Goal: Task Accomplishment & Management: Manage account settings

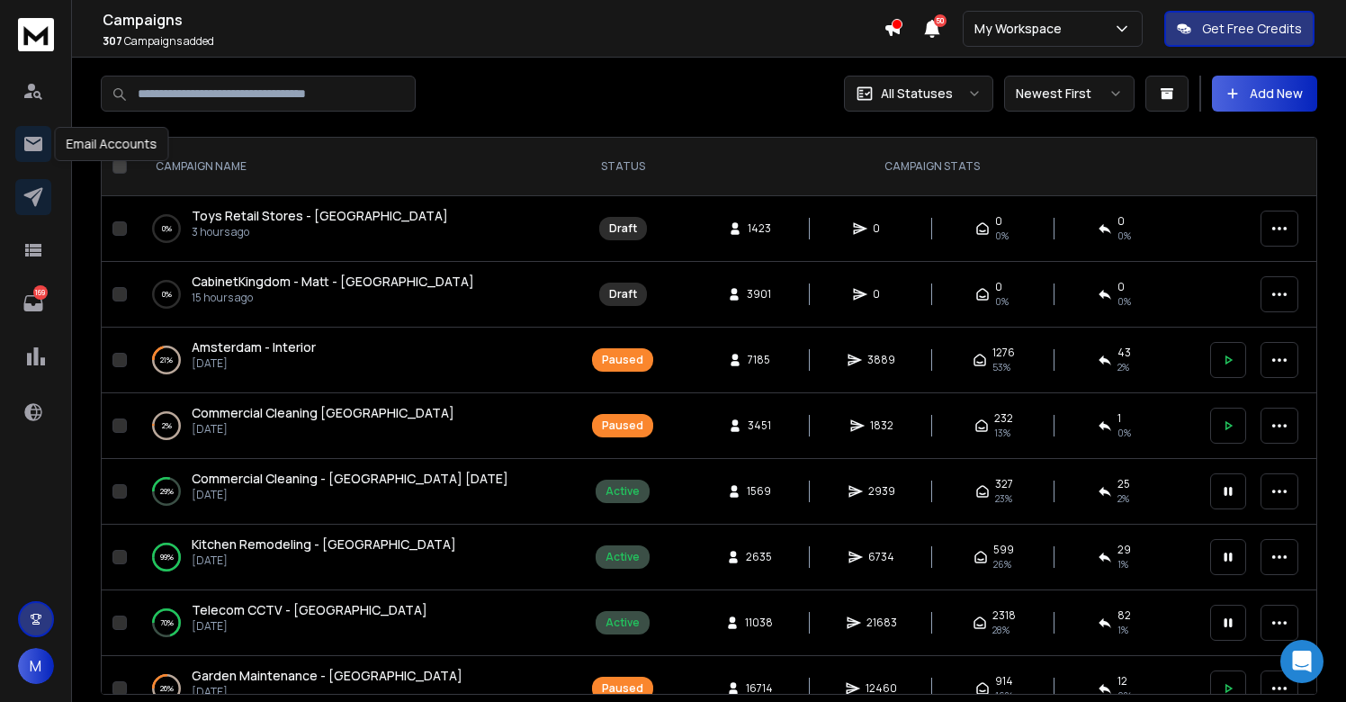
click at [42, 148] on icon at bounding box center [33, 144] width 22 height 22
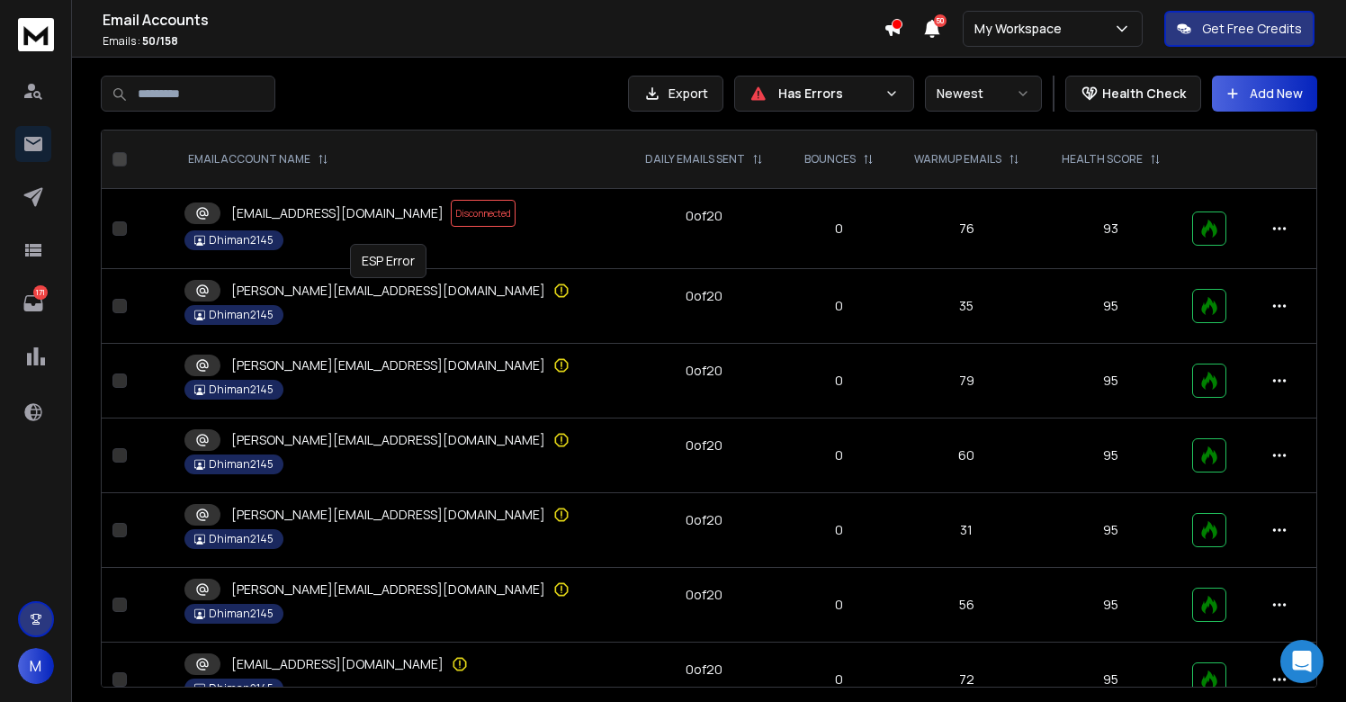
click at [553, 283] on icon at bounding box center [562, 291] width 18 height 18
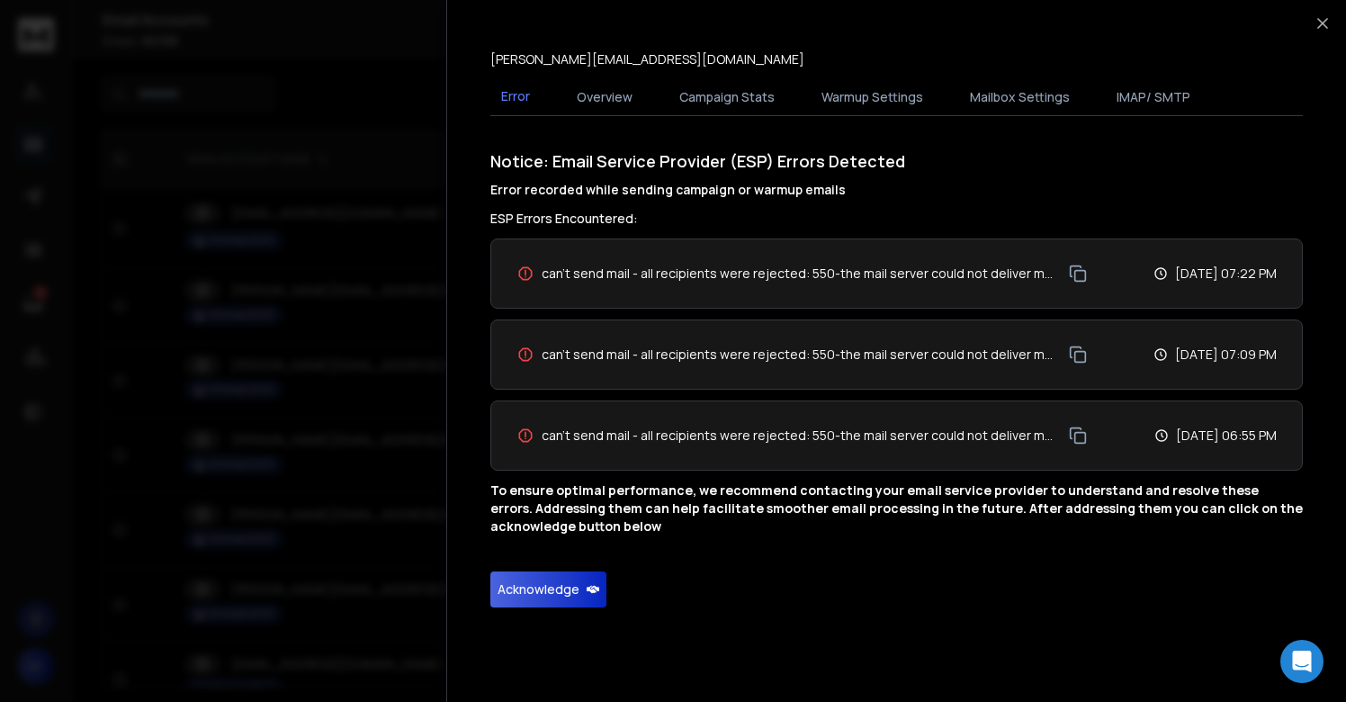
click at [534, 598] on button "Acknowledge" at bounding box center [548, 589] width 116 height 36
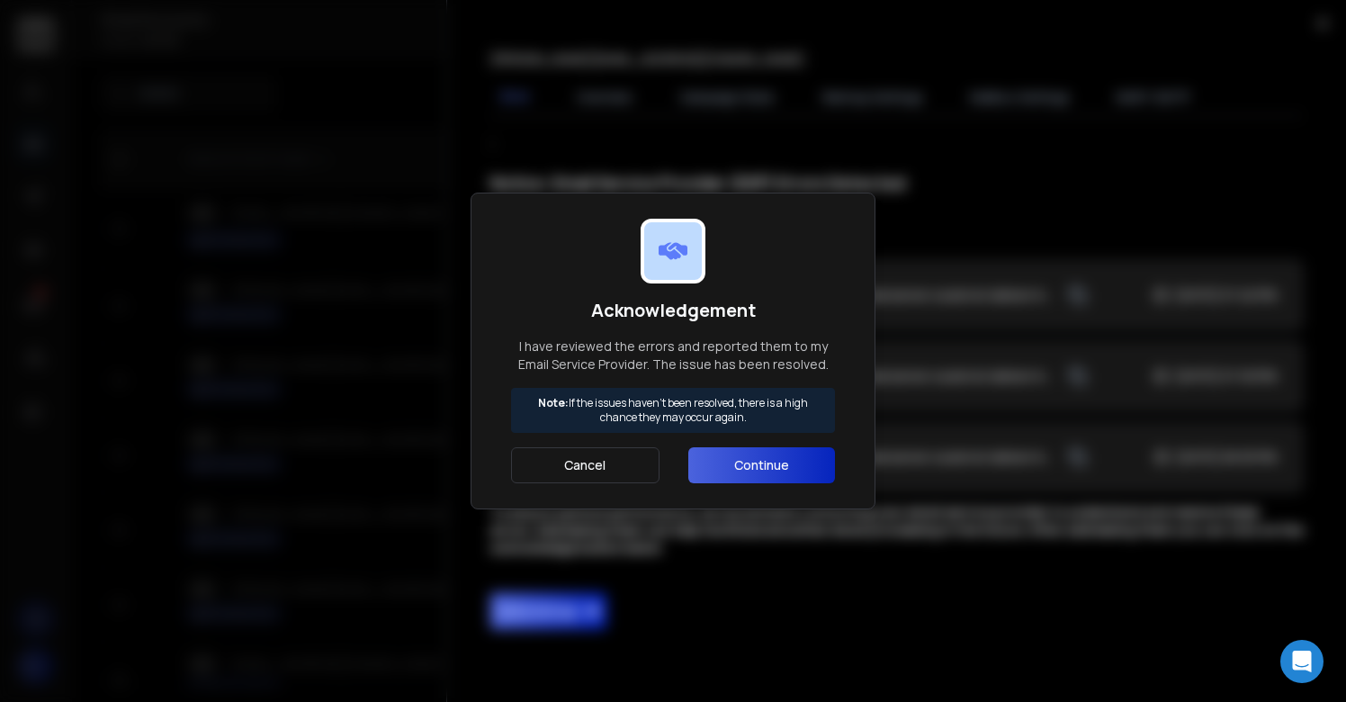
click at [739, 459] on button "Continue" at bounding box center [761, 465] width 147 height 36
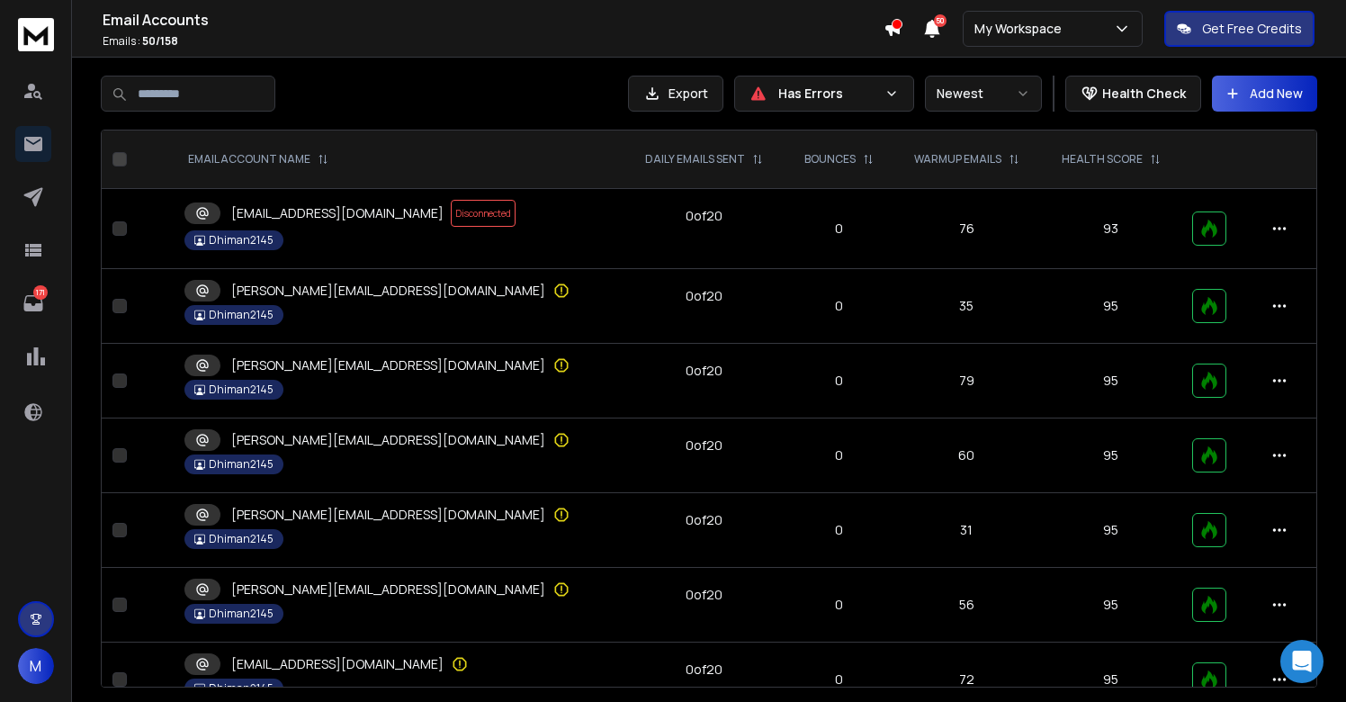
click at [451, 214] on span "Disconnected" at bounding box center [483, 213] width 65 height 27
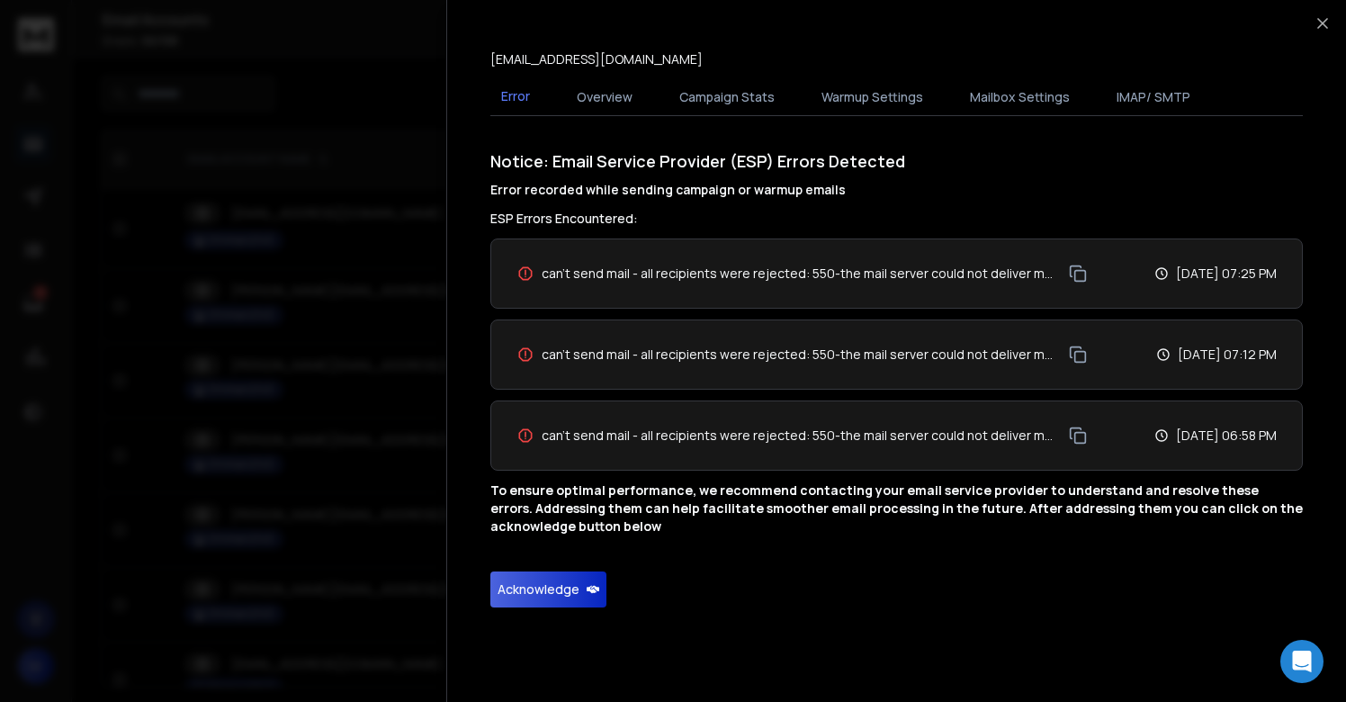
click at [560, 596] on button "Acknowledge" at bounding box center [548, 589] width 116 height 36
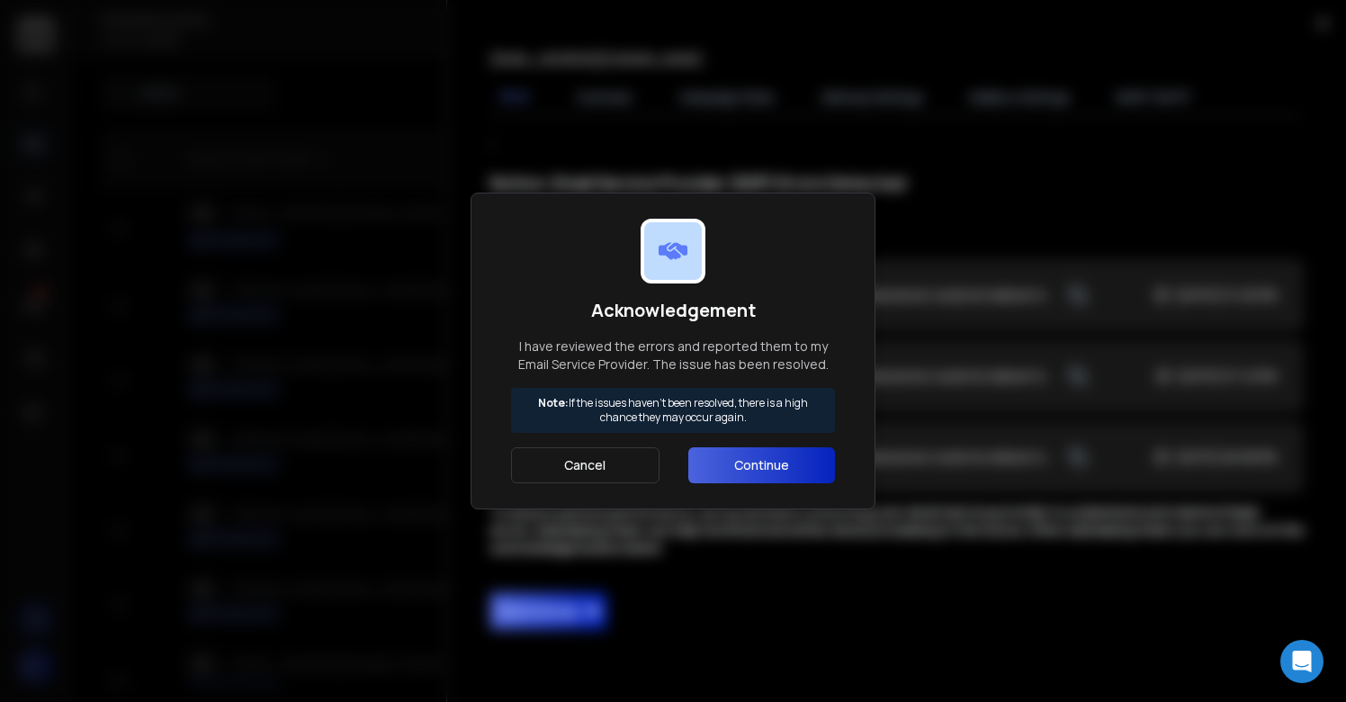
click at [736, 481] on button "Continue" at bounding box center [761, 465] width 147 height 36
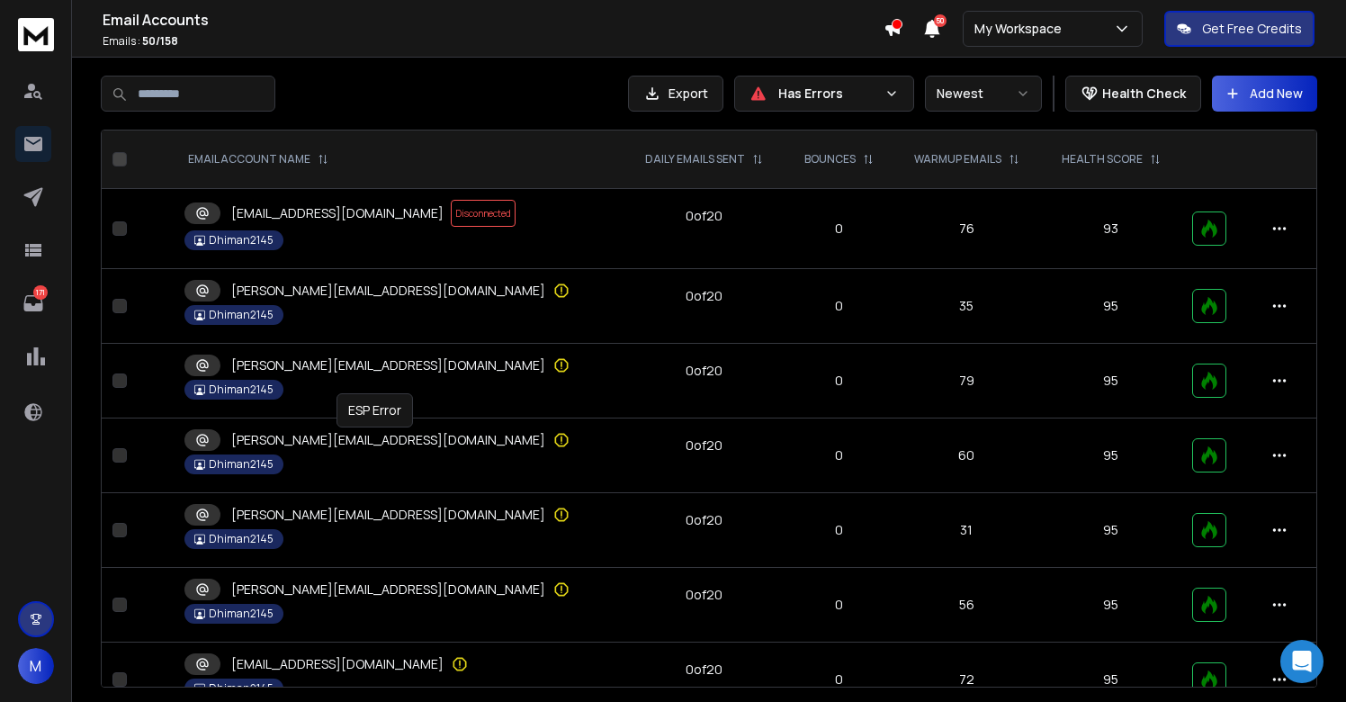
click at [555, 444] on icon at bounding box center [561, 440] width 13 height 13
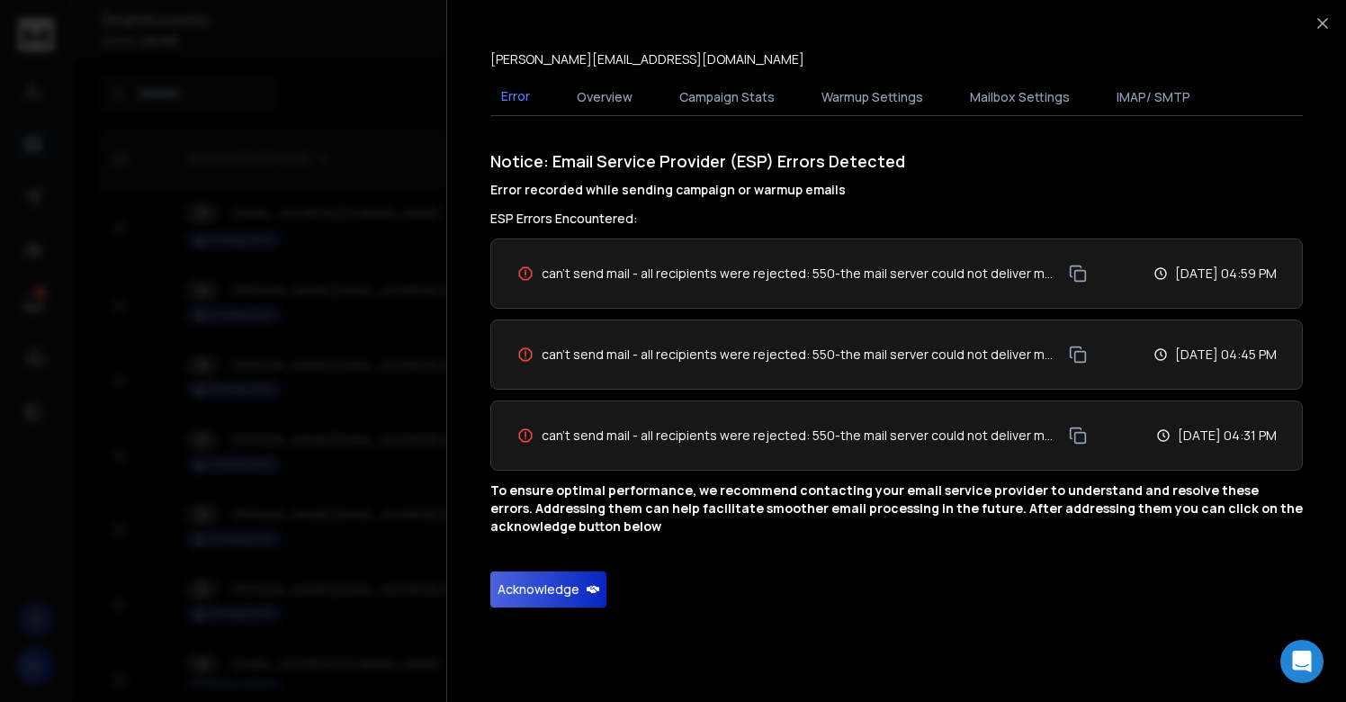
click at [544, 588] on button "Acknowledge" at bounding box center [548, 589] width 116 height 36
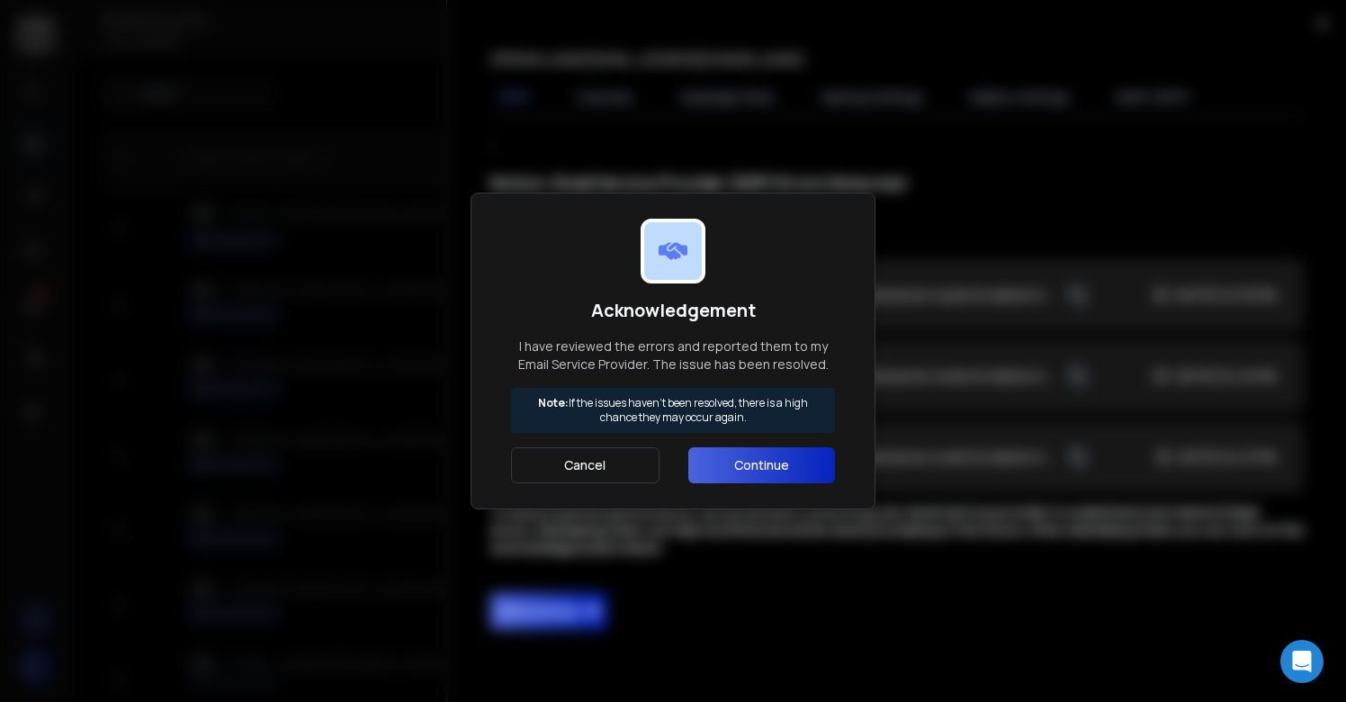
click at [788, 467] on button "Continue" at bounding box center [761, 465] width 147 height 36
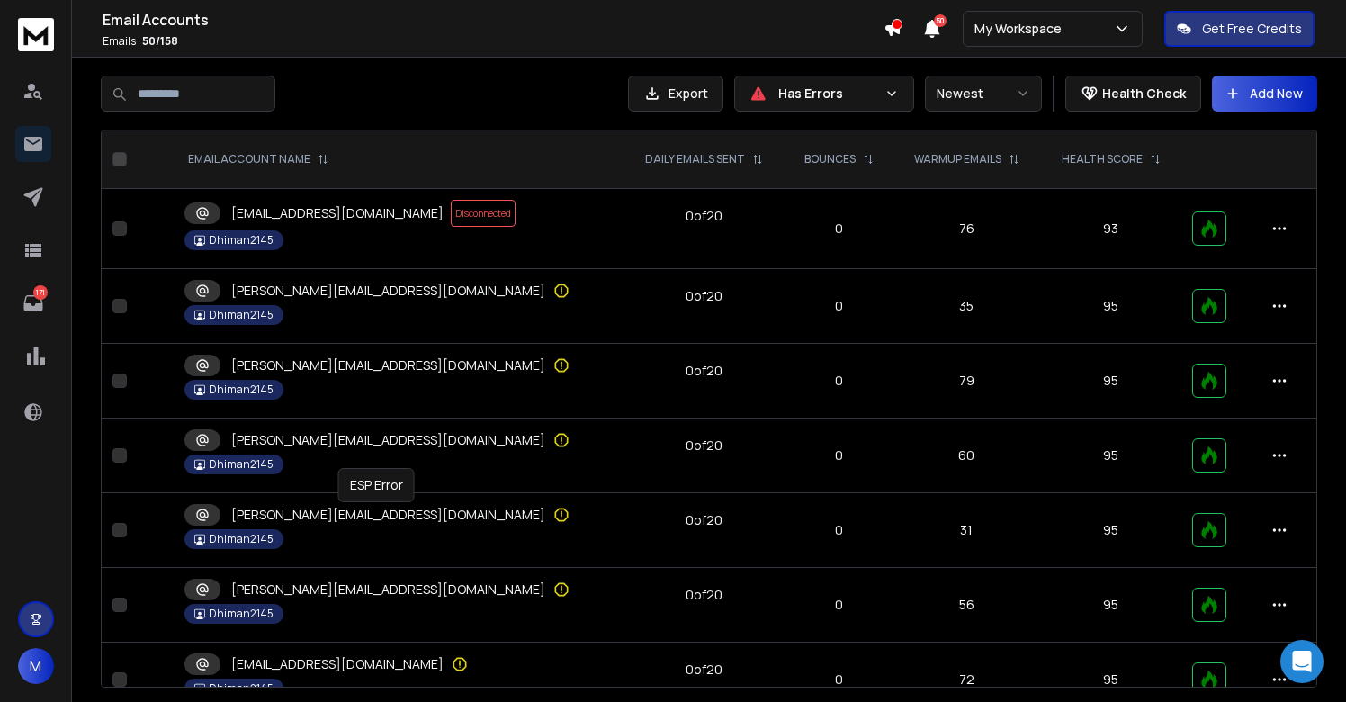
click at [553, 516] on icon at bounding box center [562, 515] width 18 height 18
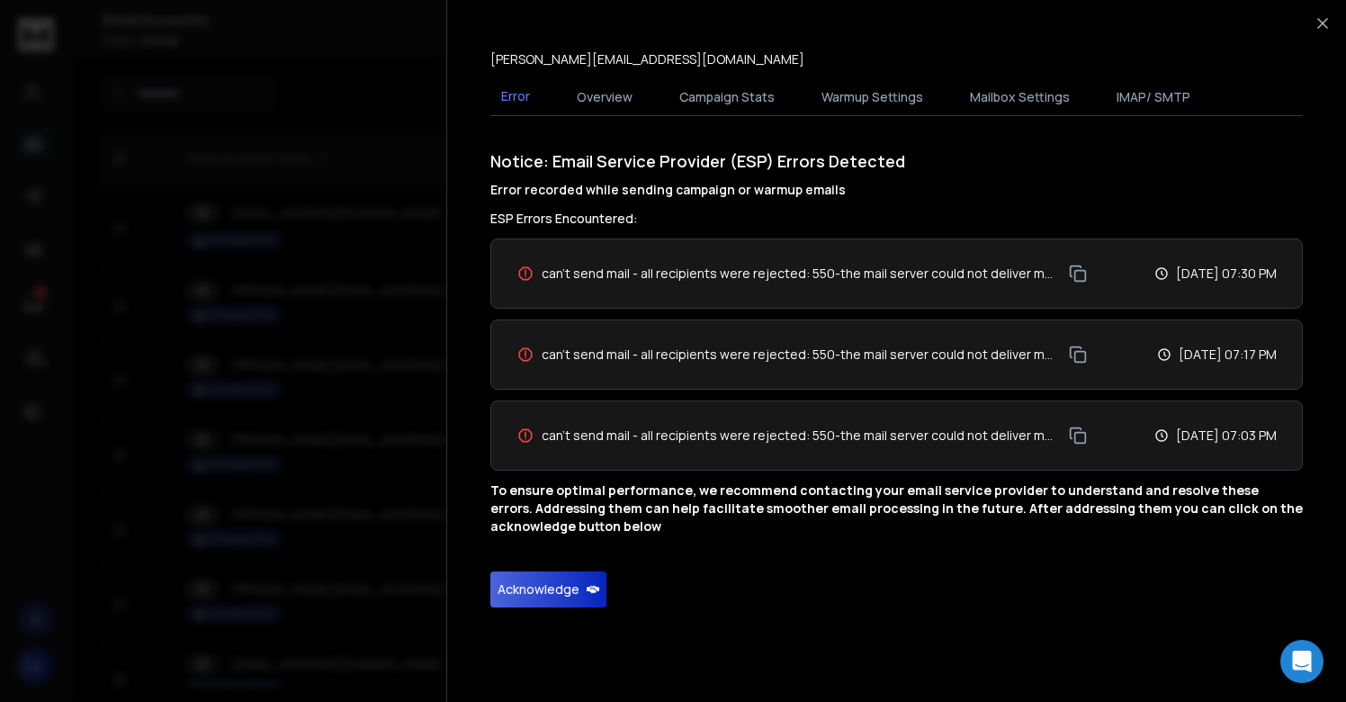
click at [521, 594] on button "Acknowledge" at bounding box center [548, 589] width 116 height 36
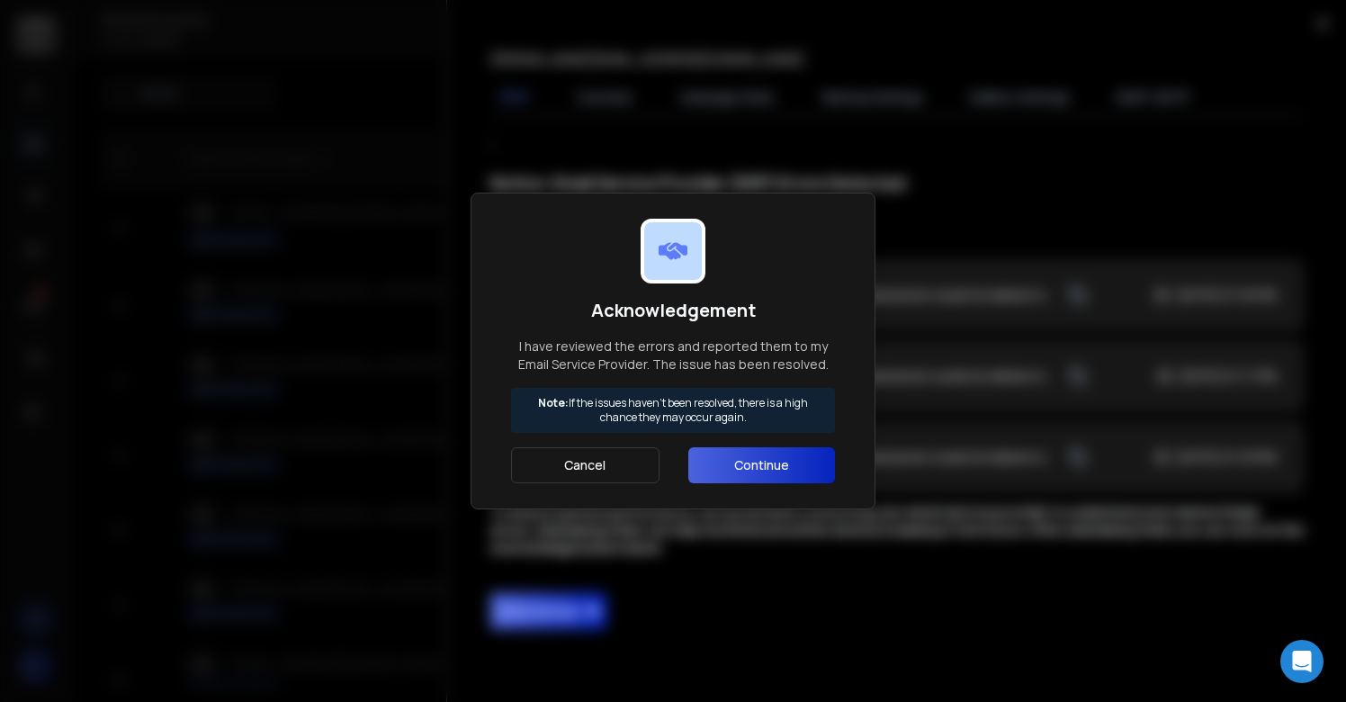
click at [732, 472] on button "Continue" at bounding box center [761, 465] width 147 height 36
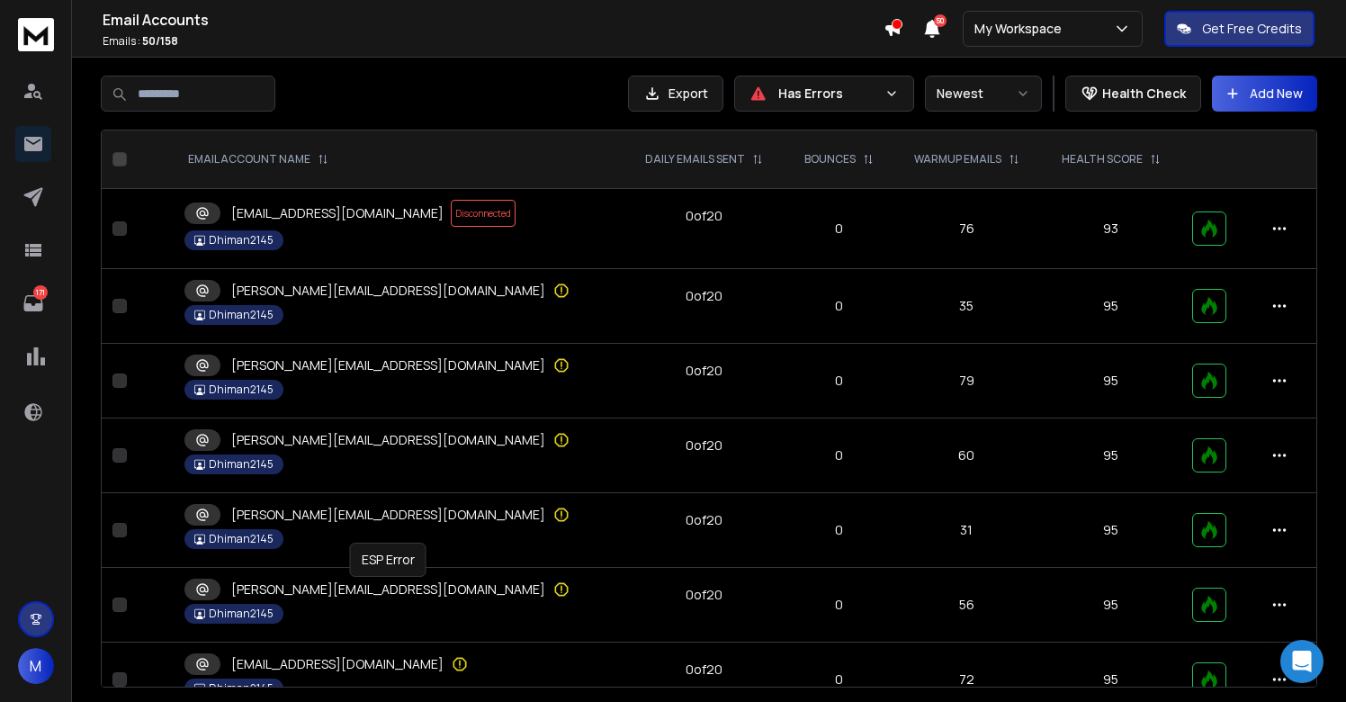
click at [553, 590] on icon at bounding box center [562, 589] width 18 height 18
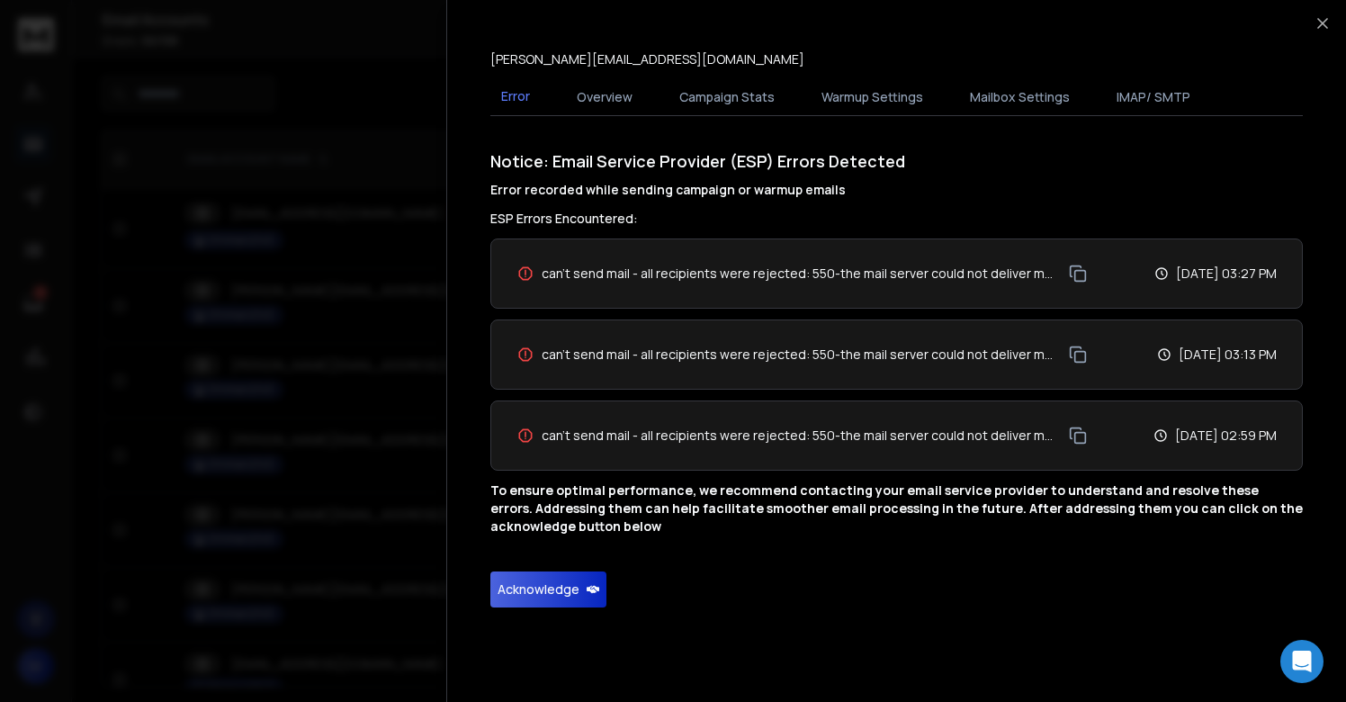
click at [552, 601] on button "Acknowledge" at bounding box center [548, 589] width 116 height 36
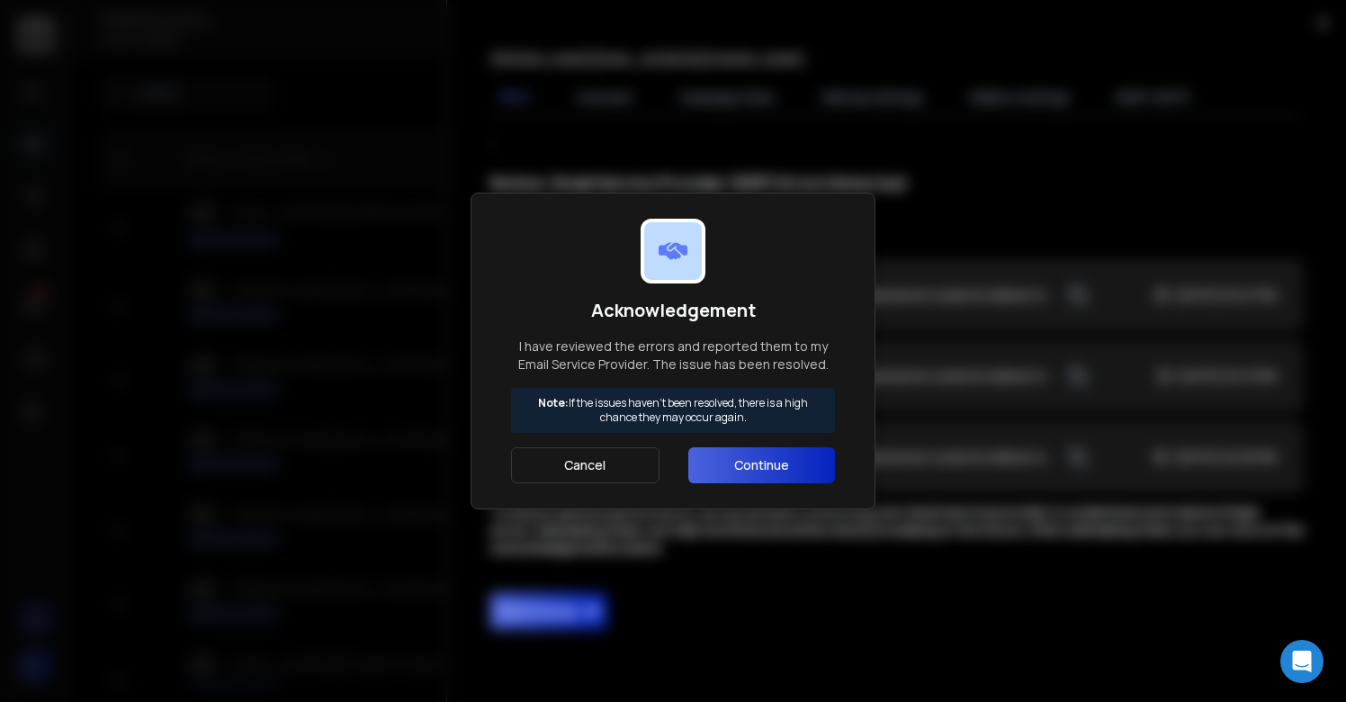
click at [777, 459] on button "Continue" at bounding box center [761, 465] width 147 height 36
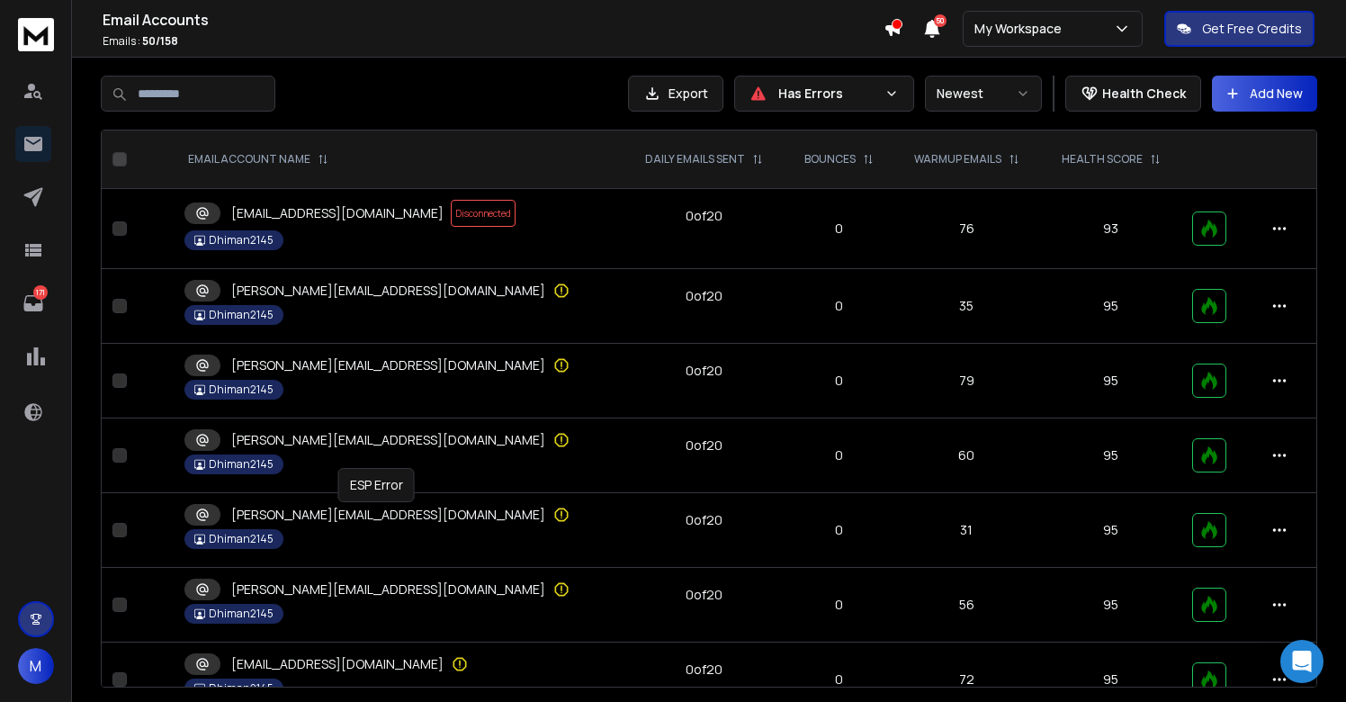
click at [553, 523] on icon at bounding box center [562, 515] width 18 height 18
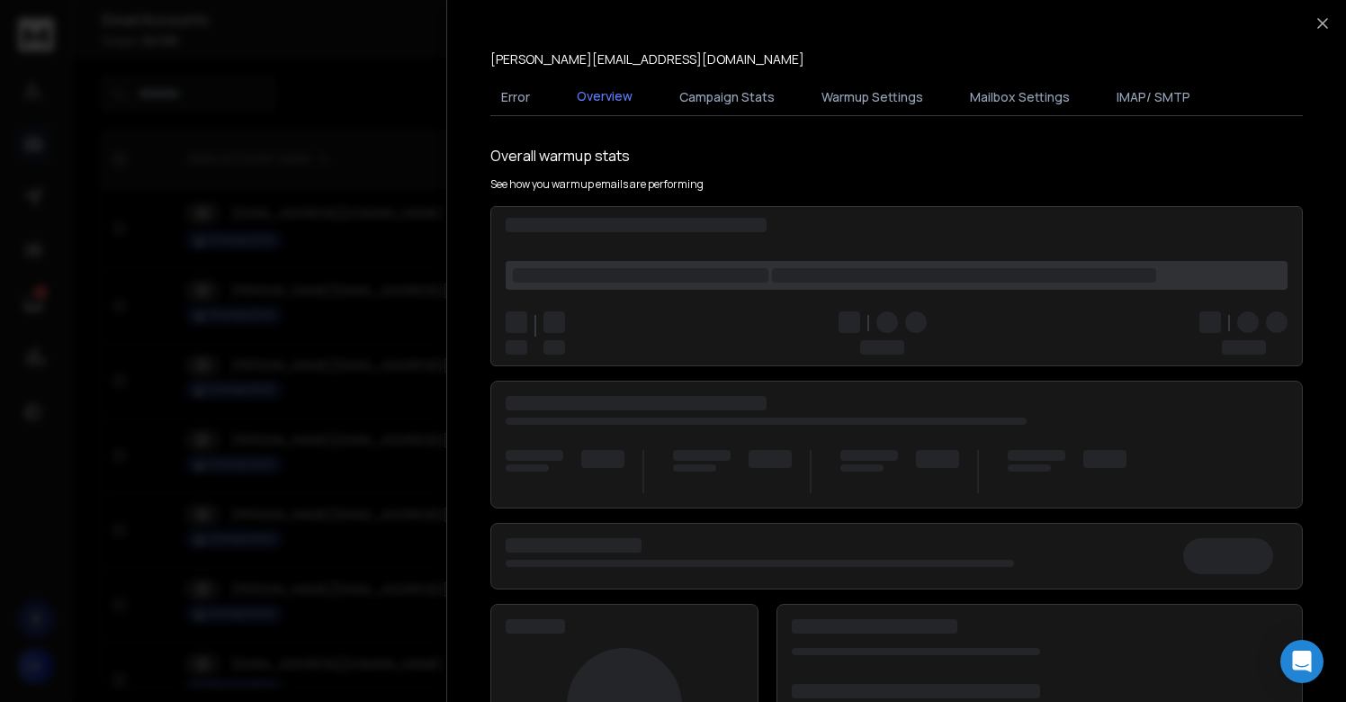
click at [382, 579] on div at bounding box center [673, 351] width 1346 height 702
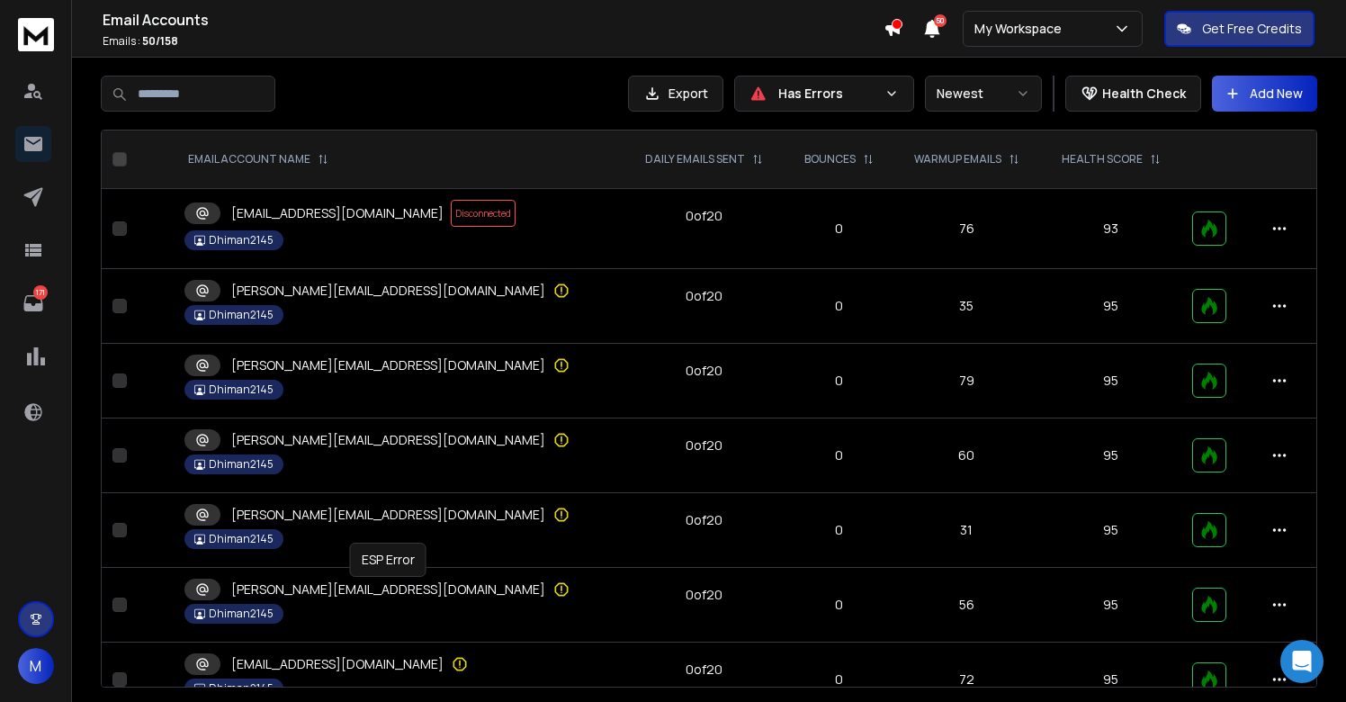
click at [553, 584] on icon at bounding box center [562, 589] width 18 height 18
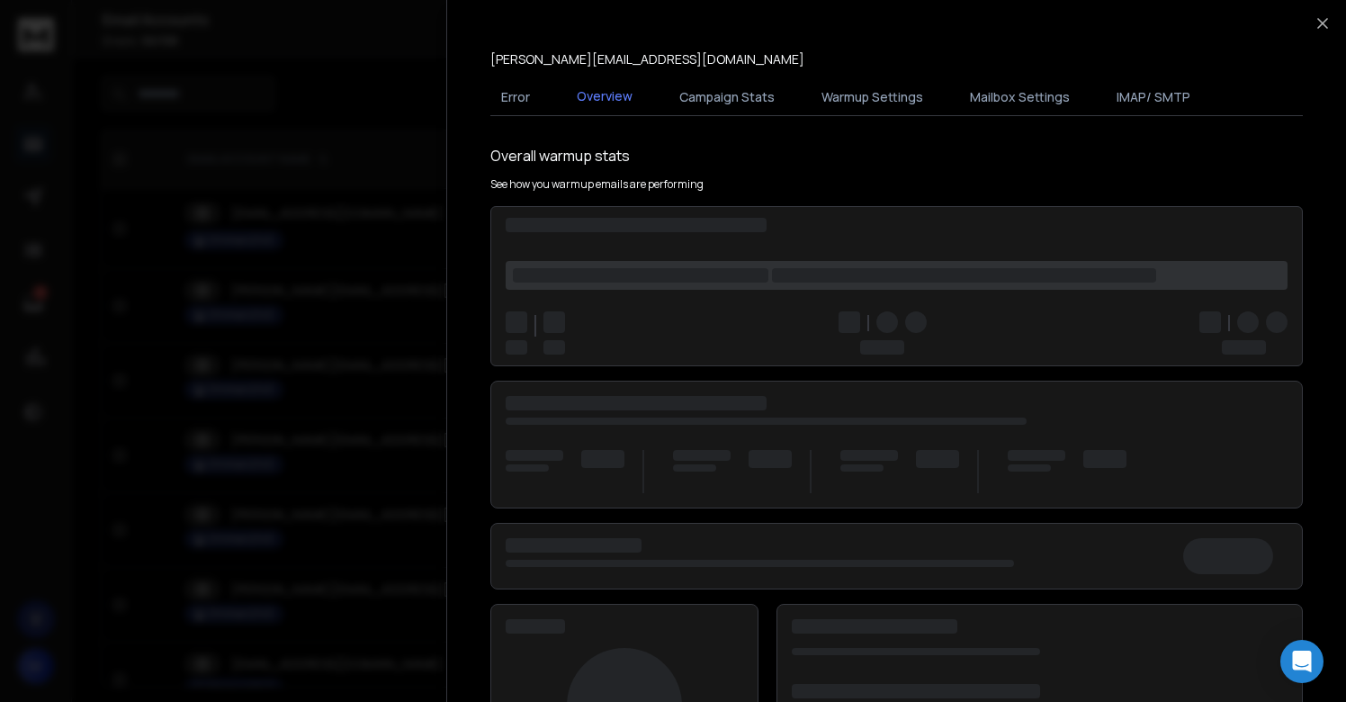
click at [382, 583] on div at bounding box center [673, 351] width 1346 height 702
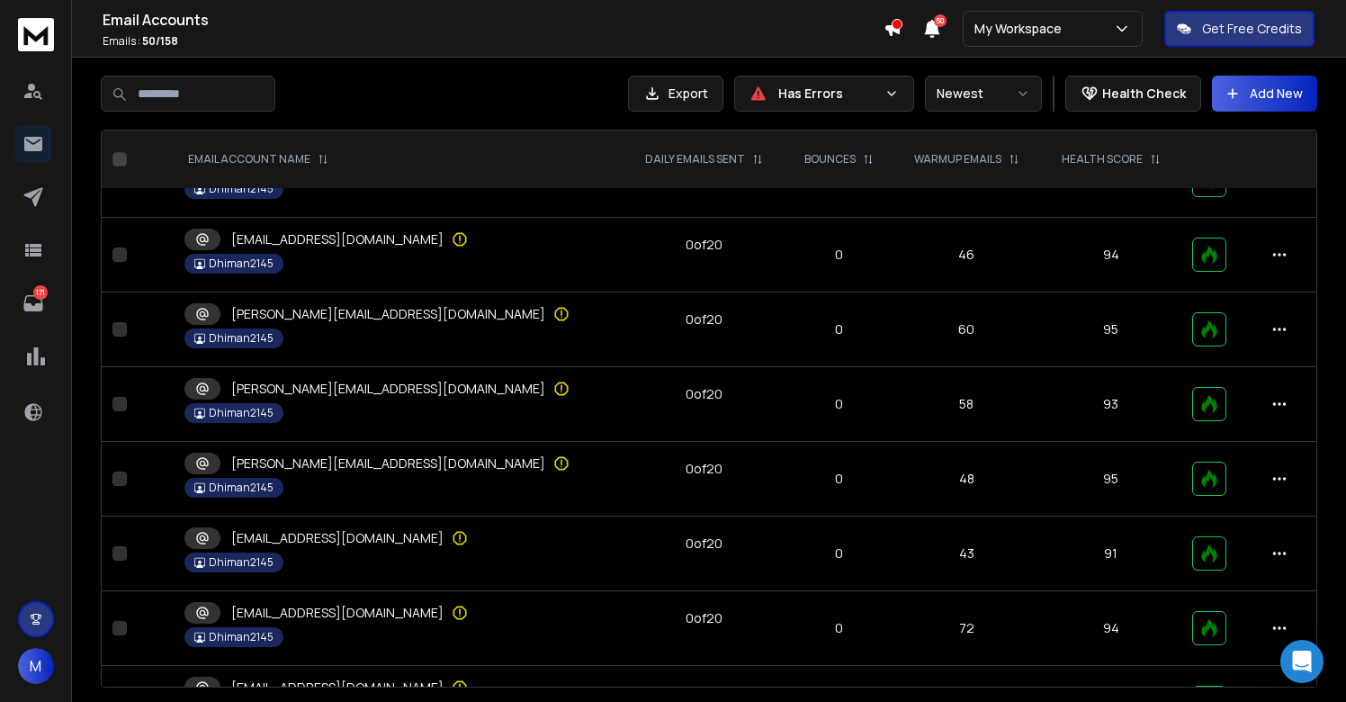
scroll to position [1306, 0]
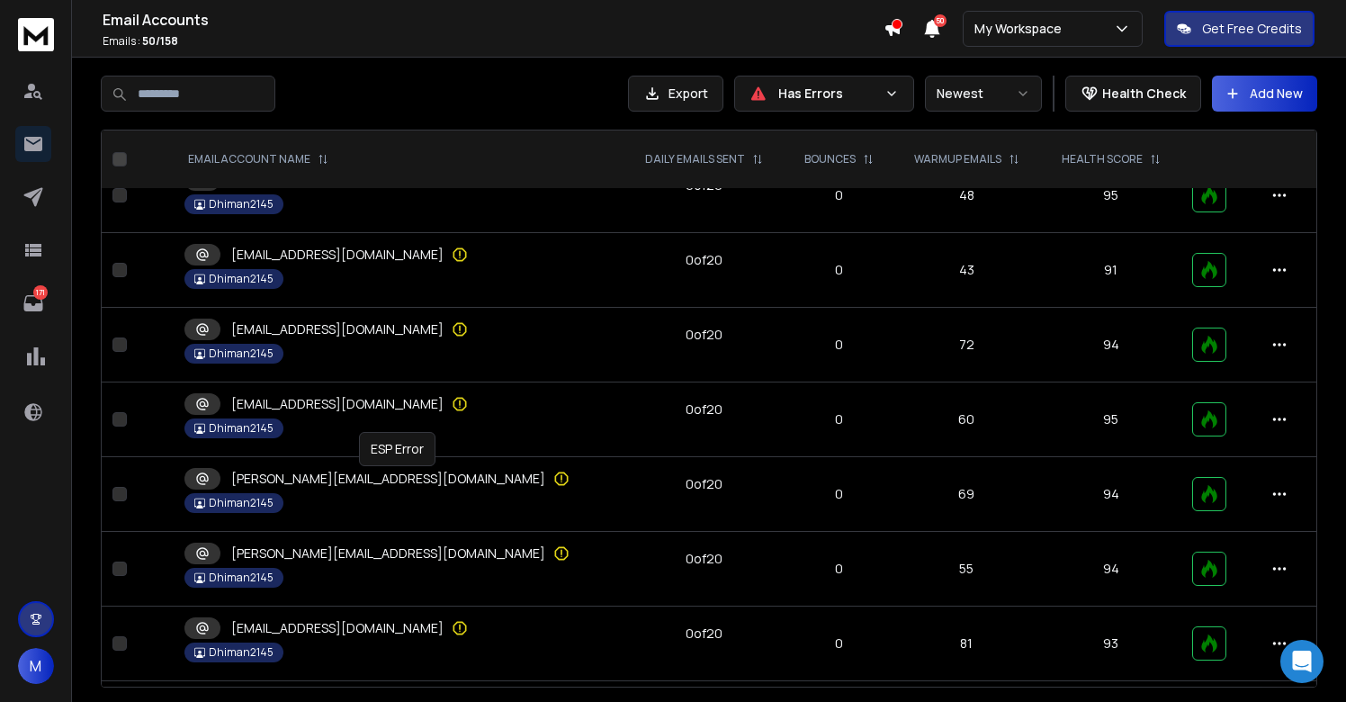
click at [555, 482] on icon at bounding box center [561, 478] width 13 height 13
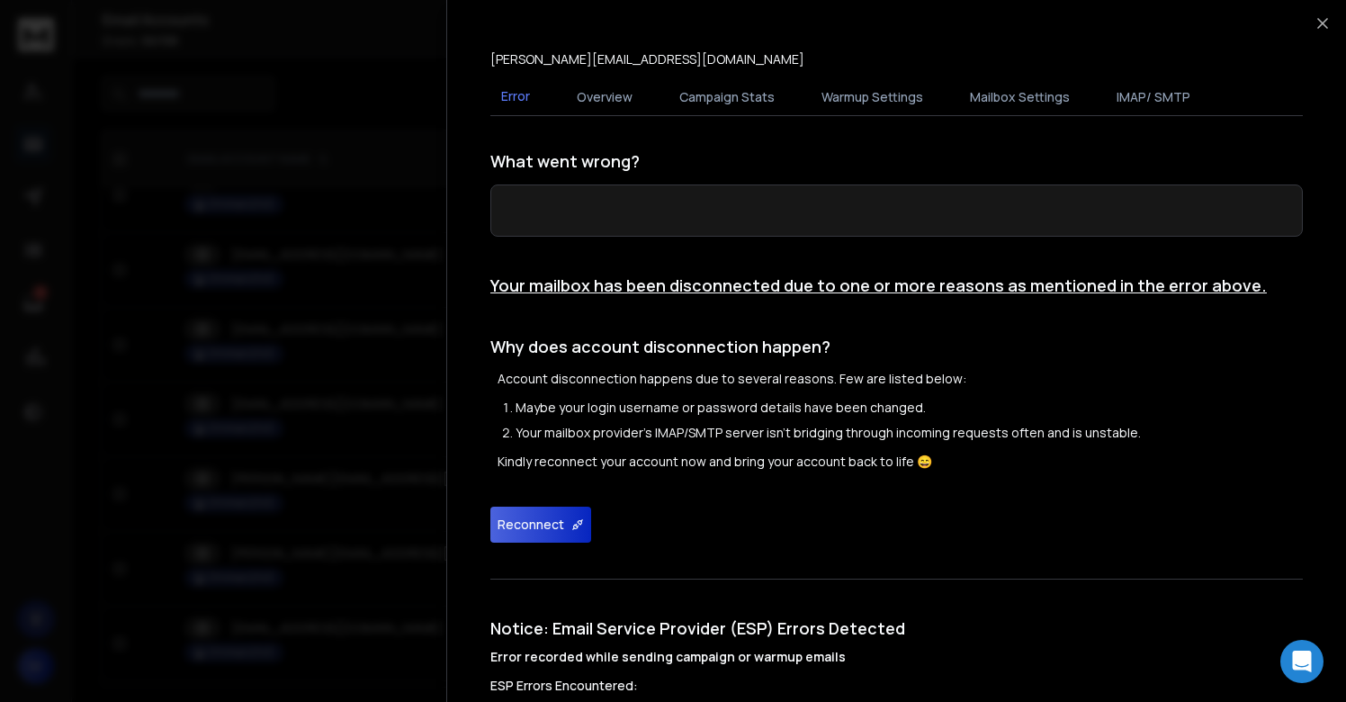
click at [544, 522] on button "Reconnect" at bounding box center [540, 525] width 101 height 36
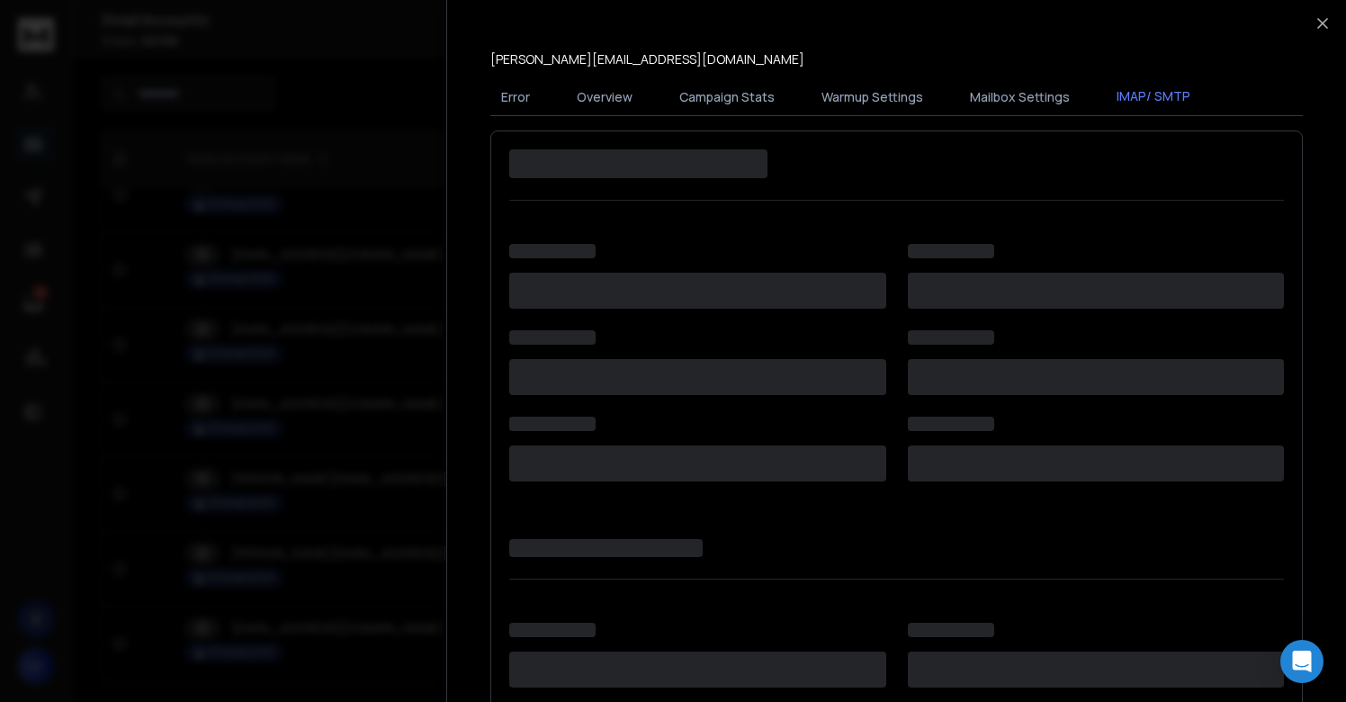
scroll to position [330, 0]
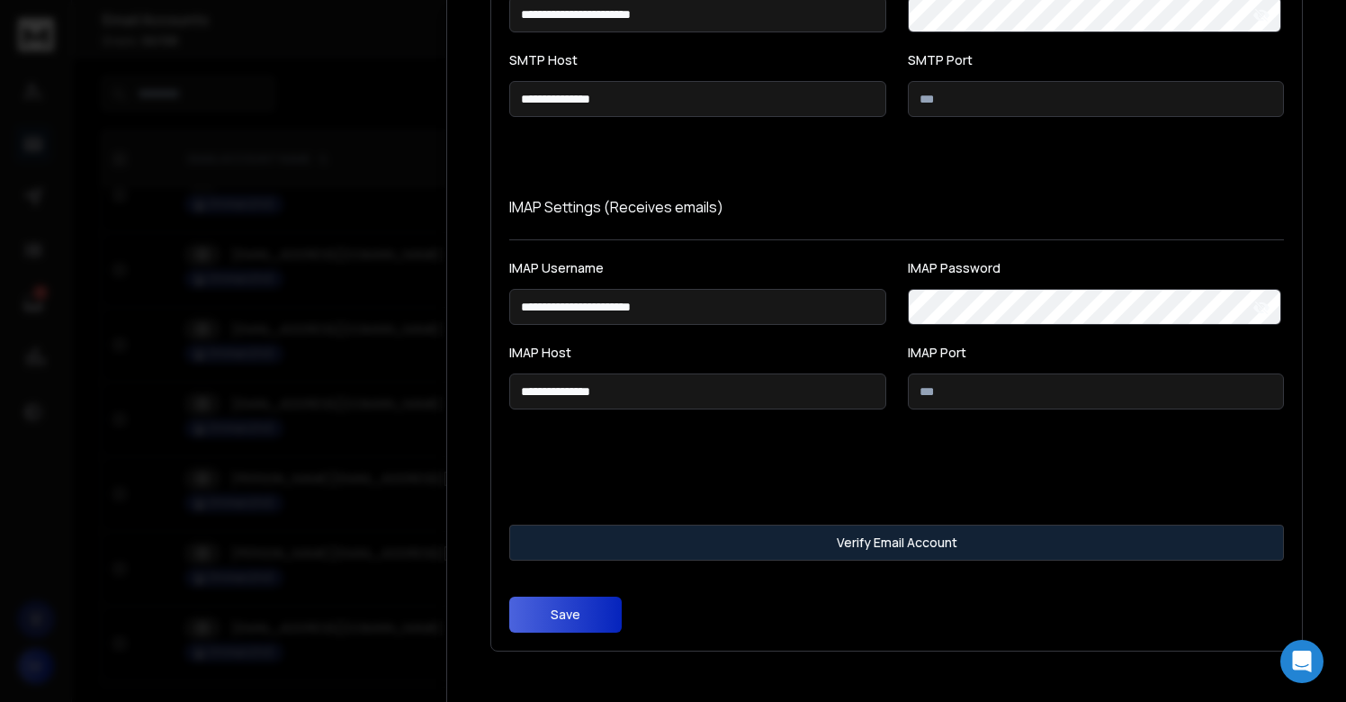
click at [552, 546] on button "Verify Email Account" at bounding box center [896, 543] width 775 height 36
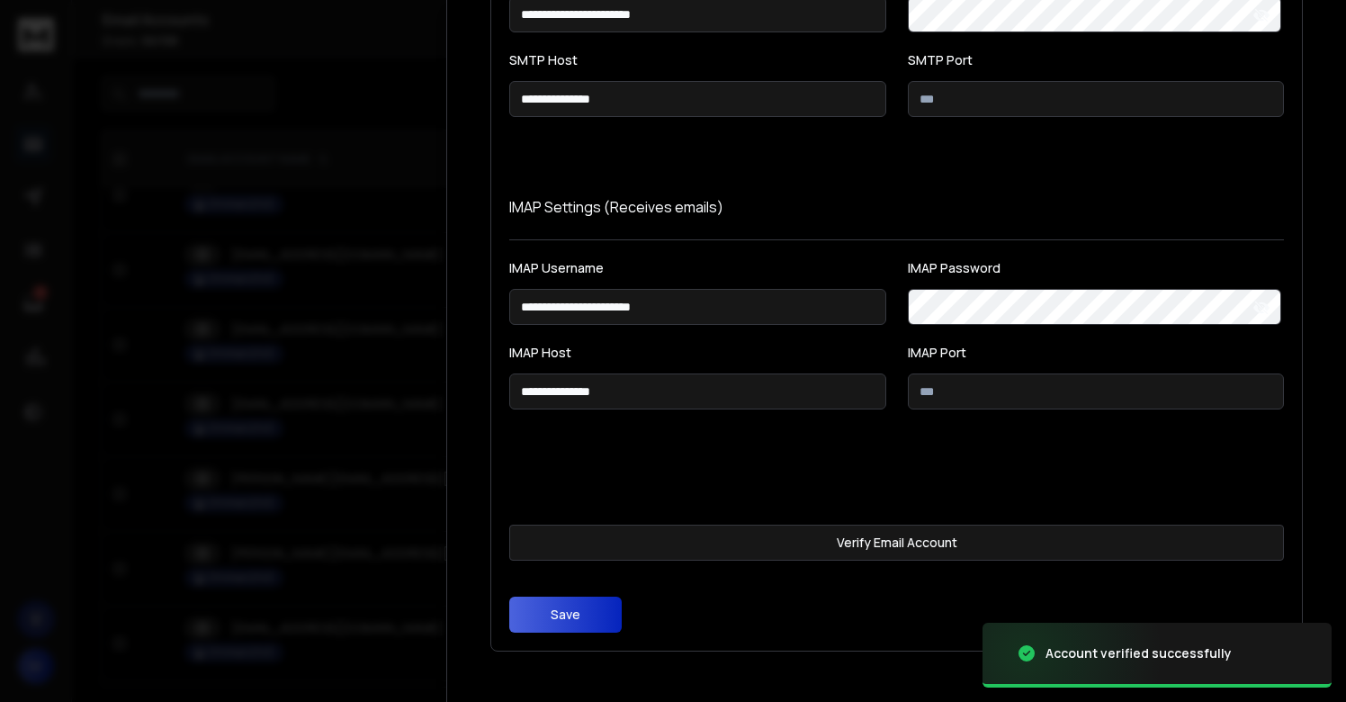
click at [566, 605] on button "Save" at bounding box center [565, 615] width 112 height 36
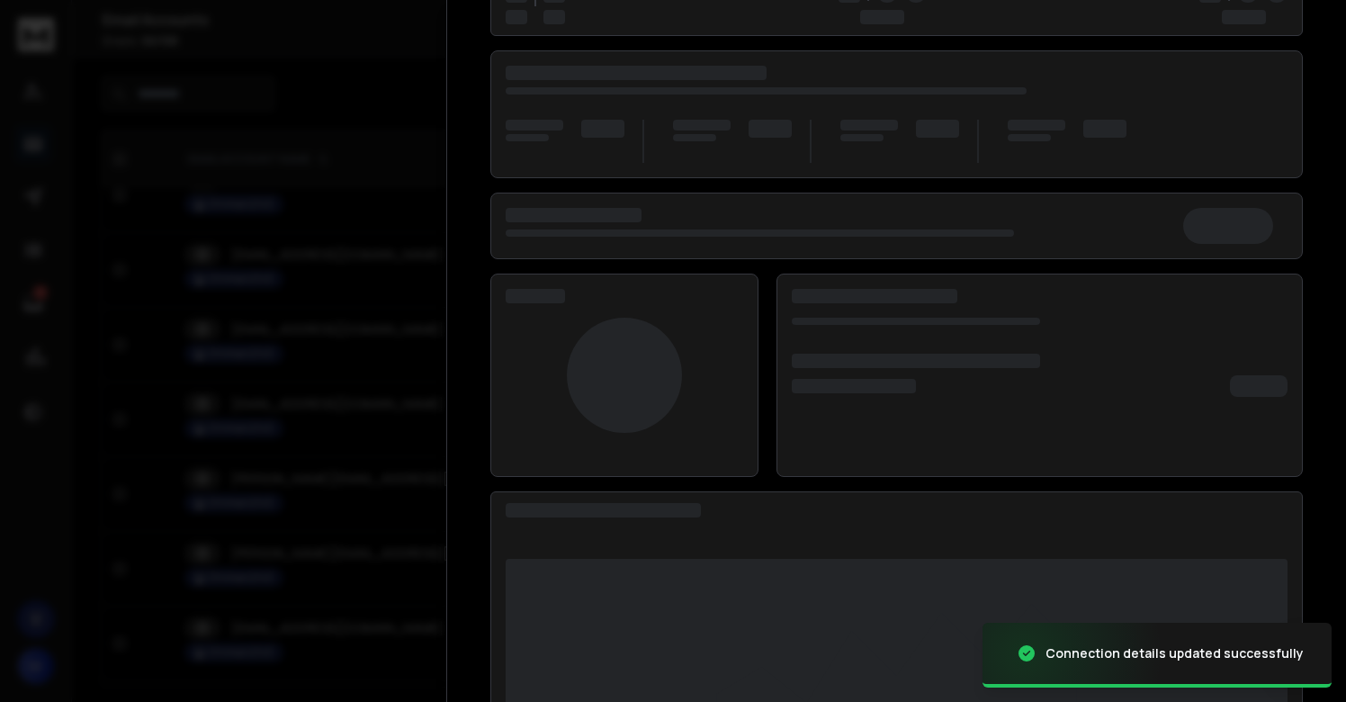
scroll to position [233, 0]
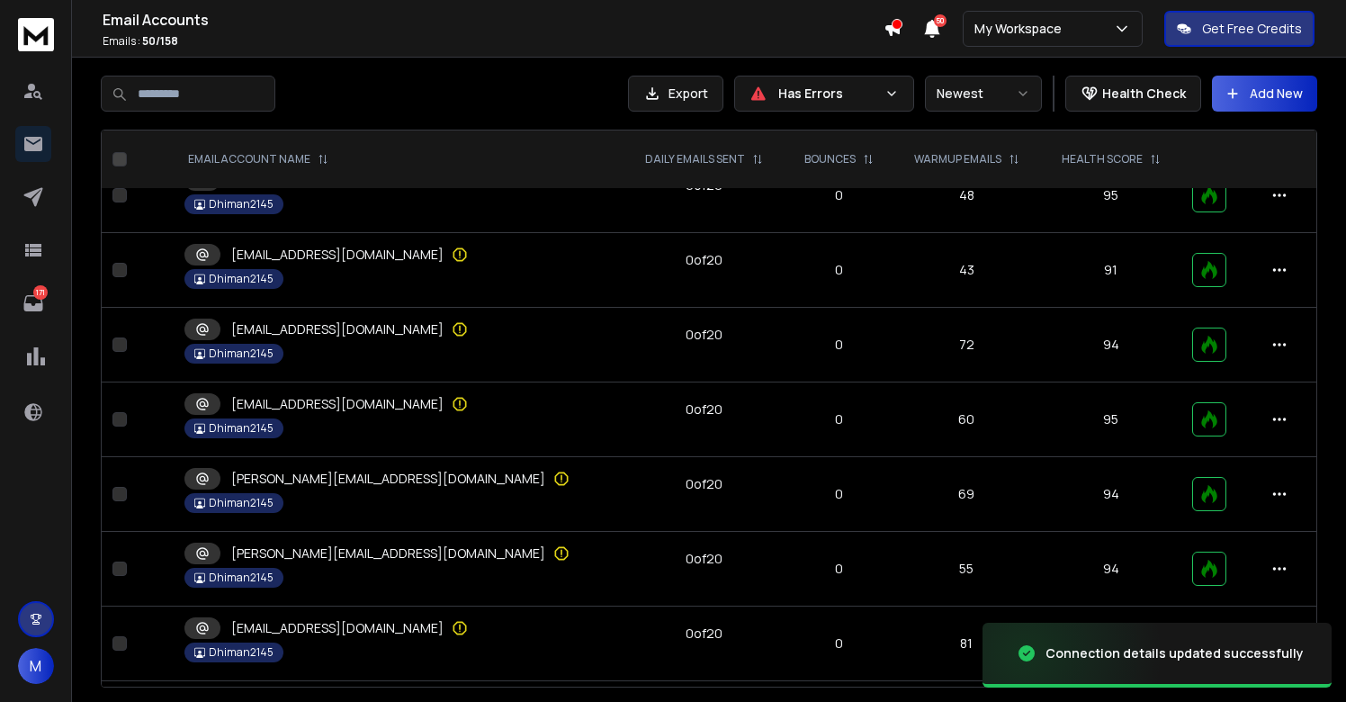
click at [553, 485] on icon at bounding box center [562, 479] width 18 height 18
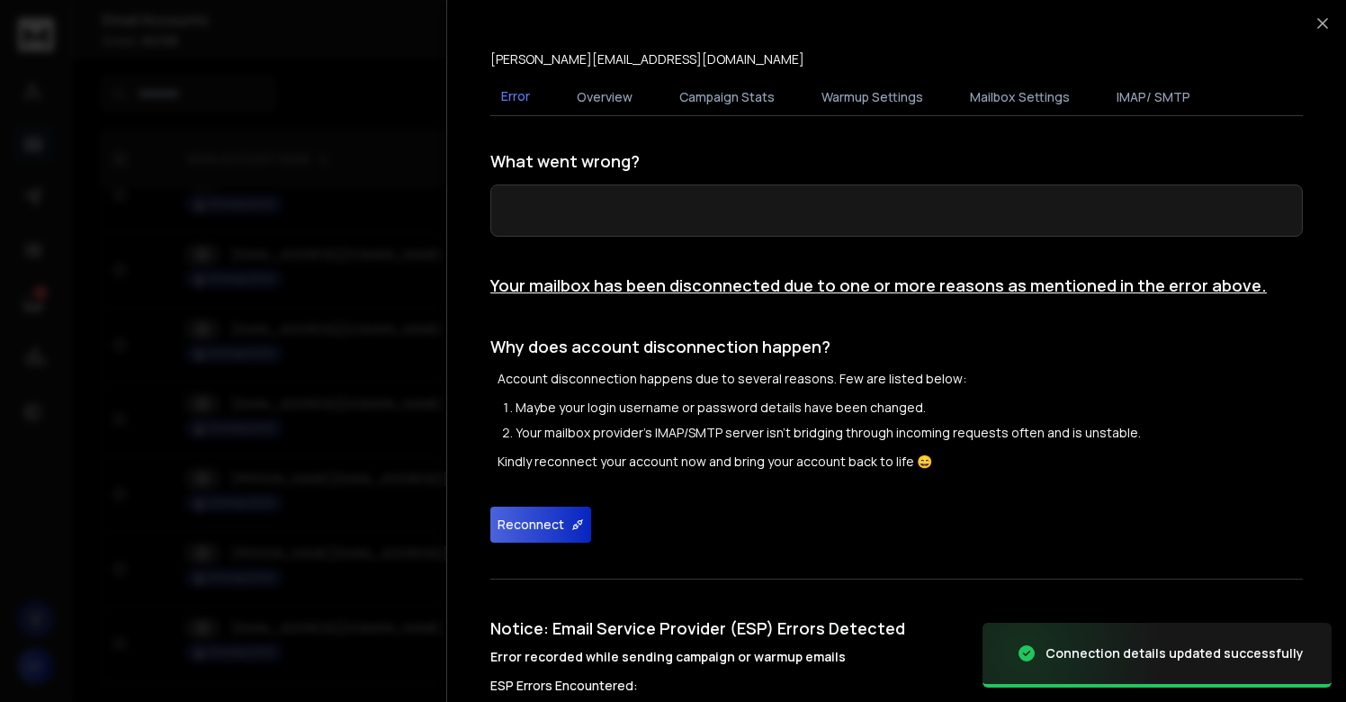
click at [527, 532] on button "Reconnect" at bounding box center [540, 525] width 101 height 36
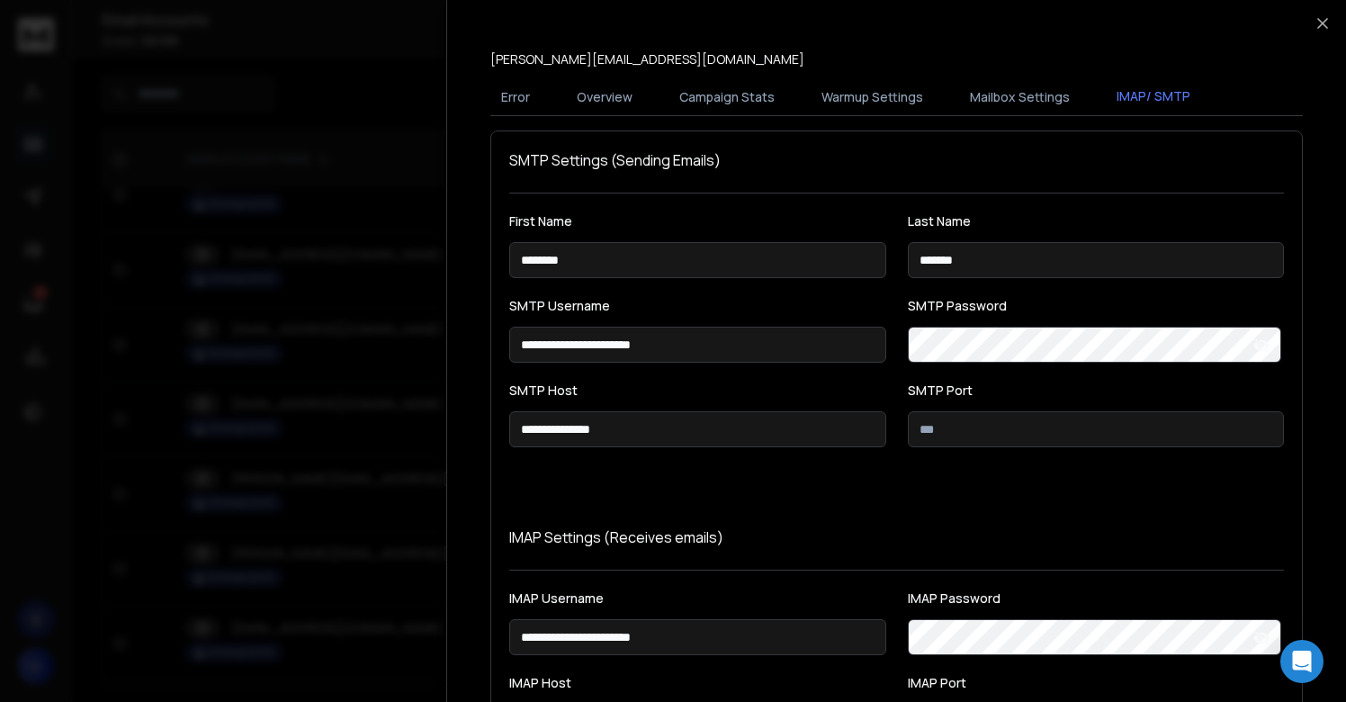
scroll to position [330, 0]
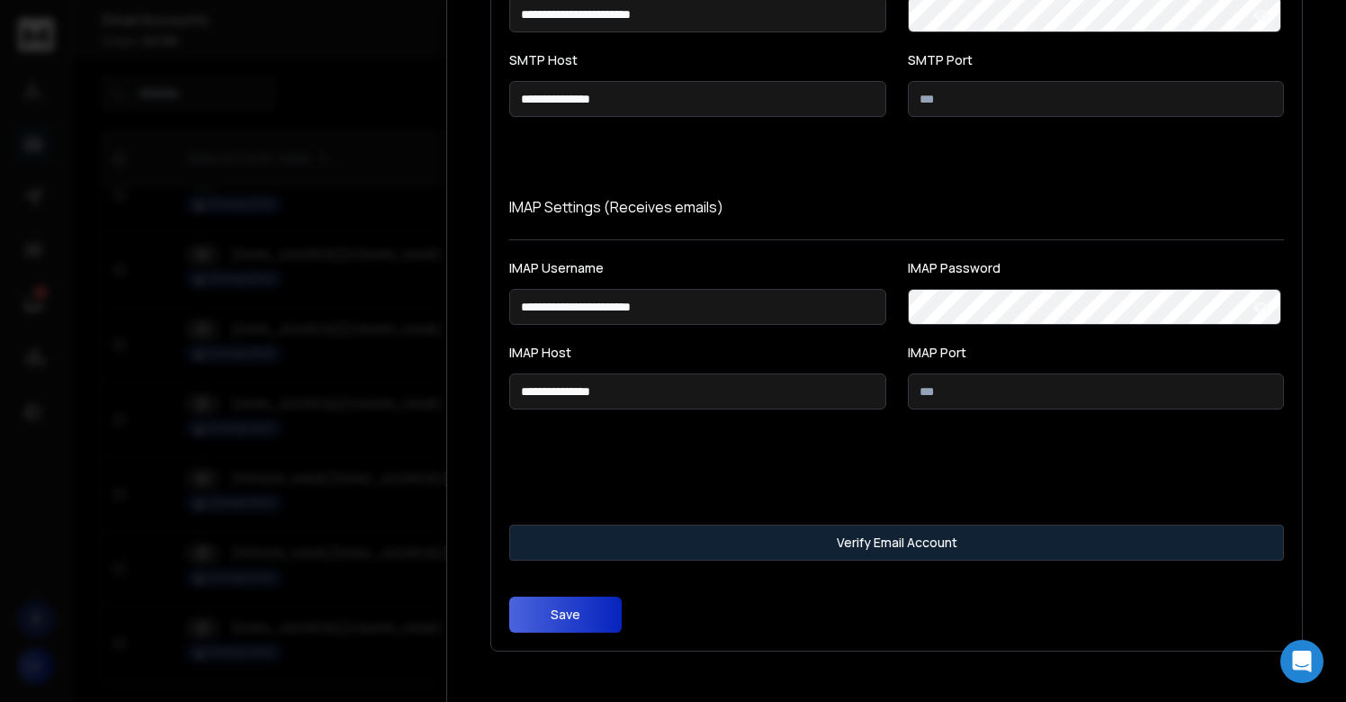
click at [677, 555] on button "Verify Email Account" at bounding box center [896, 543] width 775 height 36
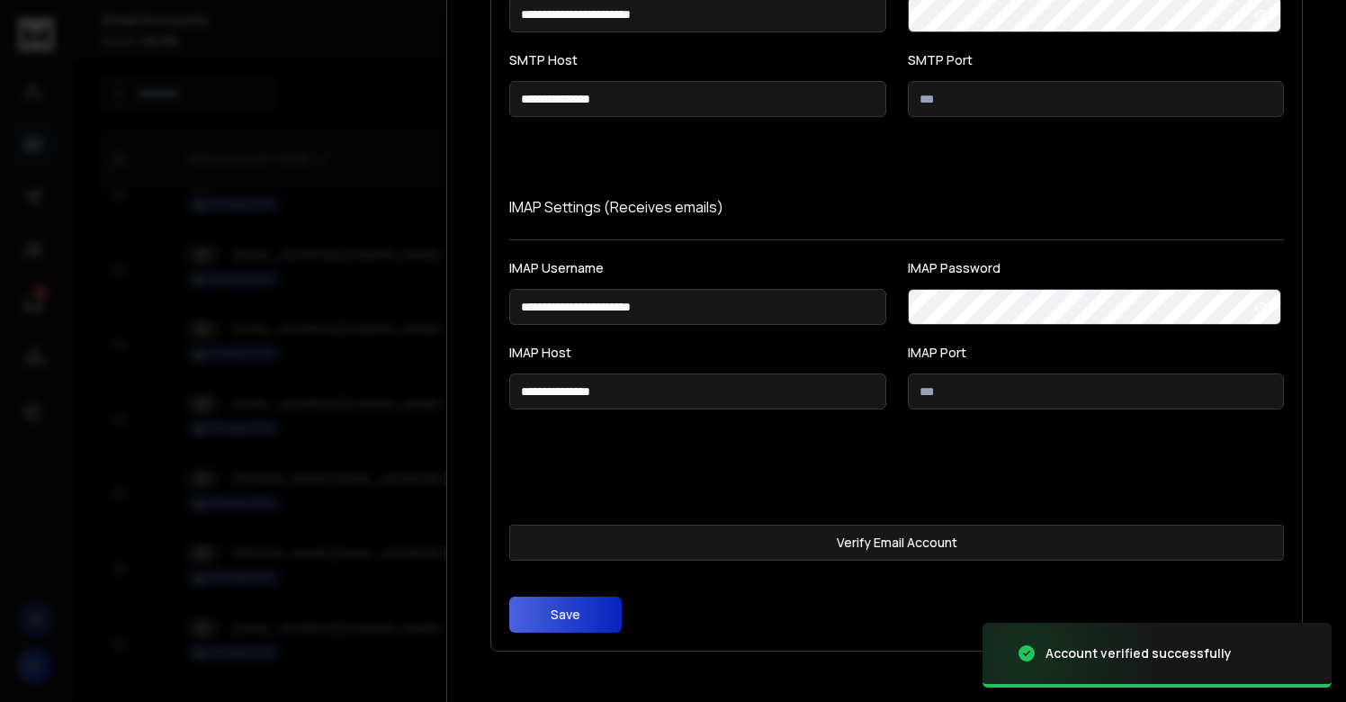
click at [561, 610] on button "Save" at bounding box center [565, 615] width 112 height 36
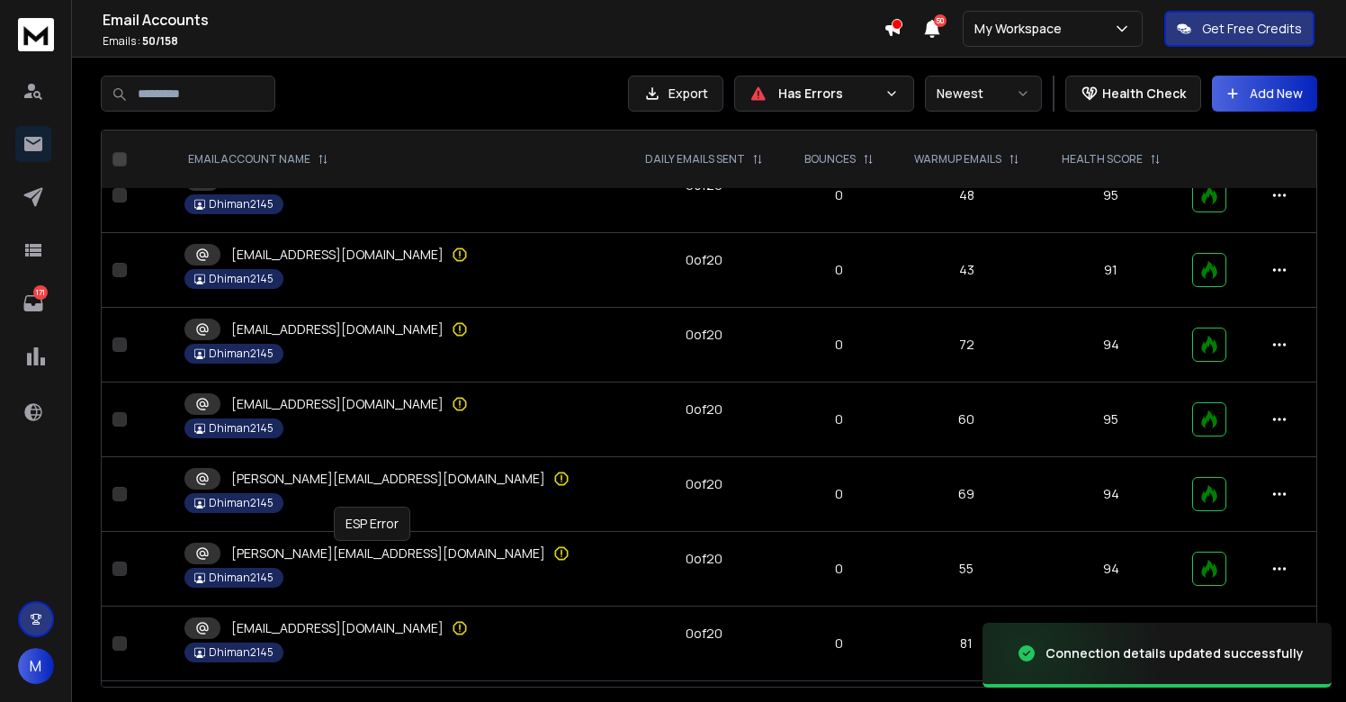
click at [553, 552] on icon at bounding box center [562, 553] width 18 height 18
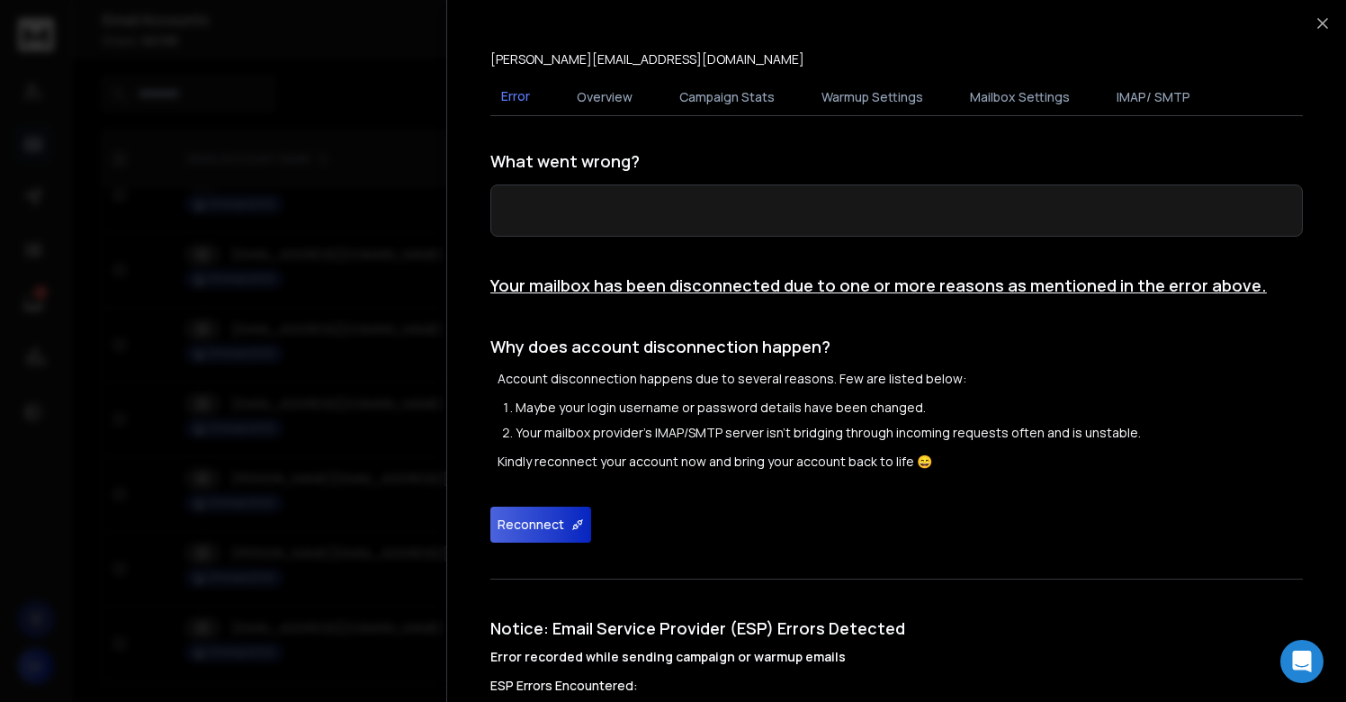
click at [546, 528] on button "Reconnect" at bounding box center [540, 525] width 101 height 36
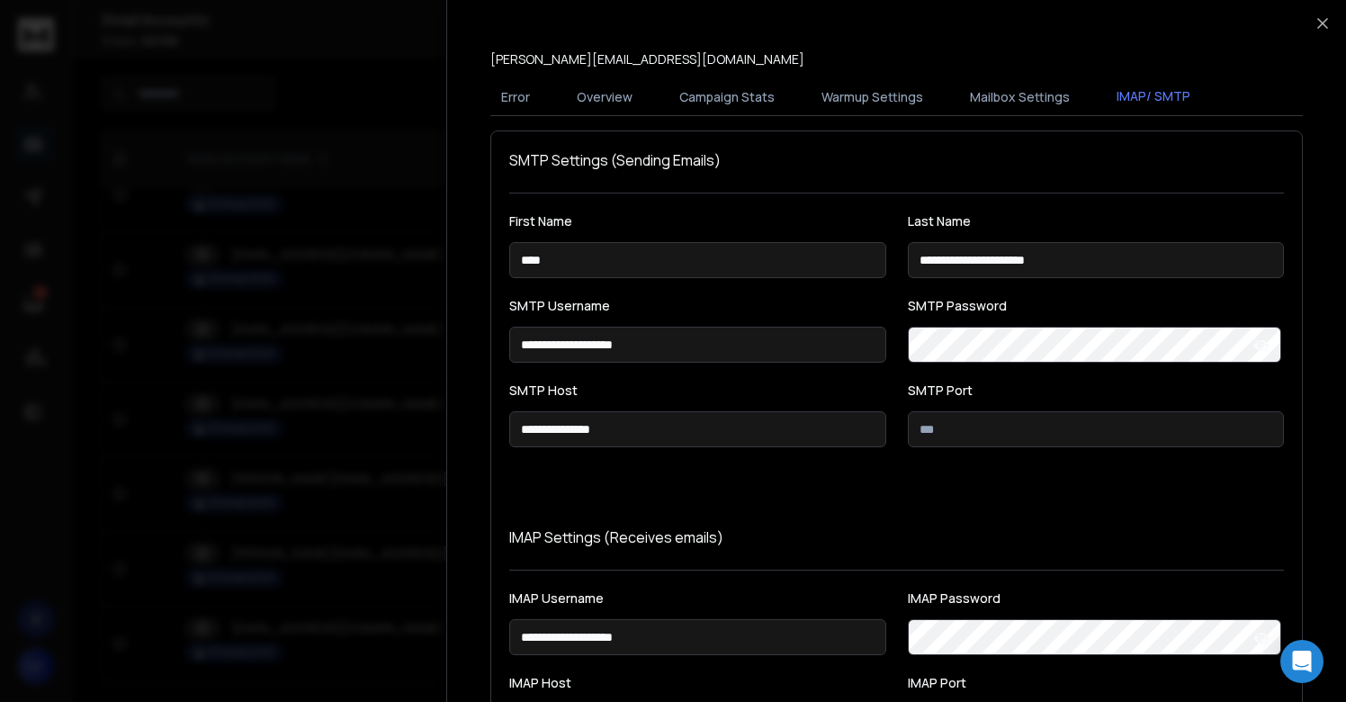
scroll to position [330, 0]
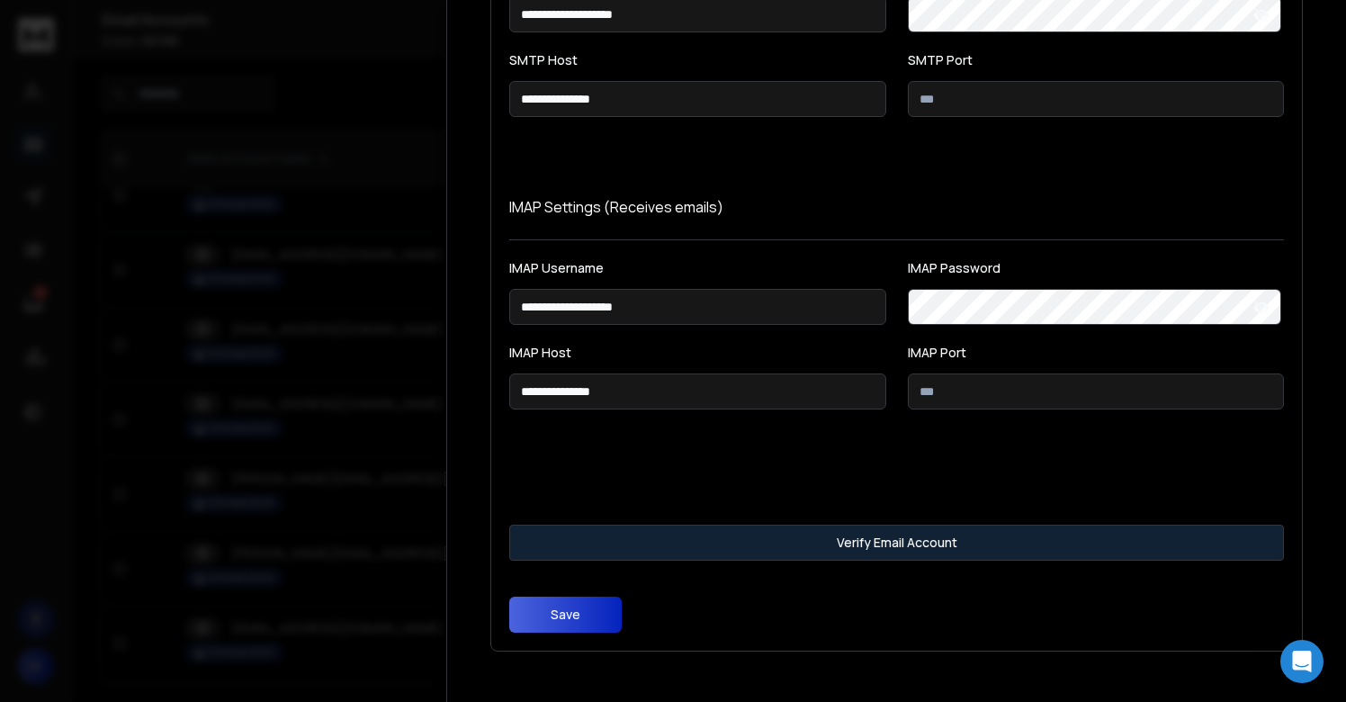
click at [562, 539] on button "Verify Email Account" at bounding box center [896, 543] width 775 height 36
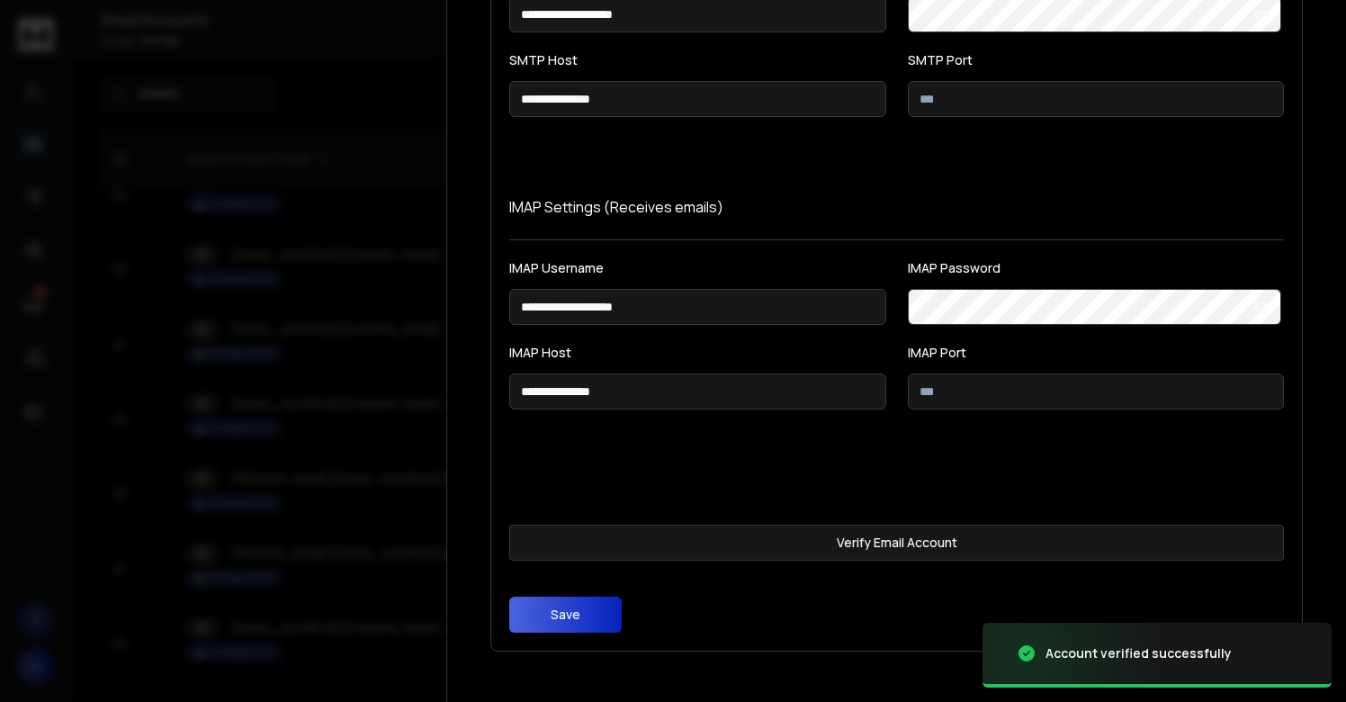
click at [549, 619] on button "Save" at bounding box center [565, 615] width 112 height 36
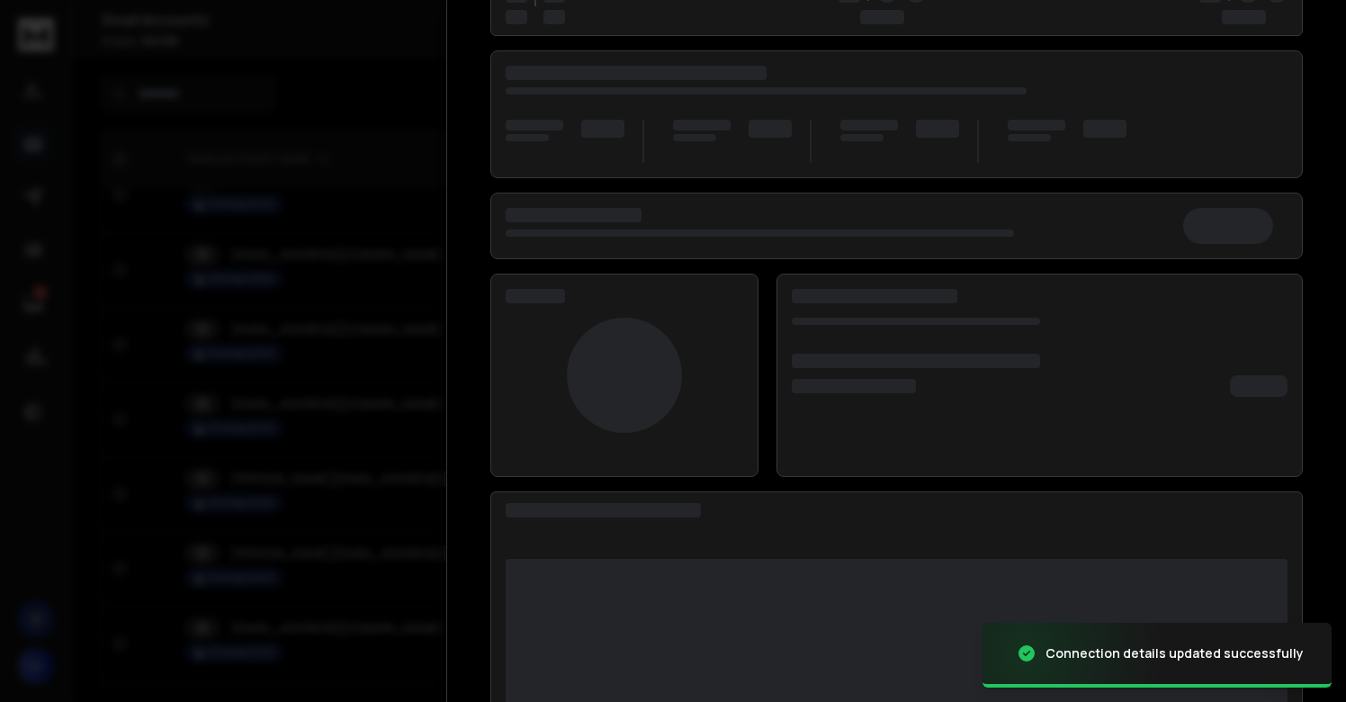
scroll to position [233, 0]
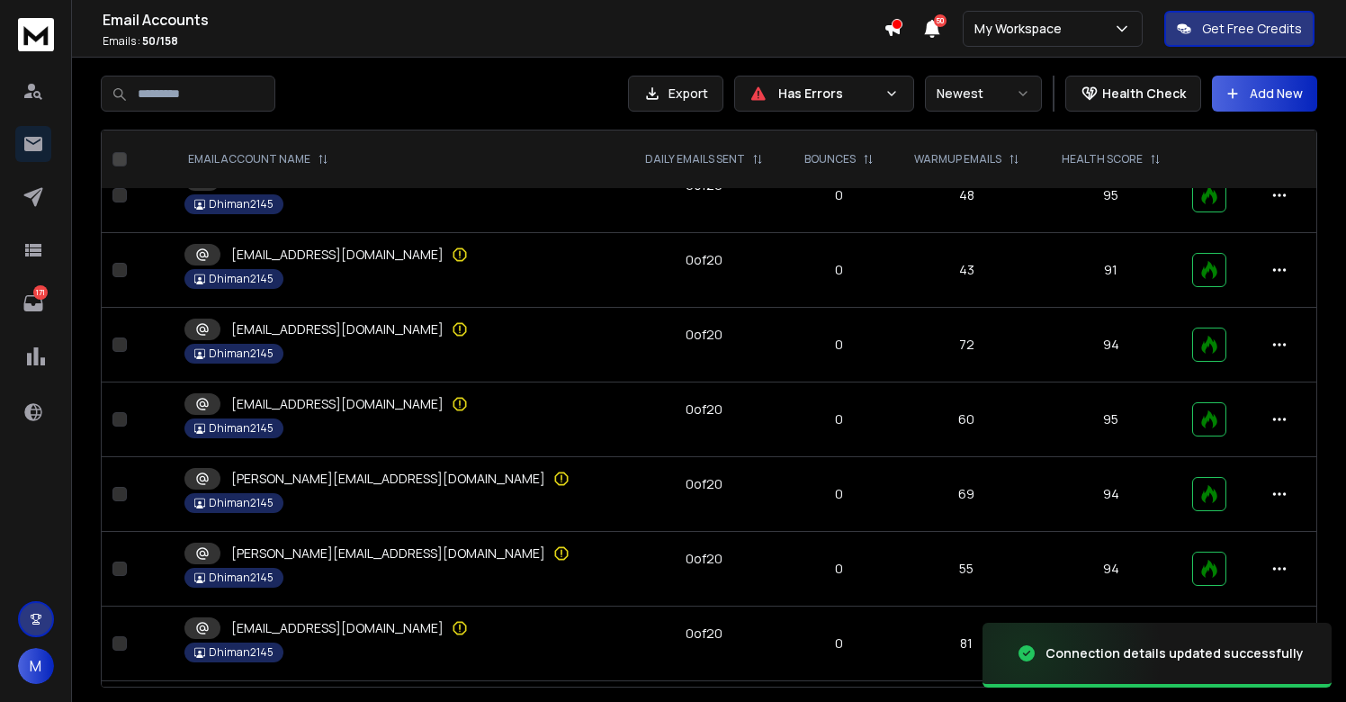
click at [387, 558] on div "[PERSON_NAME][EMAIL_ADDRESS][DOMAIN_NAME]" at bounding box center [397, 554] width 427 height 22
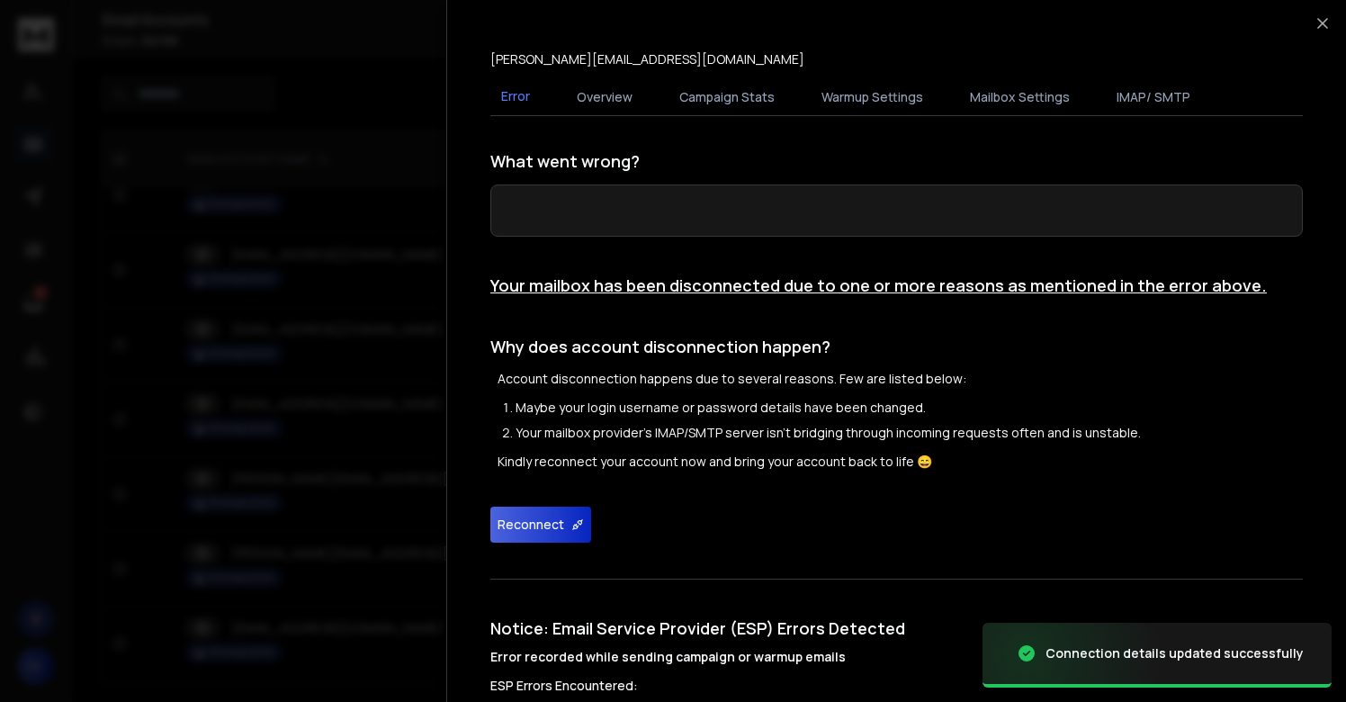
click at [532, 543] on div "What went wrong? Your mailbox has been disconnected due to one or more reasons …" at bounding box center [896, 611] width 813 height 926
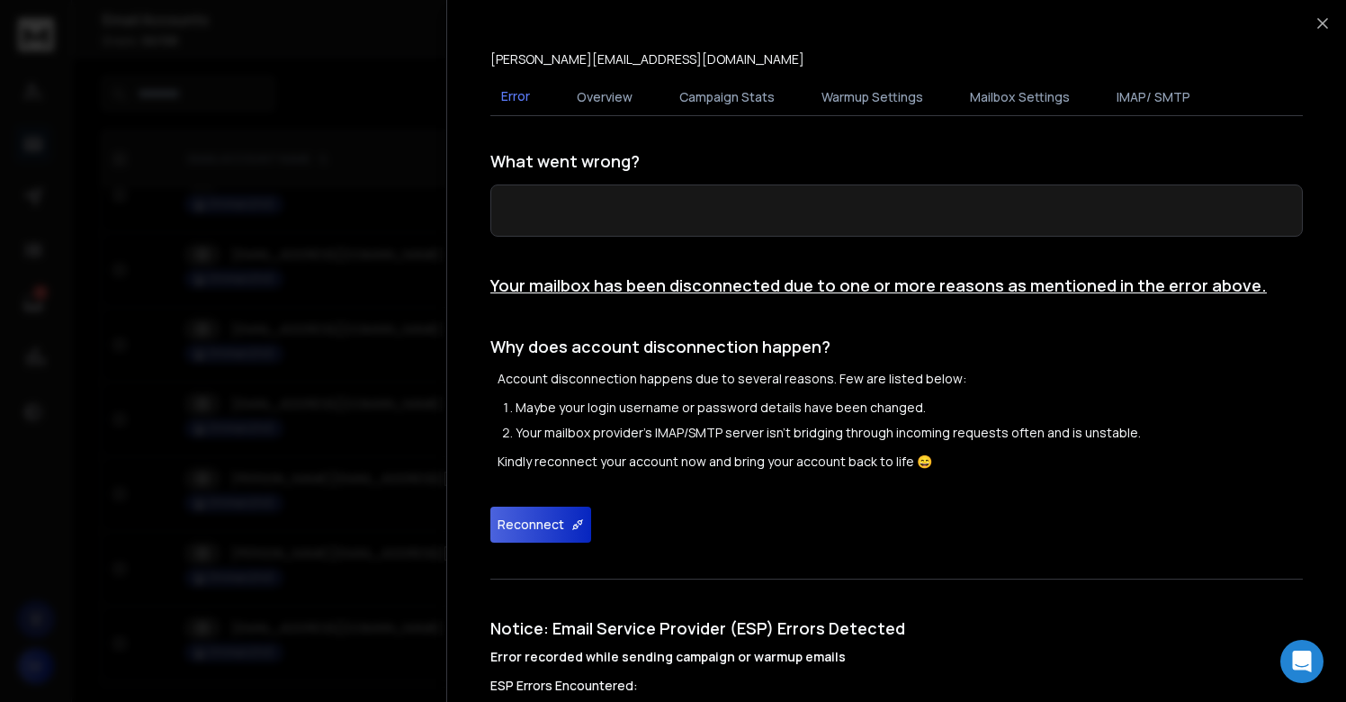
click at [532, 518] on button "Reconnect" at bounding box center [540, 525] width 101 height 36
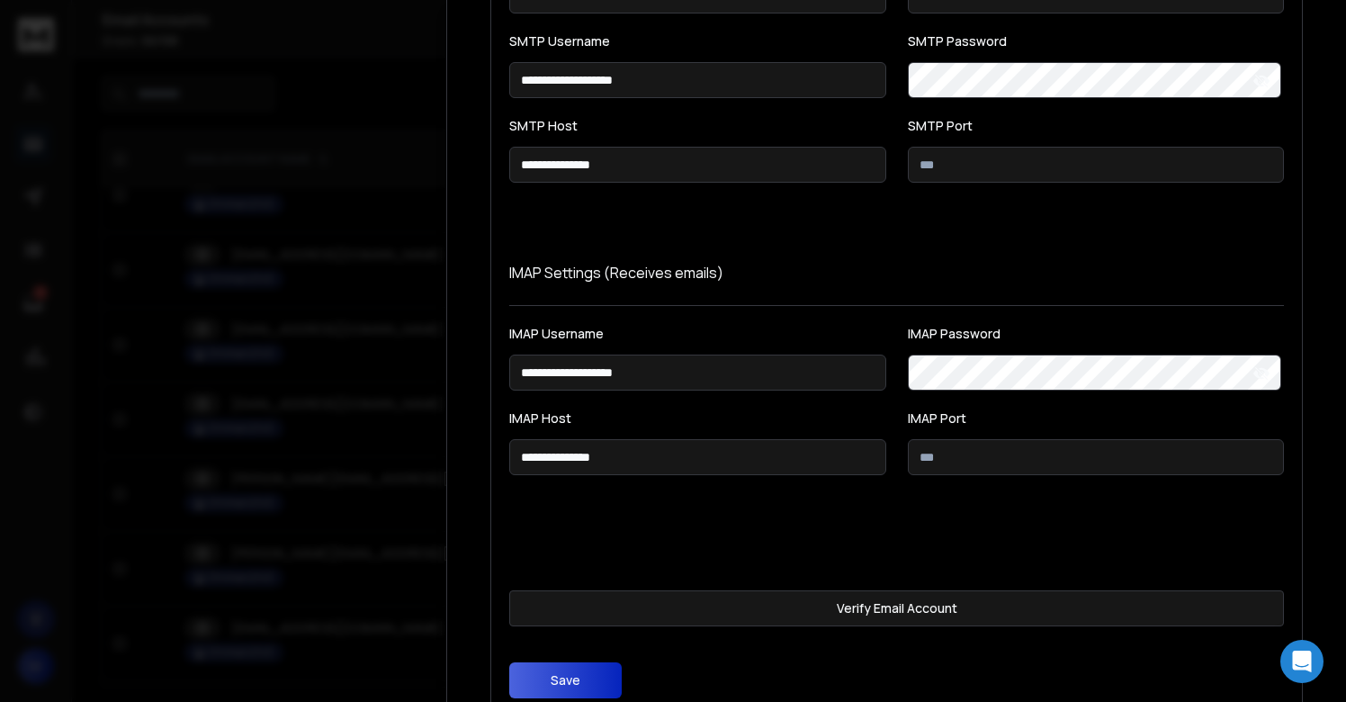
scroll to position [330, 0]
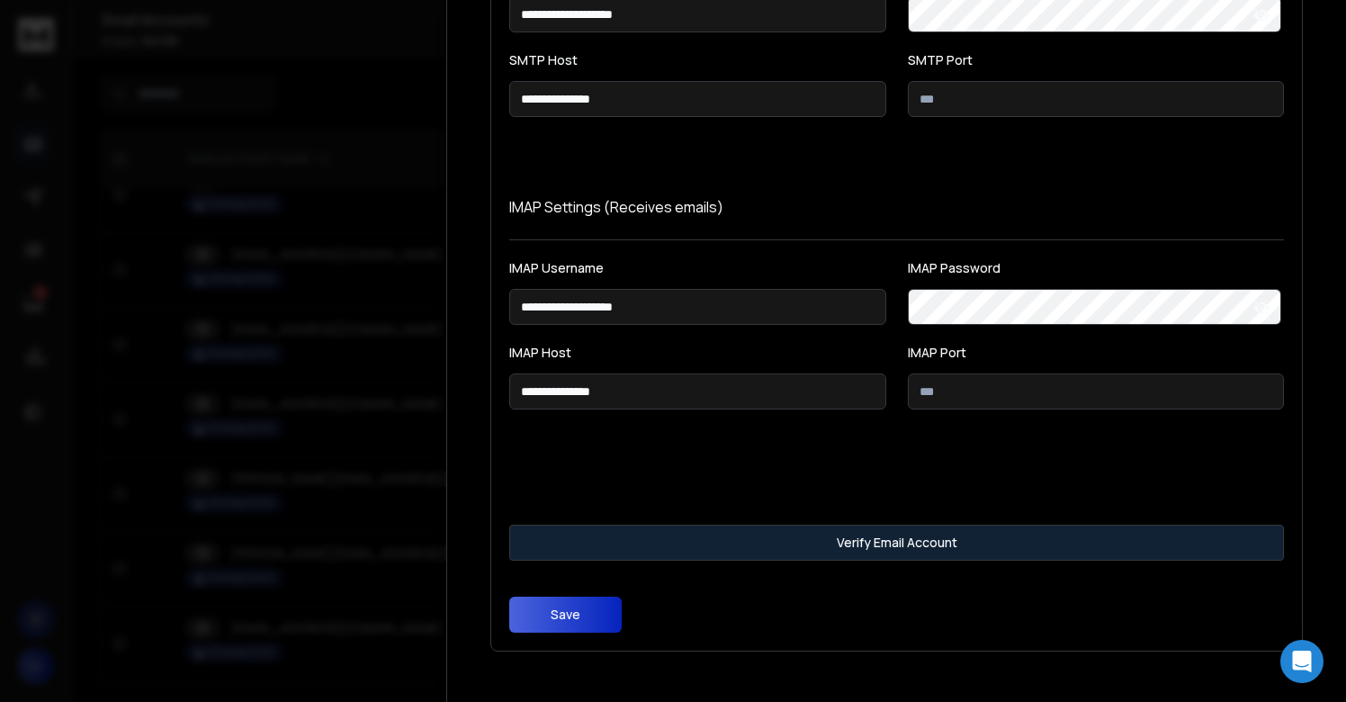
click at [594, 545] on button "Verify Email Account" at bounding box center [896, 543] width 775 height 36
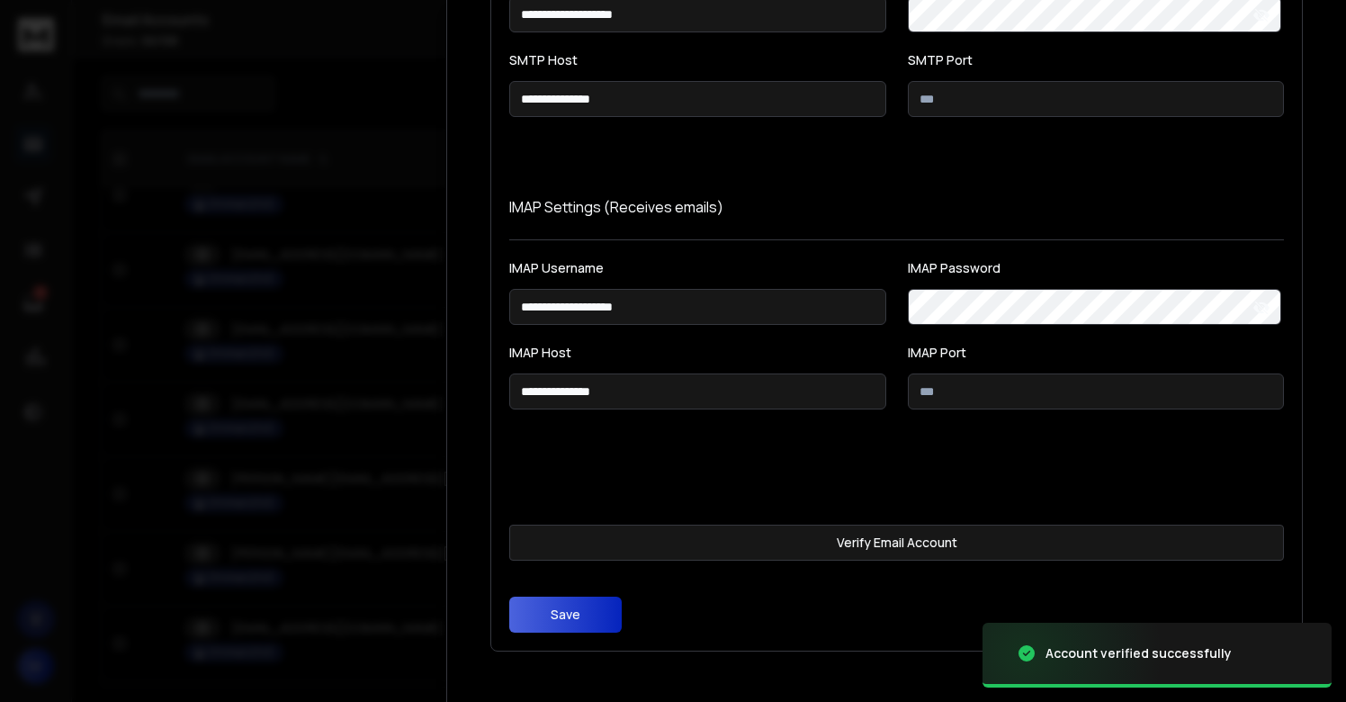
click at [583, 610] on button "Save" at bounding box center [565, 615] width 112 height 36
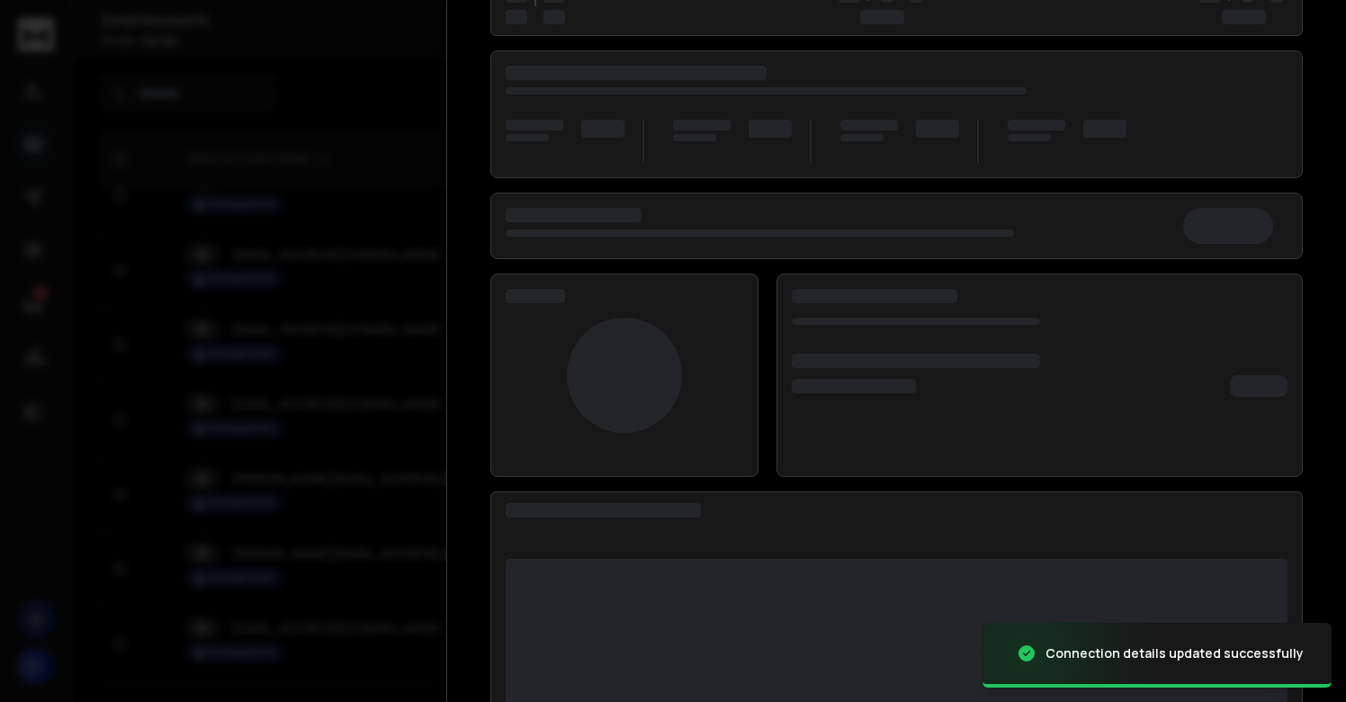
scroll to position [233, 0]
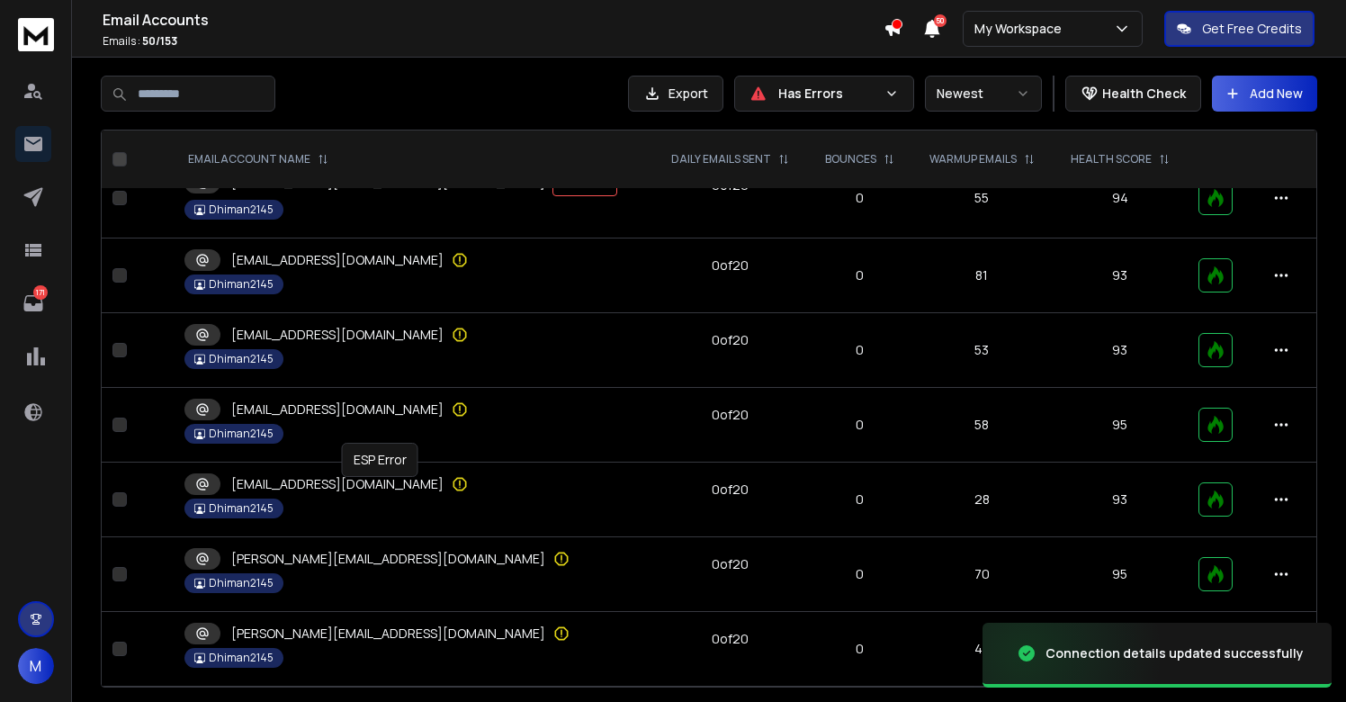
click at [397, 470] on body "Your warmest leads are on your site – Turn visits into conversations Reach Out …" at bounding box center [673, 351] width 1346 height 702
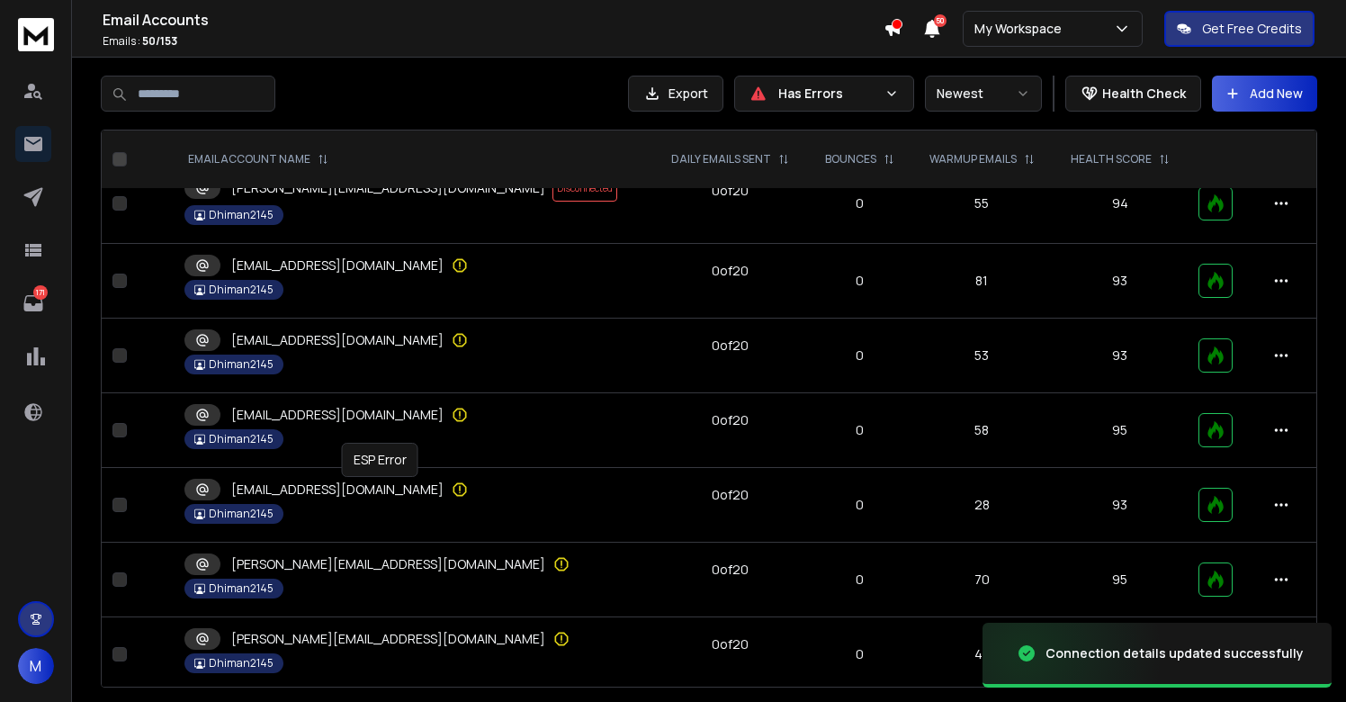
click at [454, 492] on icon at bounding box center [460, 489] width 13 height 13
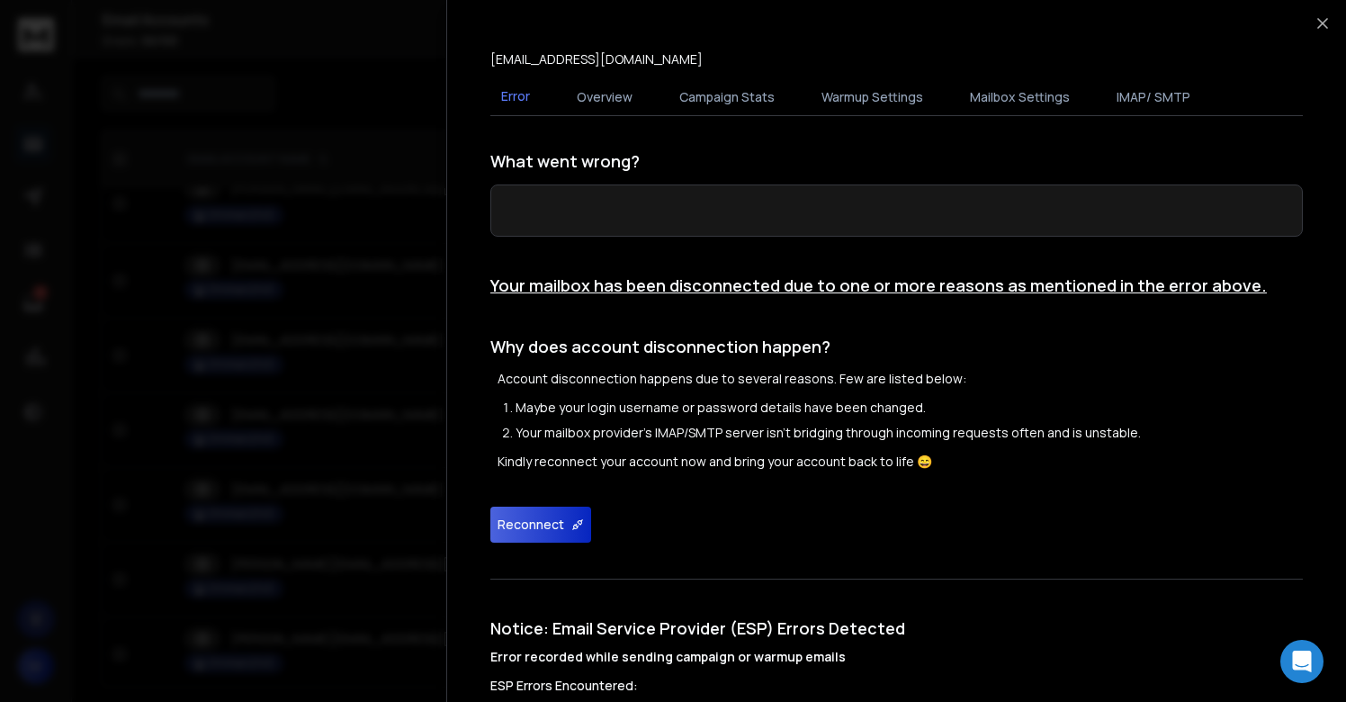
click at [563, 525] on button "Reconnect" at bounding box center [540, 525] width 101 height 36
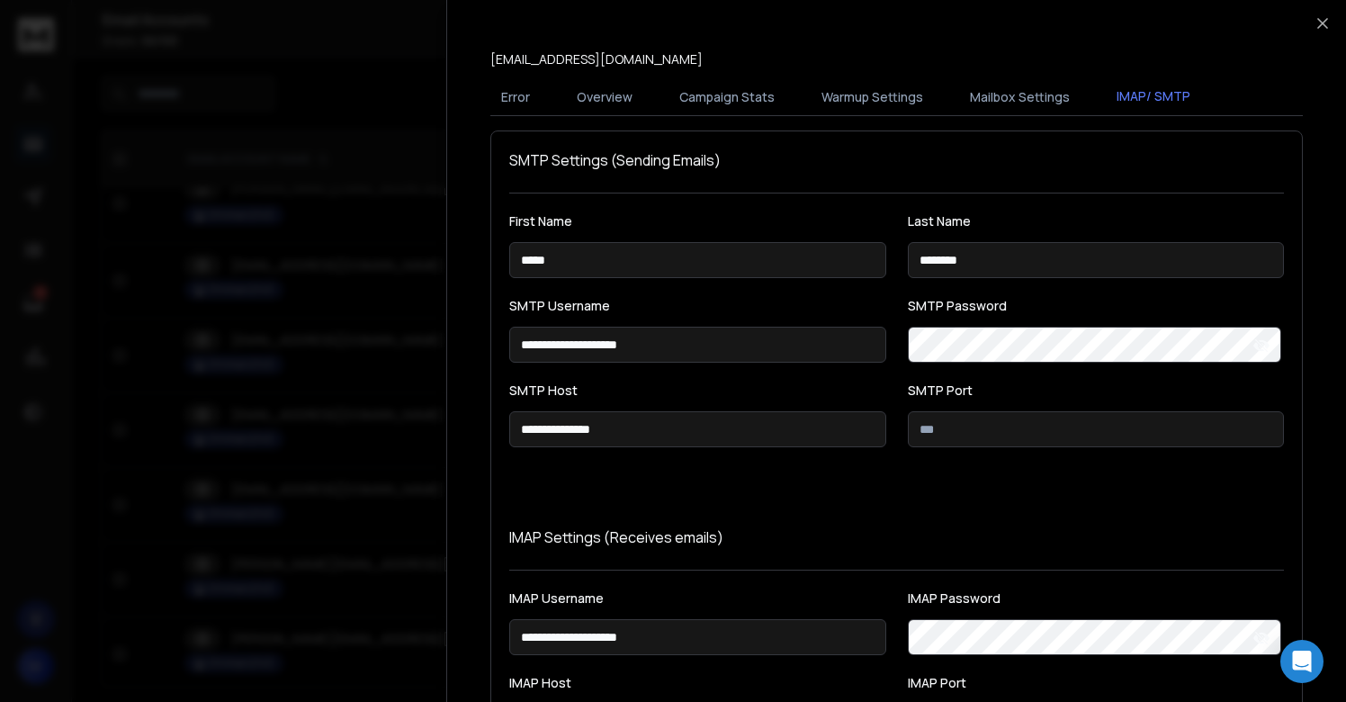
scroll to position [330, 0]
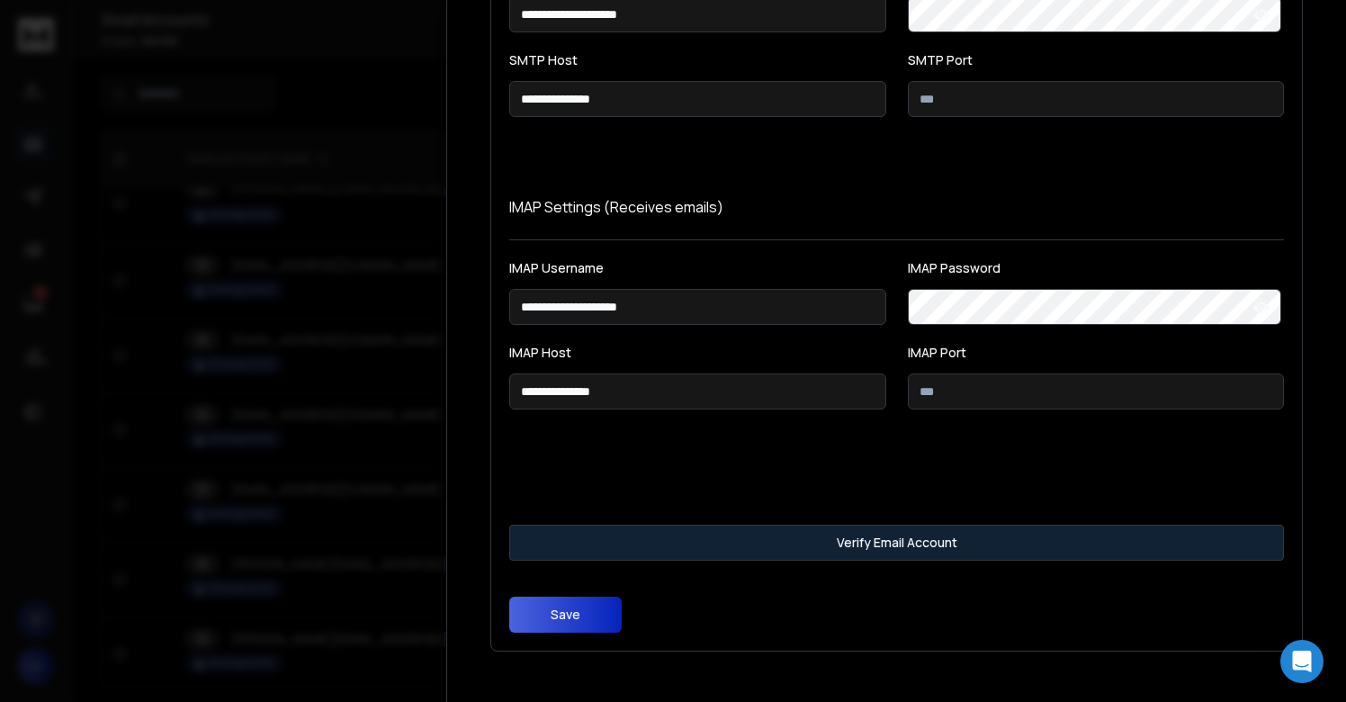
click at [582, 529] on button "Verify Email Account" at bounding box center [896, 543] width 775 height 36
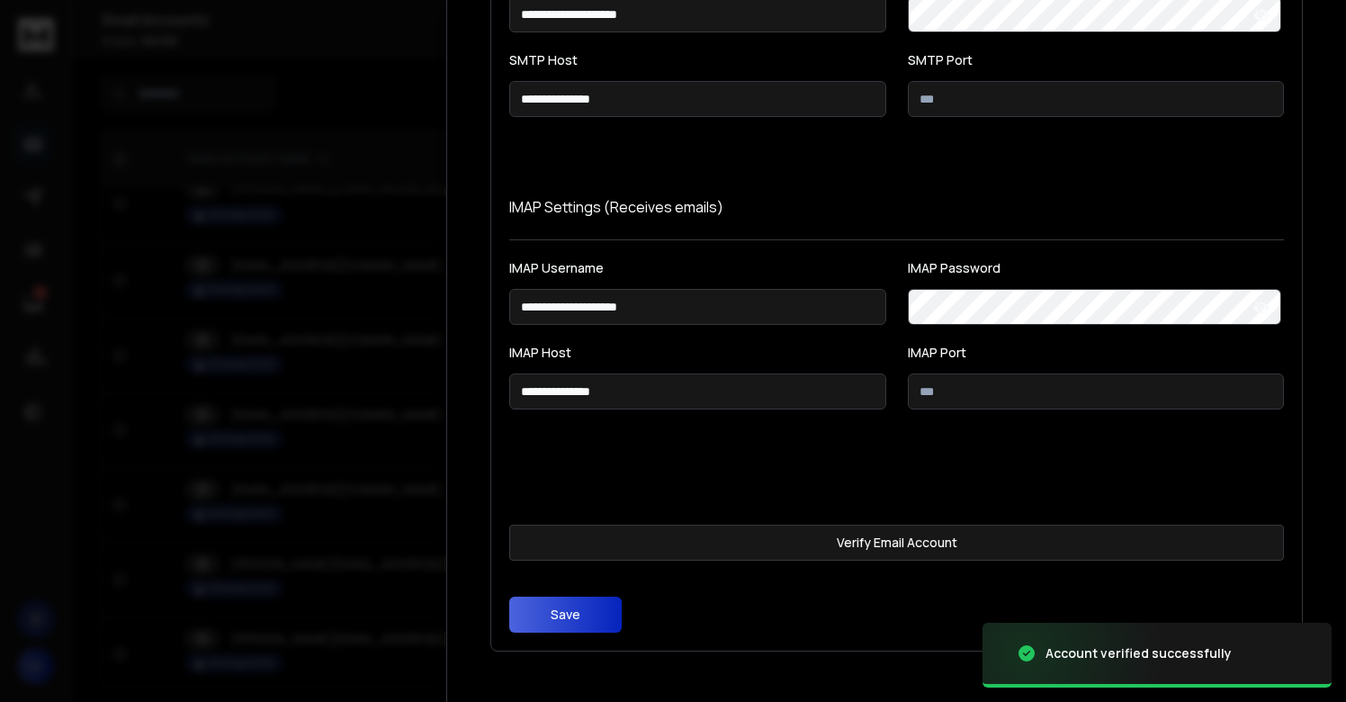
click at [576, 611] on button "Save" at bounding box center [565, 615] width 112 height 36
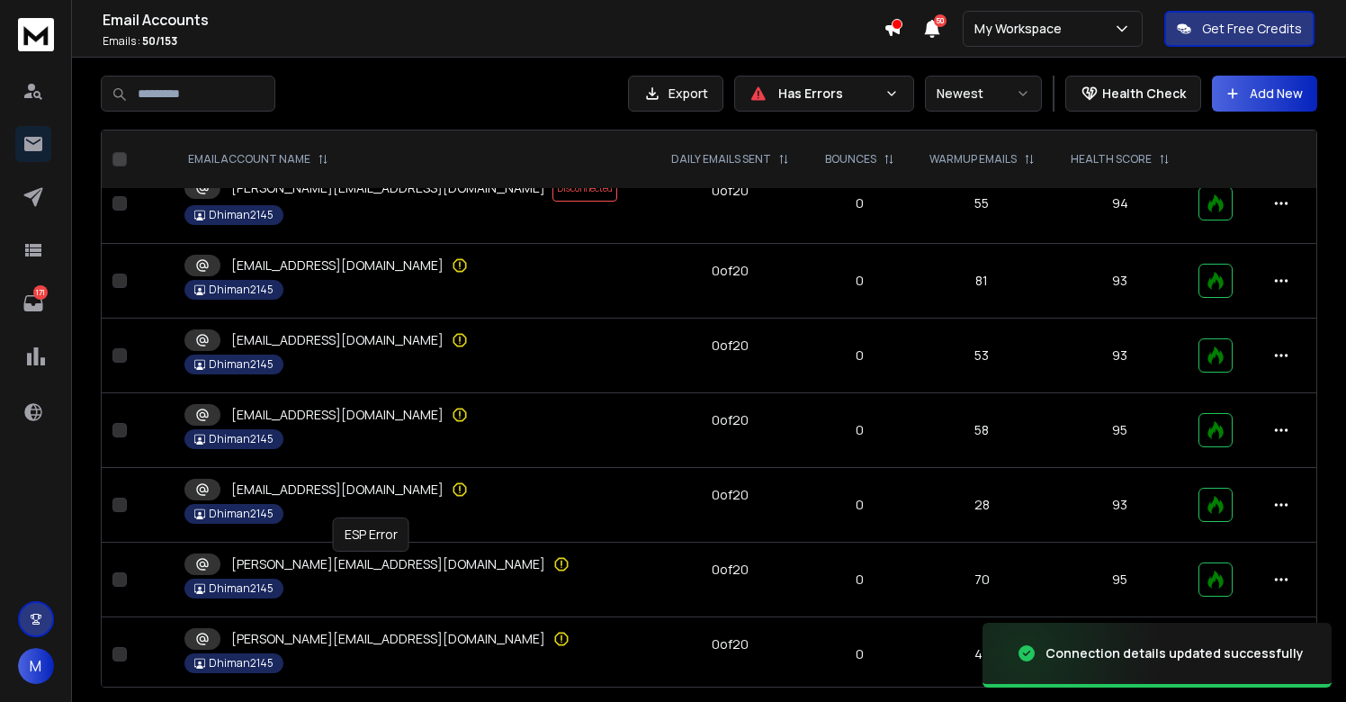
click at [555, 558] on icon at bounding box center [561, 564] width 13 height 13
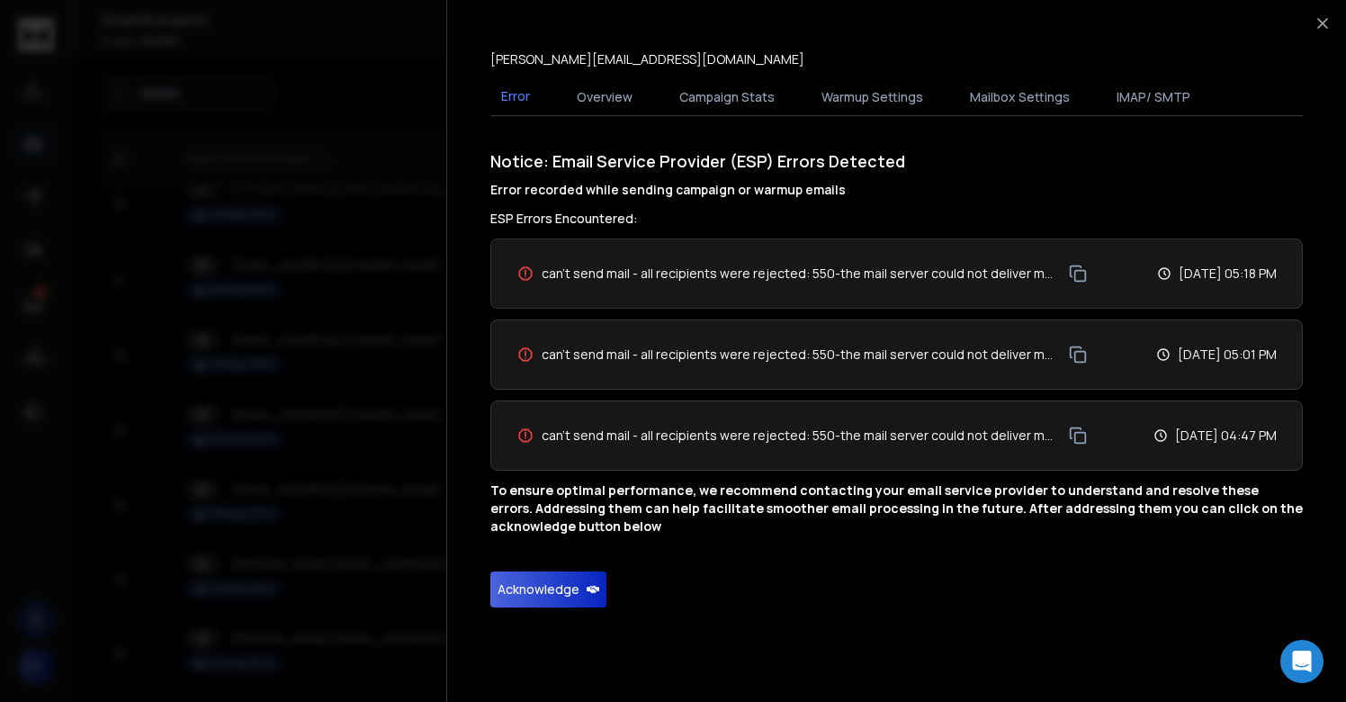
click at [580, 580] on button "Acknowledge" at bounding box center [548, 589] width 116 height 36
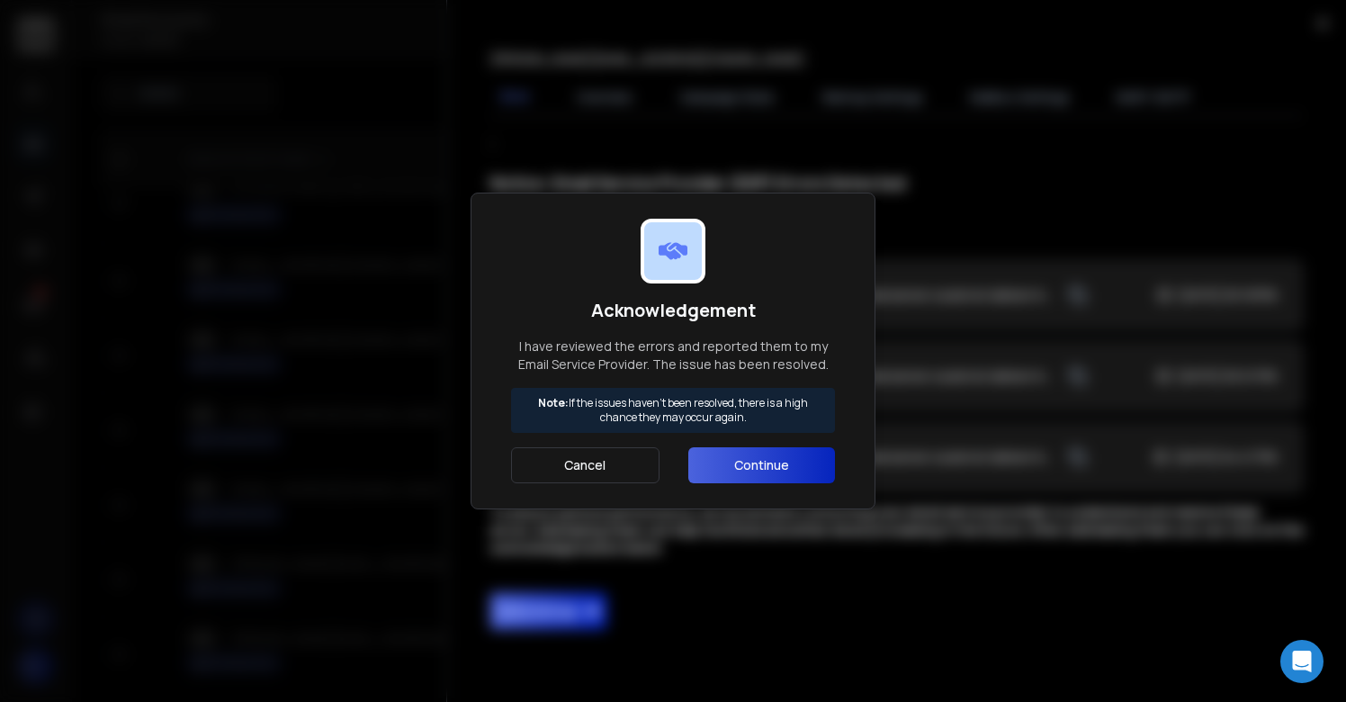
click at [803, 478] on button "Continue" at bounding box center [761, 465] width 147 height 36
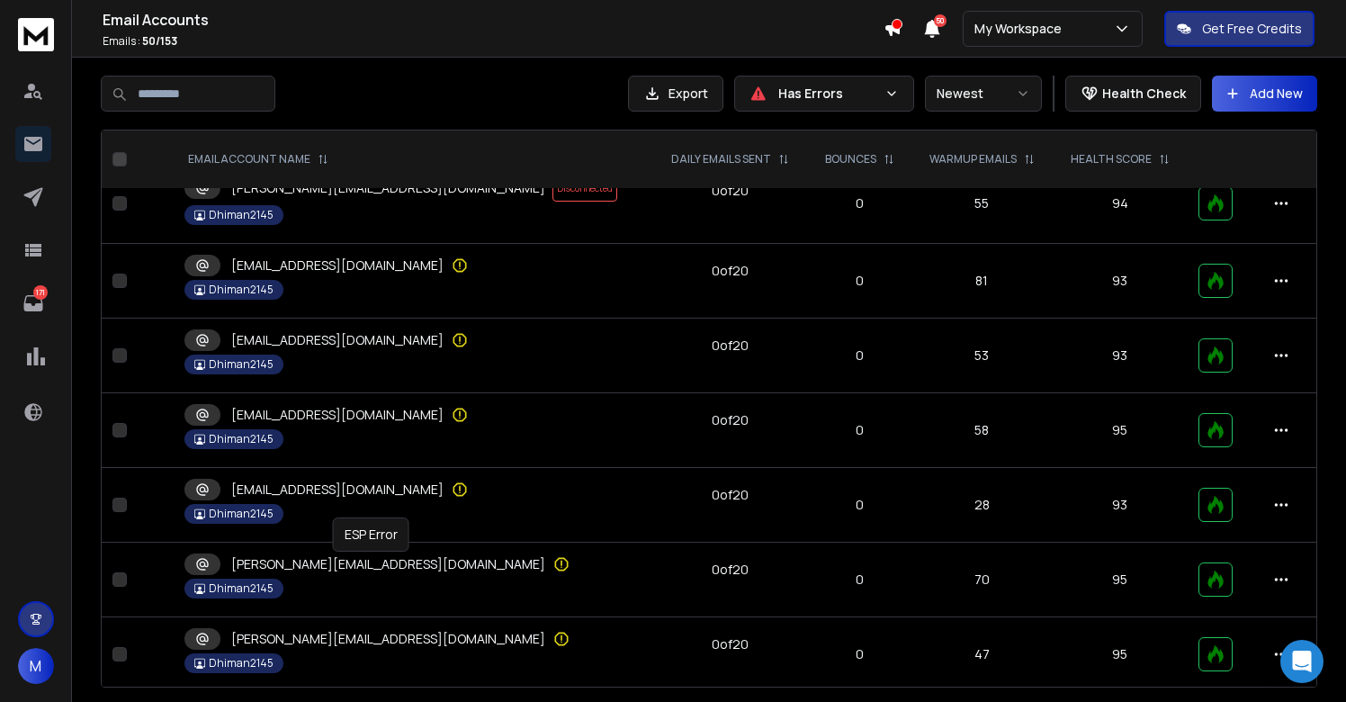
click at [553, 565] on icon at bounding box center [562, 564] width 18 height 18
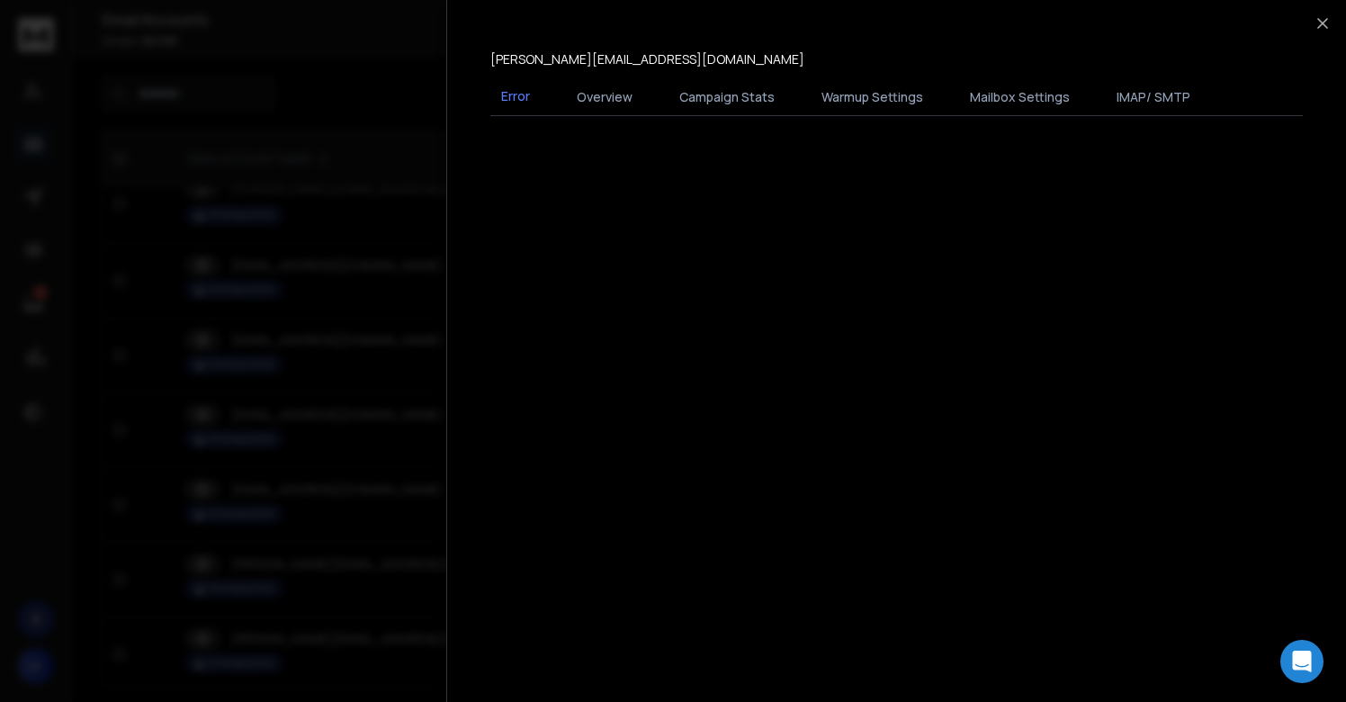
click at [367, 565] on div at bounding box center [673, 351] width 1346 height 702
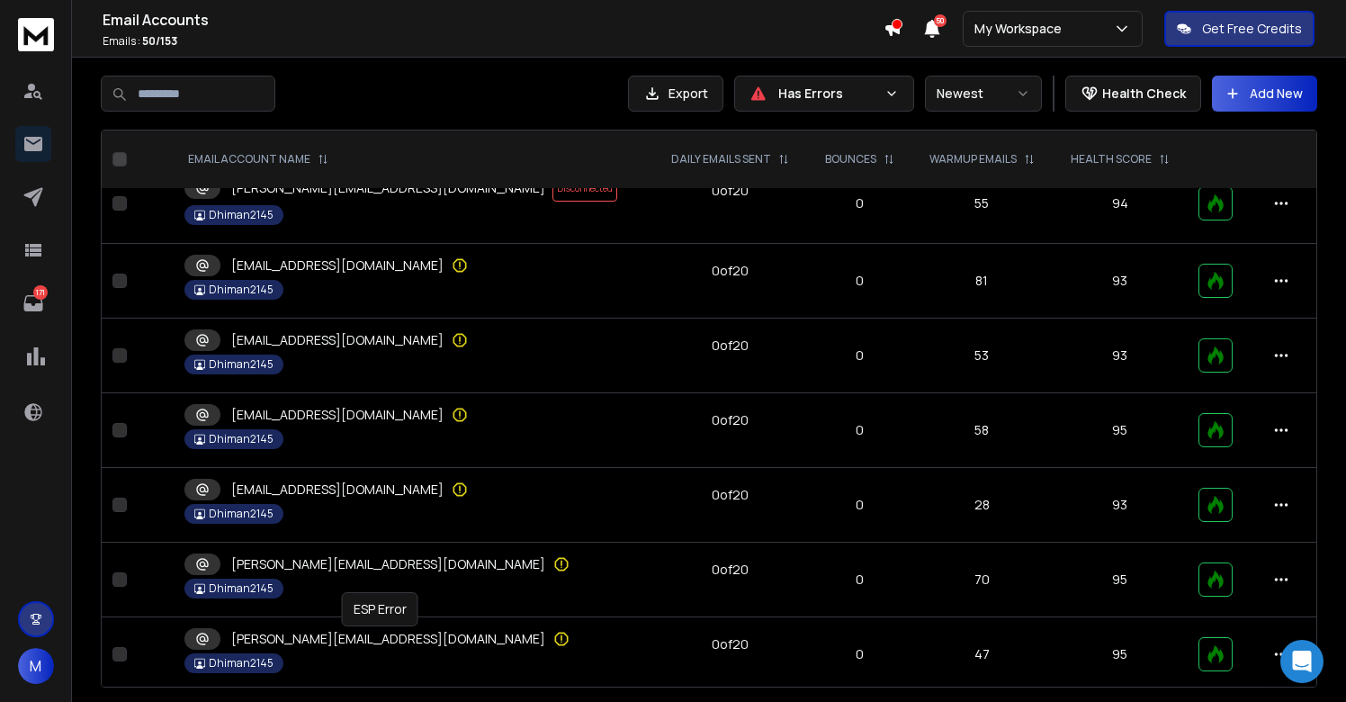
click at [553, 635] on icon at bounding box center [562, 639] width 18 height 18
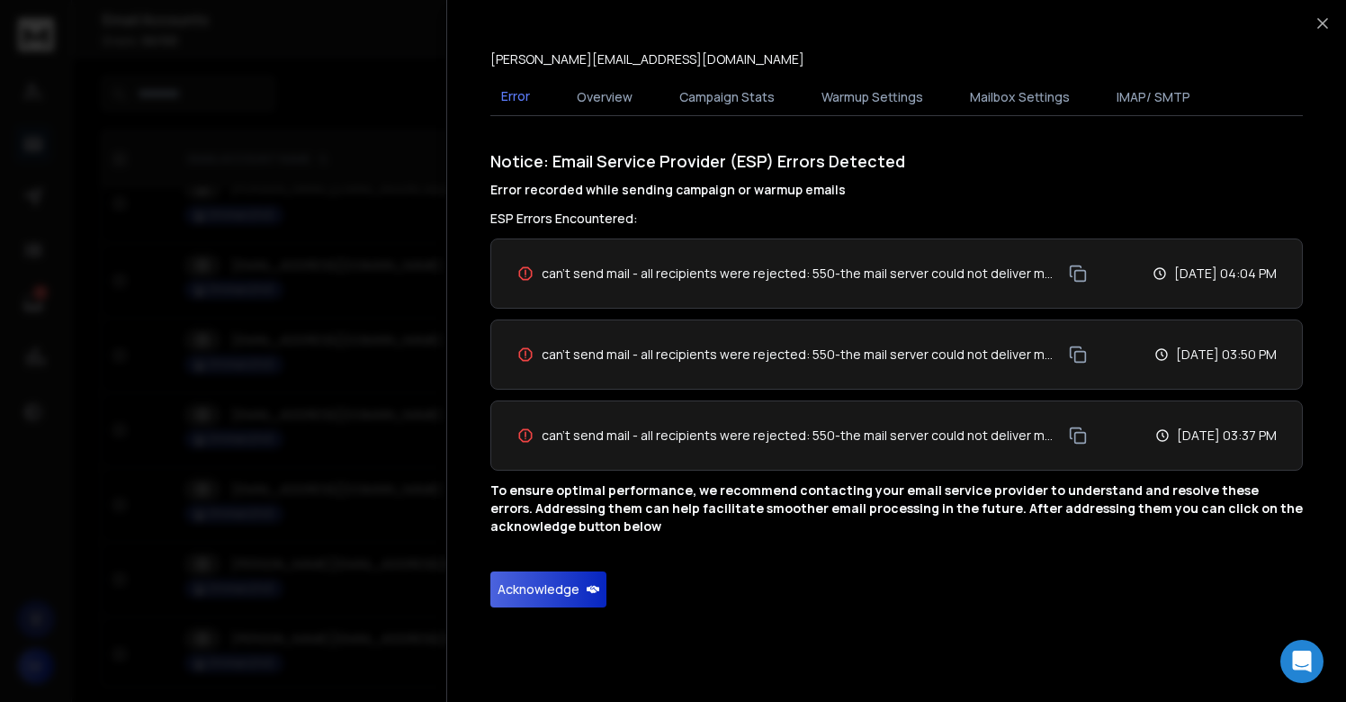
click at [553, 589] on button "Acknowledge" at bounding box center [548, 589] width 116 height 36
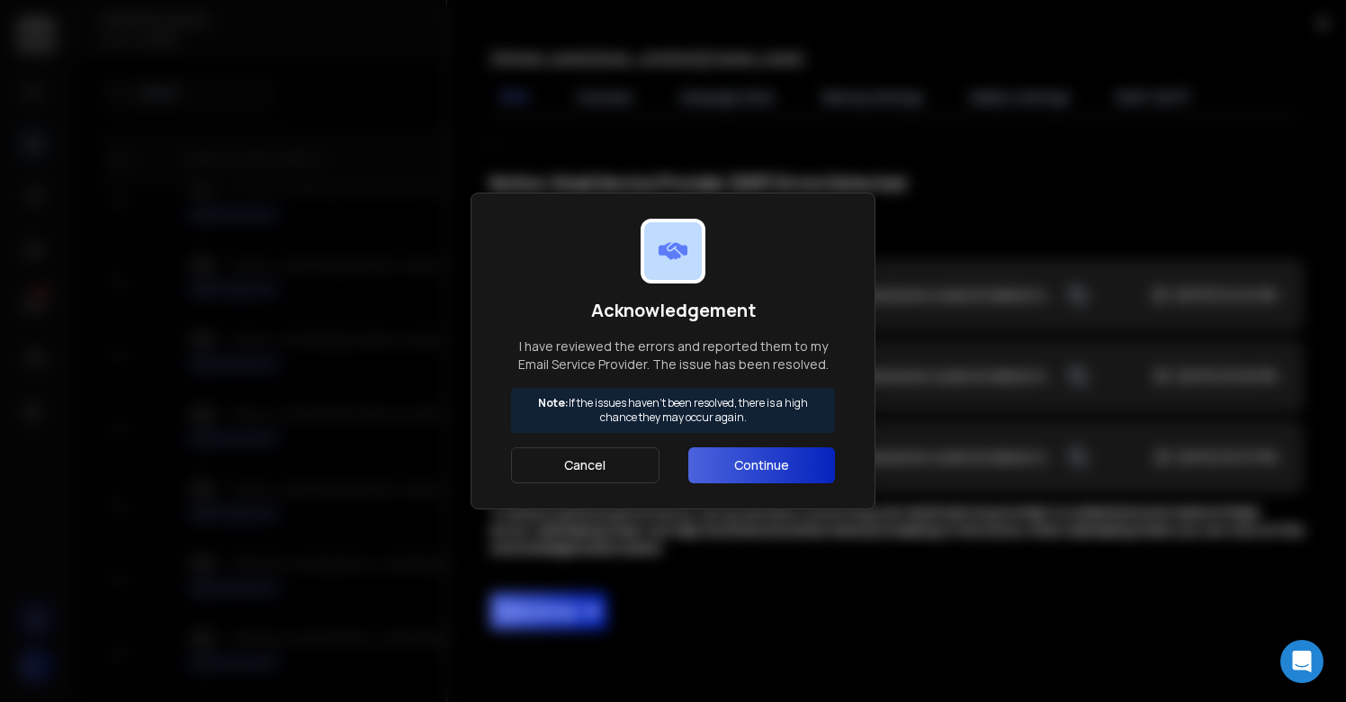
click at [781, 469] on button "Continue" at bounding box center [761, 465] width 147 height 36
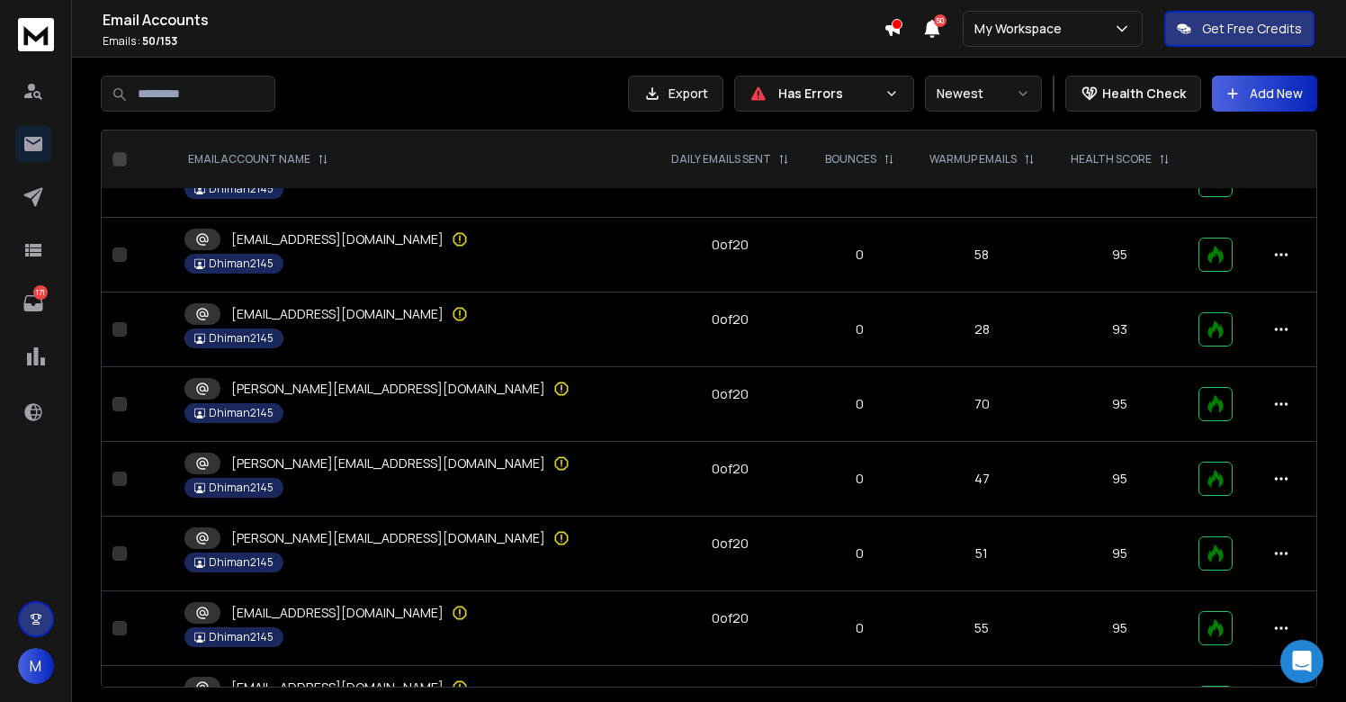
scroll to position [1488, 0]
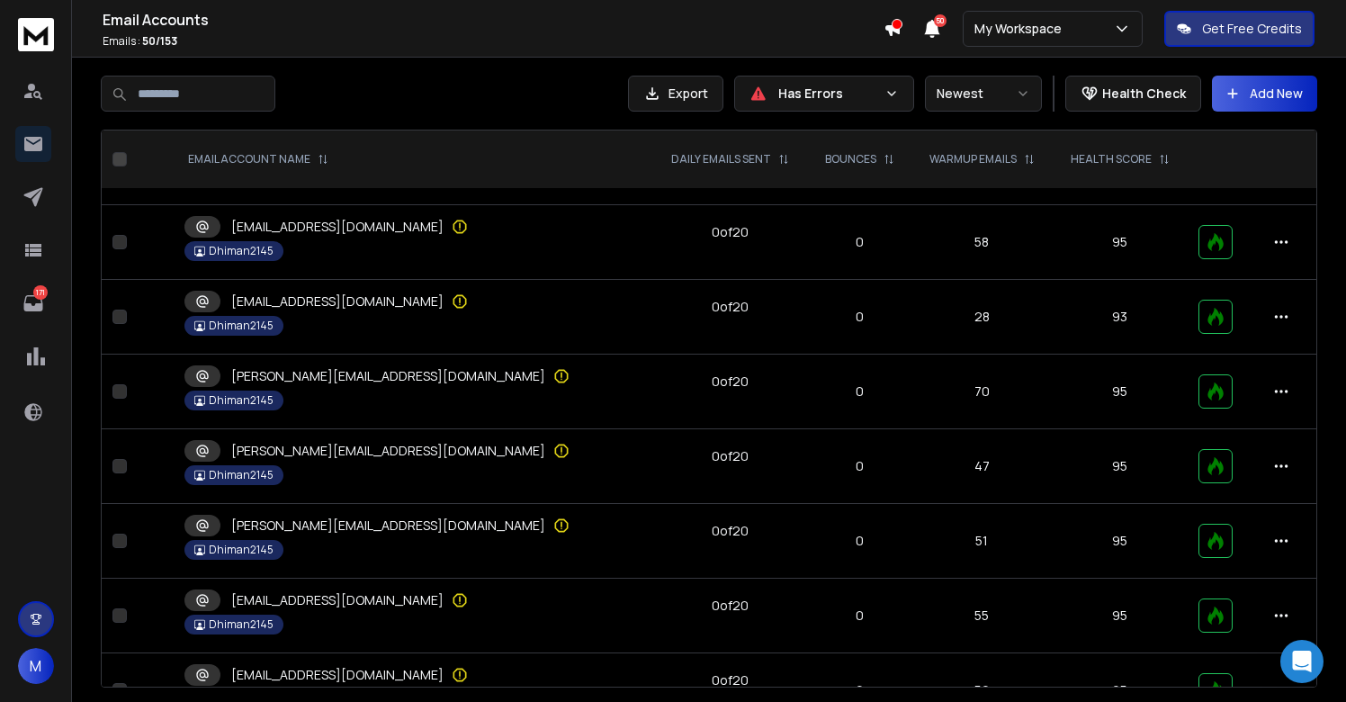
click at [364, 448] on div "sylvia@aism2ltd.online" at bounding box center [413, 451] width 458 height 22
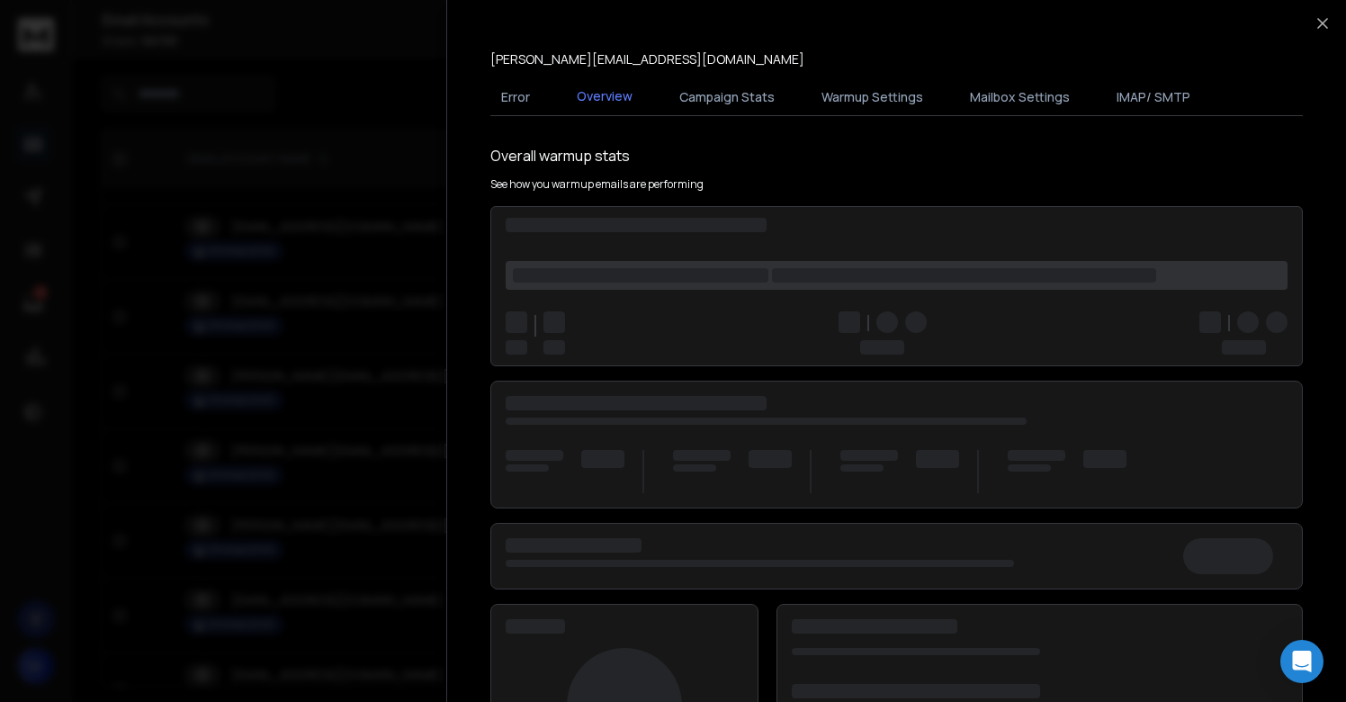
click at [364, 448] on div at bounding box center [673, 351] width 1346 height 702
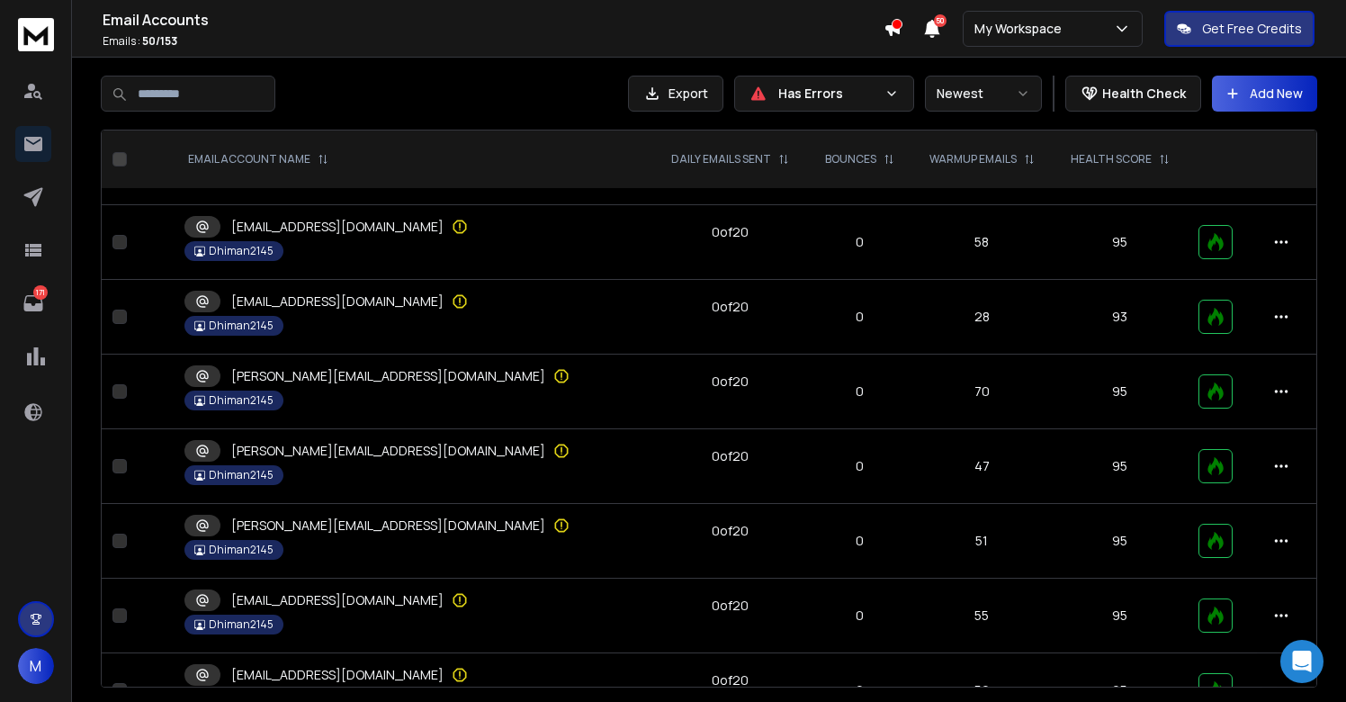
click at [364, 514] on td "susan@aism2ltd.online Dhiman2145" at bounding box center [414, 541] width 480 height 75
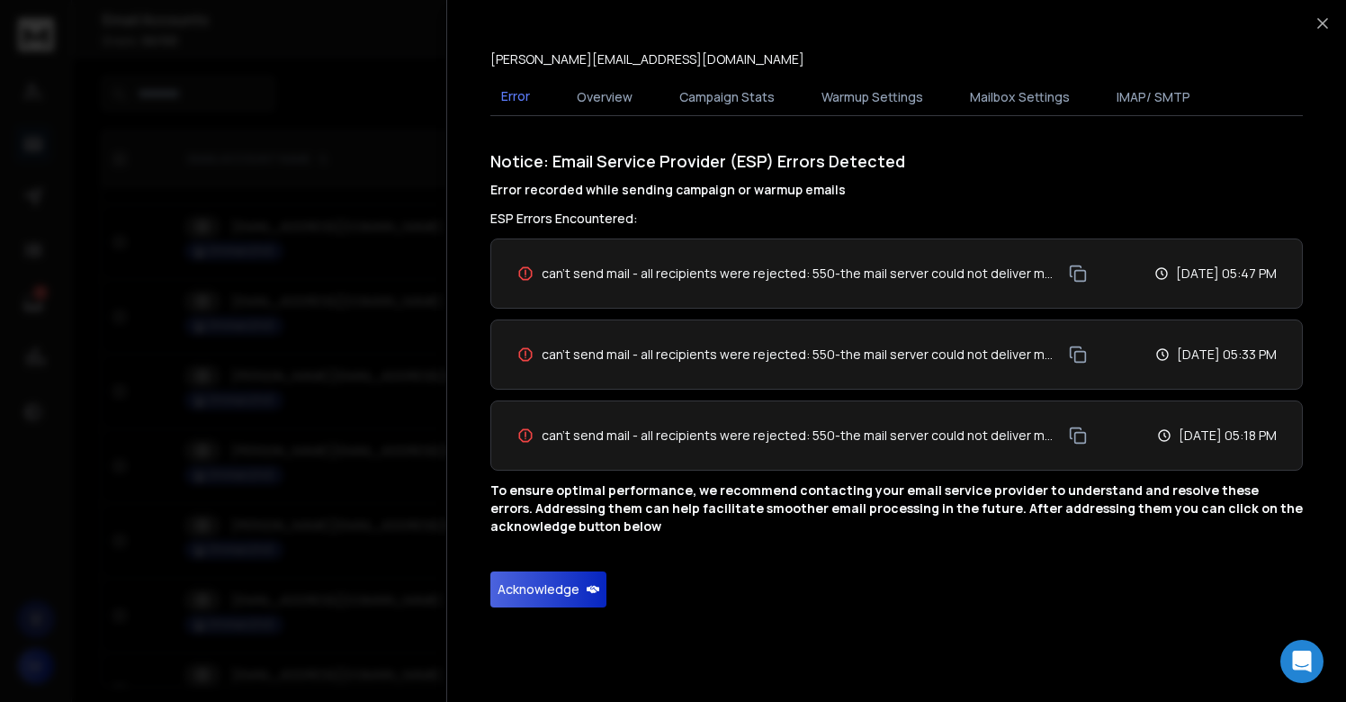
click at [526, 584] on button "Acknowledge" at bounding box center [548, 589] width 116 height 36
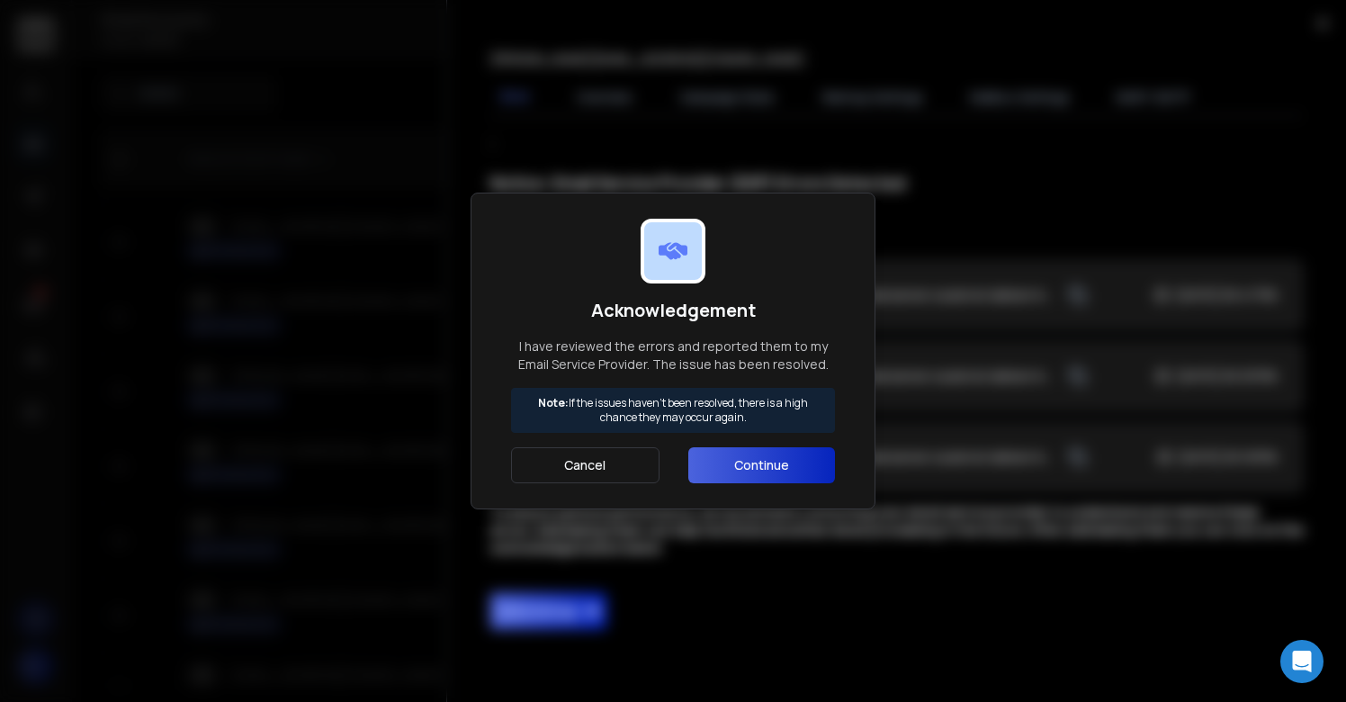
click at [770, 472] on button "Continue" at bounding box center [761, 465] width 147 height 36
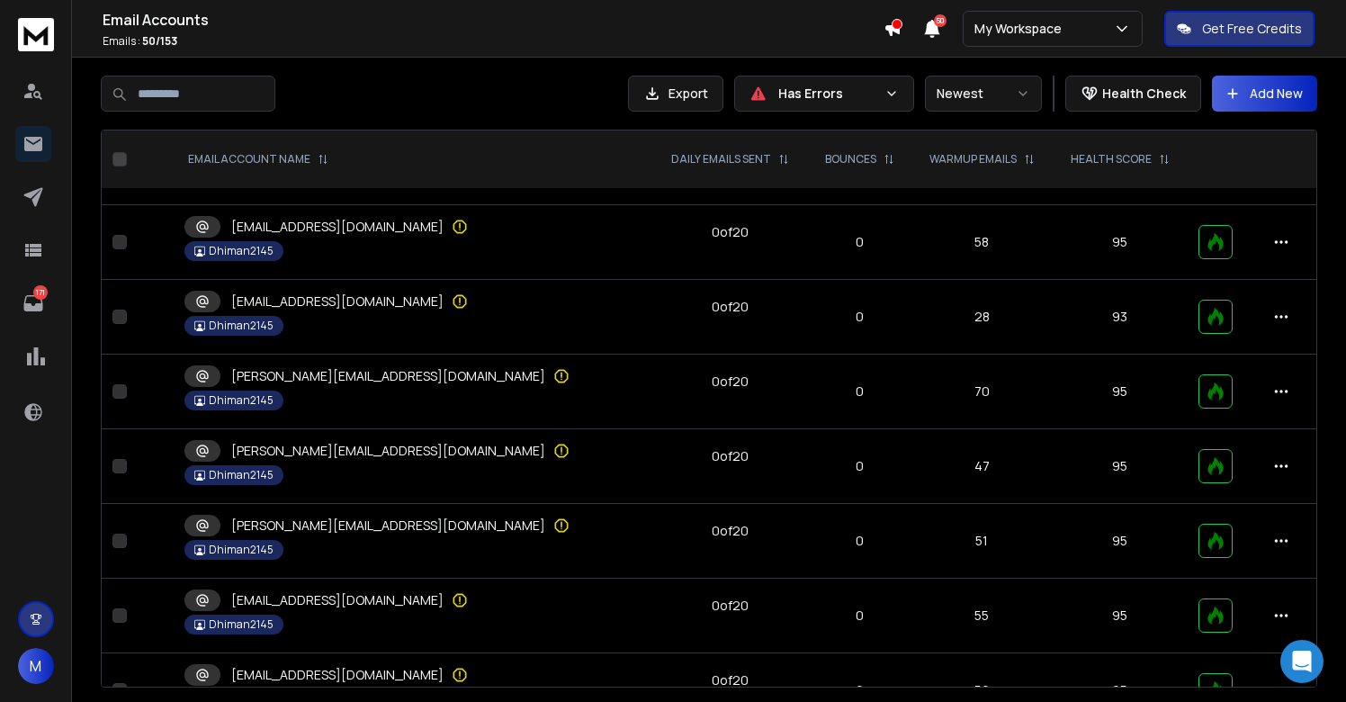
click at [388, 594] on div "stella@aism2ltd.online" at bounding box center [413, 600] width 458 height 22
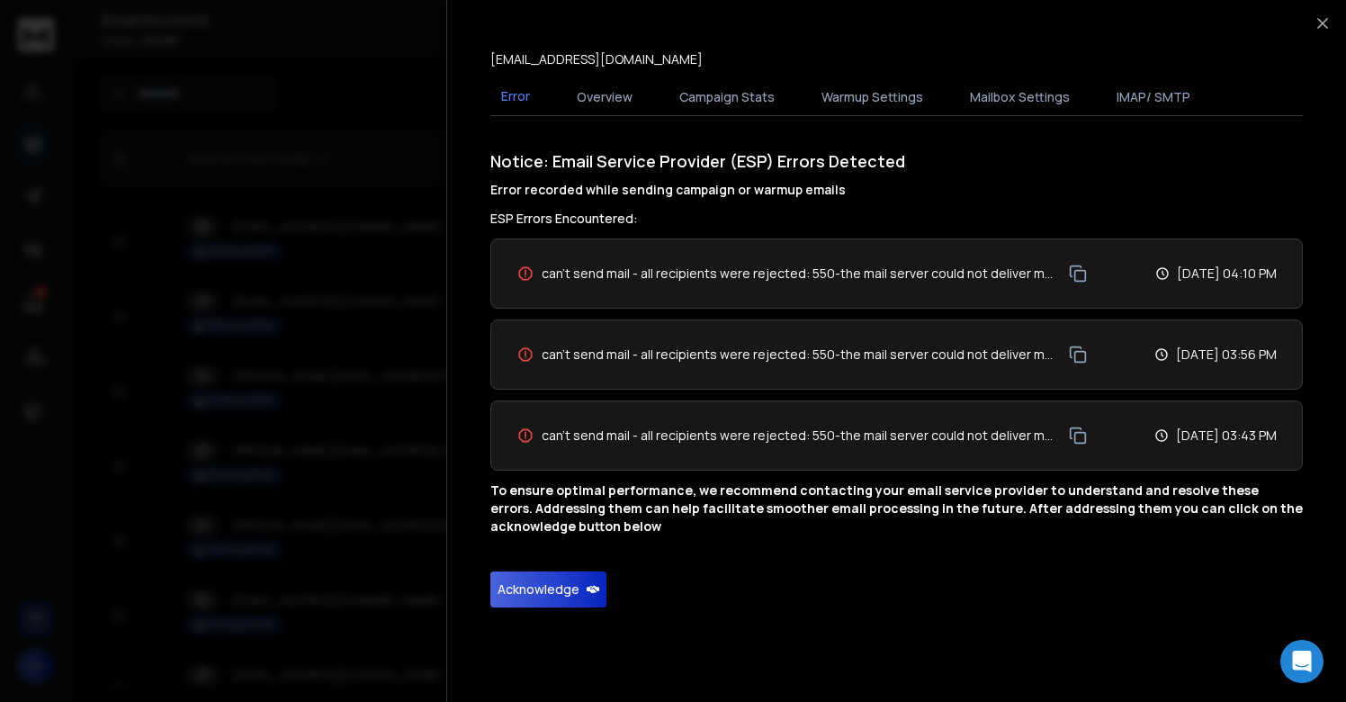
click at [574, 568] on div "Notice: Email Service Provider (ESP) Errors Detected Error recorded while sendi…" at bounding box center [896, 377] width 813 height 459
click at [559, 585] on button "Acknowledge" at bounding box center [548, 589] width 116 height 36
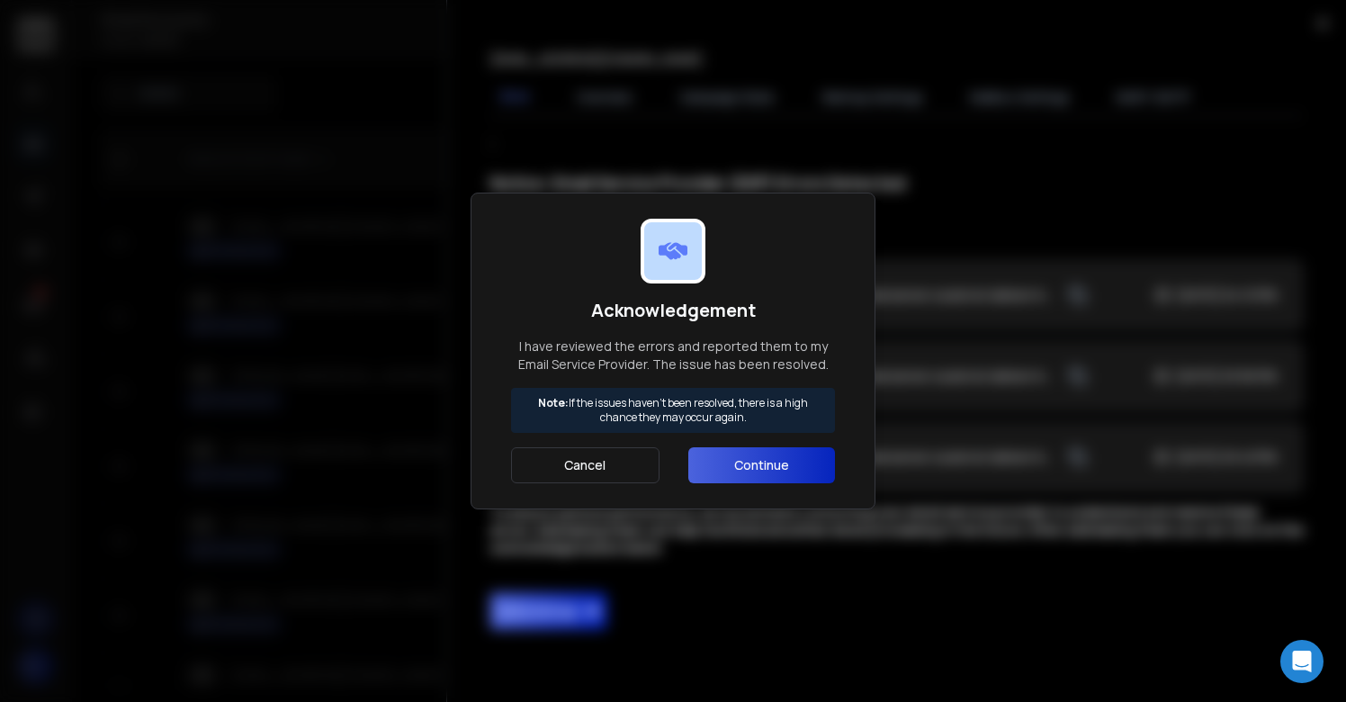
click at [750, 471] on button "Continue" at bounding box center [761, 465] width 147 height 36
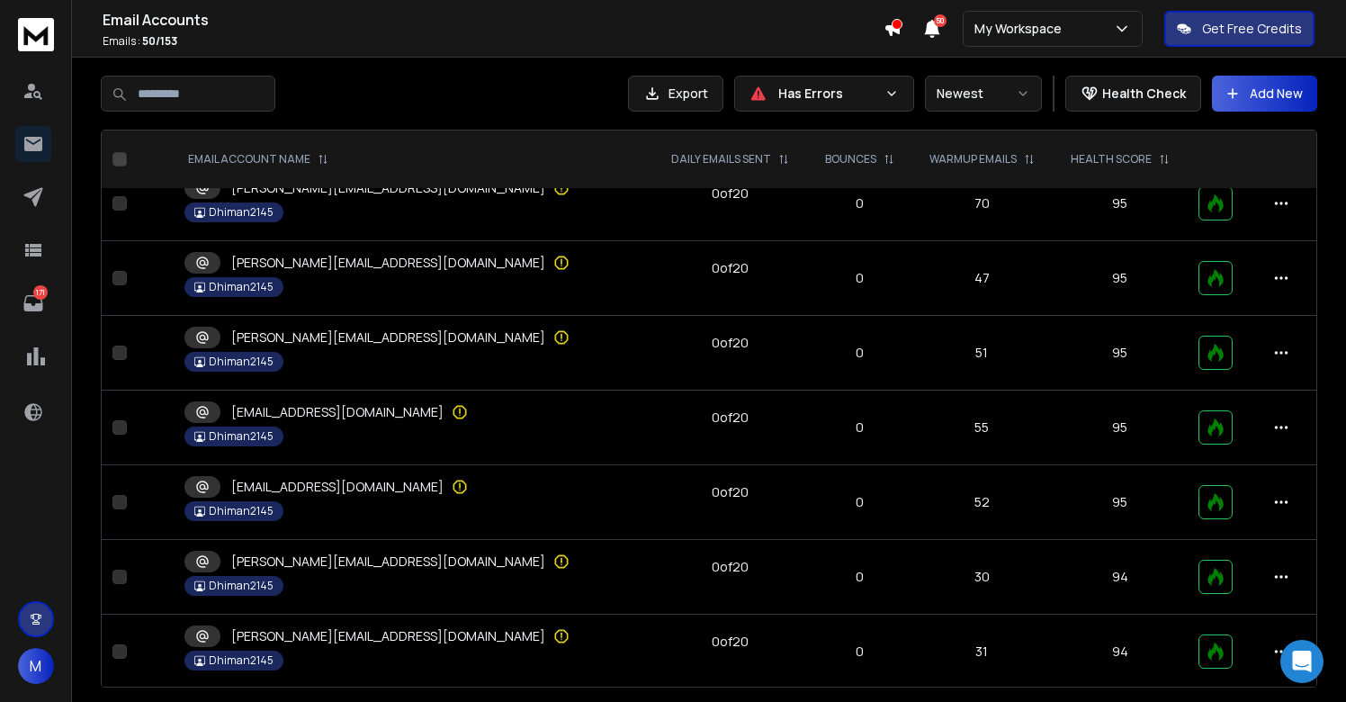
scroll to position [1701, 0]
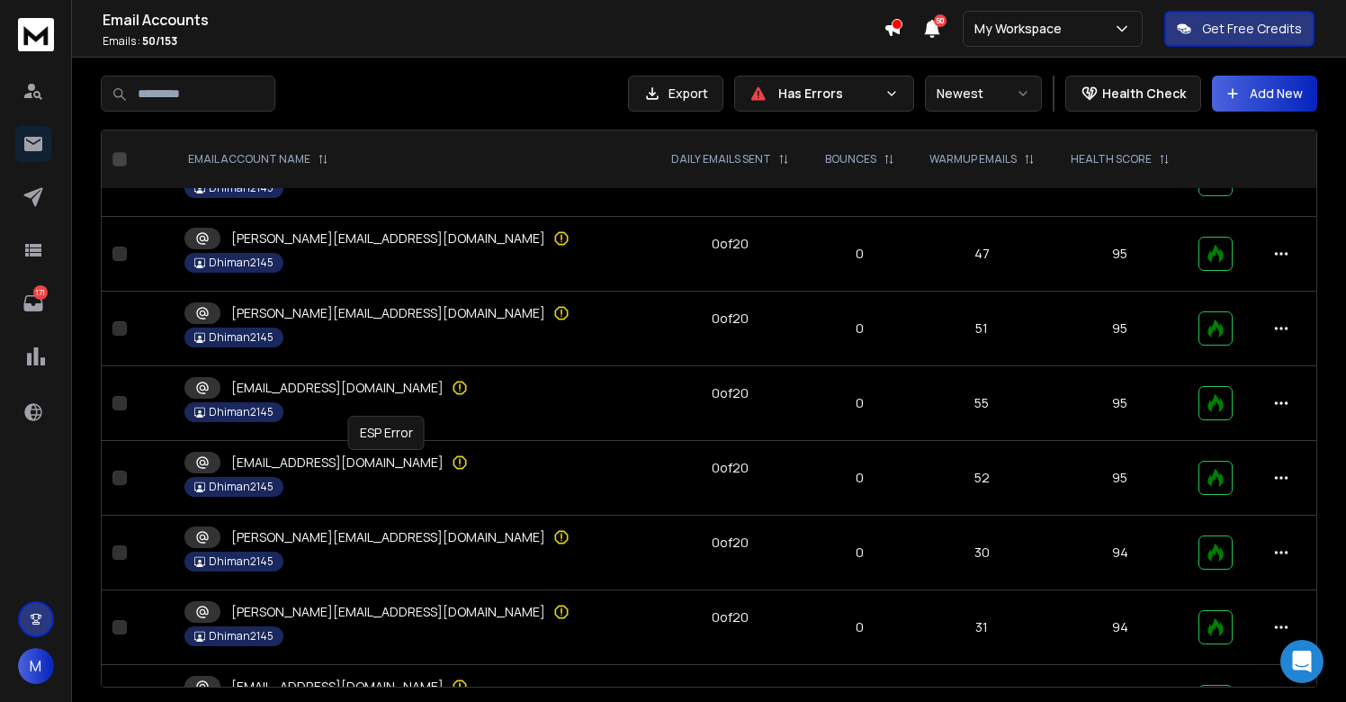
click at [451, 457] on icon at bounding box center [460, 463] width 18 height 18
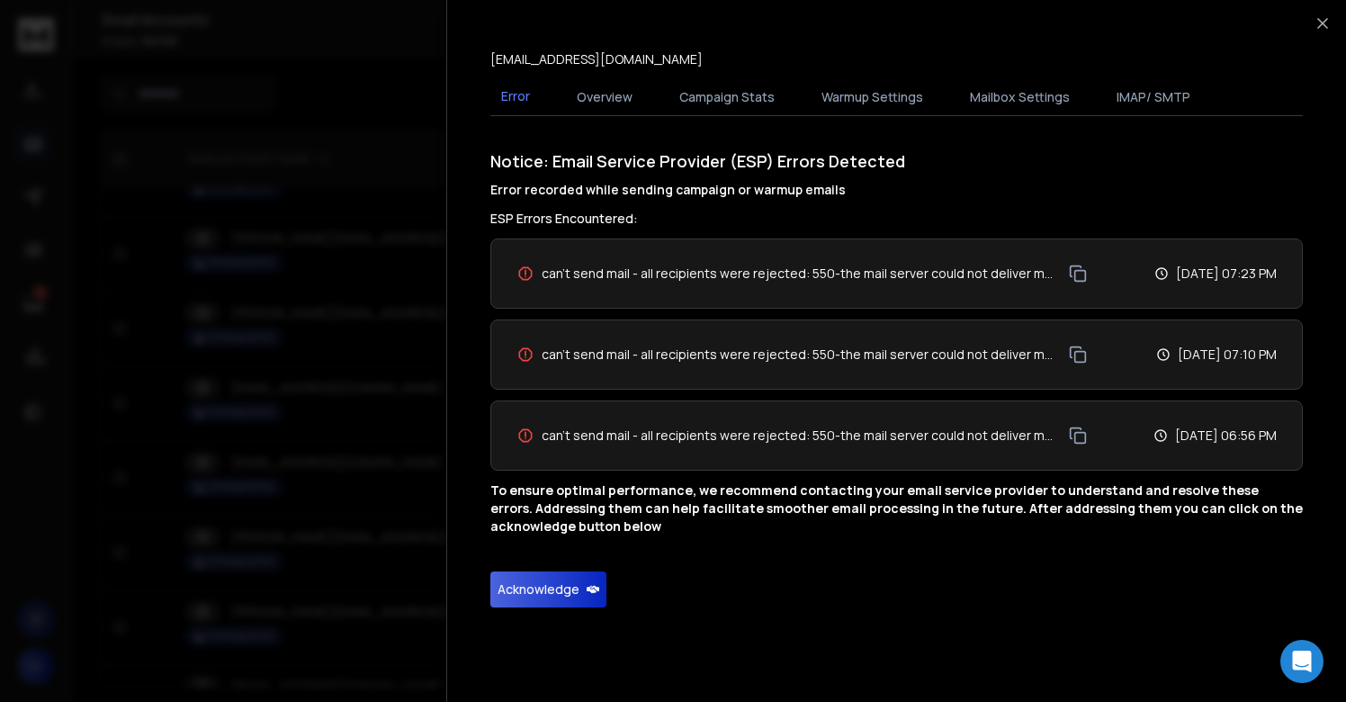
click at [544, 592] on button "Acknowledge" at bounding box center [548, 589] width 116 height 36
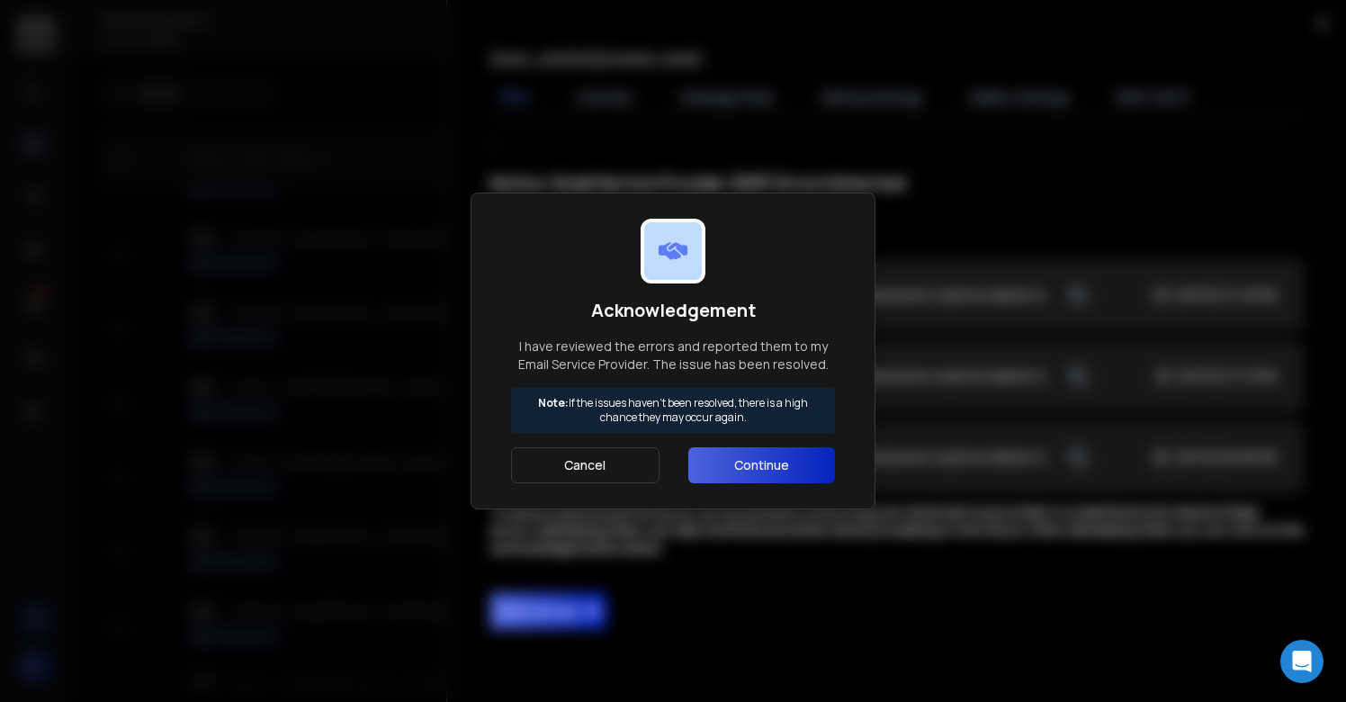
click at [733, 472] on button "Continue" at bounding box center [761, 465] width 147 height 36
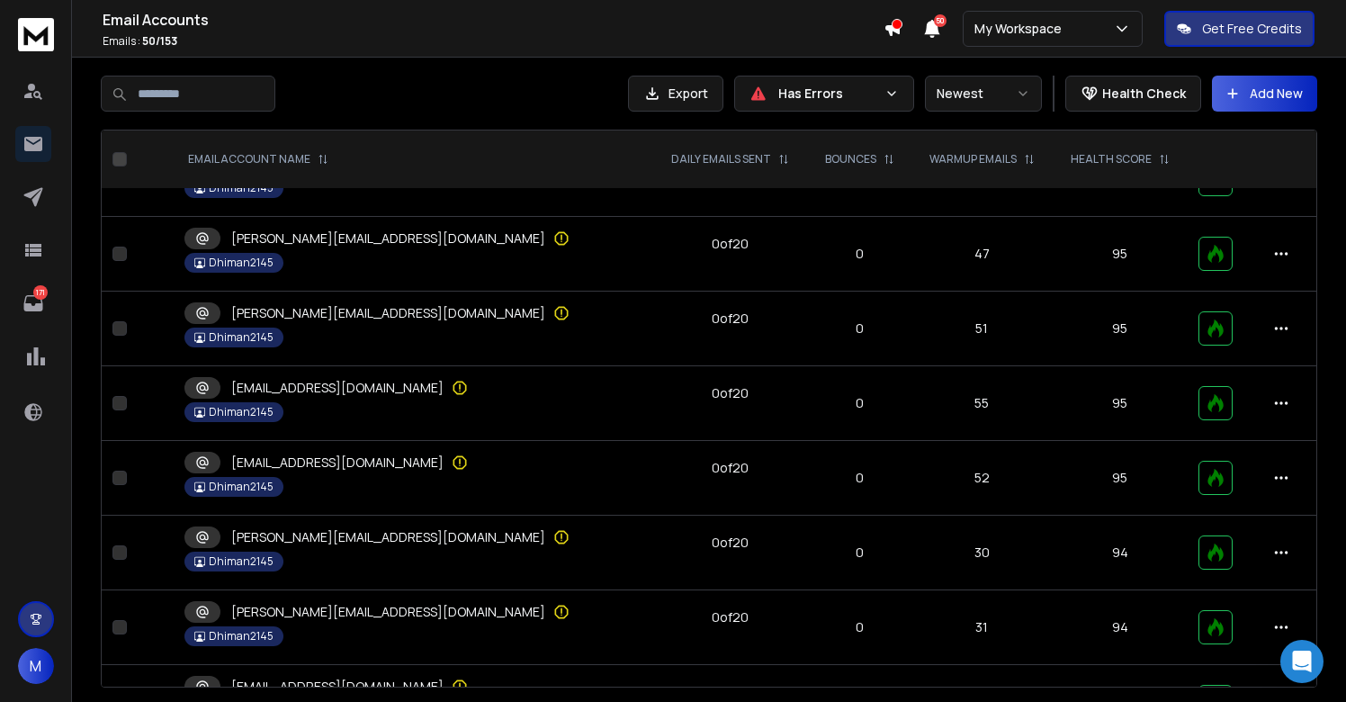
click at [368, 614] on div "sheila@aism2ltd.online" at bounding box center [413, 612] width 458 height 22
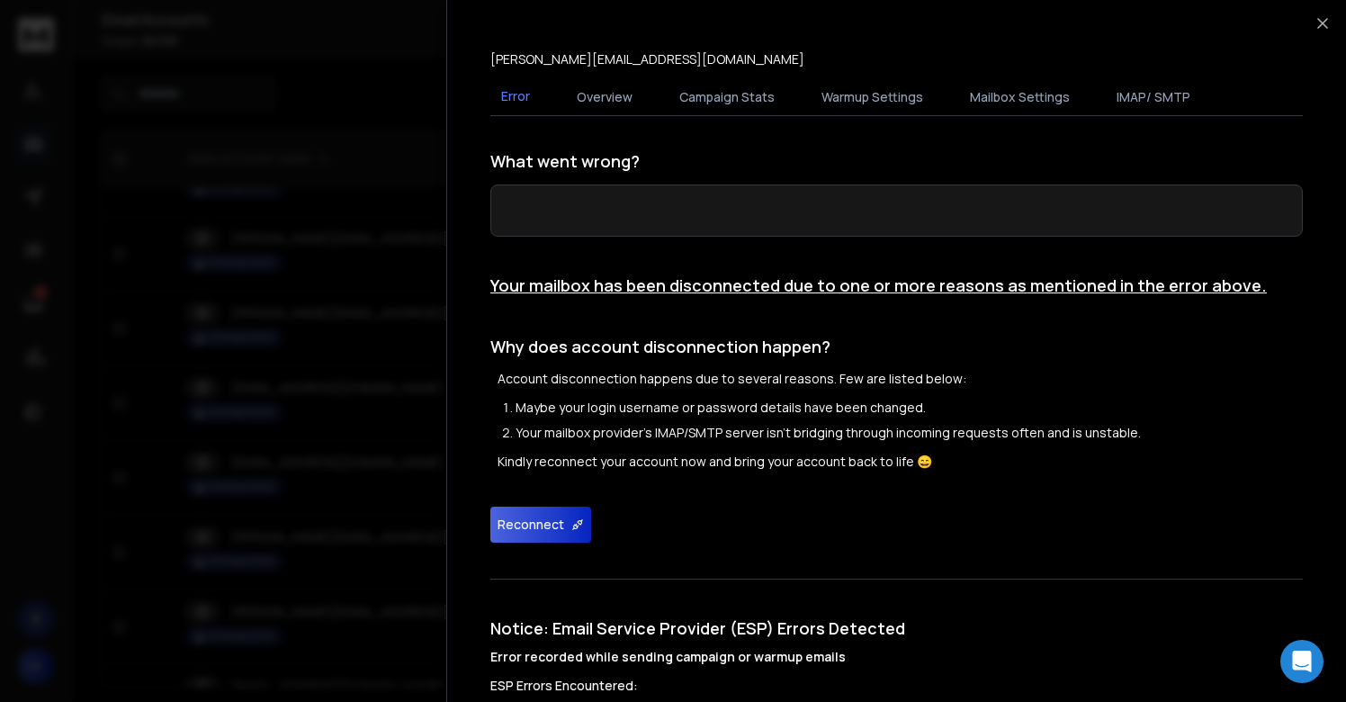
click at [552, 523] on button "Reconnect" at bounding box center [540, 525] width 101 height 36
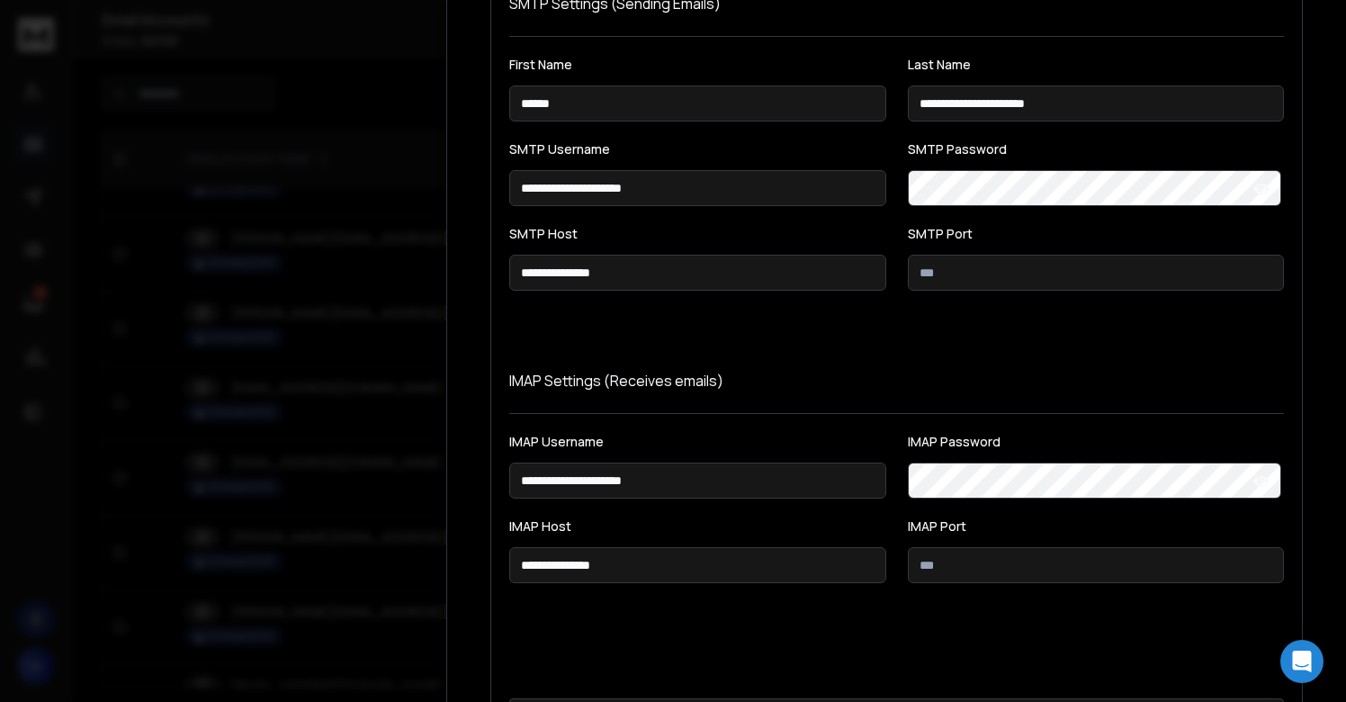
scroll to position [330, 0]
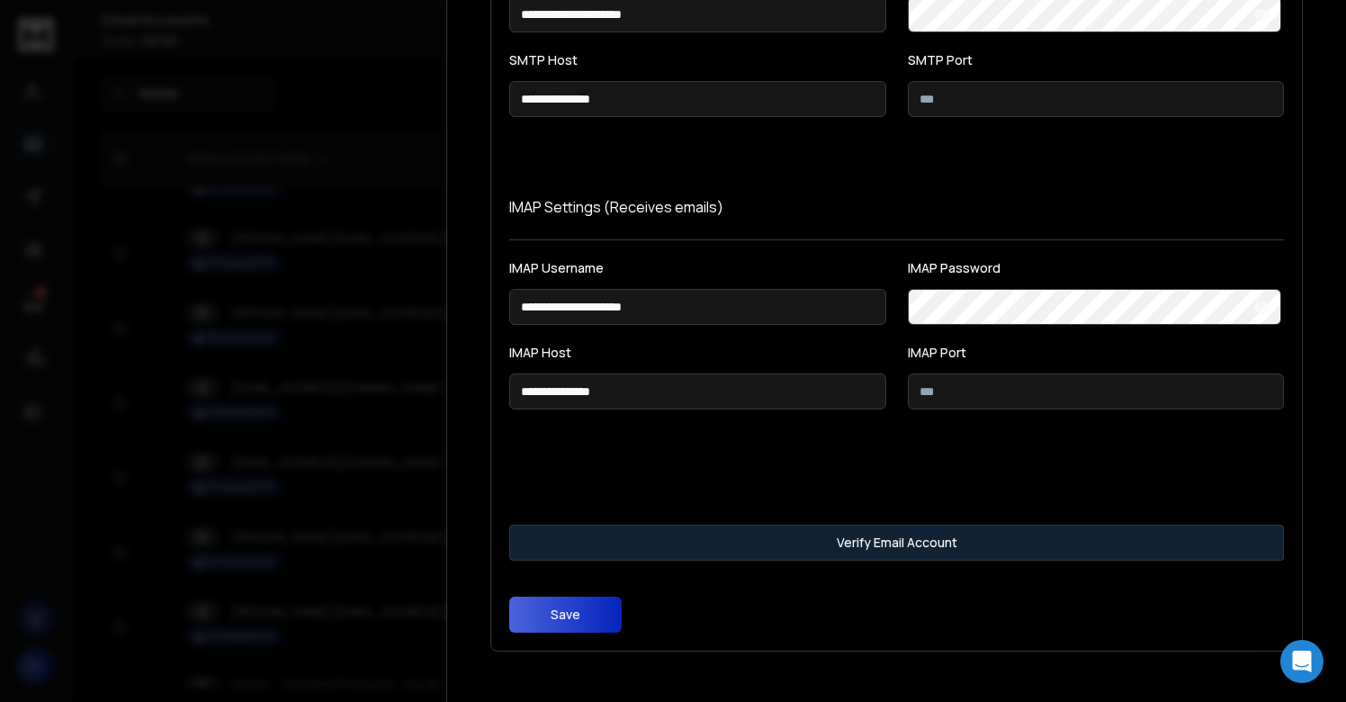
click at [687, 526] on button "Verify Email Account" at bounding box center [896, 543] width 775 height 36
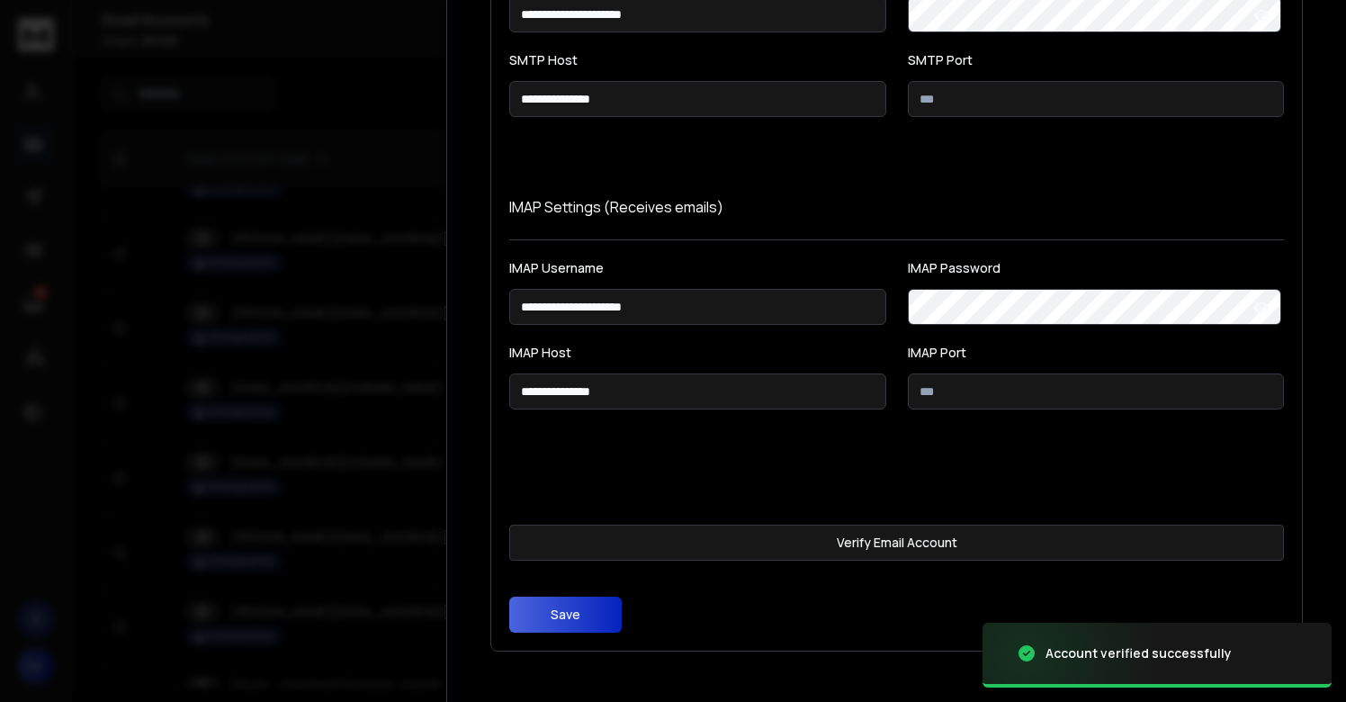
click at [565, 615] on button "Save" at bounding box center [565, 615] width 112 height 36
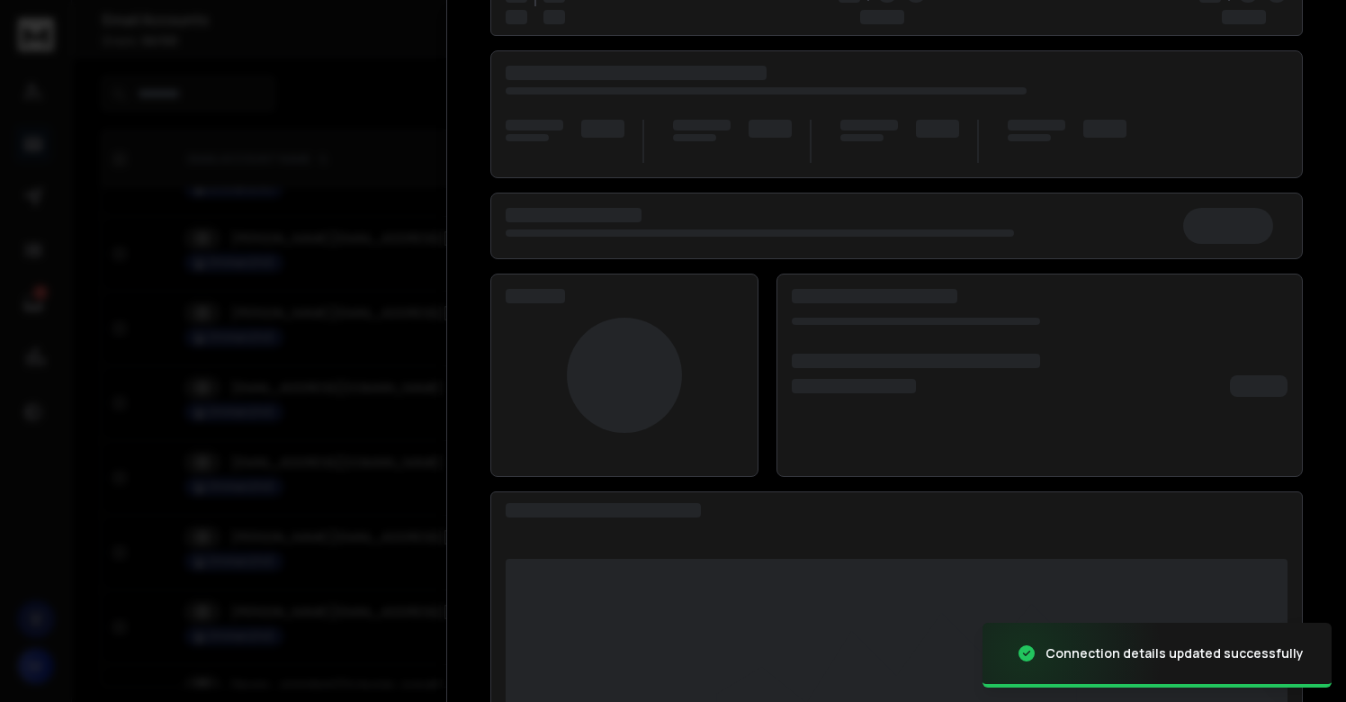
scroll to position [233, 0]
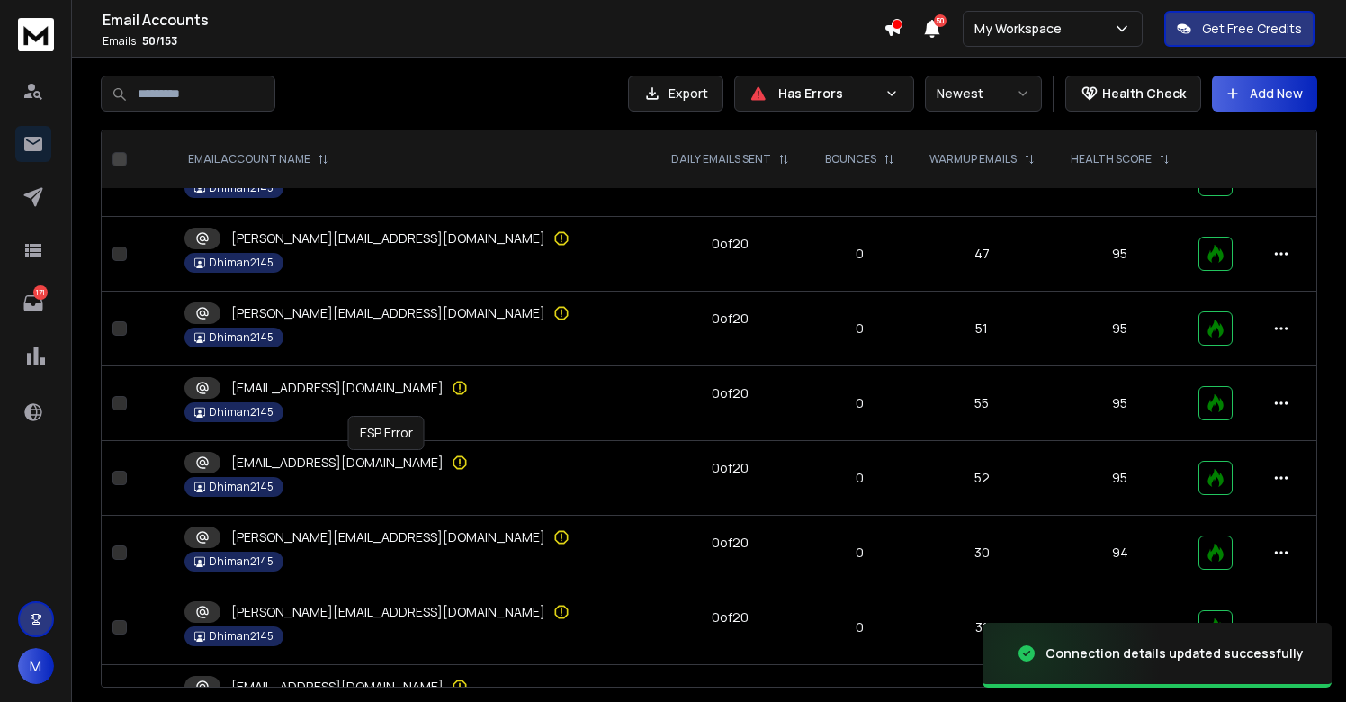
click at [451, 463] on icon at bounding box center [460, 463] width 18 height 18
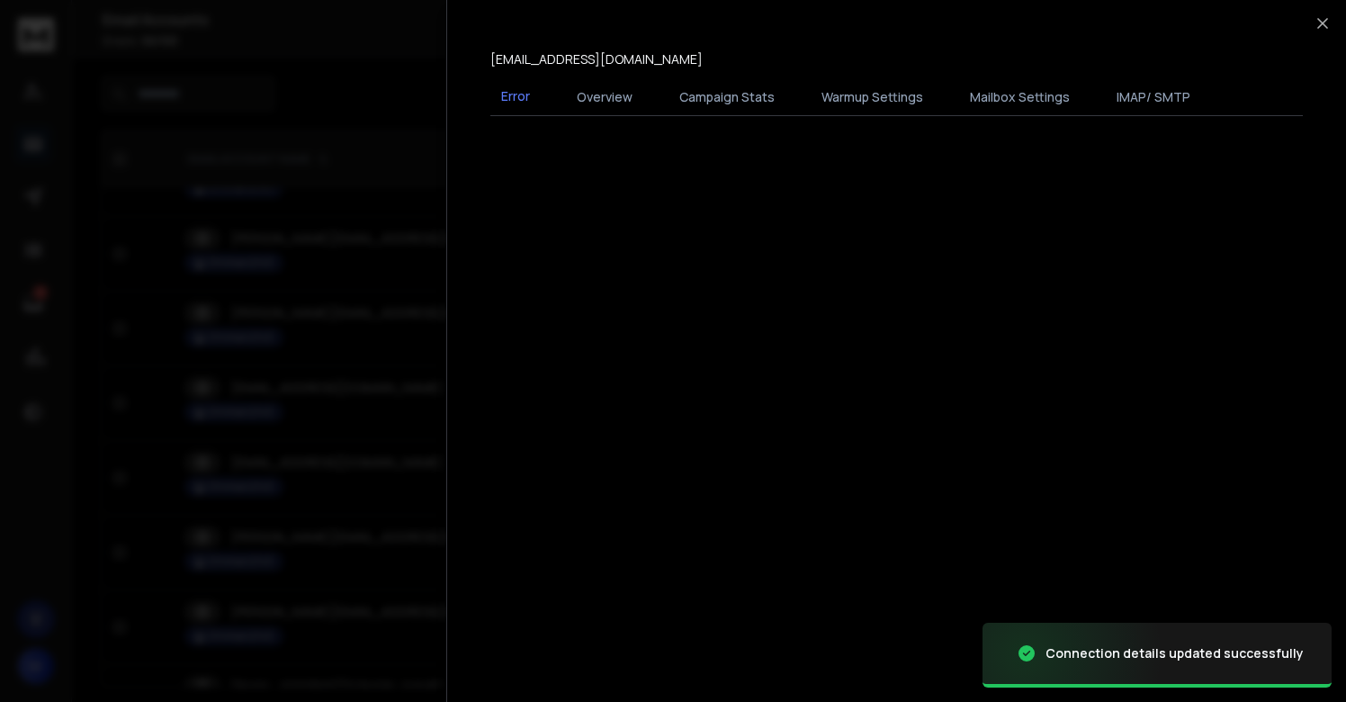
click at [386, 463] on div at bounding box center [673, 351] width 1346 height 702
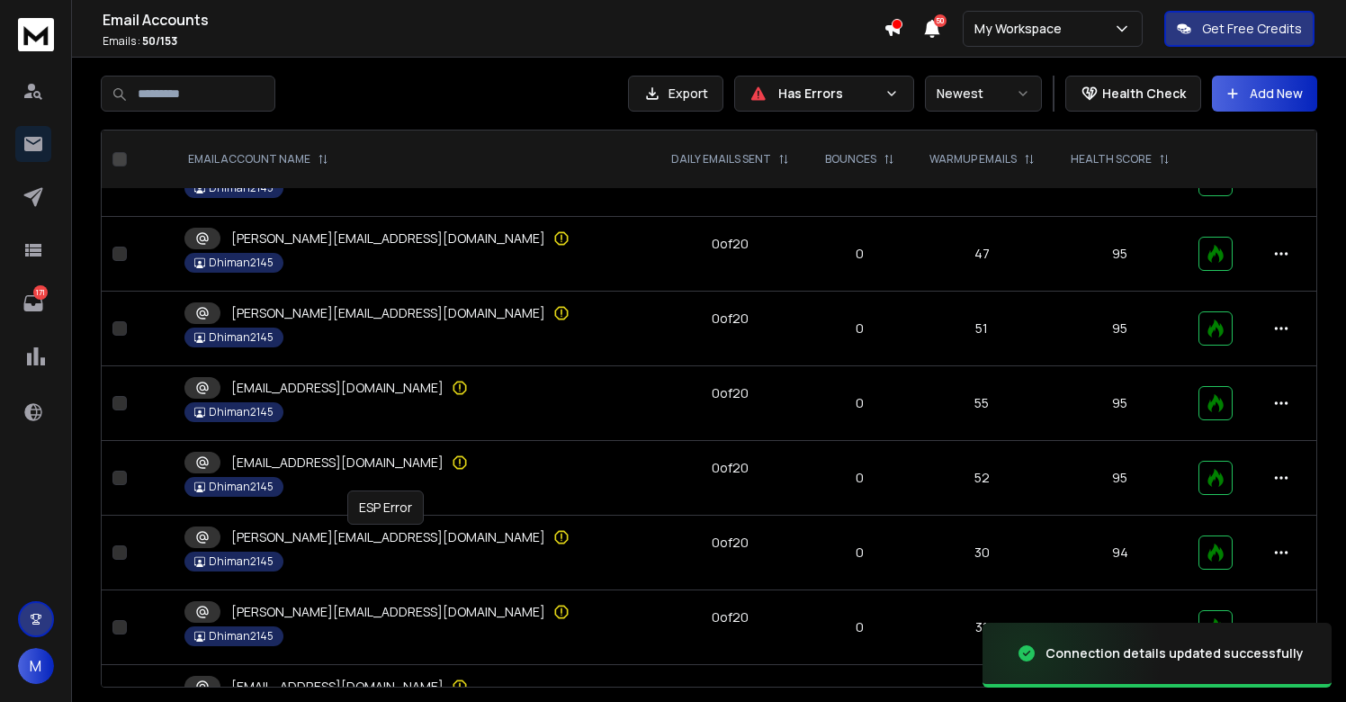
click at [553, 531] on icon at bounding box center [562, 537] width 18 height 18
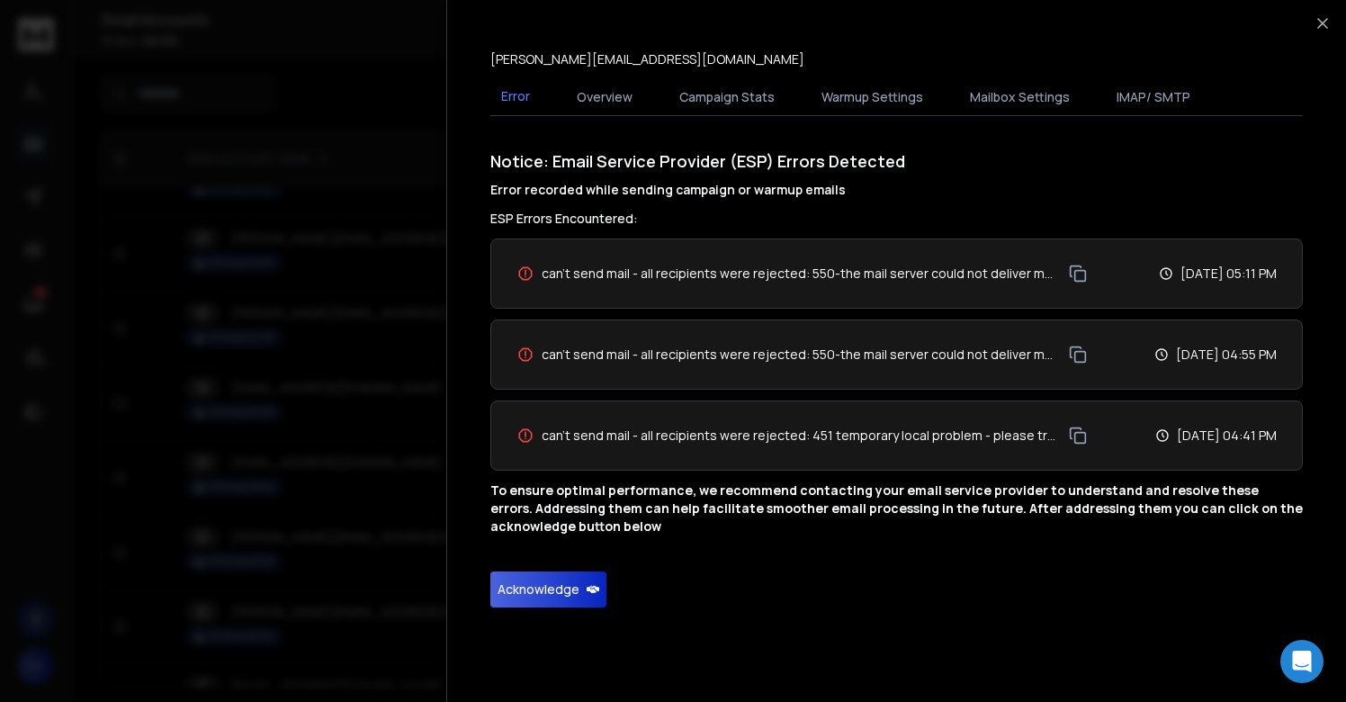
click at [530, 569] on div "Notice: Email Service Provider (ESP) Errors Detected Error recorded while sendi…" at bounding box center [896, 377] width 813 height 459
click at [530, 594] on button "Acknowledge" at bounding box center [548, 589] width 116 height 36
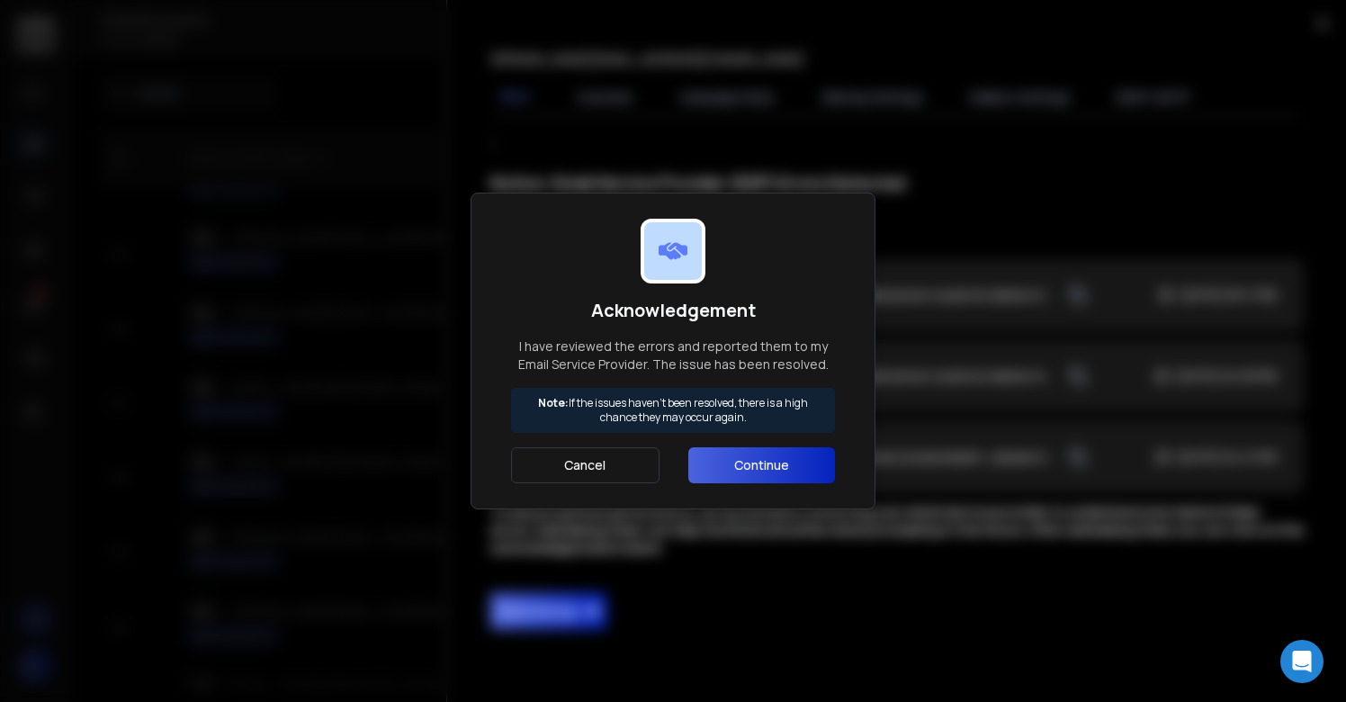
click at [744, 474] on button "Continue" at bounding box center [761, 465] width 147 height 36
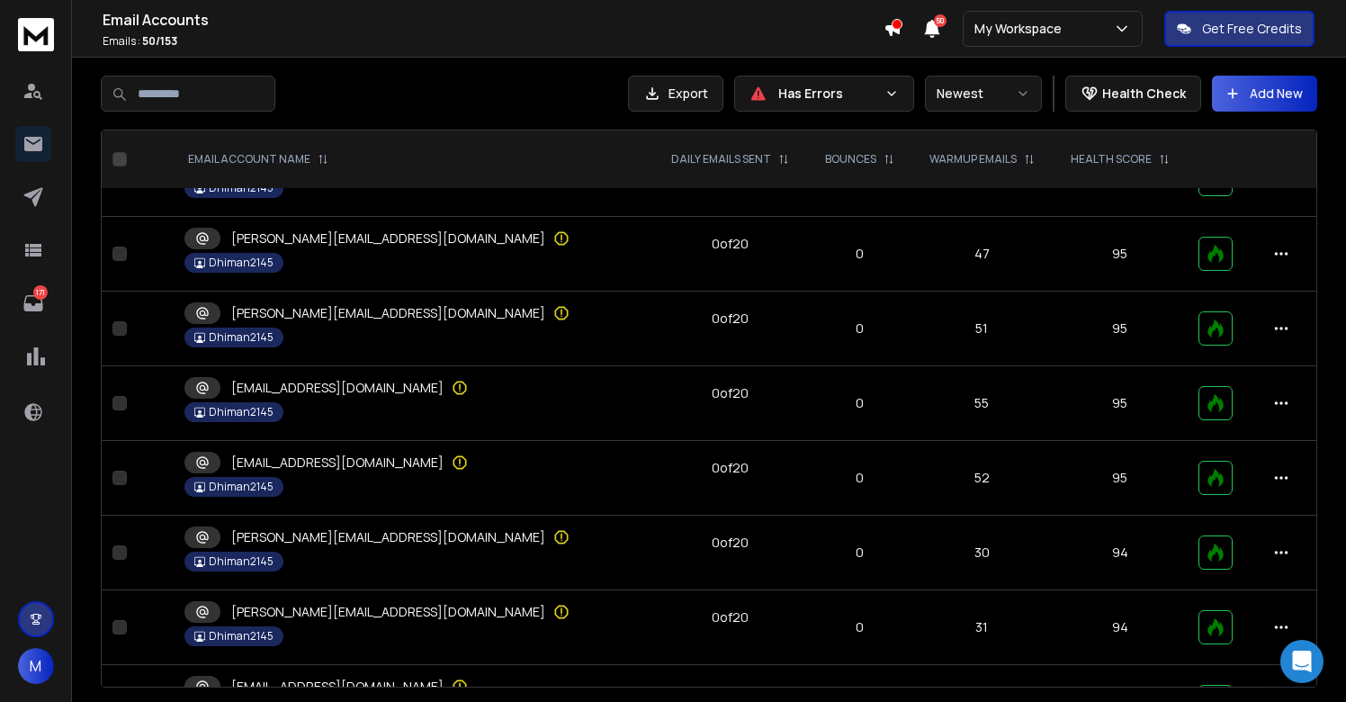
click at [553, 619] on icon at bounding box center [562, 612] width 18 height 18
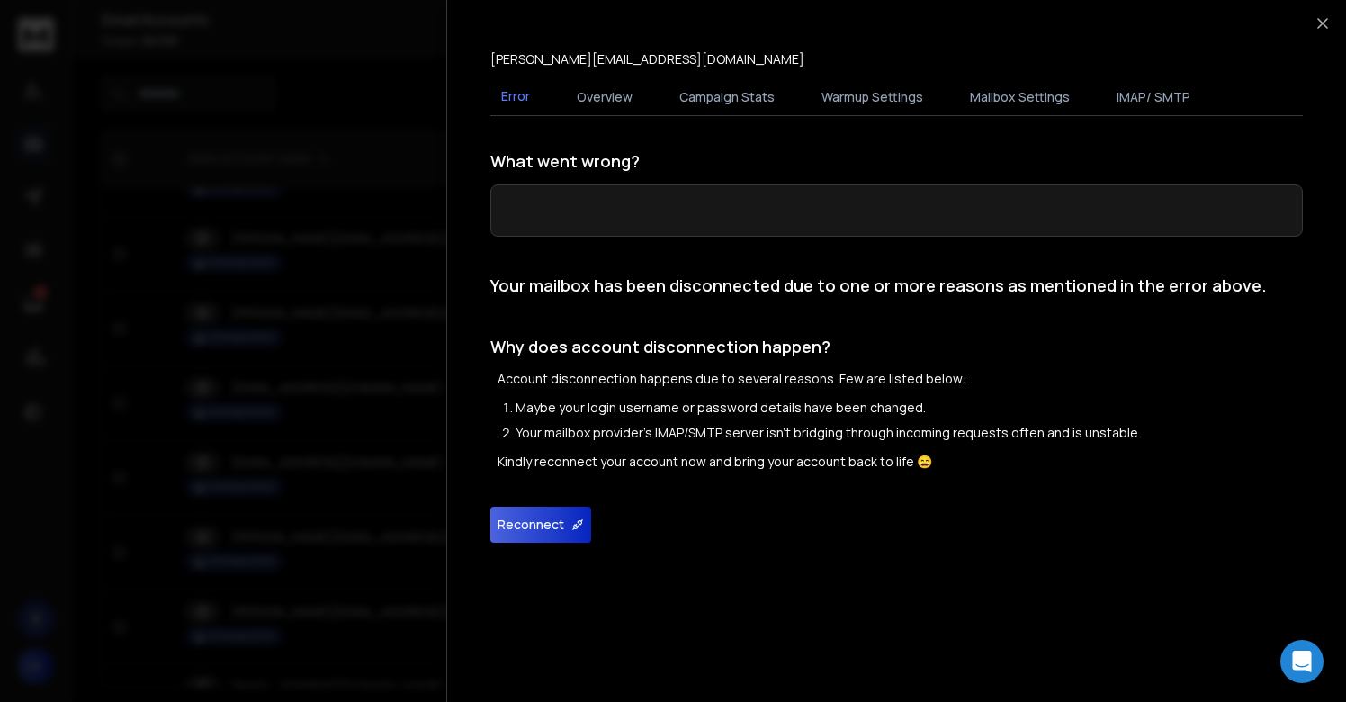
click at [545, 538] on button "Reconnect" at bounding box center [540, 525] width 101 height 36
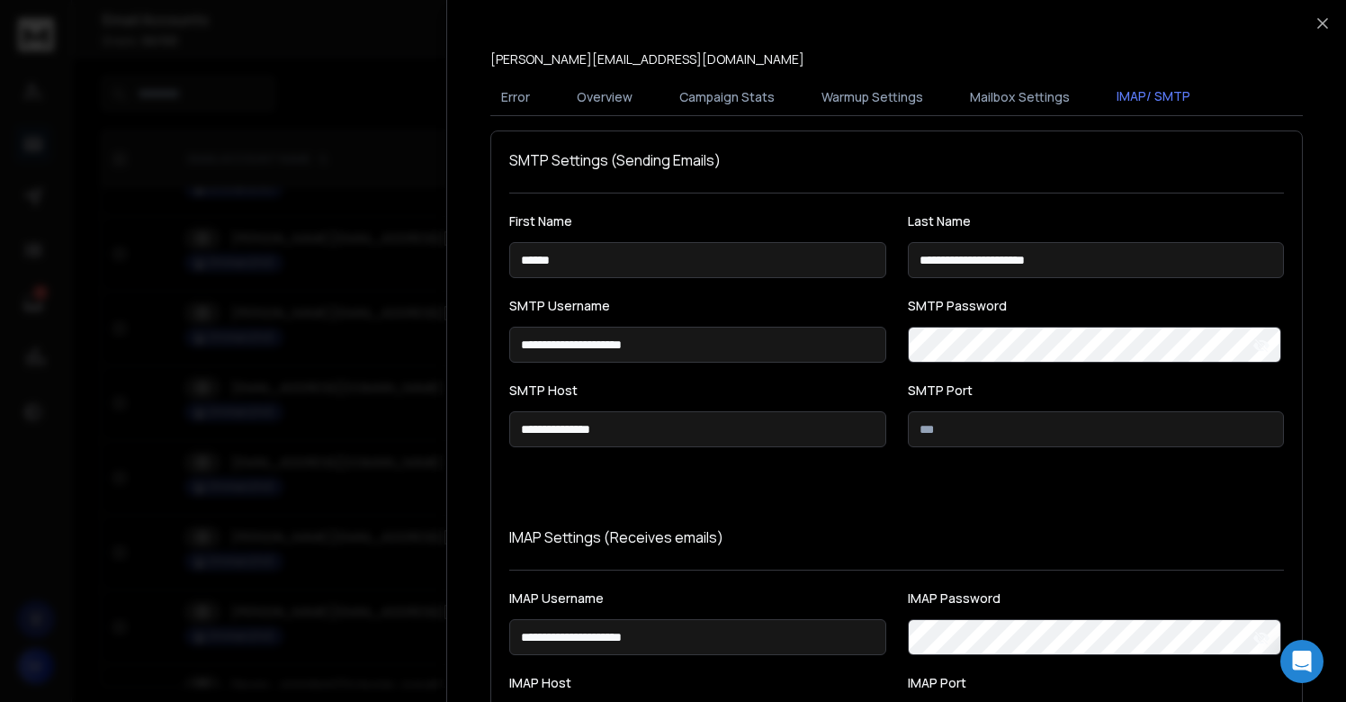
scroll to position [330, 0]
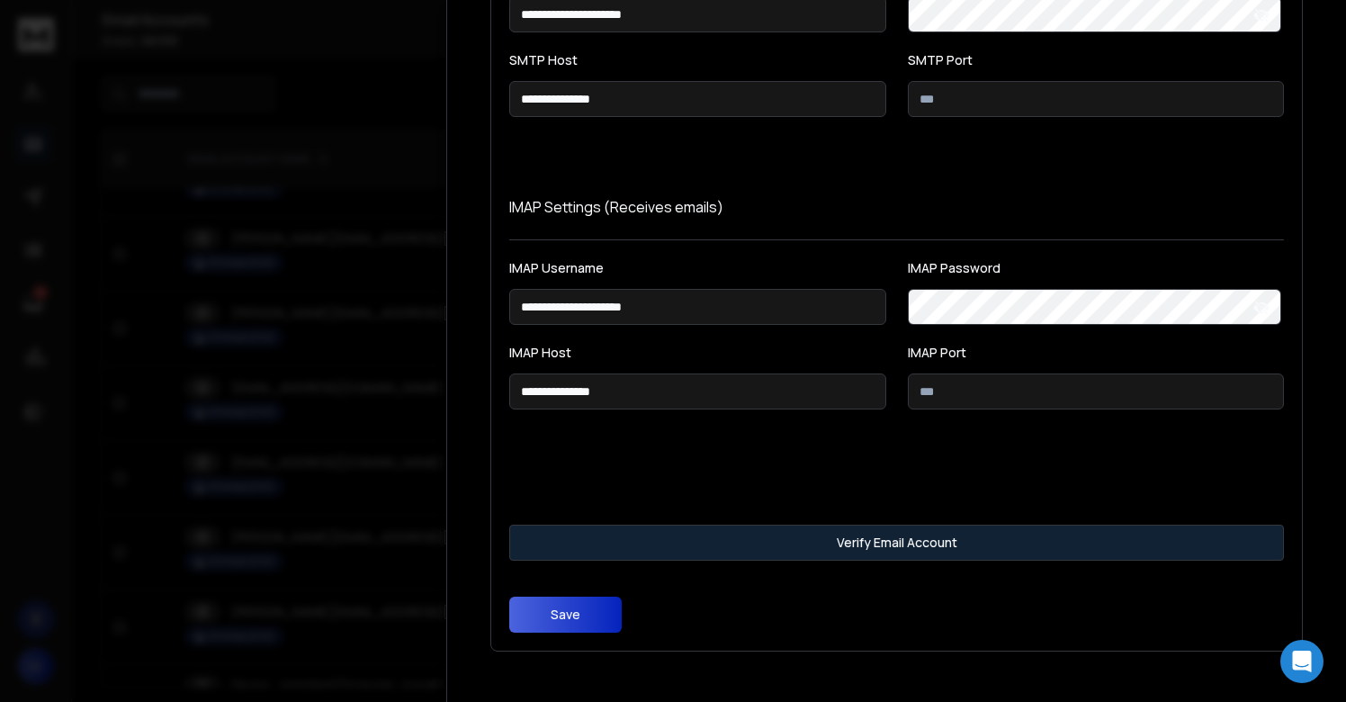
click at [688, 551] on button "Verify Email Account" at bounding box center [896, 543] width 775 height 36
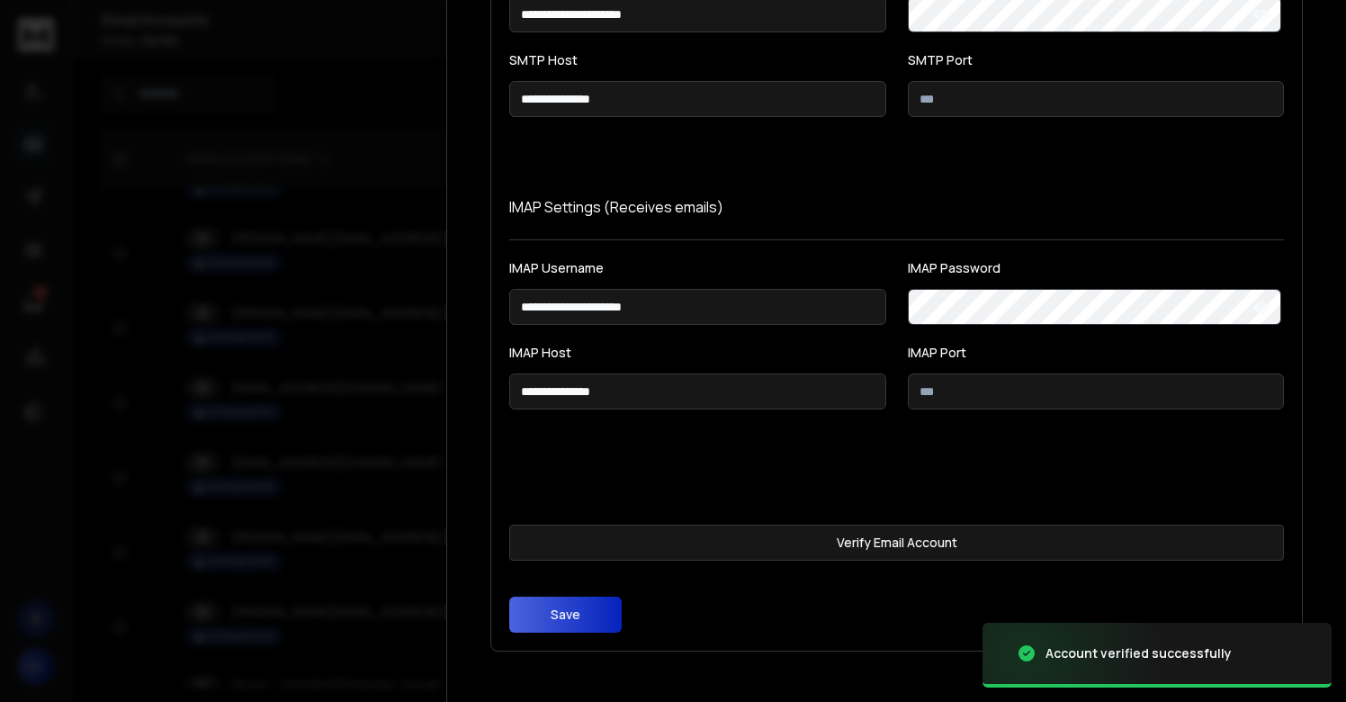
click at [577, 604] on button "Save" at bounding box center [565, 615] width 112 height 36
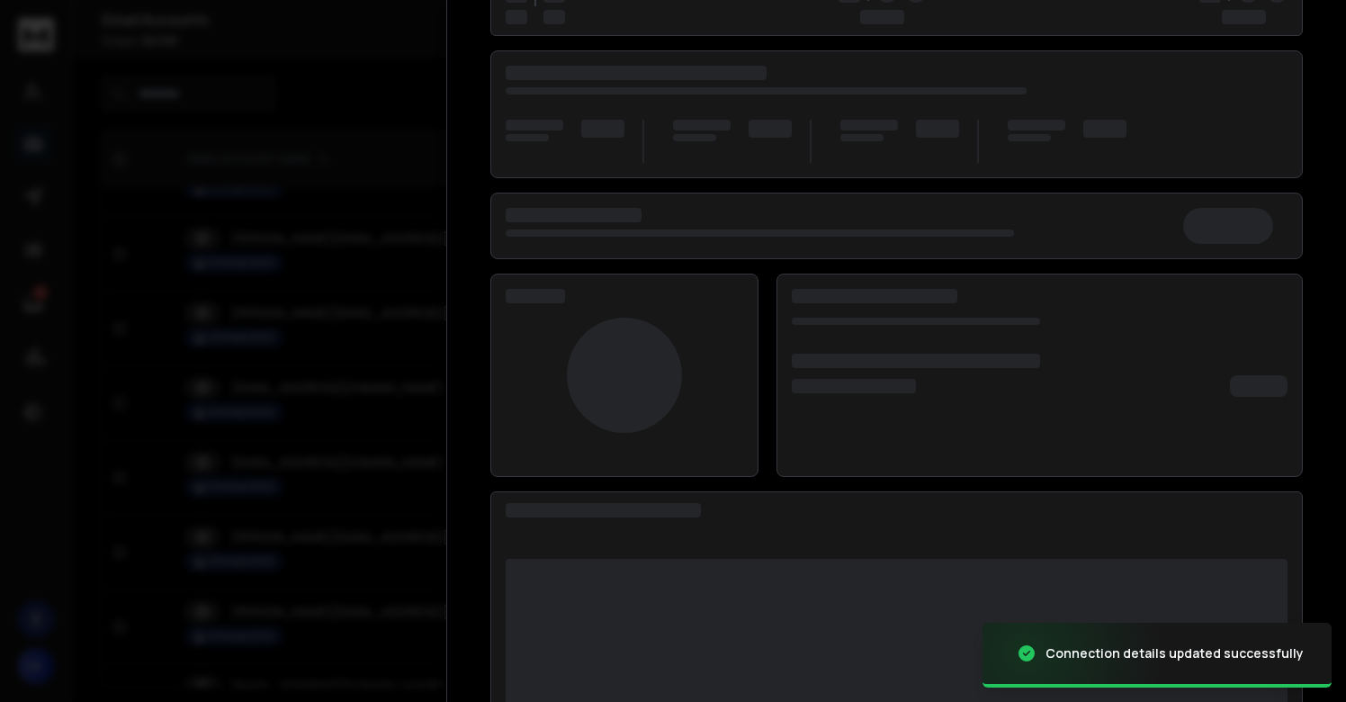
scroll to position [233, 0]
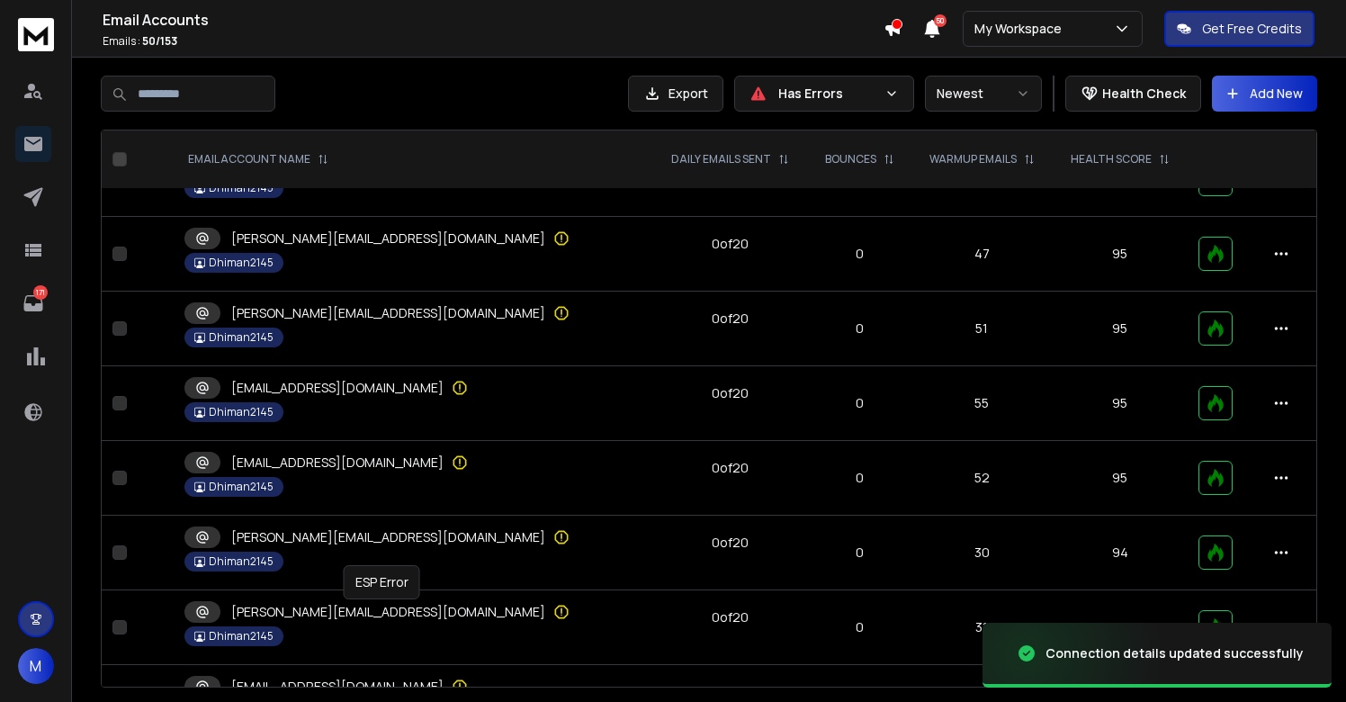
click at [377, 609] on div "sheila@aism2ltd.online" at bounding box center [413, 612] width 458 height 22
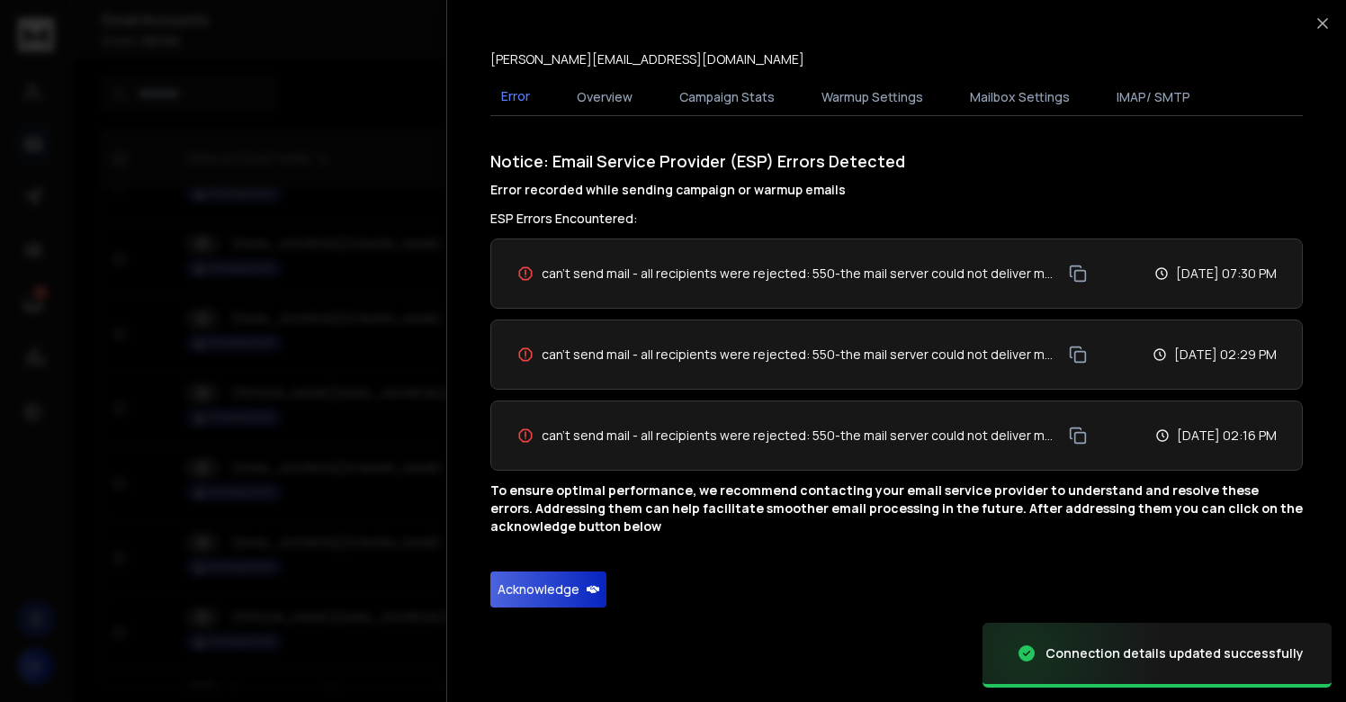
click at [535, 607] on div "roxanne@aism2ltd.online Error Overview Campaign Stats Warmup Settings Mailbox S…" at bounding box center [897, 329] width 856 height 615
click at [536, 598] on button "Acknowledge" at bounding box center [548, 589] width 116 height 36
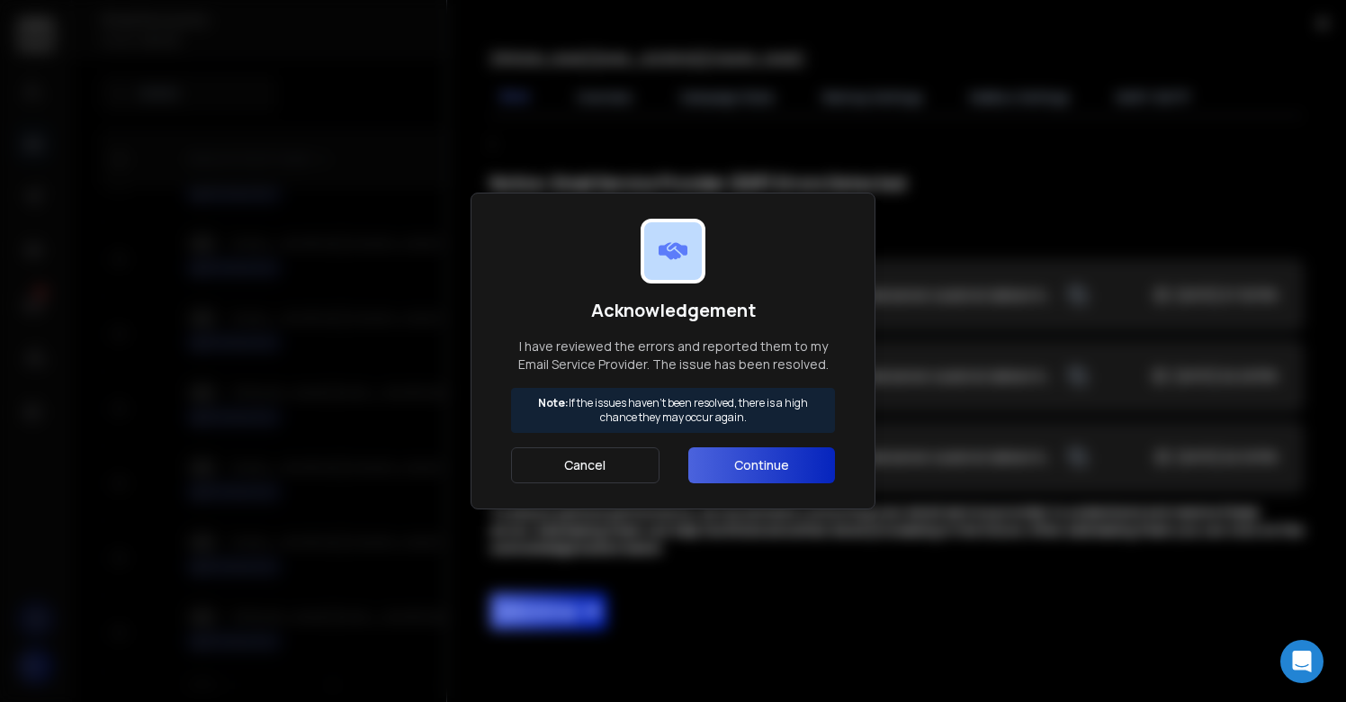
click at [782, 464] on button "Continue" at bounding box center [761, 465] width 147 height 36
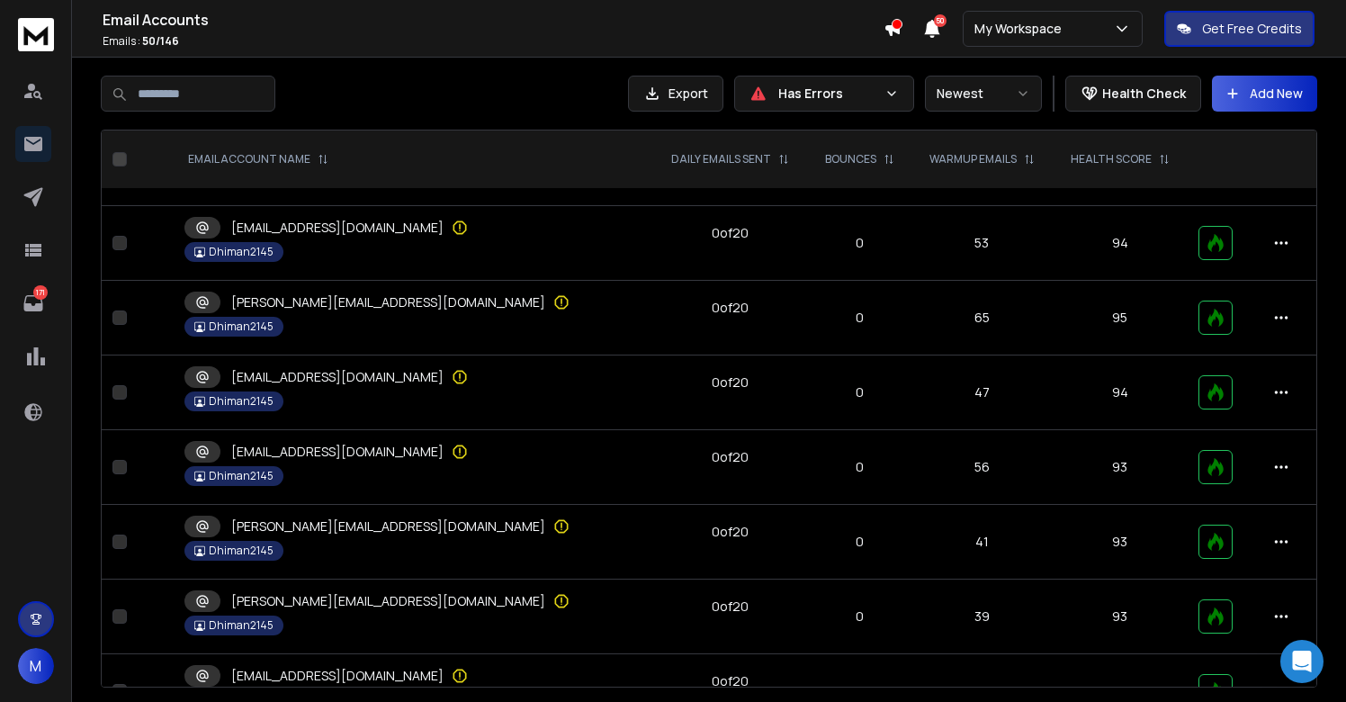
scroll to position [1801, 0]
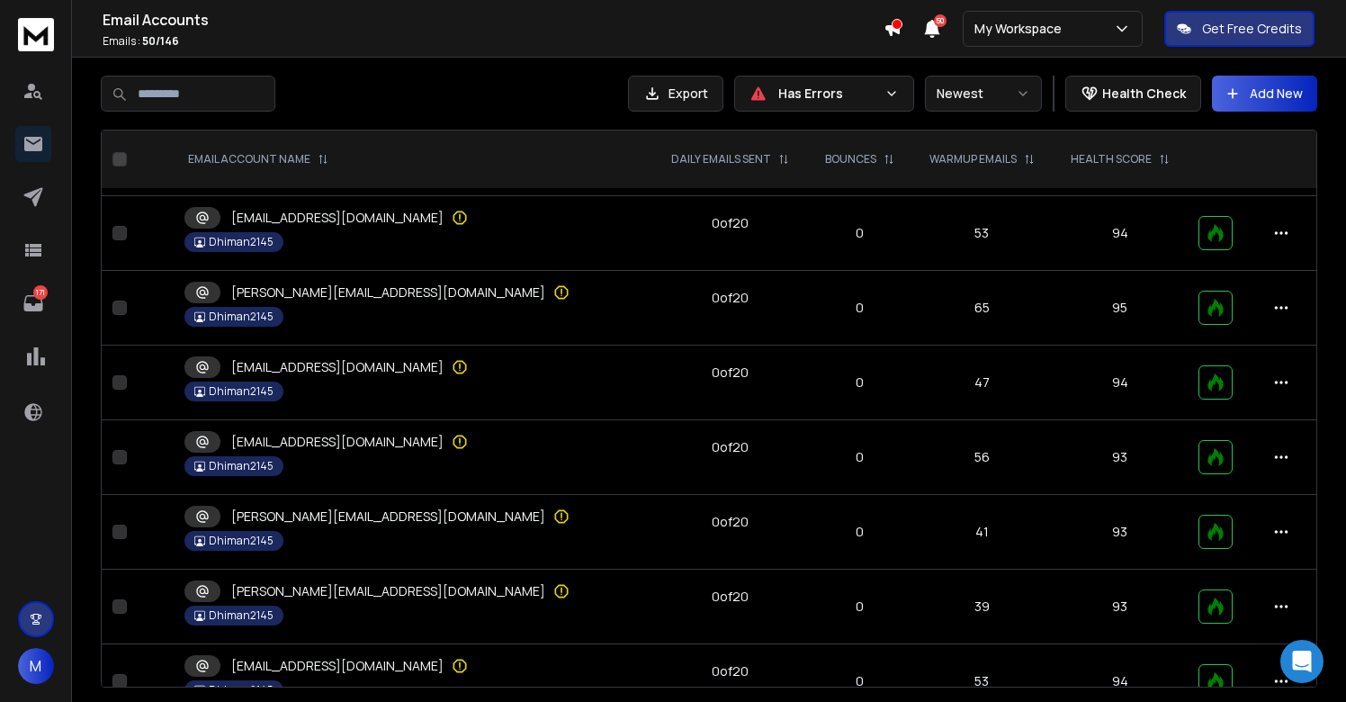
click at [351, 529] on td "roxanne@aism2ltd.online Dhiman2145" at bounding box center [414, 532] width 480 height 75
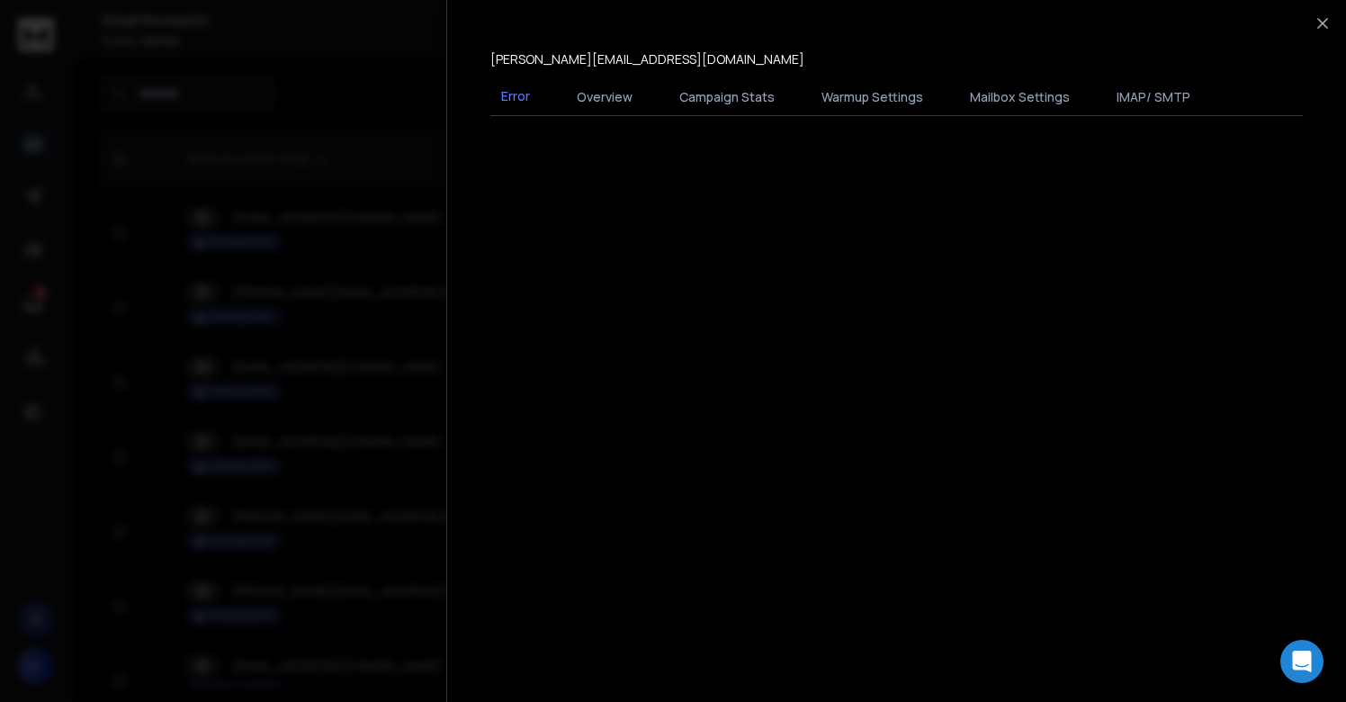
click at [351, 529] on div at bounding box center [673, 351] width 1346 height 702
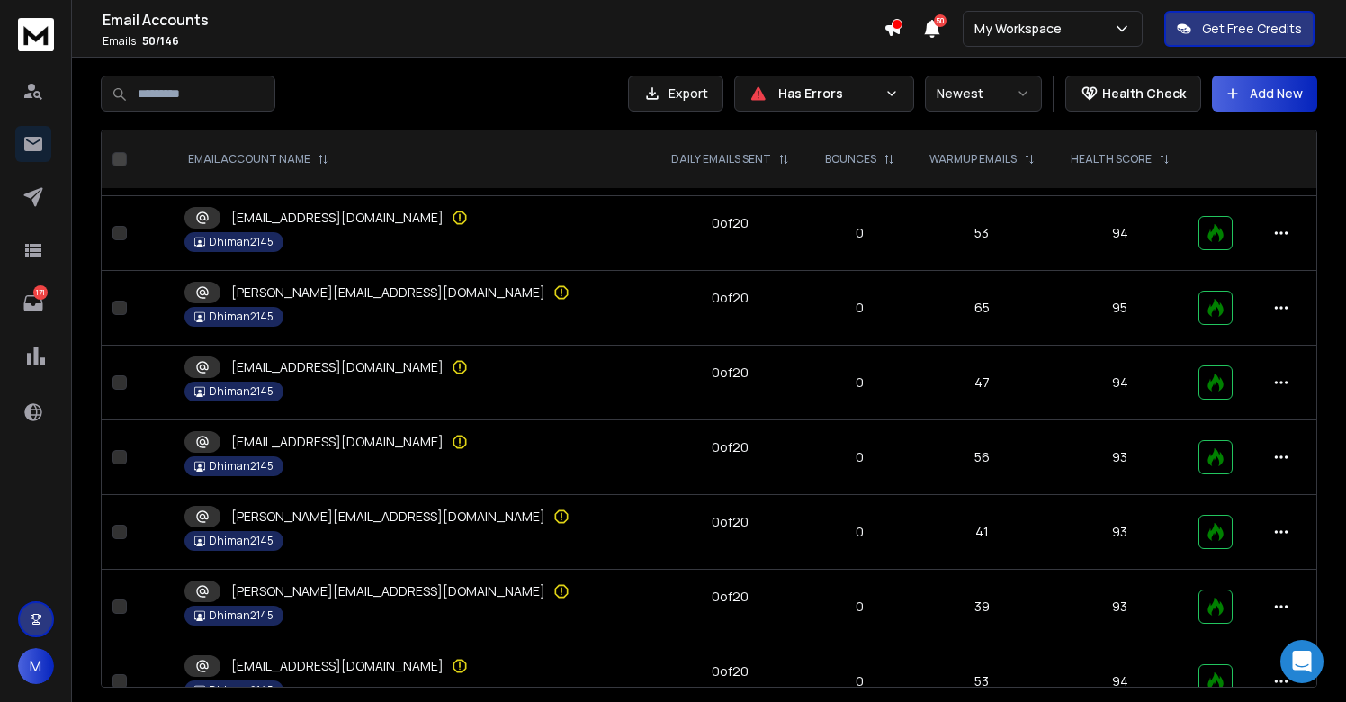
click at [349, 601] on div "rosemary@aism2ltd.online" at bounding box center [364, 591] width 361 height 22
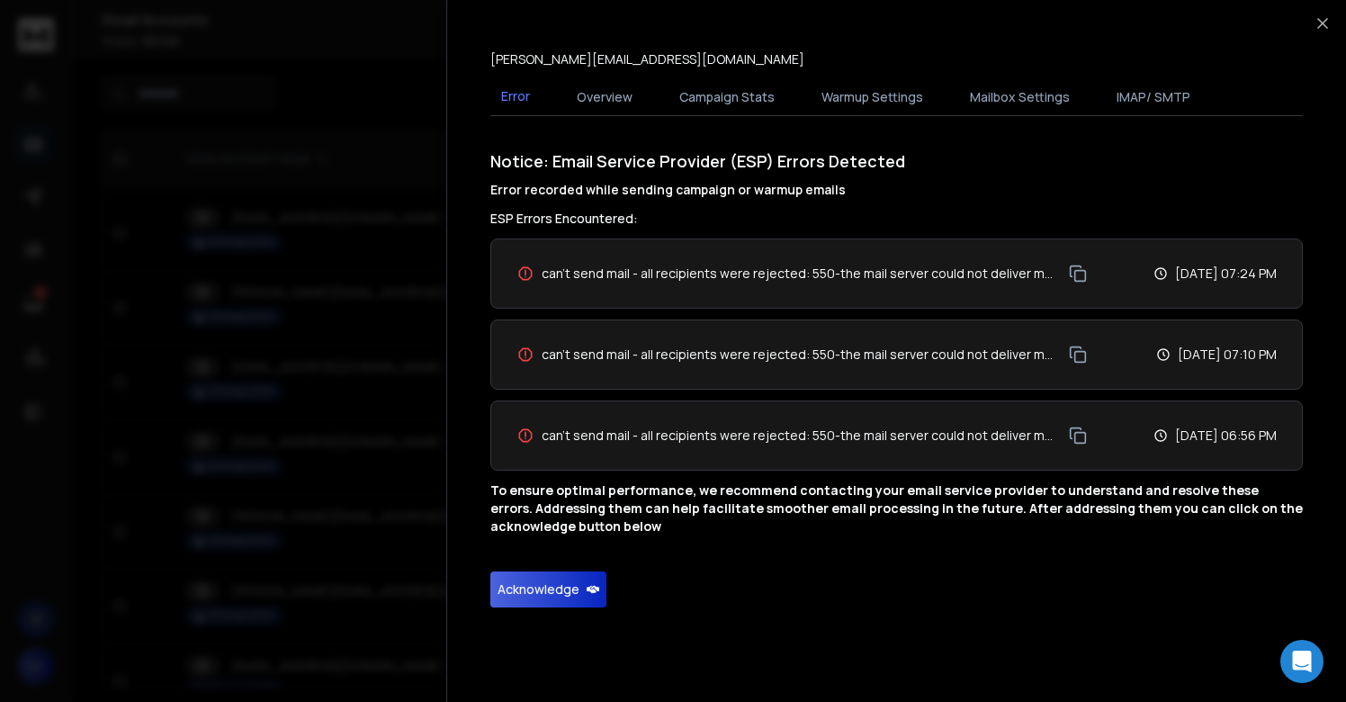
click at [530, 590] on button "Acknowledge" at bounding box center [548, 589] width 116 height 36
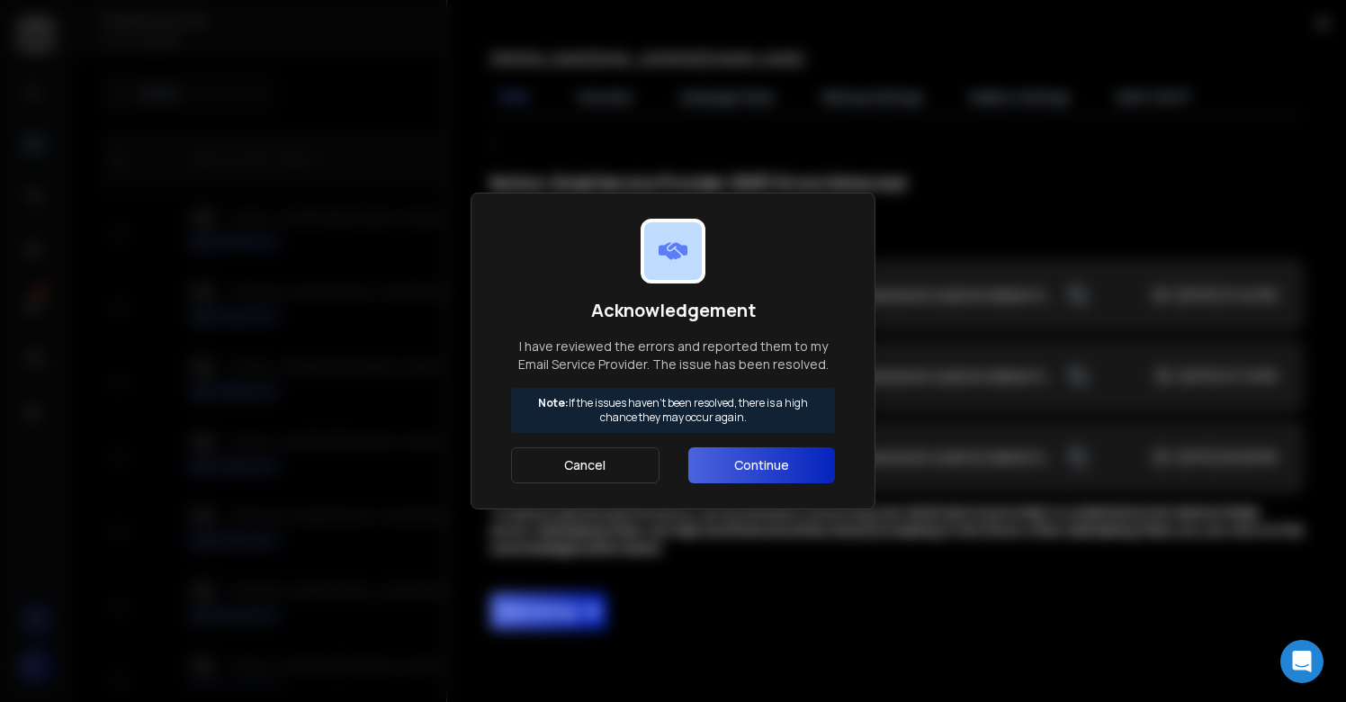
click at [716, 472] on button "Continue" at bounding box center [761, 465] width 147 height 36
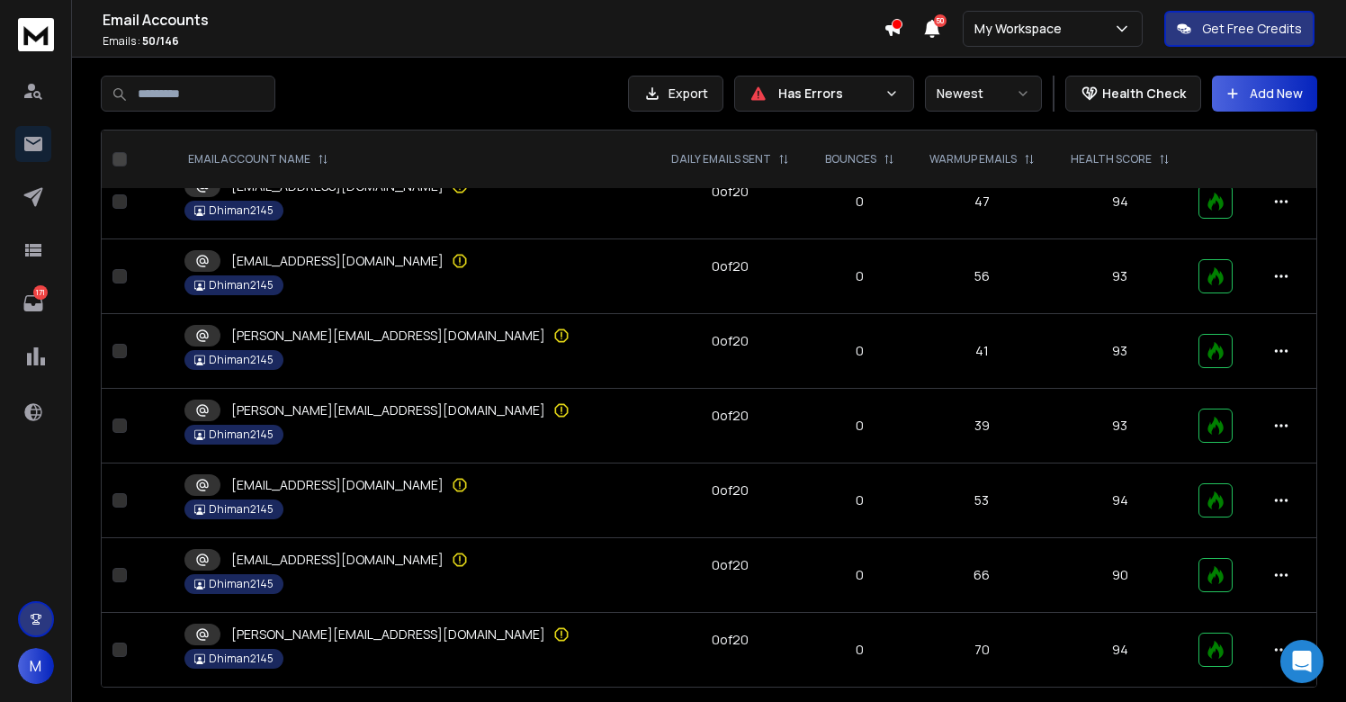
scroll to position [1991, 0]
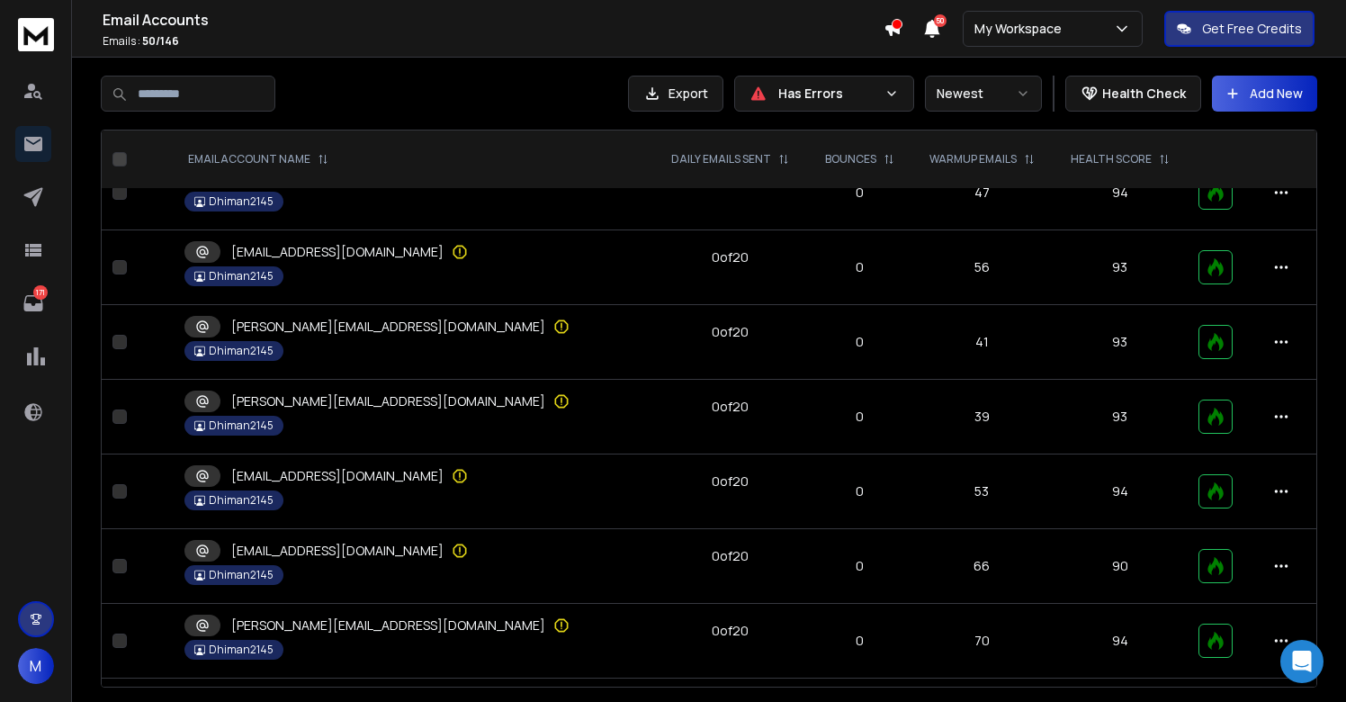
click at [352, 471] on p "rose@aism2ltd.online" at bounding box center [337, 476] width 212 height 18
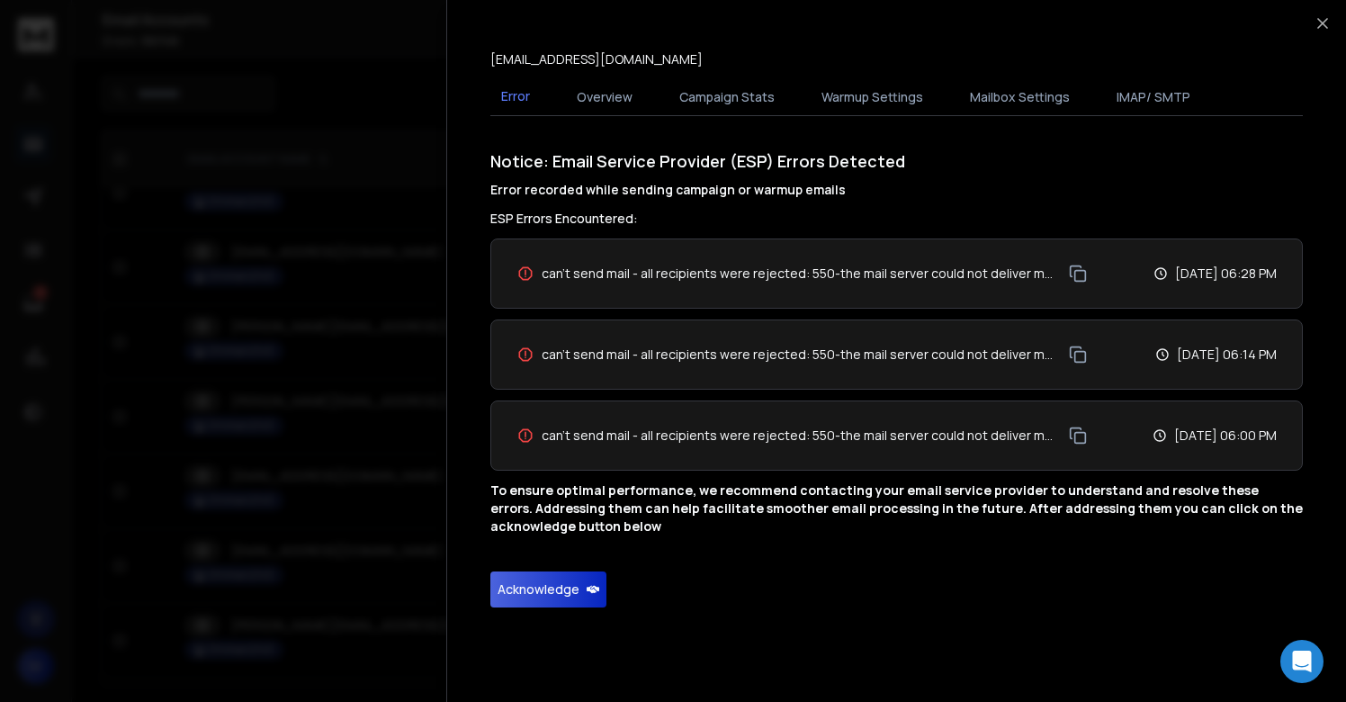
click at [552, 594] on button "Acknowledge" at bounding box center [548, 589] width 116 height 36
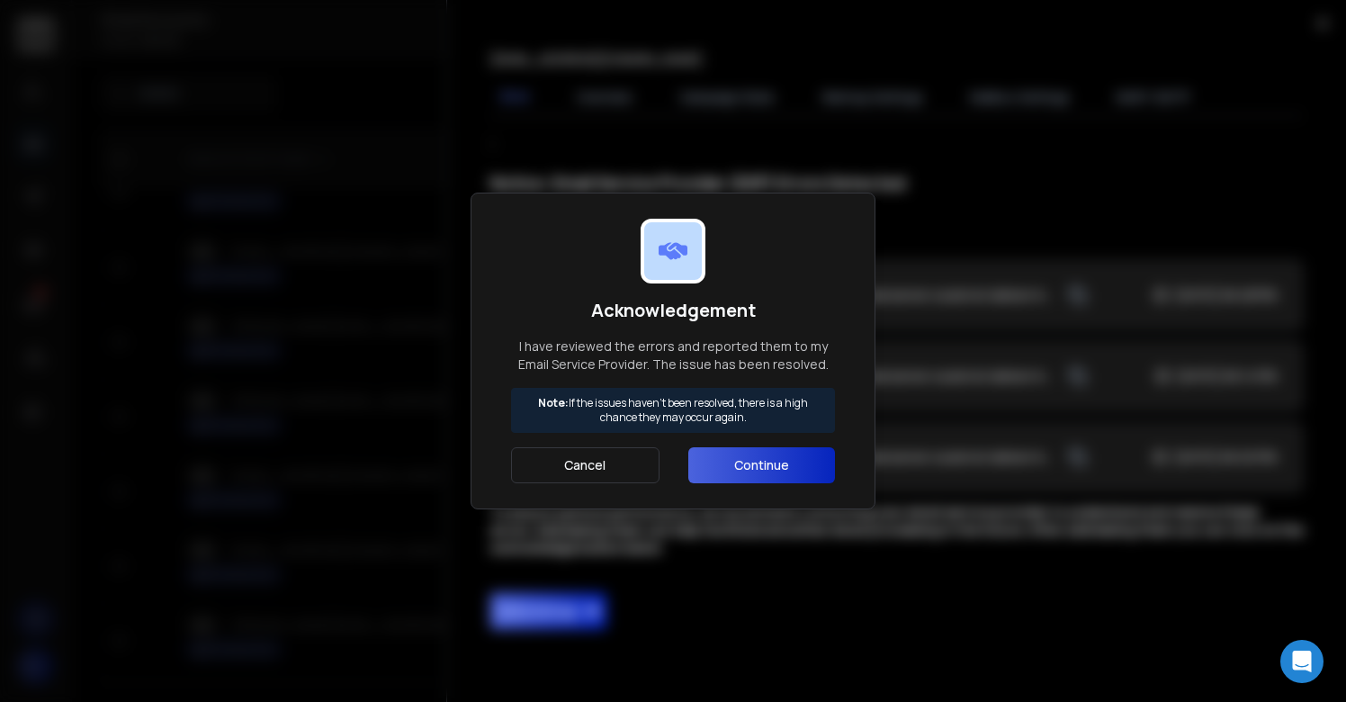
click at [764, 465] on button "Continue" at bounding box center [761, 465] width 147 height 36
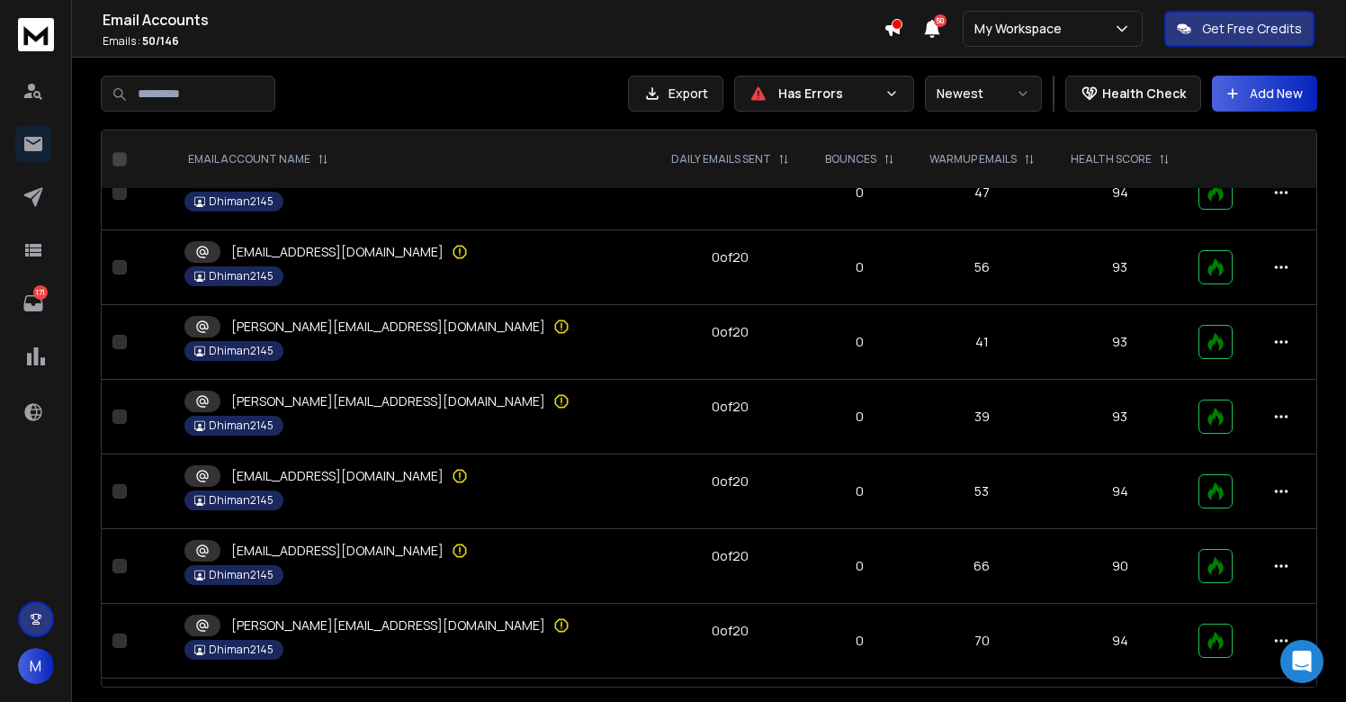
click at [360, 543] on div "rona@aism2ltd.online" at bounding box center [413, 551] width 458 height 22
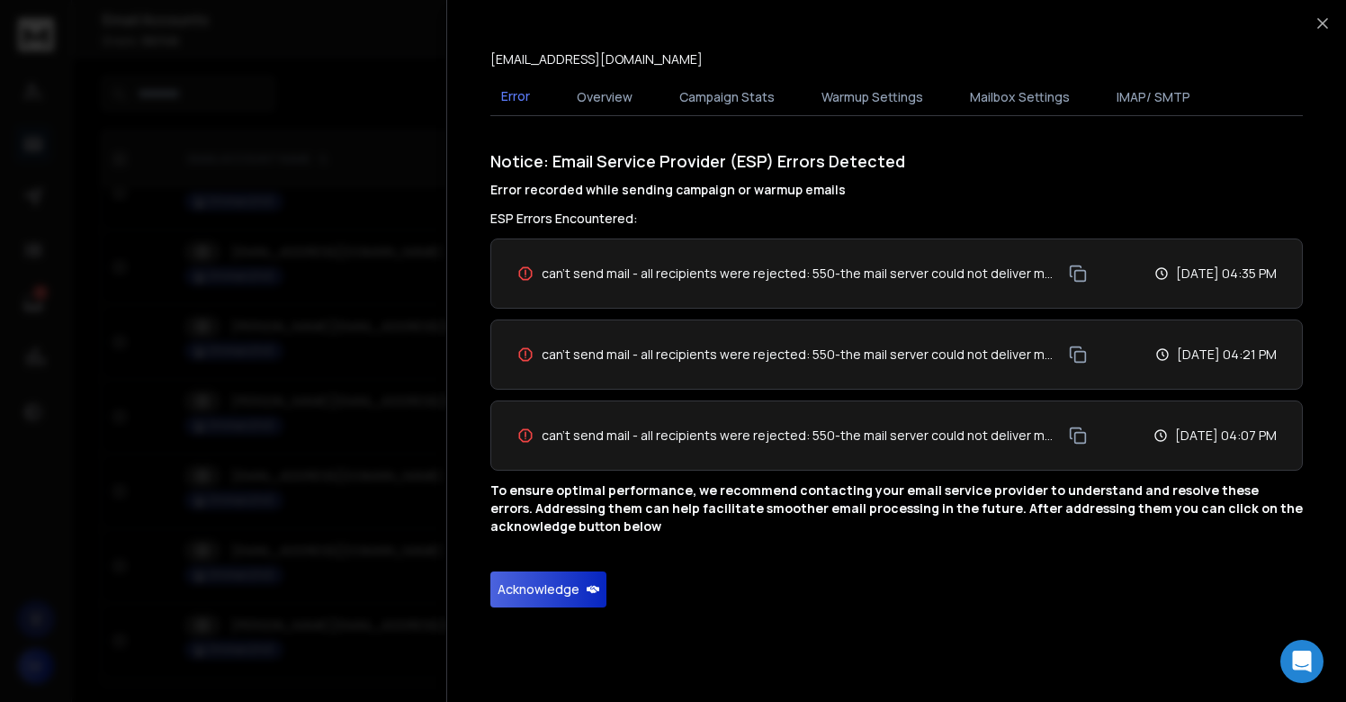
click at [526, 597] on button "Acknowledge" at bounding box center [548, 589] width 116 height 36
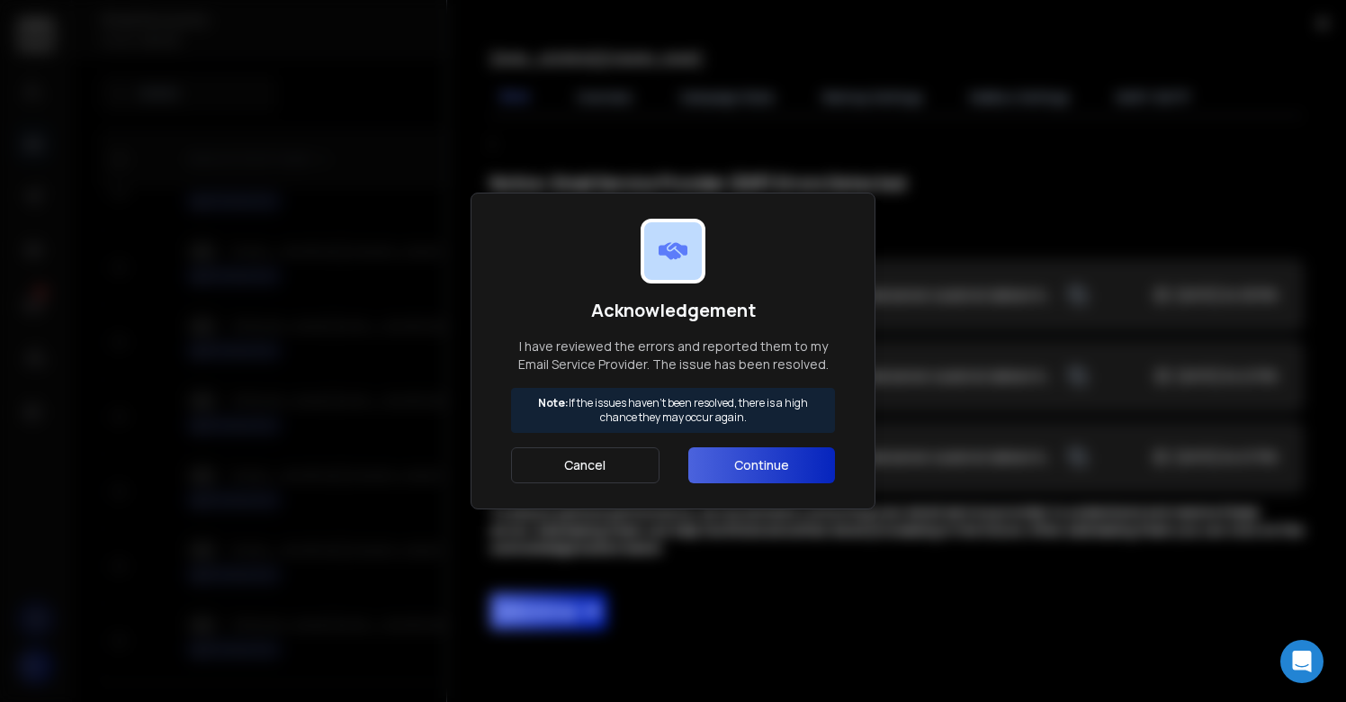
click at [750, 481] on button "Continue" at bounding box center [761, 465] width 147 height 36
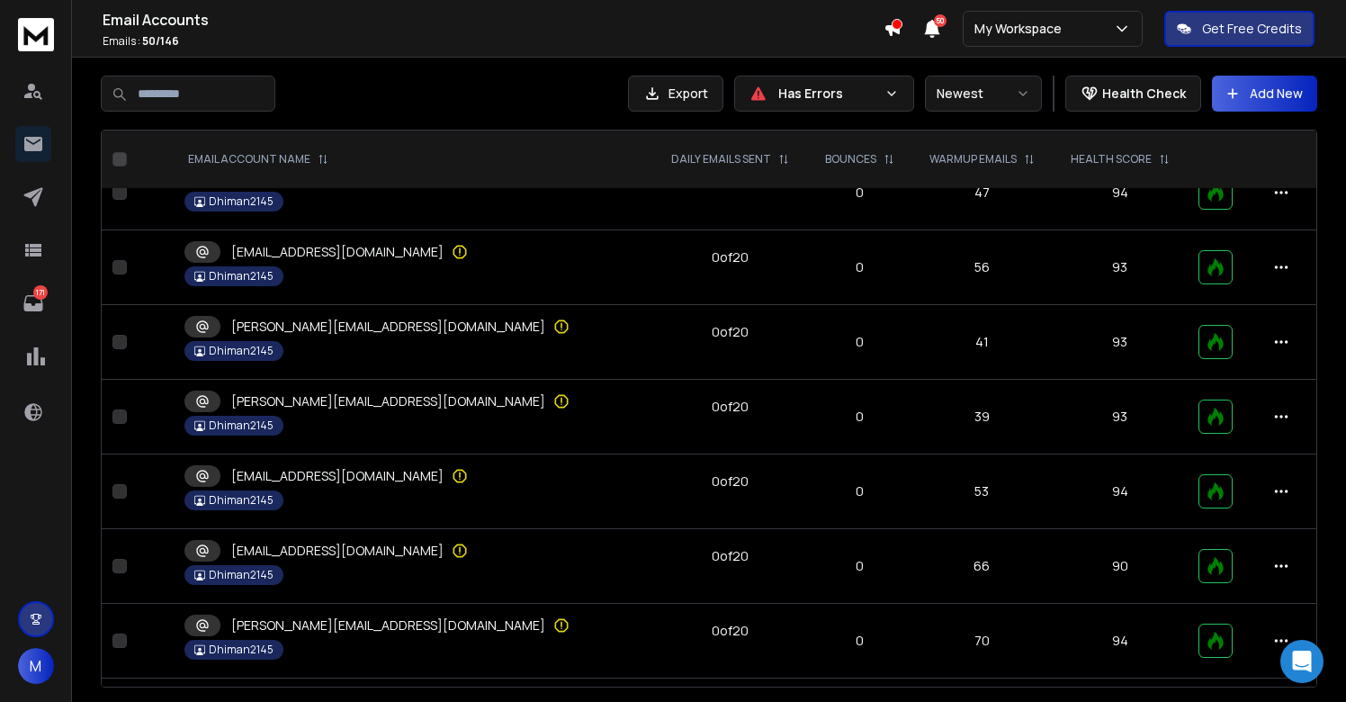
click at [355, 621] on div "rita@aism2ltd.online" at bounding box center [413, 626] width 458 height 22
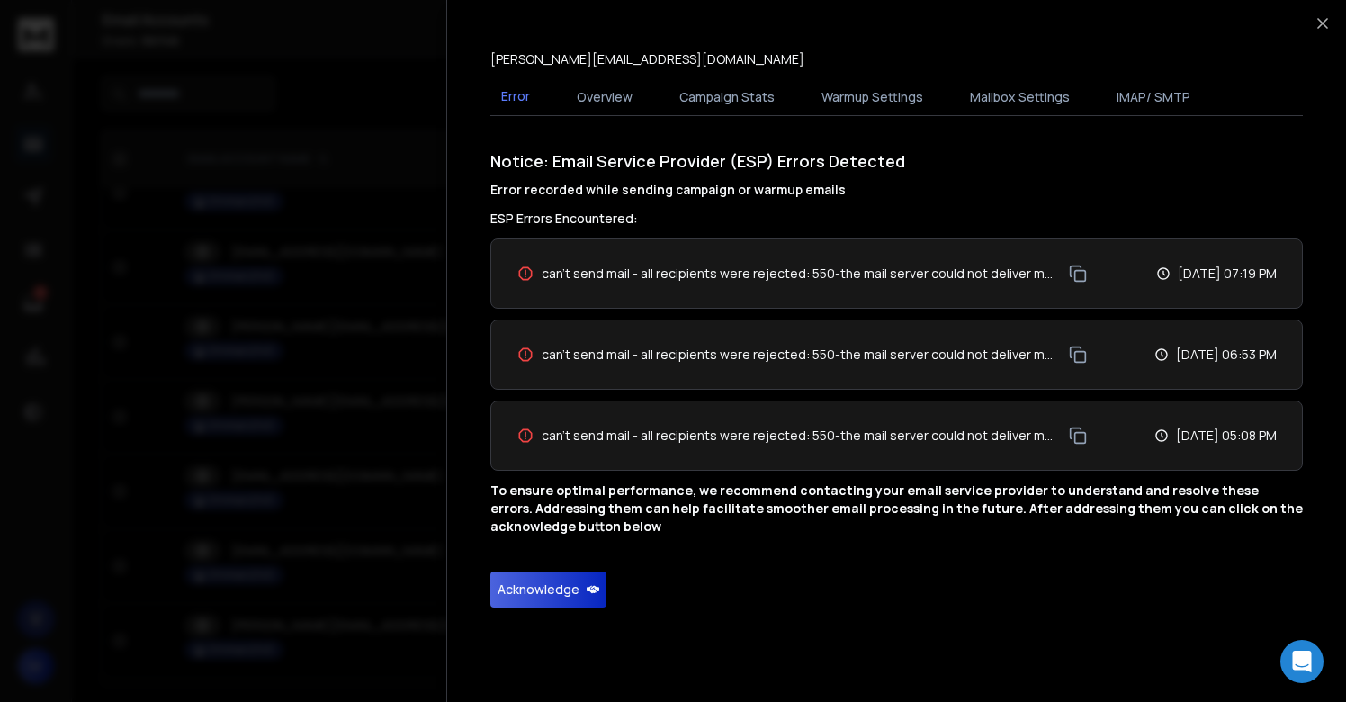
click at [559, 589] on button "Acknowledge" at bounding box center [548, 589] width 116 height 36
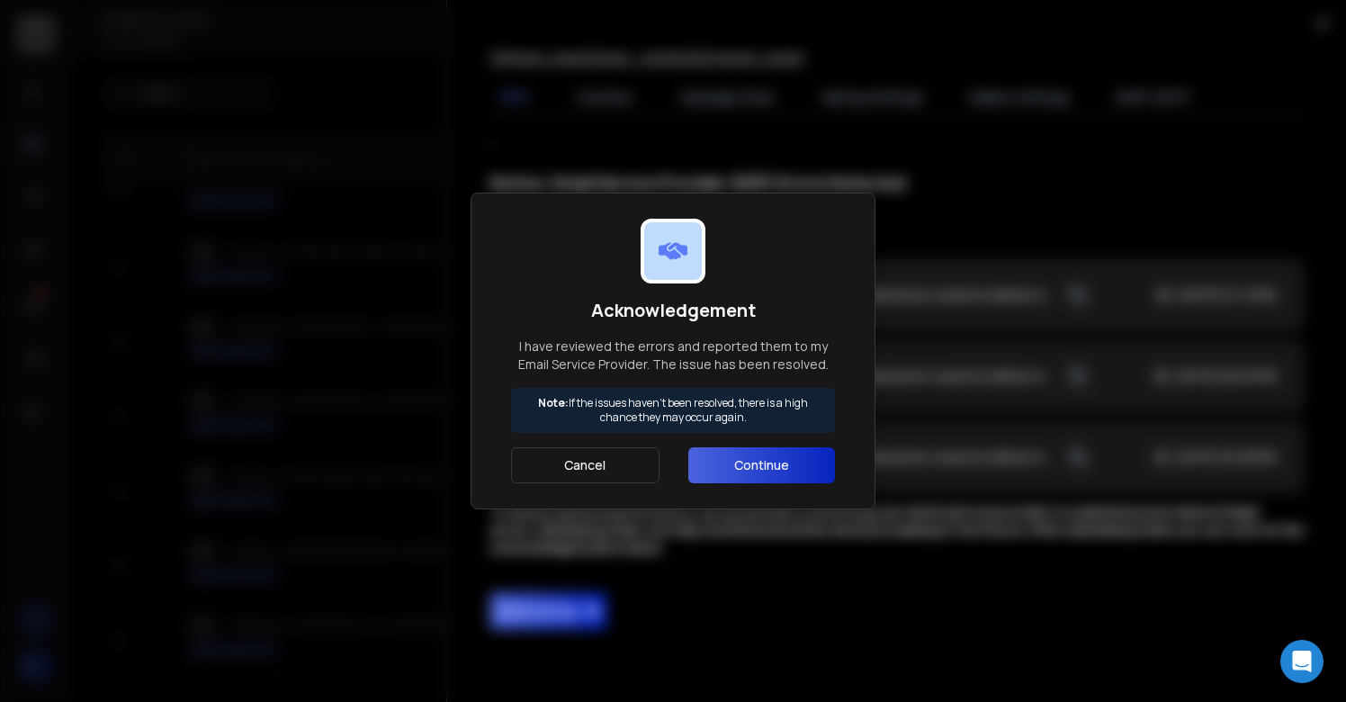
click at [752, 472] on button "Continue" at bounding box center [761, 465] width 147 height 36
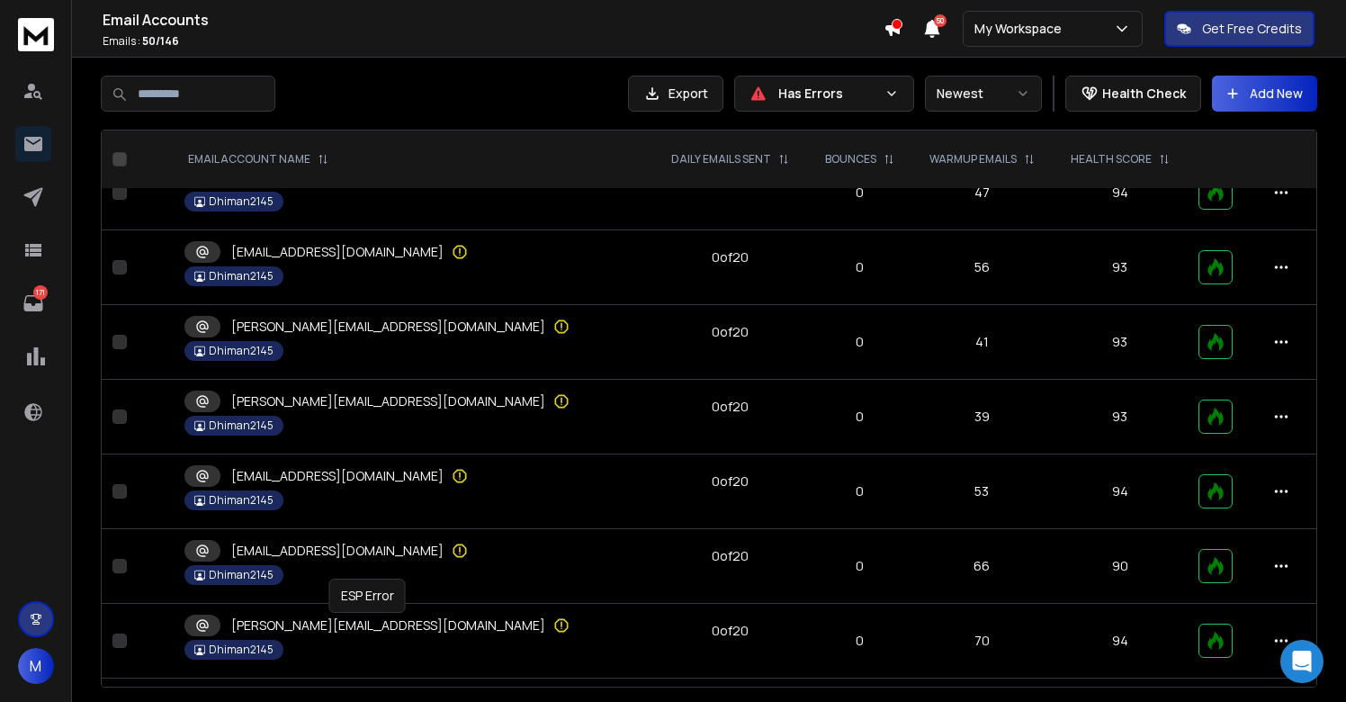
click at [553, 626] on icon at bounding box center [562, 625] width 18 height 18
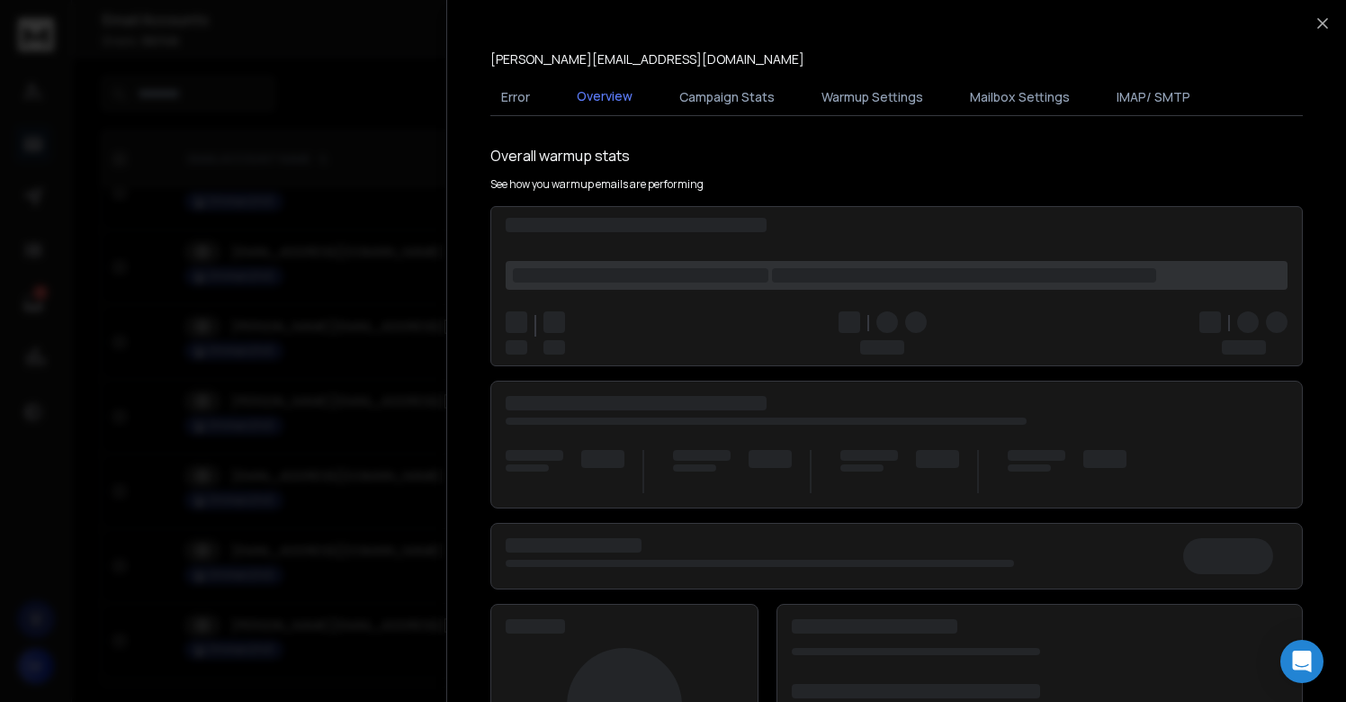
click at [362, 625] on div at bounding box center [673, 351] width 1346 height 702
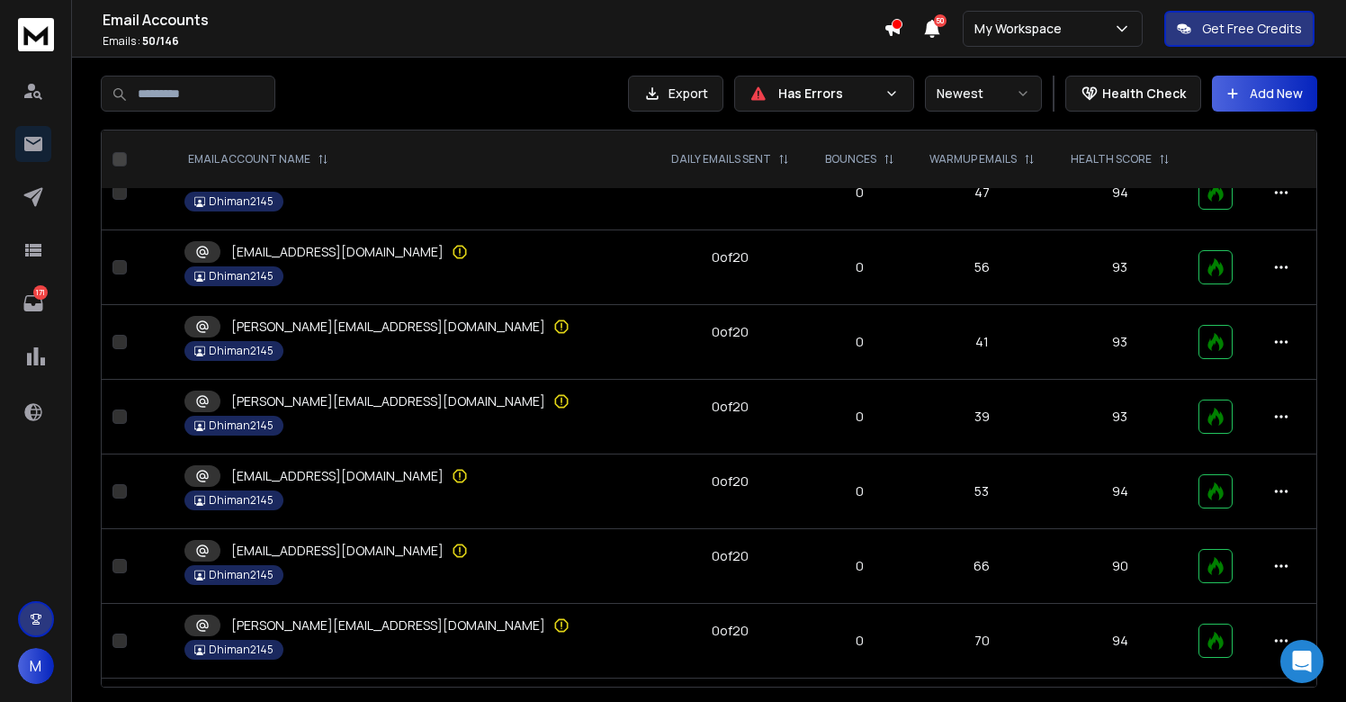
click at [362, 548] on div "rona@aism2ltd.online" at bounding box center [413, 551] width 458 height 22
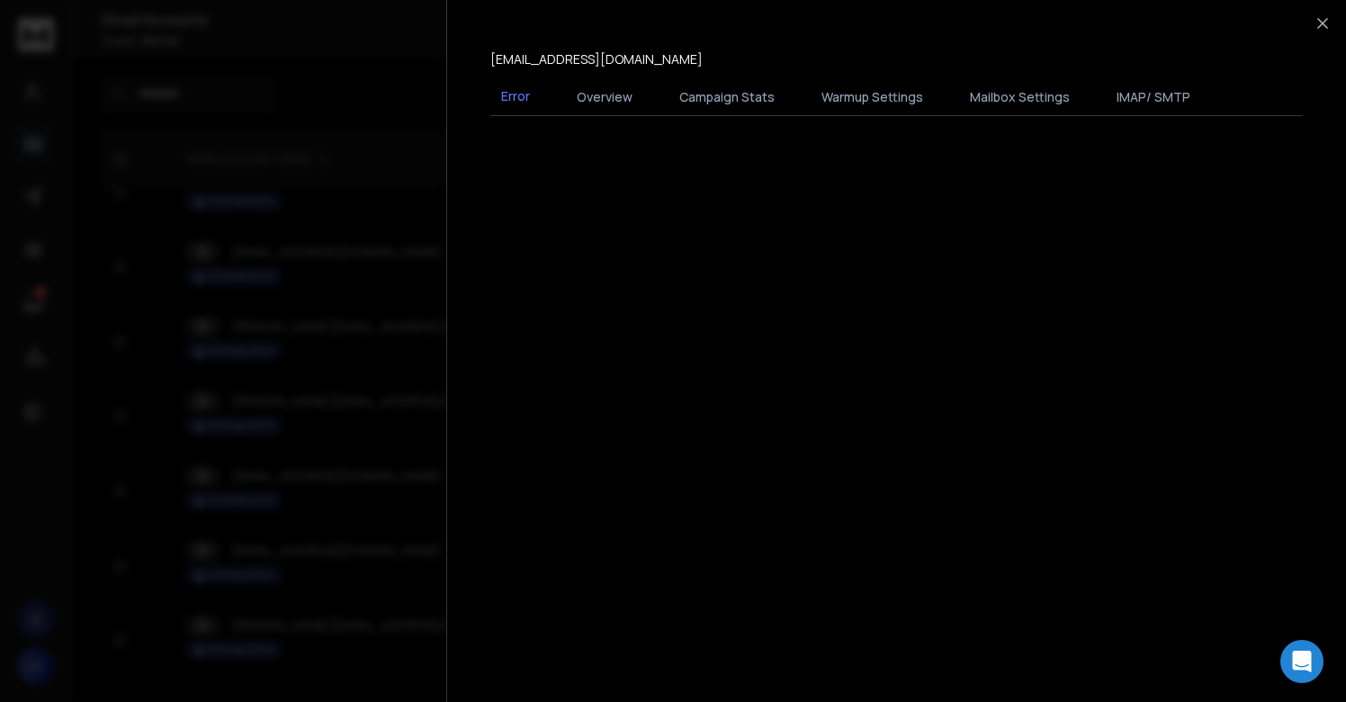
click at [362, 548] on div at bounding box center [673, 351] width 1346 height 702
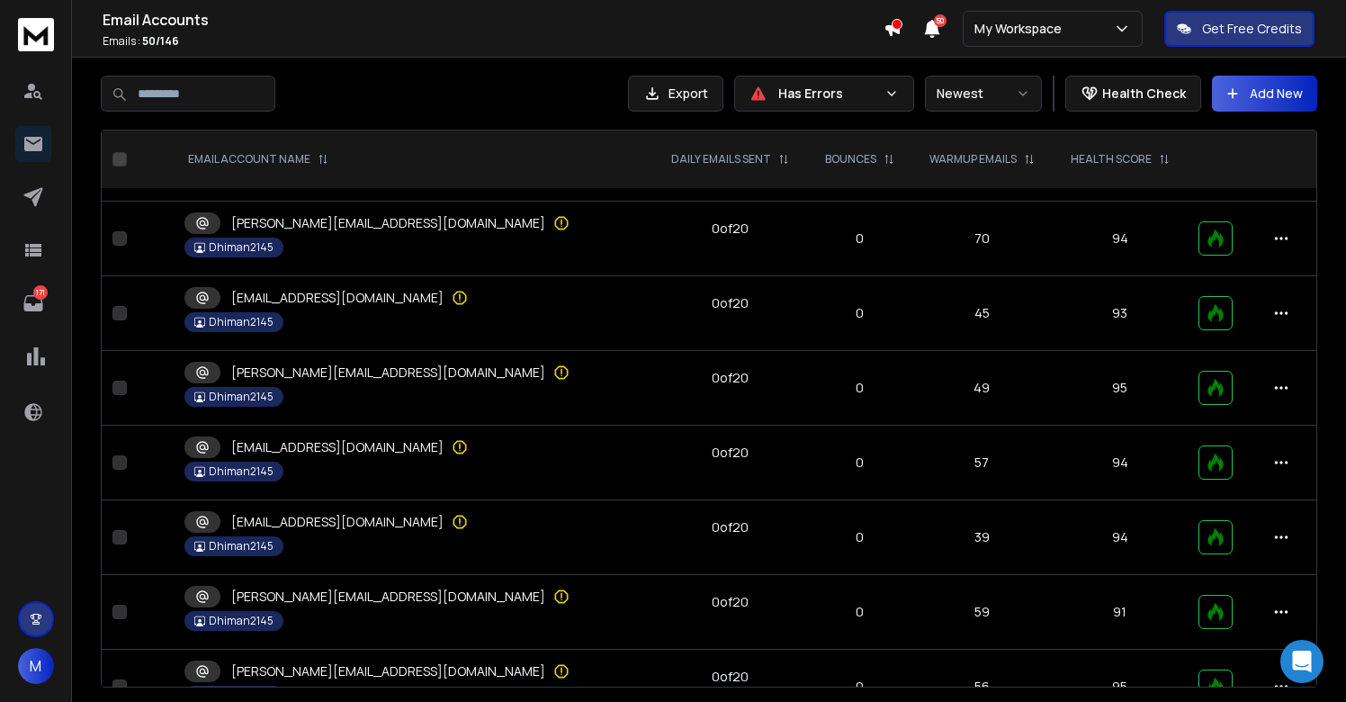
scroll to position [2717, 0]
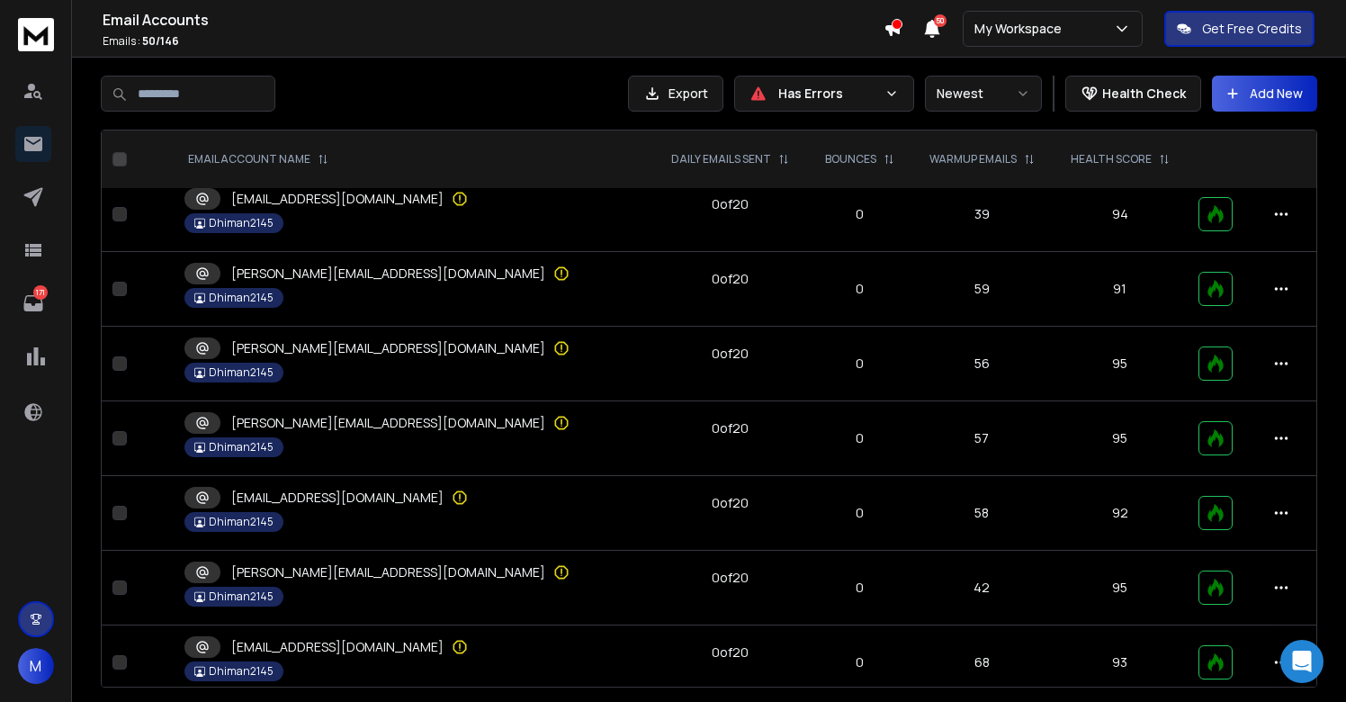
click at [369, 491] on p "pandora@aism2ltd.online" at bounding box center [337, 498] width 212 height 18
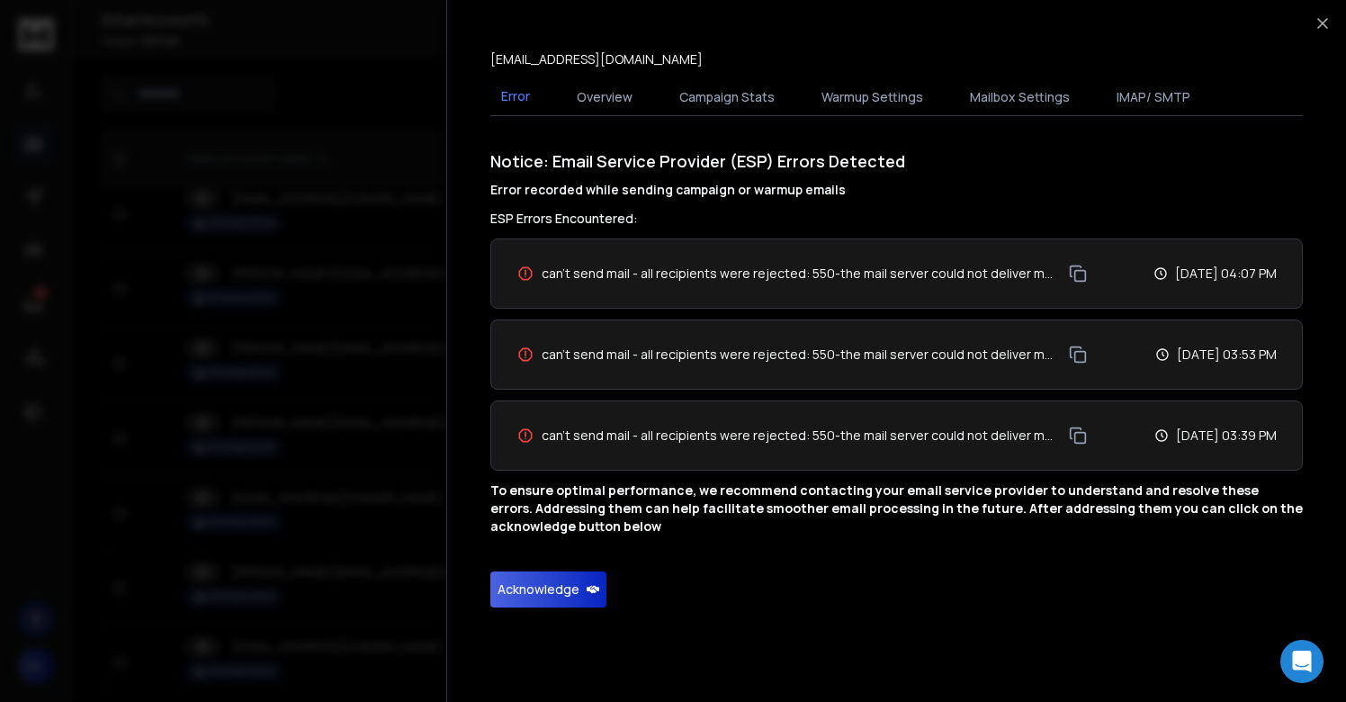
click at [536, 582] on button "Acknowledge" at bounding box center [548, 589] width 116 height 36
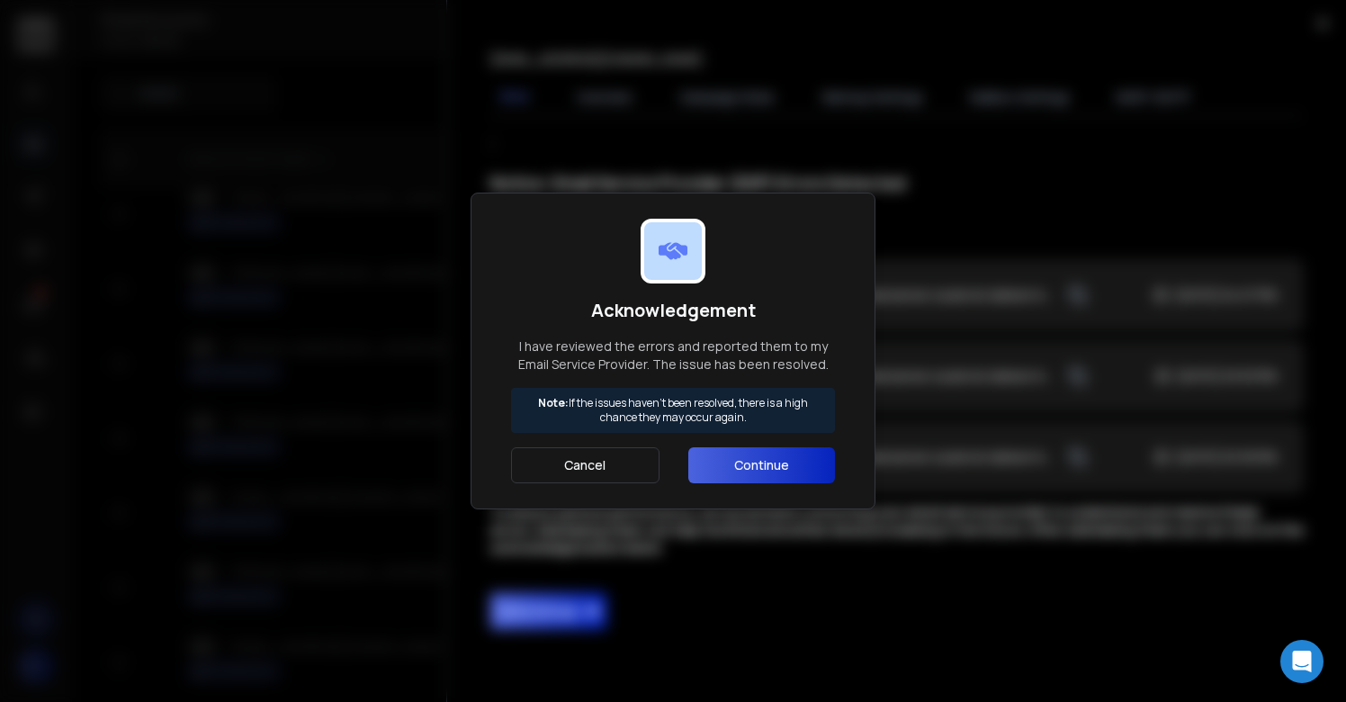
click at [715, 458] on button "Continue" at bounding box center [761, 465] width 147 height 36
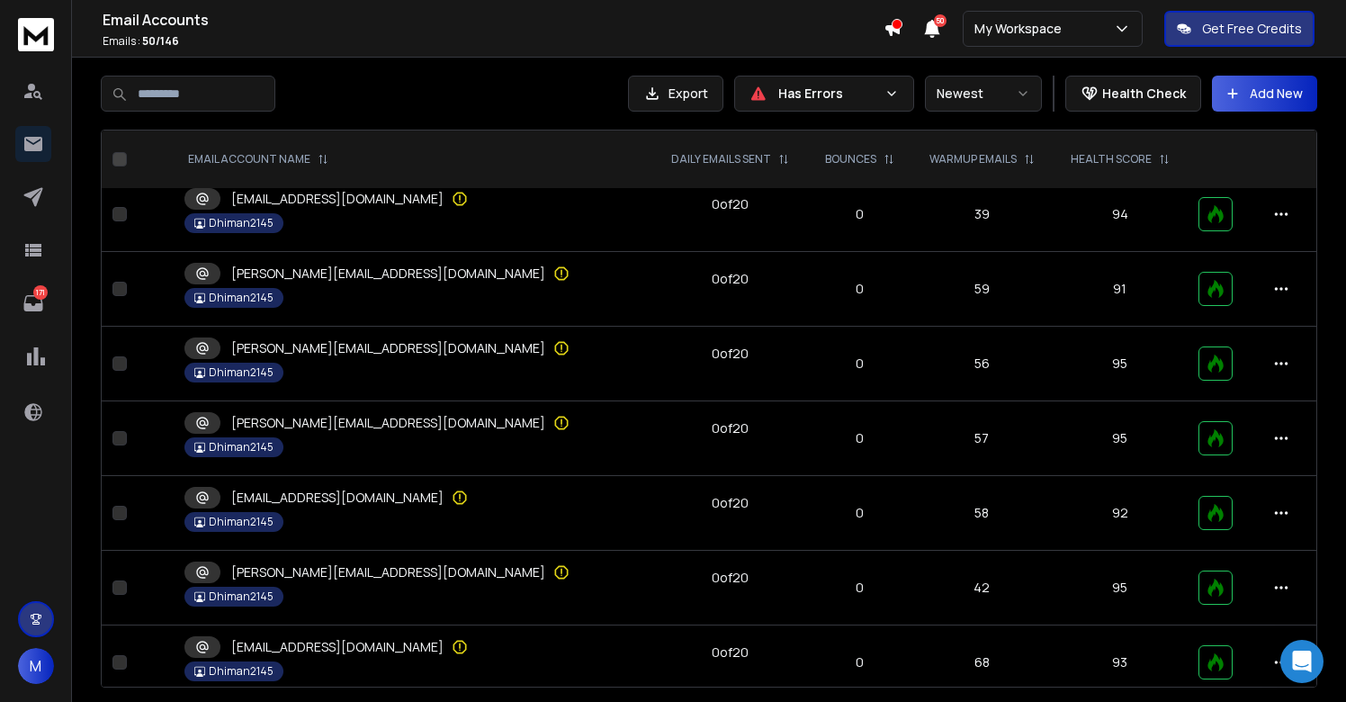
click at [364, 563] on p "pamela@aism2ltd.online" at bounding box center [388, 572] width 314 height 18
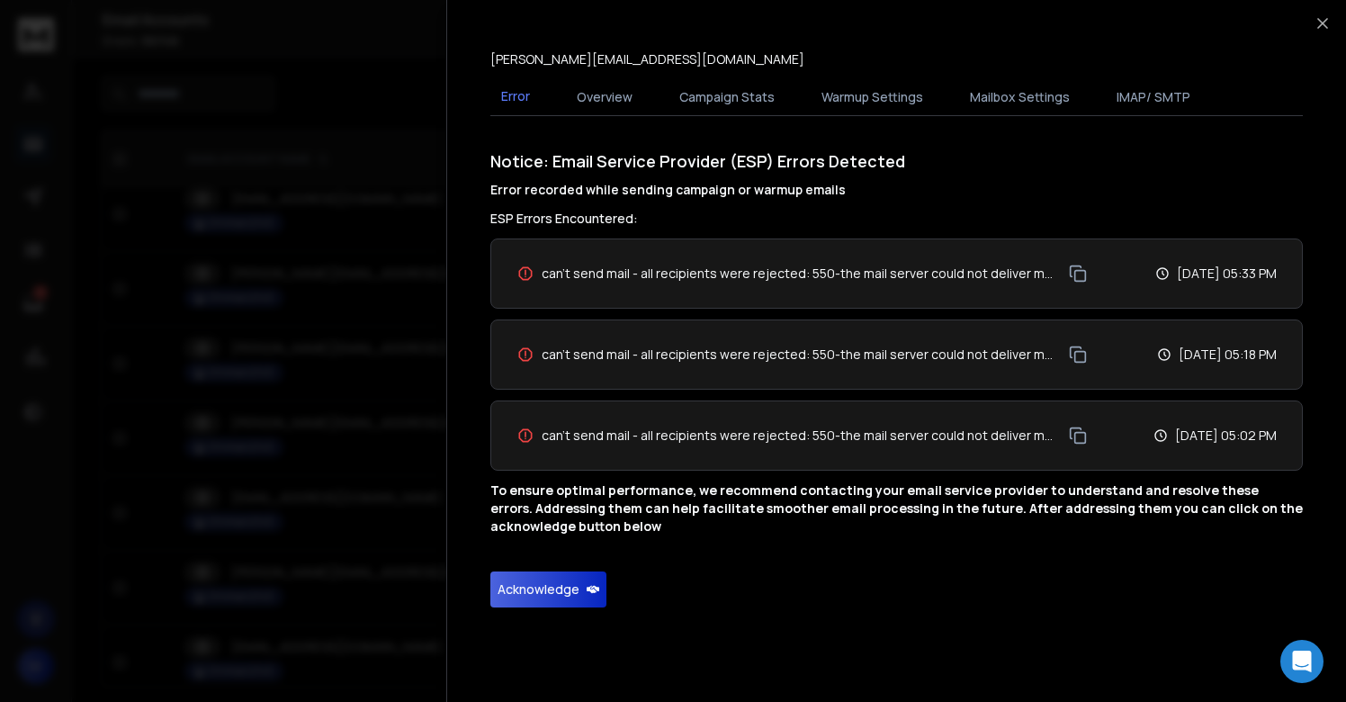
click at [520, 588] on button "Acknowledge" at bounding box center [548, 589] width 116 height 36
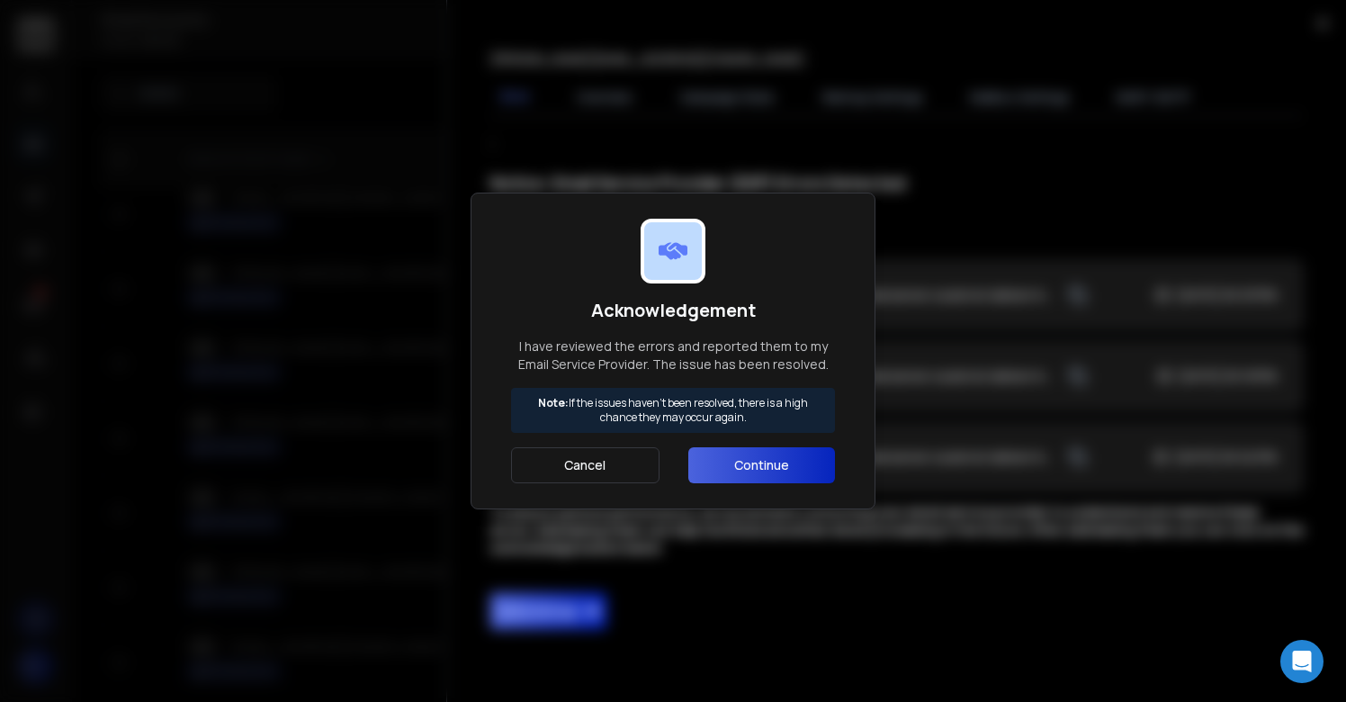
click at [710, 458] on button "Continue" at bounding box center [761, 465] width 147 height 36
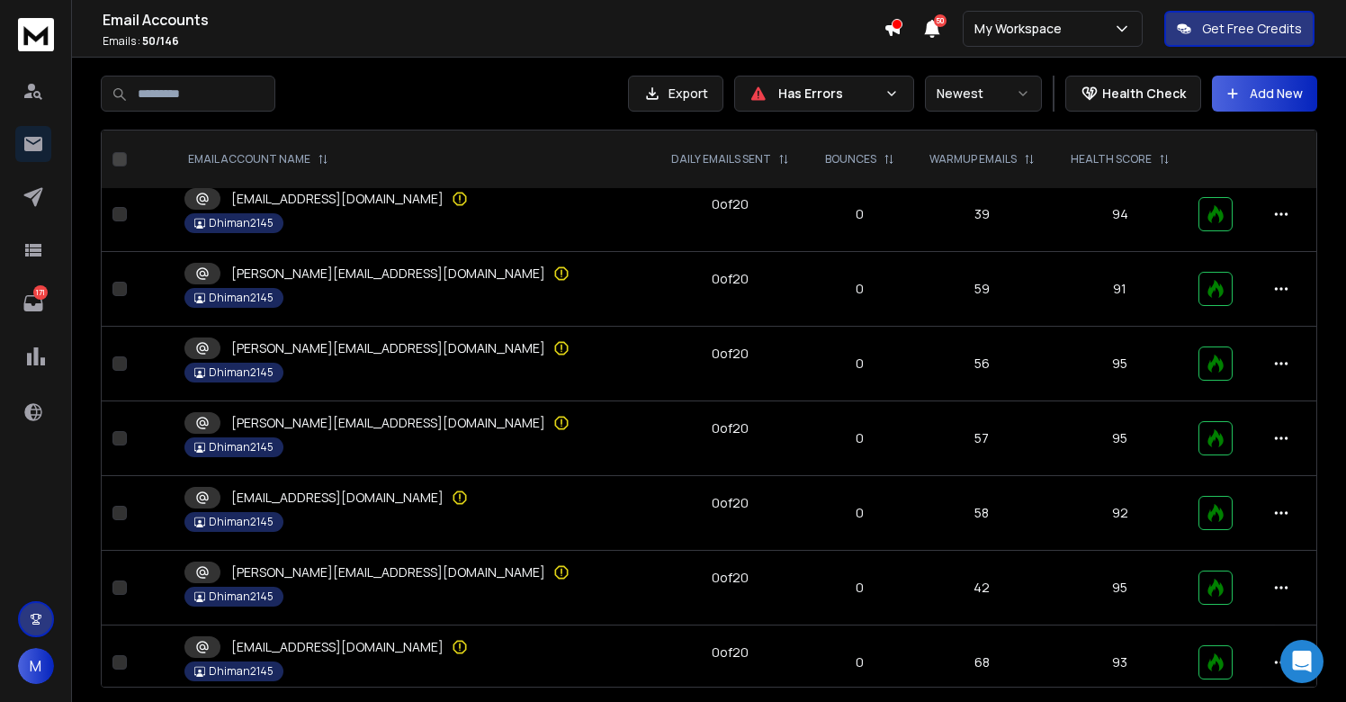
click at [350, 558] on td "pamela@aism2ltd.online Dhiman2145" at bounding box center [414, 588] width 480 height 75
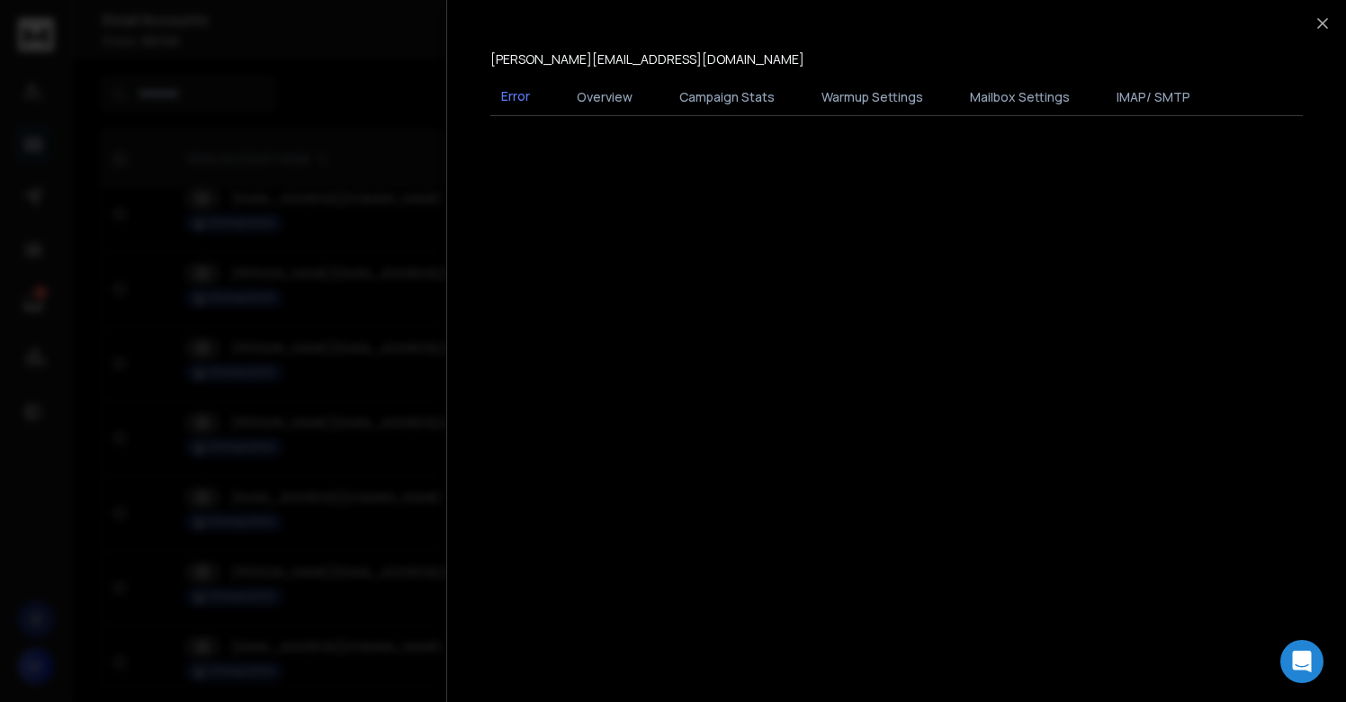
click at [324, 598] on div at bounding box center [673, 351] width 1346 height 702
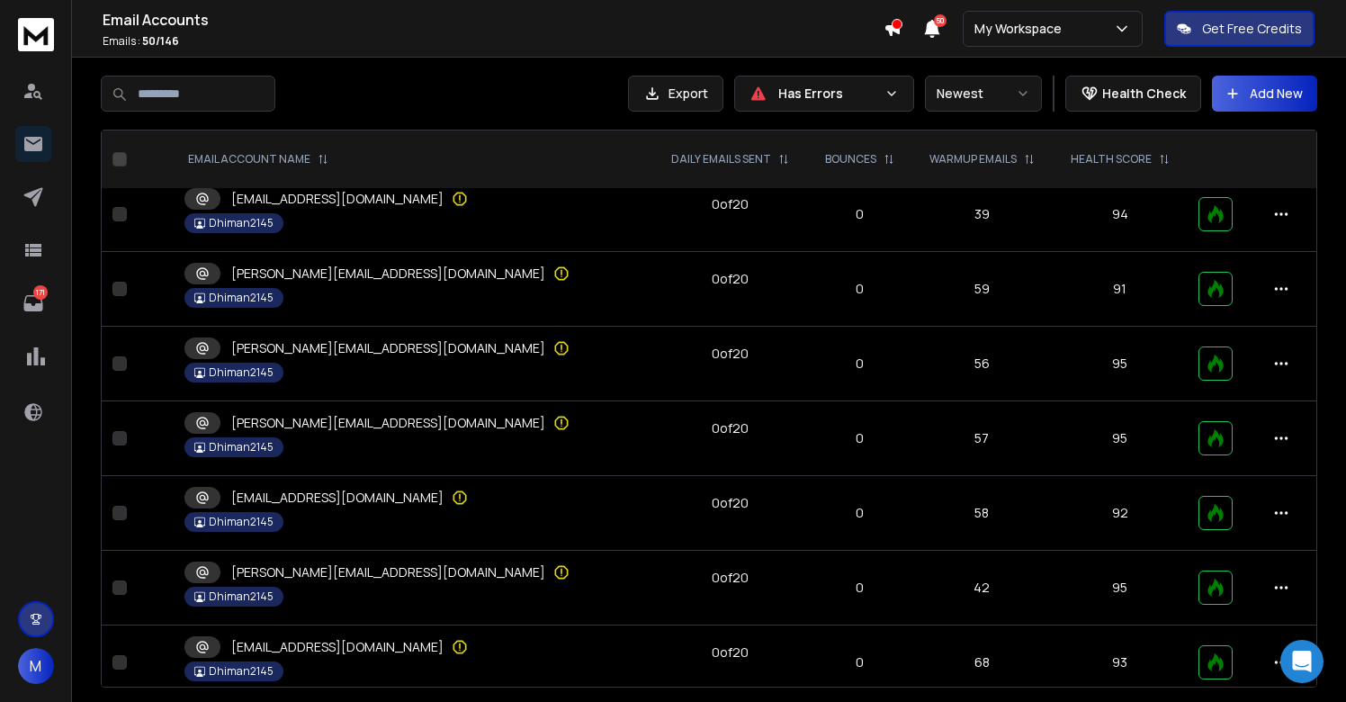
click at [324, 640] on p "olive@aism2ltd.online" at bounding box center [337, 647] width 212 height 18
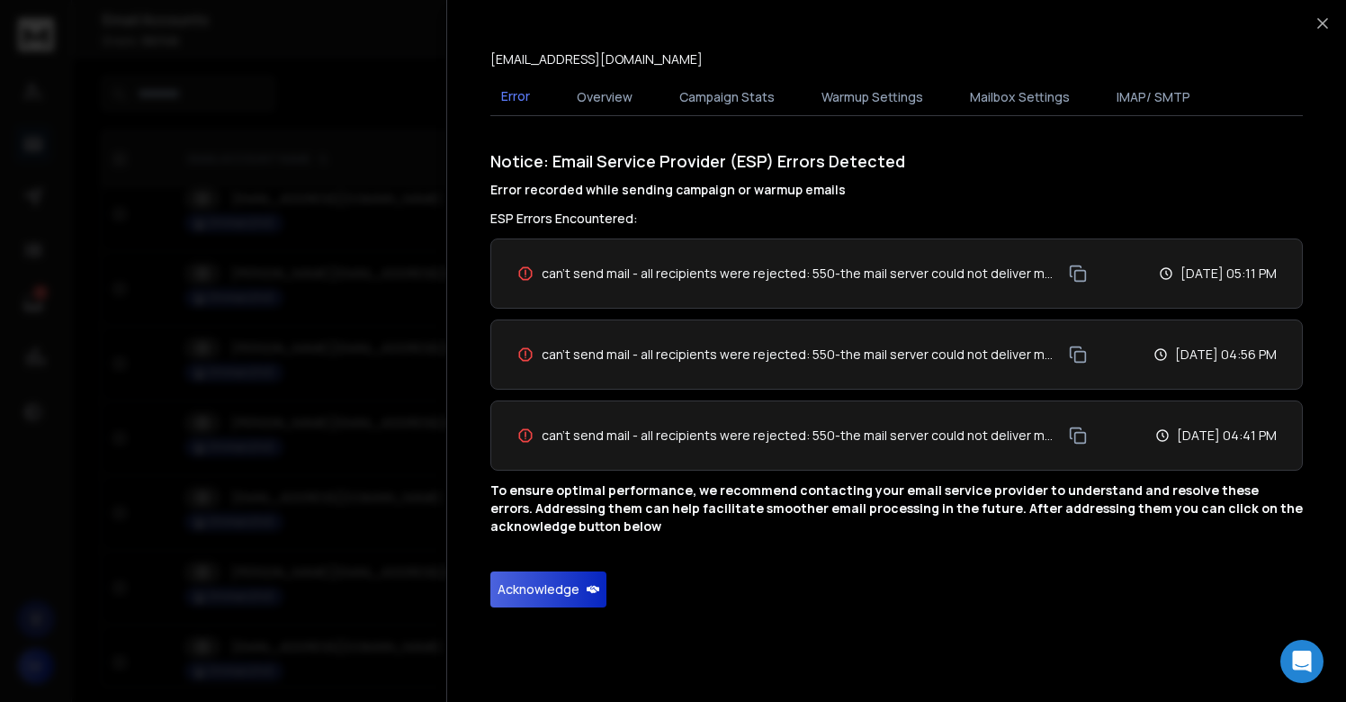
click at [536, 579] on button "Acknowledge" at bounding box center [548, 589] width 116 height 36
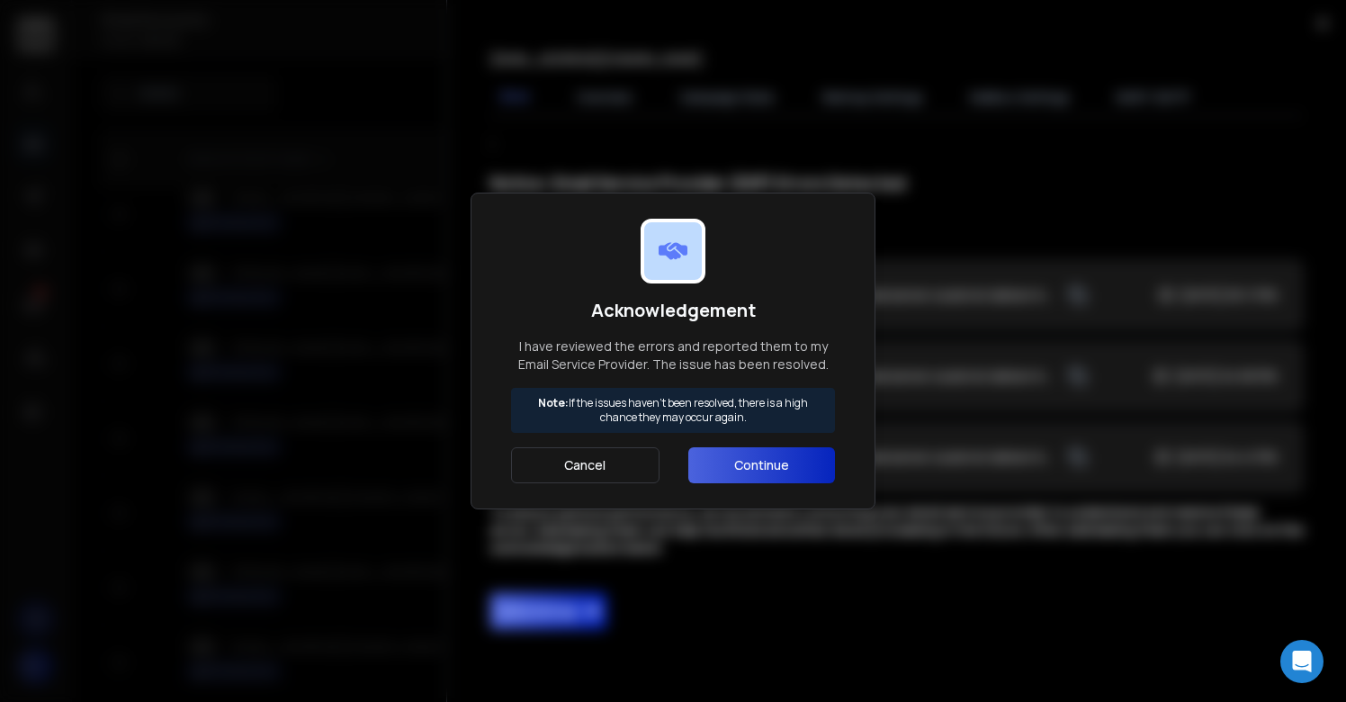
click at [715, 457] on button "Continue" at bounding box center [761, 465] width 147 height 36
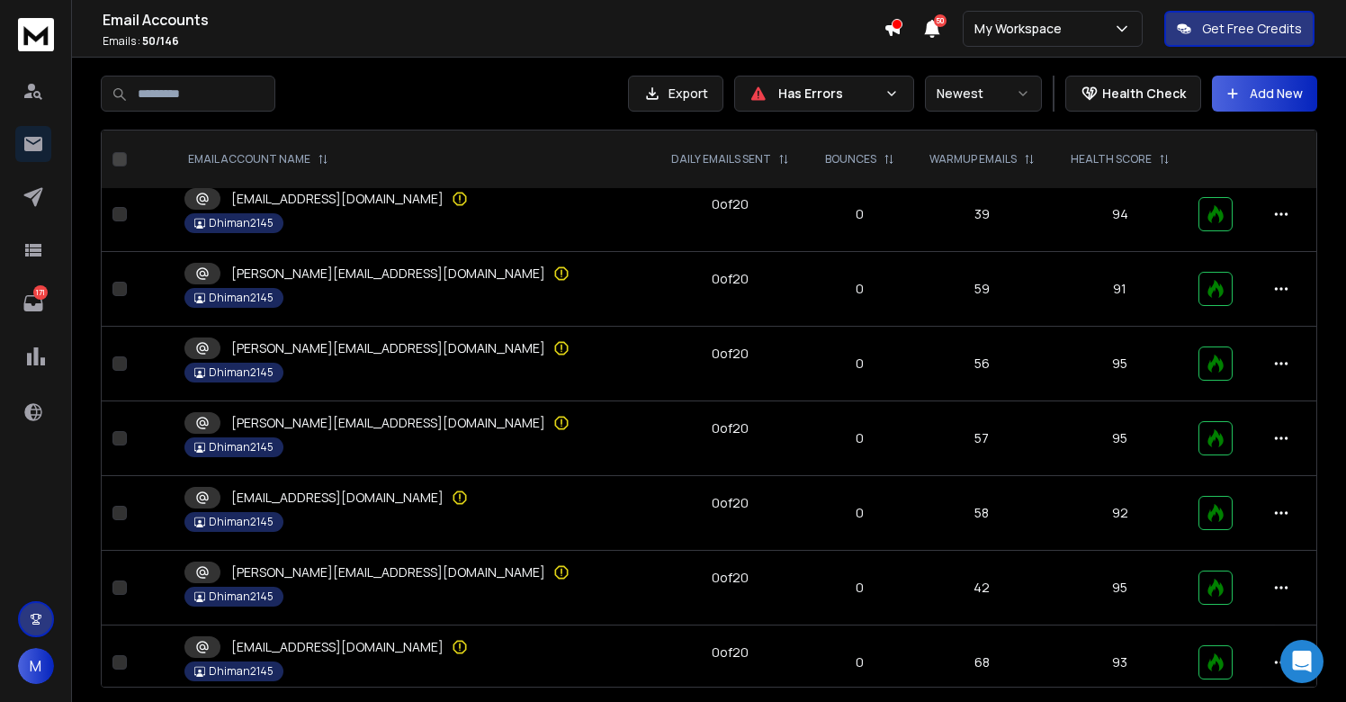
click at [306, 348] on p "pauline@aism2ltd.online" at bounding box center [388, 348] width 314 height 18
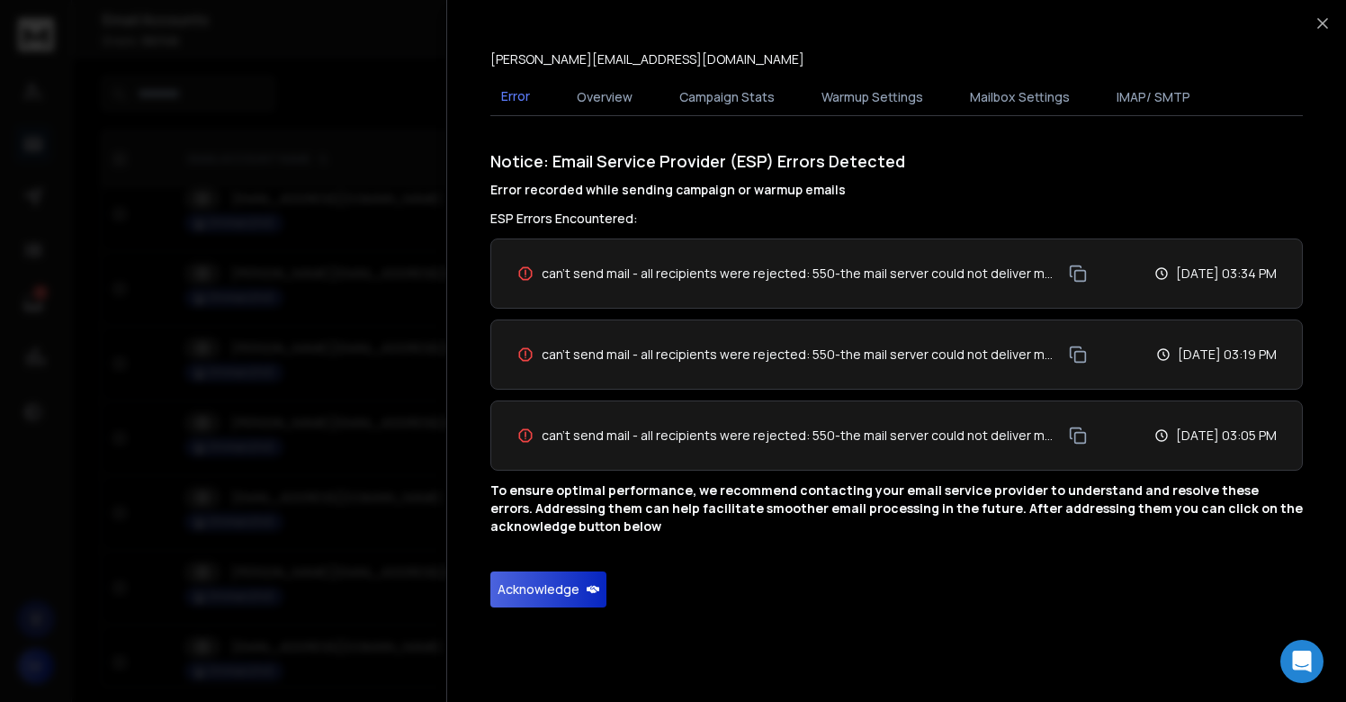
click at [554, 591] on button "Acknowledge" at bounding box center [548, 589] width 116 height 36
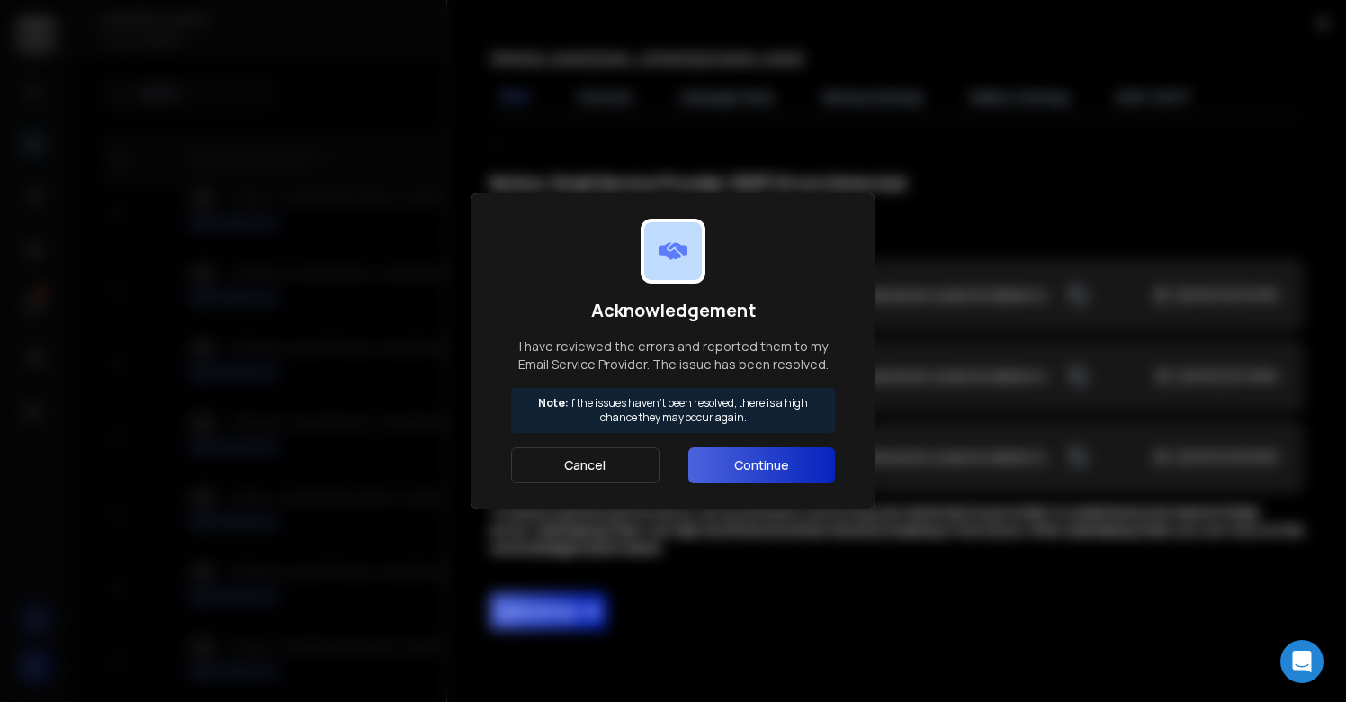
click at [730, 466] on button "Continue" at bounding box center [761, 465] width 147 height 36
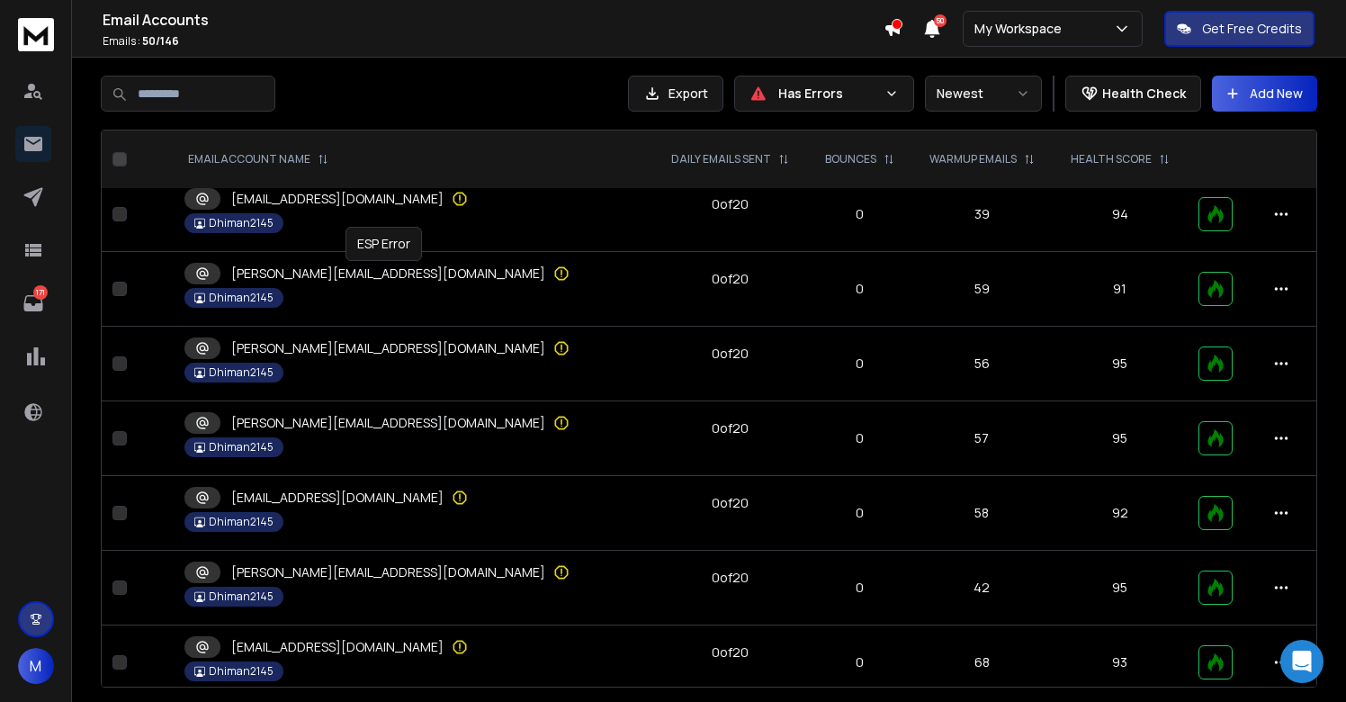
click at [553, 282] on icon at bounding box center [562, 274] width 18 height 18
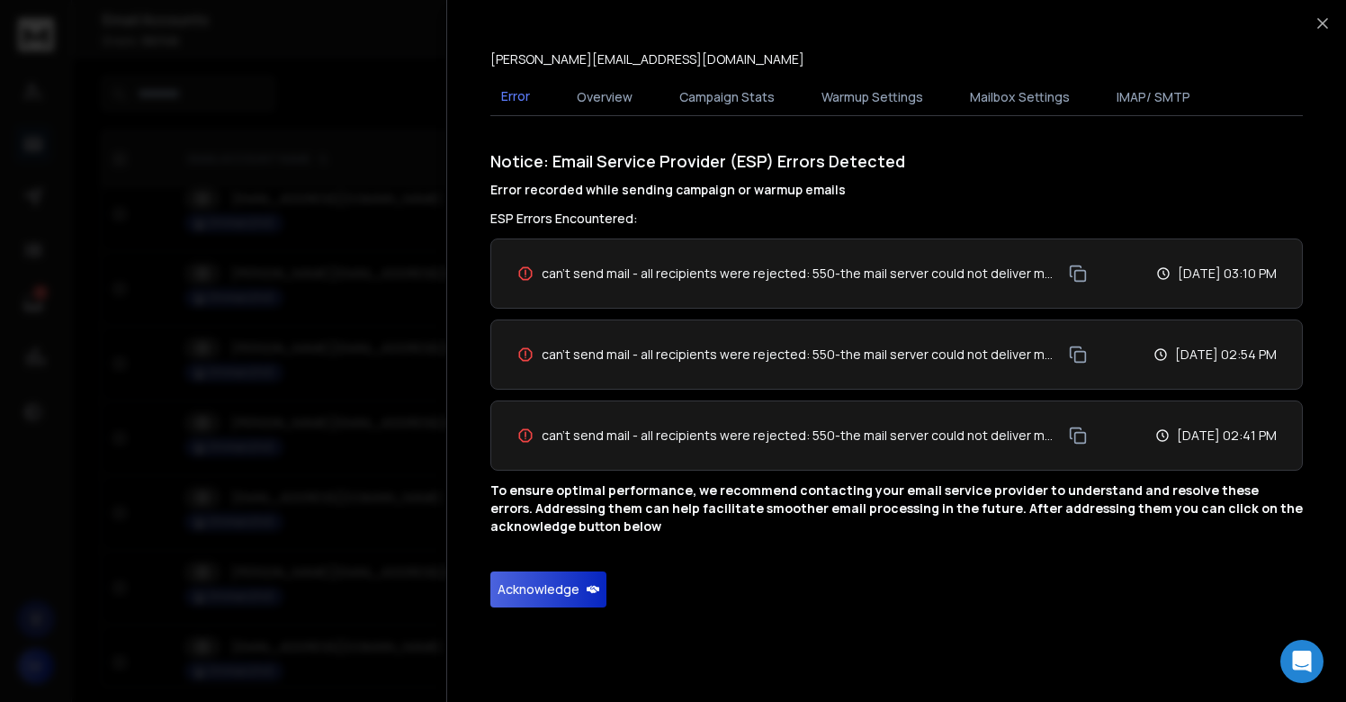
click at [537, 589] on button "Acknowledge" at bounding box center [548, 589] width 116 height 36
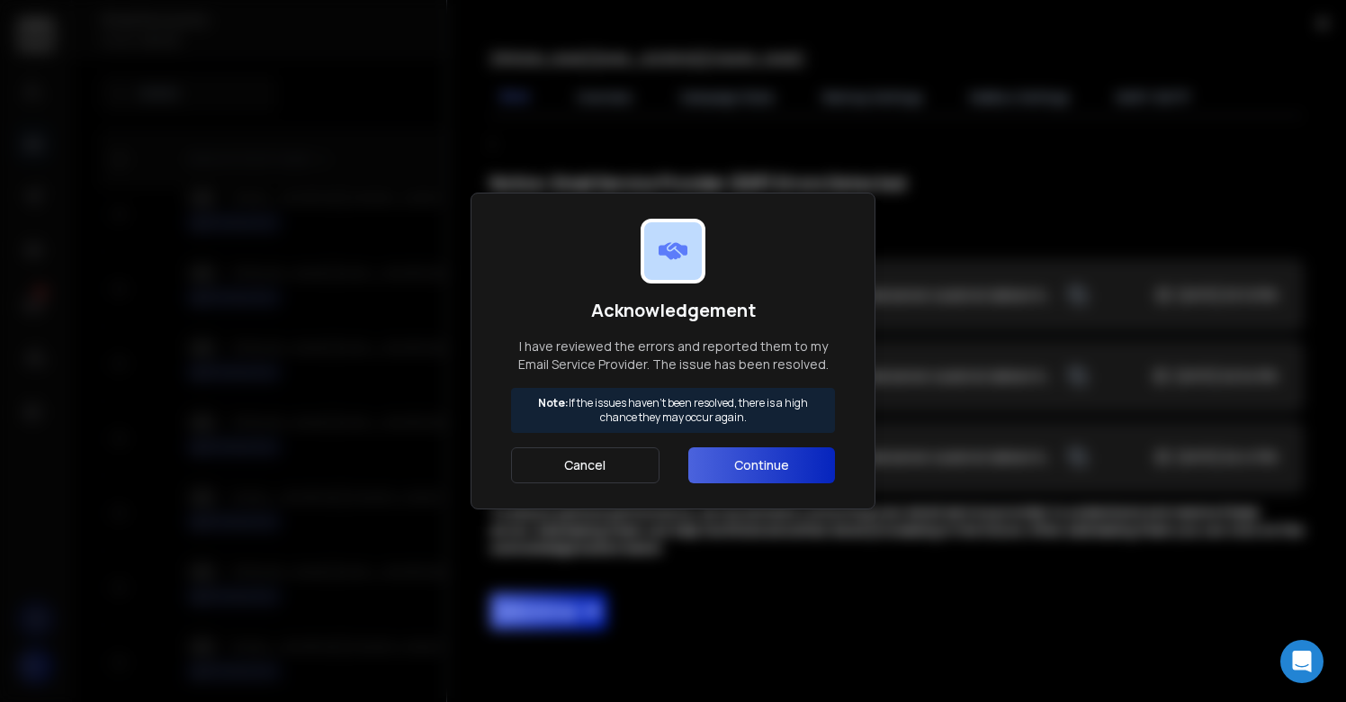
click at [742, 464] on button "Continue" at bounding box center [761, 465] width 147 height 36
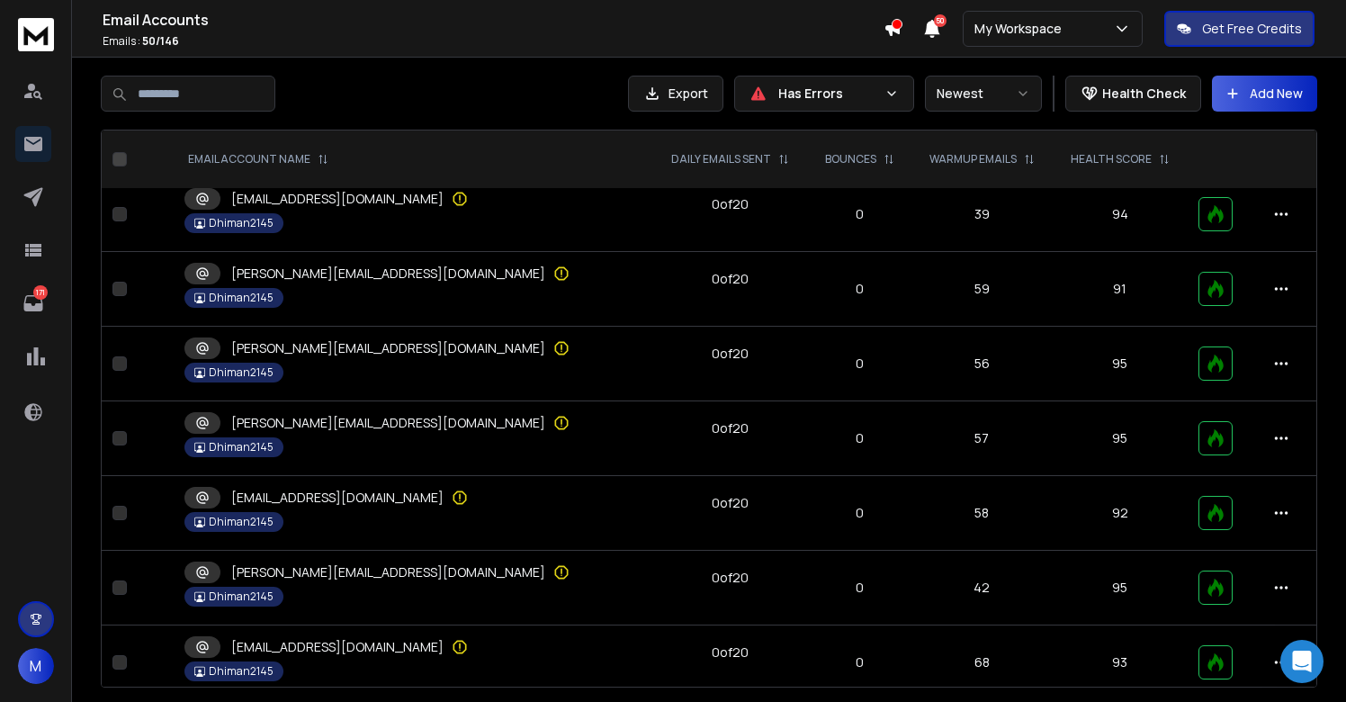
click at [348, 210] on td "penelope@aism2ltd.online Dhiman2145" at bounding box center [414, 214] width 480 height 75
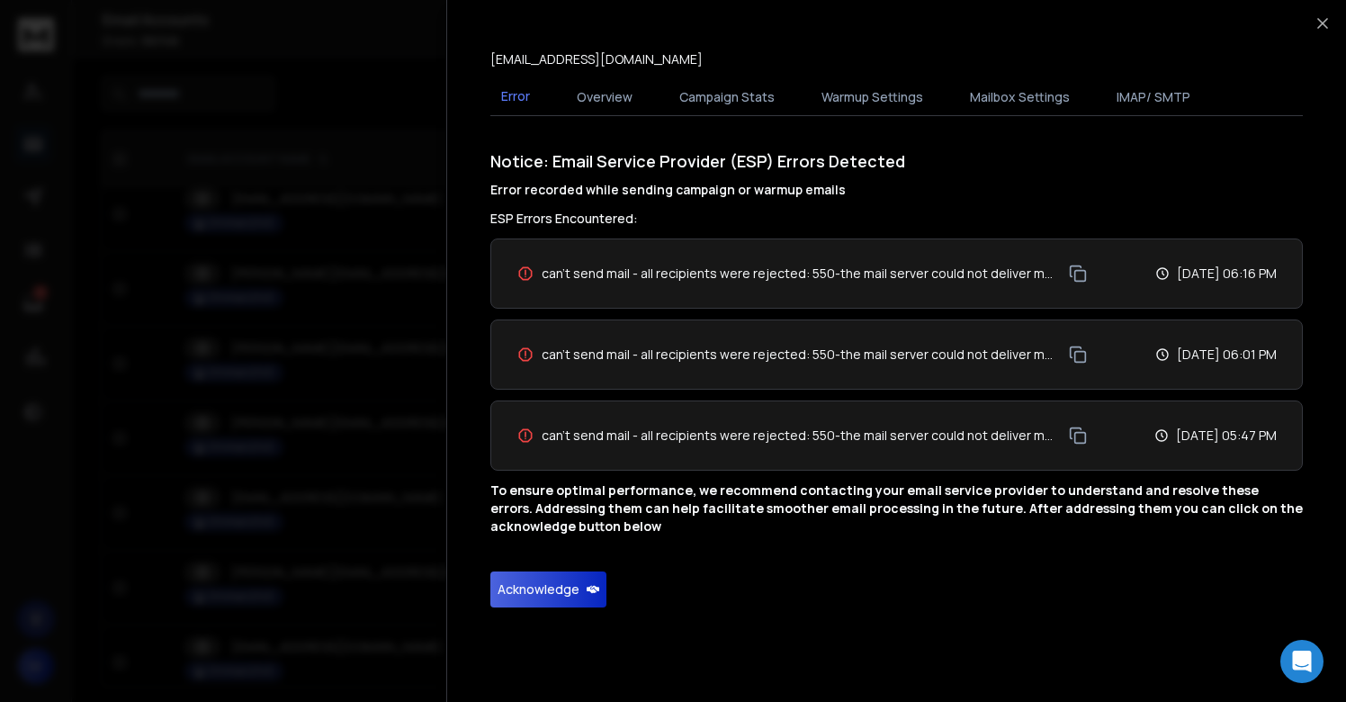
click at [550, 589] on button "Acknowledge" at bounding box center [548, 589] width 116 height 36
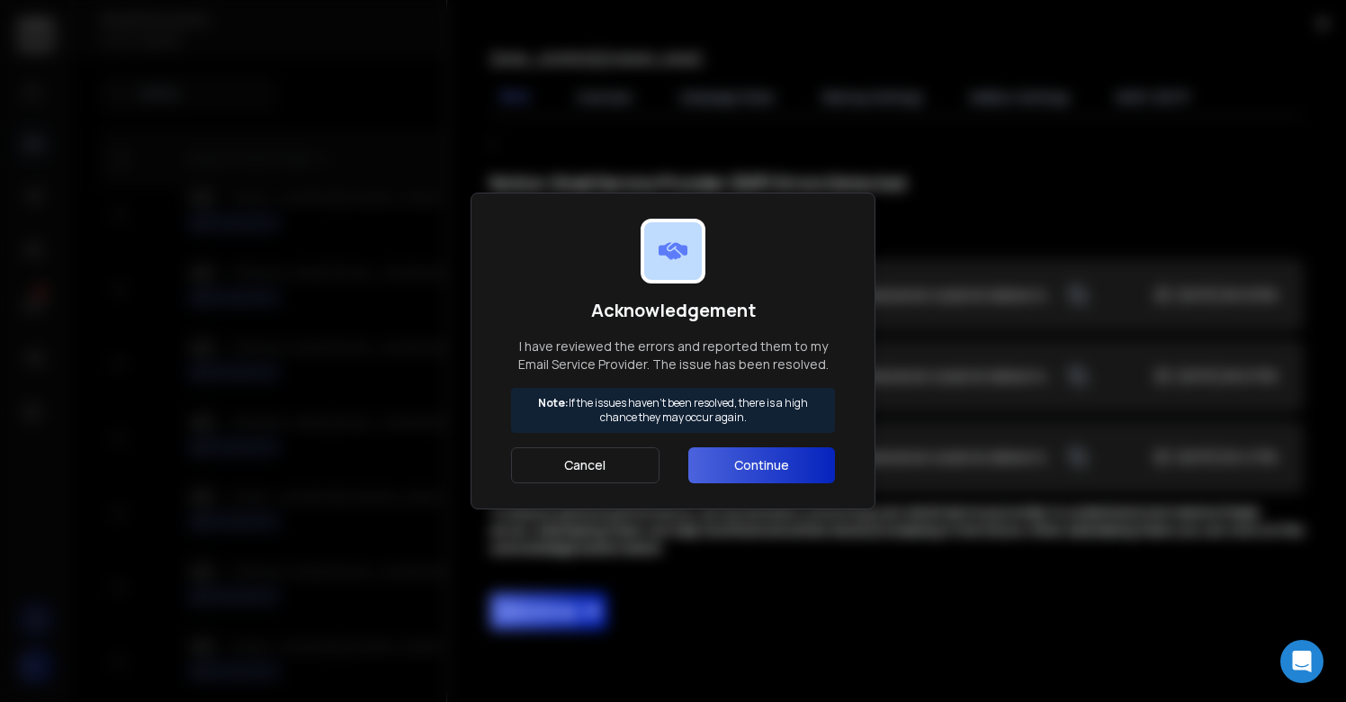
click at [757, 446] on div "Acknowledgement I have reviewed the errors and reported them to my Email Servic…" at bounding box center [673, 351] width 324 height 265
click at [757, 458] on button "Continue" at bounding box center [761, 465] width 147 height 36
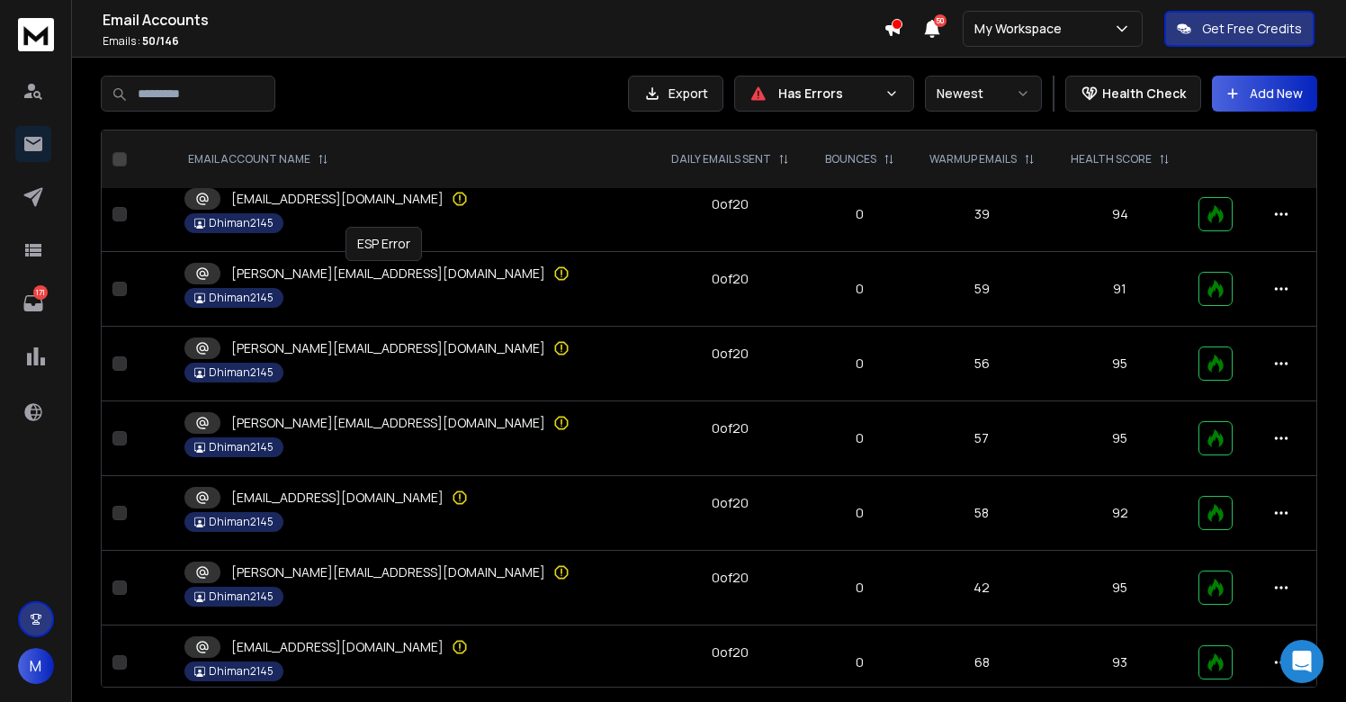
click at [366, 210] on td "penelope@aism2ltd.online Dhiman2145" at bounding box center [414, 214] width 480 height 75
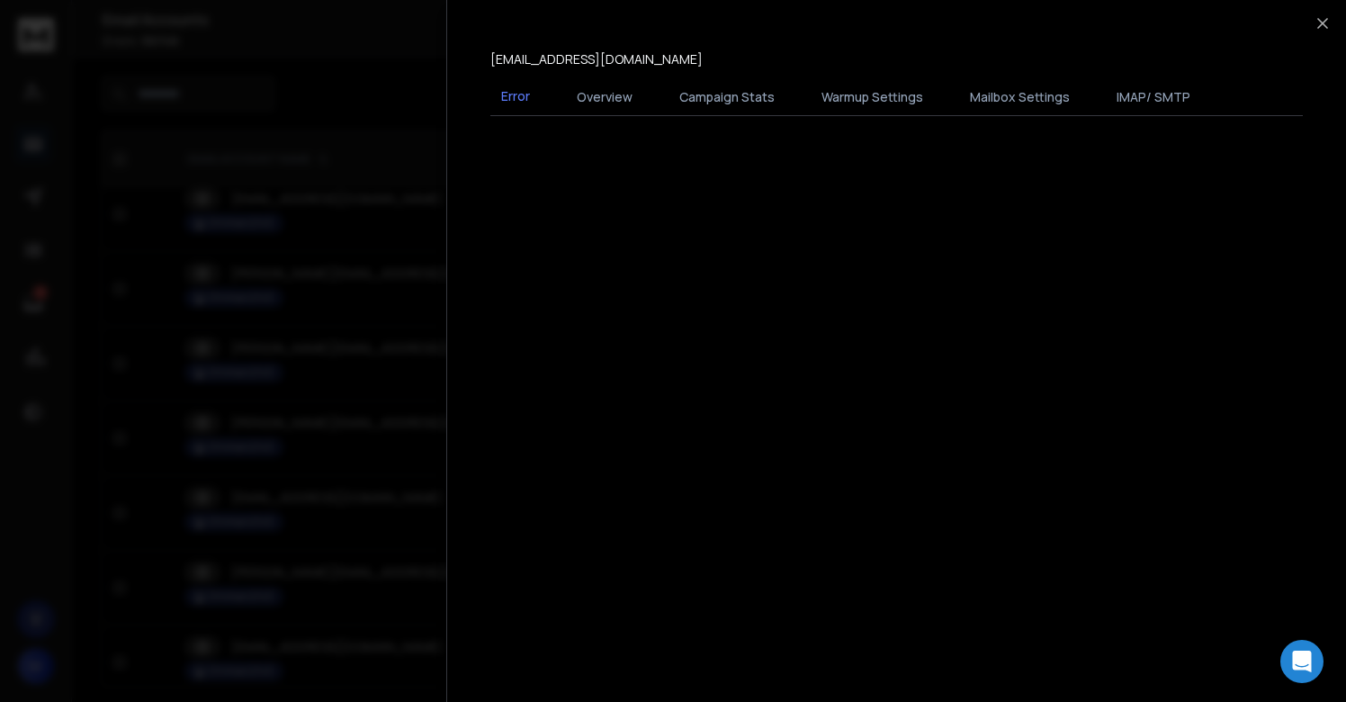
click at [306, 327] on div at bounding box center [673, 351] width 1346 height 702
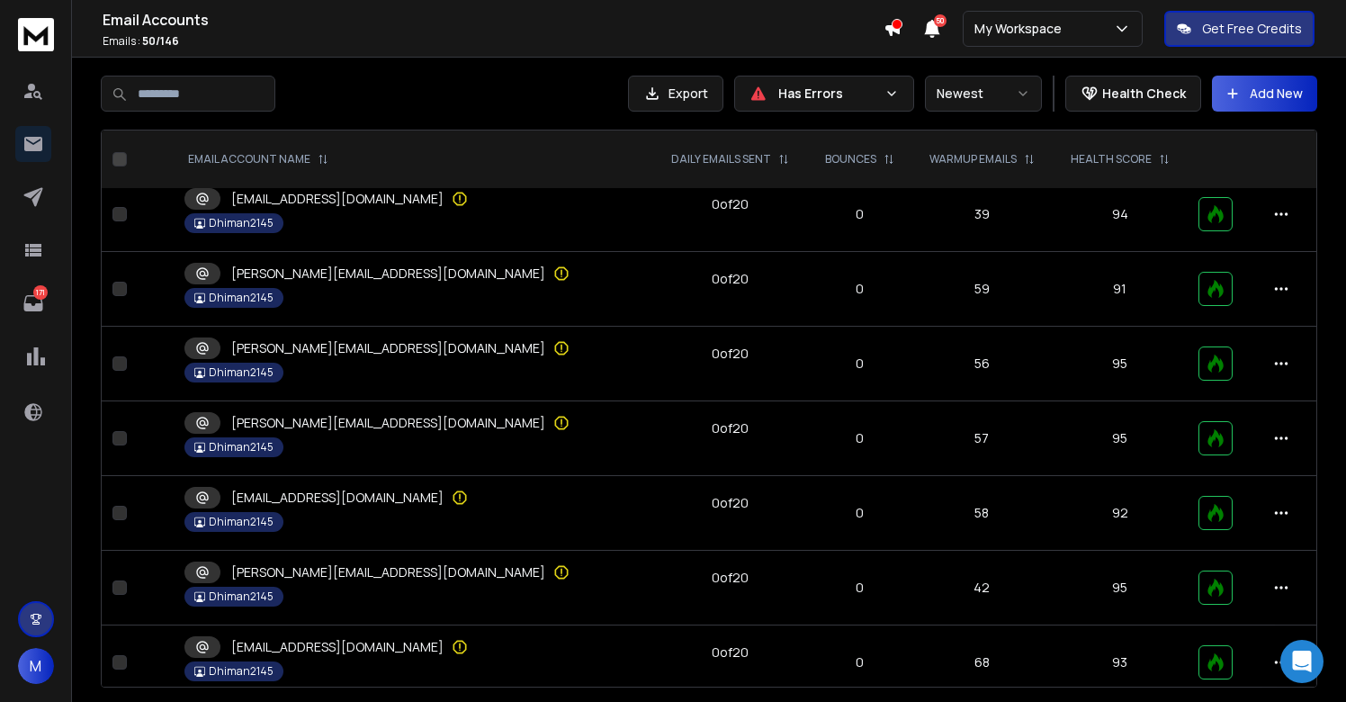
click at [310, 286] on td "peggy@aism2ltd.online Dhiman2145" at bounding box center [414, 289] width 480 height 75
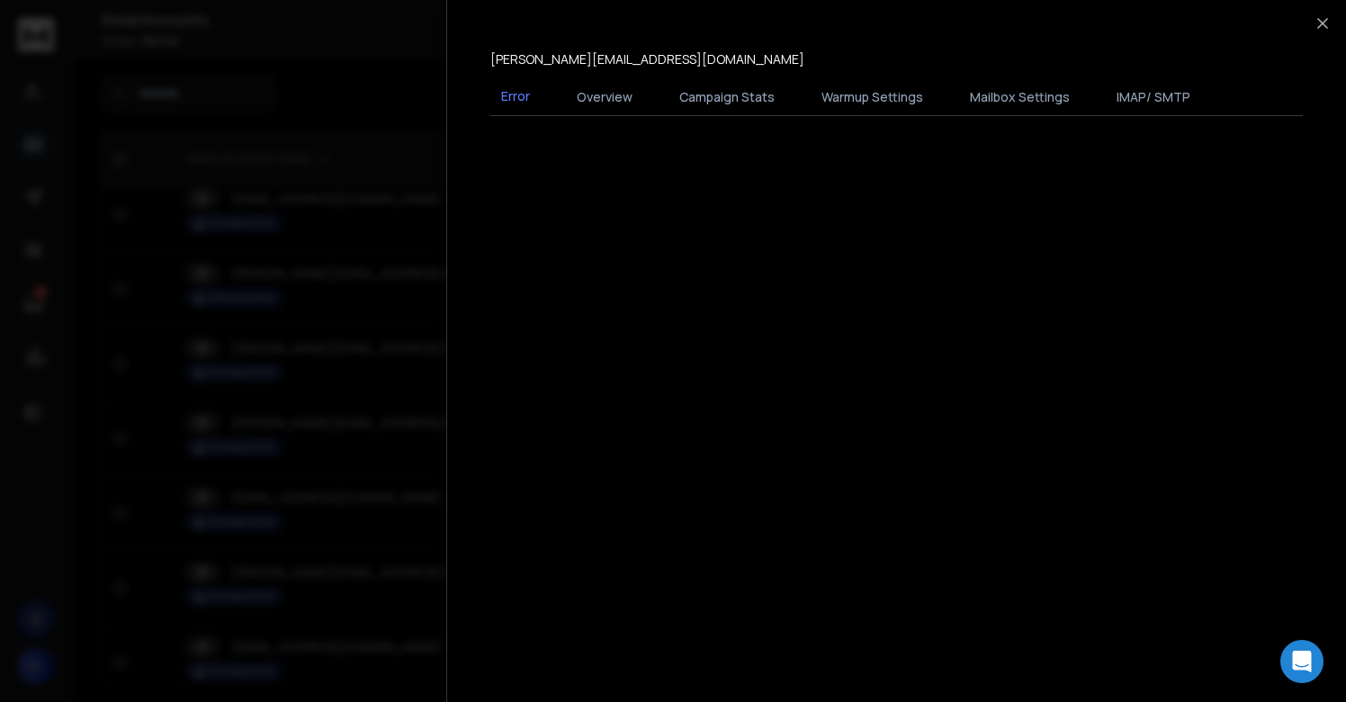
click at [310, 286] on div at bounding box center [673, 351] width 1346 height 702
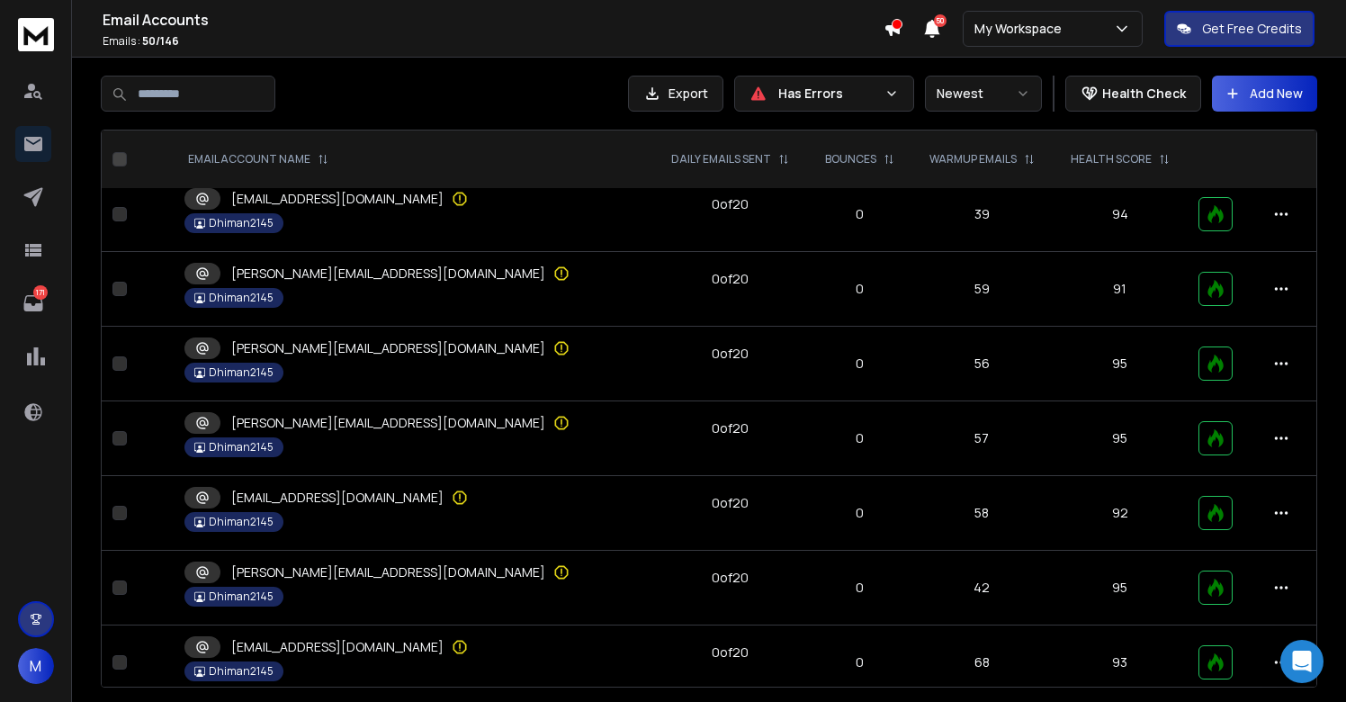
click at [310, 354] on p "pauline@aism2ltd.online" at bounding box center [388, 348] width 314 height 18
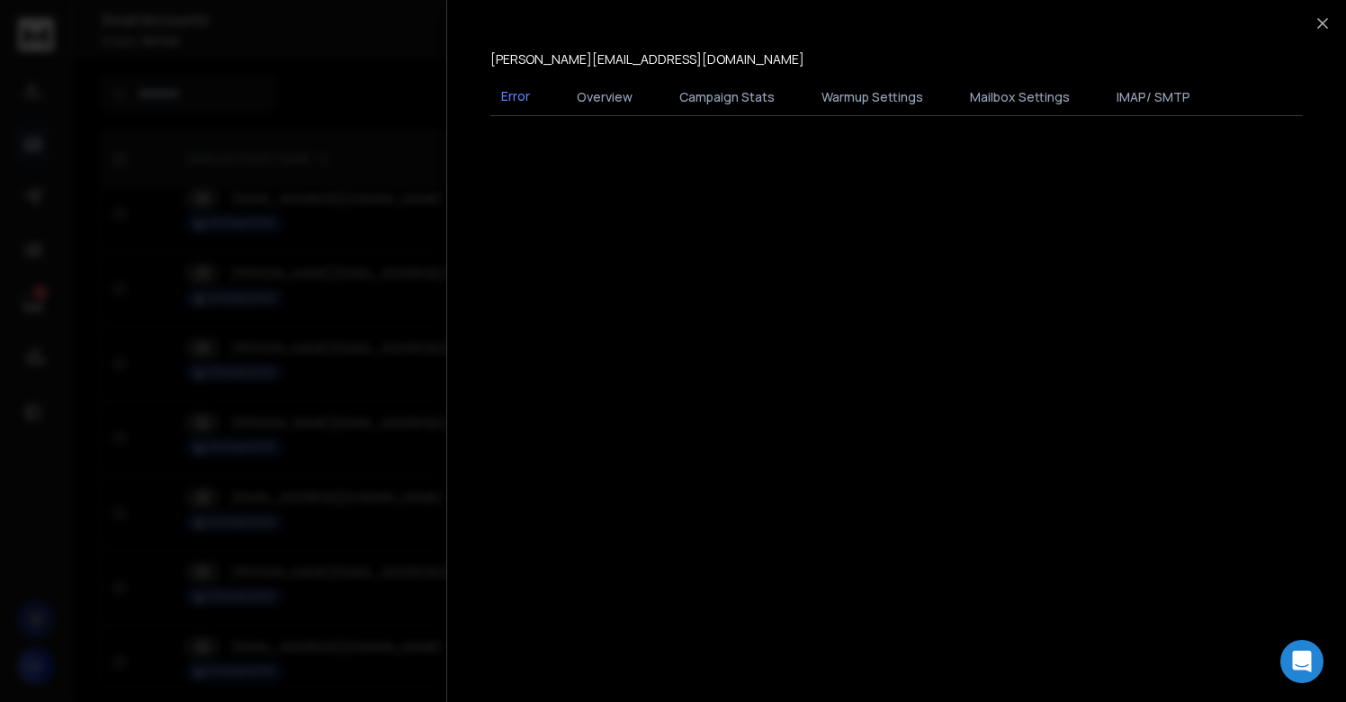
click at [318, 428] on div at bounding box center [673, 351] width 1346 height 702
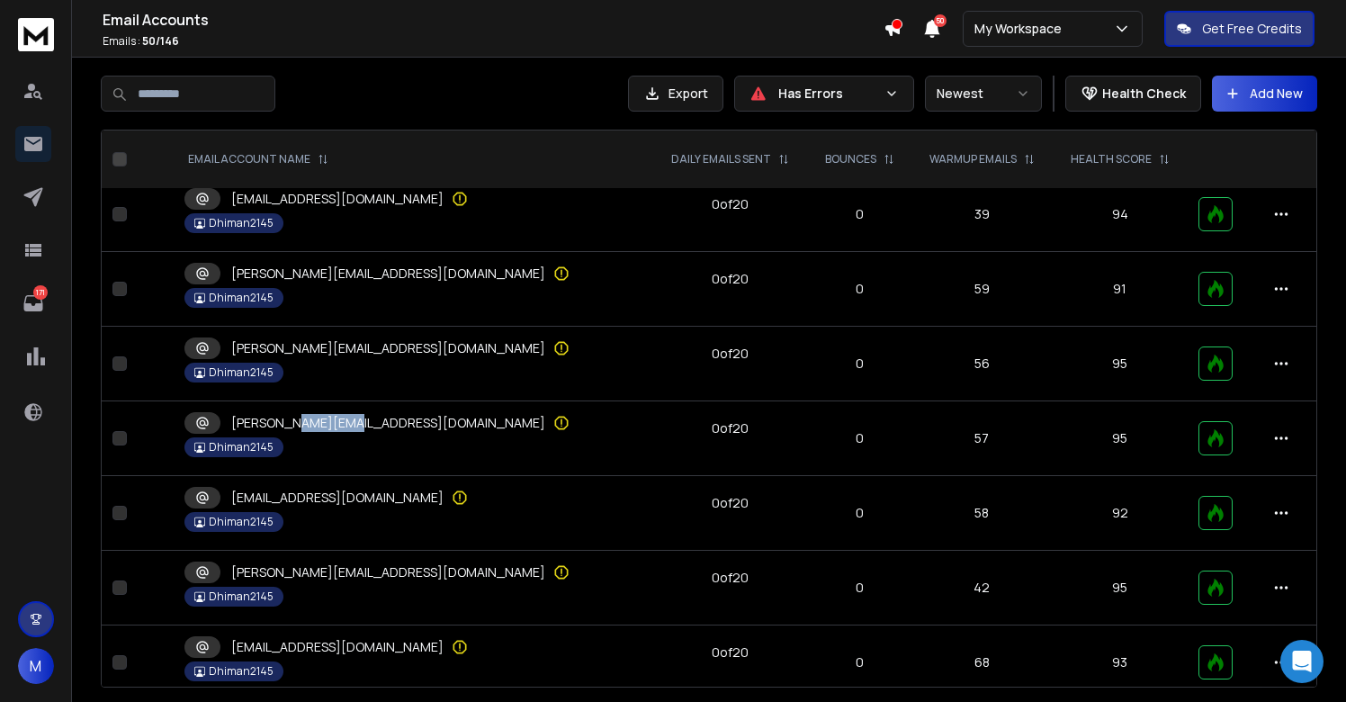
click at [318, 428] on p "patricia@aism2ltd.online" at bounding box center [388, 423] width 314 height 18
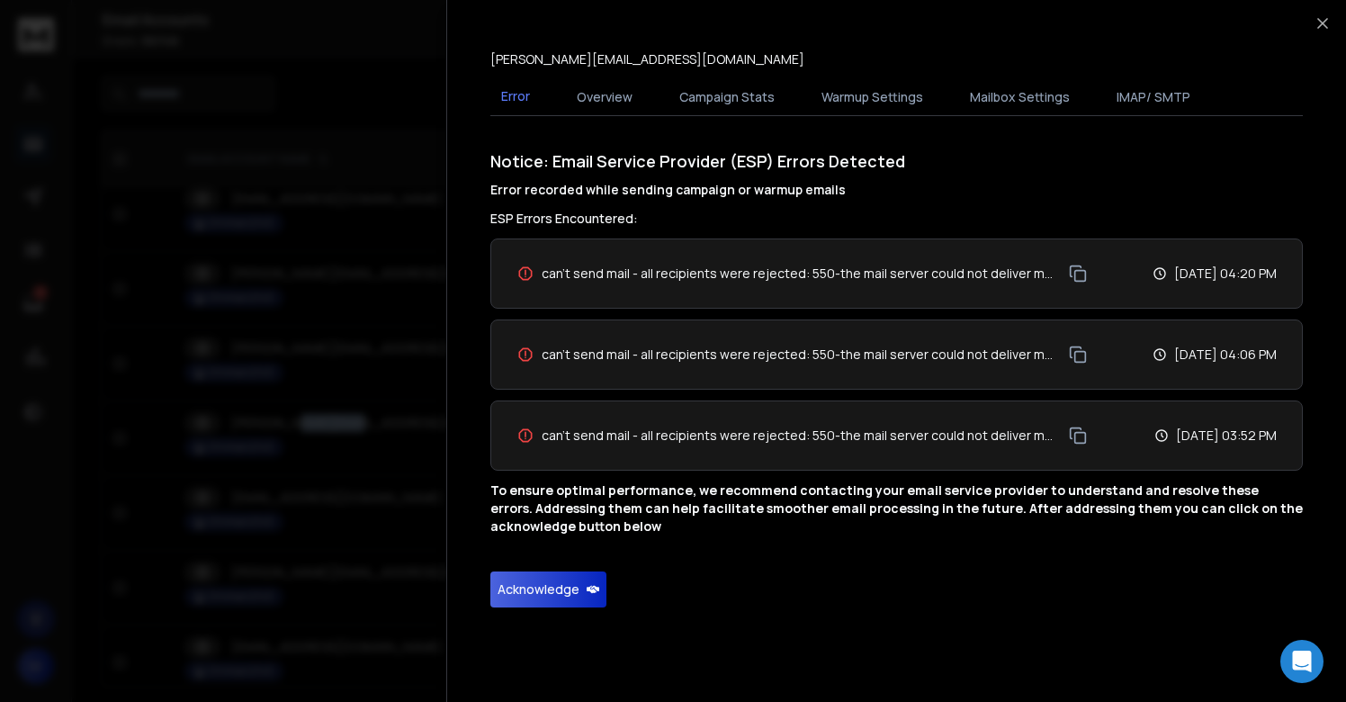
click at [564, 600] on button "Acknowledge" at bounding box center [548, 589] width 116 height 36
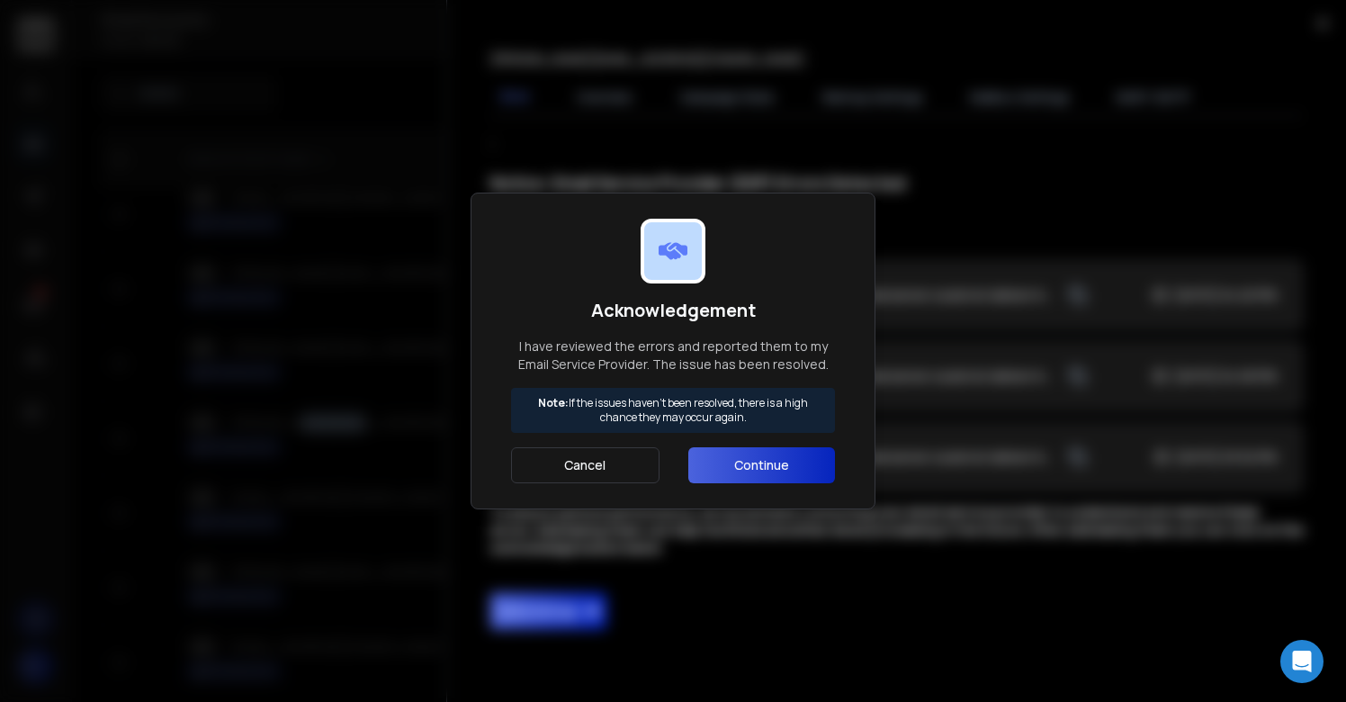
click at [758, 472] on button "Continue" at bounding box center [761, 465] width 147 height 36
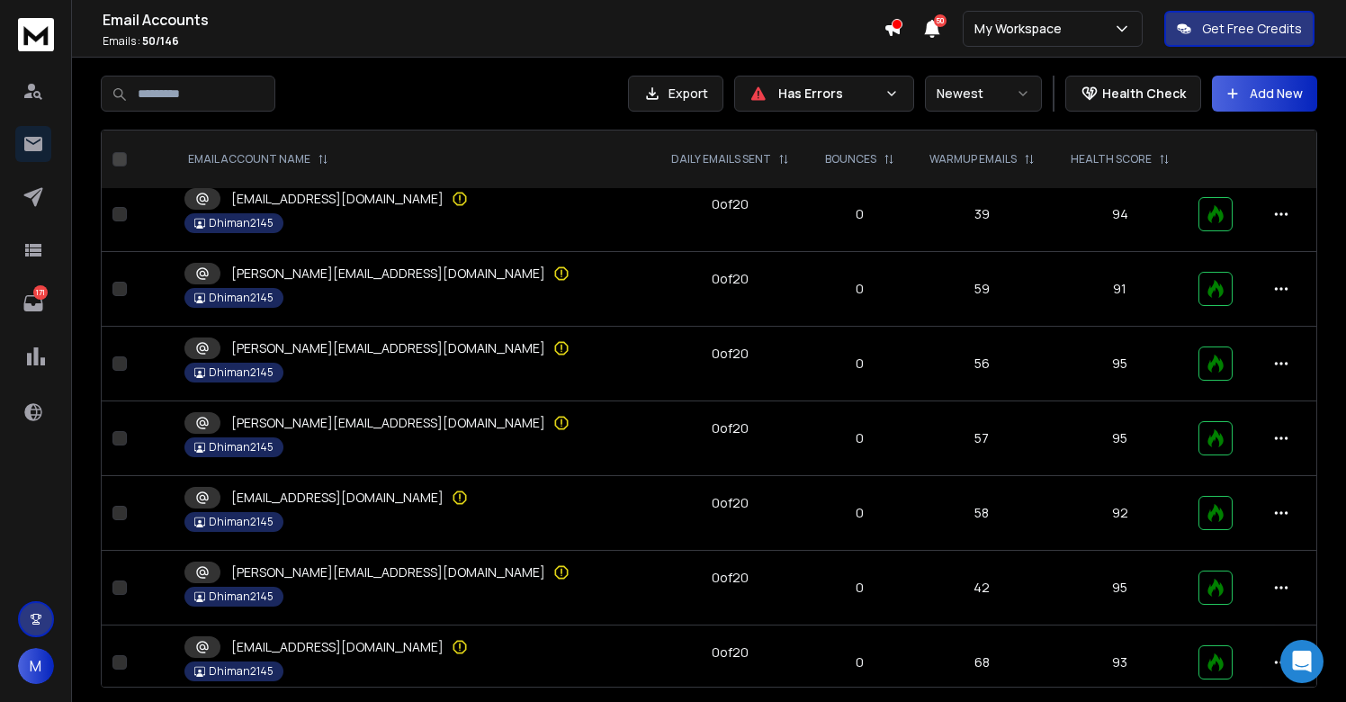
click at [334, 559] on td "pamela@aism2ltd.online Dhiman2145" at bounding box center [414, 588] width 480 height 75
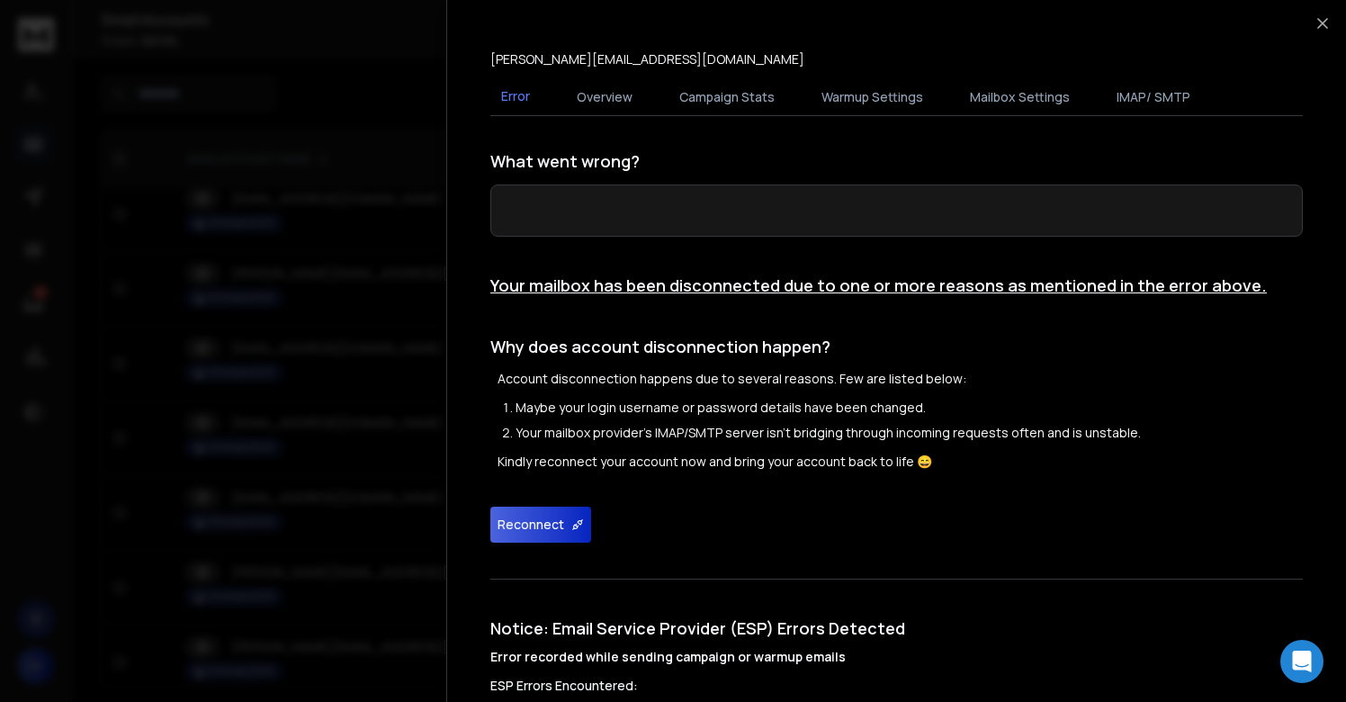
click at [548, 508] on button "Reconnect" at bounding box center [540, 525] width 101 height 36
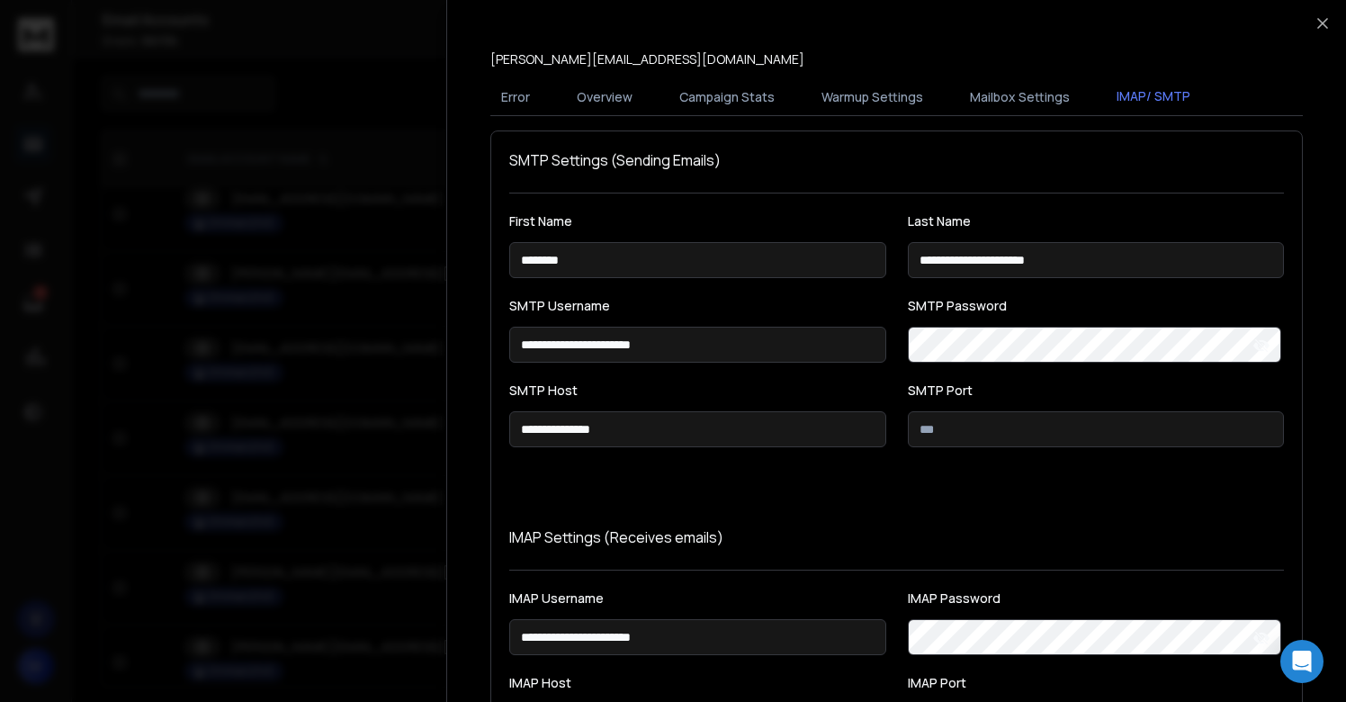
scroll to position [330, 0]
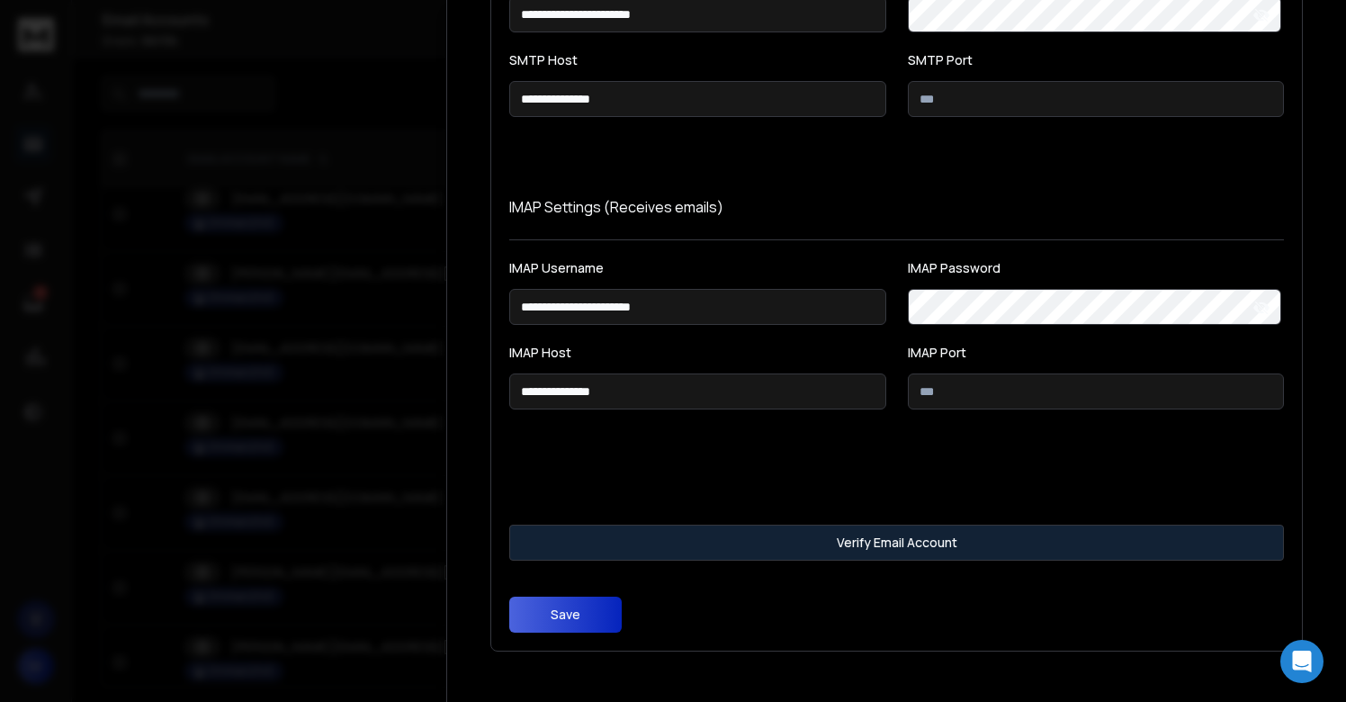
click at [633, 554] on button "Verify Email Account" at bounding box center [896, 543] width 775 height 36
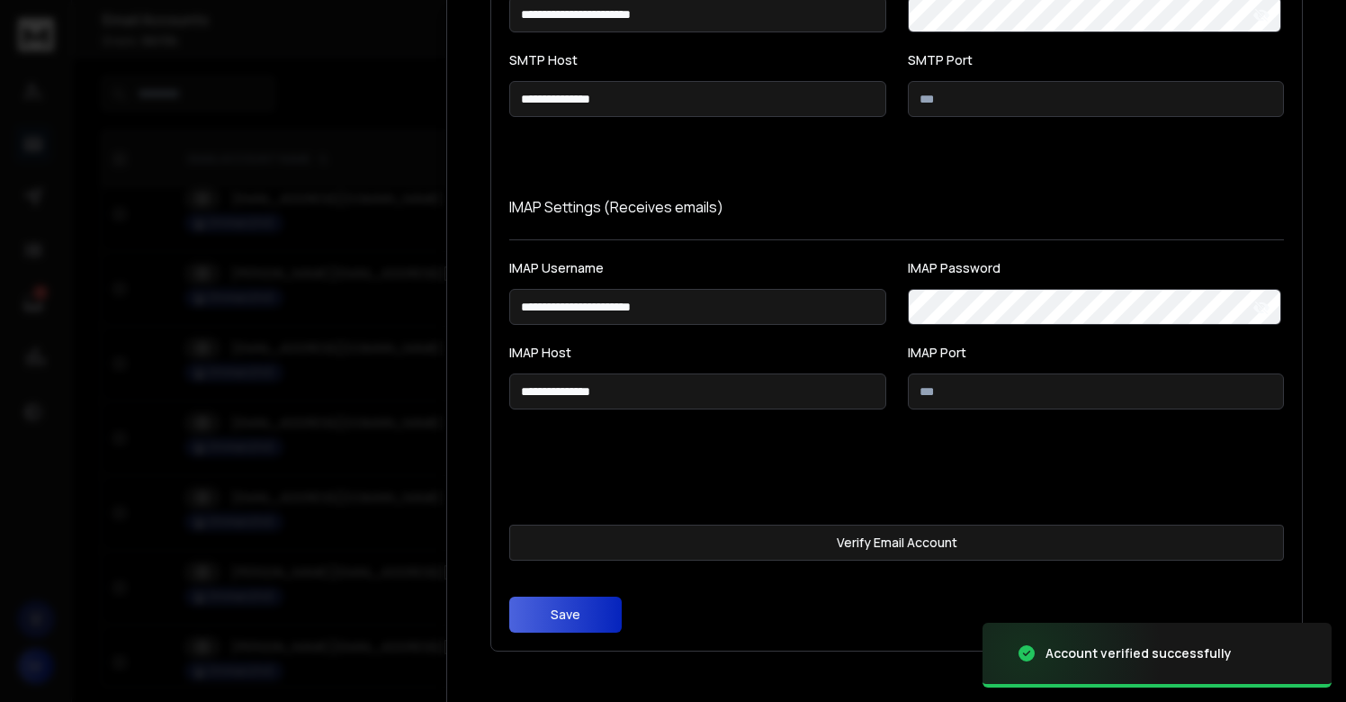
click at [550, 608] on button "Save" at bounding box center [565, 615] width 112 height 36
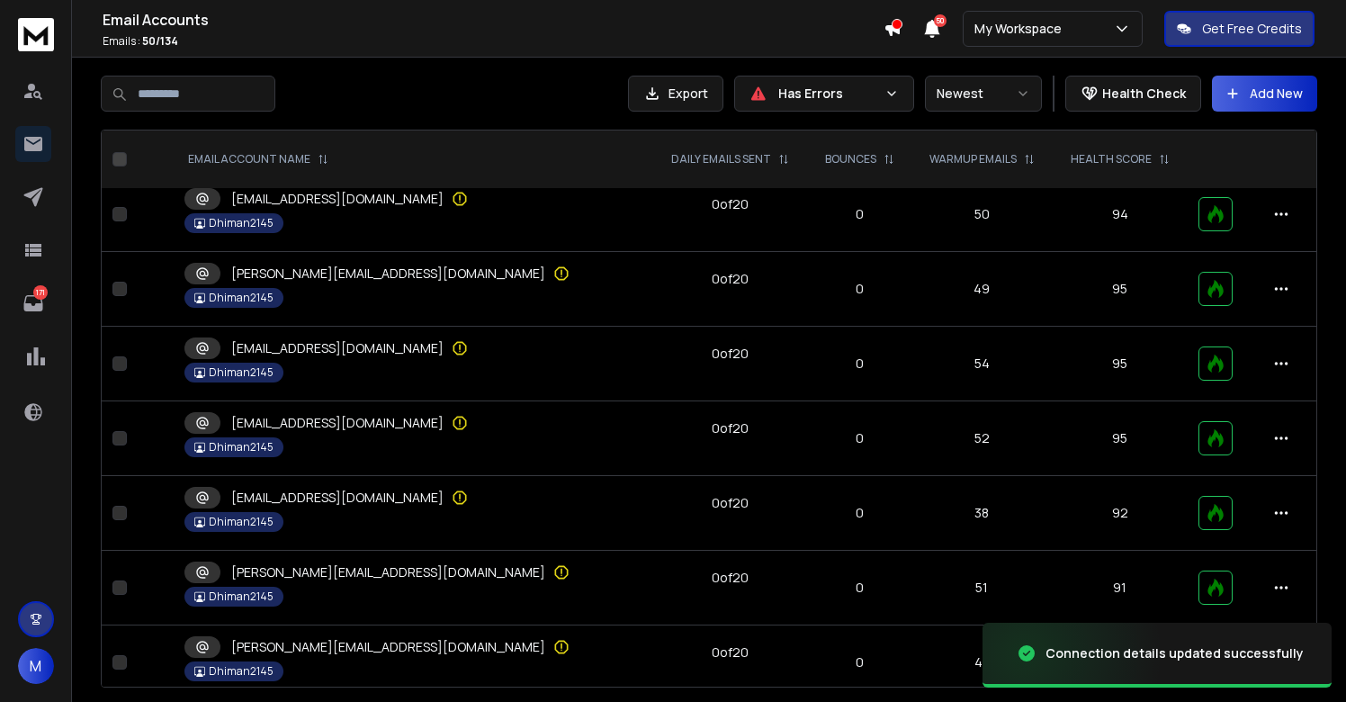
click at [390, 582] on div "michelle@aism2ltd.online" at bounding box center [413, 573] width 458 height 22
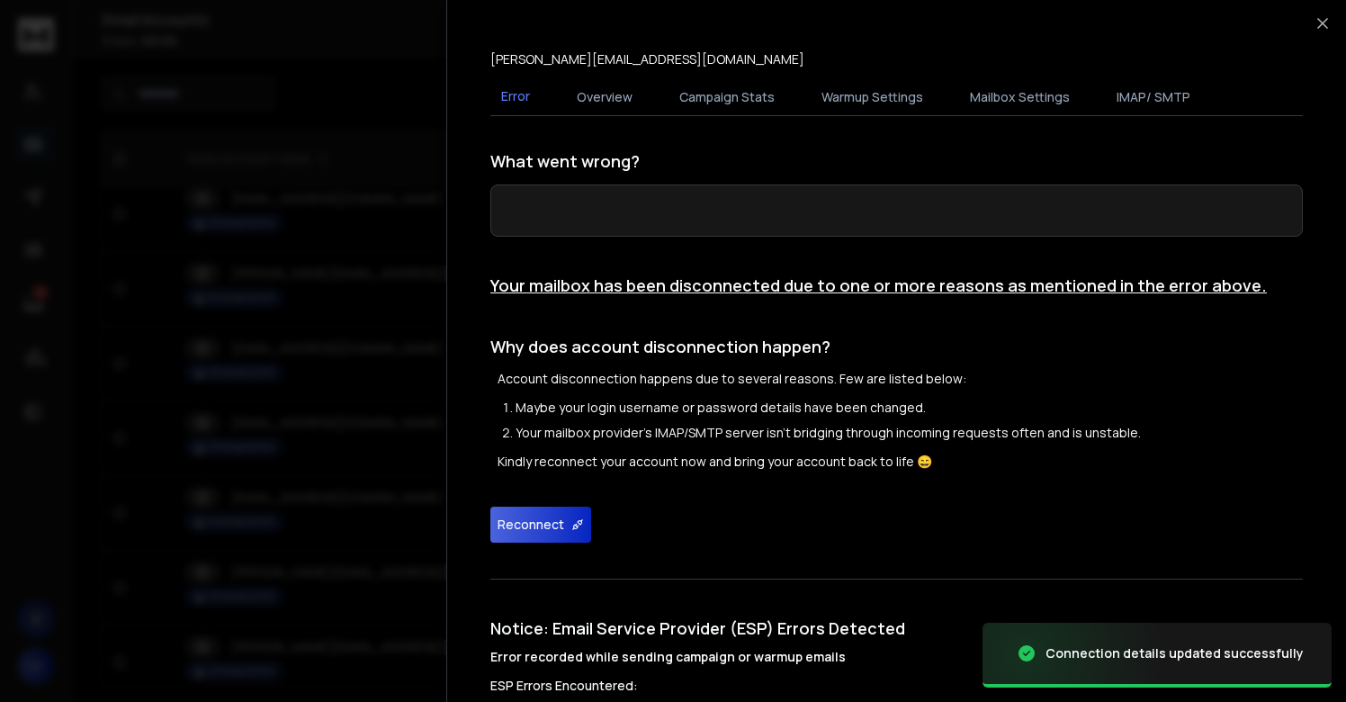
click at [508, 538] on button "Reconnect" at bounding box center [540, 525] width 101 height 36
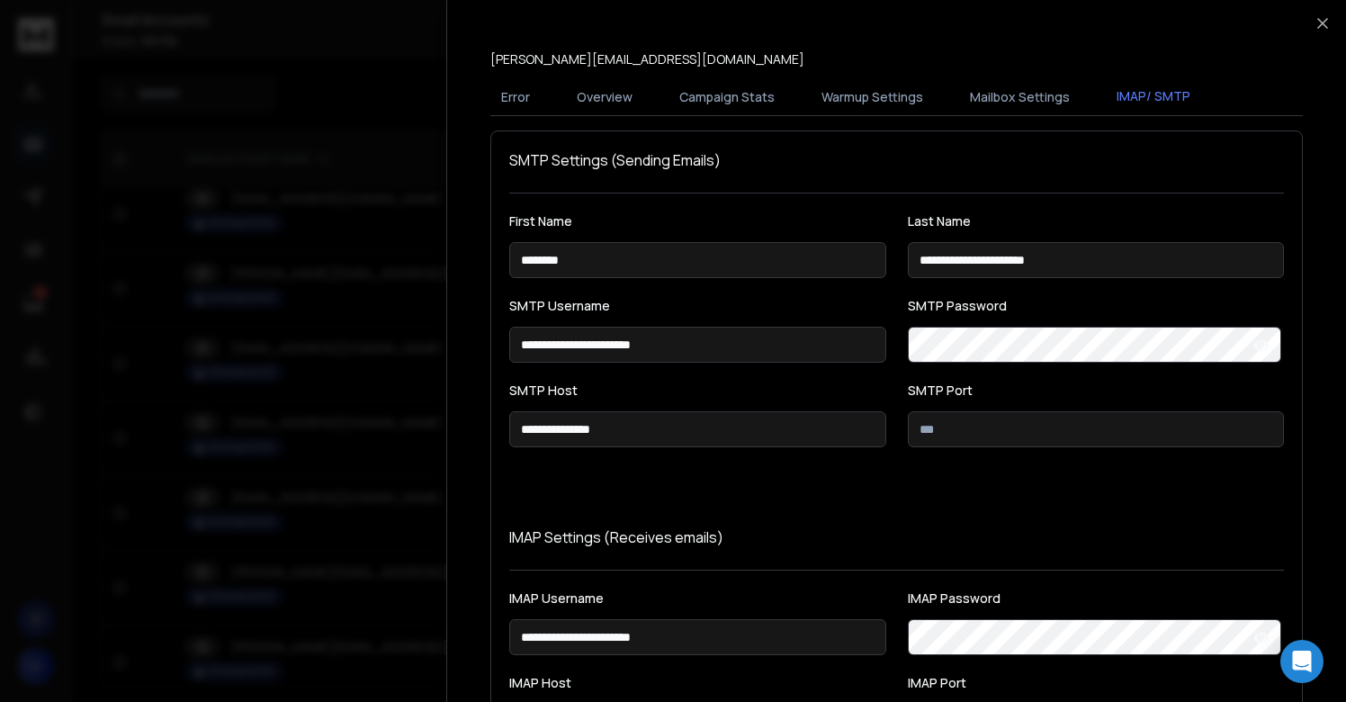
scroll to position [330, 0]
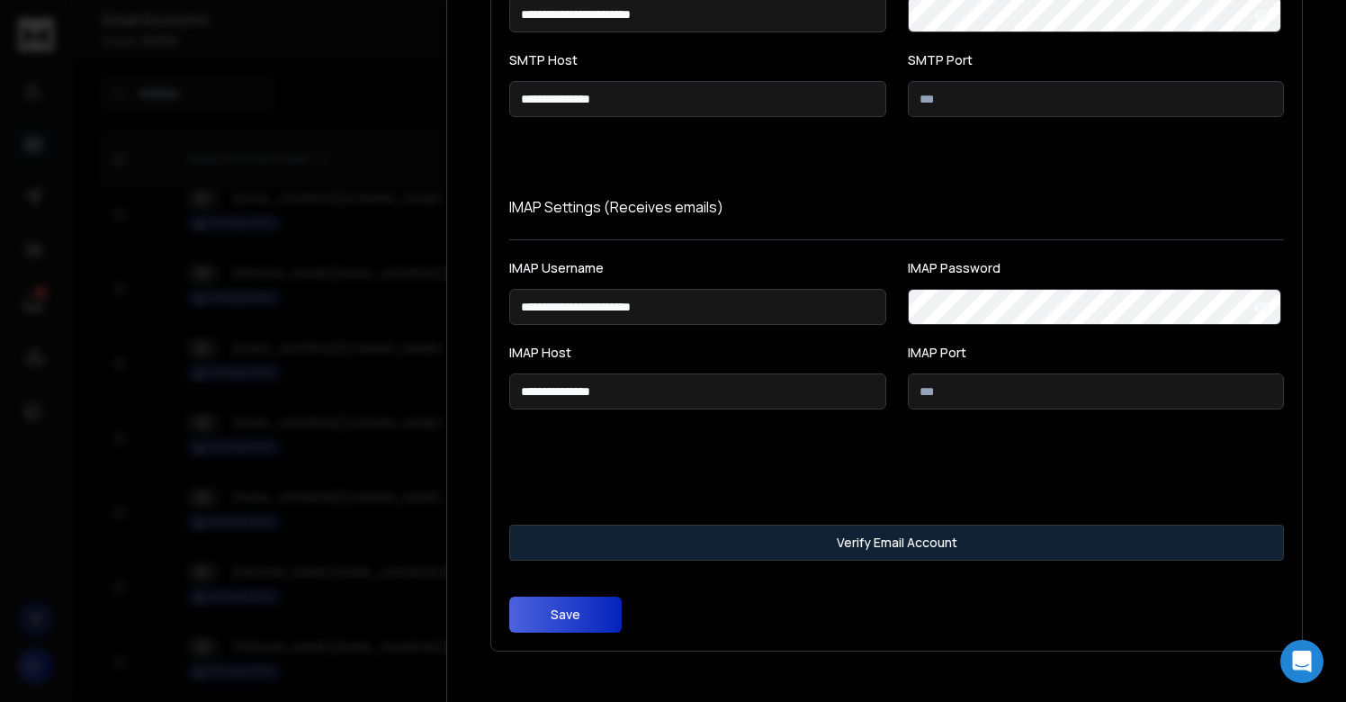
click at [643, 531] on button "Verify Email Account" at bounding box center [896, 543] width 775 height 36
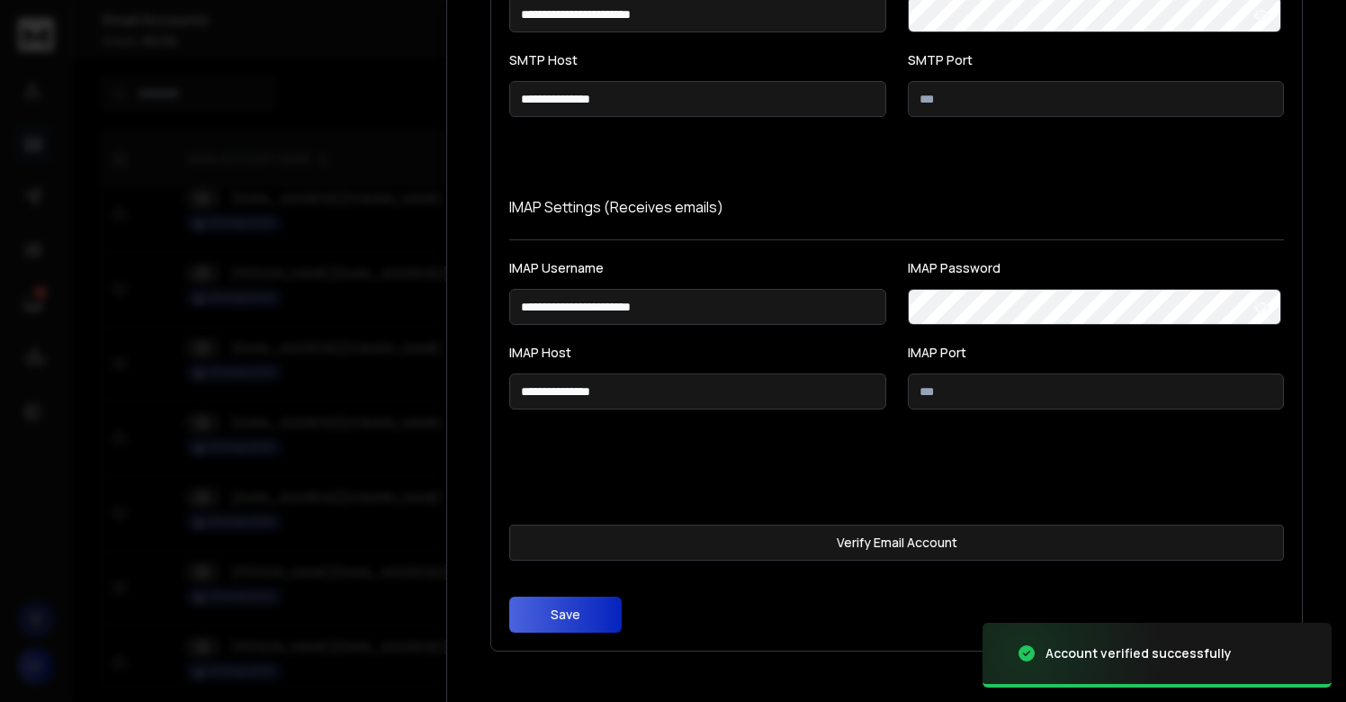
click at [535, 626] on button "Save" at bounding box center [565, 615] width 112 height 36
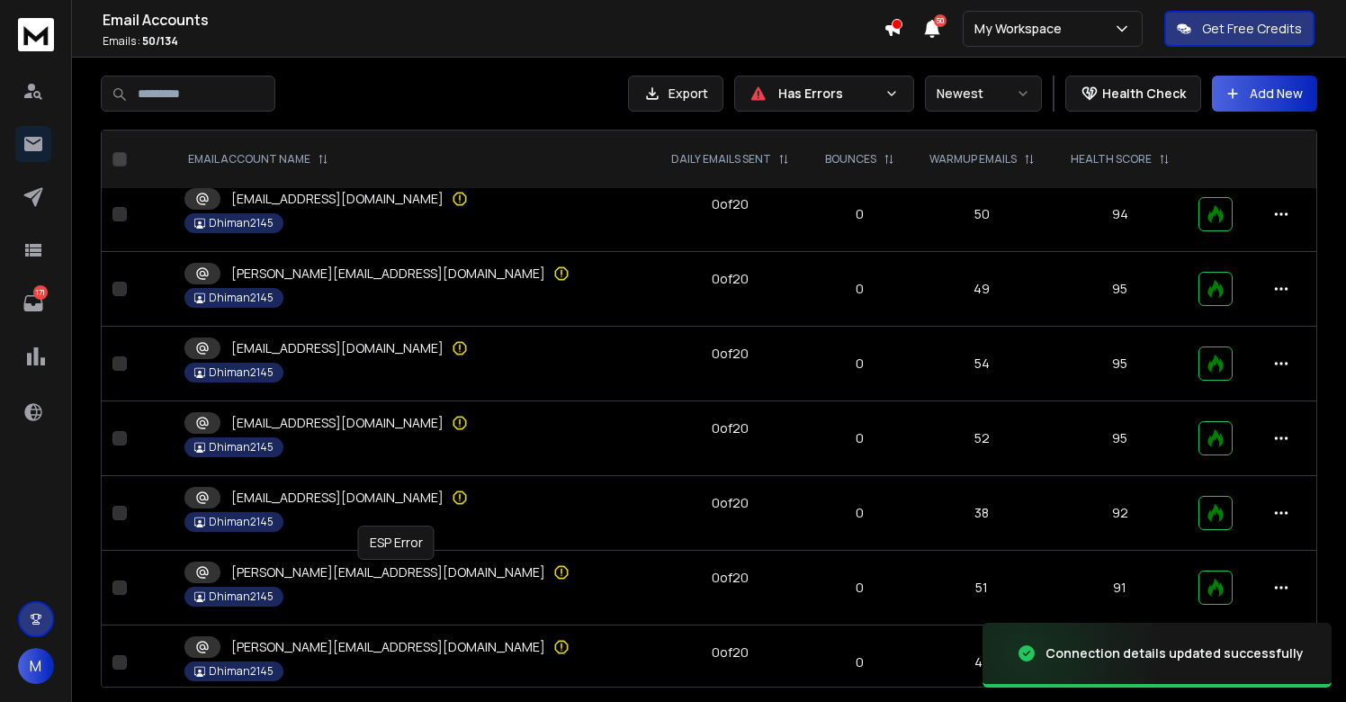
click at [383, 573] on div "michelle@aism2ltd.online" at bounding box center [413, 573] width 458 height 22
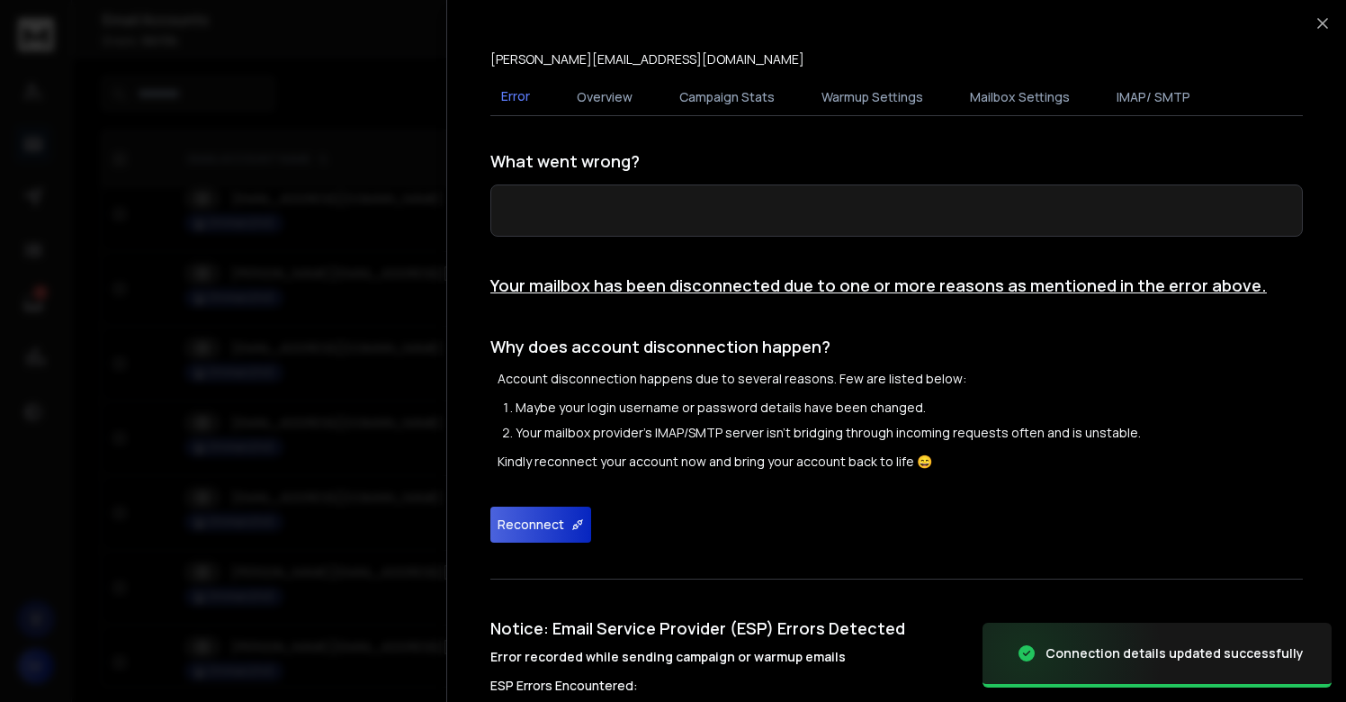
click at [559, 522] on button "Reconnect" at bounding box center [540, 525] width 101 height 36
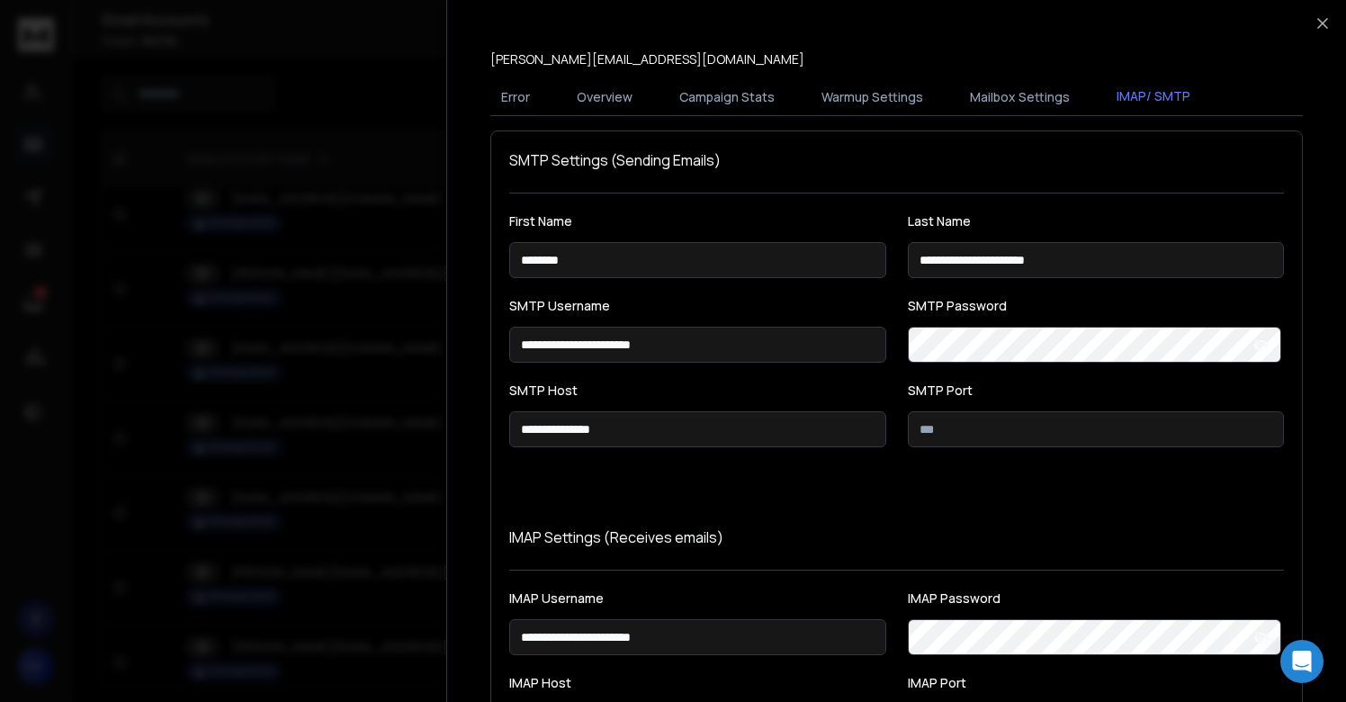
scroll to position [330, 0]
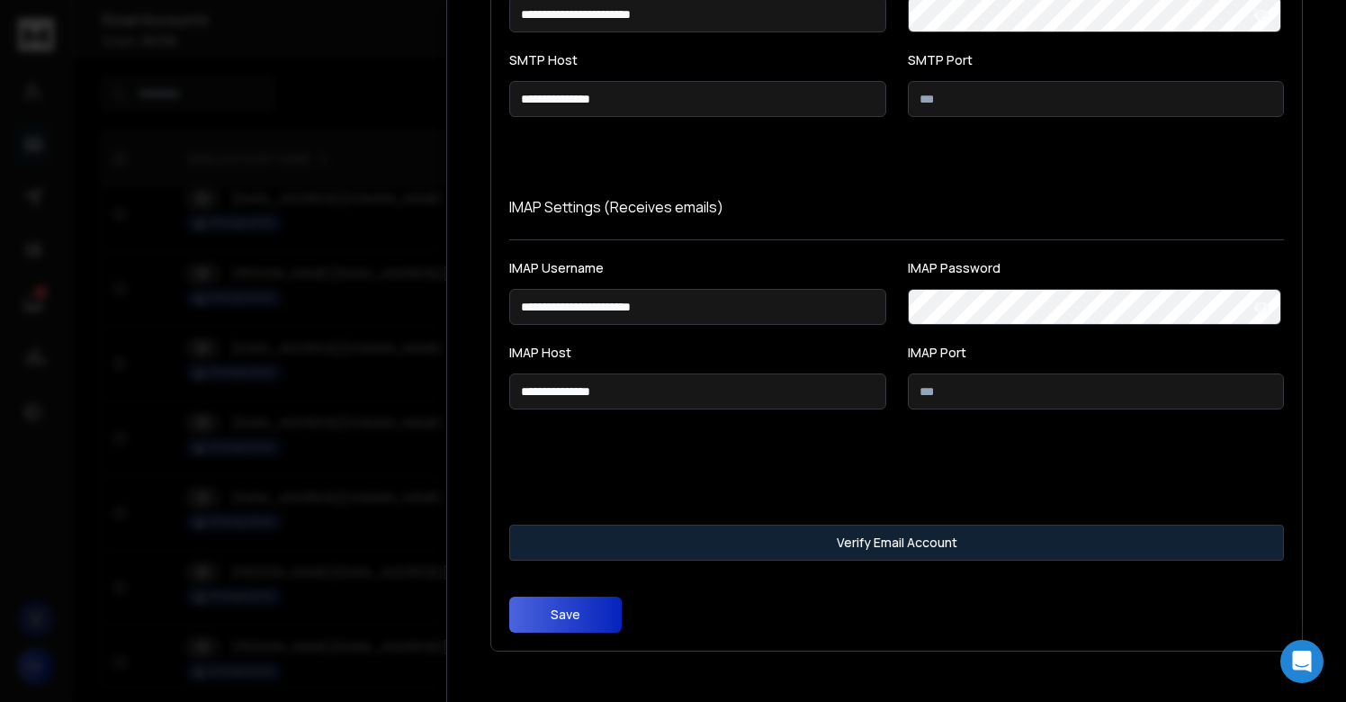
click at [600, 545] on button "Verify Email Account" at bounding box center [896, 543] width 775 height 36
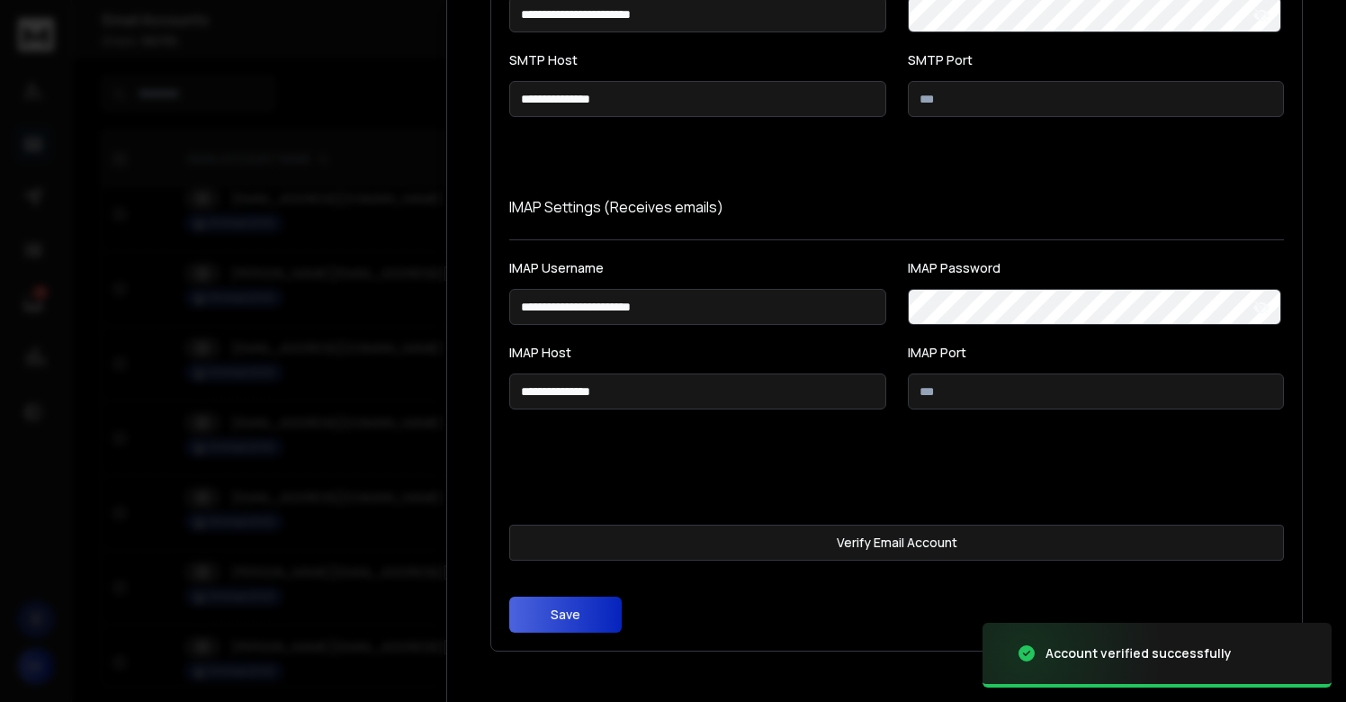
click at [545, 615] on button "Save" at bounding box center [565, 615] width 112 height 36
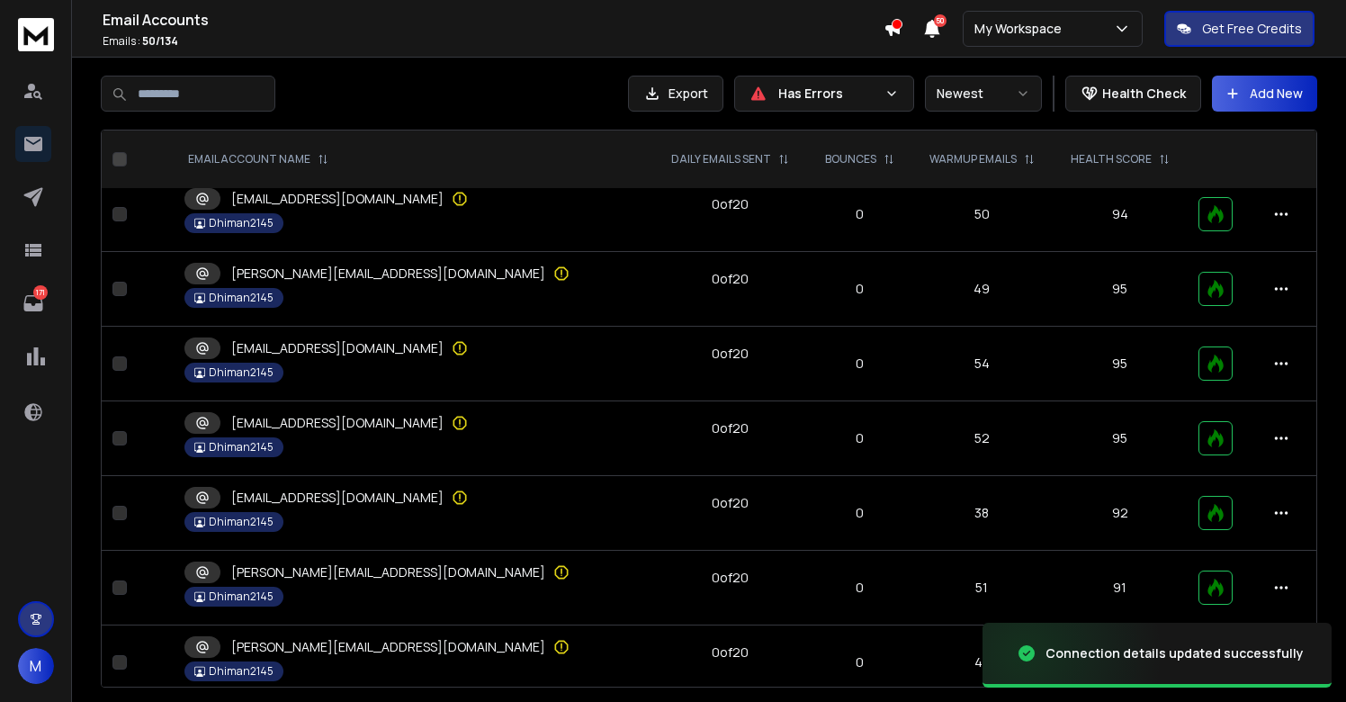
click at [371, 572] on p "michelle@aism2ltd.online" at bounding box center [388, 572] width 314 height 18
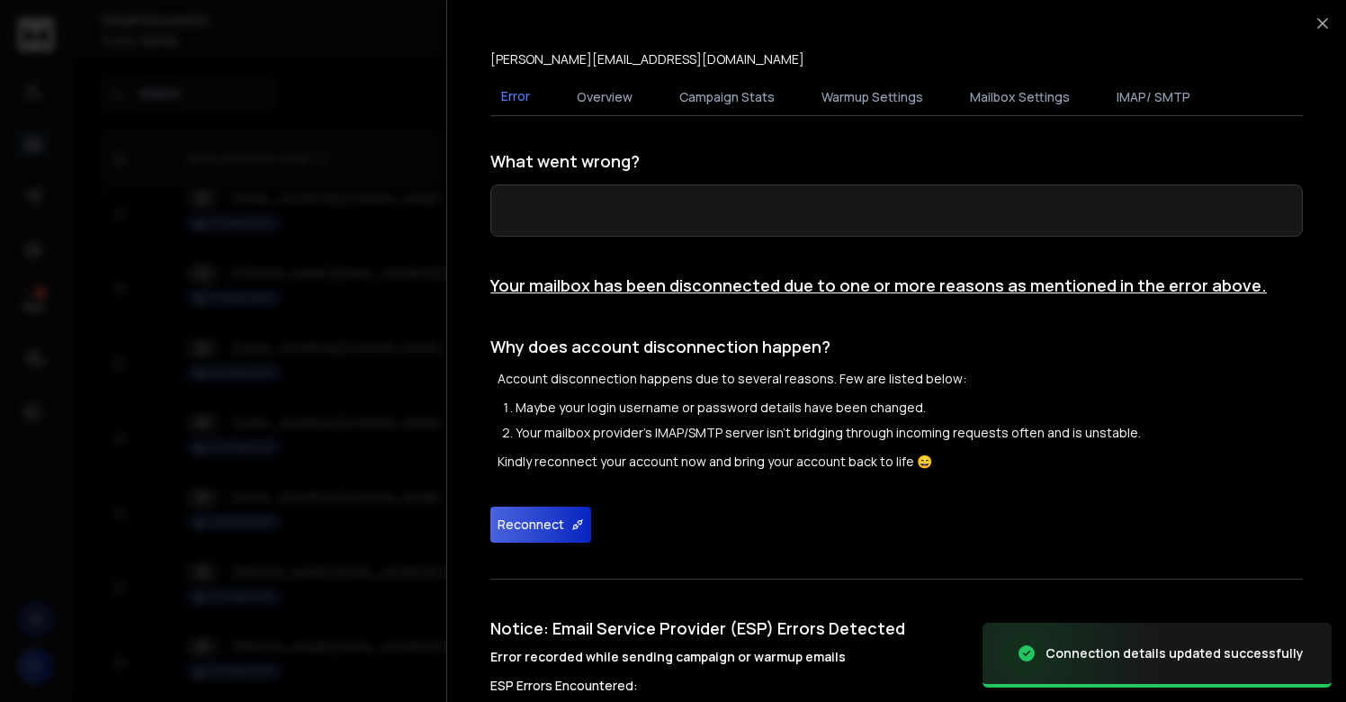
click at [568, 526] on button "Reconnect" at bounding box center [540, 525] width 101 height 36
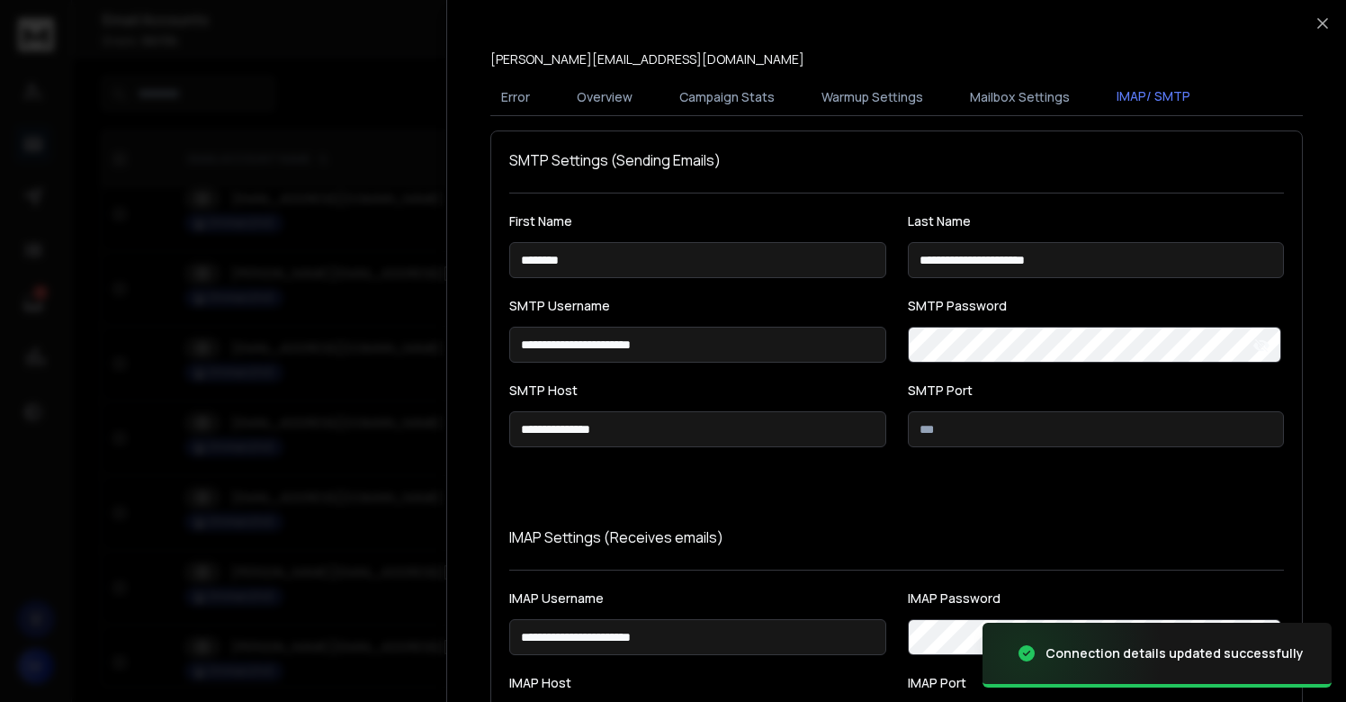
scroll to position [330, 0]
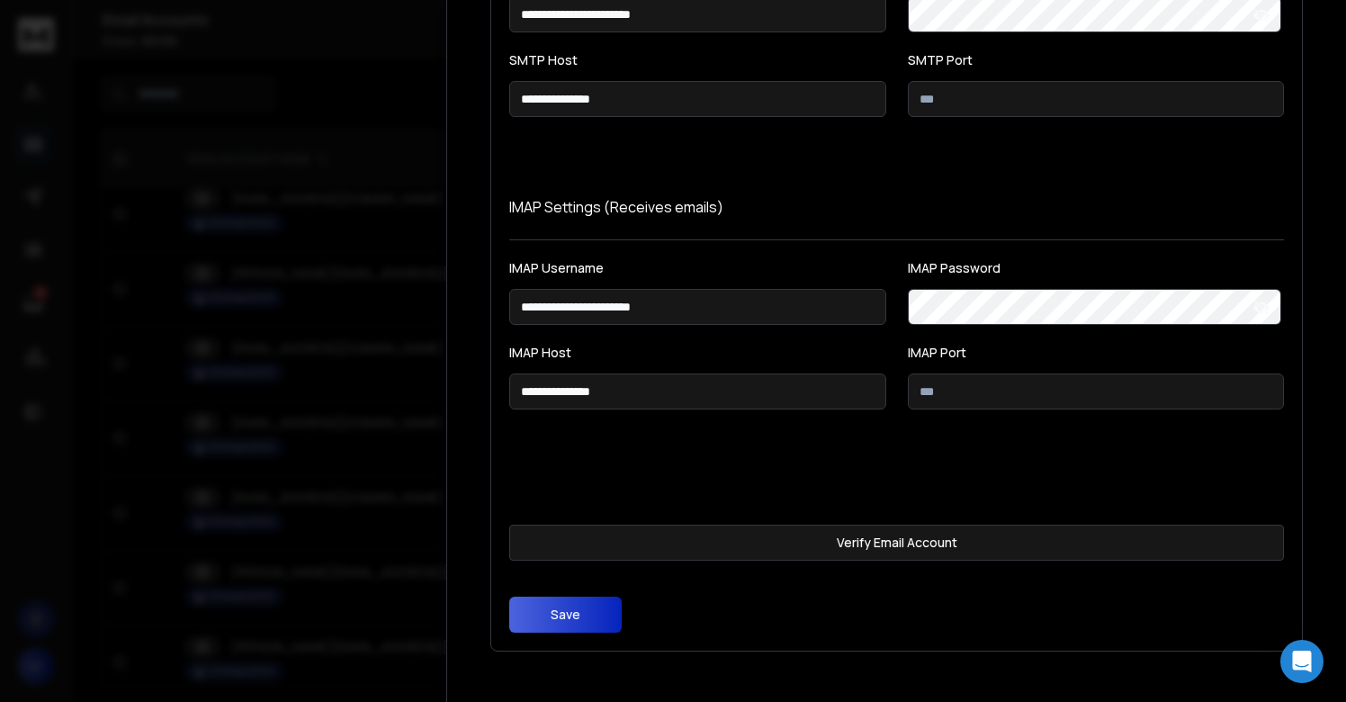
click at [568, 526] on button "Verify Email Account" at bounding box center [896, 543] width 775 height 36
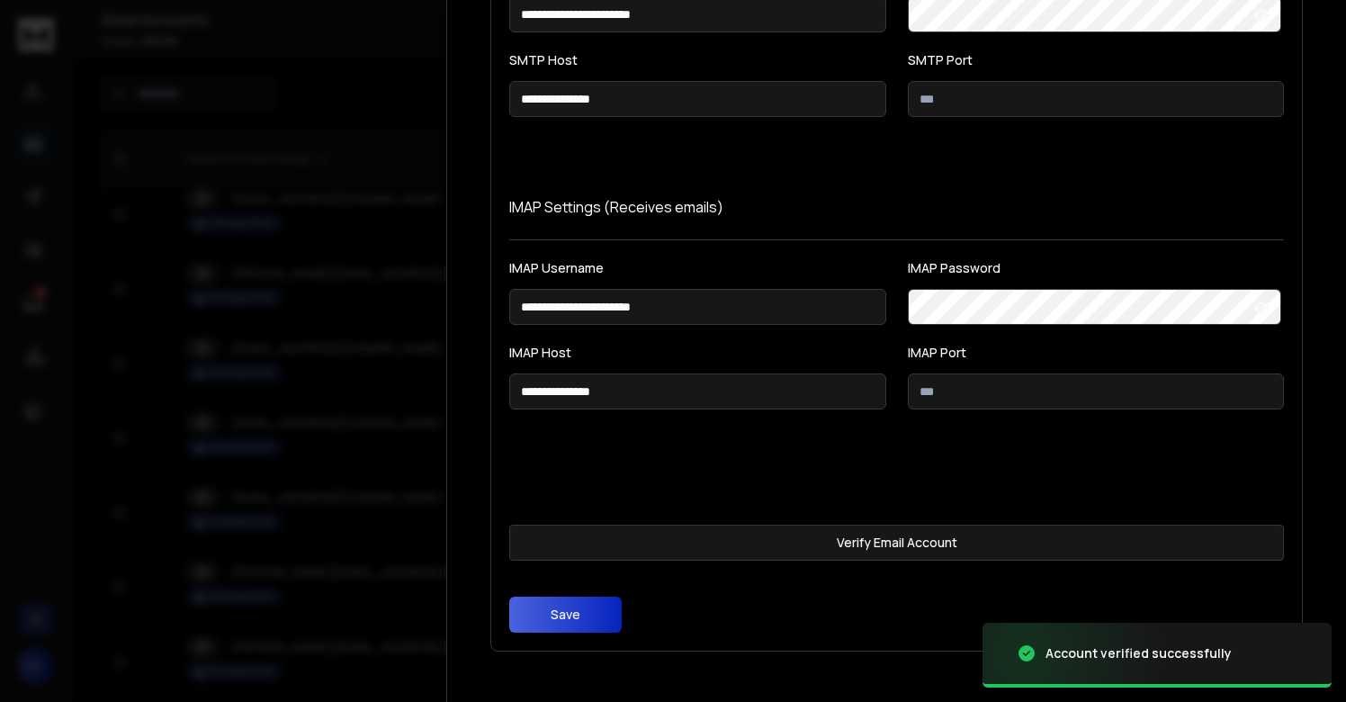
click at [601, 597] on button "Save" at bounding box center [565, 615] width 112 height 36
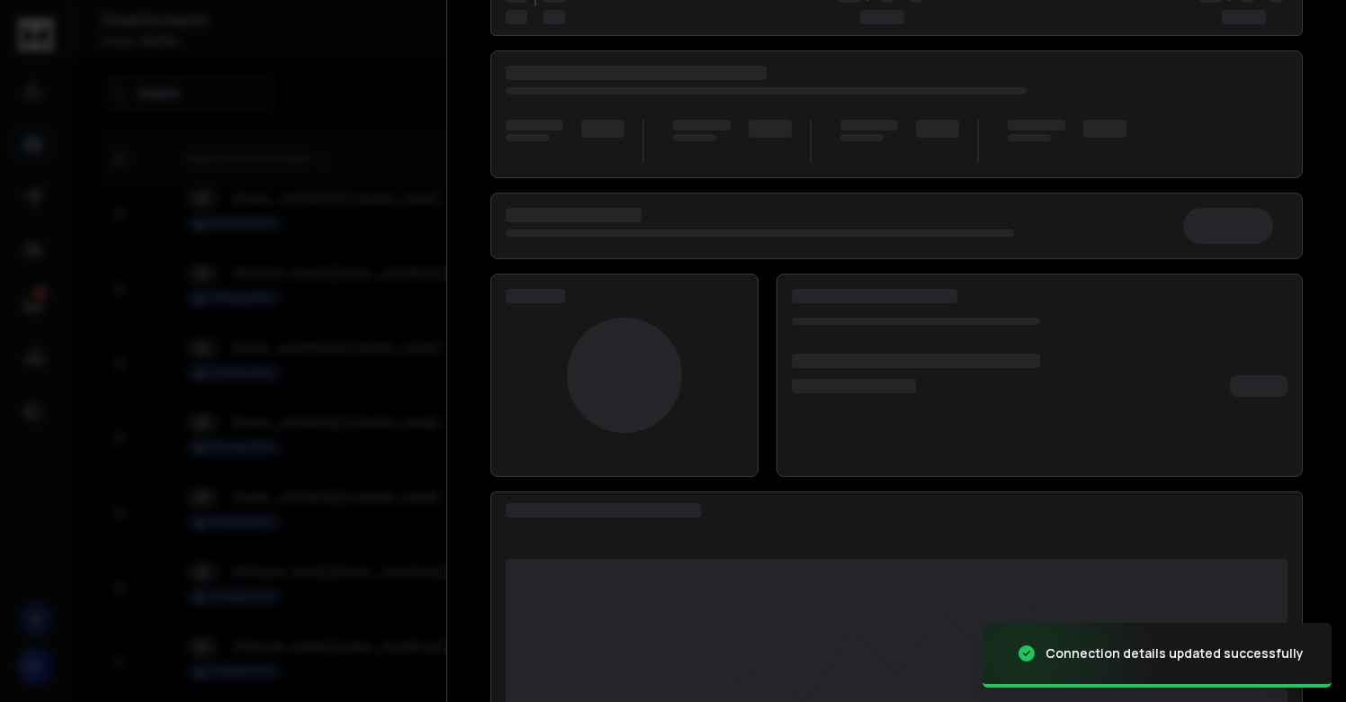
scroll to position [233, 0]
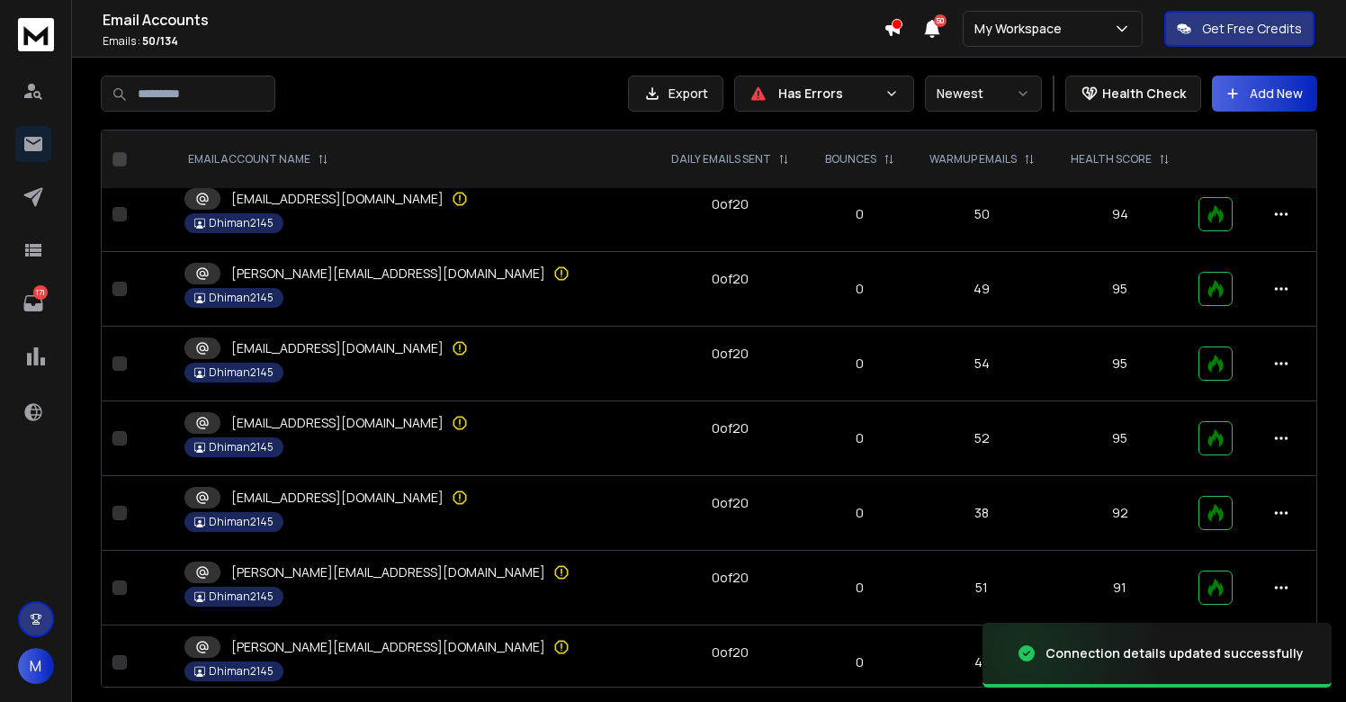
click at [384, 593] on div "Dhiman2145" at bounding box center [413, 597] width 458 height 20
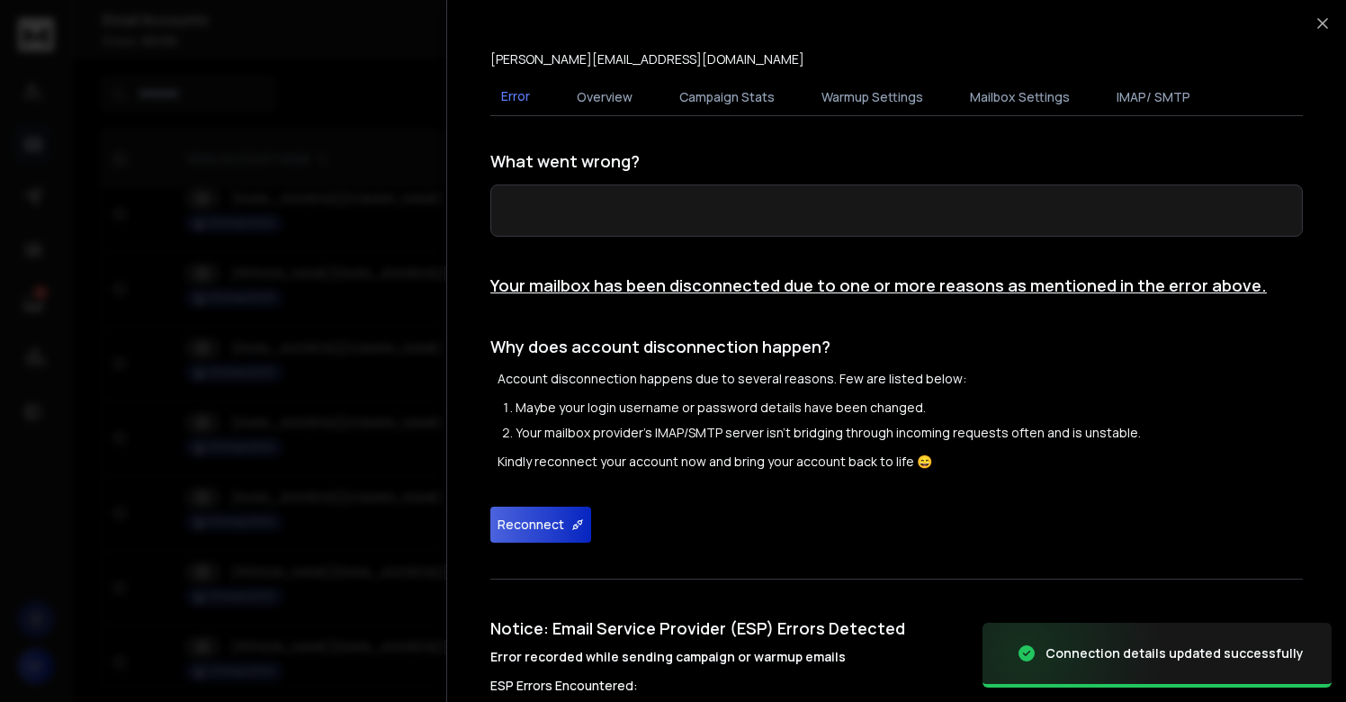
click at [543, 529] on button "Reconnect" at bounding box center [540, 525] width 101 height 36
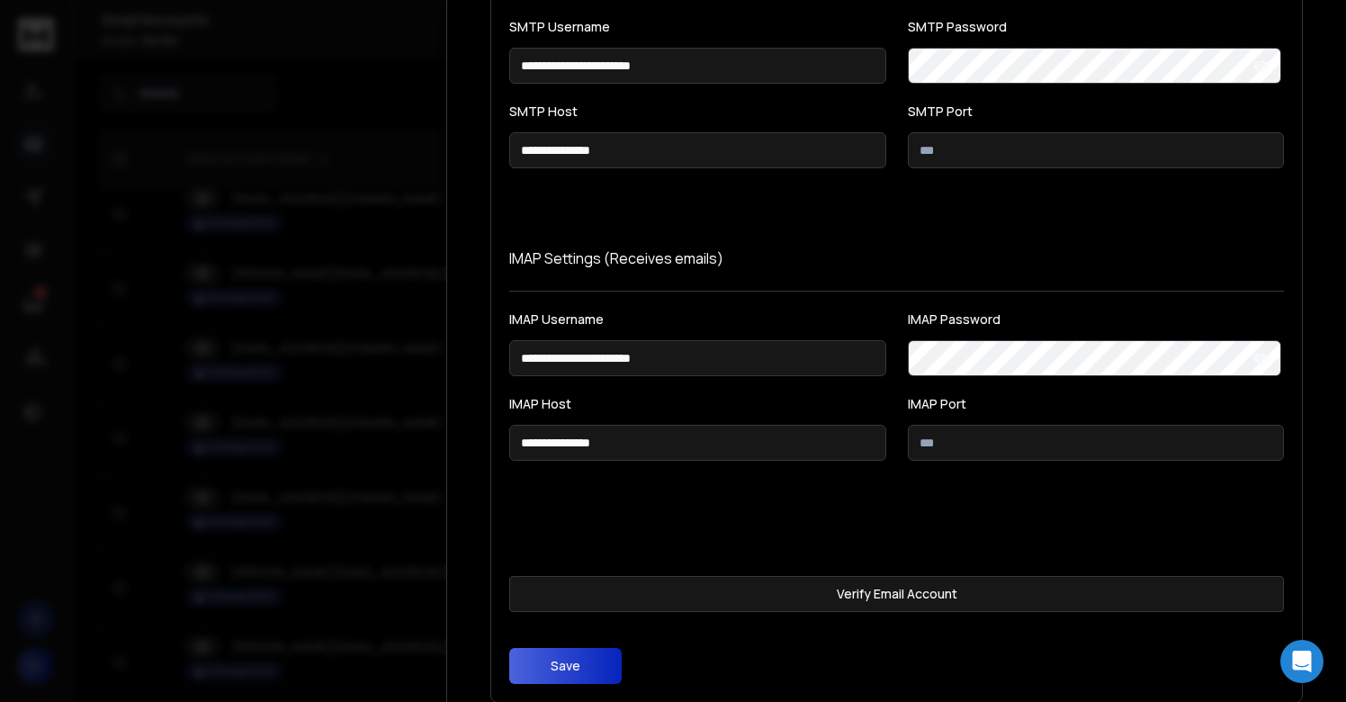
scroll to position [330, 0]
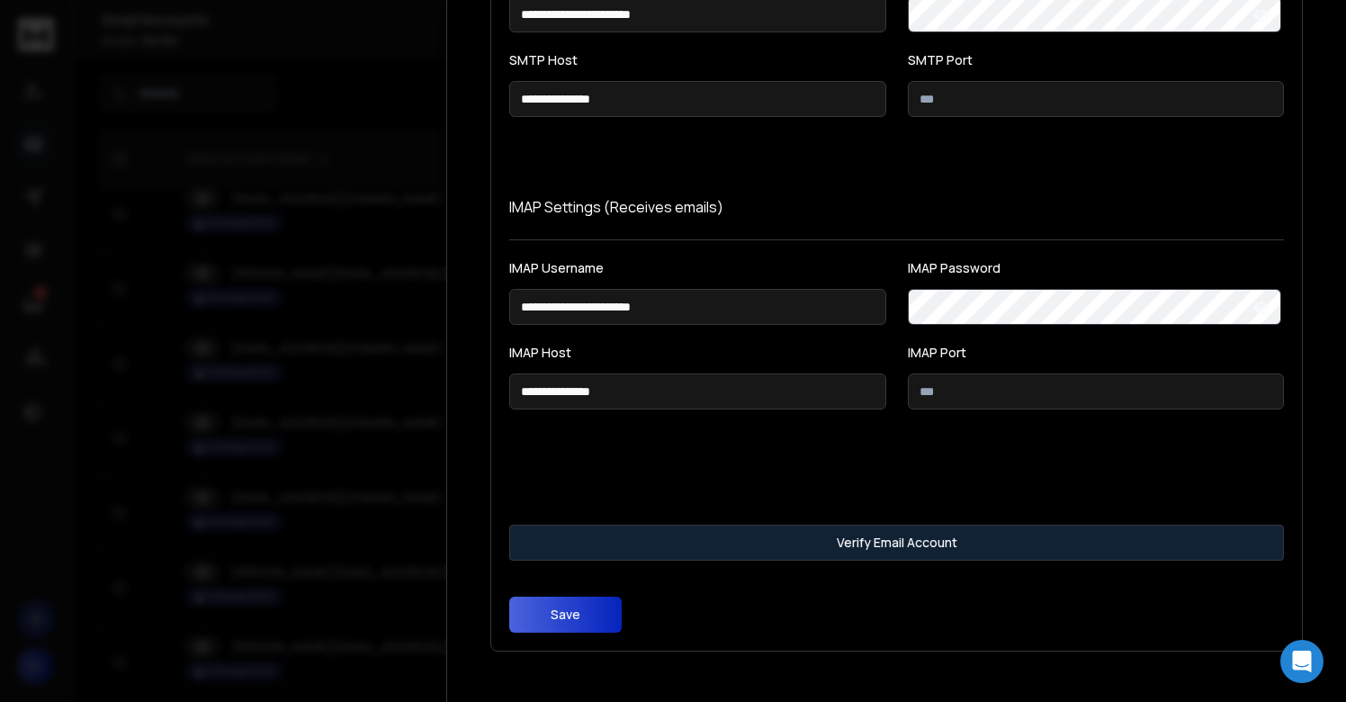
click at [633, 554] on button "Verify Email Account" at bounding box center [896, 543] width 775 height 36
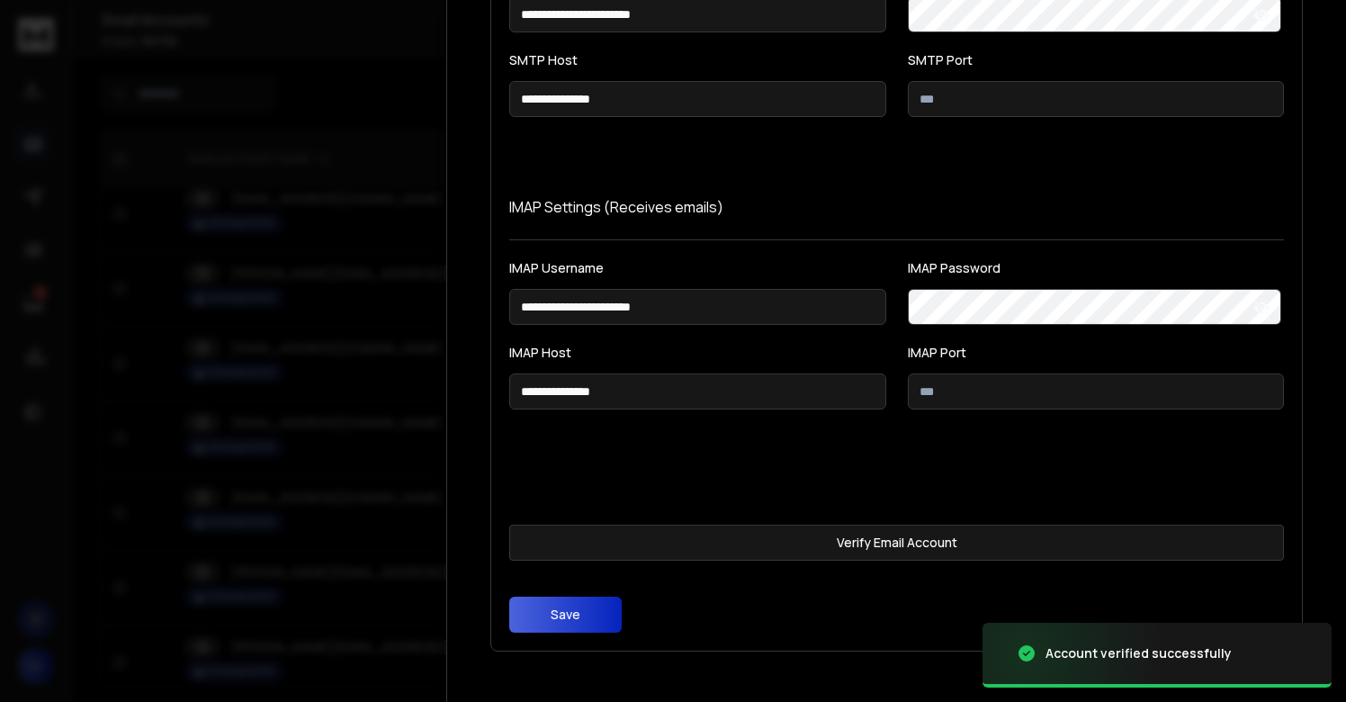
click at [564, 612] on button "Save" at bounding box center [565, 615] width 112 height 36
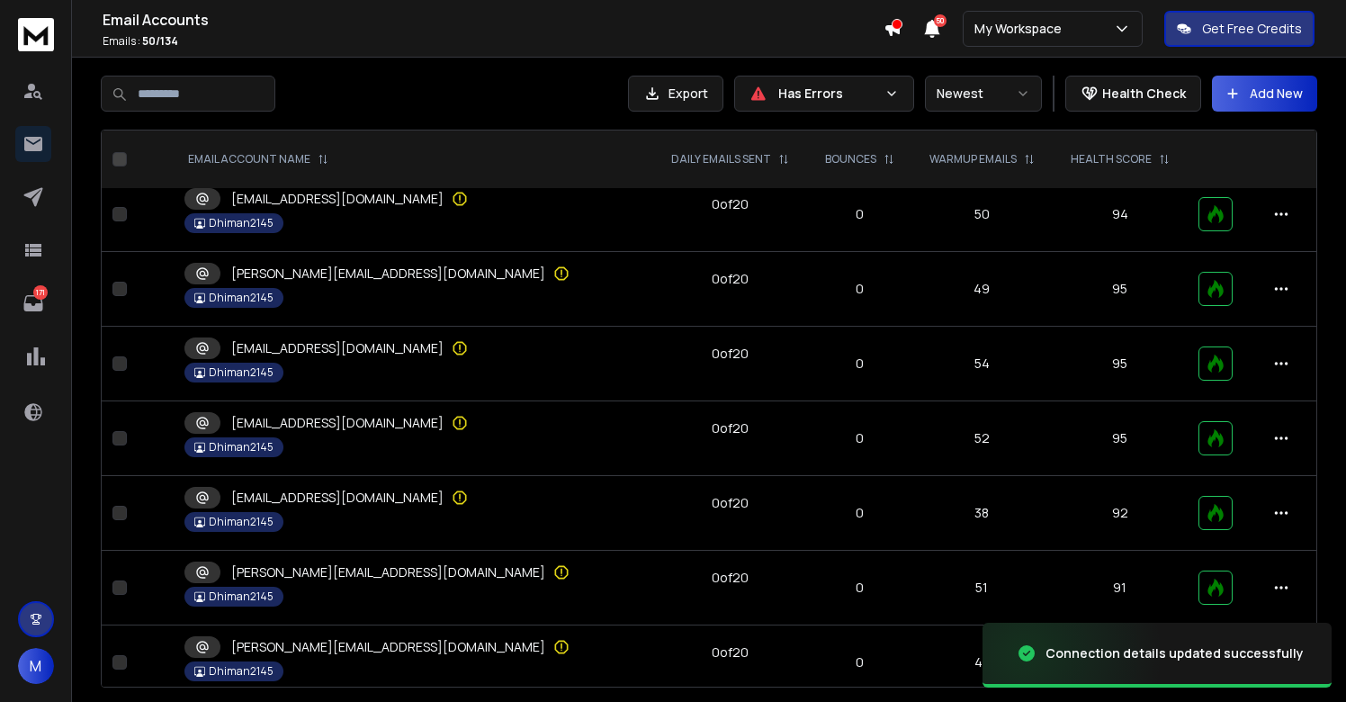
click at [384, 575] on div "michelle@aism2ltd.online" at bounding box center [413, 573] width 458 height 22
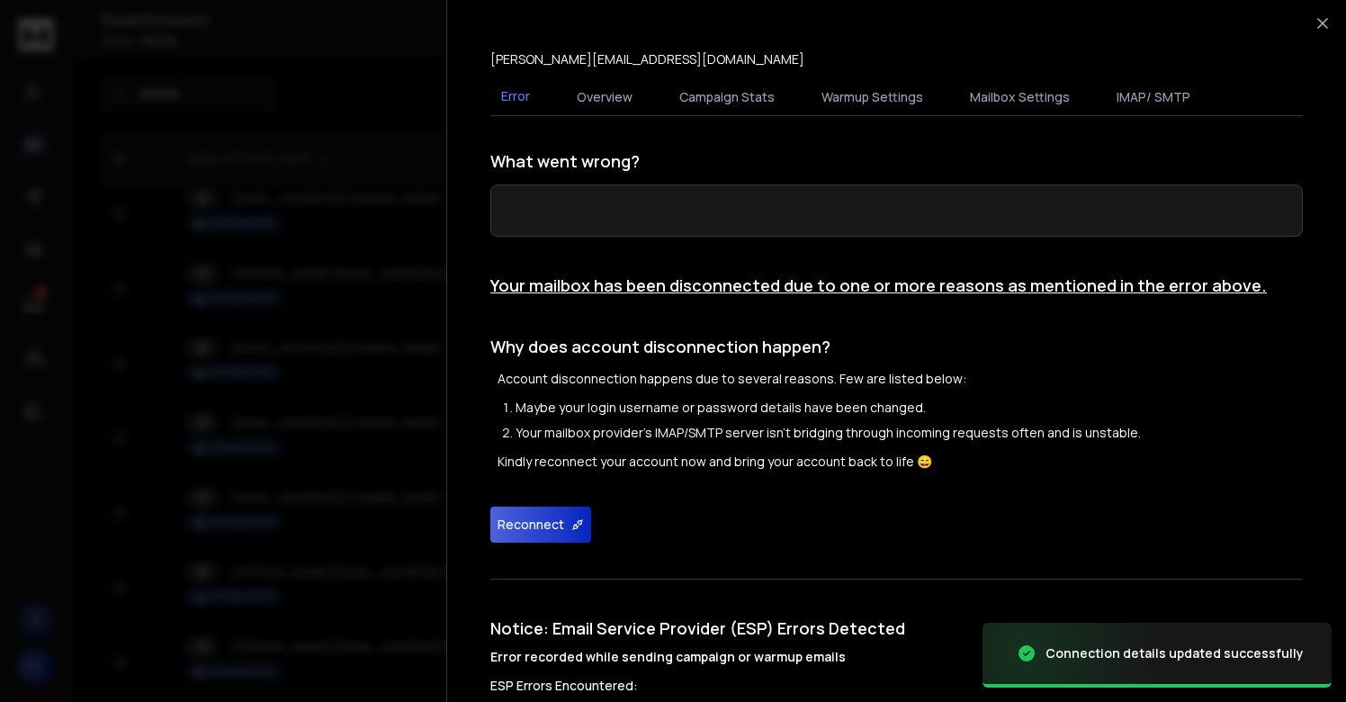
click at [502, 531] on button "Reconnect" at bounding box center [540, 525] width 101 height 36
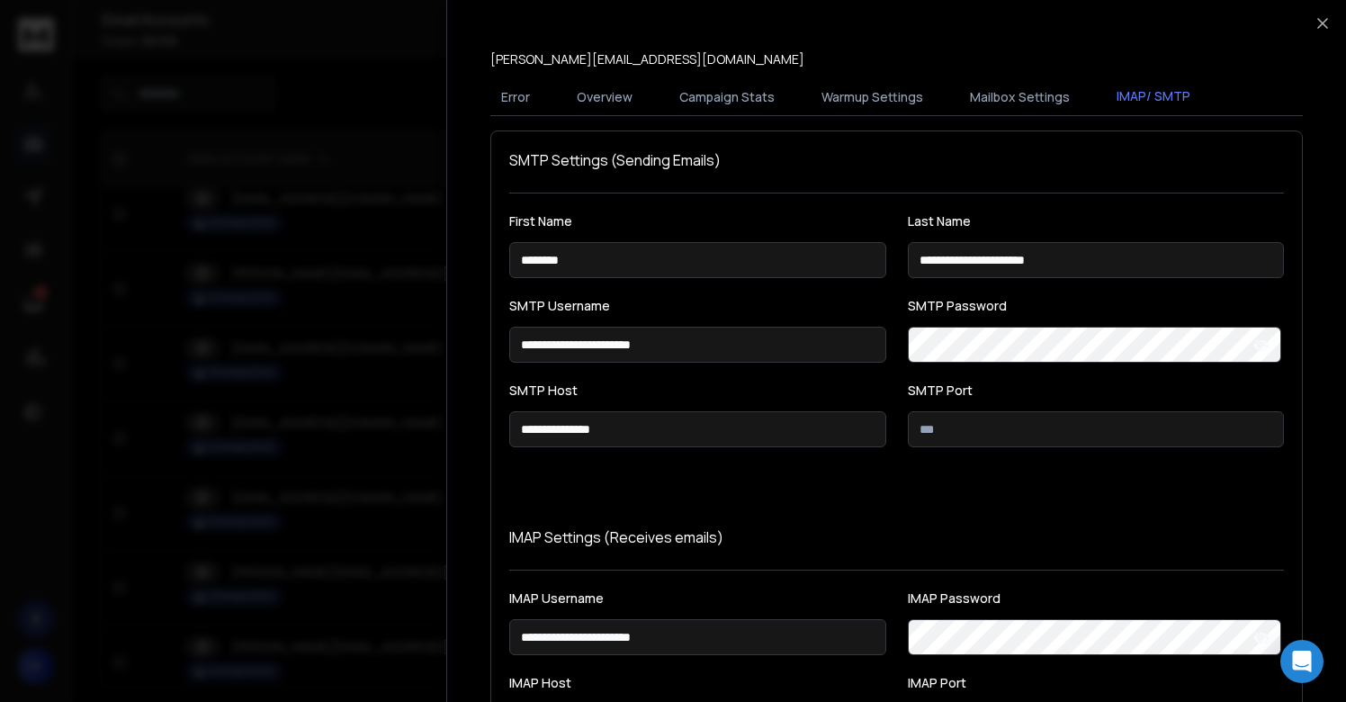
scroll to position [330, 0]
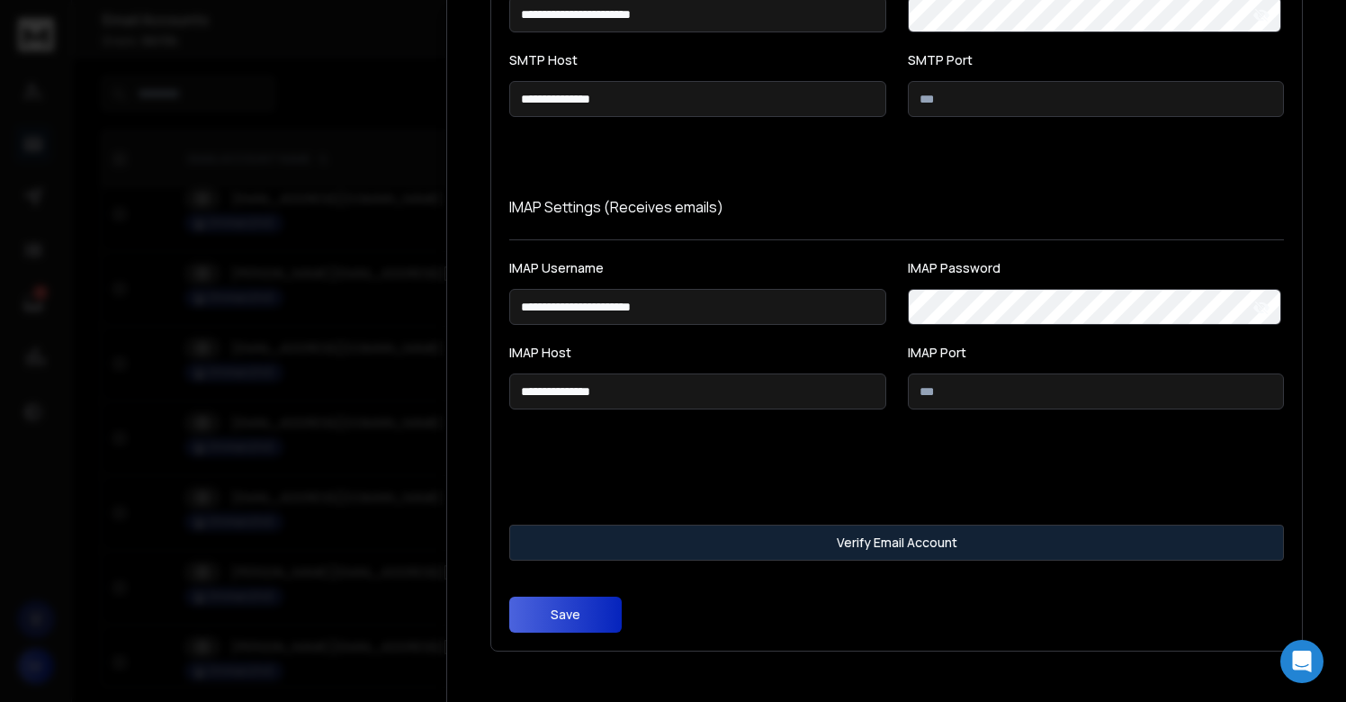
click at [608, 547] on button "Verify Email Account" at bounding box center [896, 543] width 775 height 36
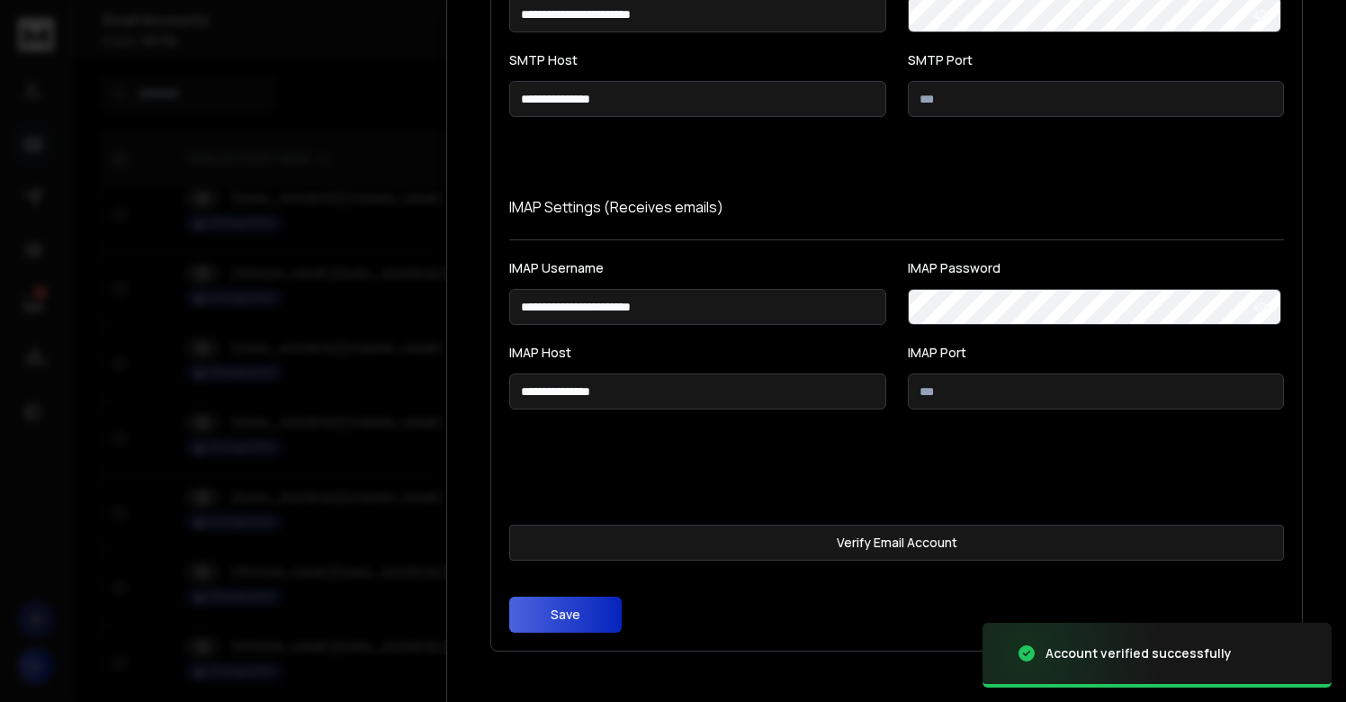
click at [575, 613] on button "Save" at bounding box center [565, 615] width 112 height 36
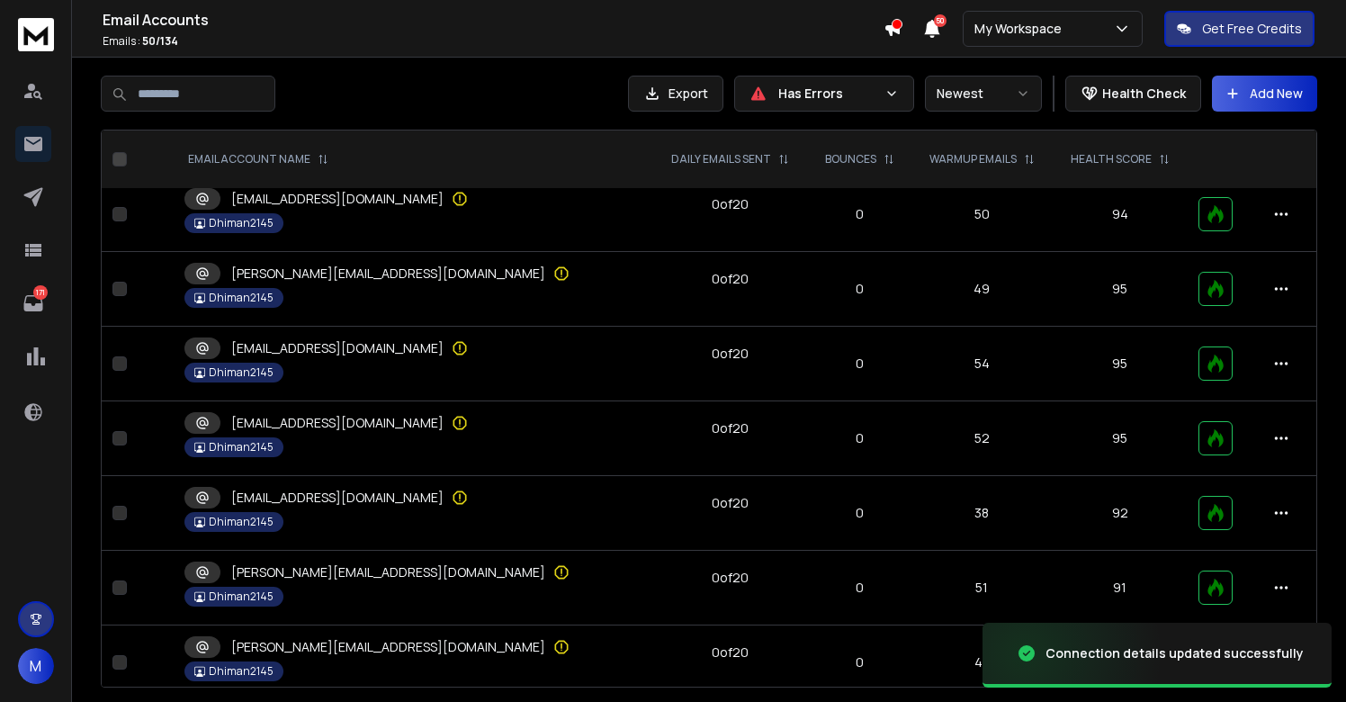
click at [384, 571] on div "michelle@aism2ltd.online" at bounding box center [413, 573] width 458 height 22
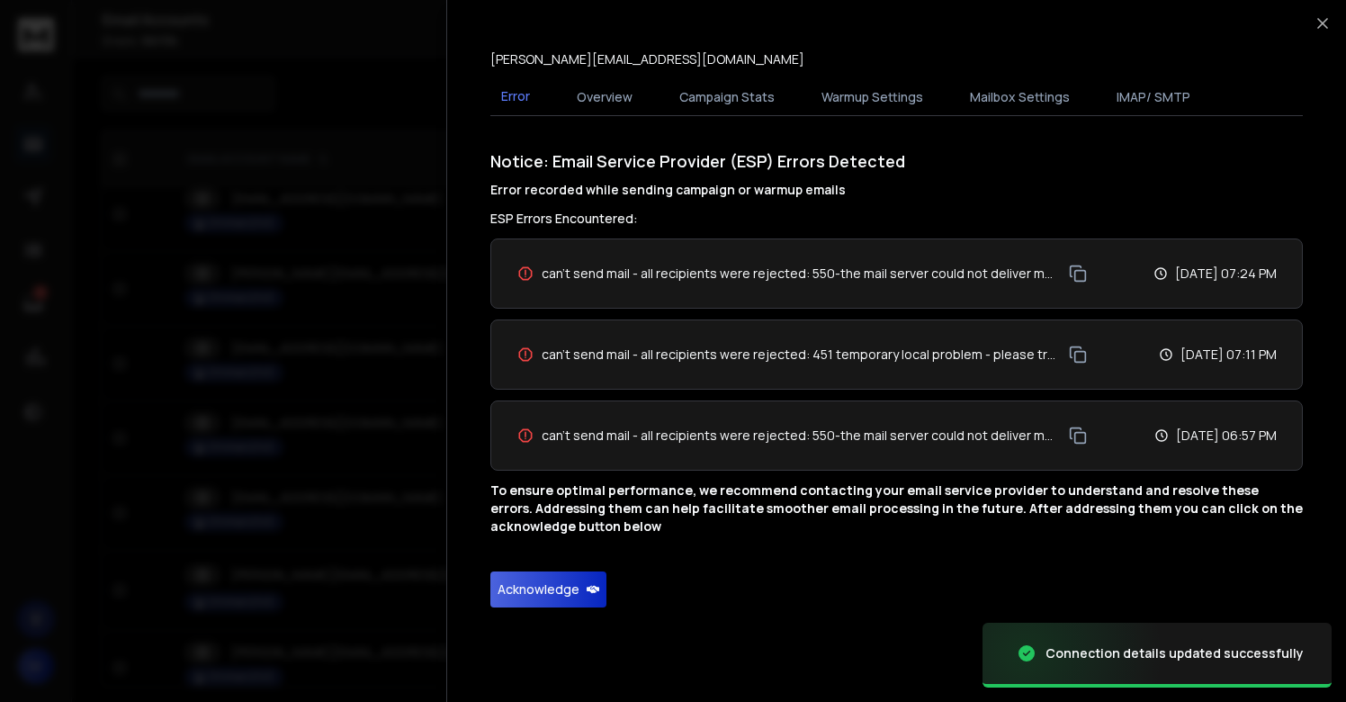
click at [535, 574] on button "Acknowledge" at bounding box center [548, 589] width 116 height 36
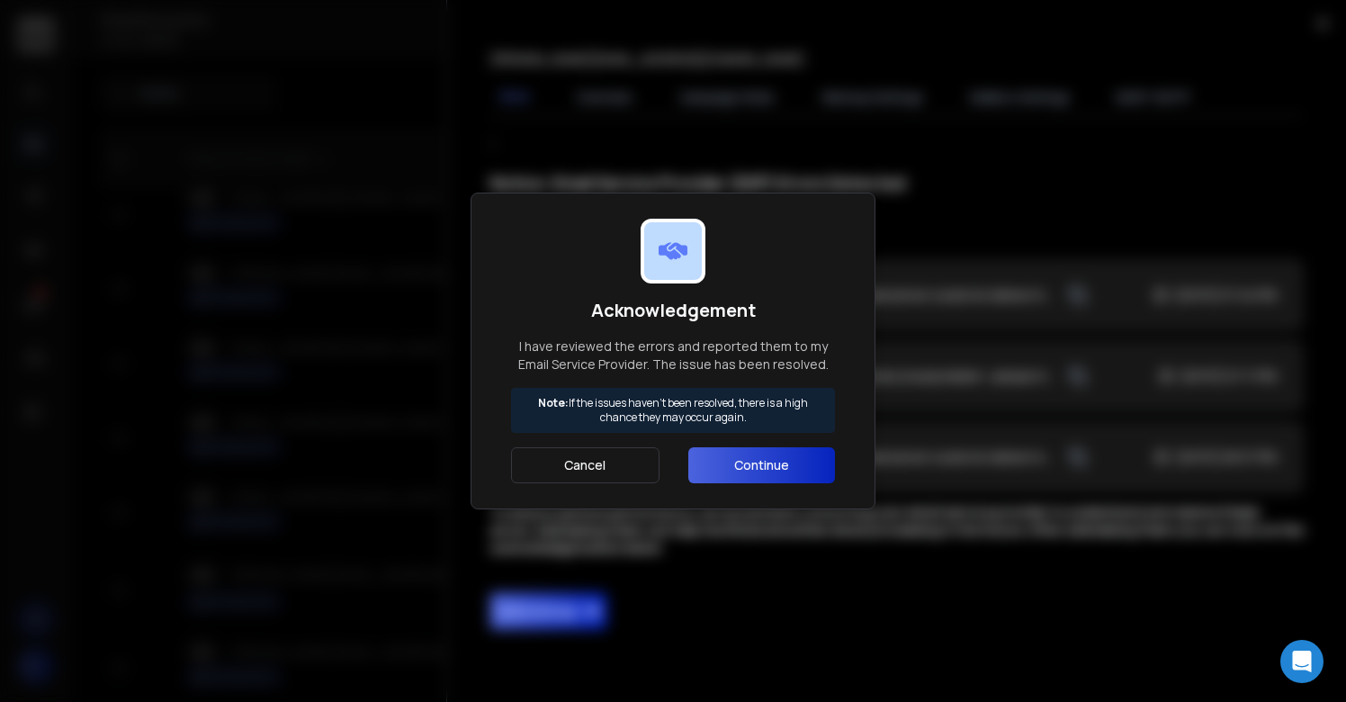
click at [718, 481] on button "Continue" at bounding box center [761, 465] width 147 height 36
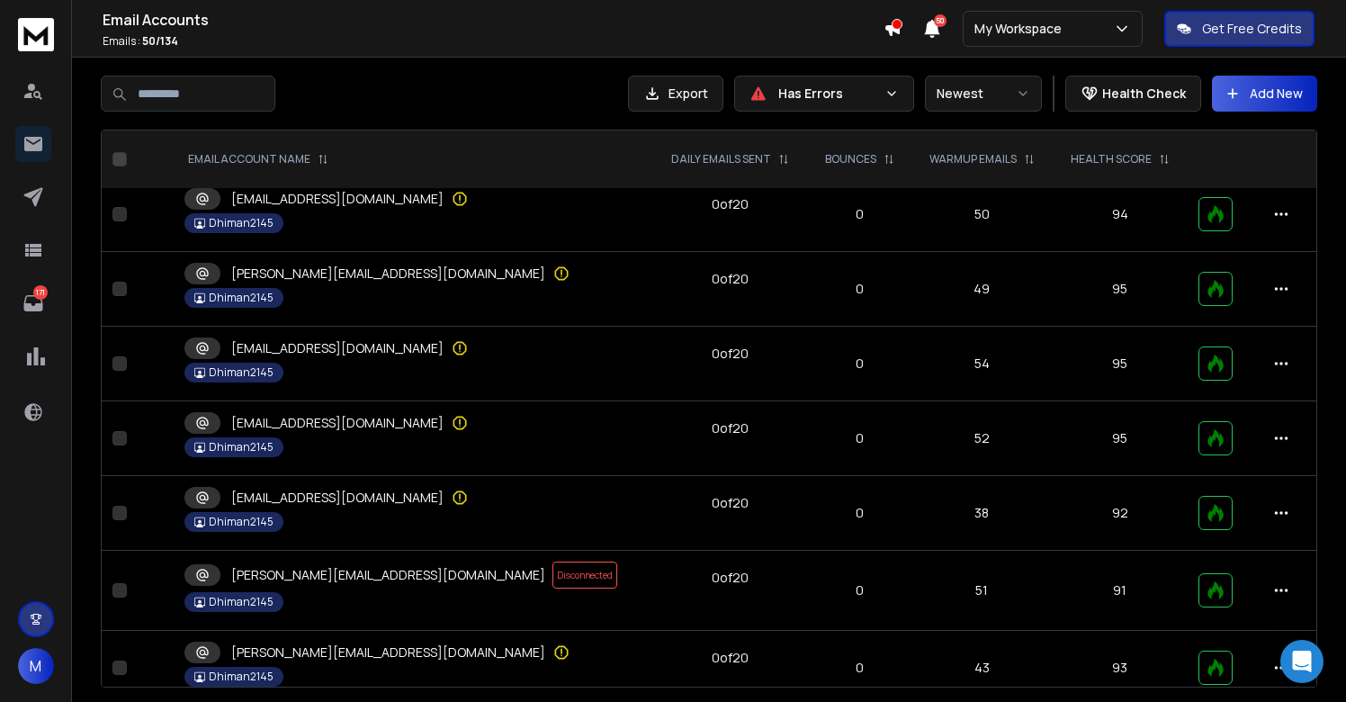
click at [357, 503] on div "mila@aism2ltd.online" at bounding box center [413, 498] width 458 height 22
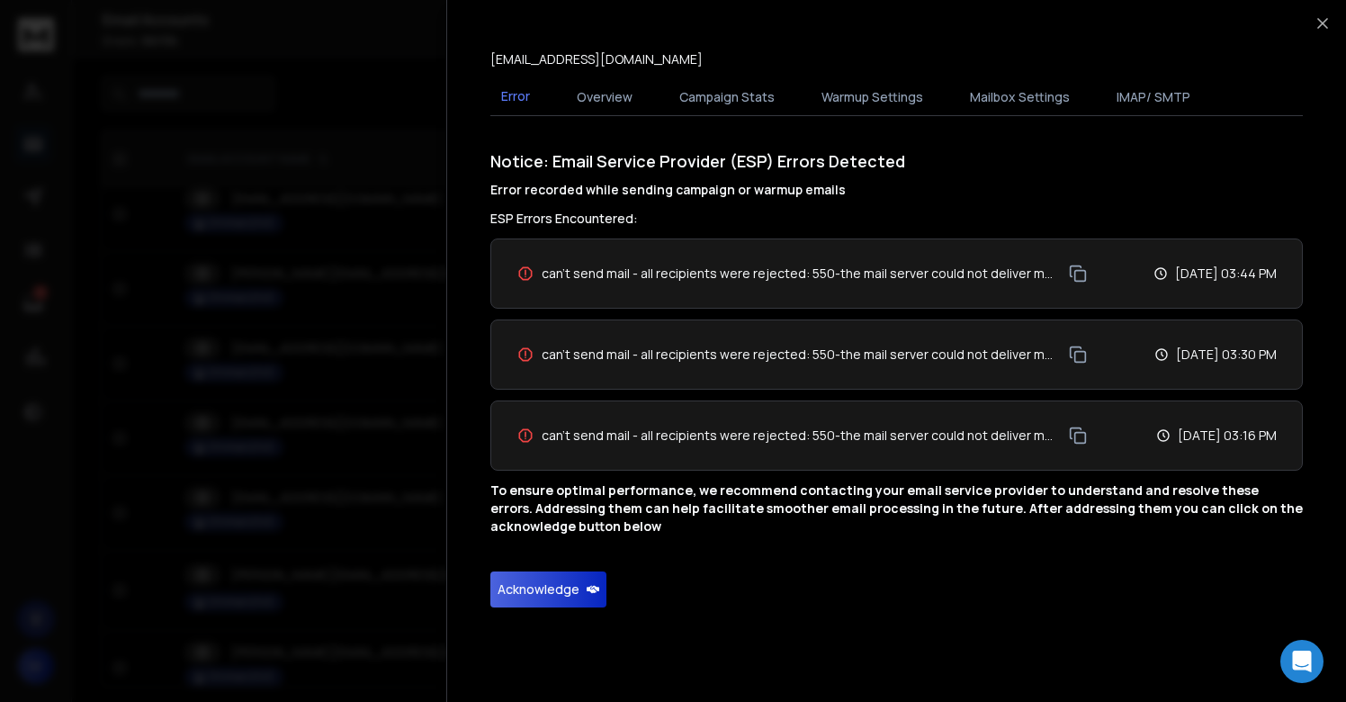
click at [533, 578] on button "Acknowledge" at bounding box center [548, 589] width 116 height 36
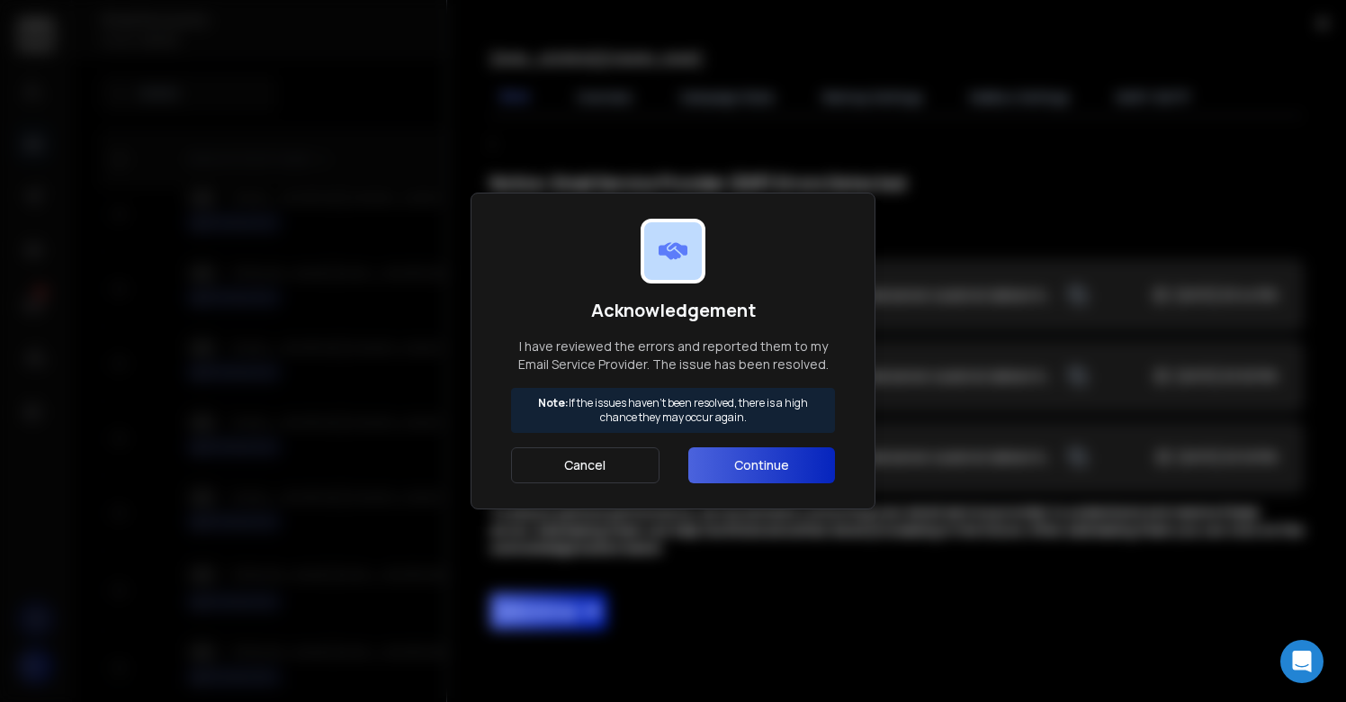
click at [814, 461] on button "Continue" at bounding box center [761, 465] width 147 height 36
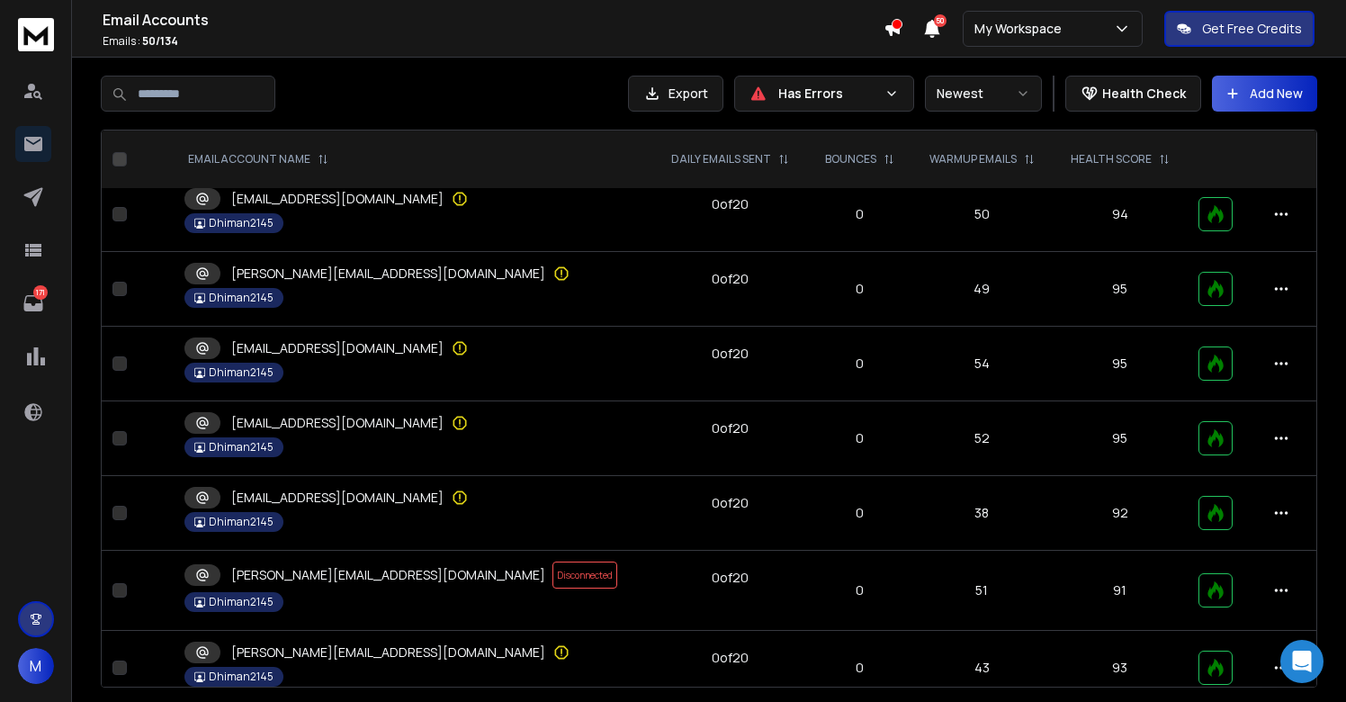
click at [340, 428] on p "[EMAIL_ADDRESS][DOMAIN_NAME]" at bounding box center [337, 423] width 212 height 18
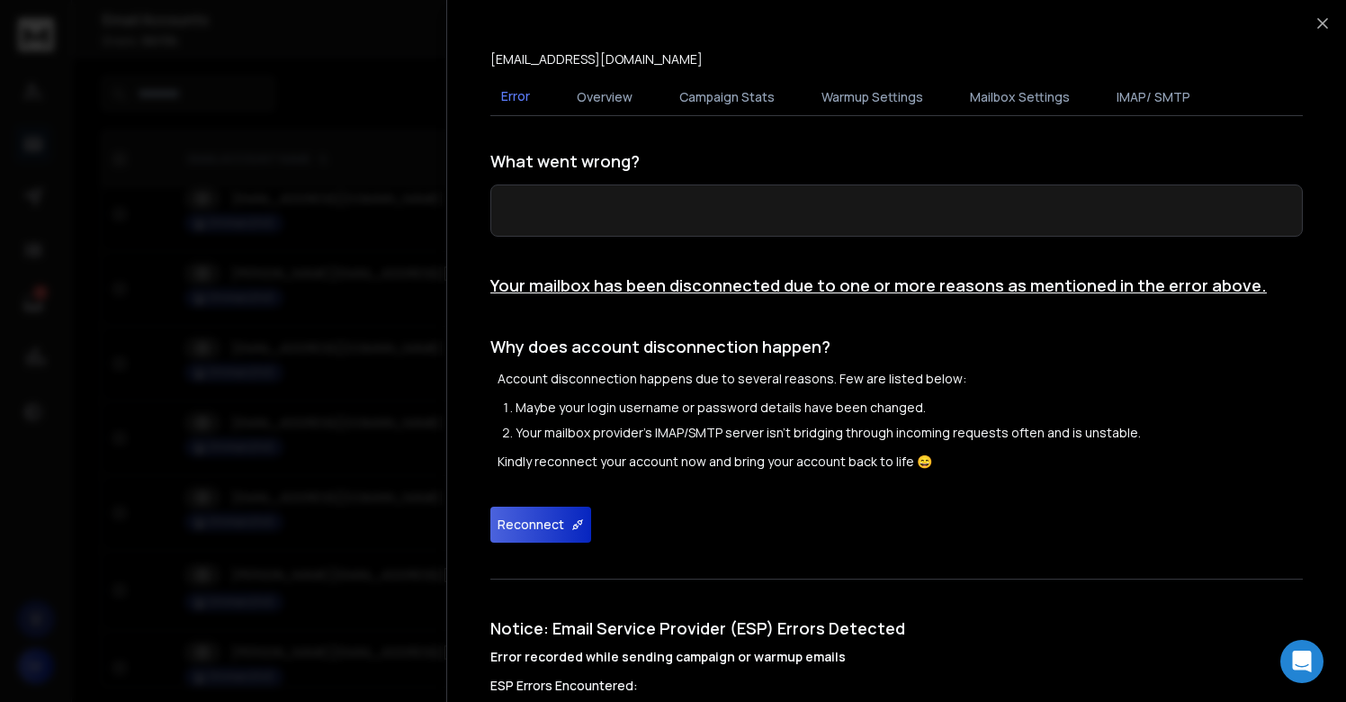
click at [544, 526] on button "Reconnect" at bounding box center [540, 525] width 101 height 36
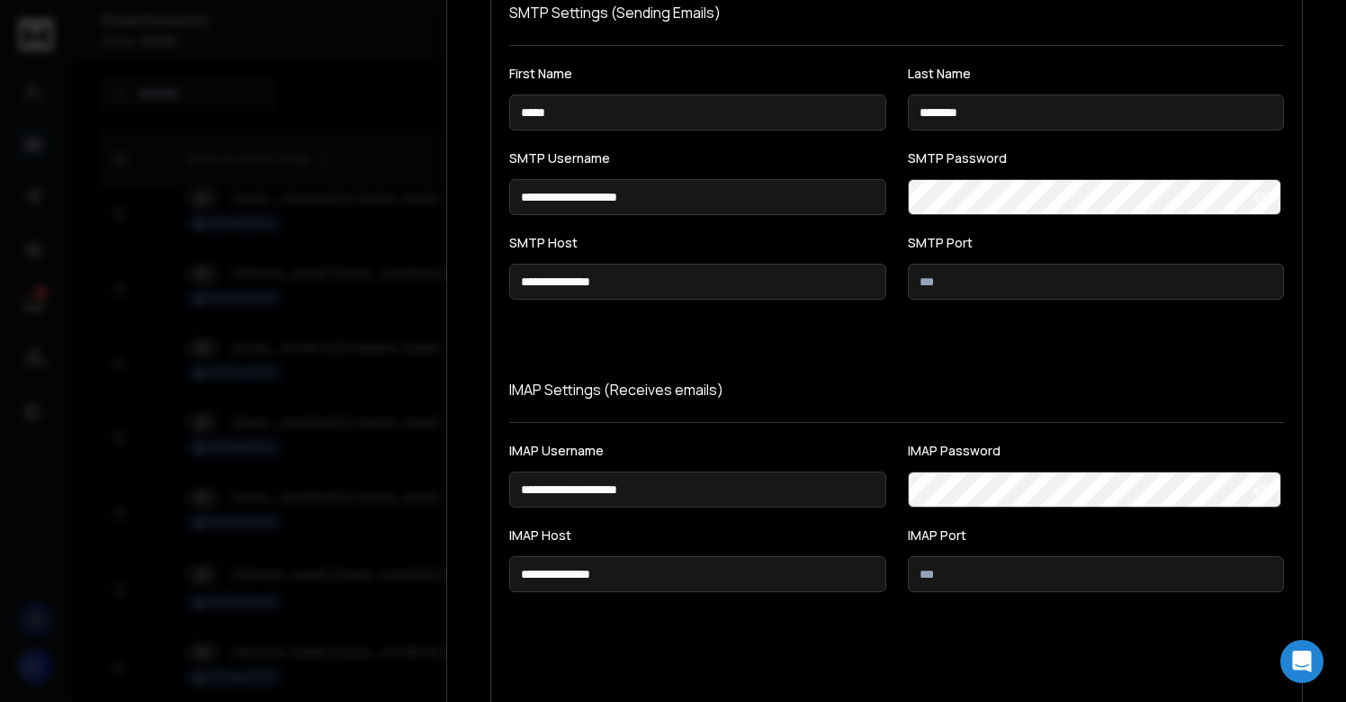
scroll to position [330, 0]
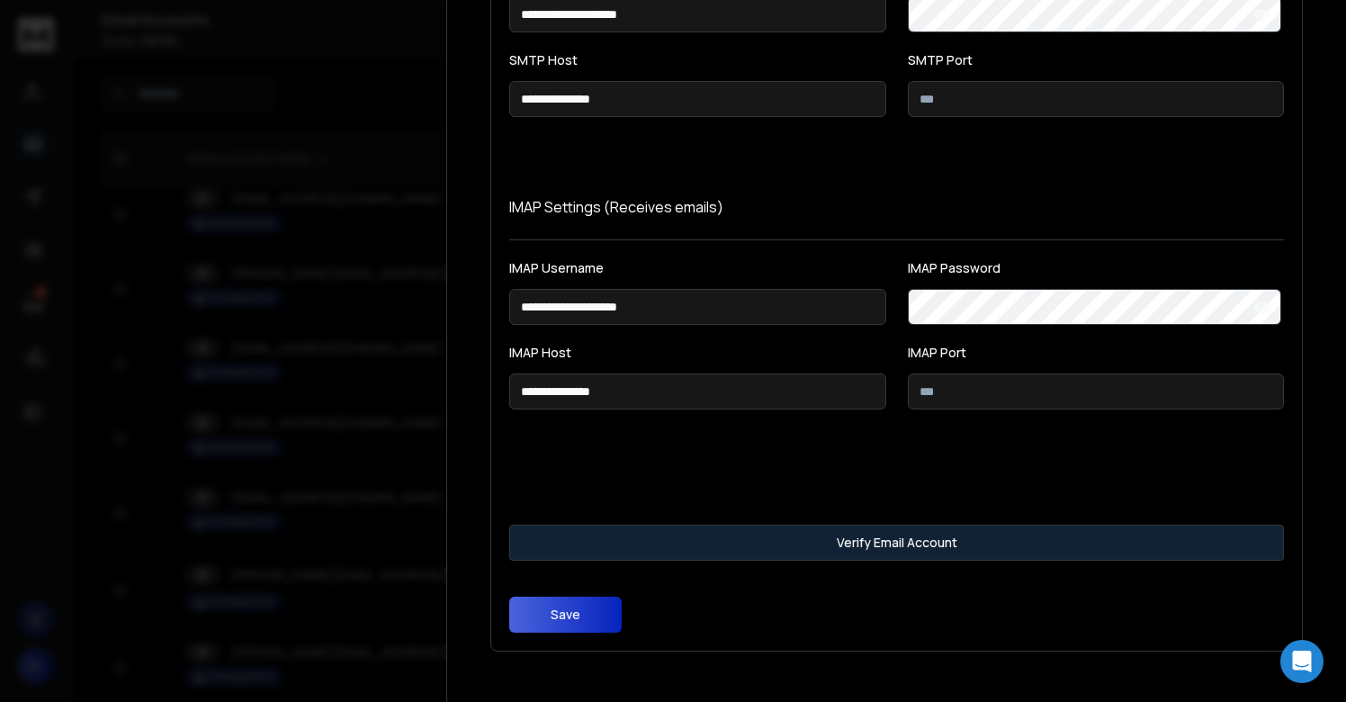
click at [578, 538] on button "Verify Email Account" at bounding box center [896, 543] width 775 height 36
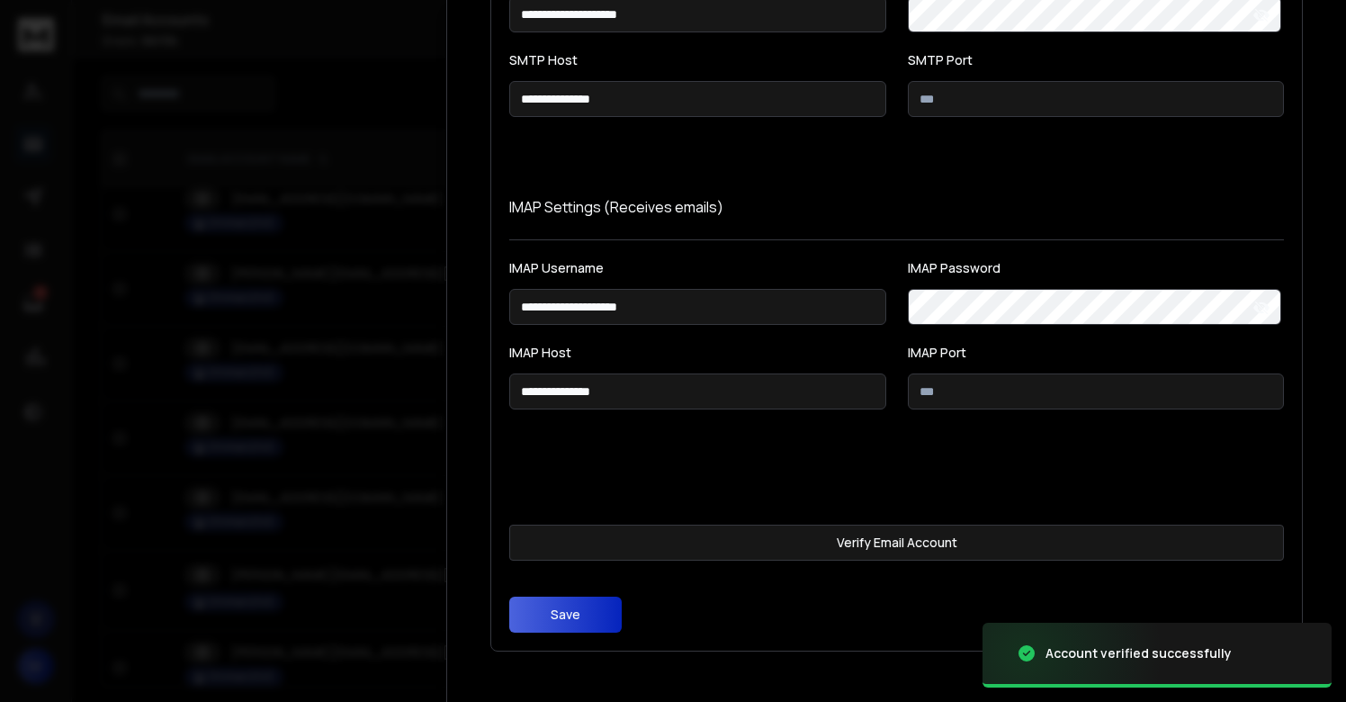
click at [565, 612] on button "Save" at bounding box center [565, 615] width 112 height 36
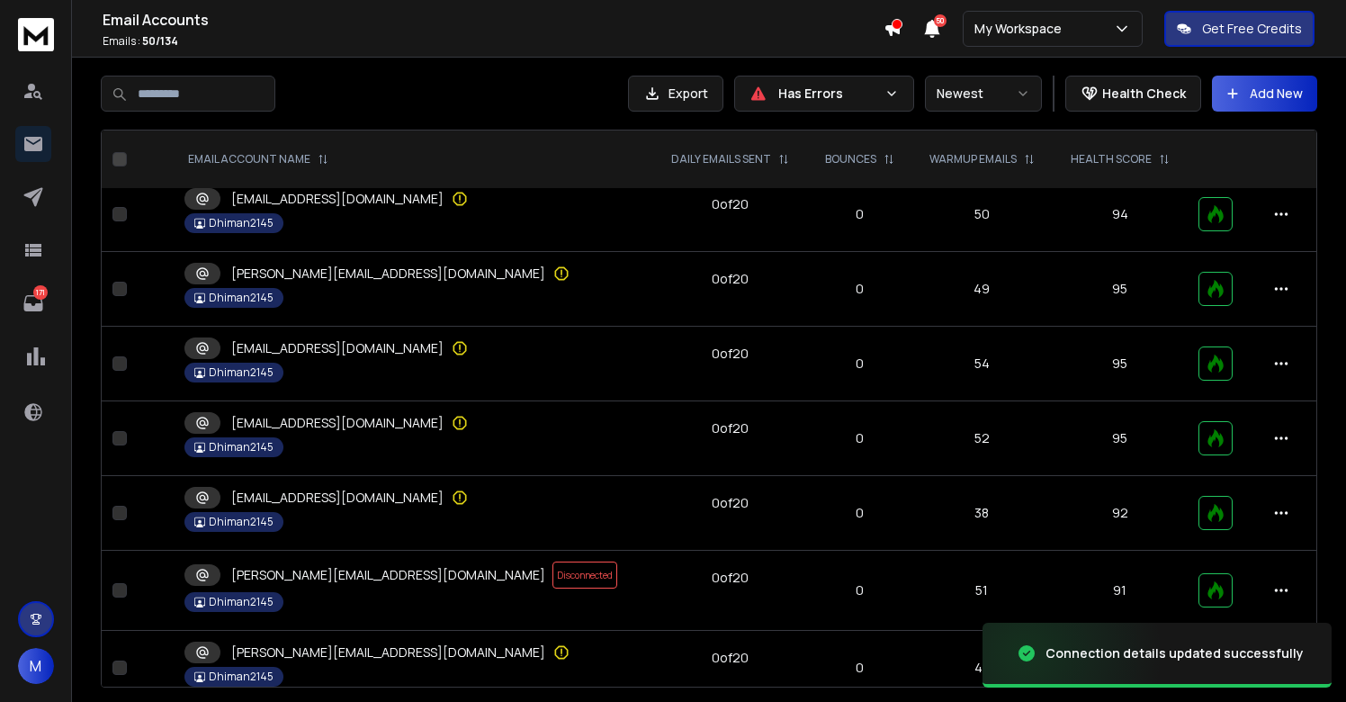
click at [327, 490] on p "mila@aism2ltd.online" at bounding box center [337, 498] width 212 height 18
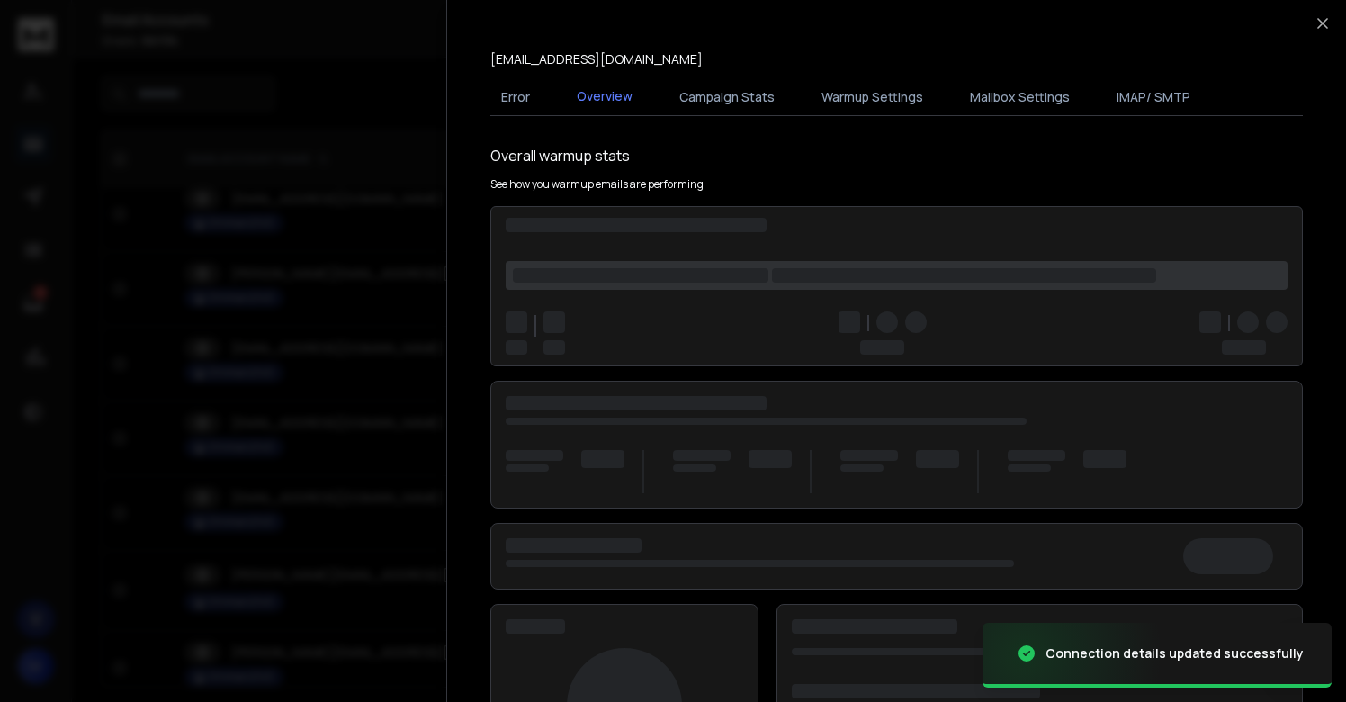
click at [327, 490] on div at bounding box center [673, 351] width 1346 height 702
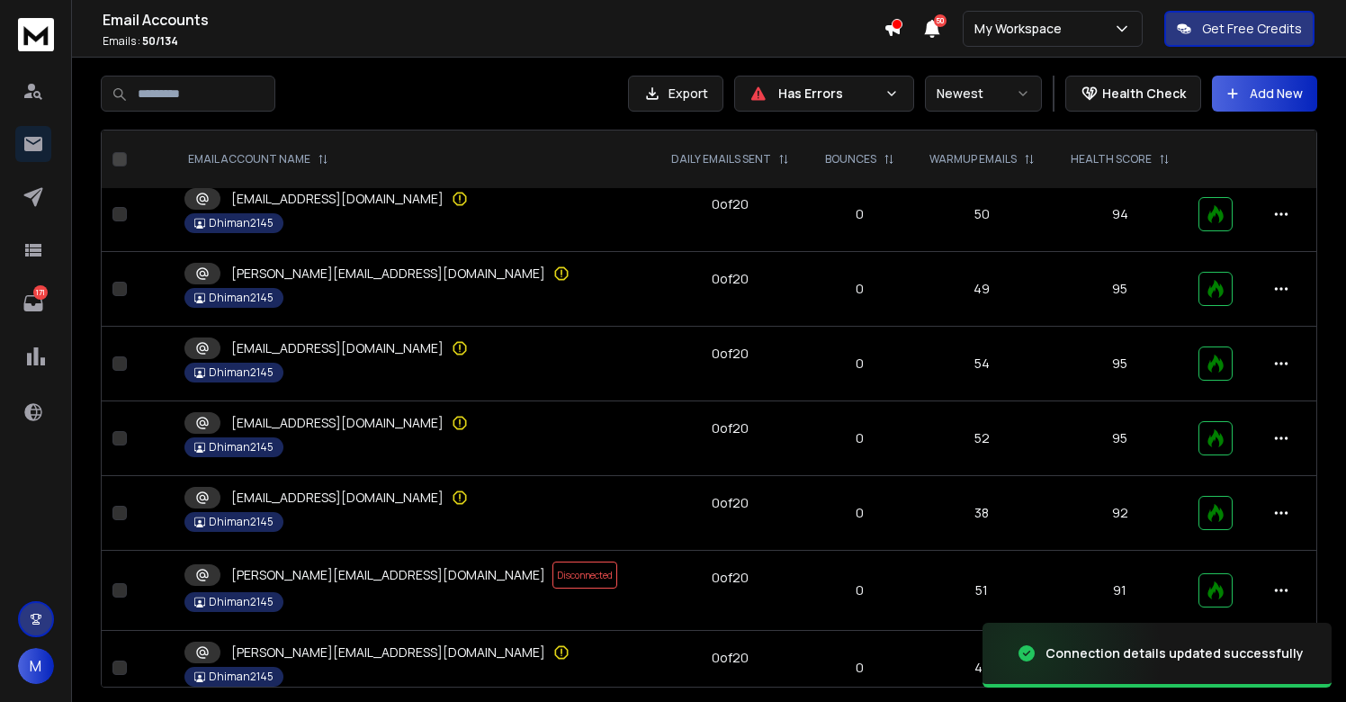
click at [326, 579] on p "michelle@aism2ltd.online" at bounding box center [388, 575] width 314 height 18
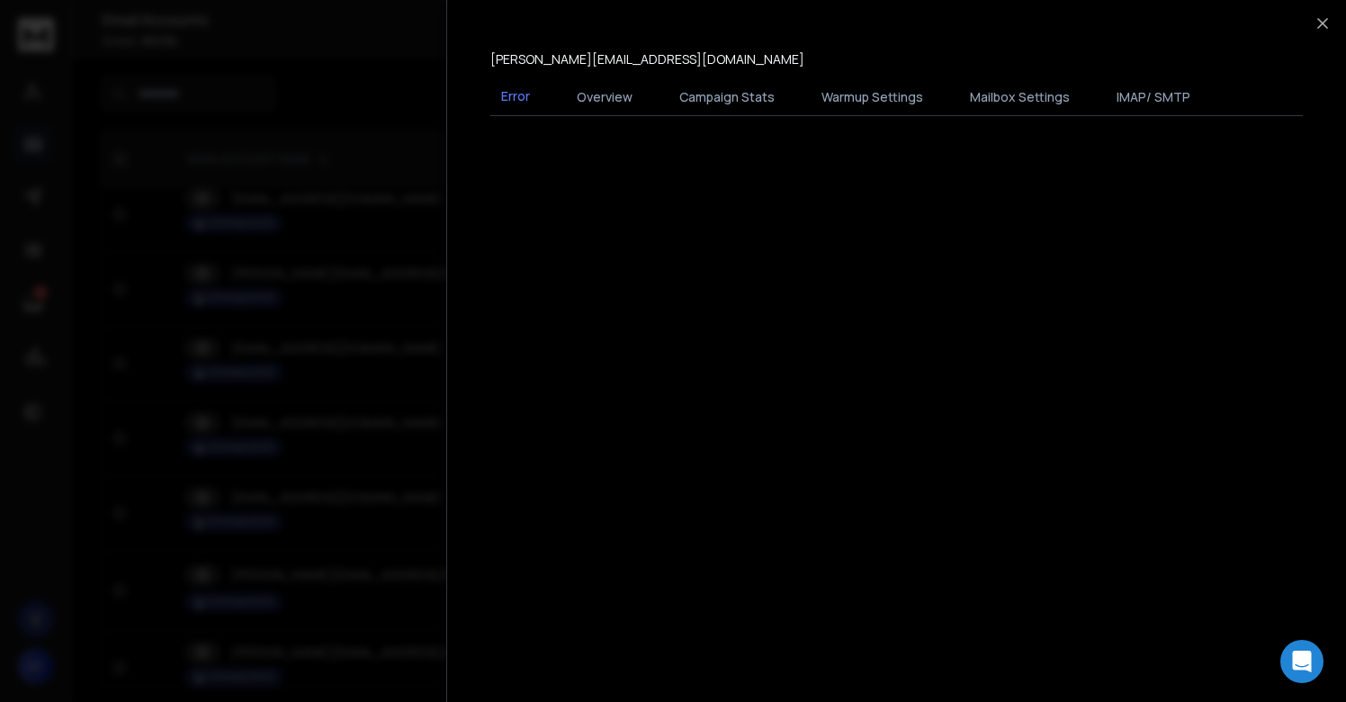
click at [326, 579] on div at bounding box center [673, 351] width 1346 height 702
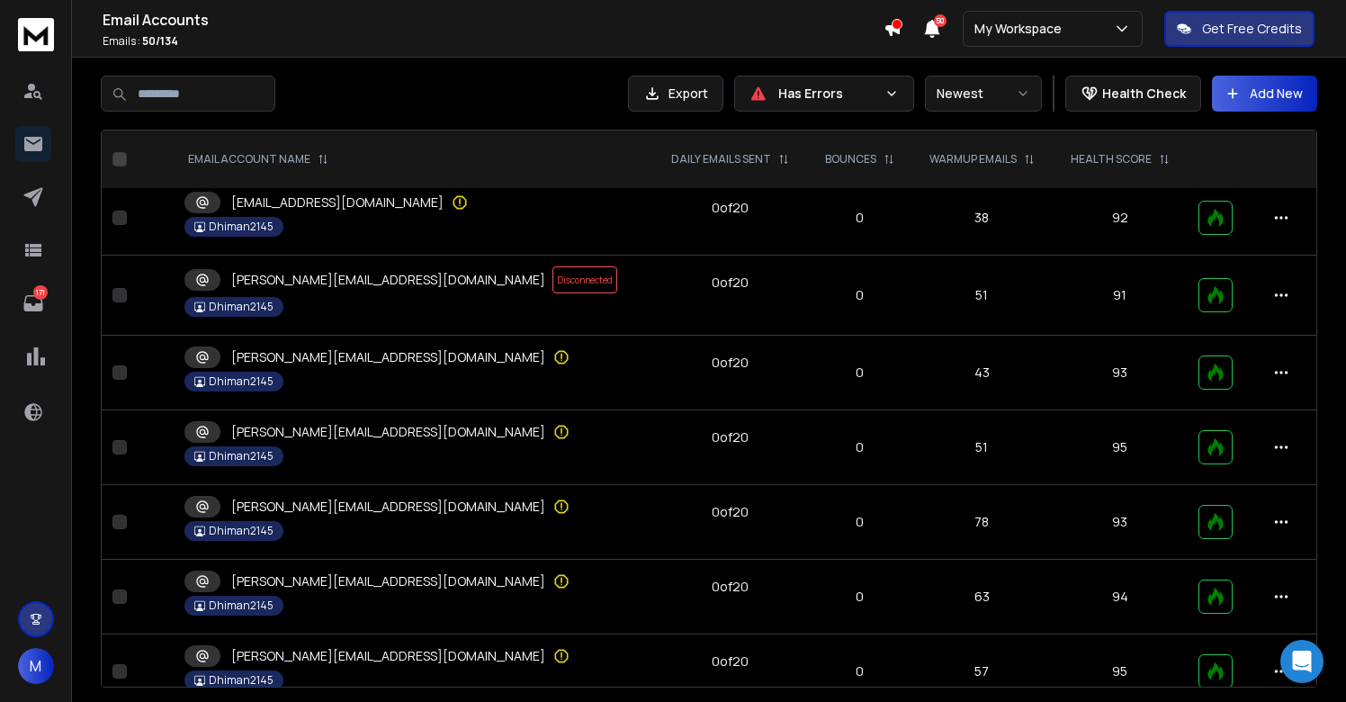
scroll to position [3013, 0]
click at [314, 422] on p "mary@aism2ltd.online" at bounding box center [388, 431] width 314 height 18
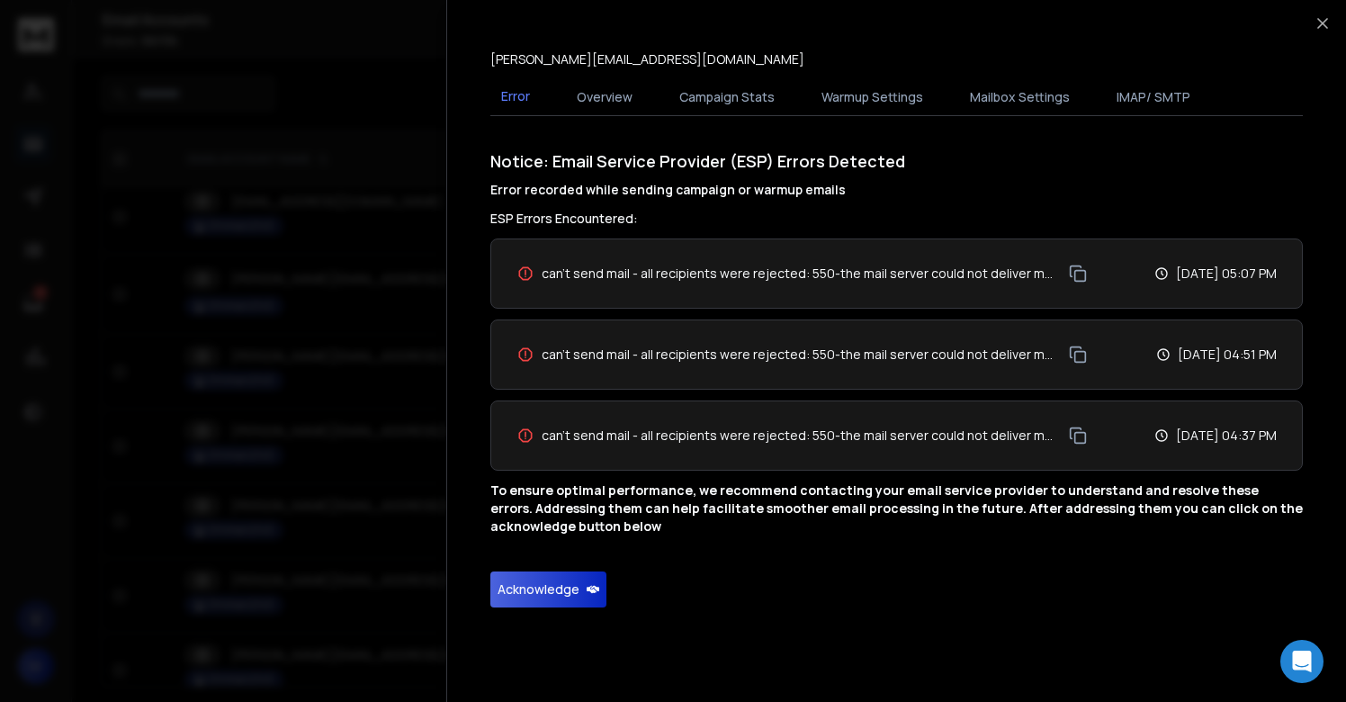
click at [524, 586] on button "Acknowledge" at bounding box center [548, 589] width 116 height 36
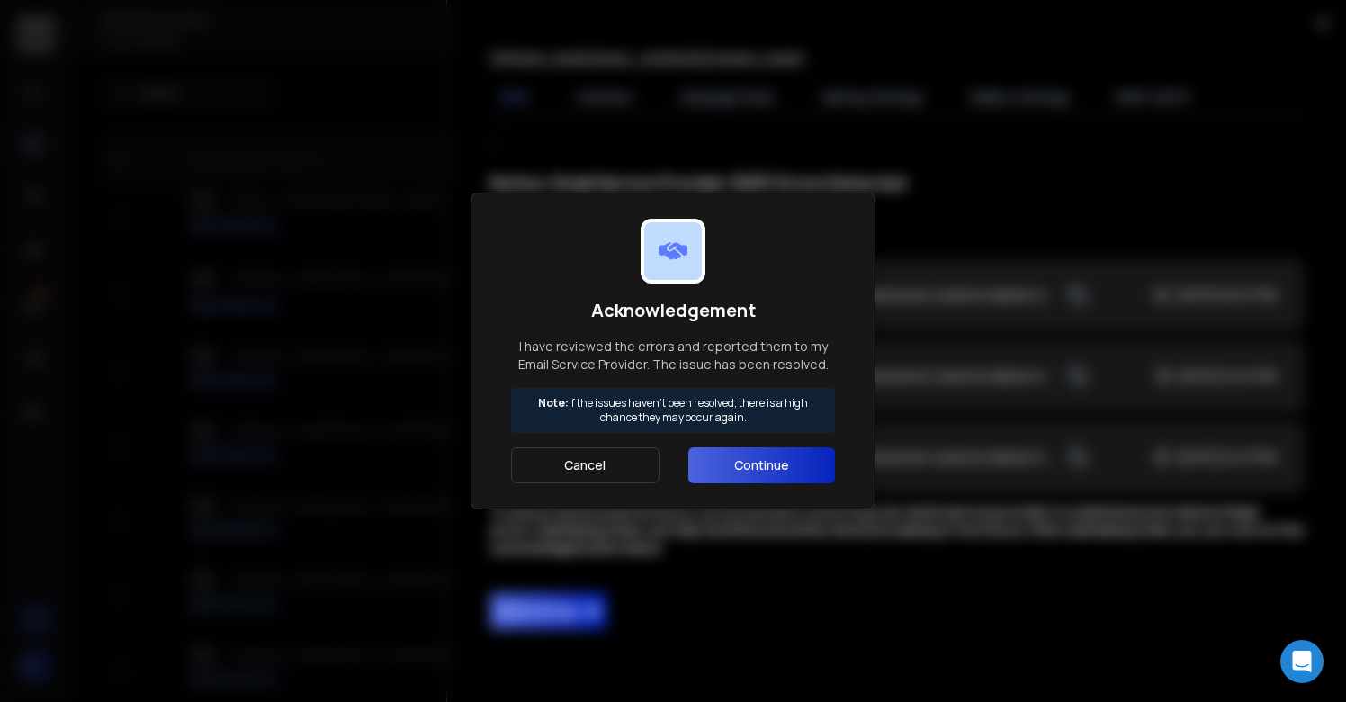
click at [733, 460] on button "Continue" at bounding box center [761, 465] width 147 height 36
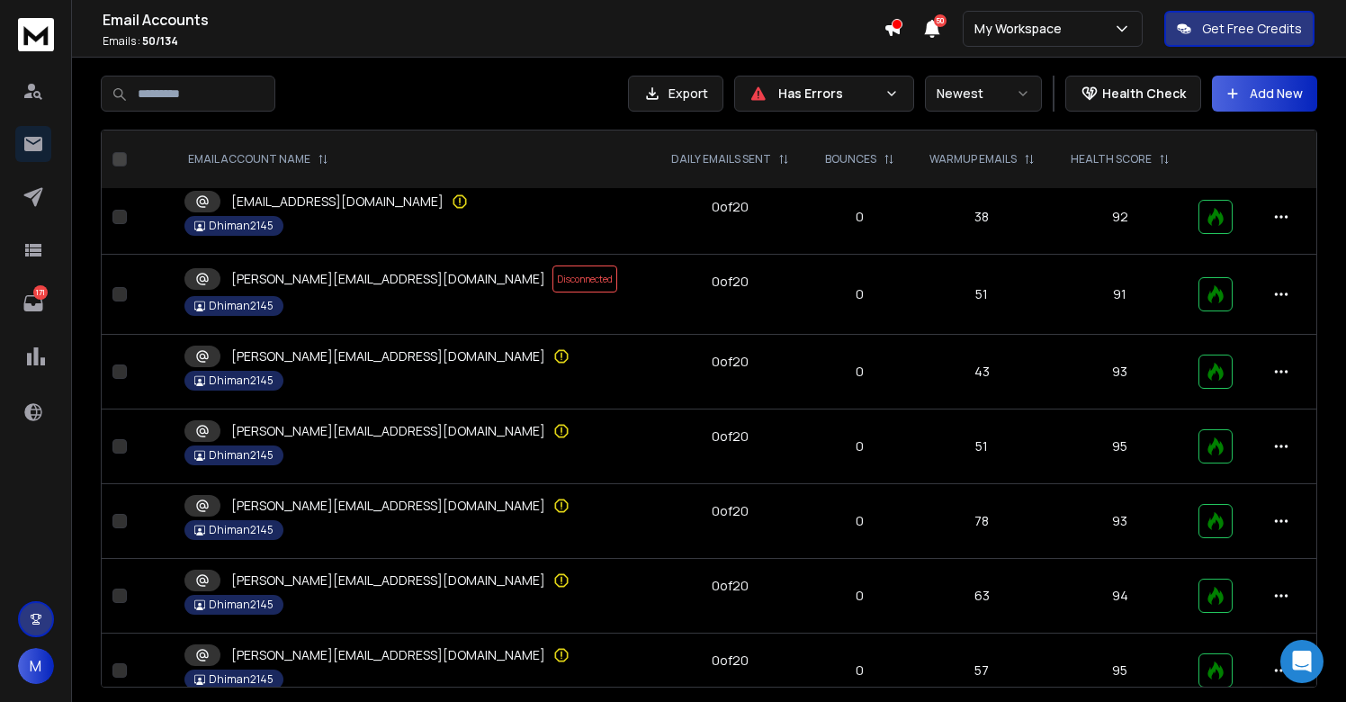
click at [345, 501] on p "martha@aism2ltd.online" at bounding box center [388, 506] width 314 height 18
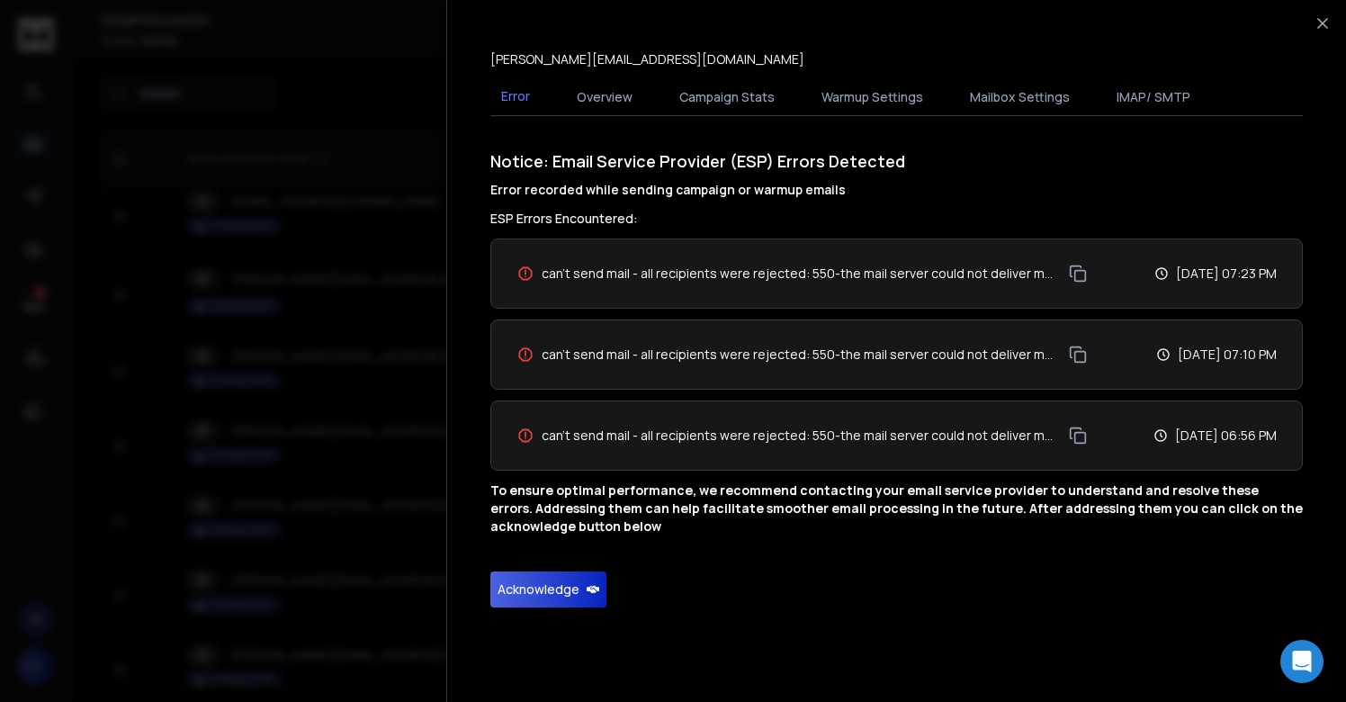
click at [526, 591] on button "Acknowledge" at bounding box center [548, 589] width 116 height 36
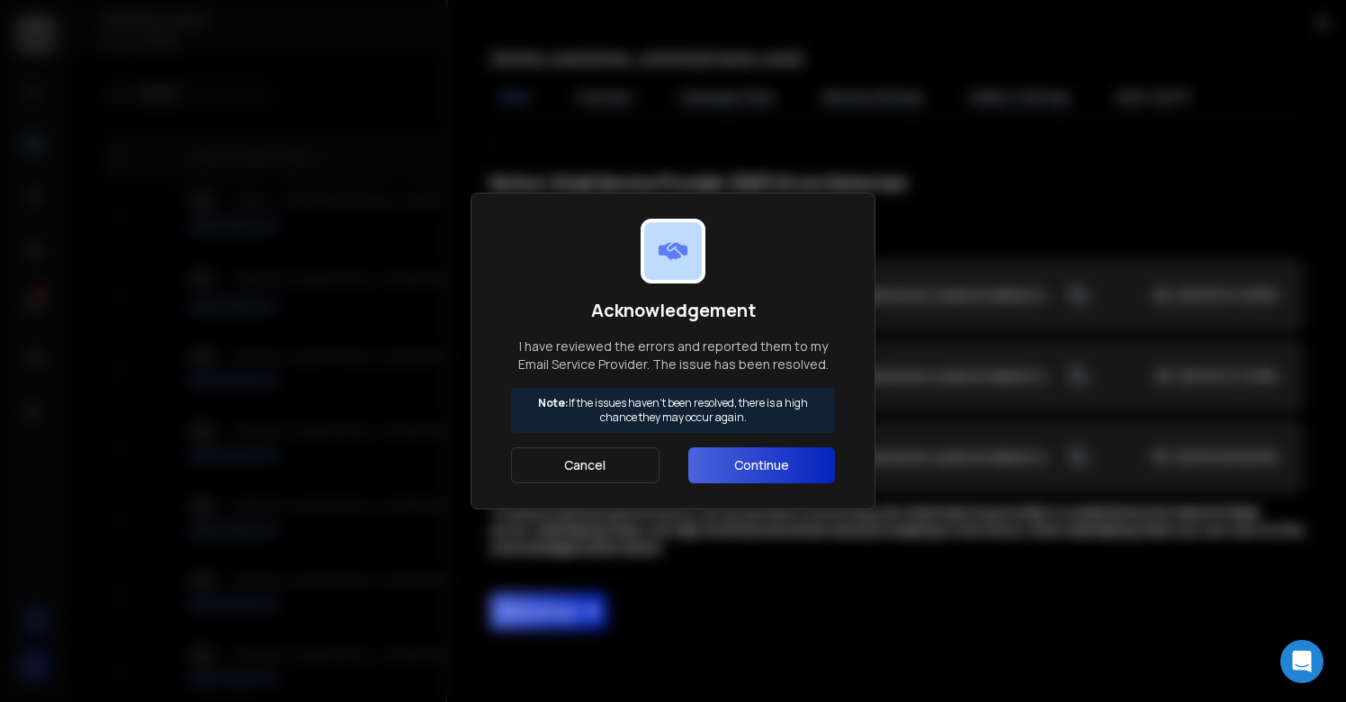
click at [802, 436] on div "Acknowledgement I have reviewed the errors and reported them to my Email Servic…" at bounding box center [673, 351] width 324 height 265
click at [741, 445] on div "Acknowledgement I have reviewed the errors and reported them to my Email Servic…" at bounding box center [673, 351] width 324 height 265
click at [742, 452] on button "Continue" at bounding box center [761, 465] width 147 height 36
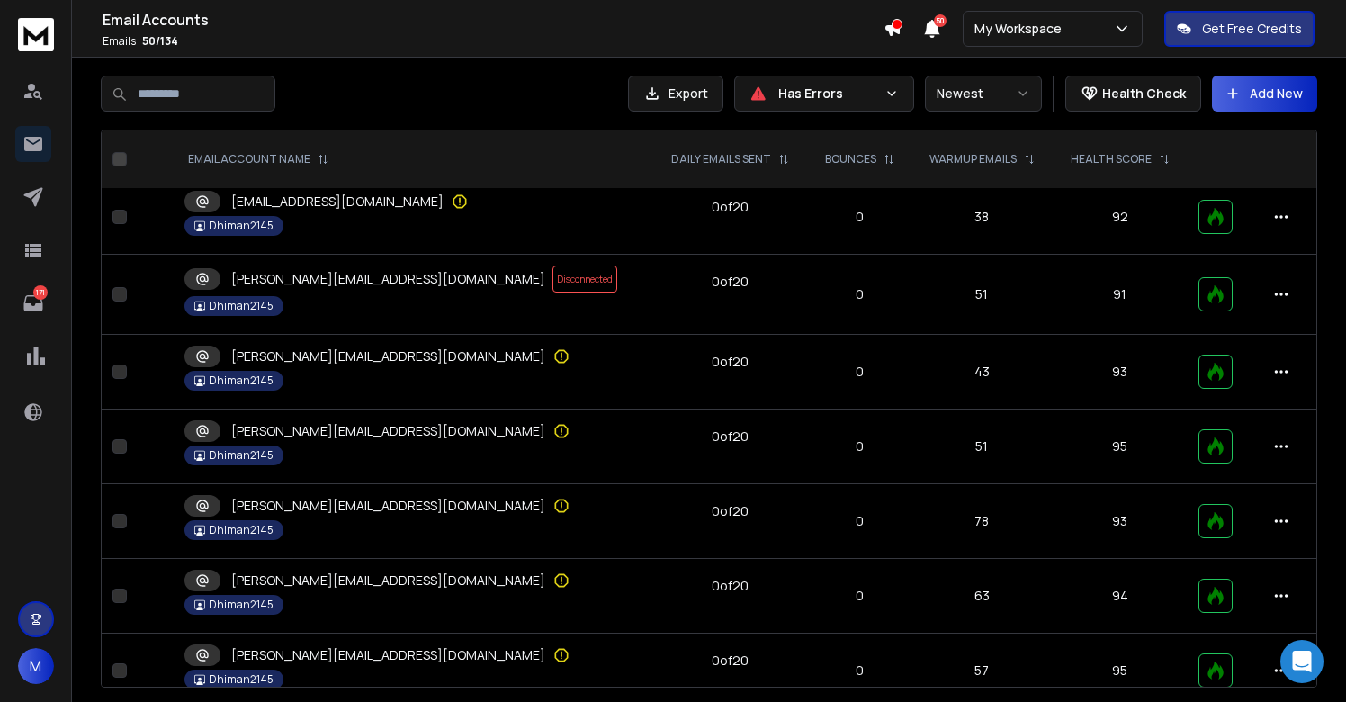
click at [355, 351] on p "maureen@aism2ltd.online" at bounding box center [388, 356] width 314 height 18
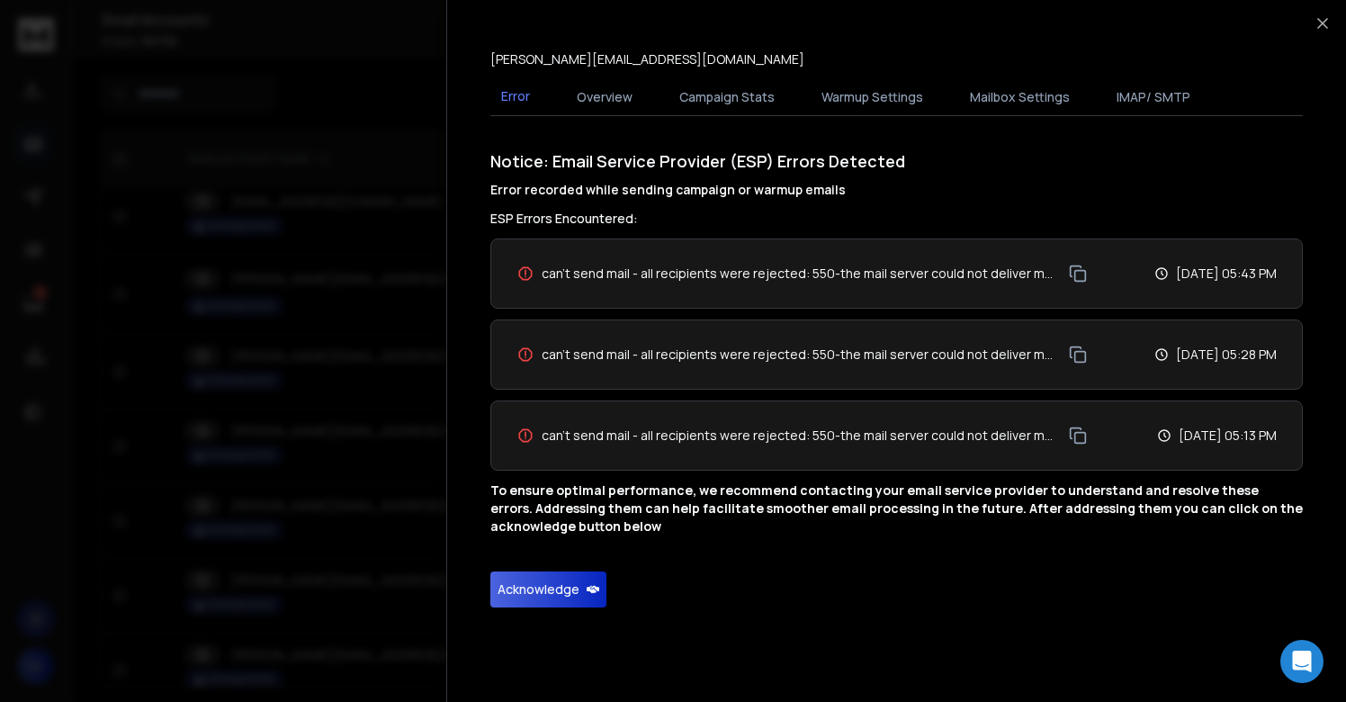
click at [538, 592] on button "Acknowledge" at bounding box center [548, 589] width 116 height 36
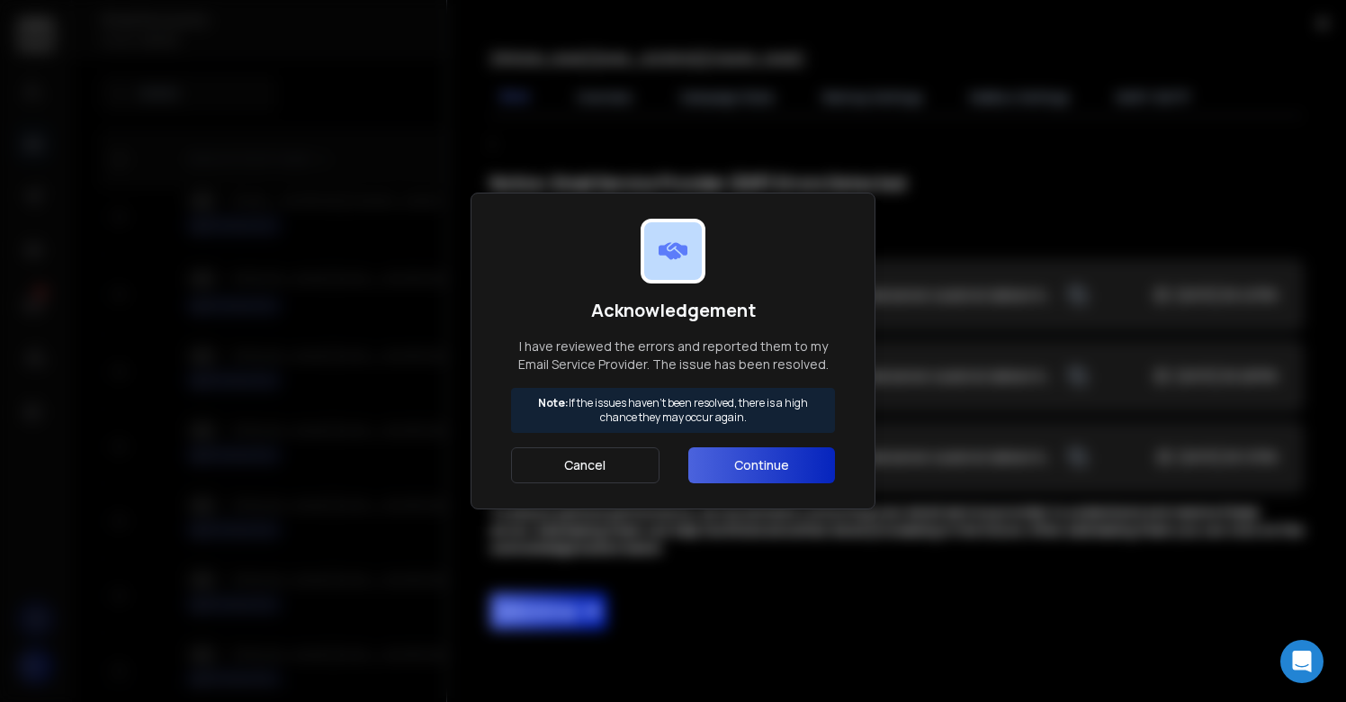
click at [748, 471] on button "Continue" at bounding box center [761, 465] width 147 height 36
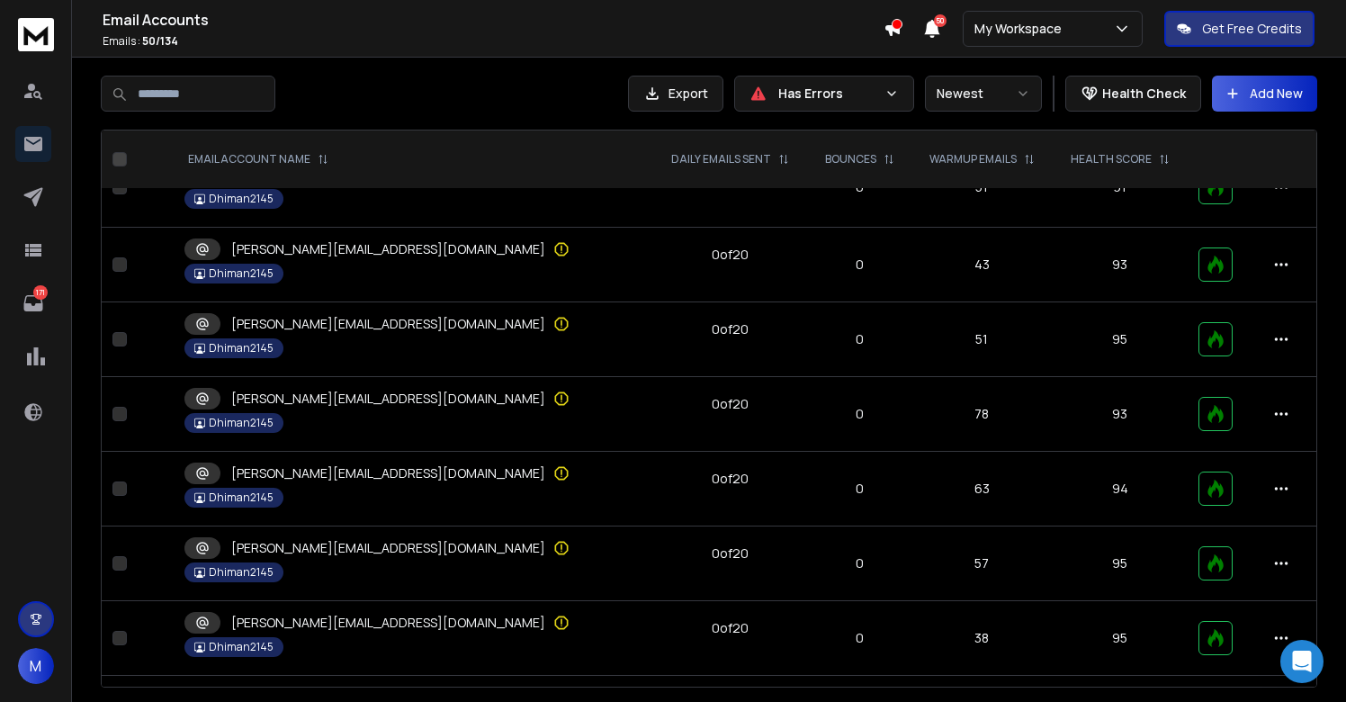
scroll to position [3134, 0]
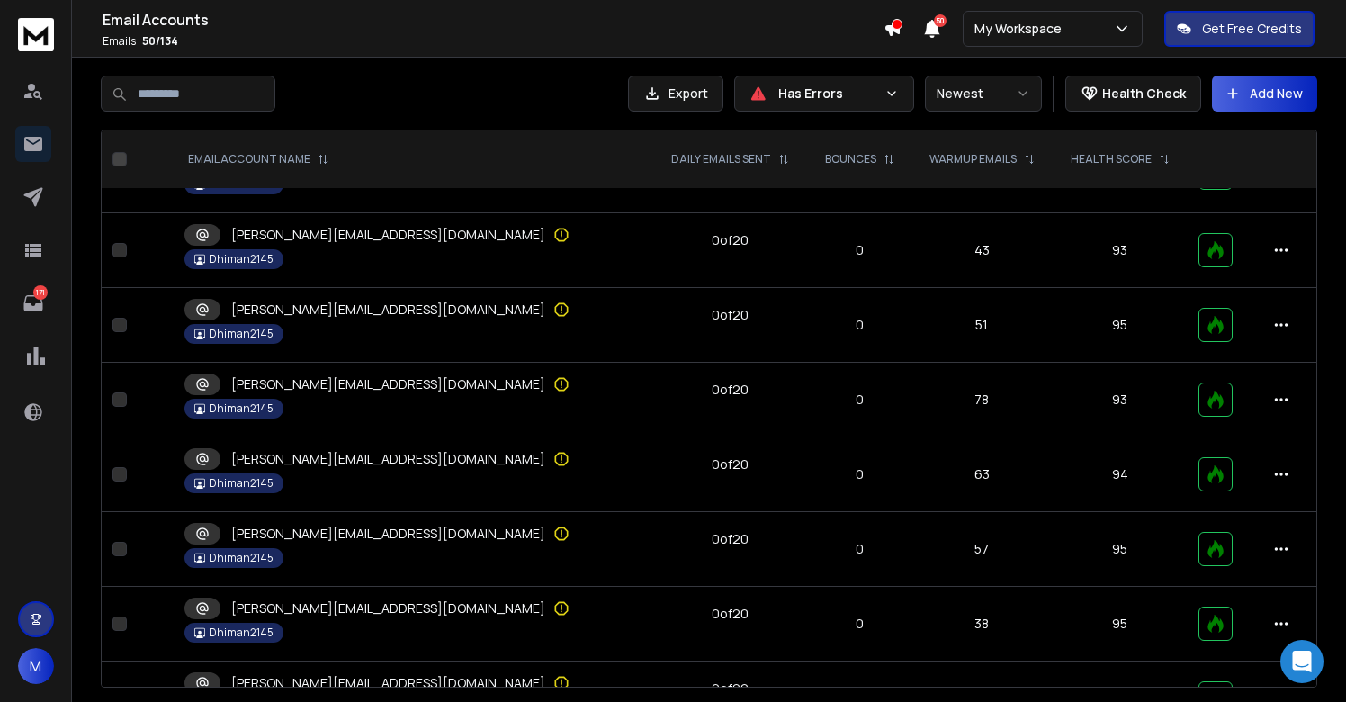
click at [337, 461] on p "marnie@aism2ltd.online" at bounding box center [388, 459] width 314 height 18
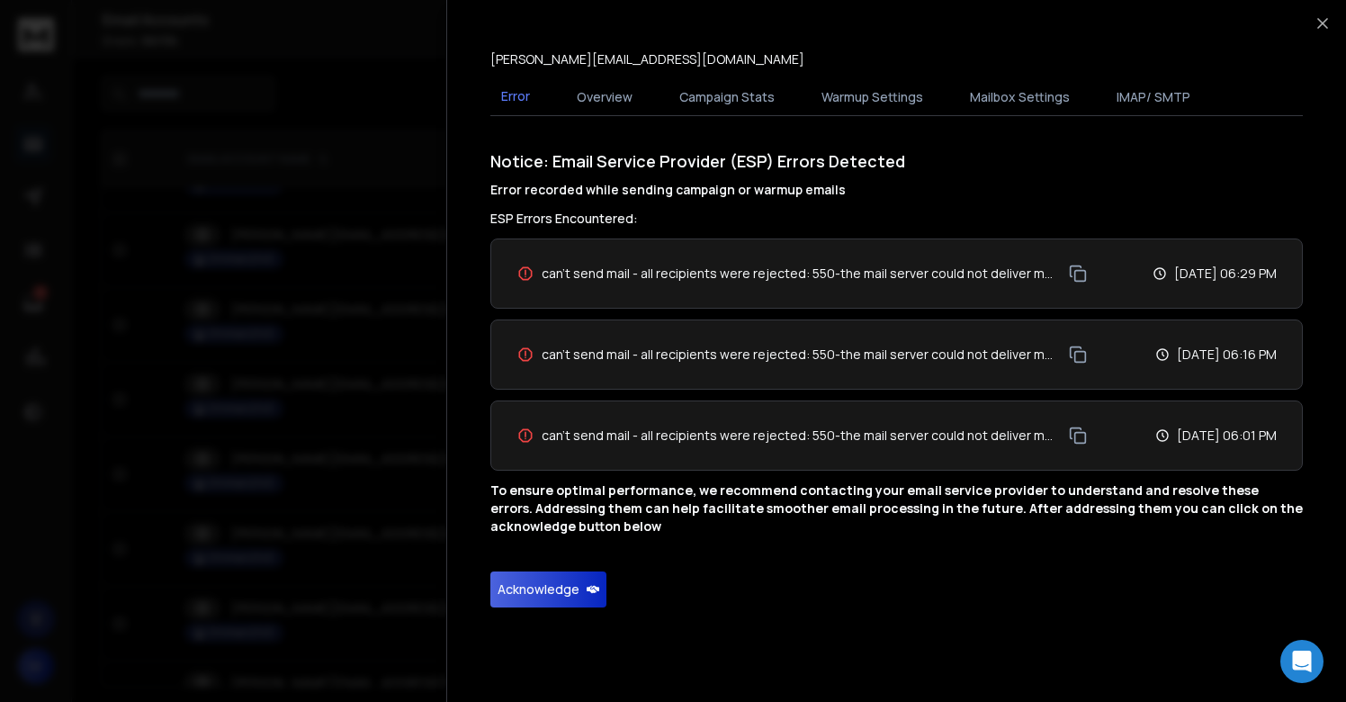
click at [543, 585] on button "Acknowledge" at bounding box center [548, 589] width 116 height 36
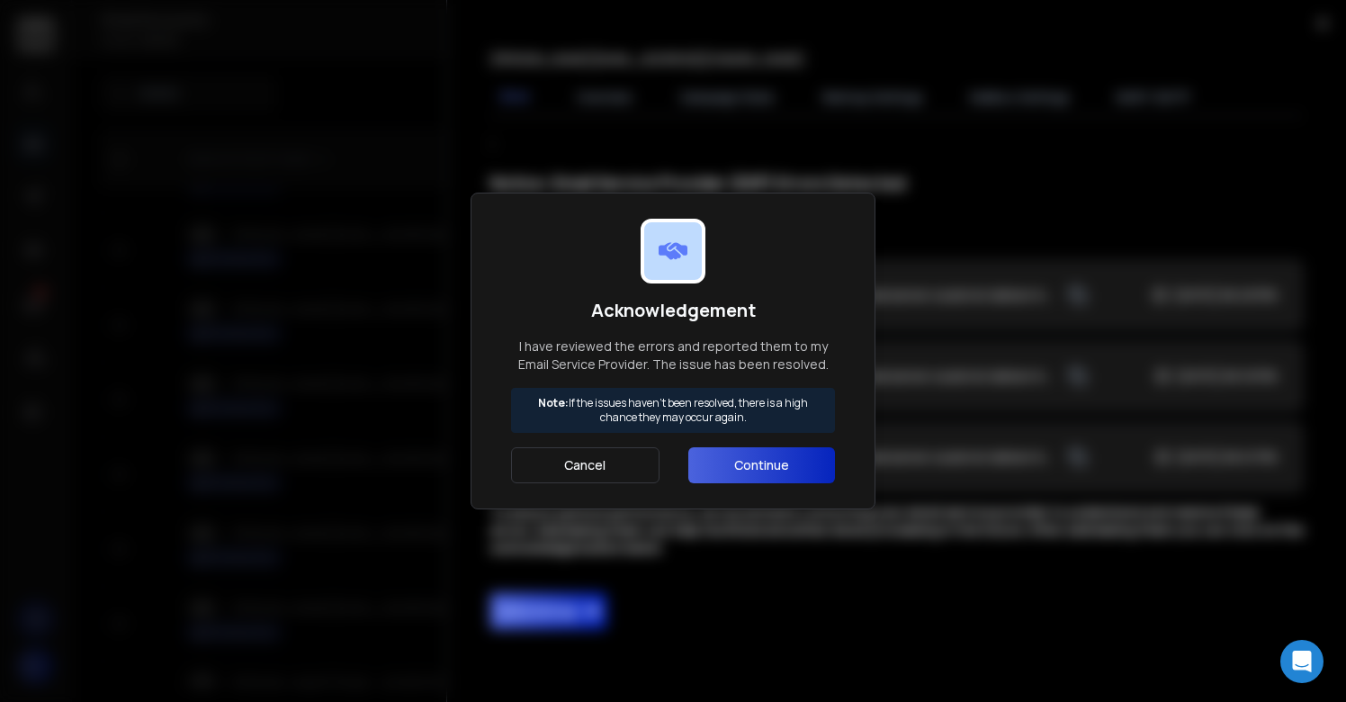
click at [768, 477] on button "Continue" at bounding box center [761, 465] width 147 height 36
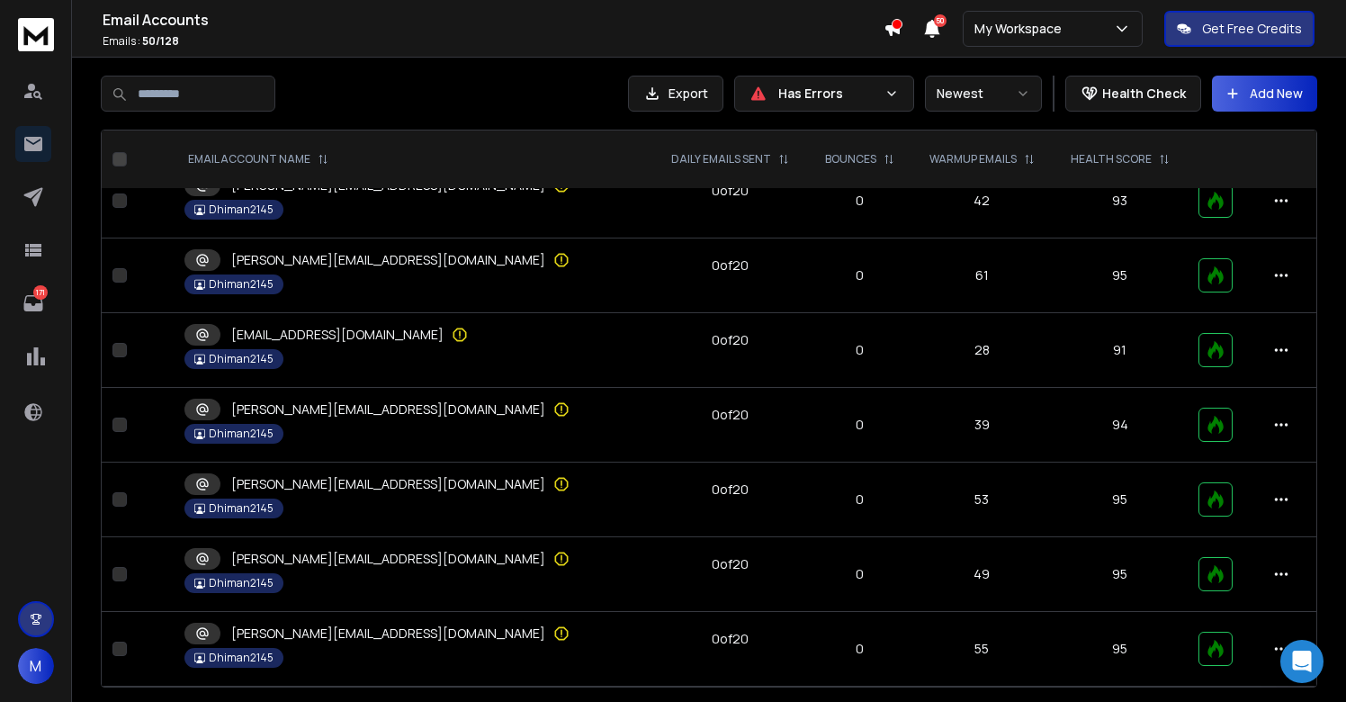
scroll to position [3187, 0]
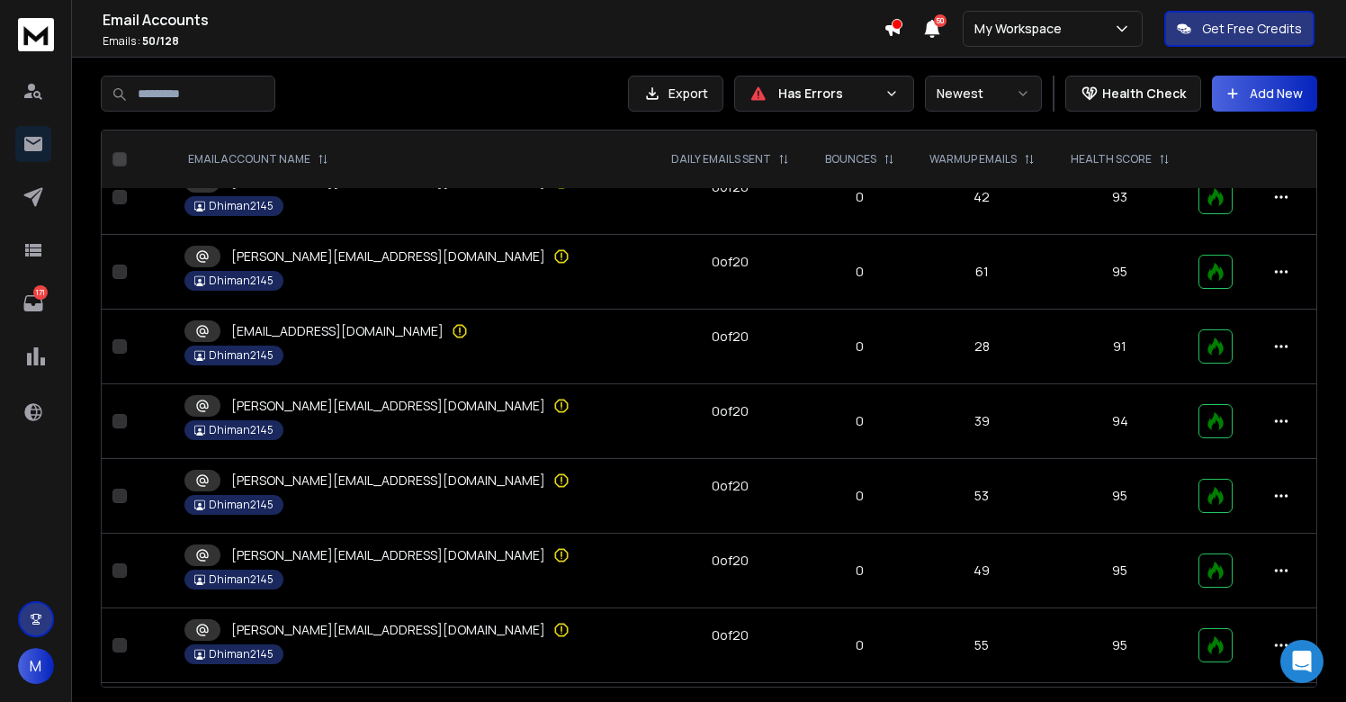
click at [355, 415] on div "[PERSON_NAME][EMAIL_ADDRESS][DOMAIN_NAME]" at bounding box center [364, 406] width 361 height 22
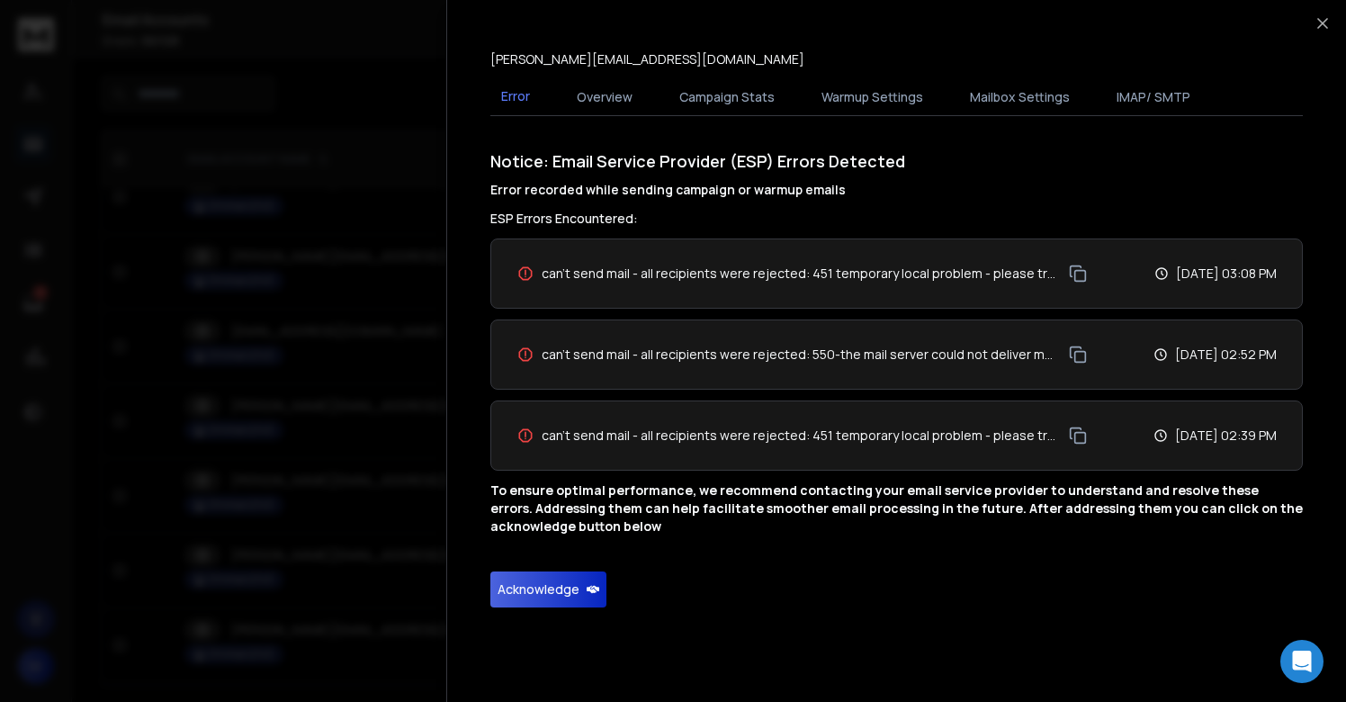
click at [530, 578] on button "Acknowledge" at bounding box center [548, 589] width 116 height 36
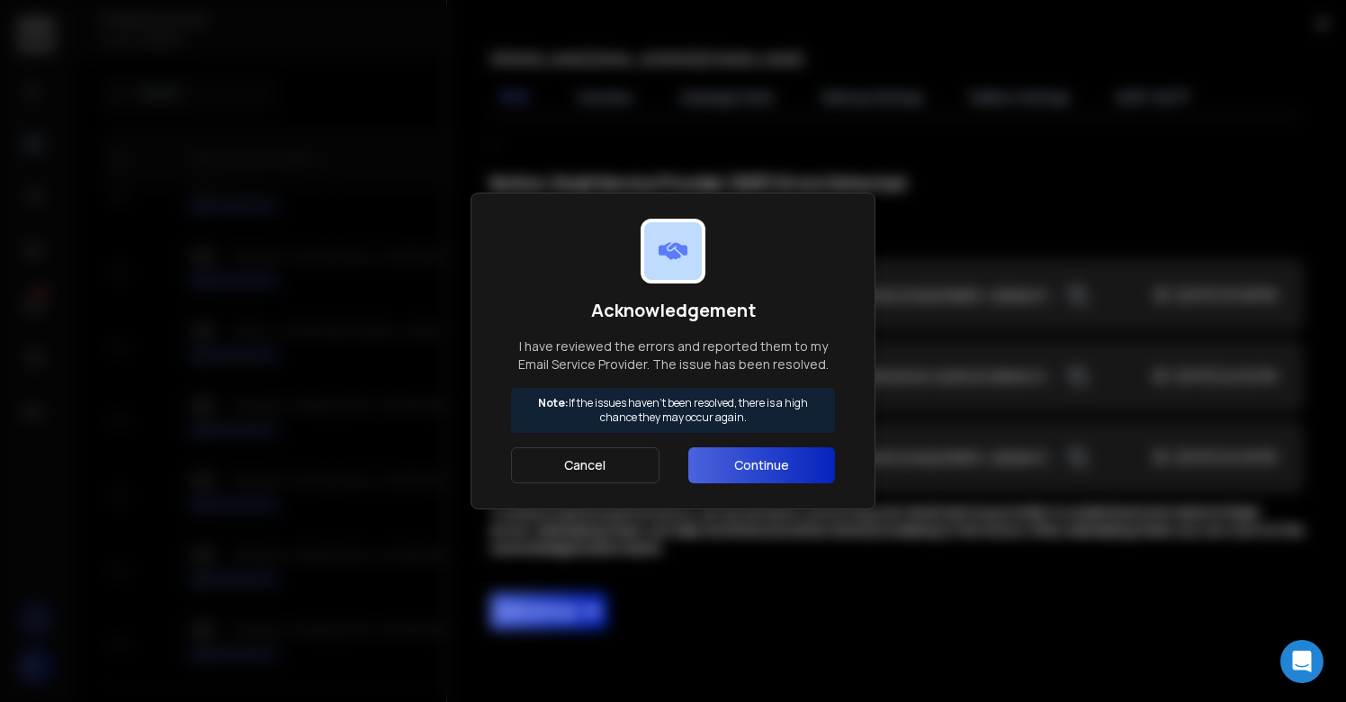
click at [778, 467] on button "Continue" at bounding box center [761, 465] width 147 height 36
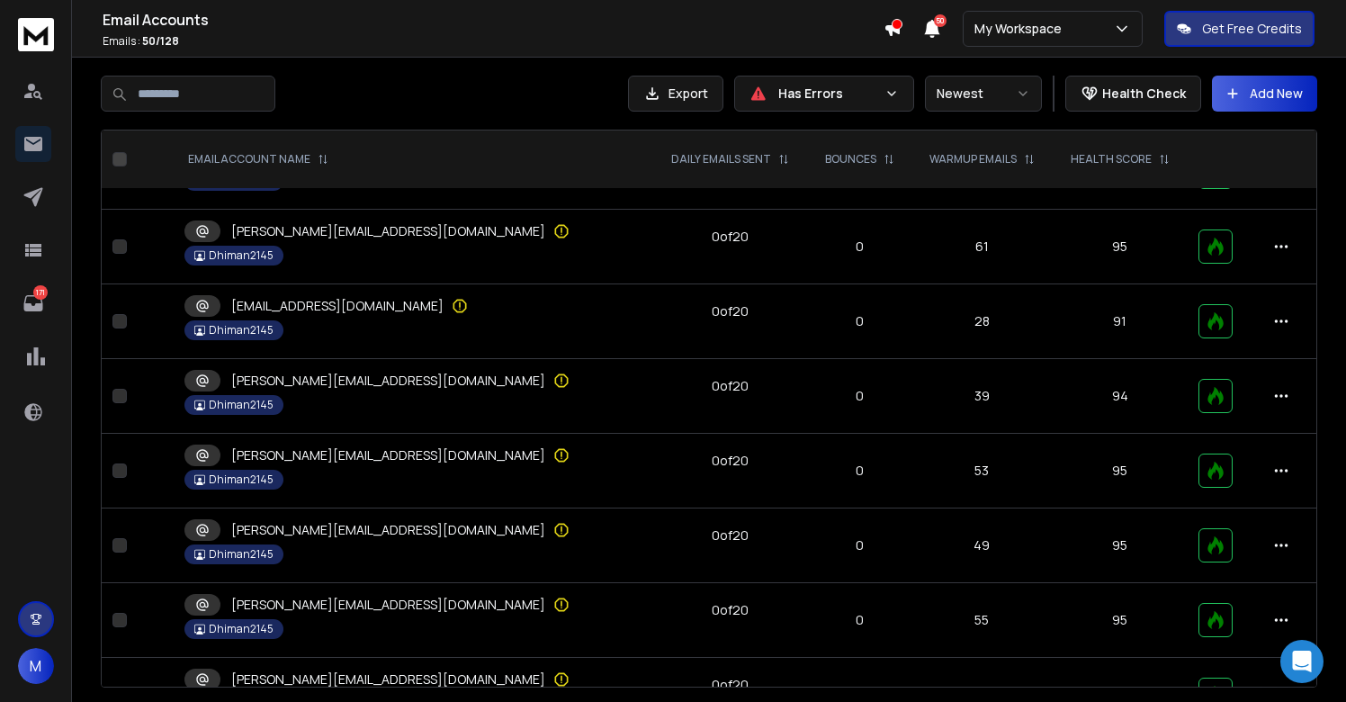
scroll to position [3213, 0]
click at [246, 428] on td "lynne@aism2ltd.online Dhiman2145" at bounding box center [414, 395] width 480 height 75
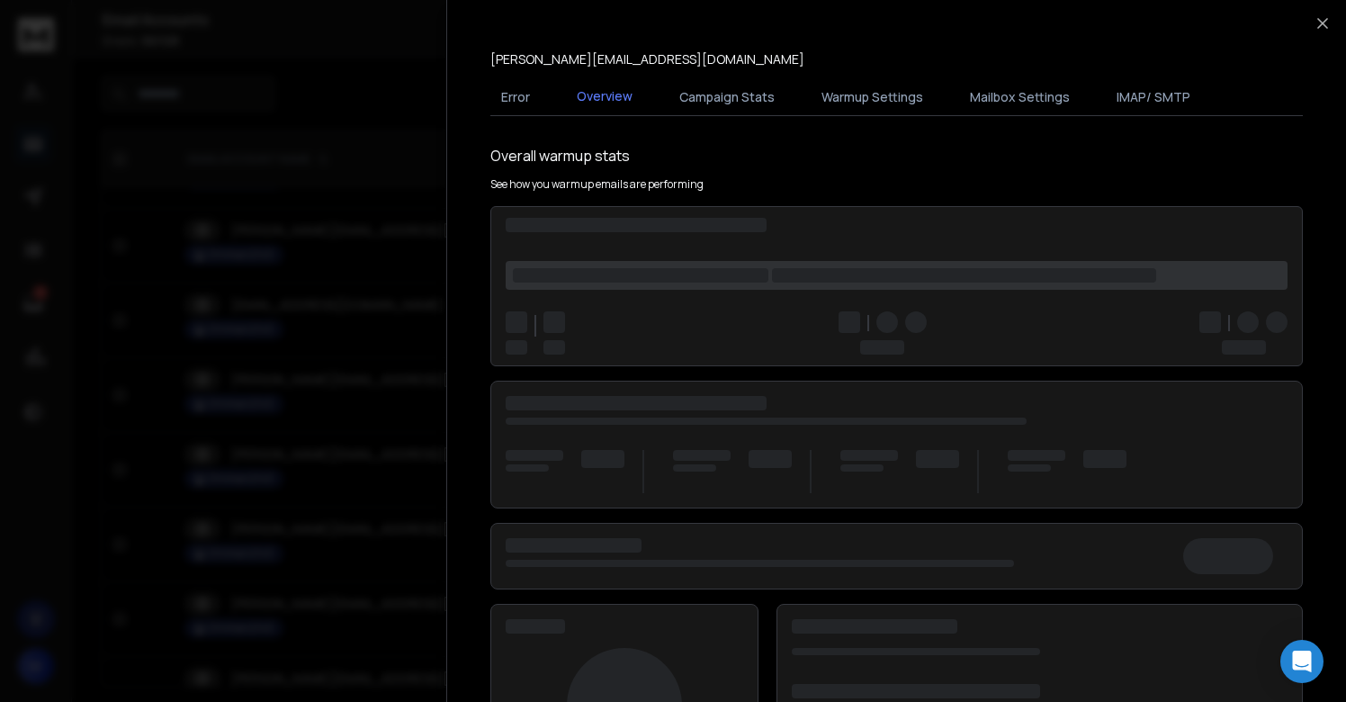
click at [403, 475] on div at bounding box center [673, 351] width 1346 height 702
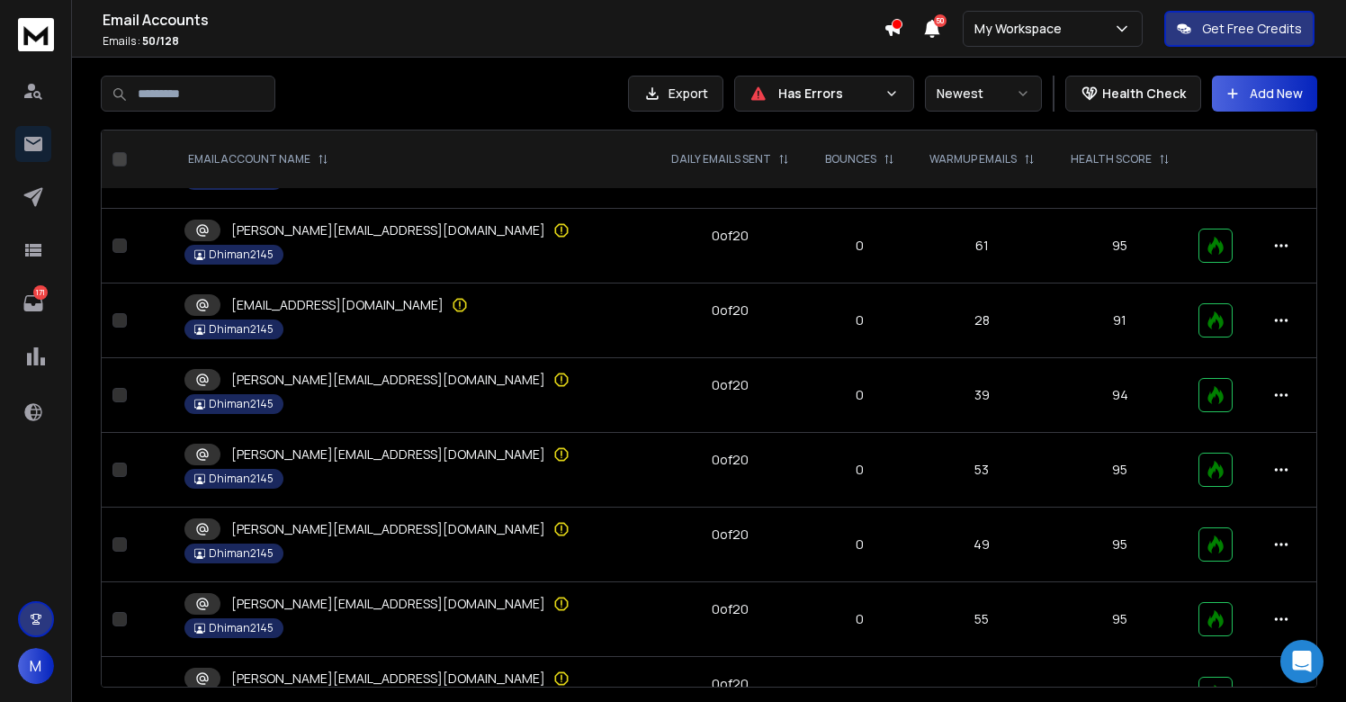
click at [352, 475] on div "Dhiman2145" at bounding box center [413, 479] width 458 height 20
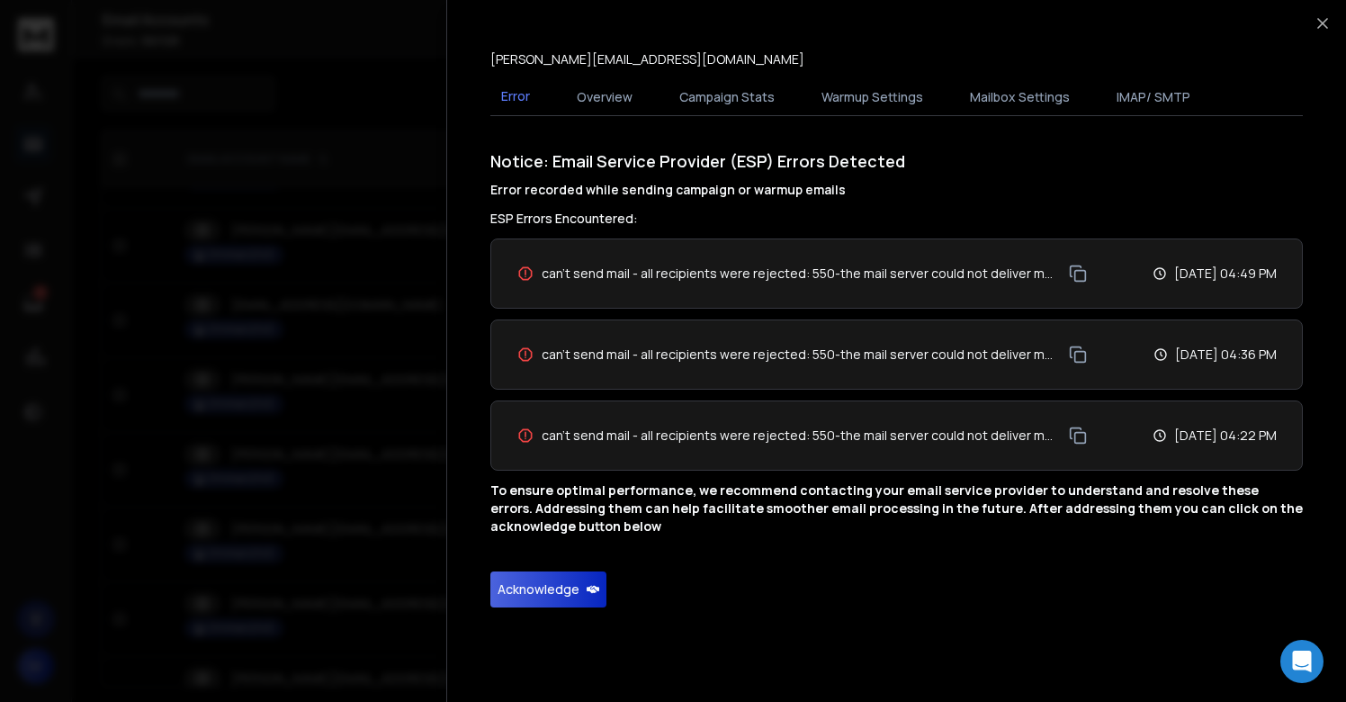
click at [551, 592] on button "Acknowledge" at bounding box center [548, 589] width 116 height 36
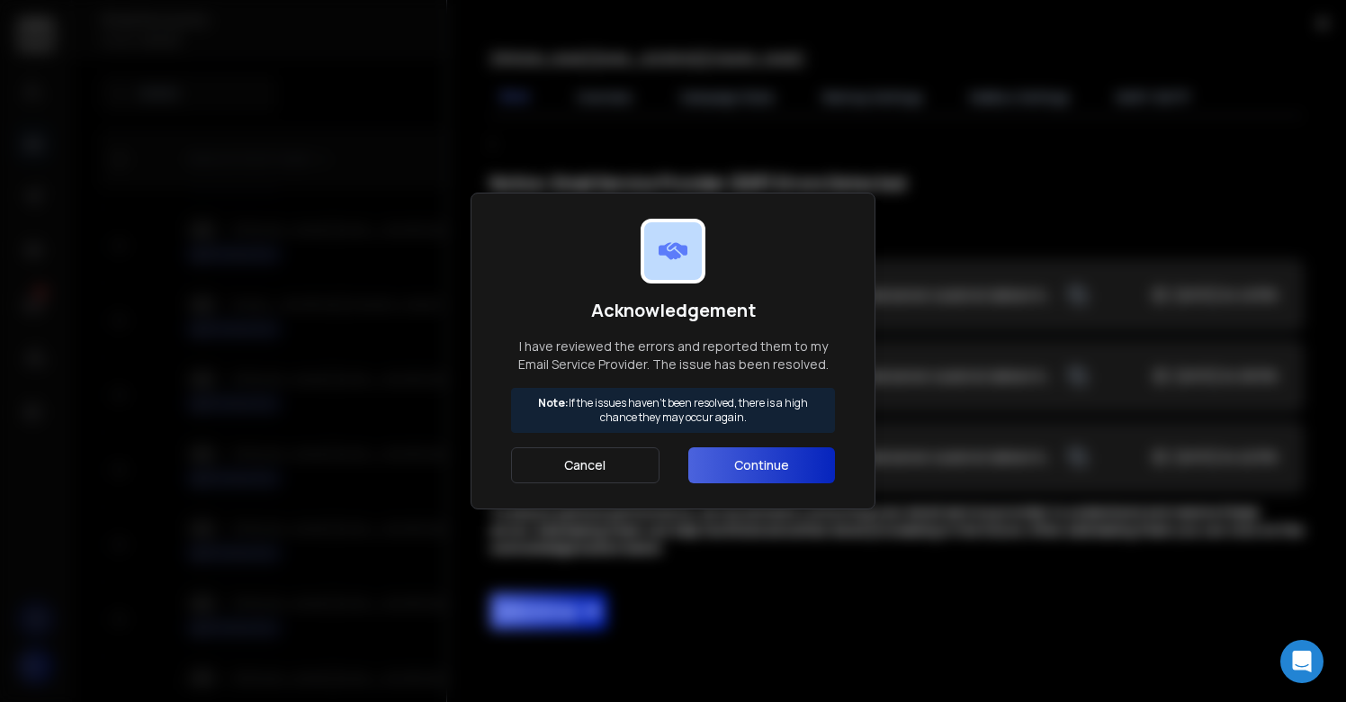
click at [723, 463] on button "Continue" at bounding box center [761, 465] width 147 height 36
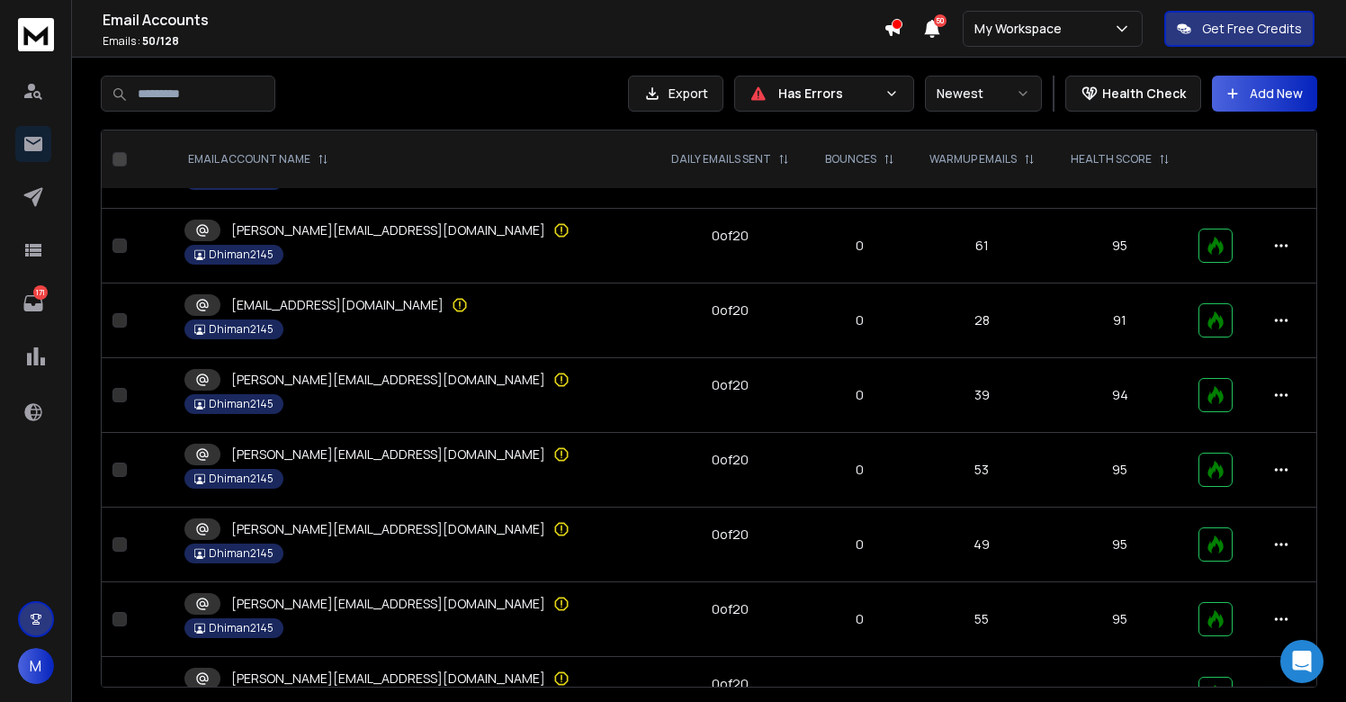
click at [400, 461] on div "lydia@aism2ltd.online" at bounding box center [413, 455] width 458 height 22
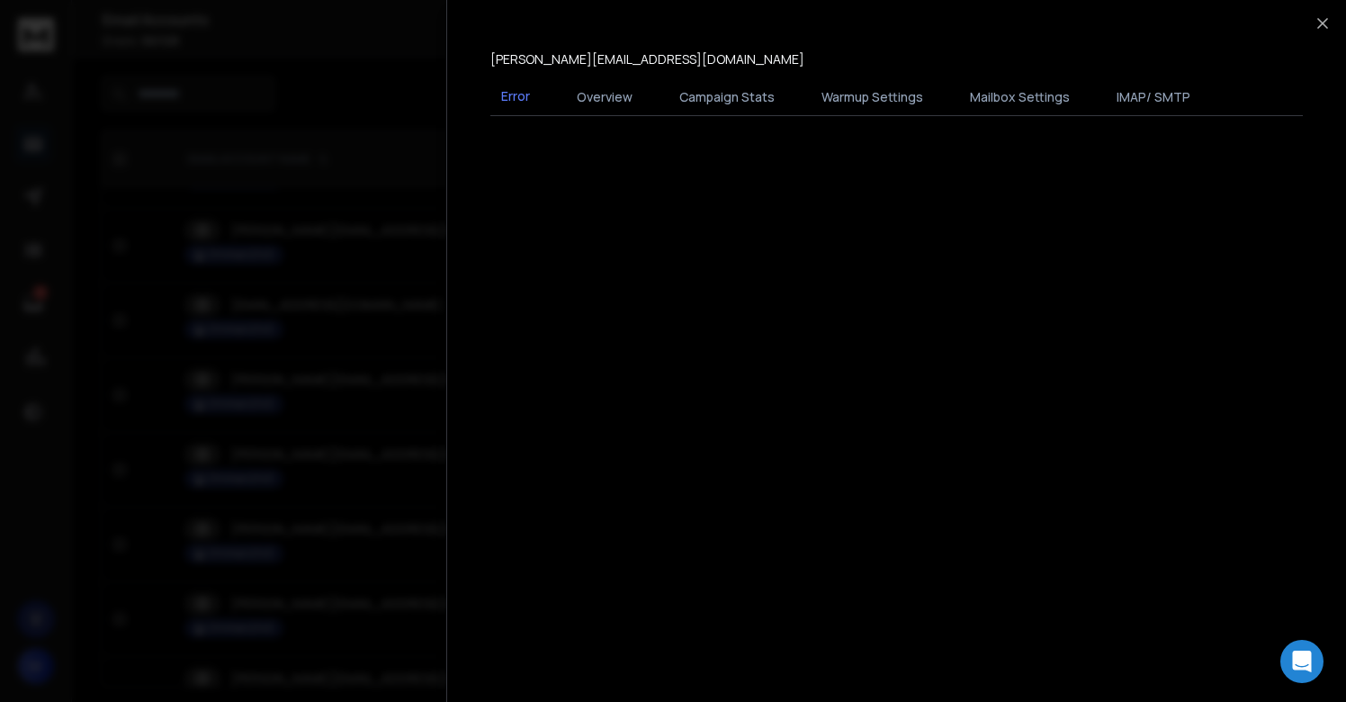
click at [400, 461] on div at bounding box center [673, 351] width 1346 height 702
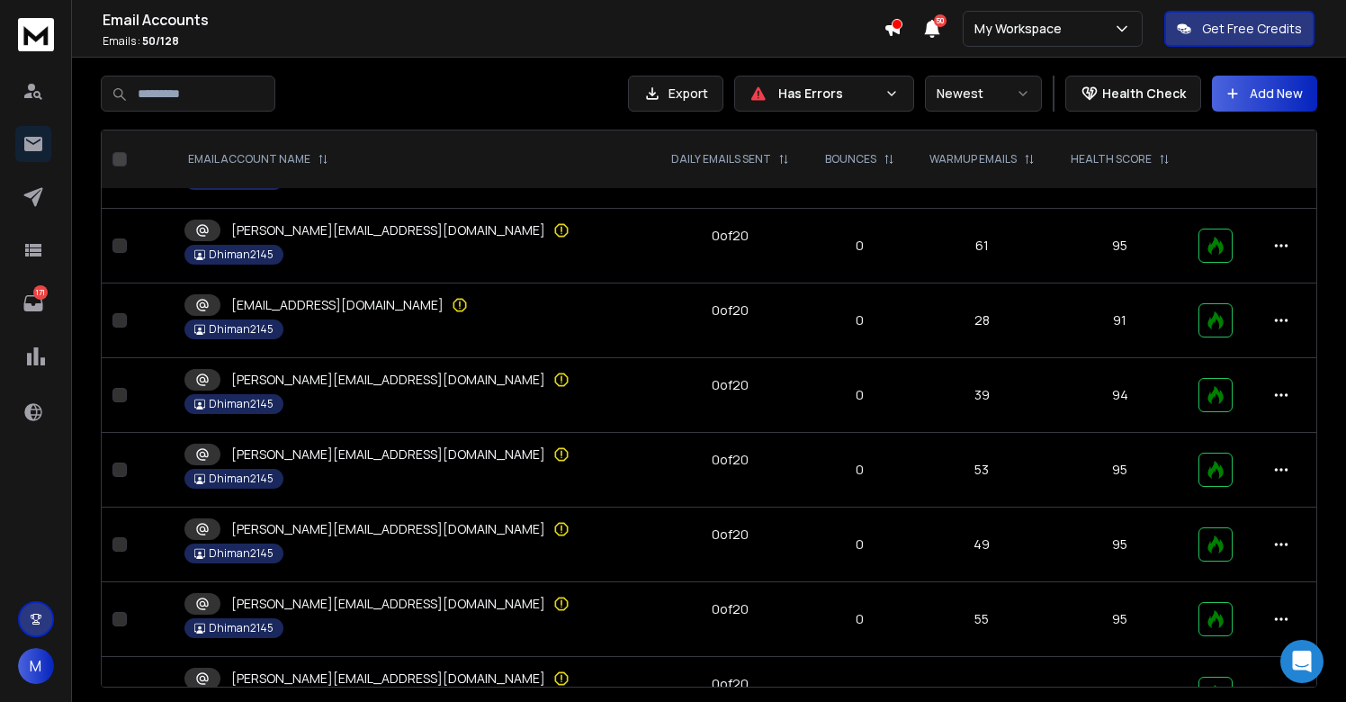
click at [349, 518] on div "louise@aism2ltd.online" at bounding box center [364, 529] width 361 height 22
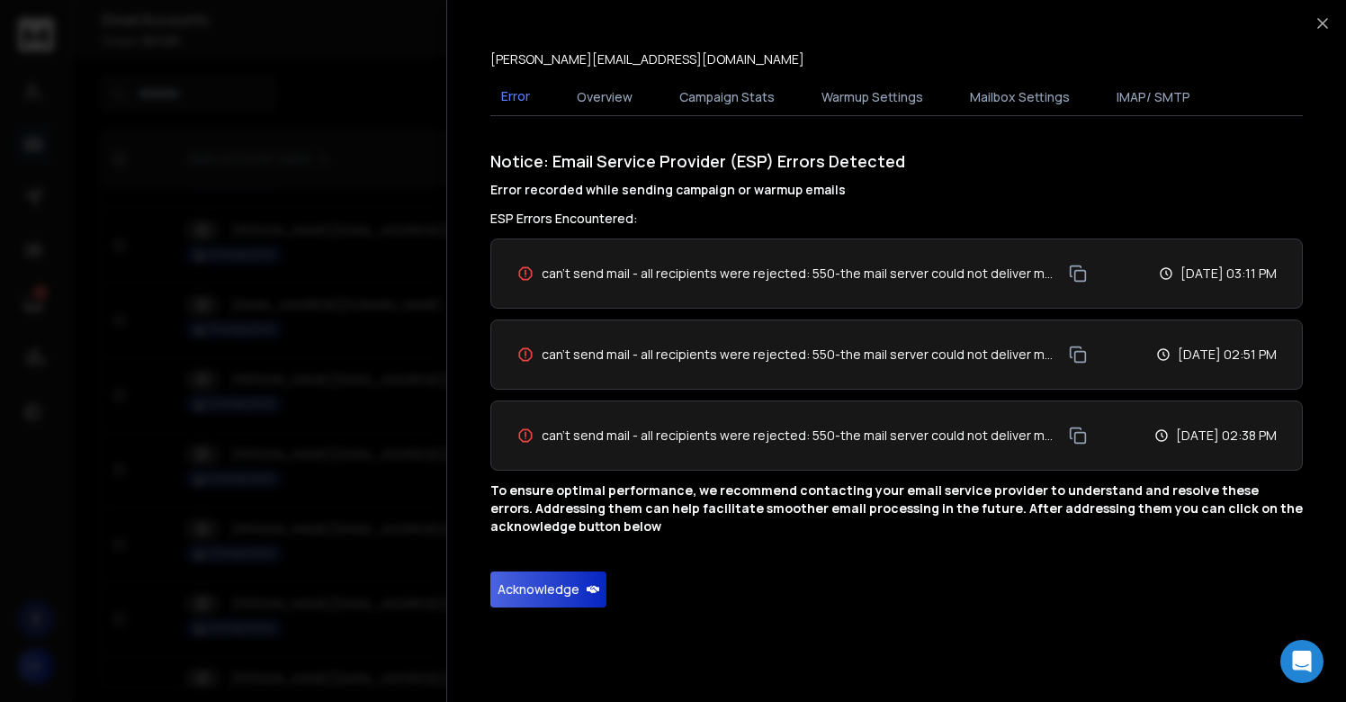
click at [534, 584] on button "Acknowledge" at bounding box center [548, 589] width 116 height 36
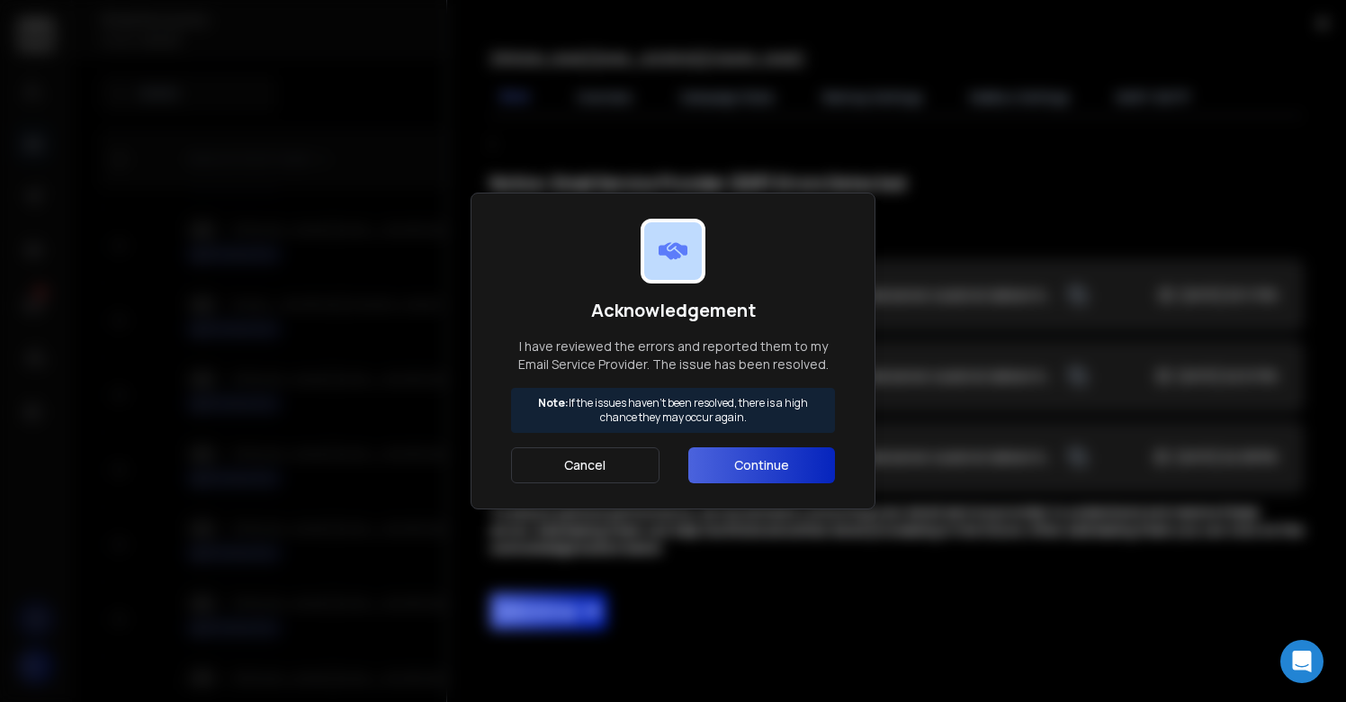
click at [747, 463] on button "Continue" at bounding box center [761, 465] width 147 height 36
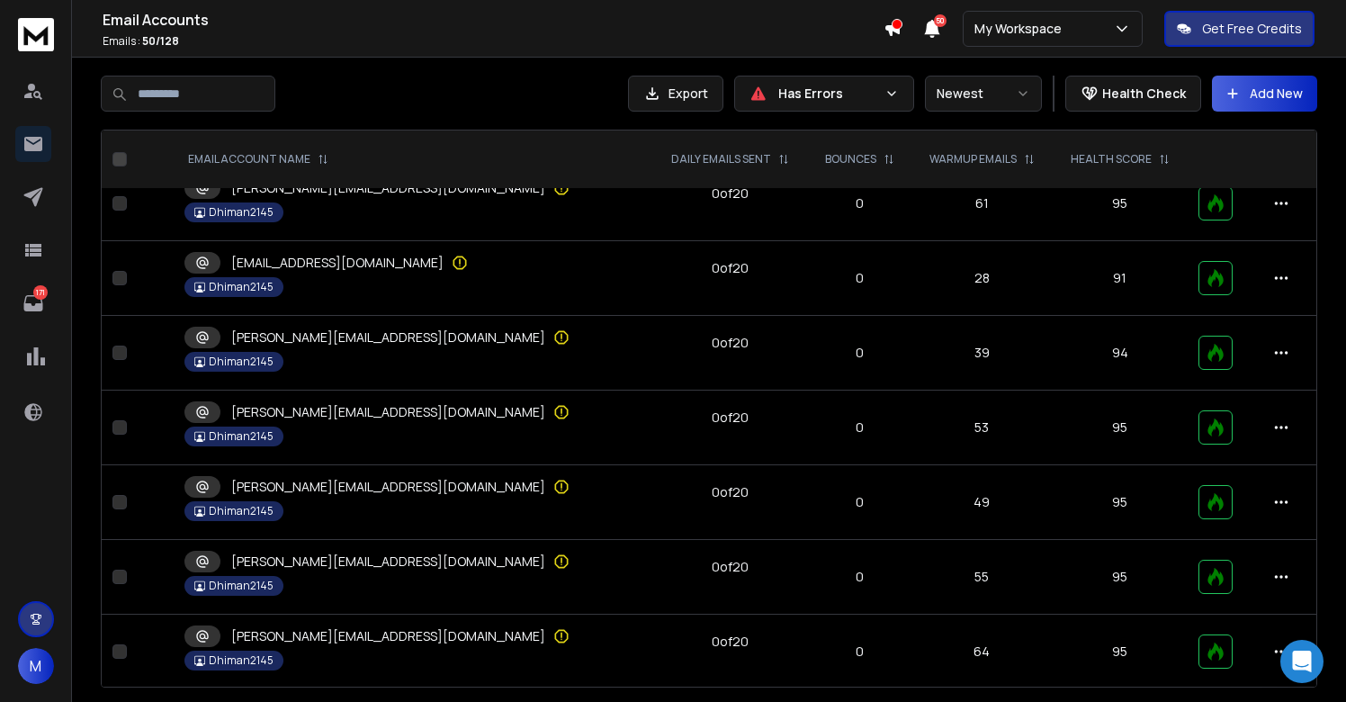
scroll to position [3278, 0]
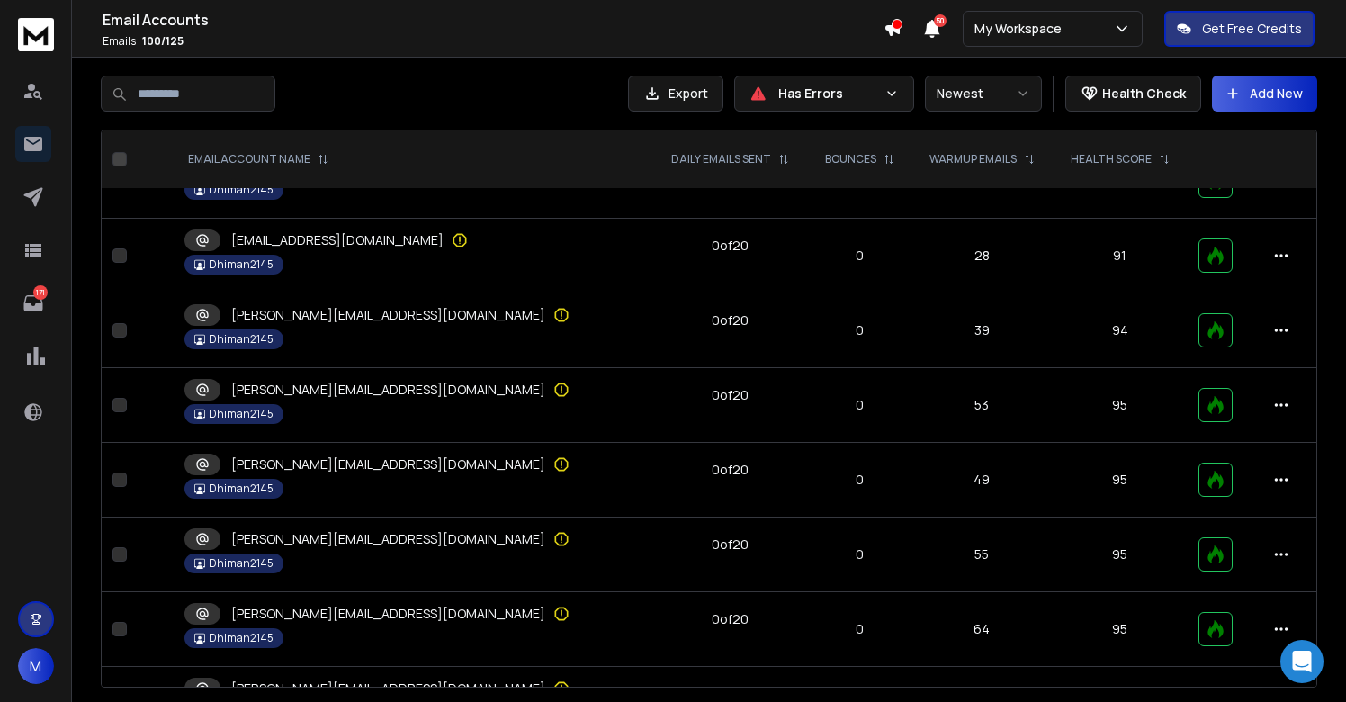
click at [286, 476] on td "louise@aism2ltd.online Dhiman2145" at bounding box center [414, 480] width 480 height 75
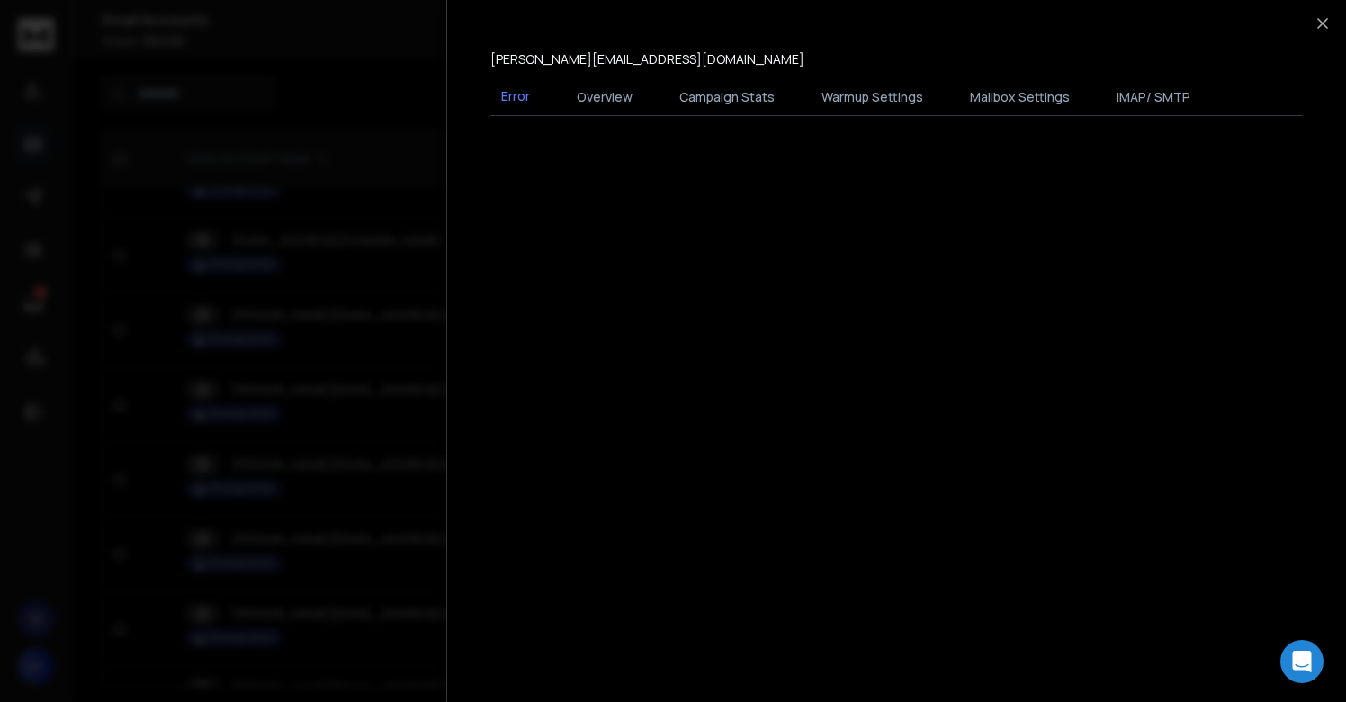
click at [348, 500] on div at bounding box center [673, 351] width 1346 height 702
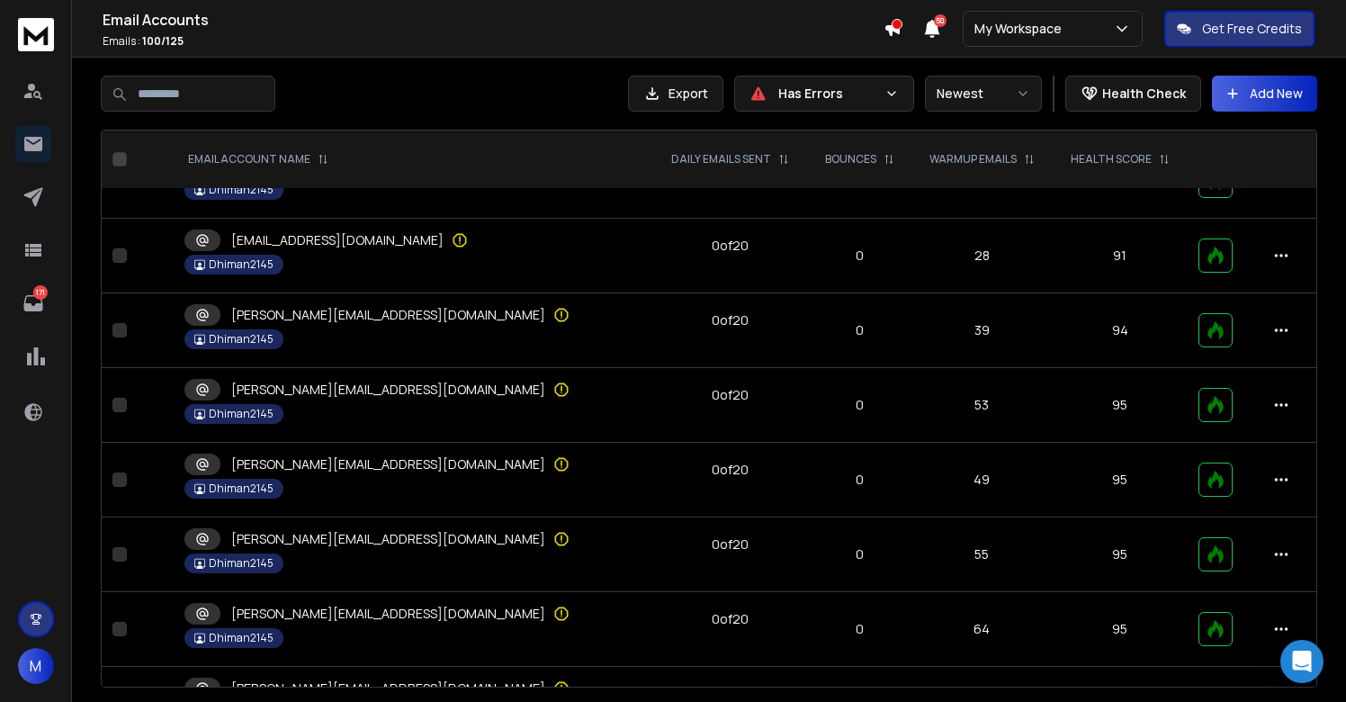
click at [348, 549] on div "lorraine@aism2ltd.online" at bounding box center [364, 539] width 361 height 22
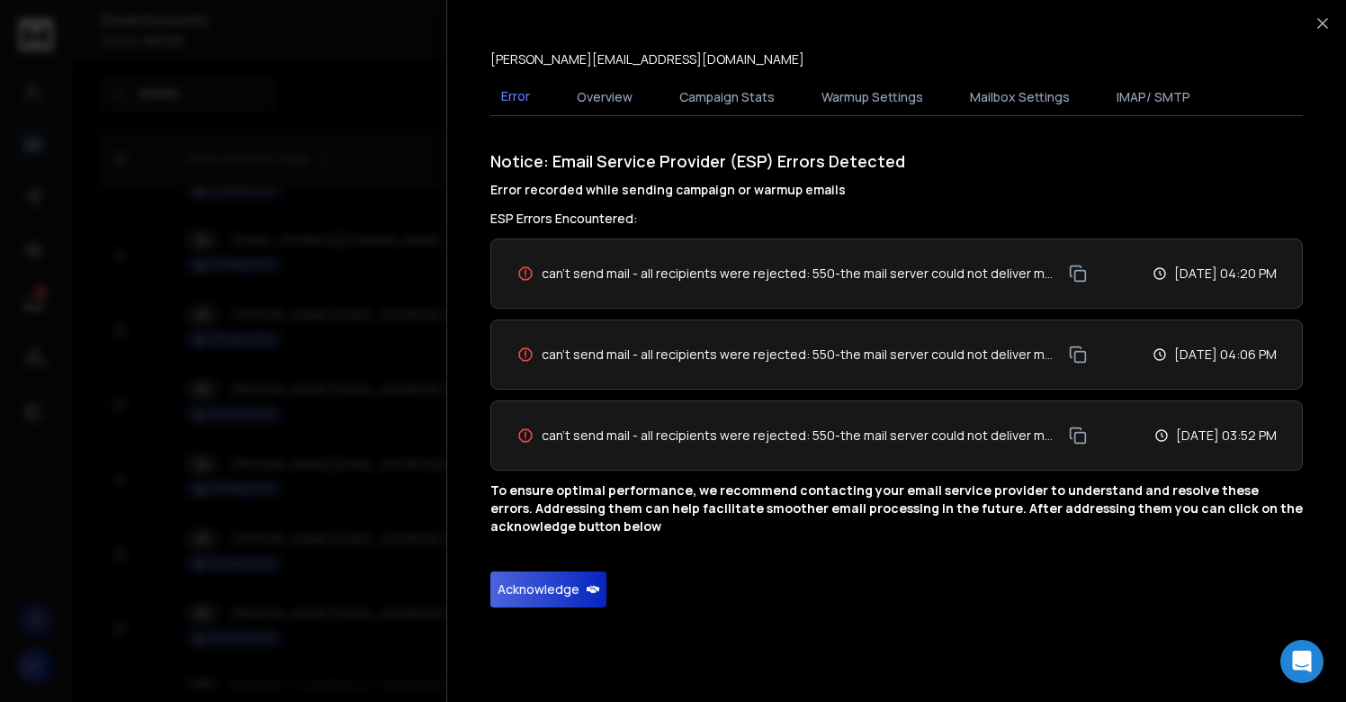
click at [527, 598] on button "Acknowledge" at bounding box center [548, 589] width 116 height 36
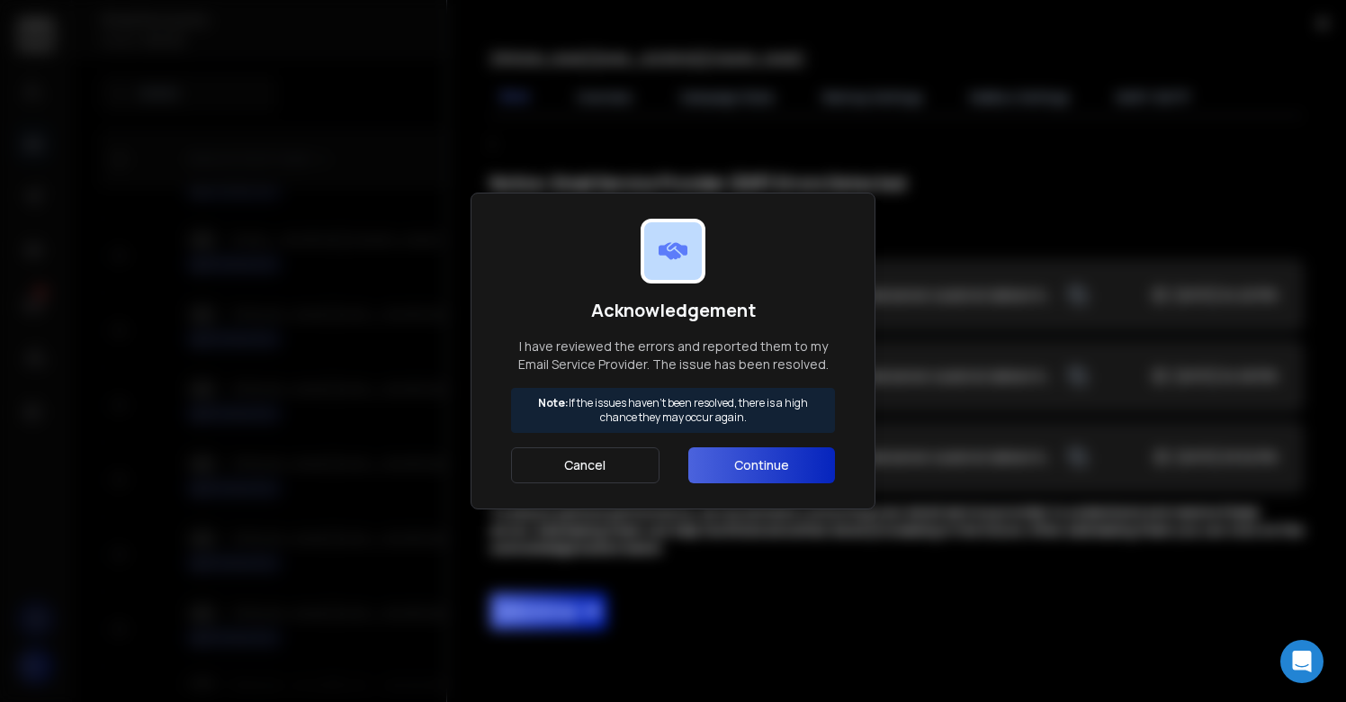
click at [744, 472] on button "Continue" at bounding box center [761, 465] width 147 height 36
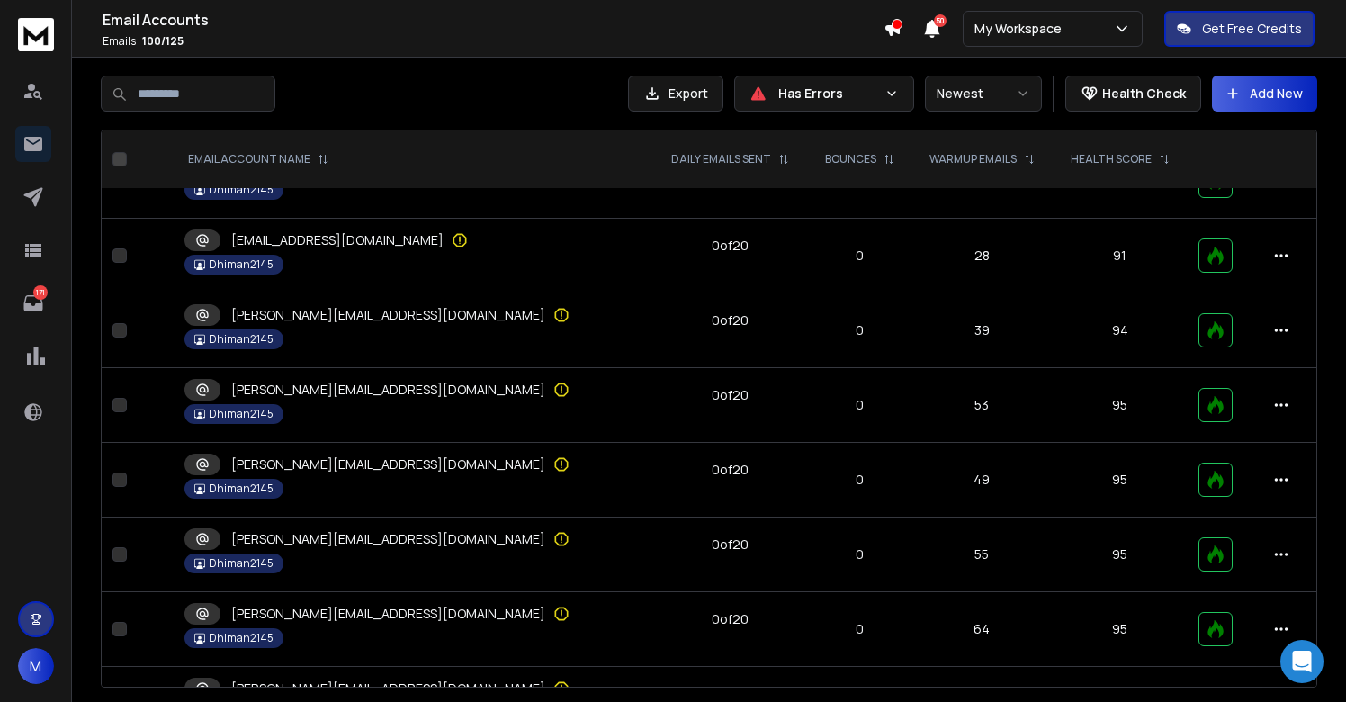
click at [362, 452] on td "louise@aism2ltd.online Dhiman2145" at bounding box center [414, 480] width 480 height 75
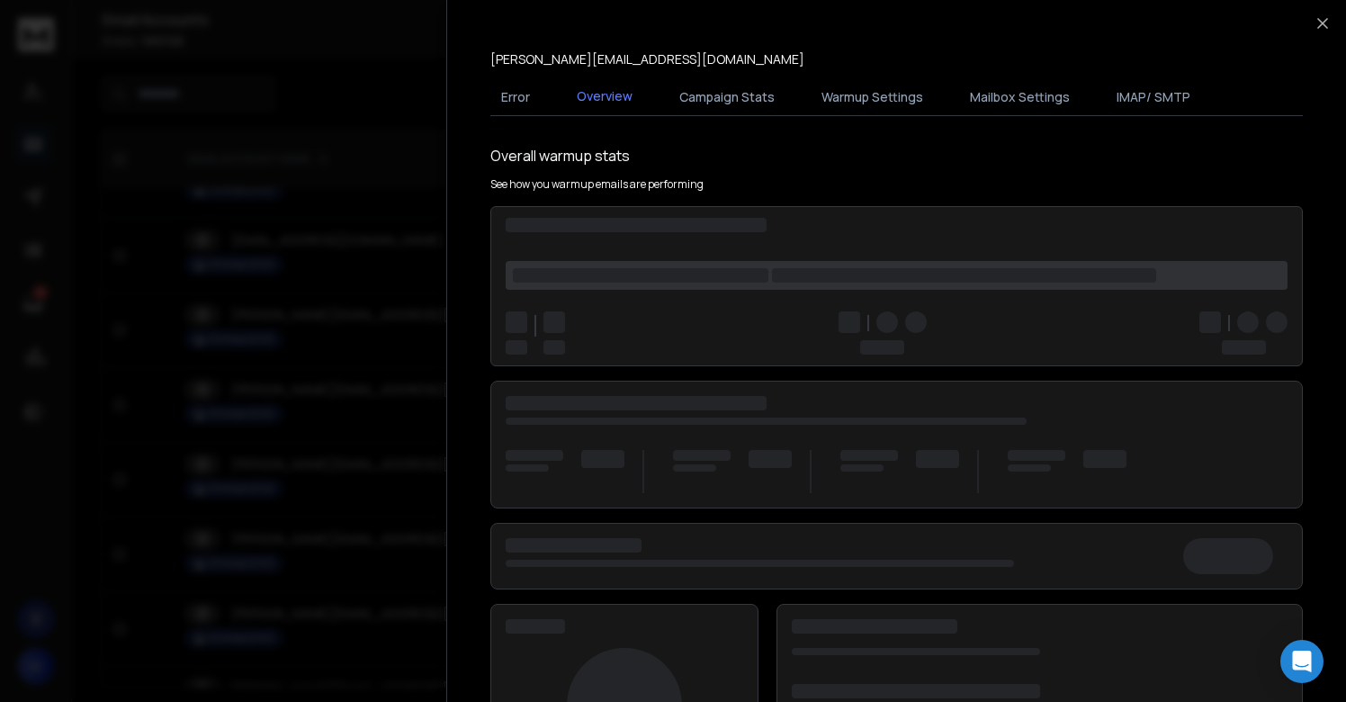
click at [269, 479] on div at bounding box center [673, 351] width 1346 height 702
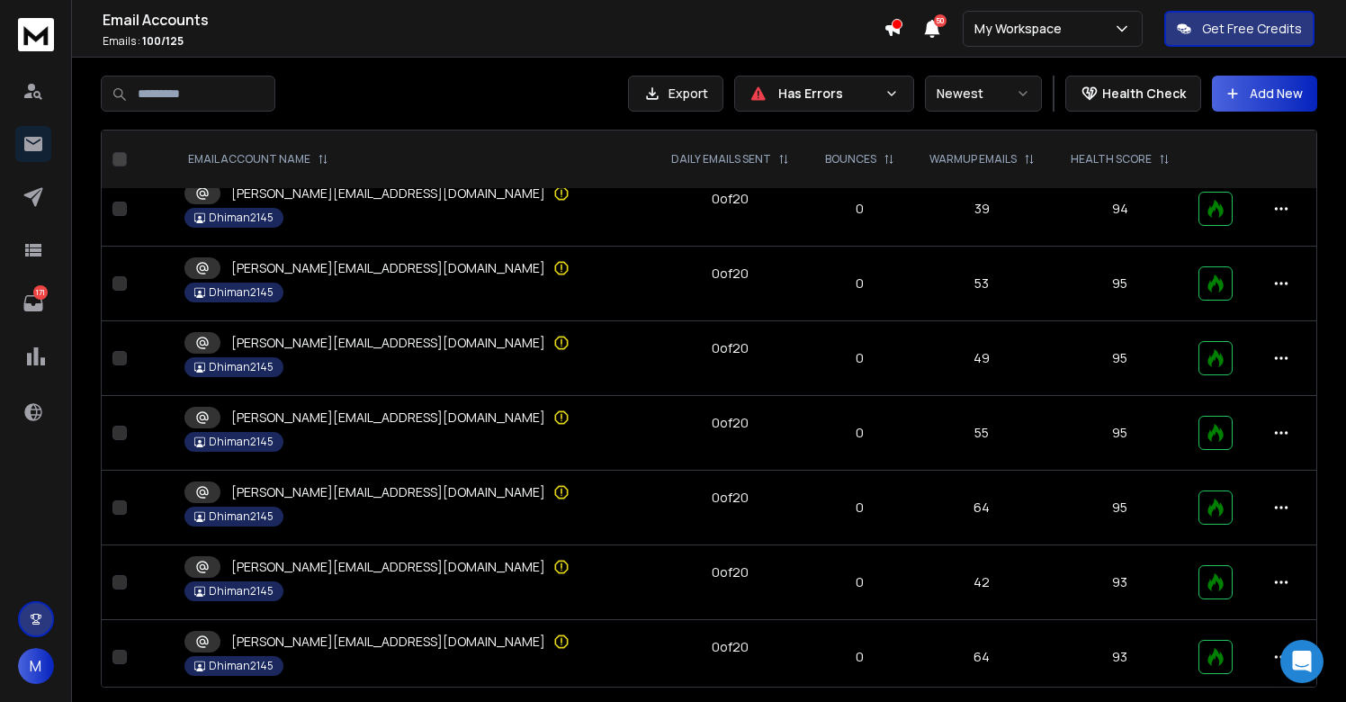
scroll to position [3401, 0]
click at [308, 497] on p "lisa@aism2ltd.online" at bounding box center [388, 491] width 314 height 18
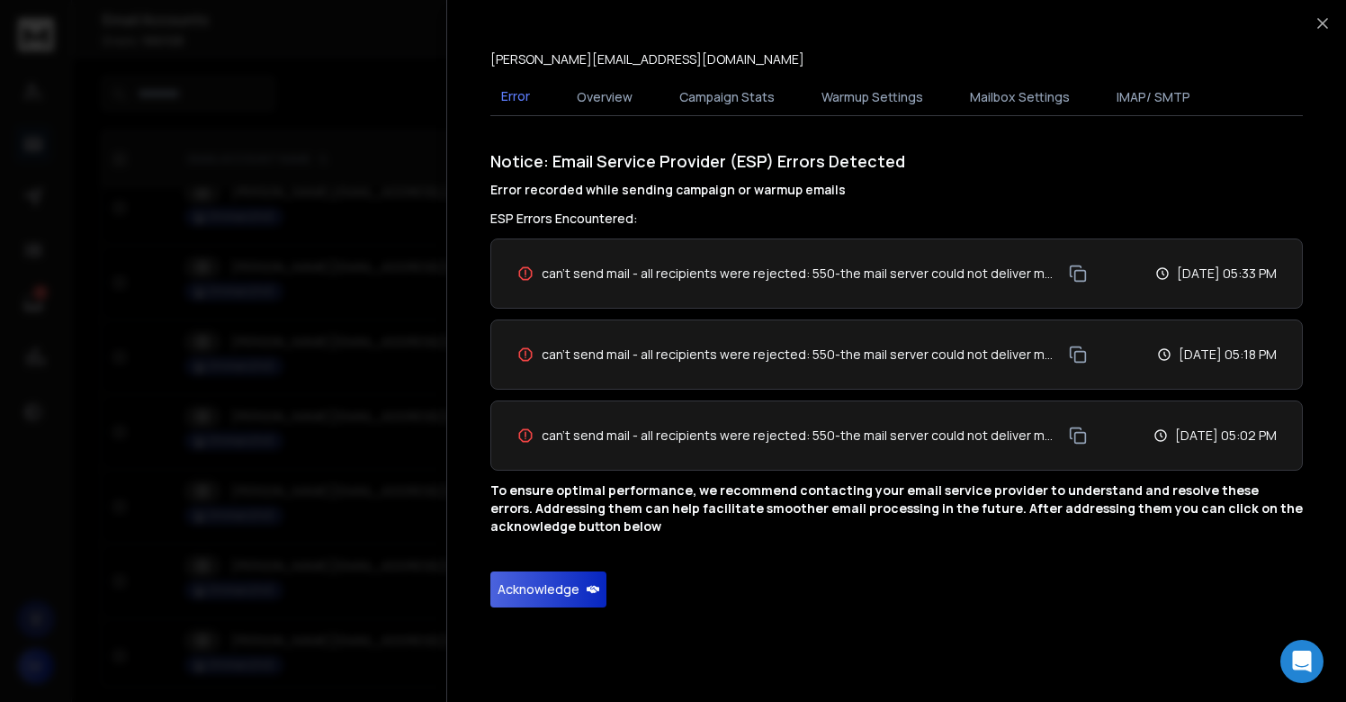
click at [524, 587] on button "Acknowledge" at bounding box center [548, 589] width 116 height 36
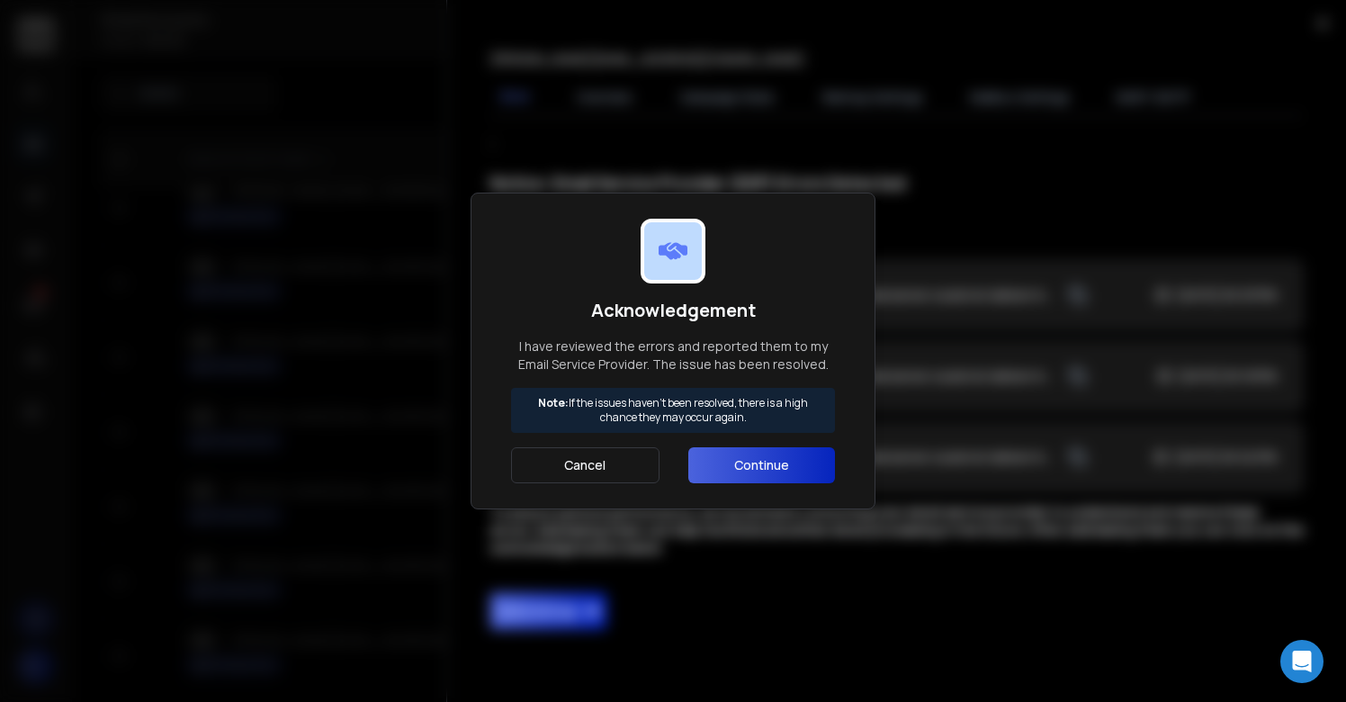
click at [756, 458] on button "Continue" at bounding box center [761, 465] width 147 height 36
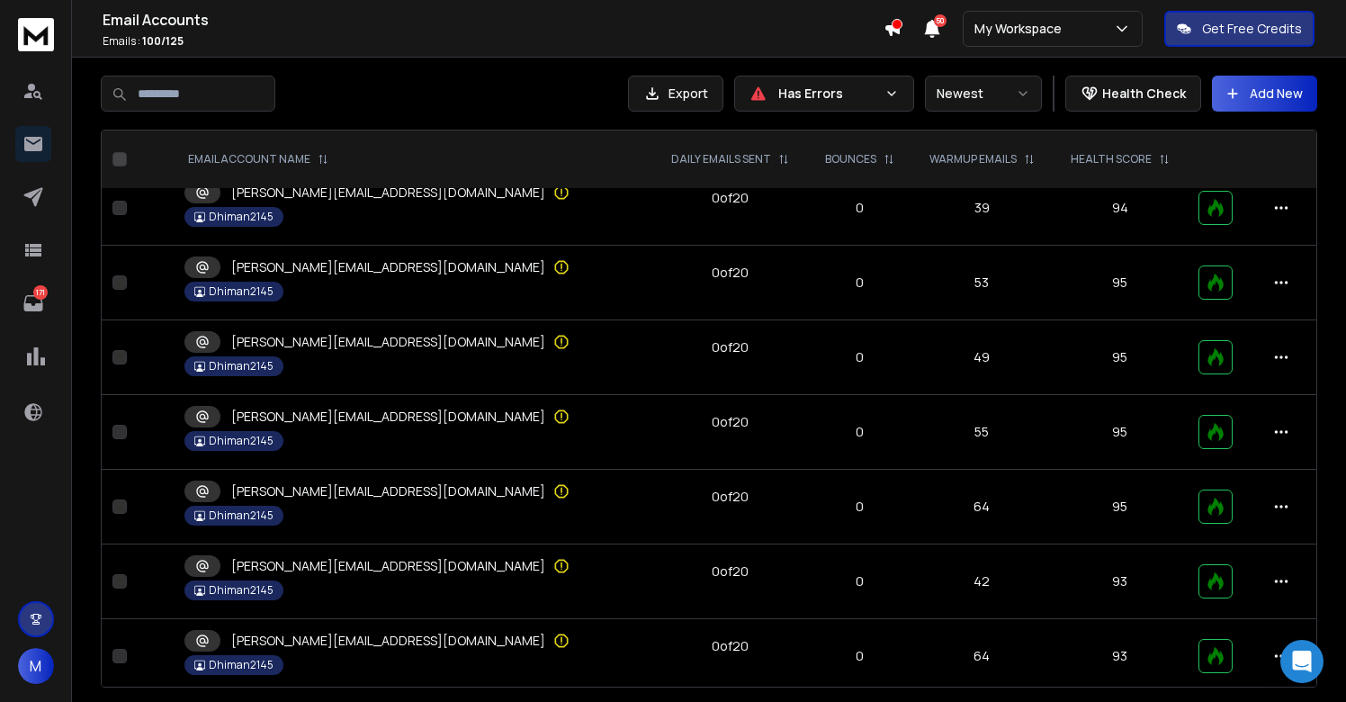
click at [808, 458] on td "0" at bounding box center [859, 432] width 103 height 75
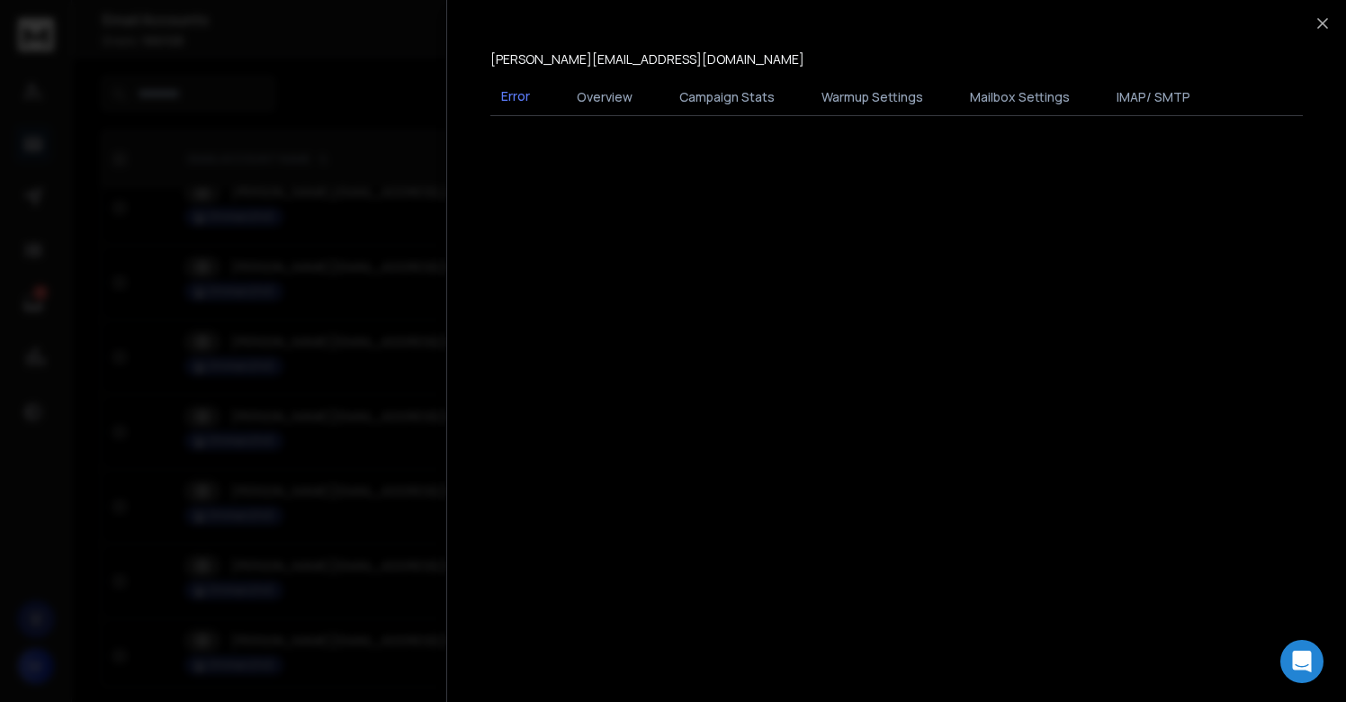
click at [355, 435] on div at bounding box center [673, 351] width 1346 height 702
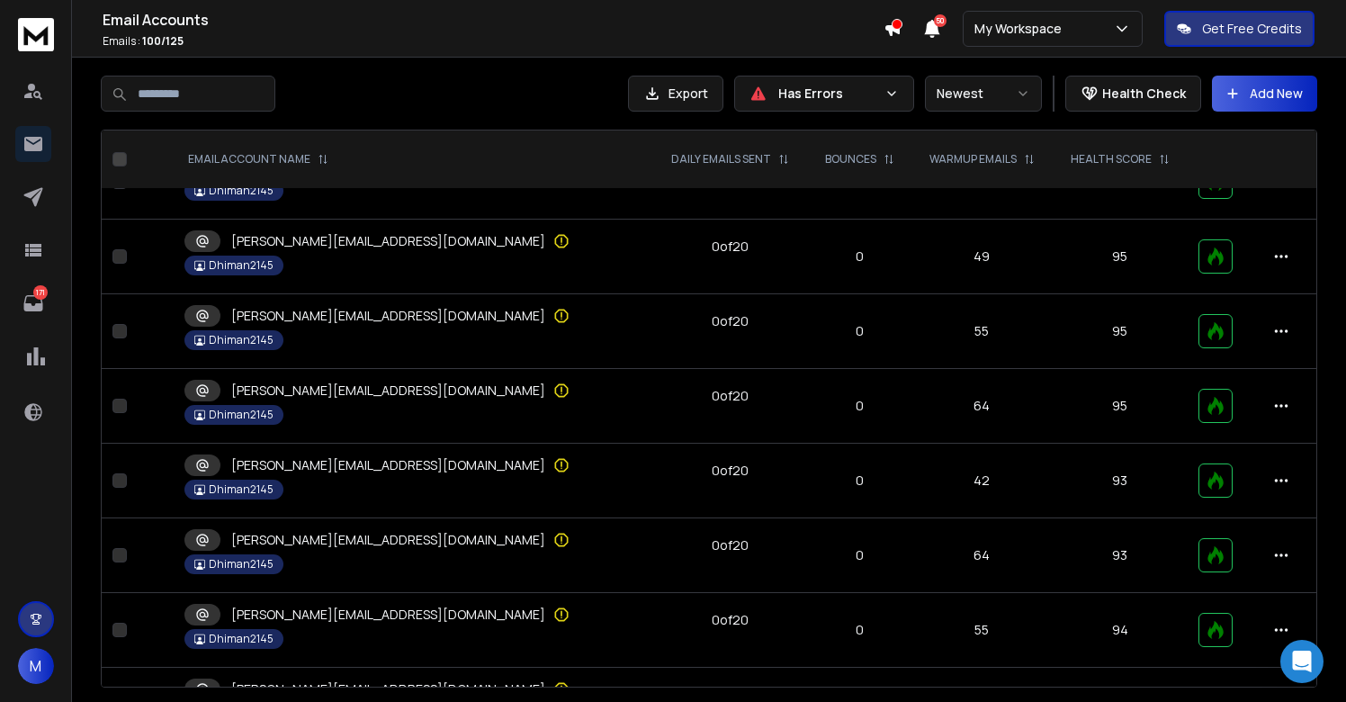
scroll to position [3506, 0]
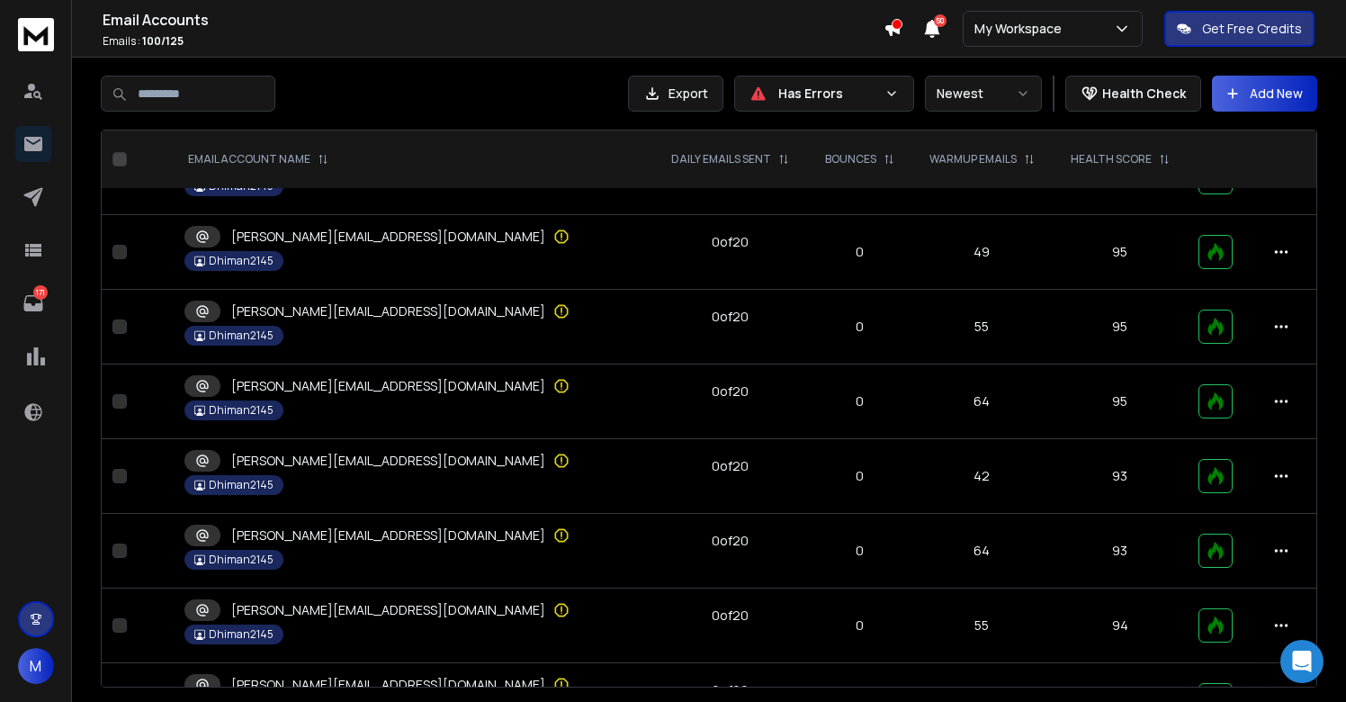
click at [311, 467] on p "libby@aism2ltd.online" at bounding box center [388, 461] width 314 height 18
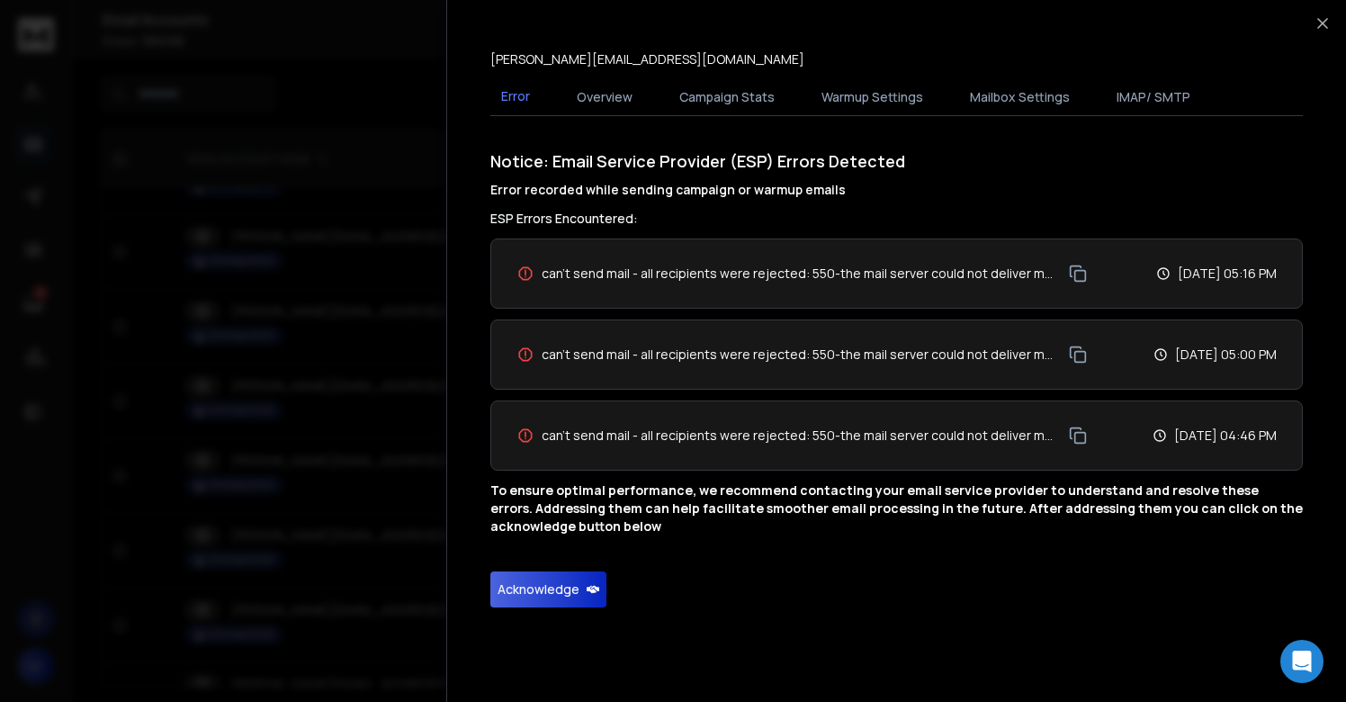
click at [542, 597] on button "Acknowledge" at bounding box center [548, 589] width 116 height 36
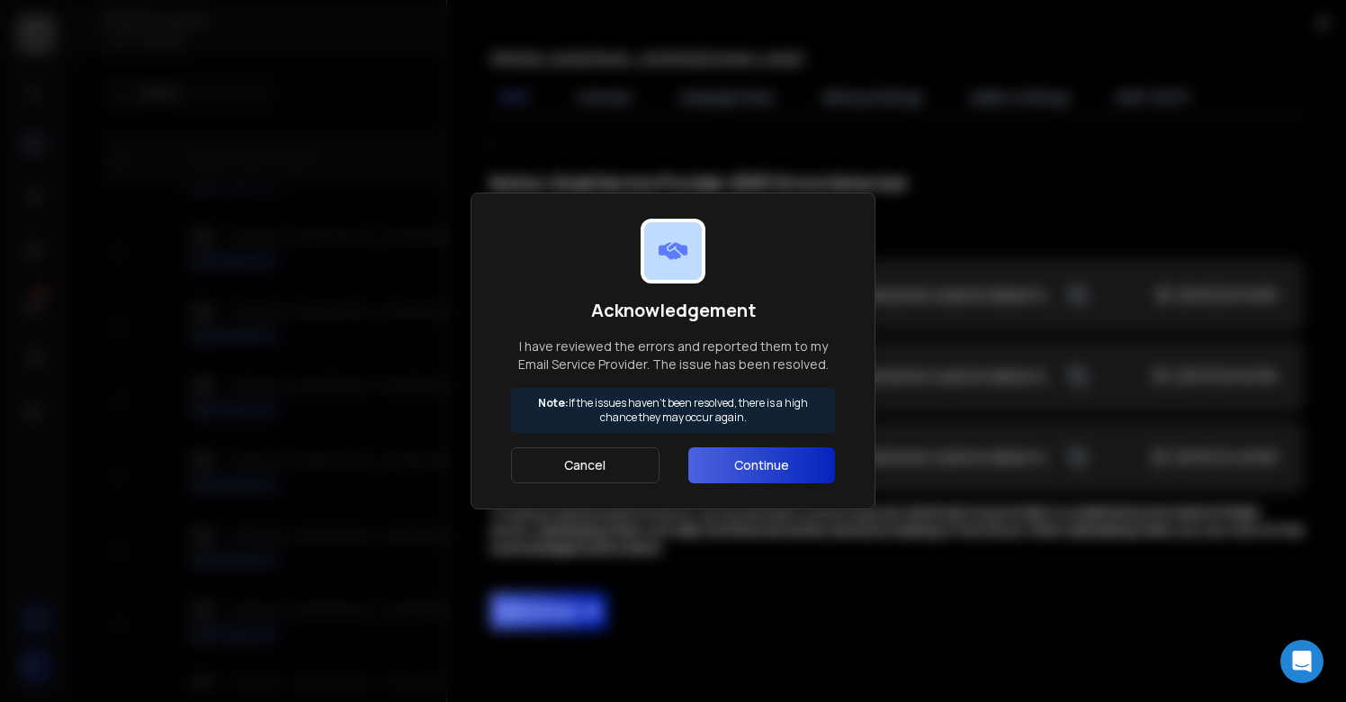
click at [754, 462] on button "Continue" at bounding box center [761, 465] width 147 height 36
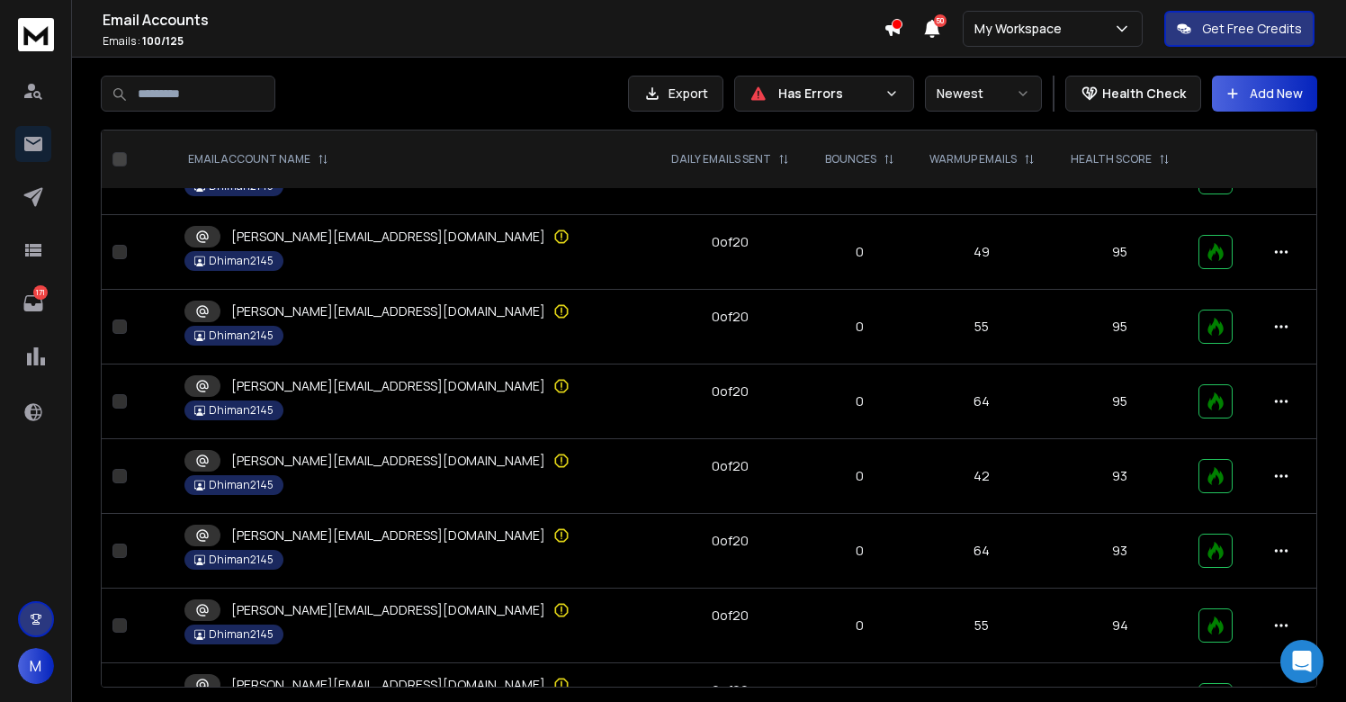
scroll to position [3301, 0]
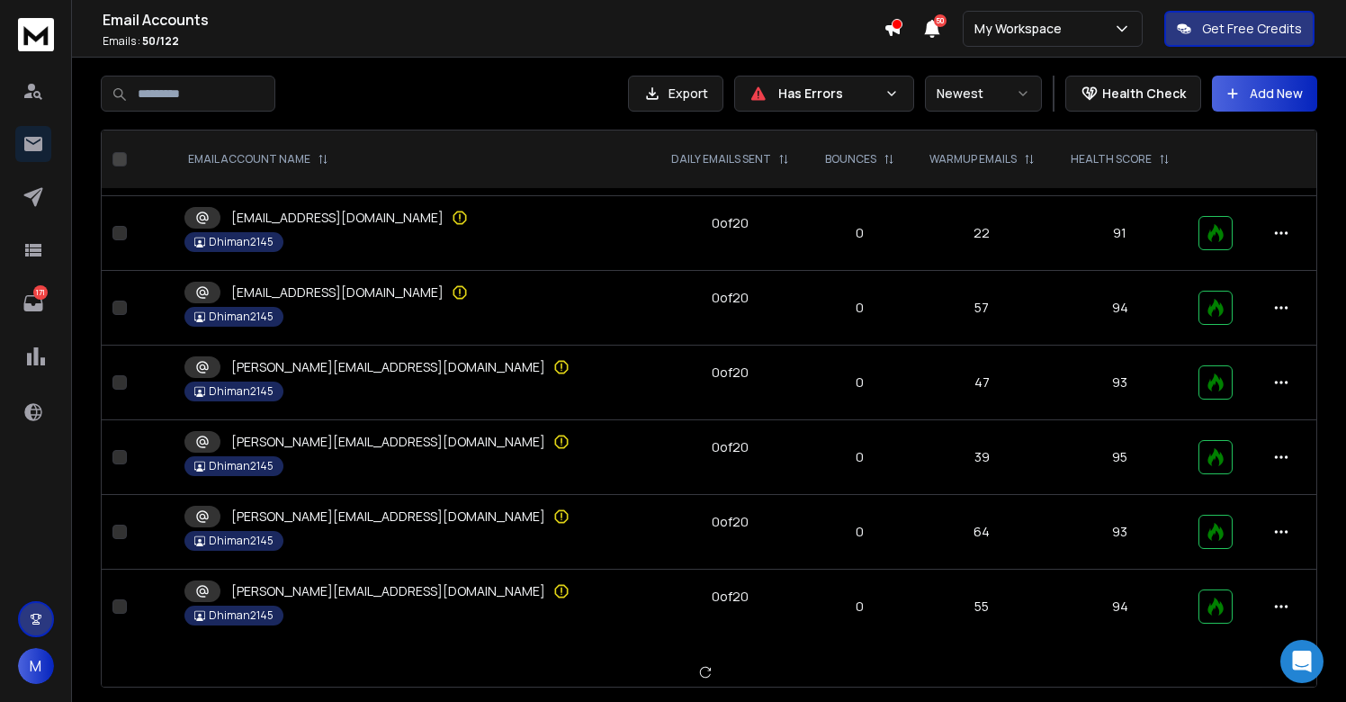
click at [343, 535] on div "Dhiman2145" at bounding box center [413, 541] width 458 height 20
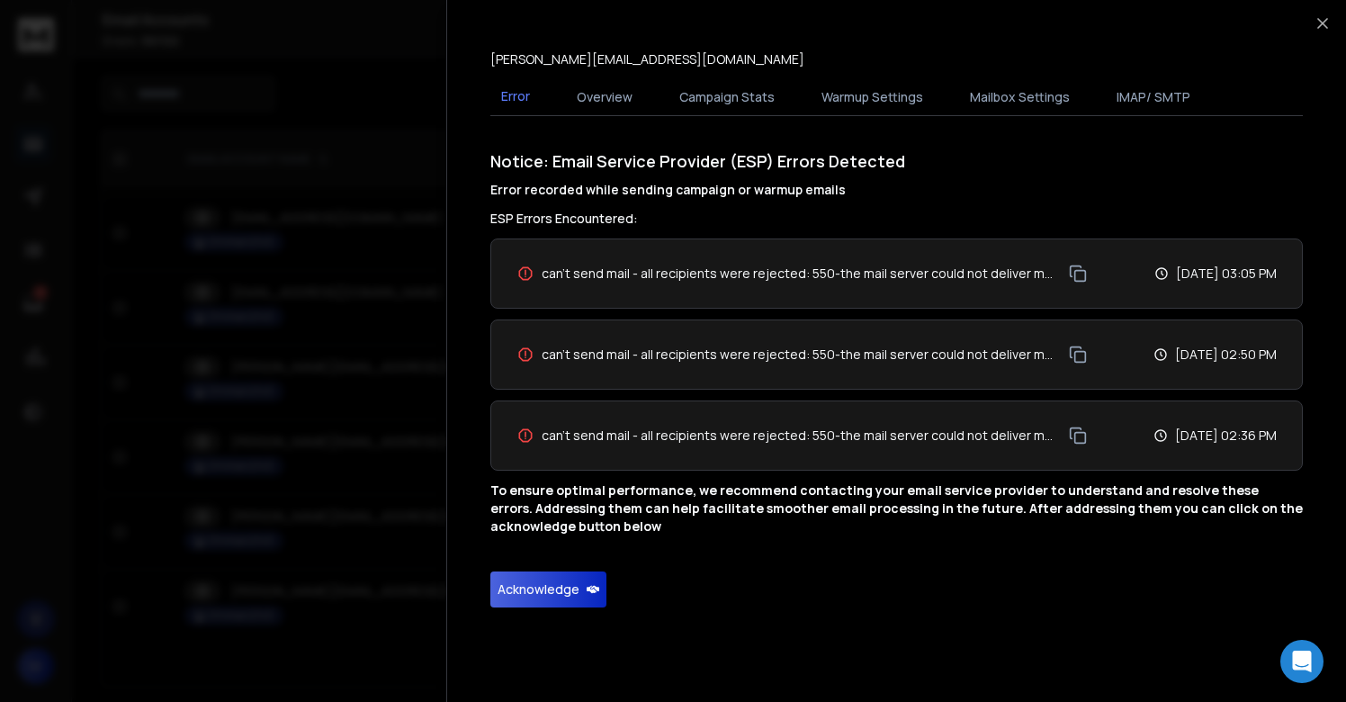
click at [509, 588] on button "Acknowledge" at bounding box center [548, 589] width 116 height 36
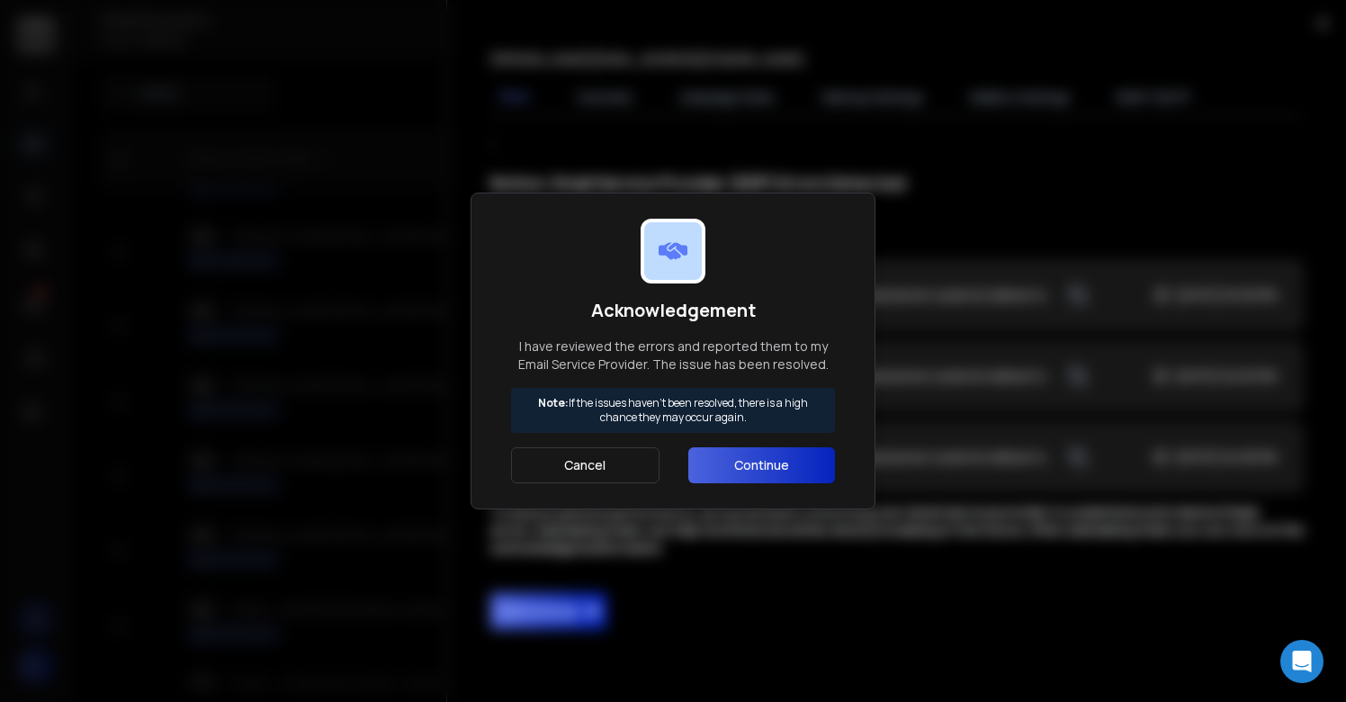
click at [707, 471] on button "Continue" at bounding box center [761, 465] width 147 height 36
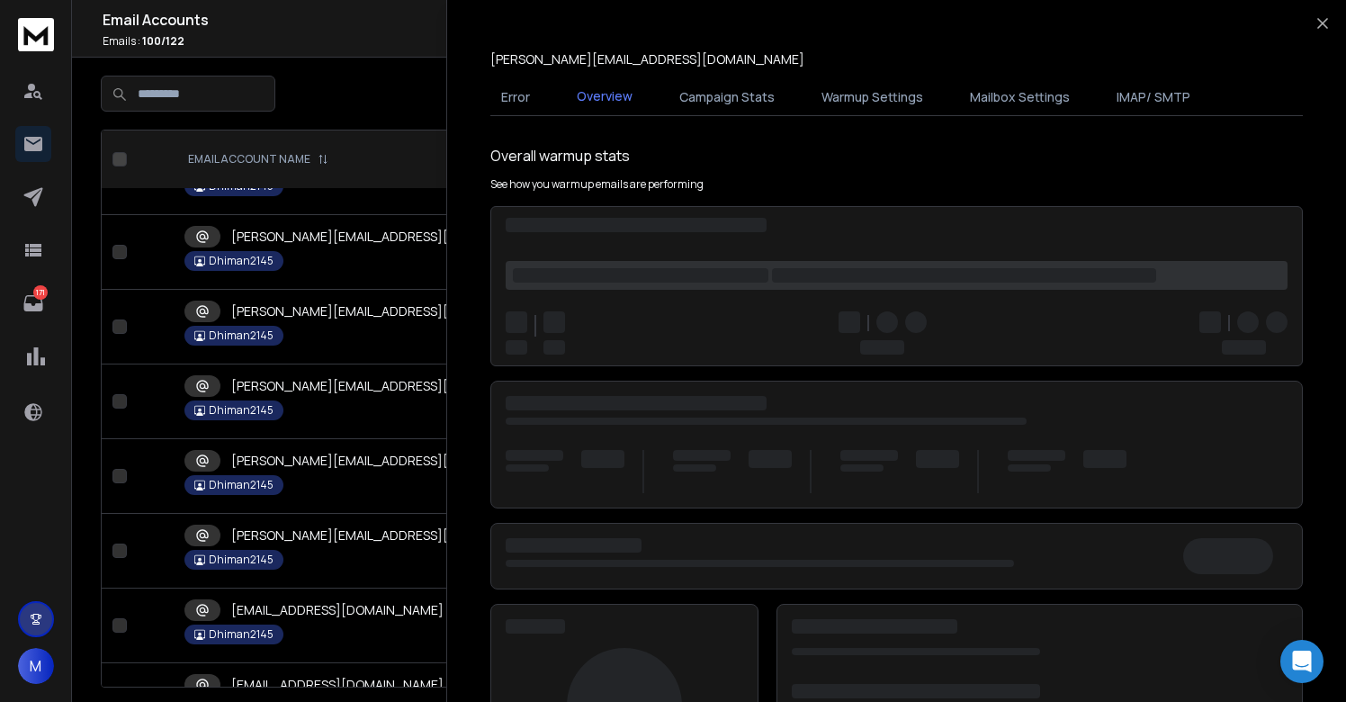
scroll to position [3301, 0]
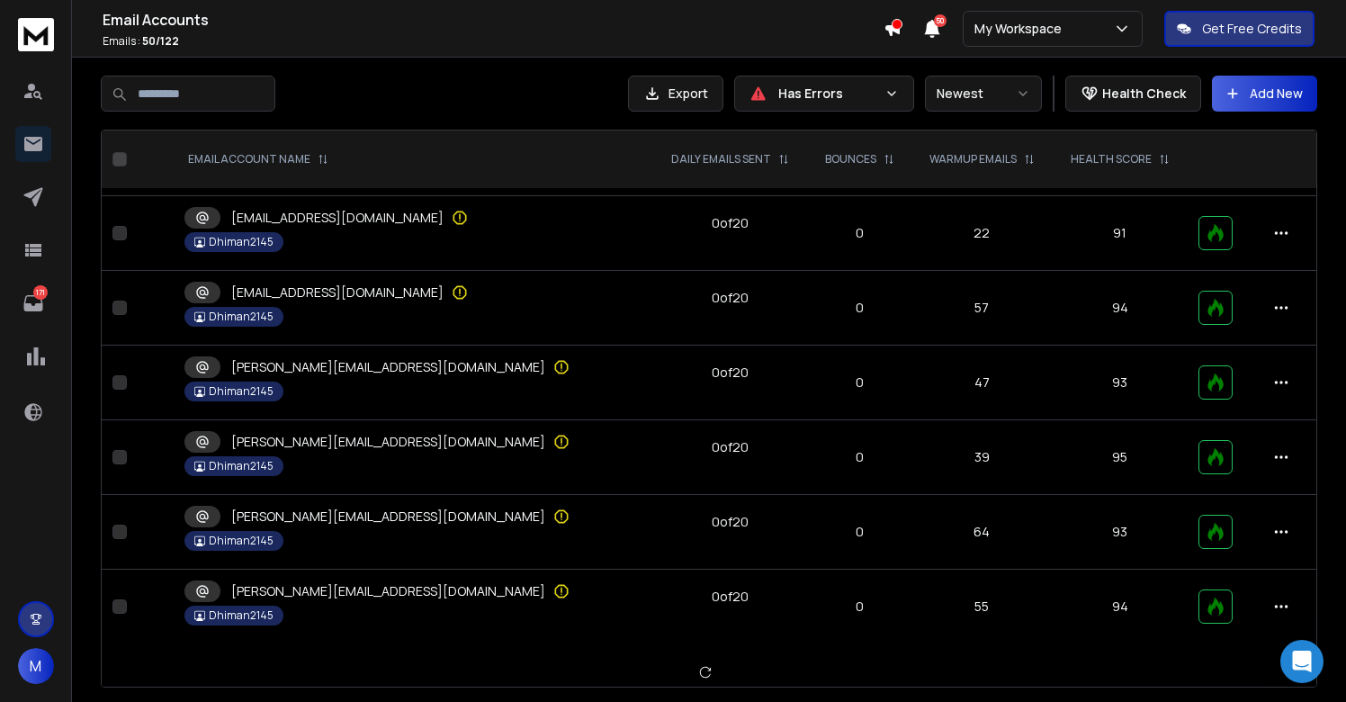
click at [337, 483] on td "lilian@aism2ltd.online Dhiman2145" at bounding box center [414, 457] width 480 height 75
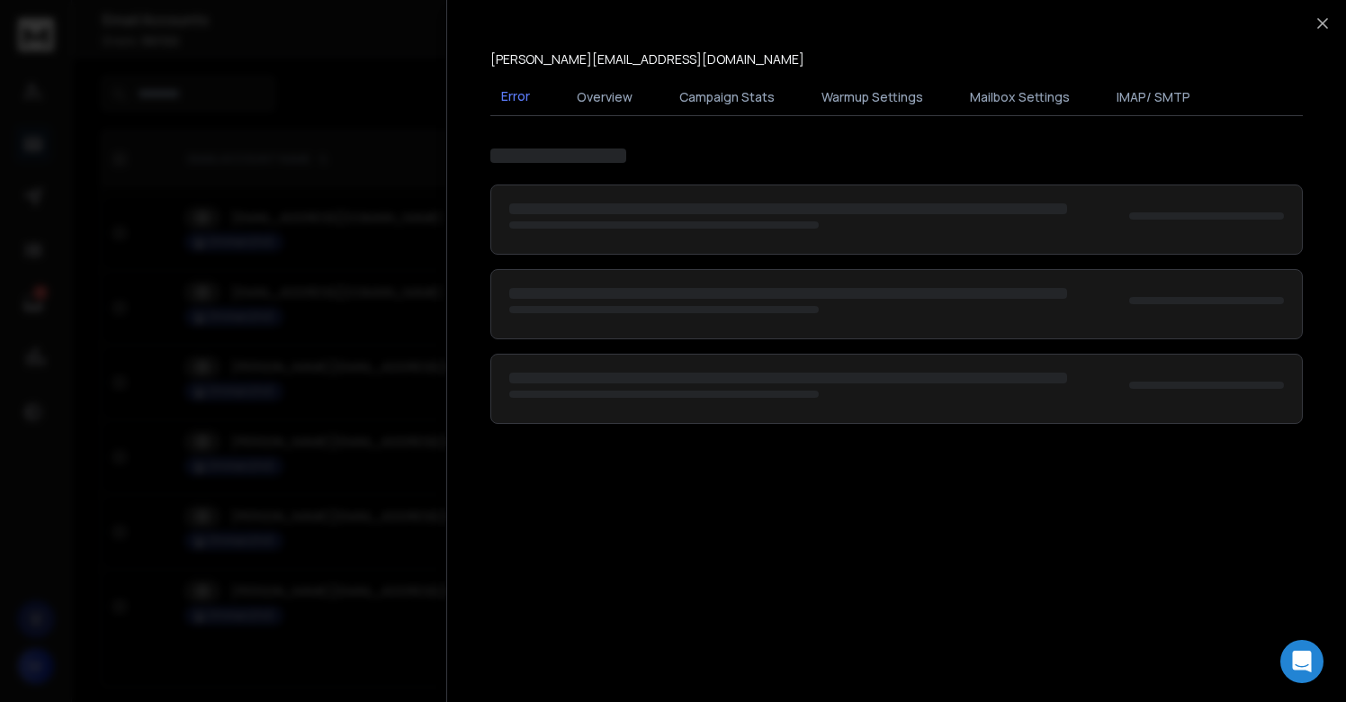
scroll to position [3506, 0]
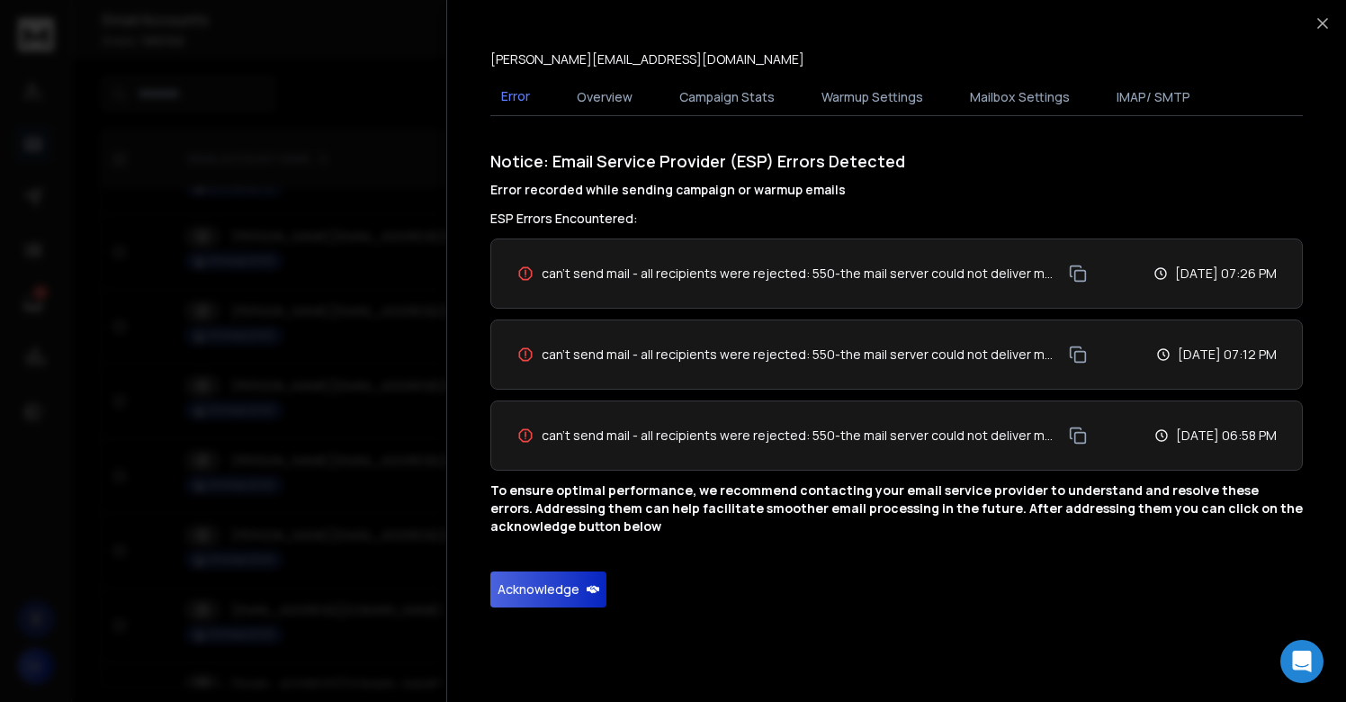
click at [522, 584] on button "Acknowledge" at bounding box center [548, 589] width 116 height 36
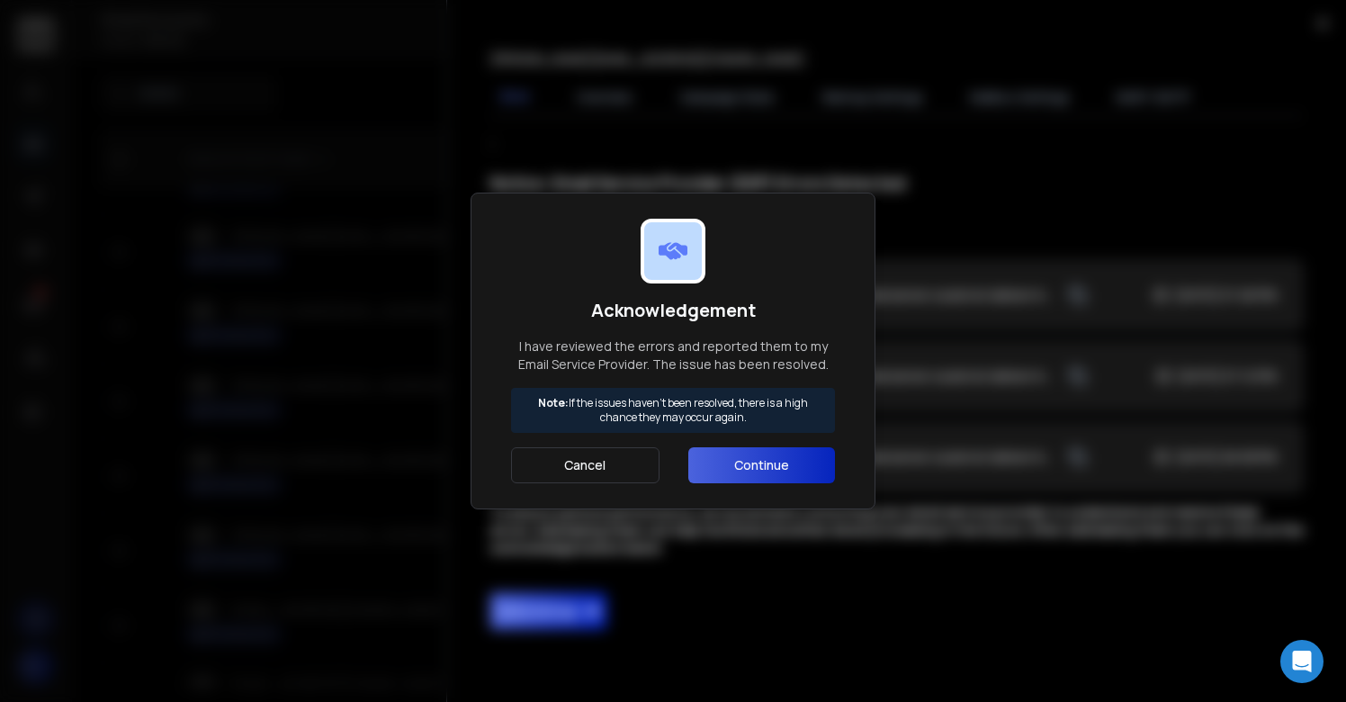
click at [739, 472] on button "Continue" at bounding box center [761, 465] width 147 height 36
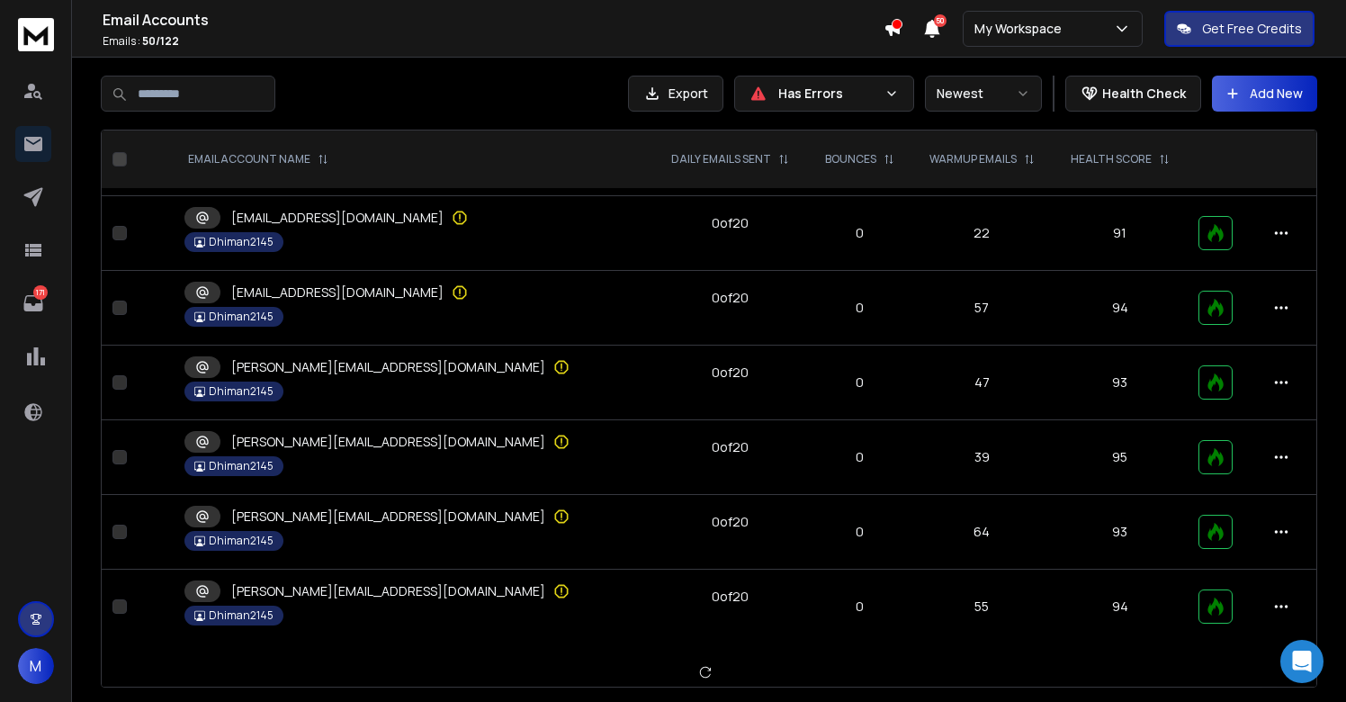
scroll to position [3301, 0]
click at [297, 445] on p "lilian@aism2ltd.online" at bounding box center [388, 442] width 314 height 18
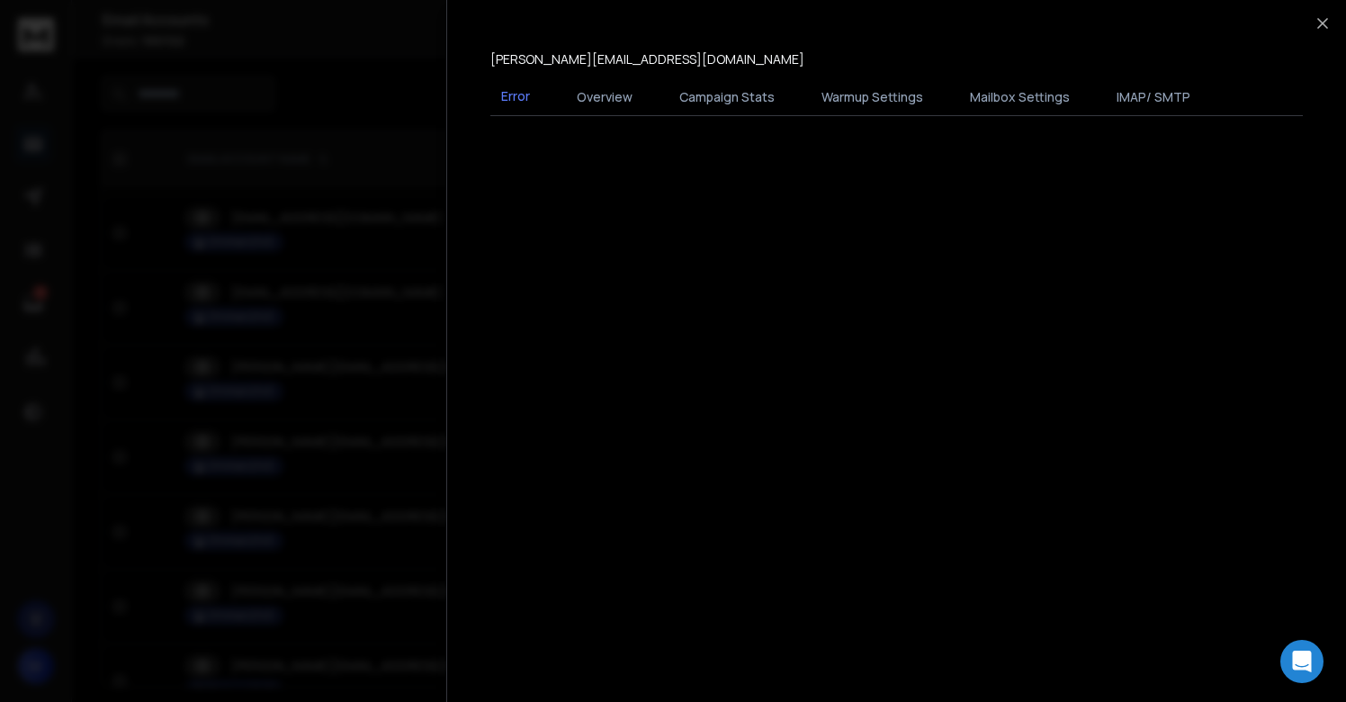
scroll to position [3506, 0]
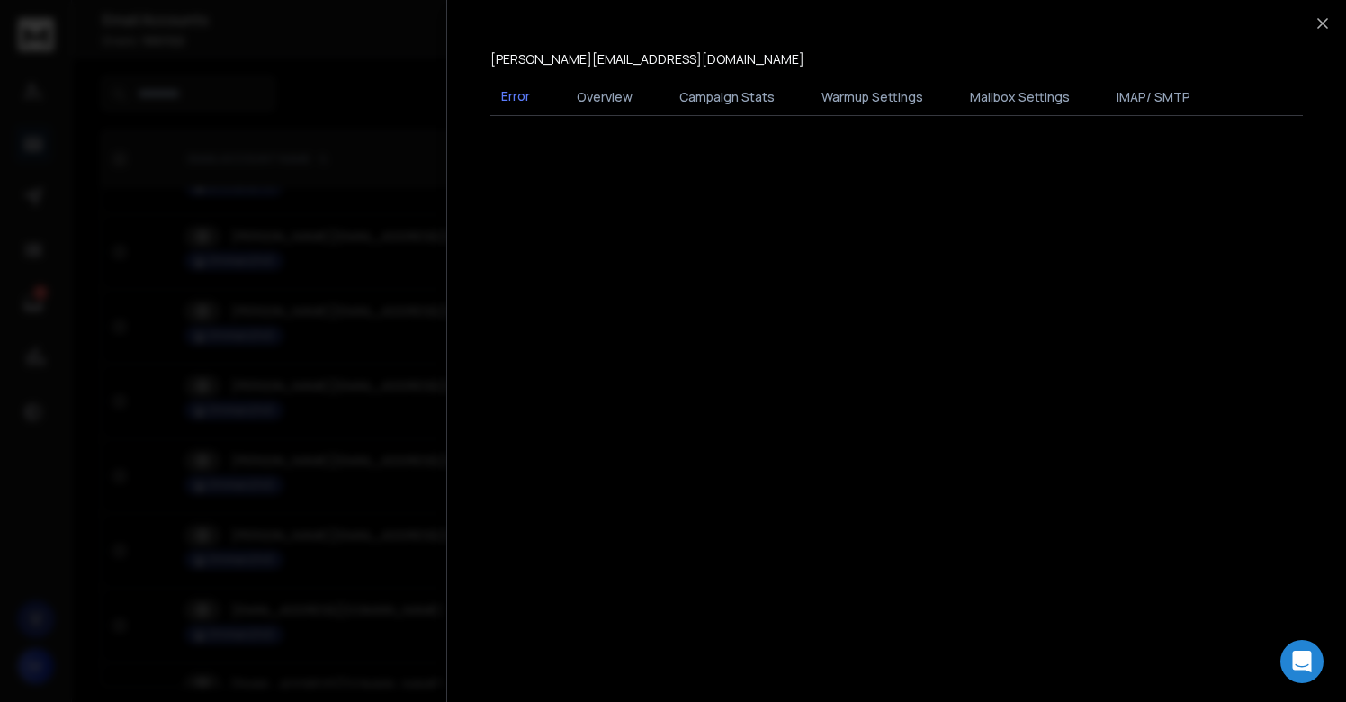
click at [297, 445] on div at bounding box center [673, 351] width 1346 height 702
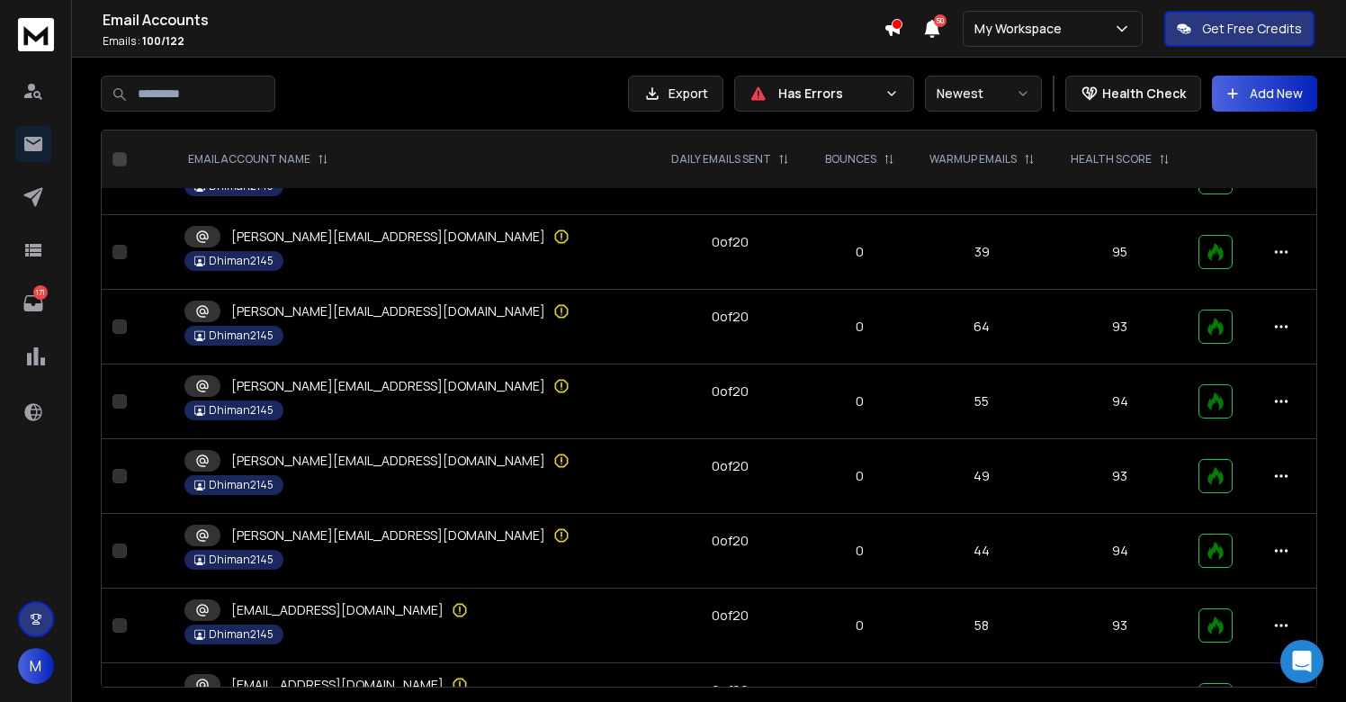
click at [315, 392] on p "lesley@aism2ltd.online" at bounding box center [388, 386] width 314 height 18
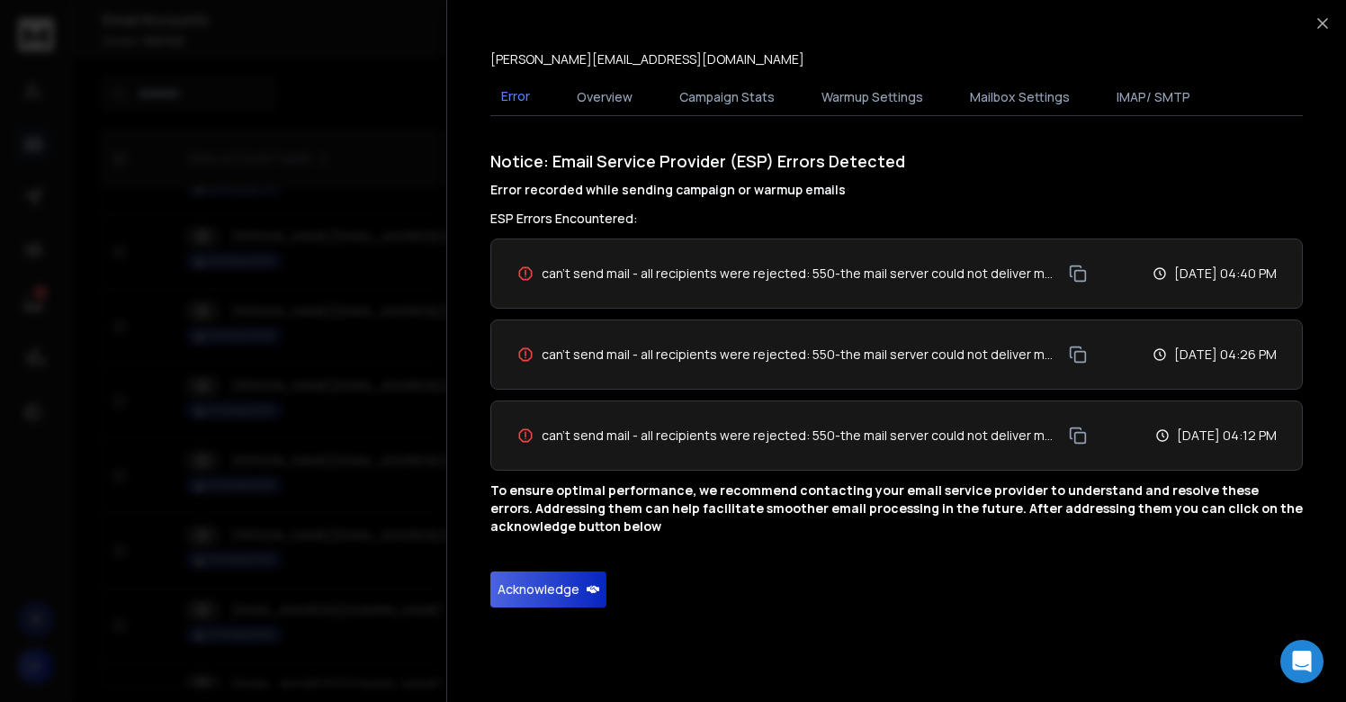
click at [525, 590] on button "Acknowledge" at bounding box center [548, 589] width 116 height 36
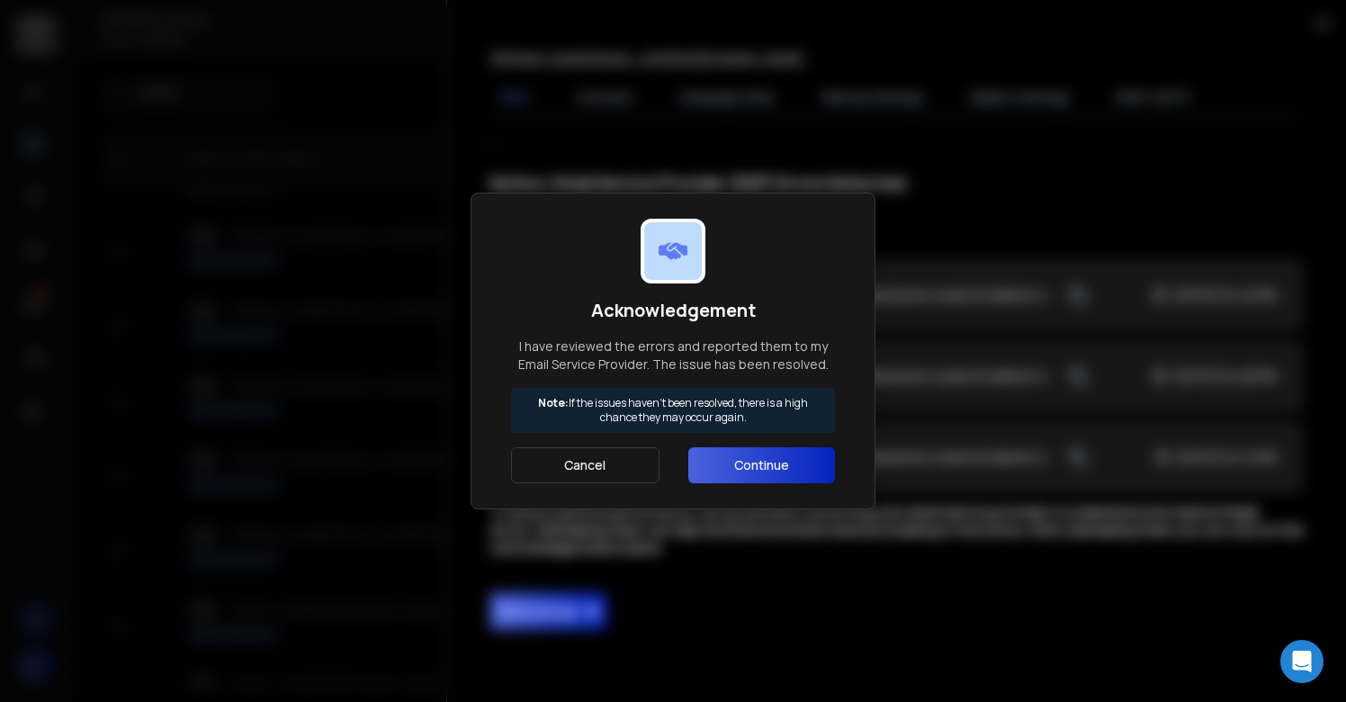
click at [750, 454] on button "Continue" at bounding box center [761, 465] width 147 height 36
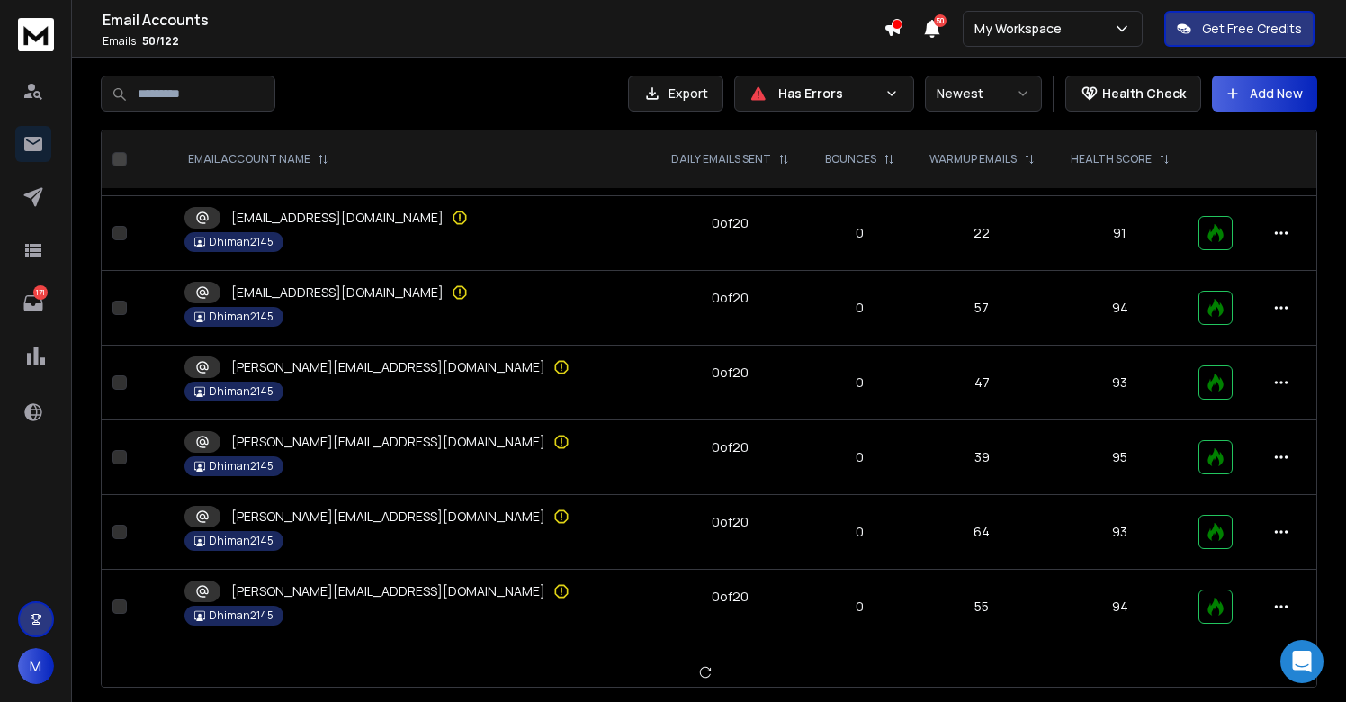
scroll to position [3301, 0]
click at [555, 369] on icon at bounding box center [561, 367] width 13 height 13
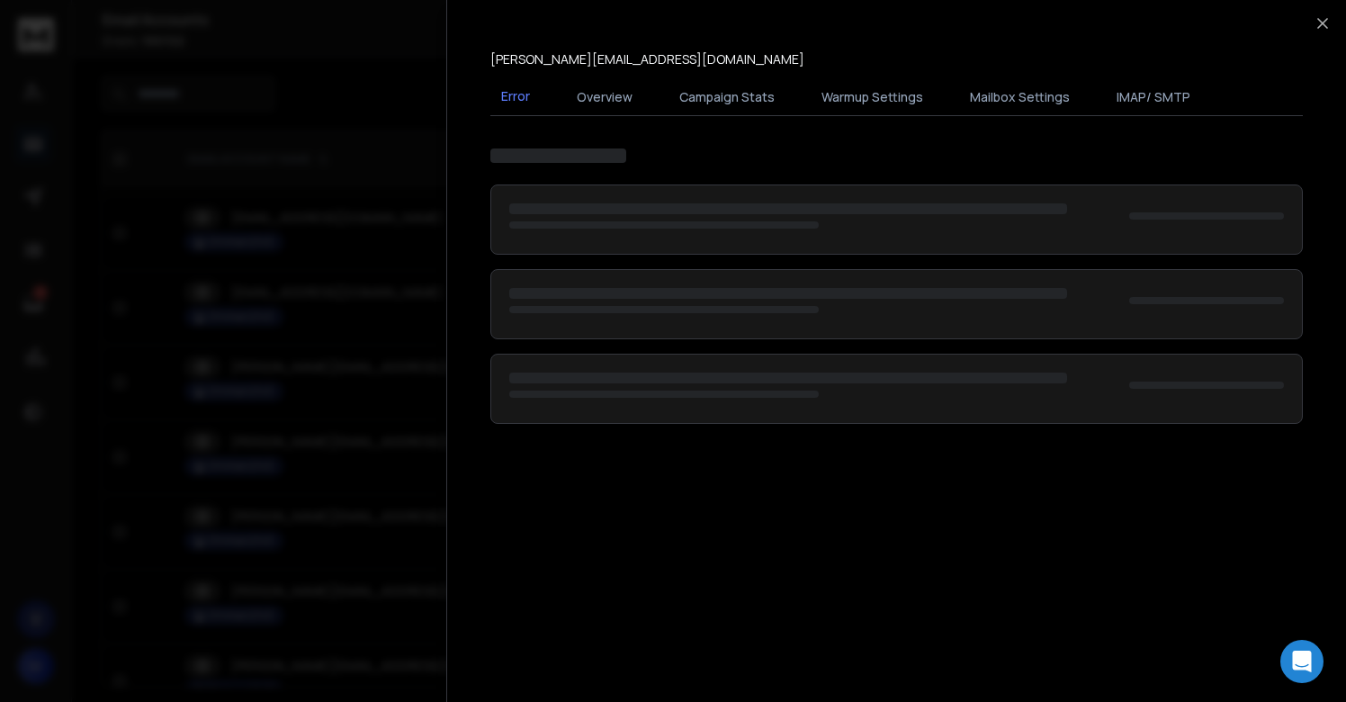
scroll to position [3506, 0]
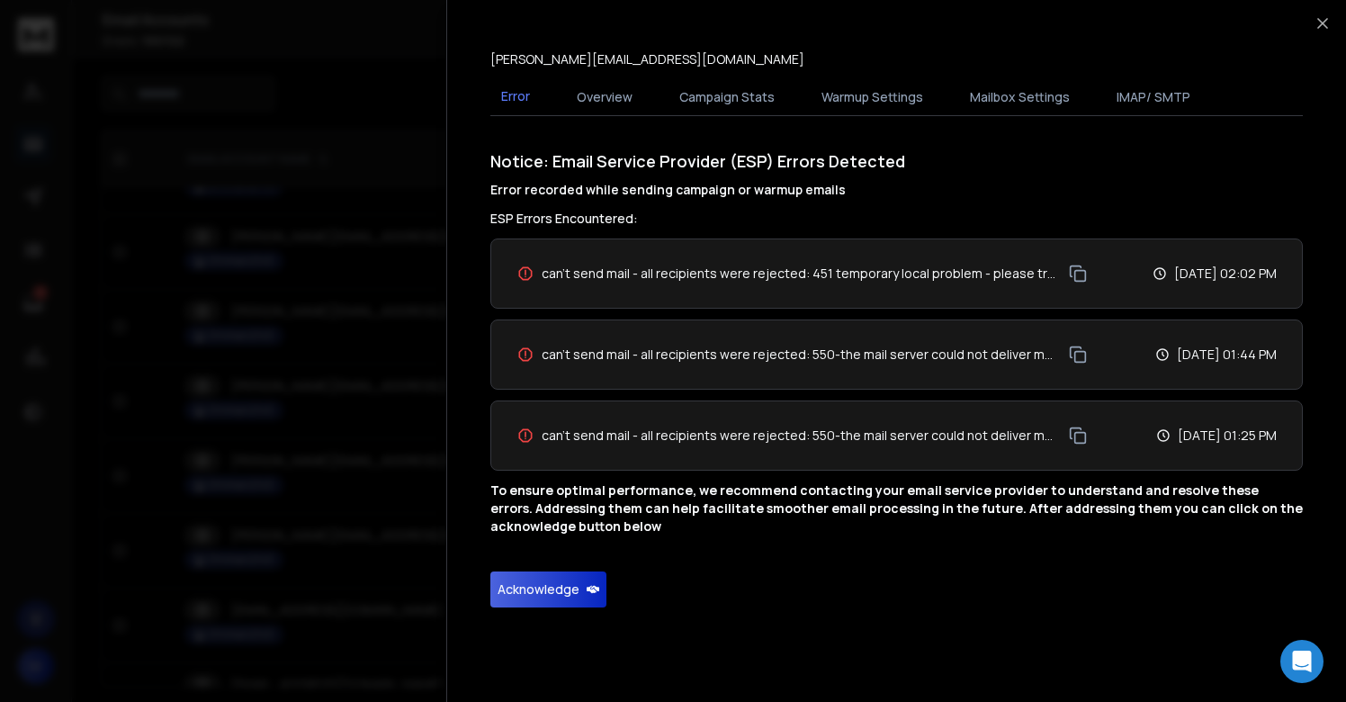
click at [540, 592] on button "Acknowledge" at bounding box center [548, 589] width 116 height 36
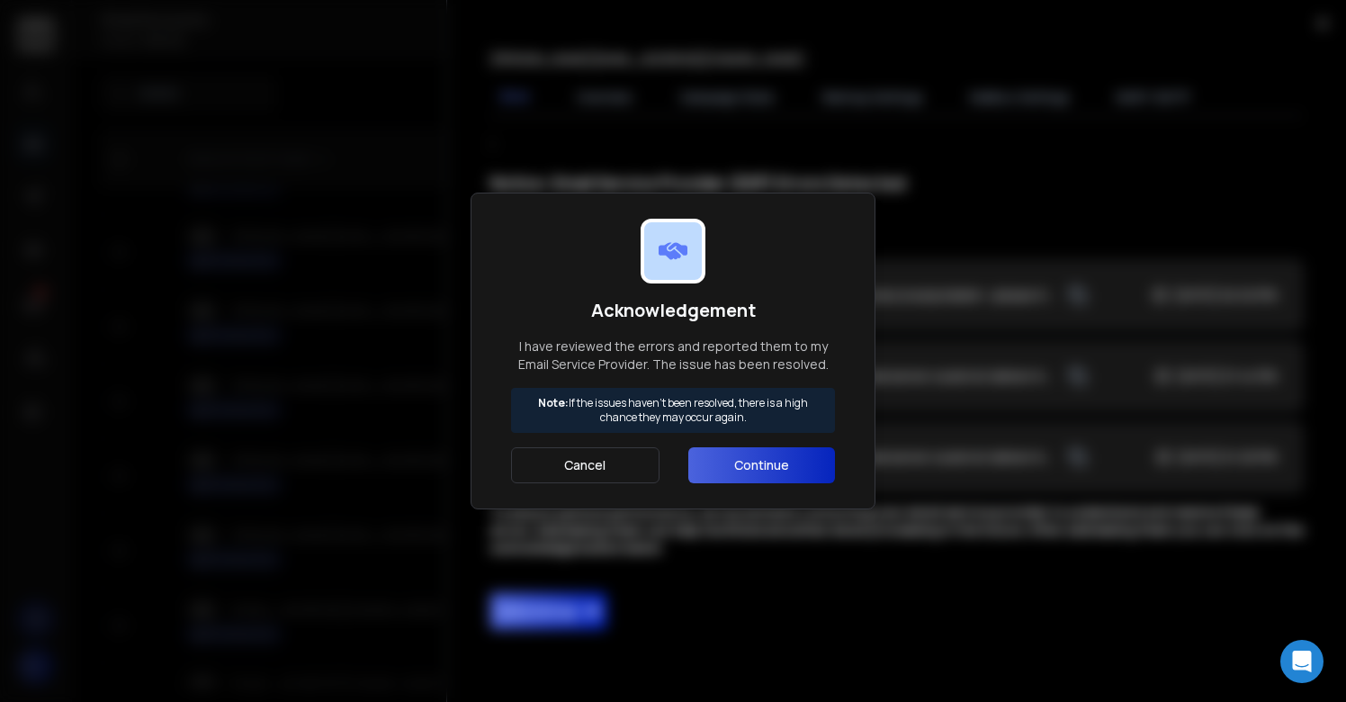
click at [709, 478] on button "Continue" at bounding box center [761, 465] width 147 height 36
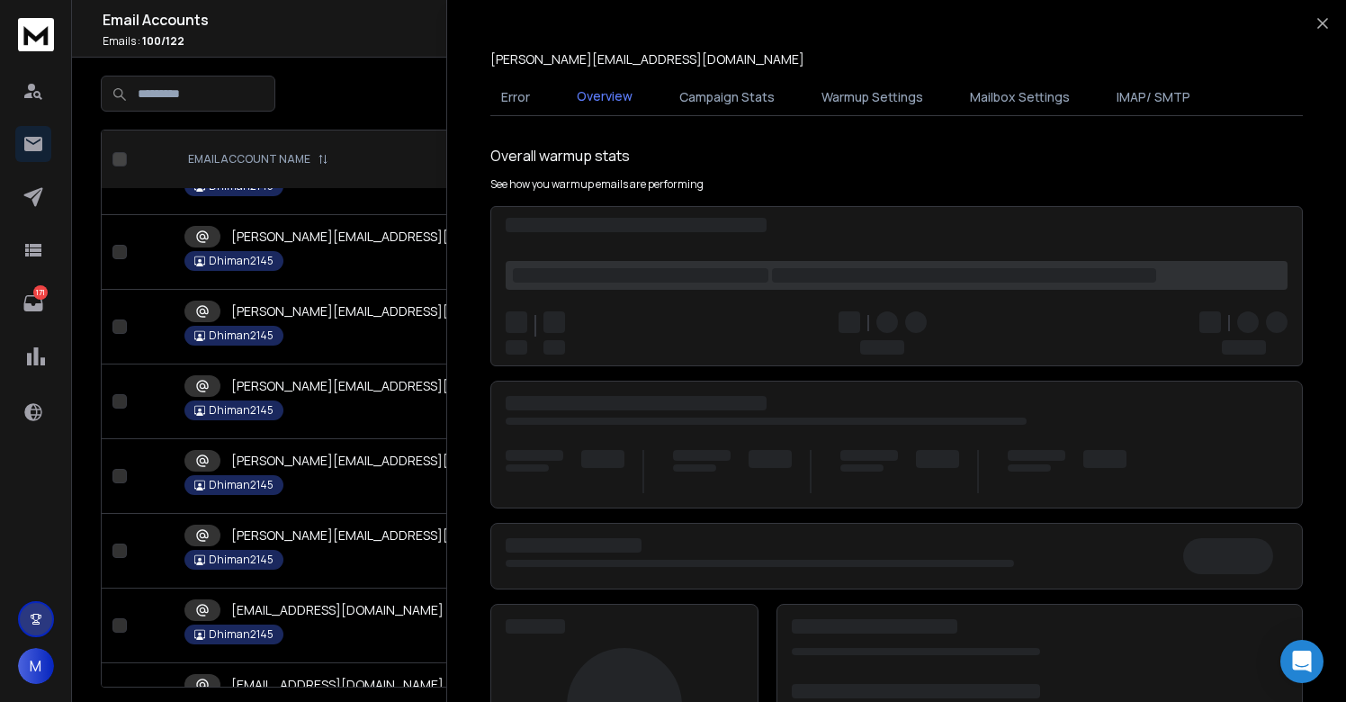
scroll to position [3301, 0]
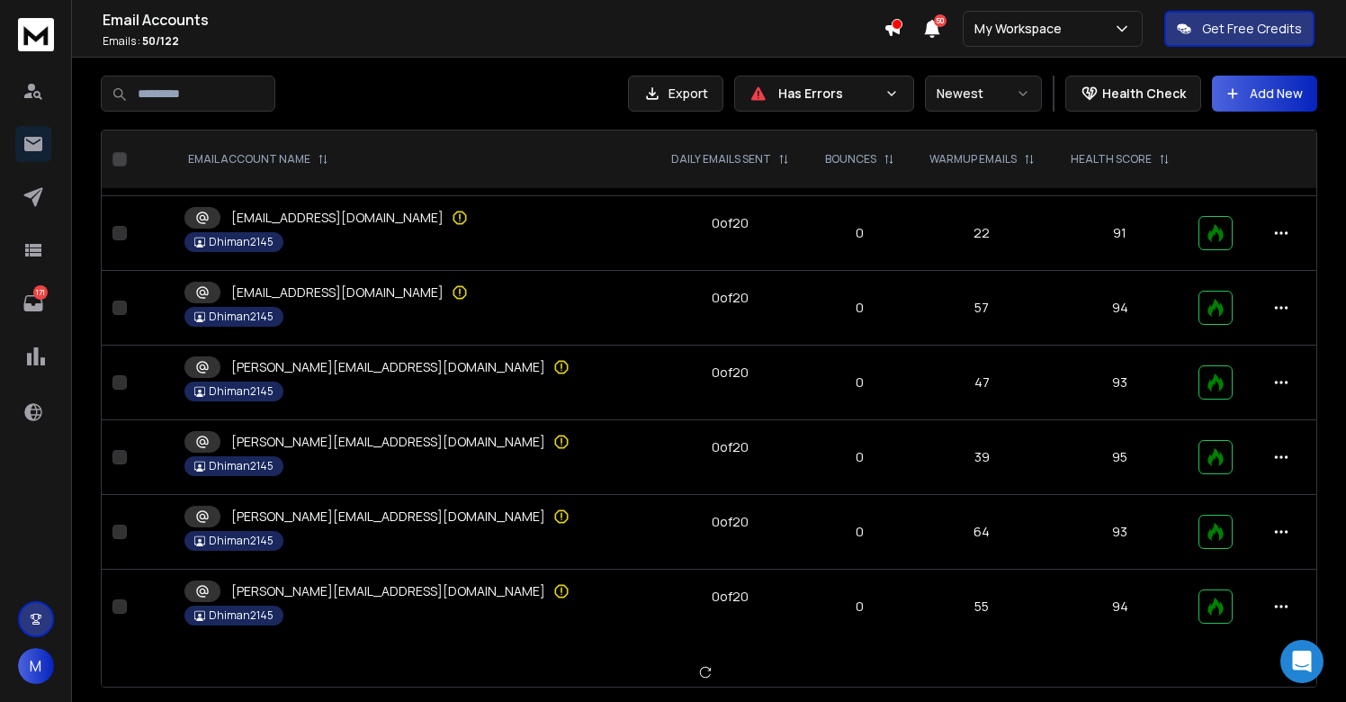
click at [328, 529] on td "letitia@aism2ltd.online Dhiman2145" at bounding box center [414, 532] width 480 height 75
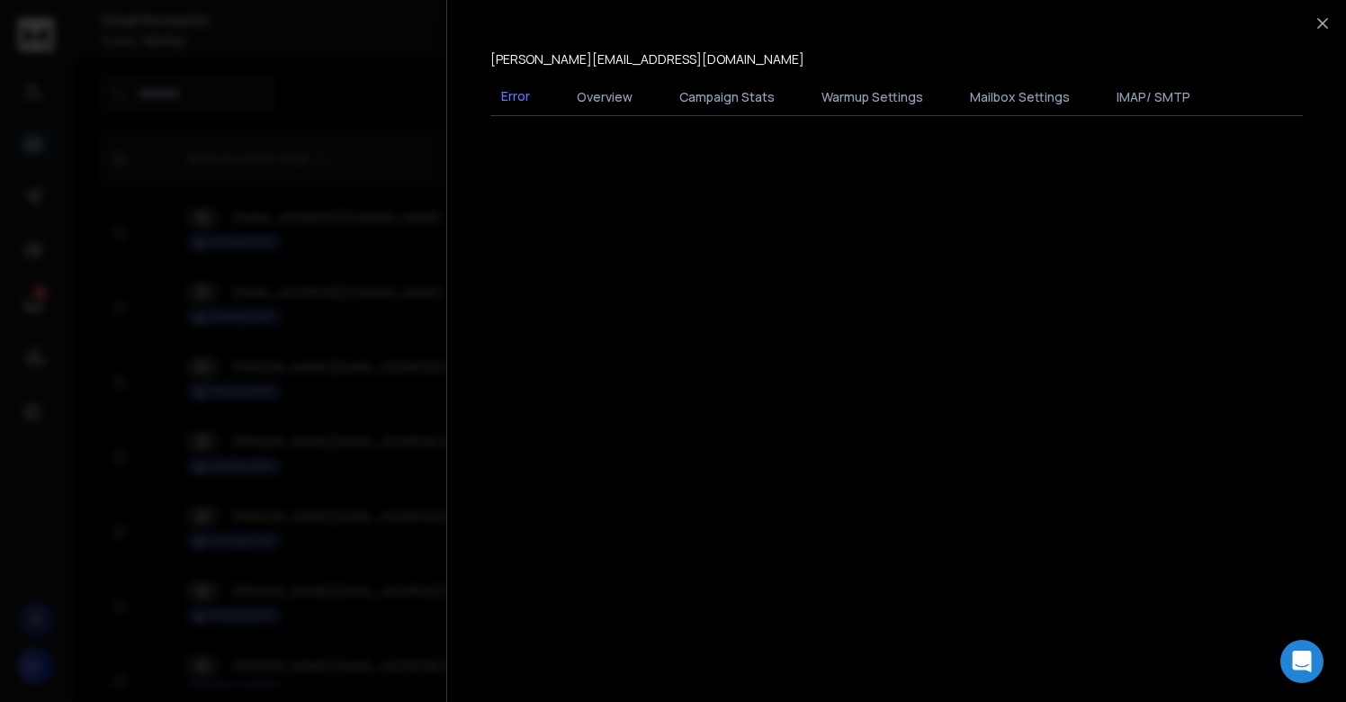
scroll to position [3506, 0]
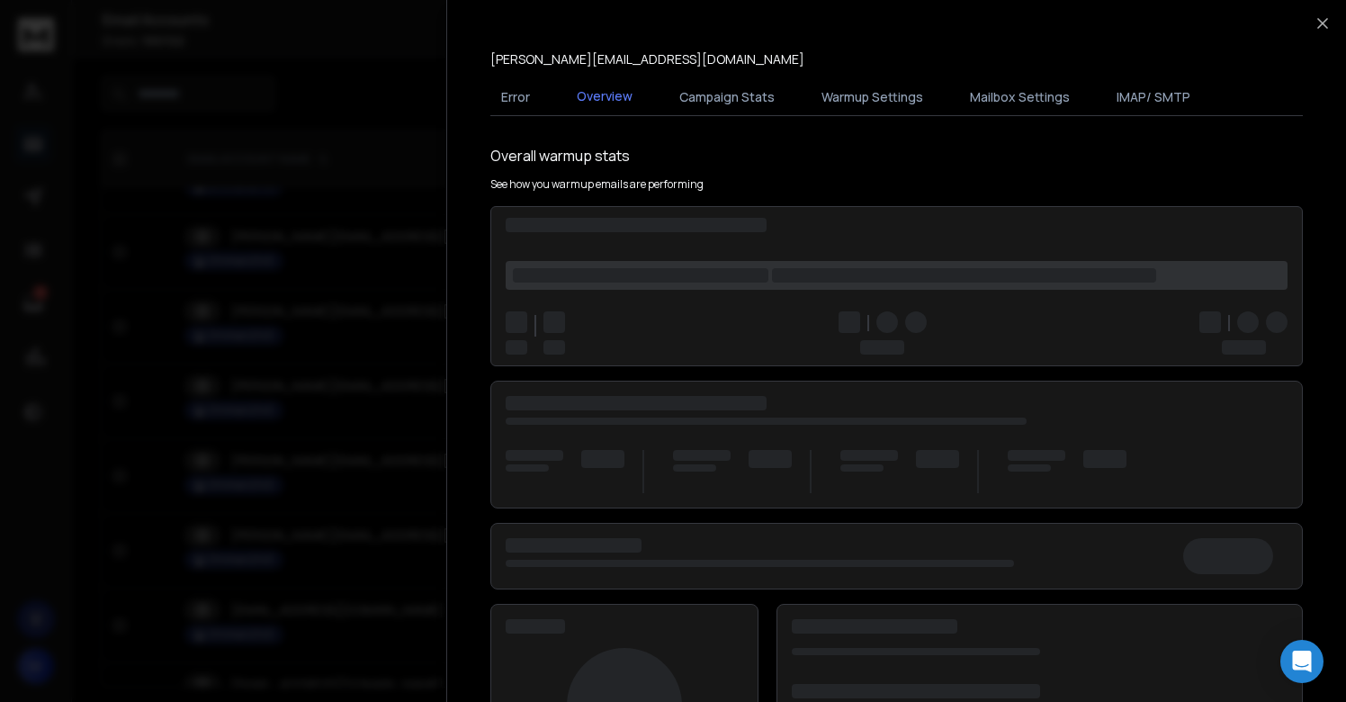
click at [328, 528] on div at bounding box center [673, 351] width 1346 height 702
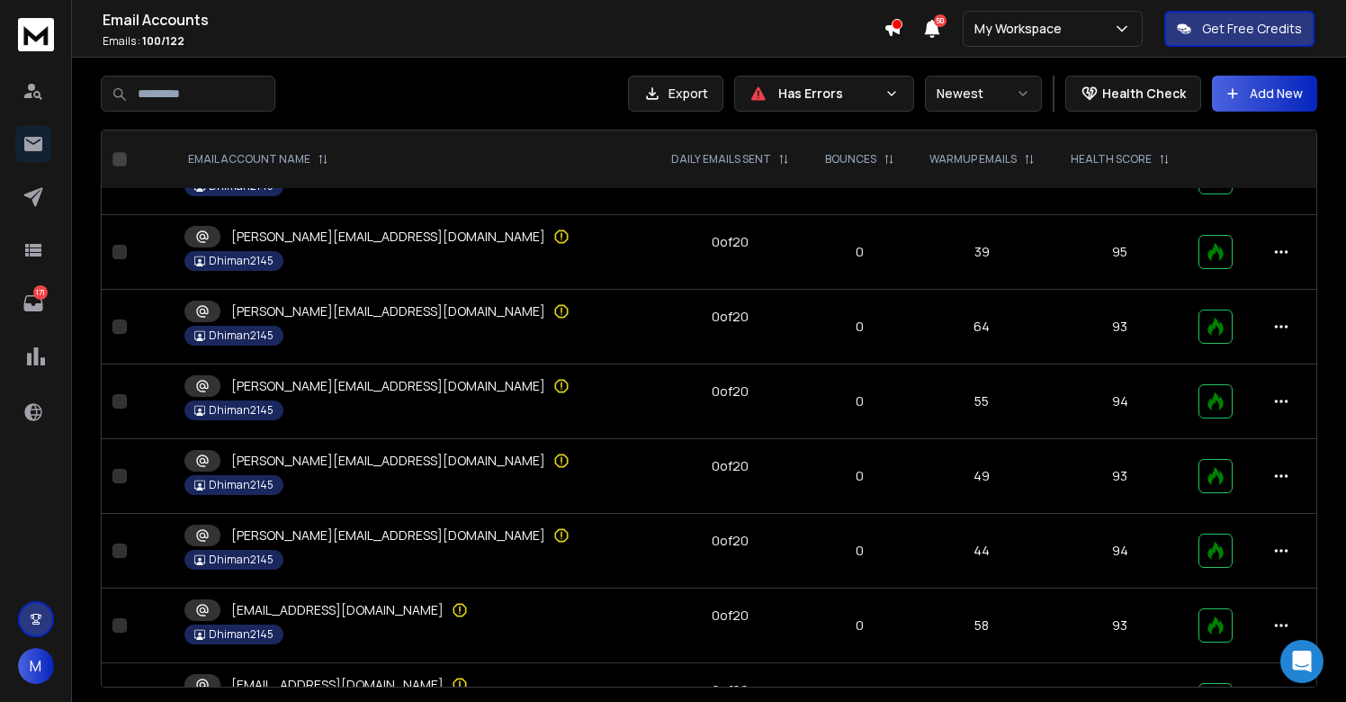
click at [325, 600] on div "lauren@aism2ltd.online" at bounding box center [313, 610] width 259 height 22
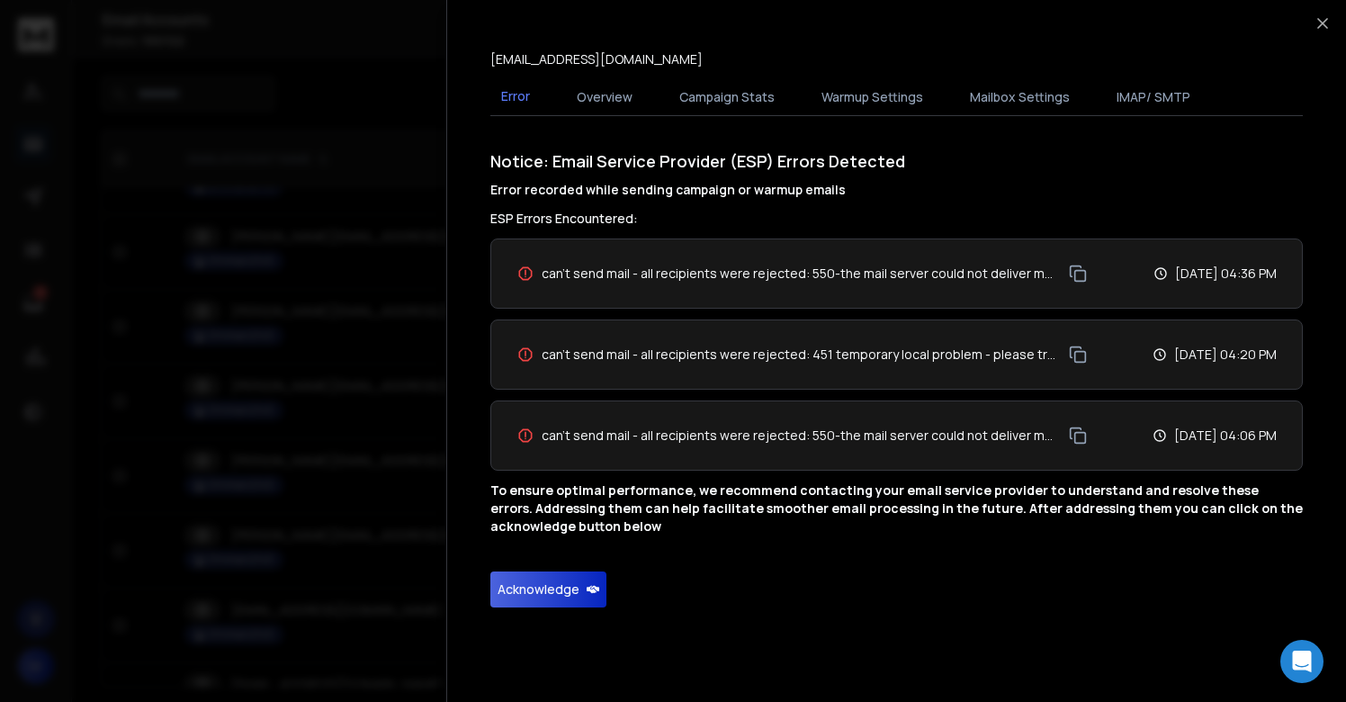
click at [516, 582] on button "Acknowledge" at bounding box center [548, 589] width 116 height 36
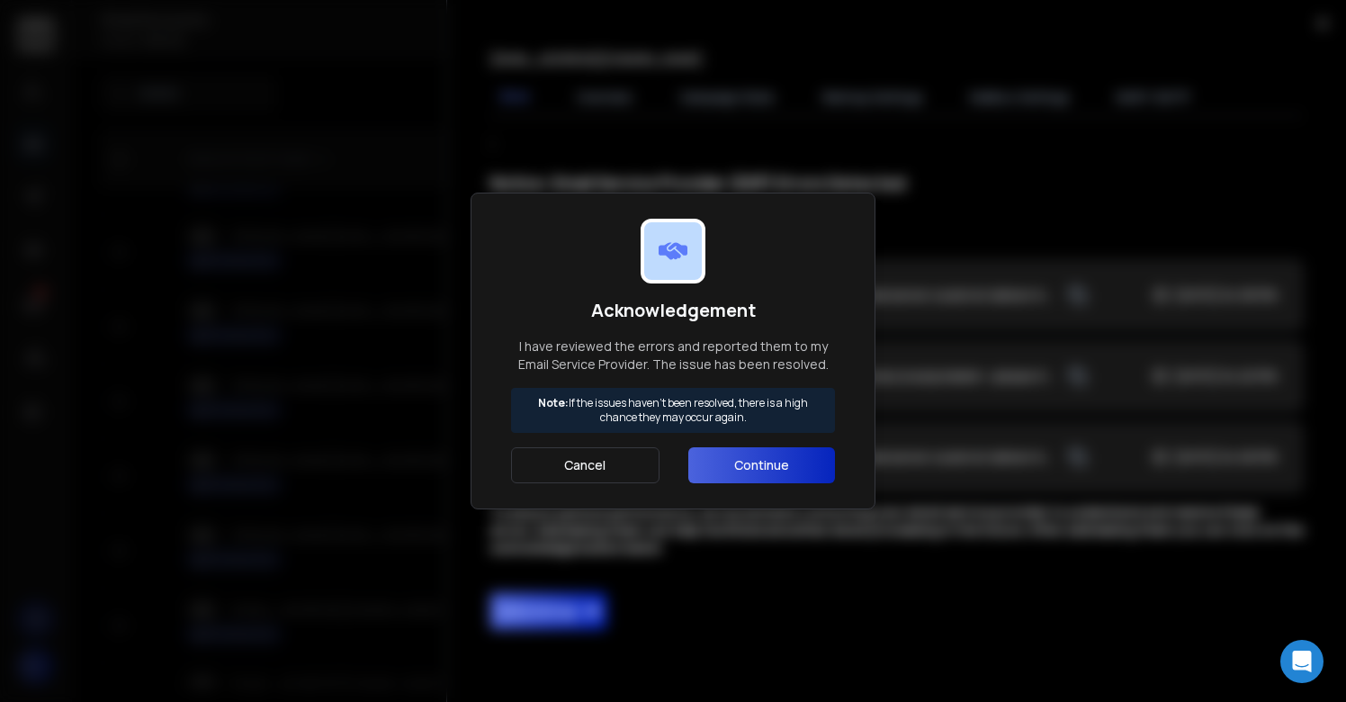
click at [732, 474] on button "Continue" at bounding box center [761, 465] width 147 height 36
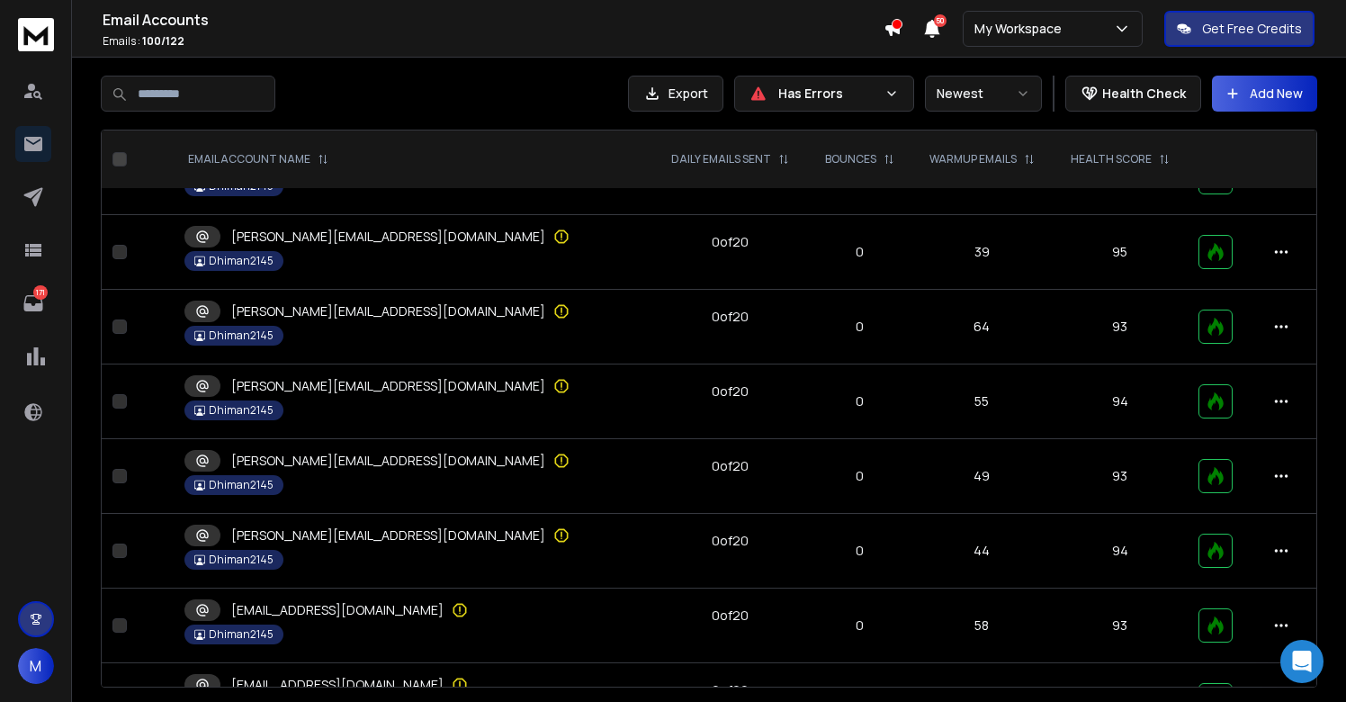
click at [282, 469] on p "leona@aism2ltd.online" at bounding box center [388, 461] width 314 height 18
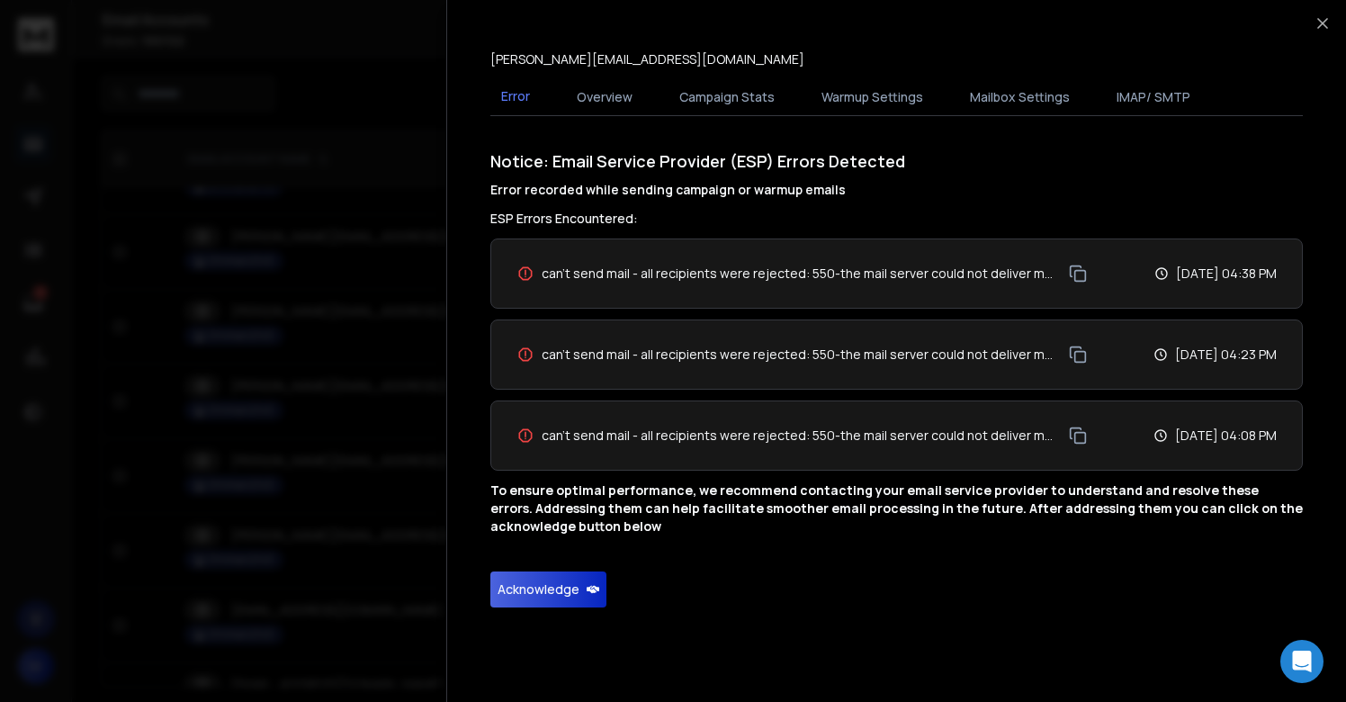
click at [529, 579] on button "Acknowledge" at bounding box center [548, 589] width 116 height 36
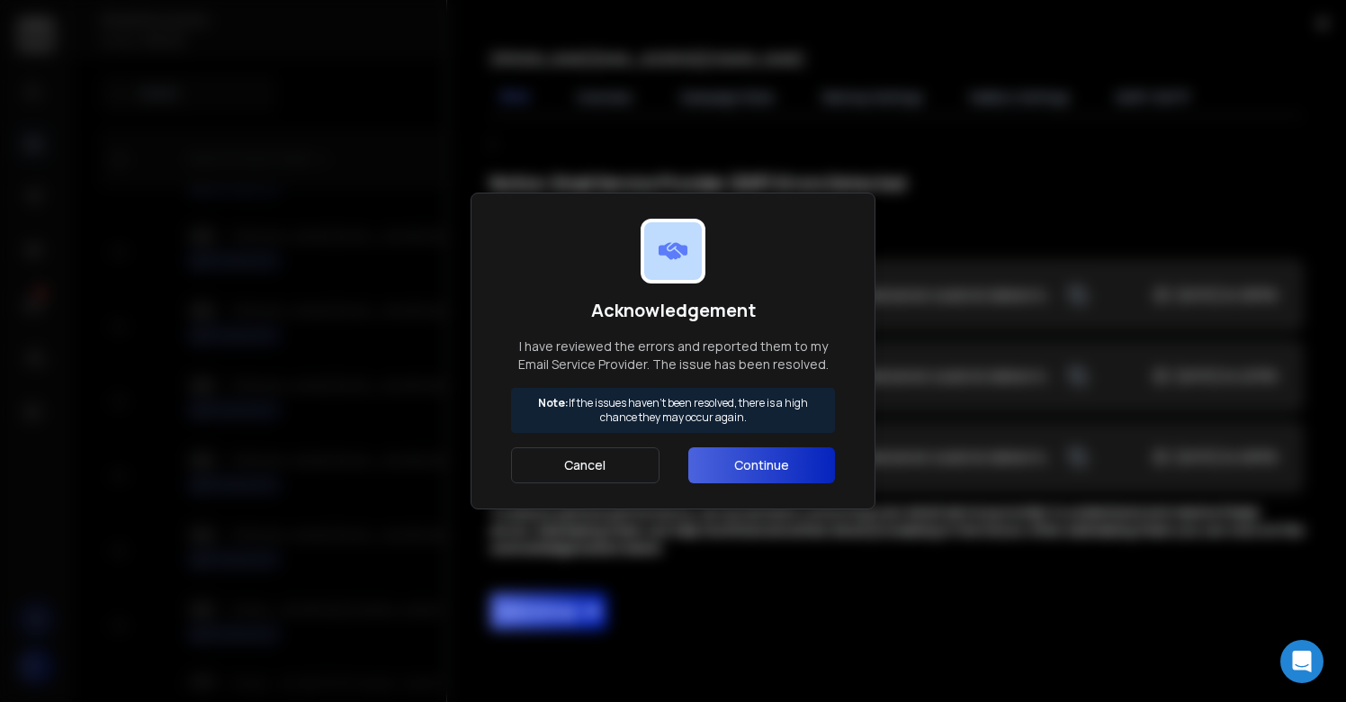
click at [765, 469] on button "Continue" at bounding box center [761, 465] width 147 height 36
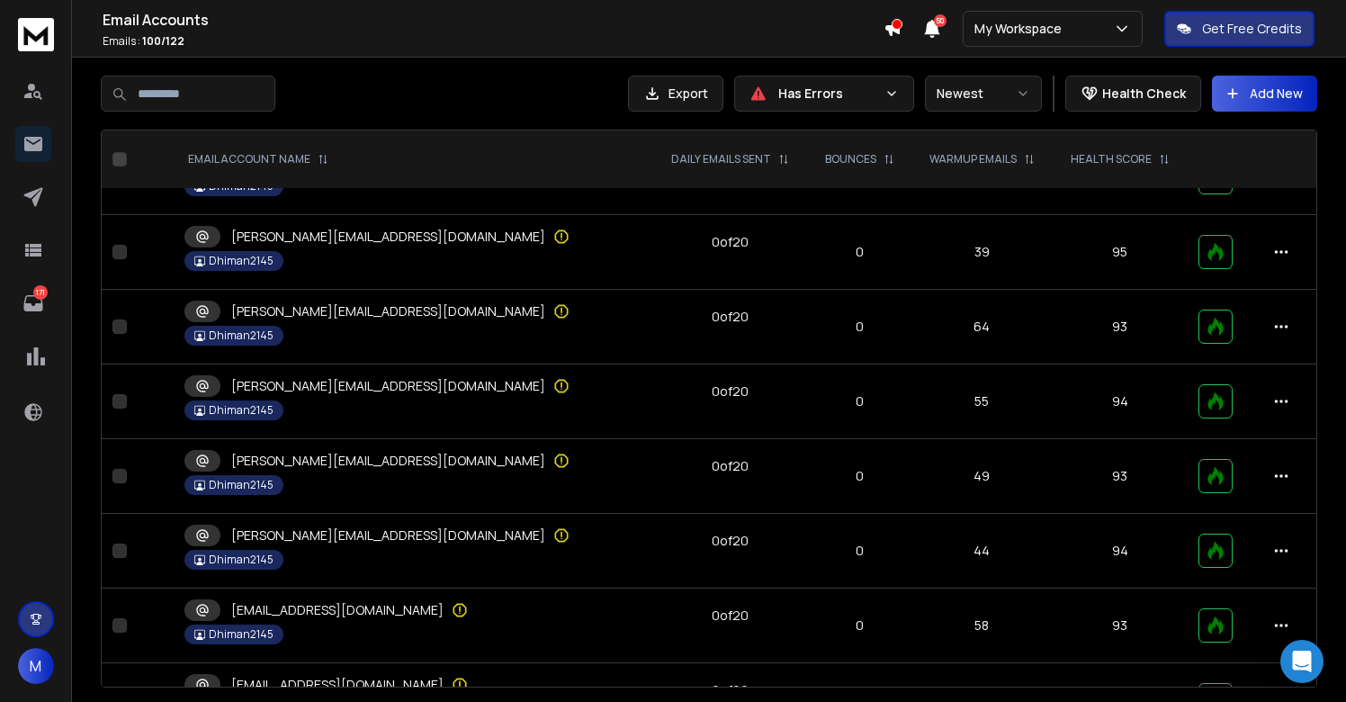
click at [319, 535] on p "leanne@aism2ltd.online" at bounding box center [388, 535] width 314 height 18
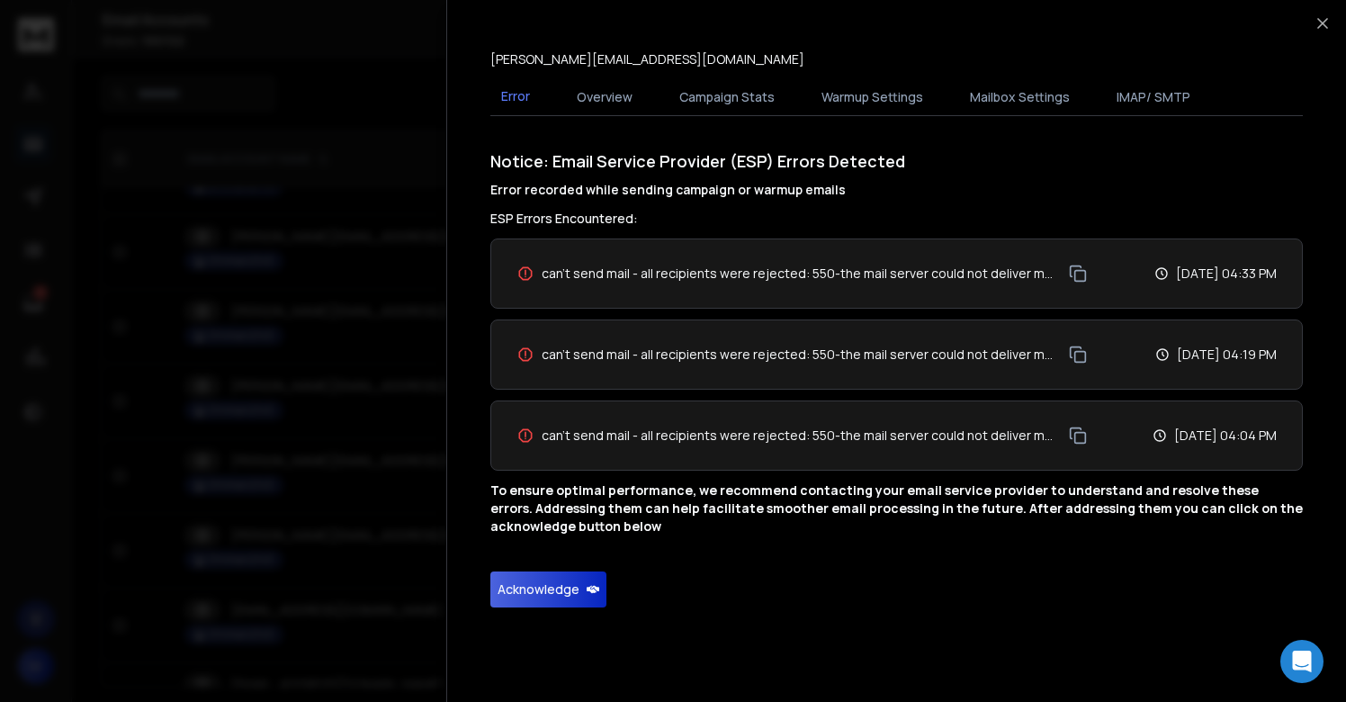
click at [538, 576] on button "Acknowledge" at bounding box center [548, 589] width 116 height 36
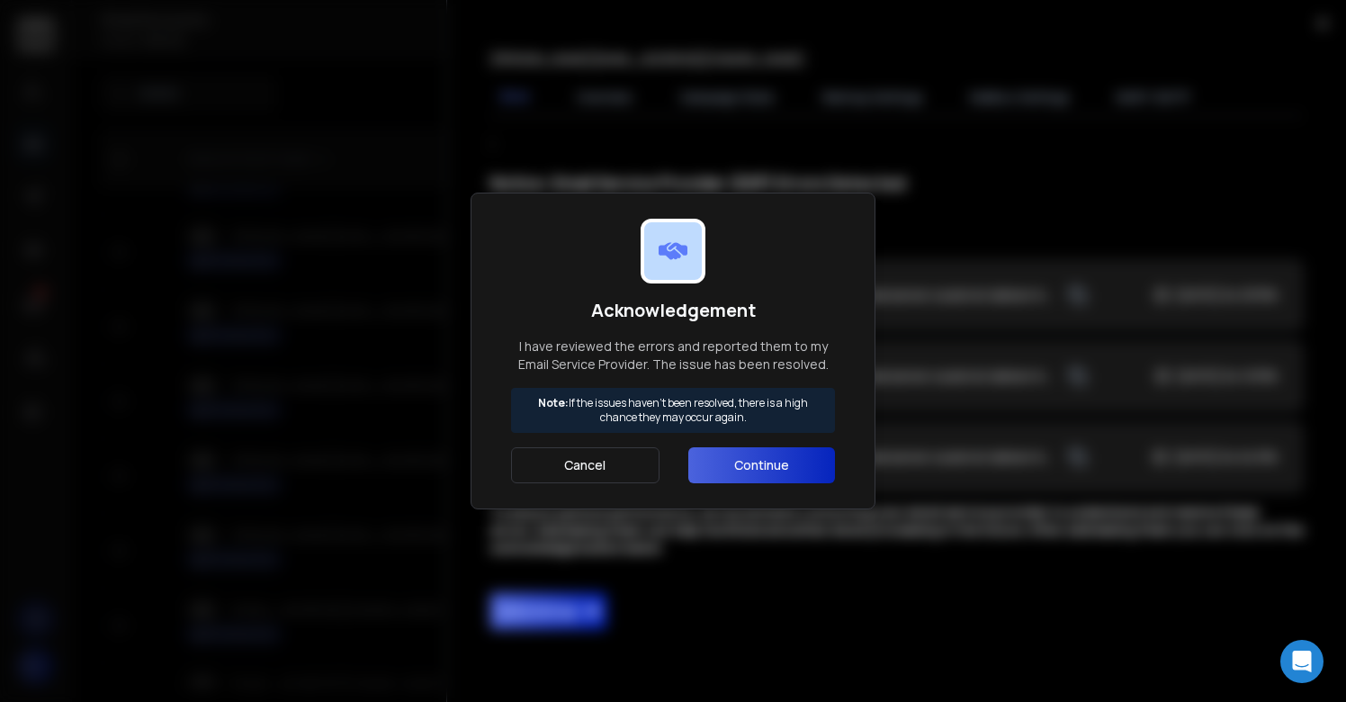
click at [745, 458] on button "Continue" at bounding box center [761, 465] width 147 height 36
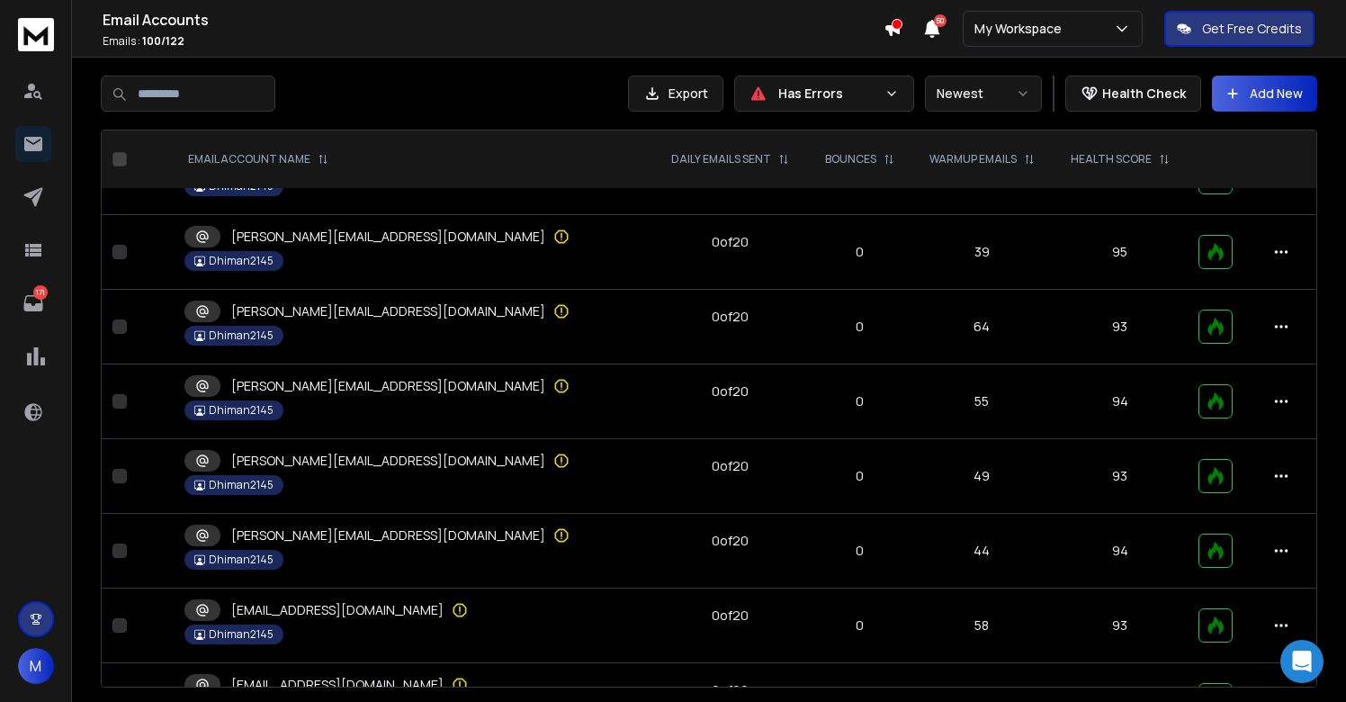
click at [347, 535] on p "leanne@aism2ltd.online" at bounding box center [388, 535] width 314 height 18
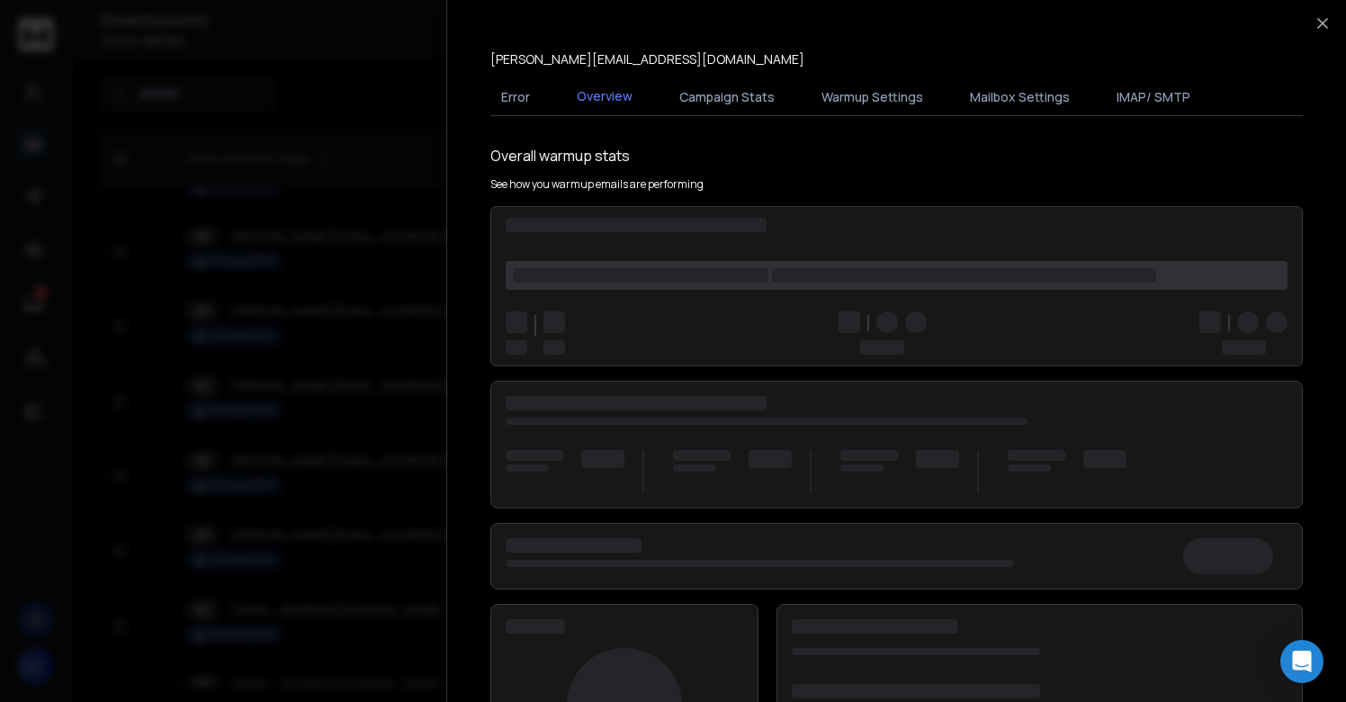
click at [347, 535] on div at bounding box center [673, 351] width 1346 height 702
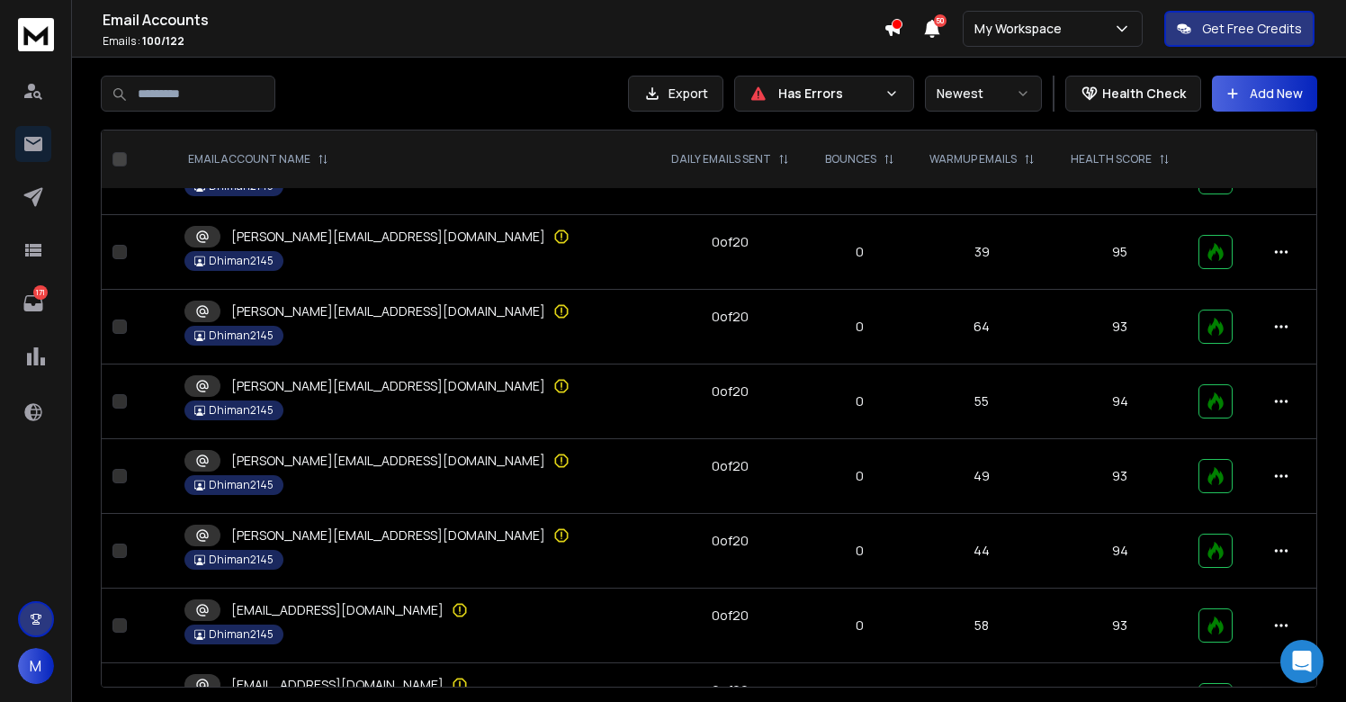
click at [339, 599] on div "lauren@aism2ltd.online" at bounding box center [313, 610] width 259 height 22
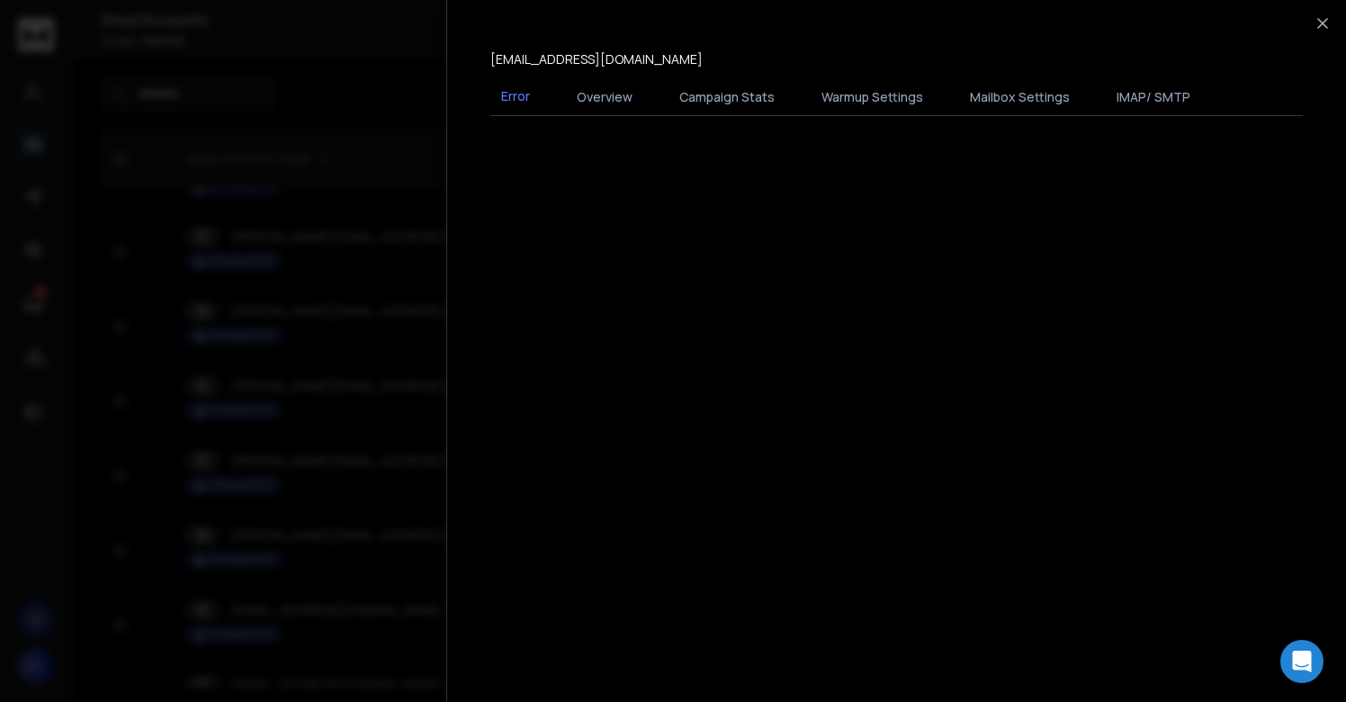
click at [304, 576] on div at bounding box center [673, 351] width 1346 height 702
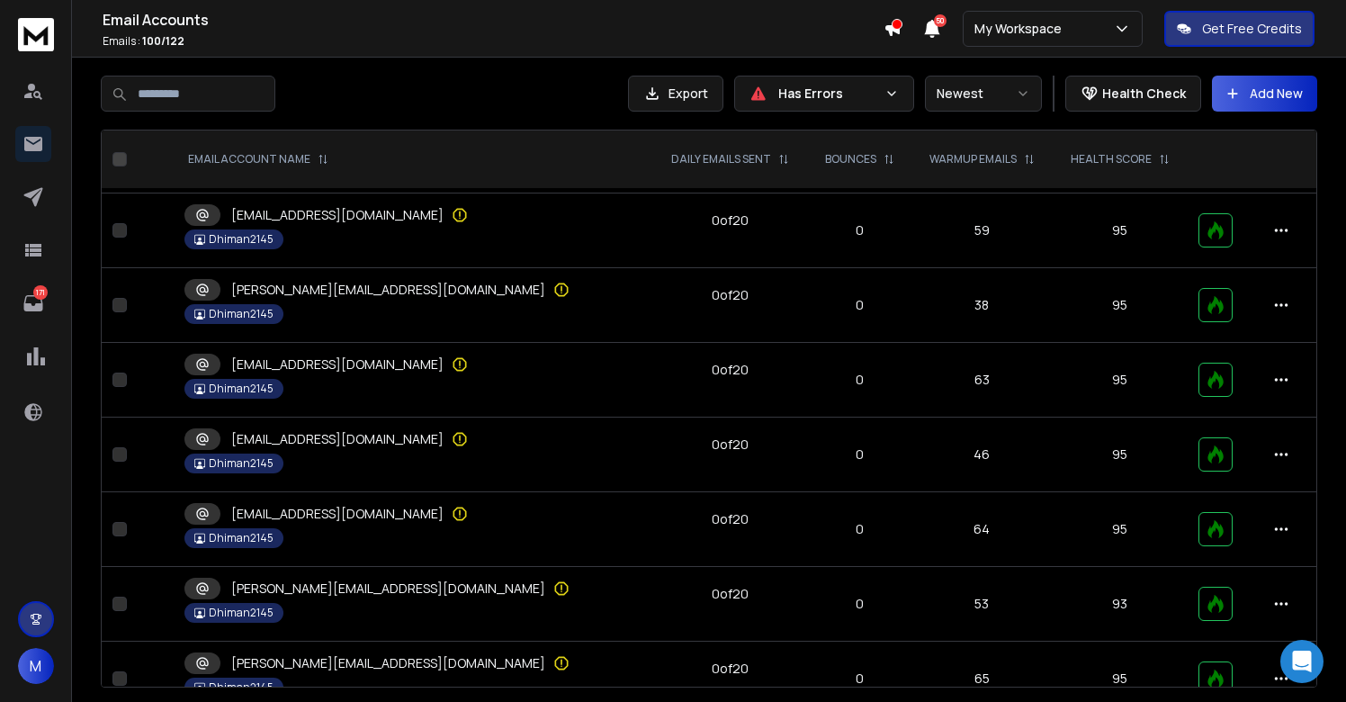
scroll to position [4523, 0]
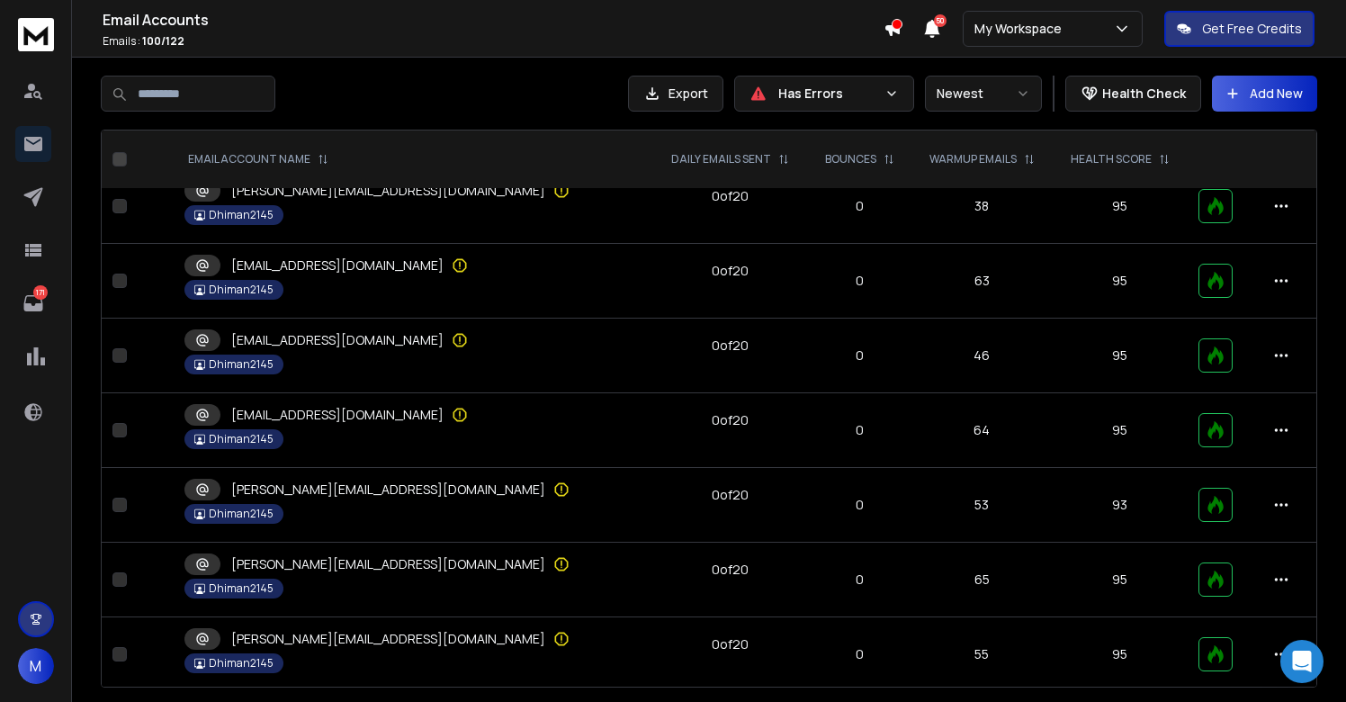
click at [317, 490] on p "tara@aism2ltd.solutions" at bounding box center [388, 490] width 314 height 18
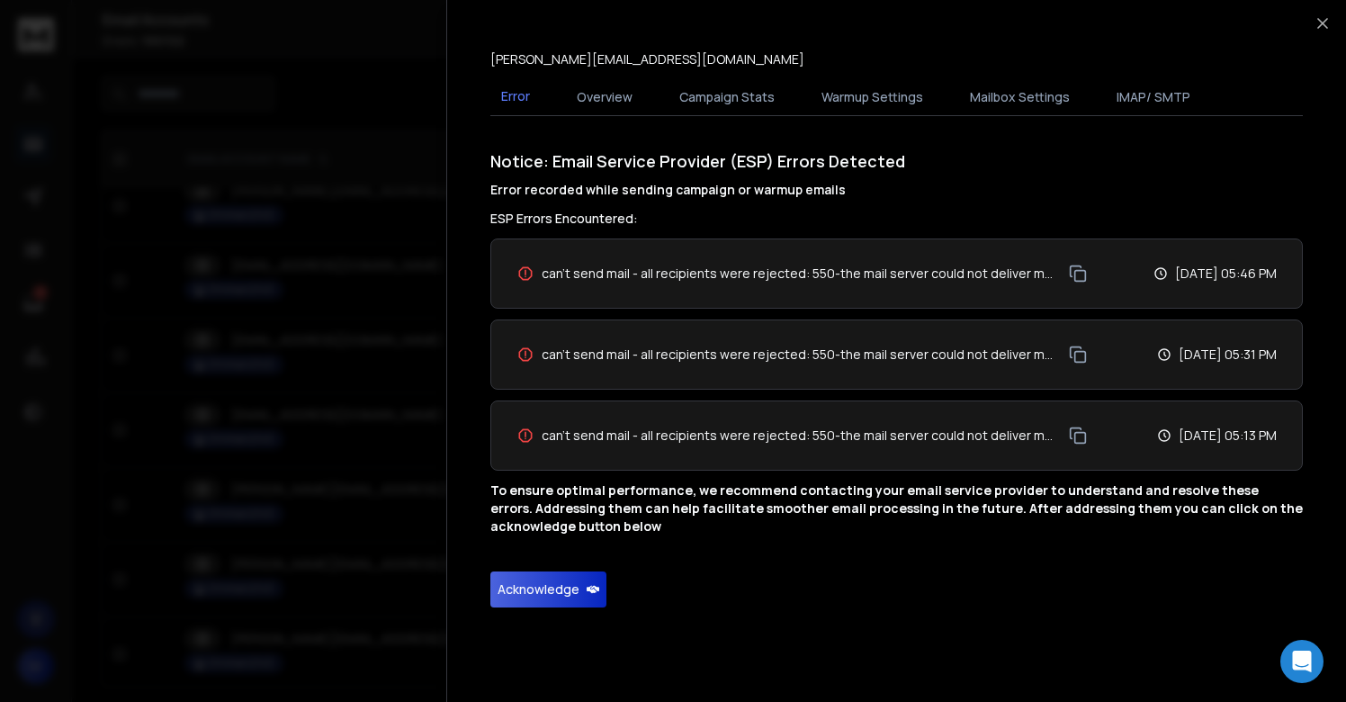
click at [538, 585] on button "Acknowledge" at bounding box center [548, 589] width 116 height 36
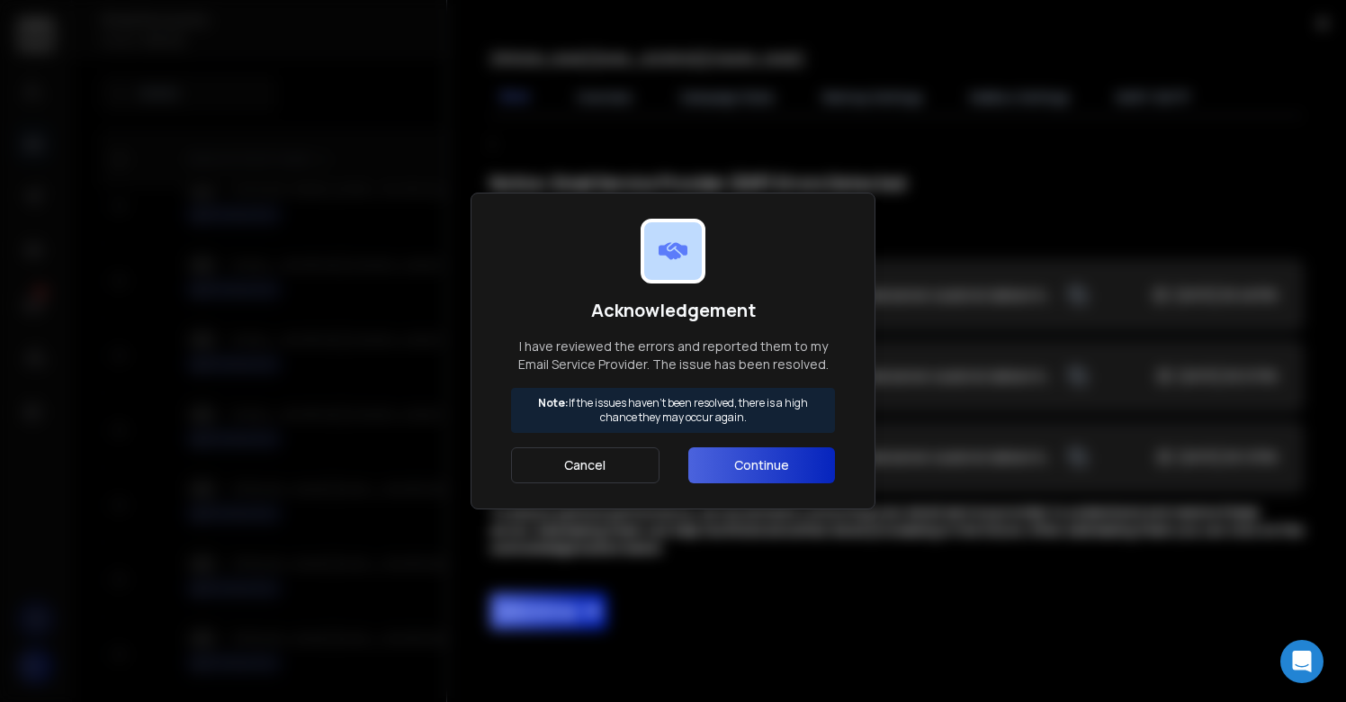
click at [767, 461] on button "Continue" at bounding box center [761, 465] width 147 height 36
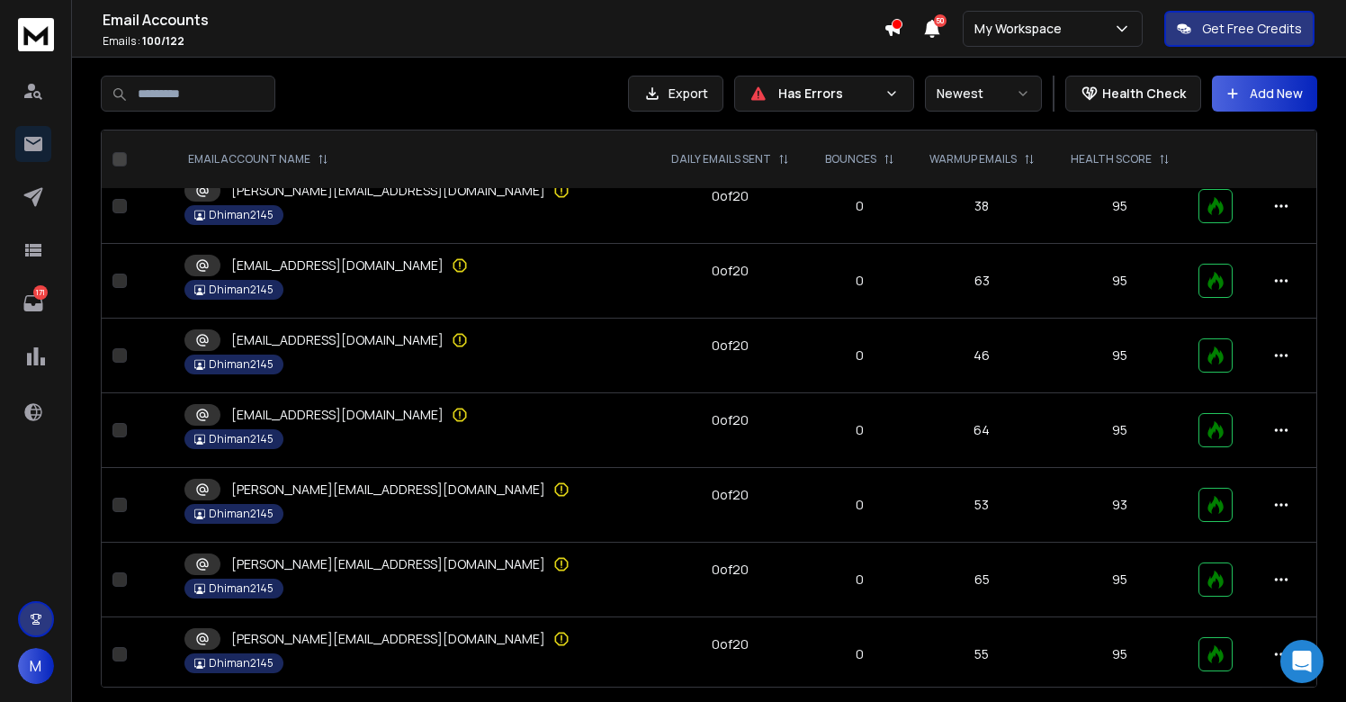
click at [320, 454] on td "tessa@aism2ltd.solutions Dhiman2145" at bounding box center [414, 430] width 480 height 75
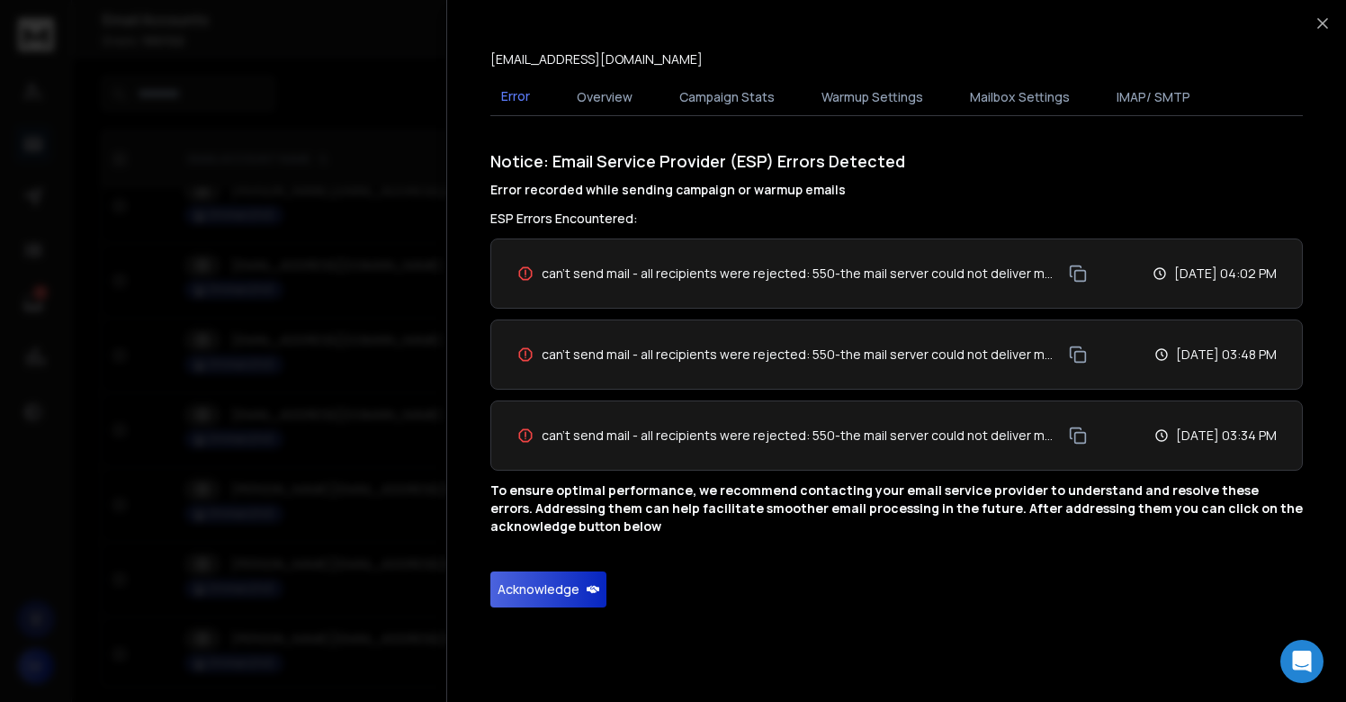
click at [499, 569] on div "Notice: Email Service Provider (ESP) Errors Detected Error recorded while sendi…" at bounding box center [896, 377] width 813 height 459
click at [528, 589] on button "Acknowledge" at bounding box center [548, 589] width 116 height 36
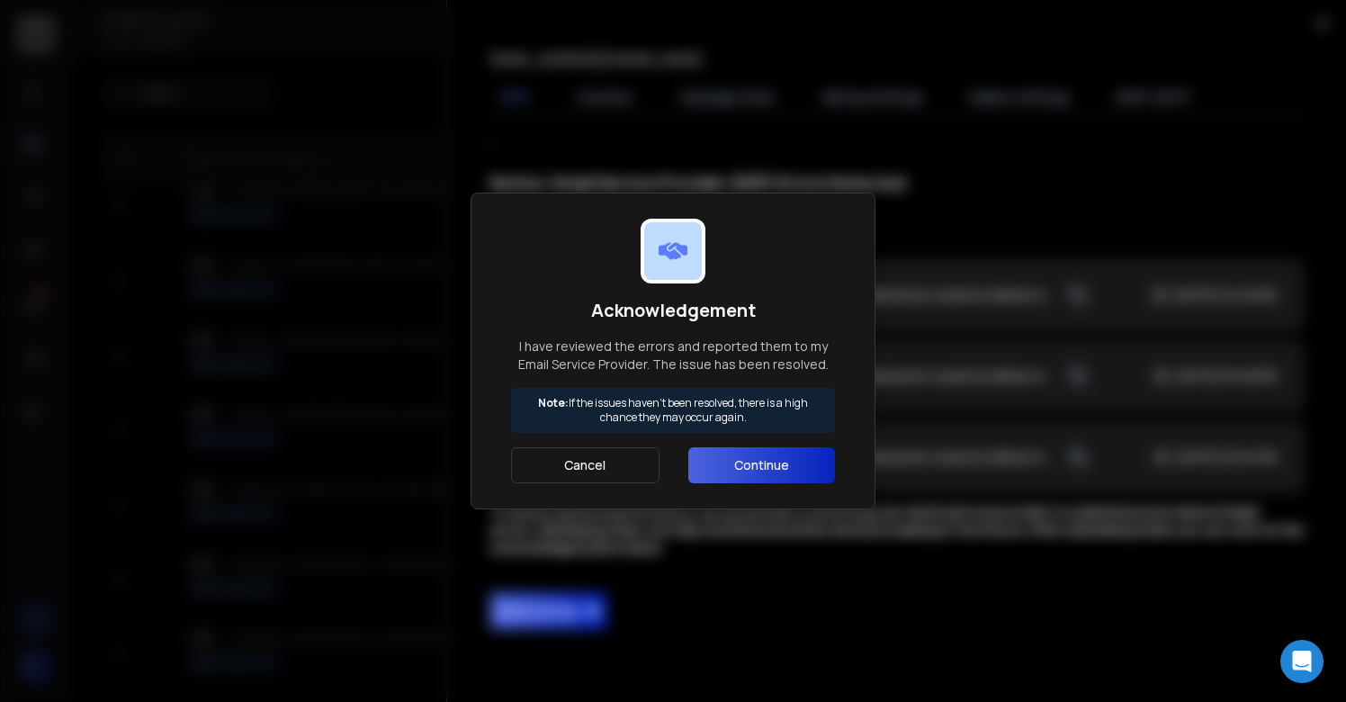
click at [751, 466] on button "Continue" at bounding box center [761, 465] width 147 height 36
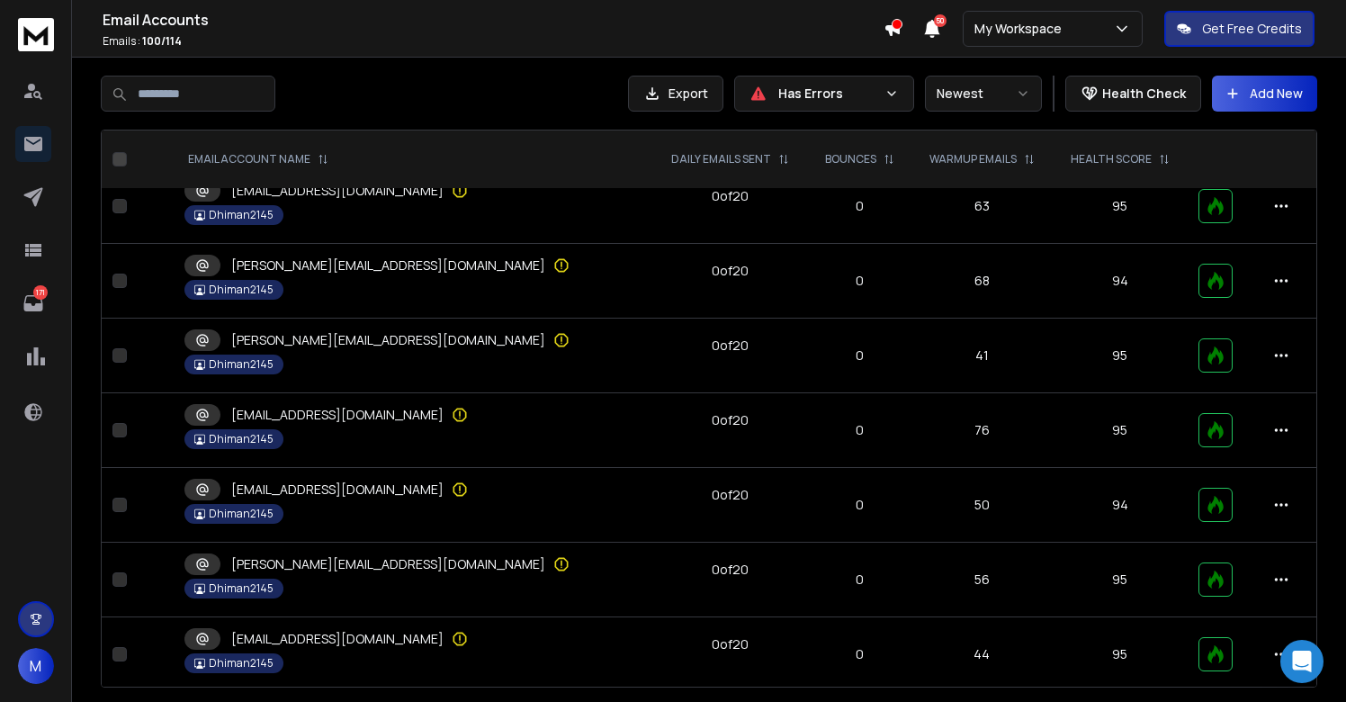
click at [353, 489] on p "saskia@aism2ltd.solutions" at bounding box center [337, 490] width 212 height 18
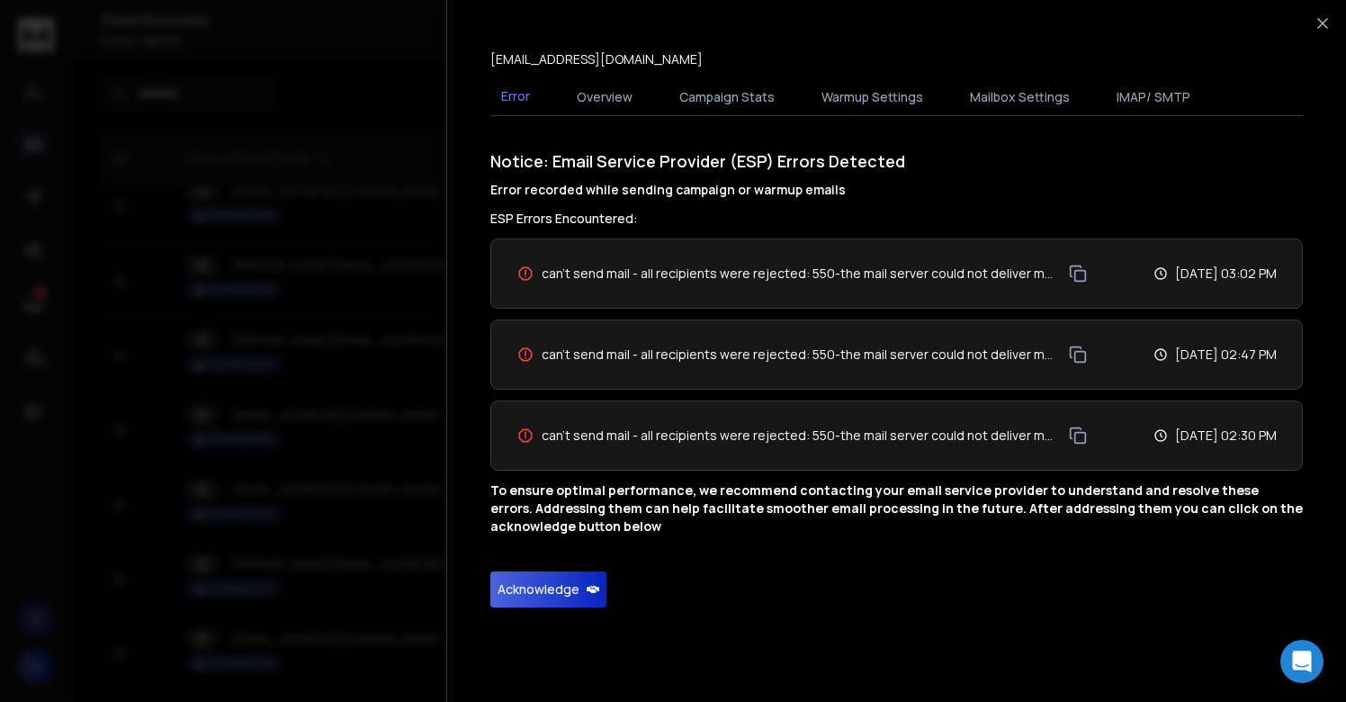
click at [568, 581] on button "Acknowledge" at bounding box center [548, 589] width 116 height 36
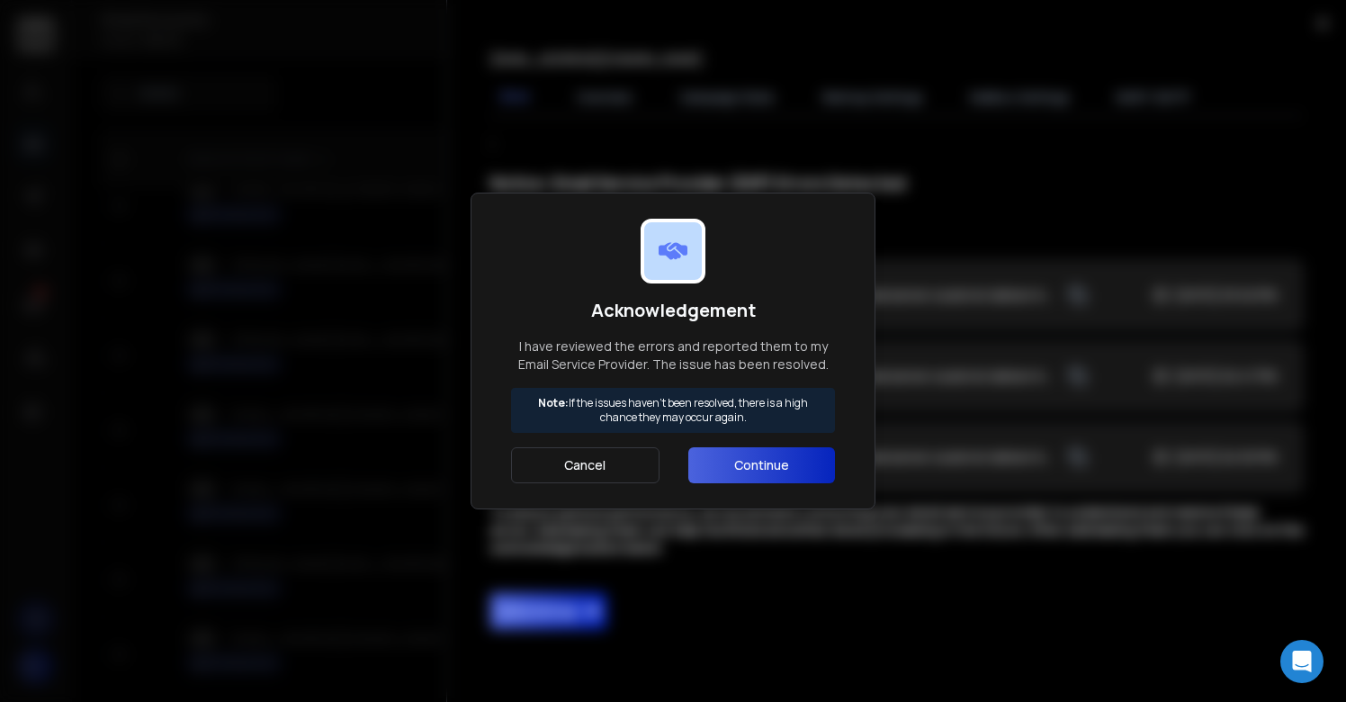
click at [744, 476] on button "Continue" at bounding box center [761, 465] width 147 height 36
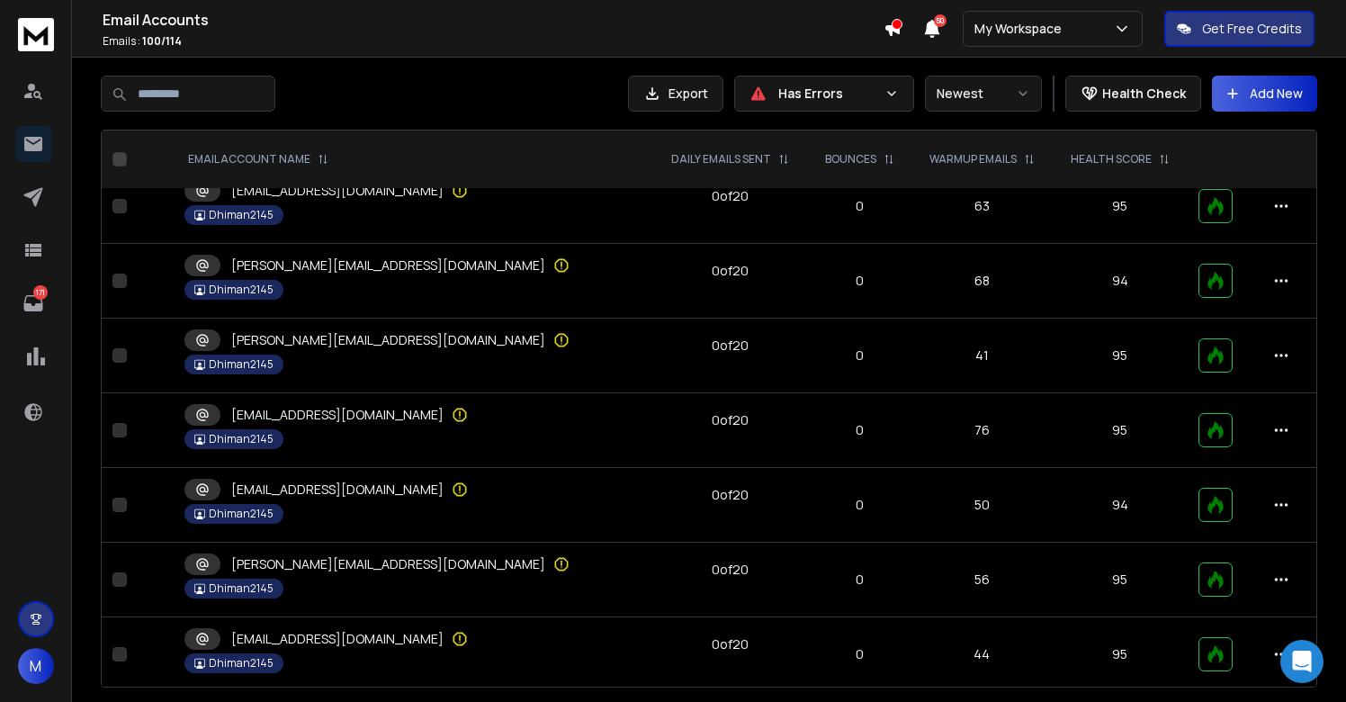
click at [328, 543] on td "sandra@aism2ltd.solutions Dhiman2145" at bounding box center [414, 580] width 480 height 75
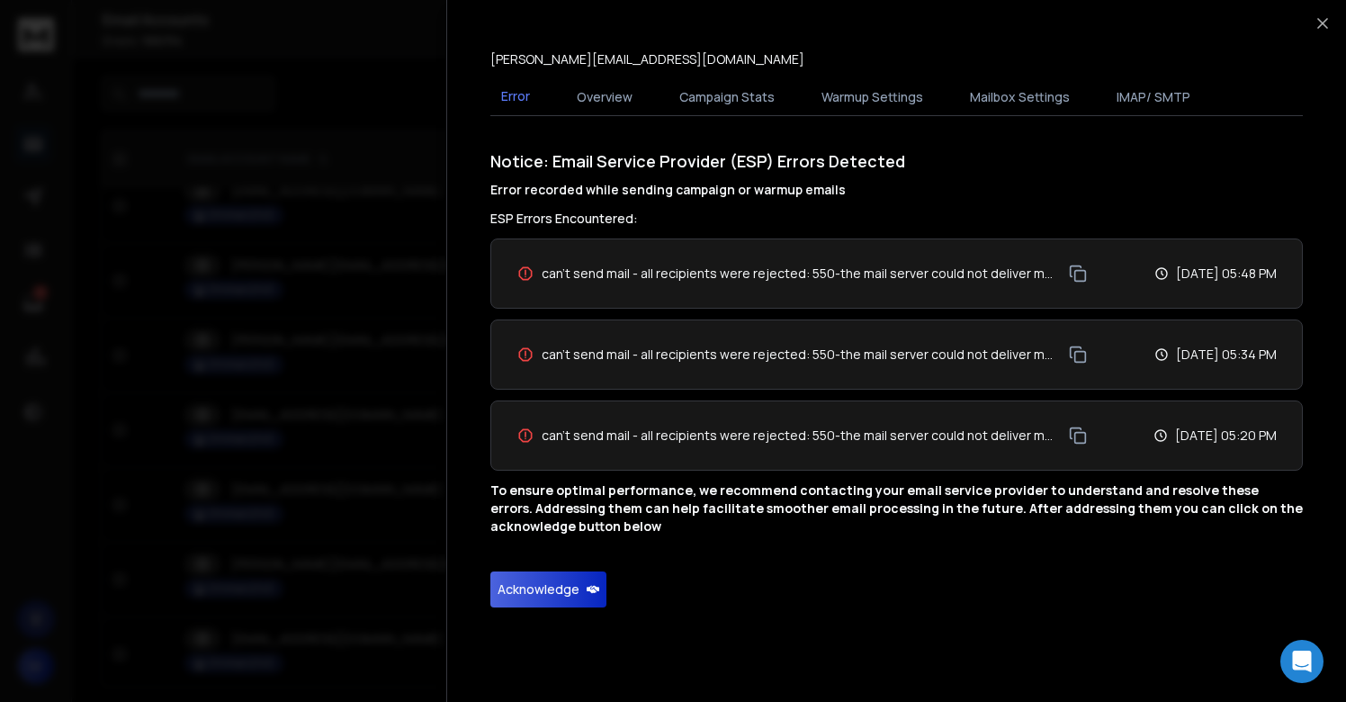
click at [534, 593] on button "Acknowledge" at bounding box center [548, 589] width 116 height 36
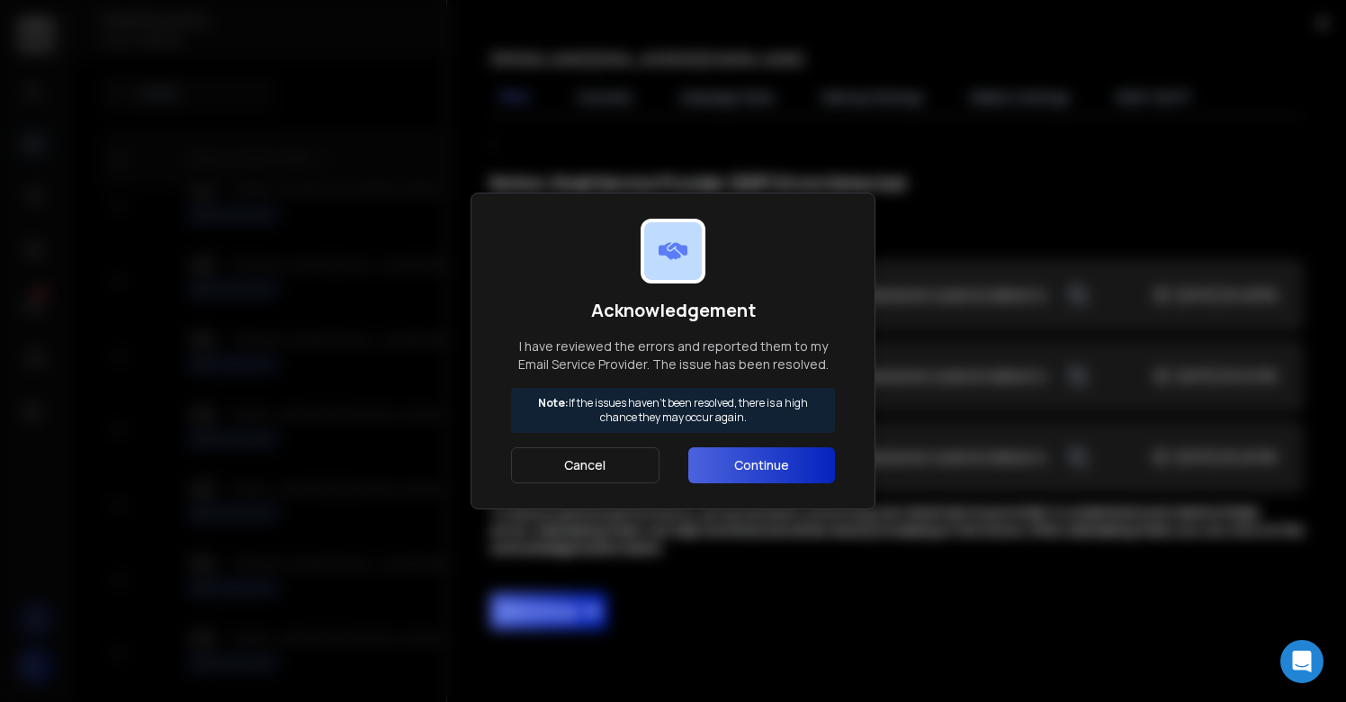
click at [719, 487] on div "Acknowledgement I have reviewed the errors and reported them to my Email Servic…" at bounding box center [673, 351] width 405 height 317
click at [728, 483] on div "Acknowledgement I have reviewed the errors and reported them to my Email Servic…" at bounding box center [673, 351] width 405 height 317
click at [740, 457] on button "Continue" at bounding box center [761, 465] width 147 height 36
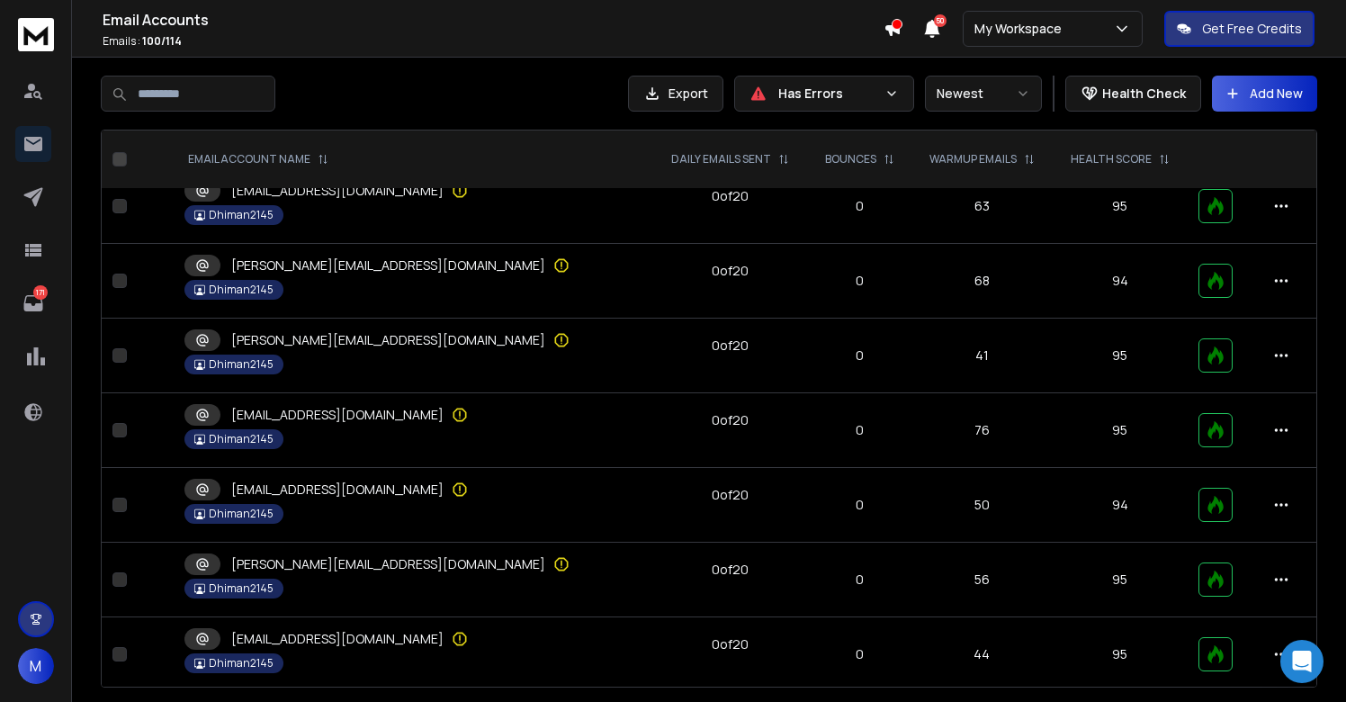
click at [348, 488] on p "saskia@aism2ltd.solutions" at bounding box center [337, 490] width 212 height 18
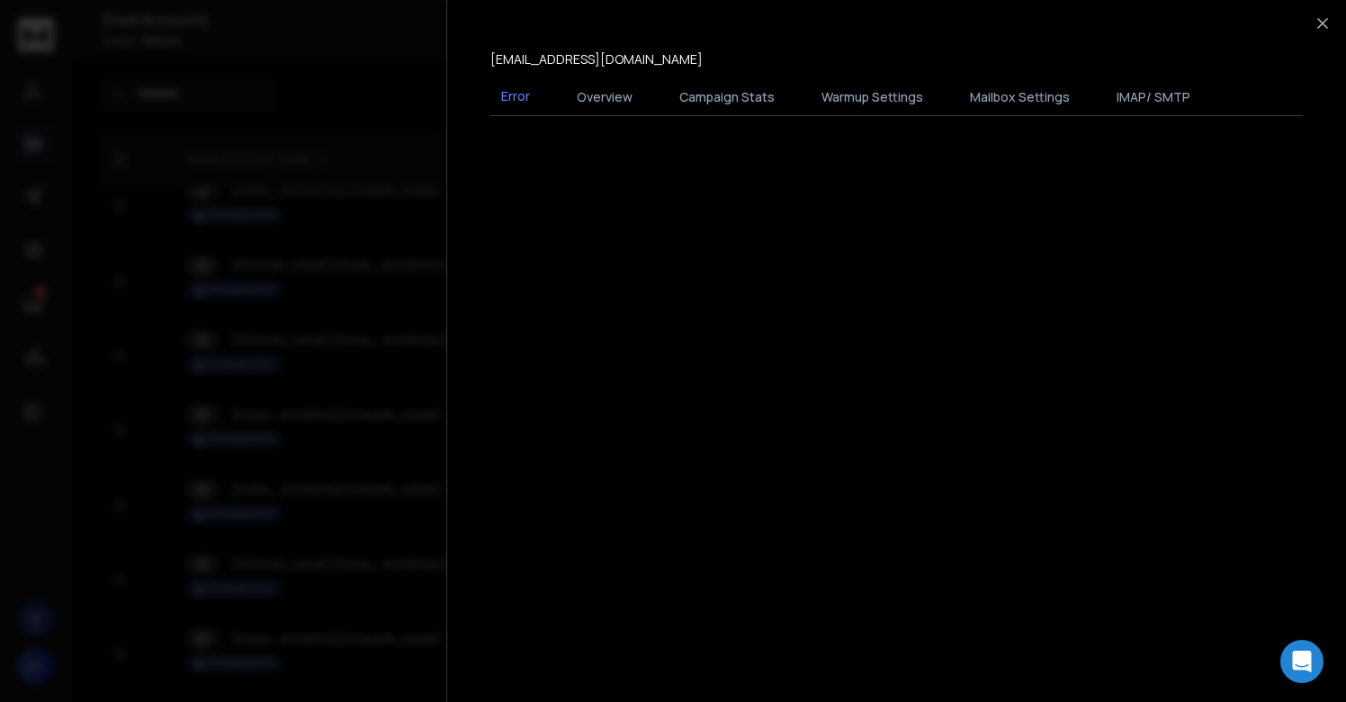
click at [304, 454] on div at bounding box center [673, 351] width 1346 height 702
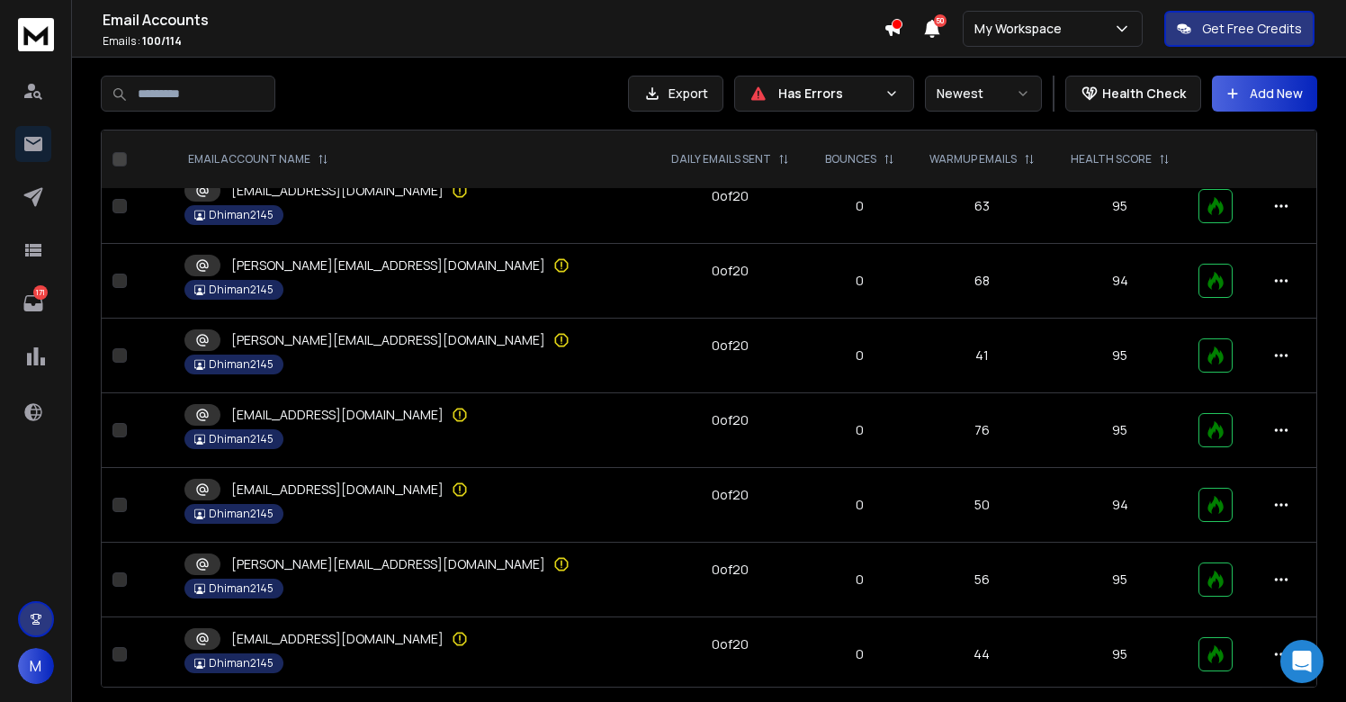
click at [303, 572] on p "sandra@aism2ltd.solutions" at bounding box center [388, 564] width 314 height 18
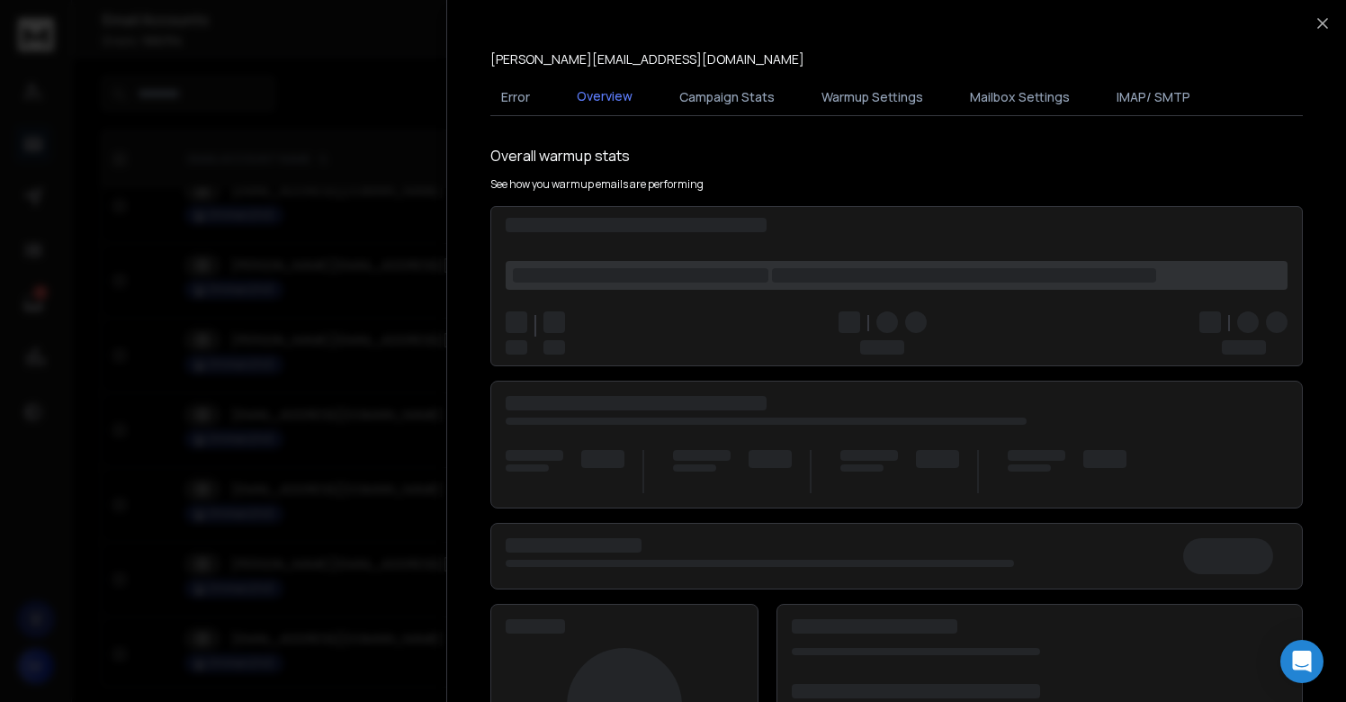
click at [354, 513] on div at bounding box center [673, 351] width 1346 height 702
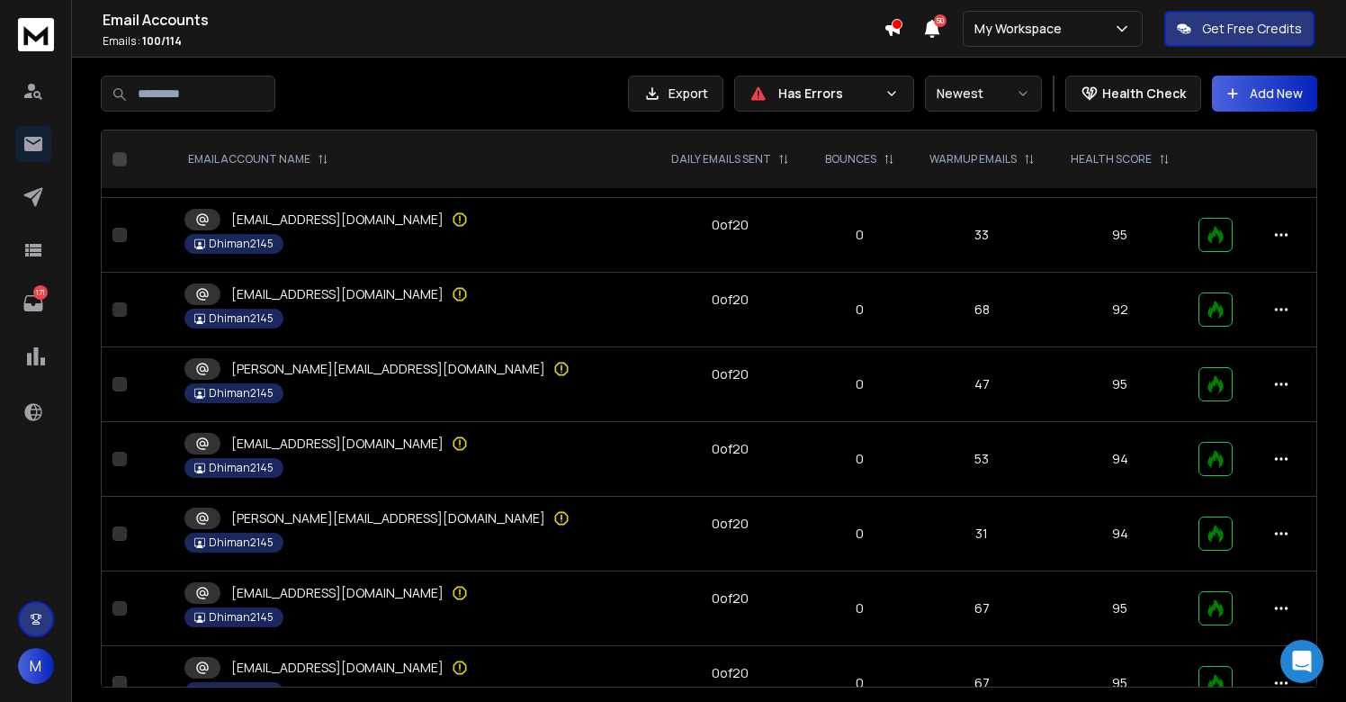
scroll to position [5275, 0]
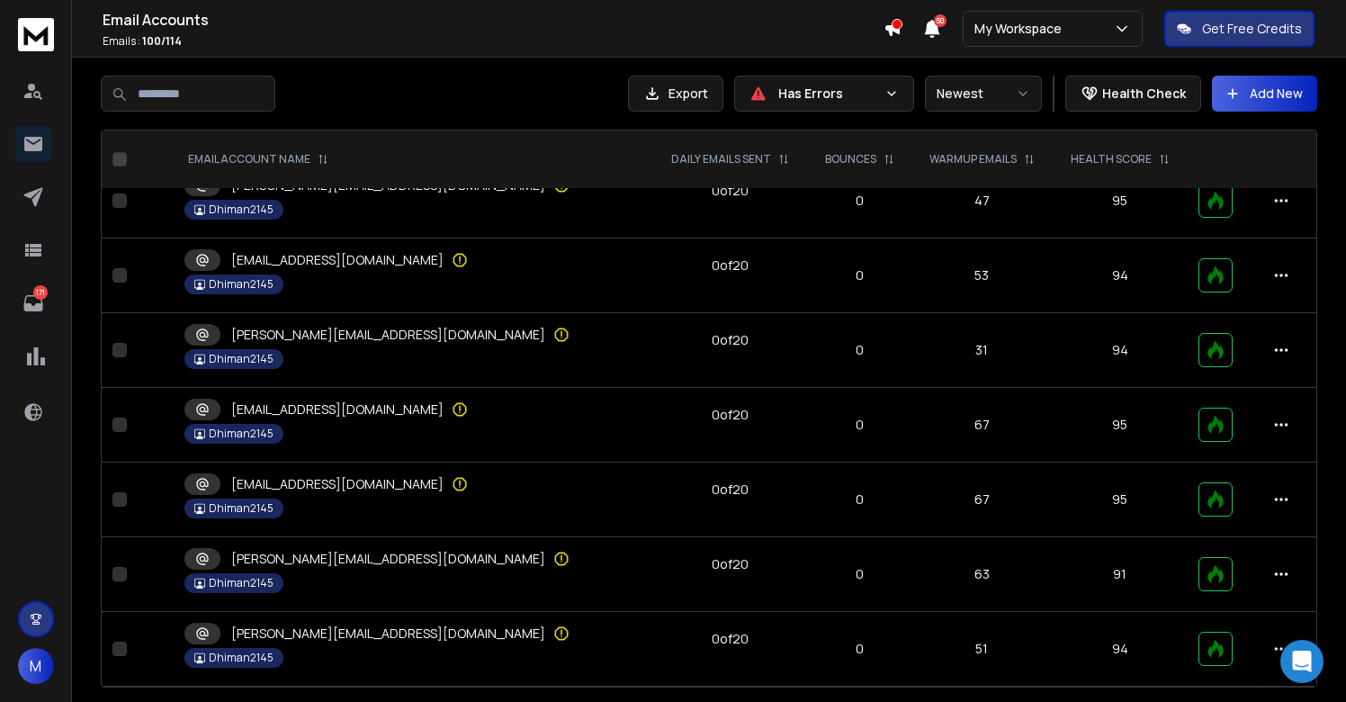
click at [338, 463] on td "penelope@aism2ltd.solutions Dhiman2145" at bounding box center [414, 500] width 480 height 75
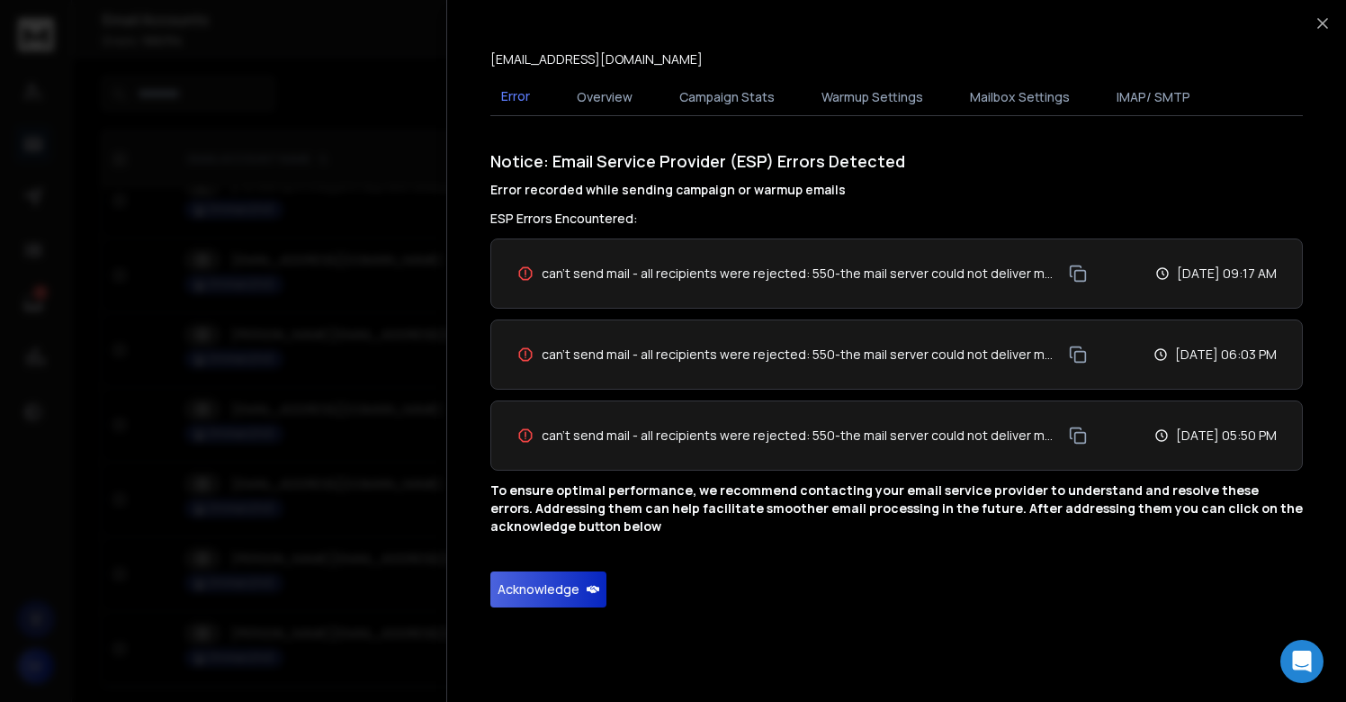
click at [555, 586] on button "Acknowledge" at bounding box center [548, 589] width 116 height 36
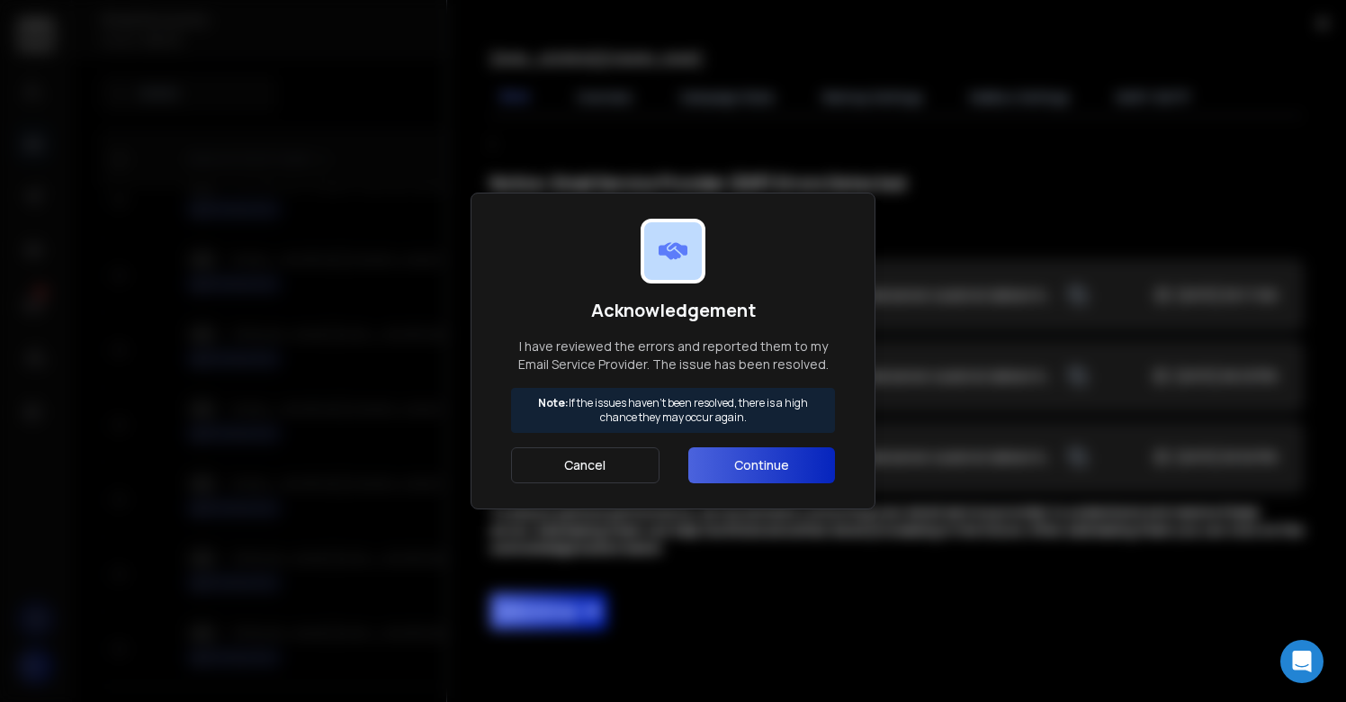
click at [758, 481] on button "Continue" at bounding box center [761, 465] width 147 height 36
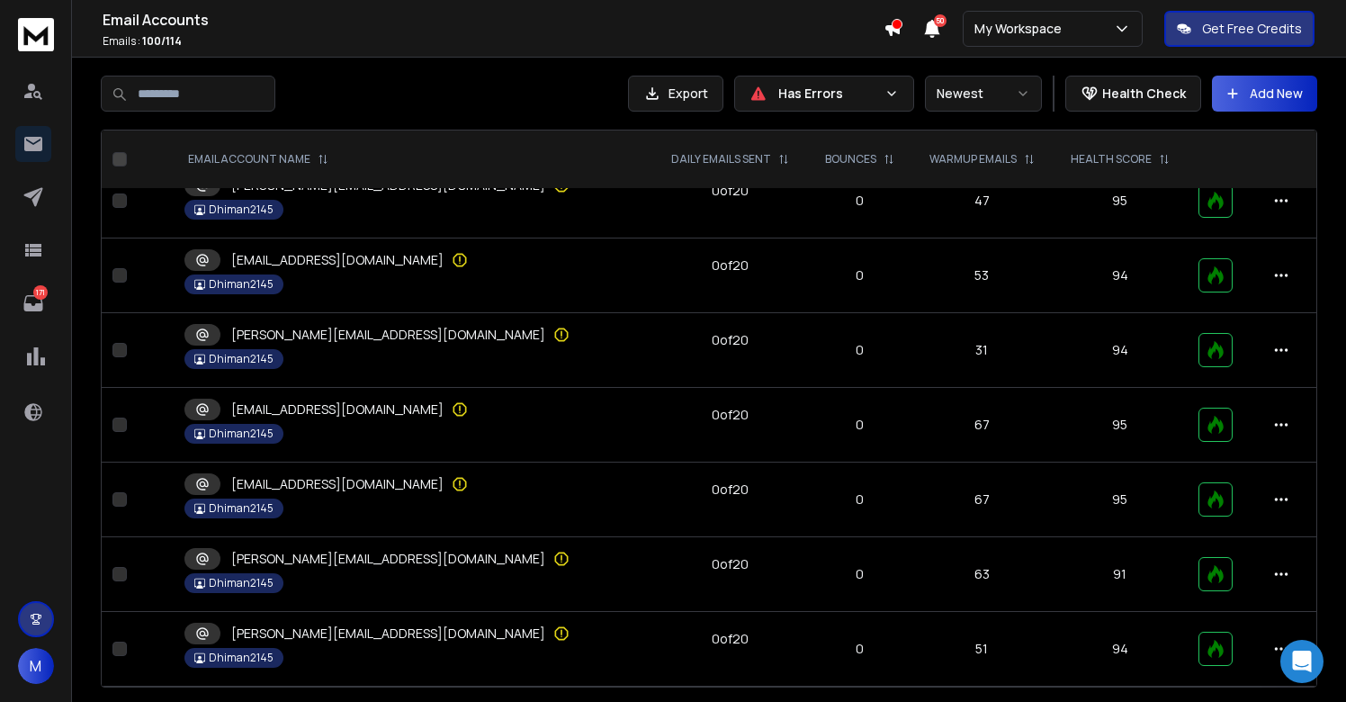
click at [354, 481] on p "penelope@aism2ltd.solutions" at bounding box center [337, 484] width 212 height 18
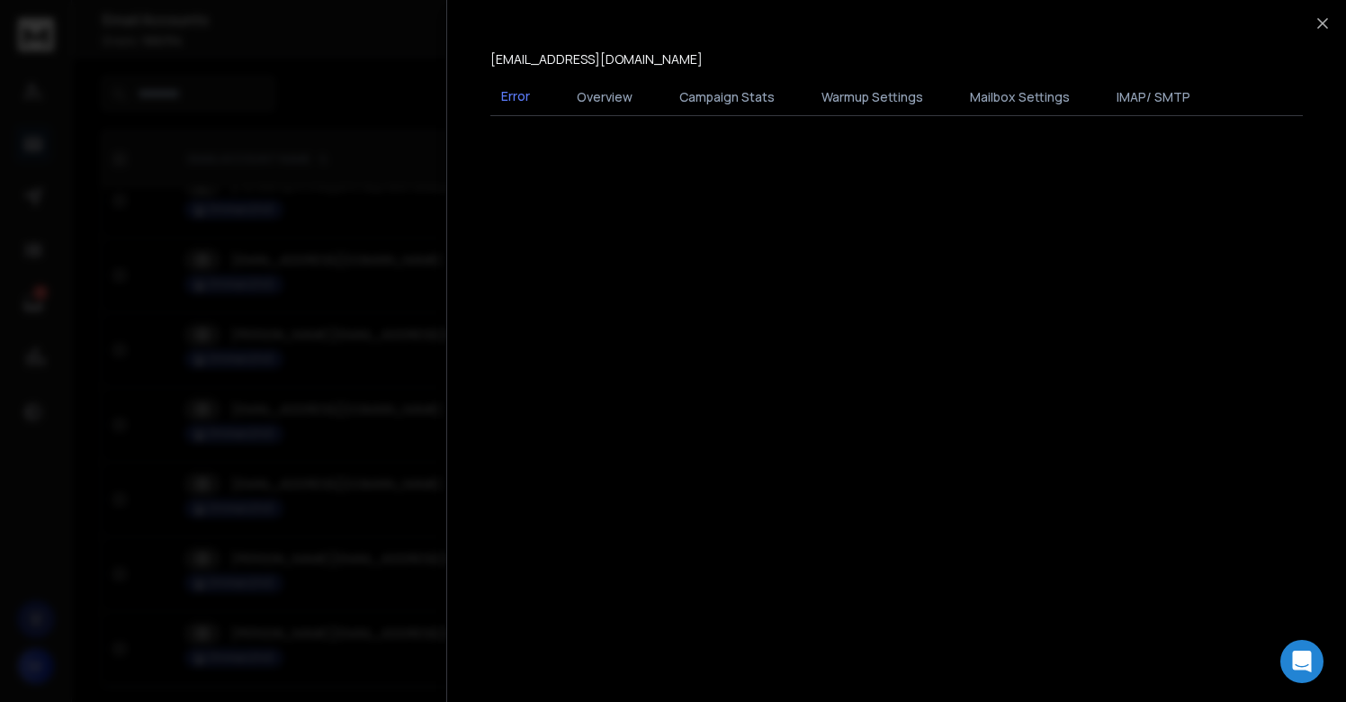
click at [358, 479] on div at bounding box center [673, 351] width 1346 height 702
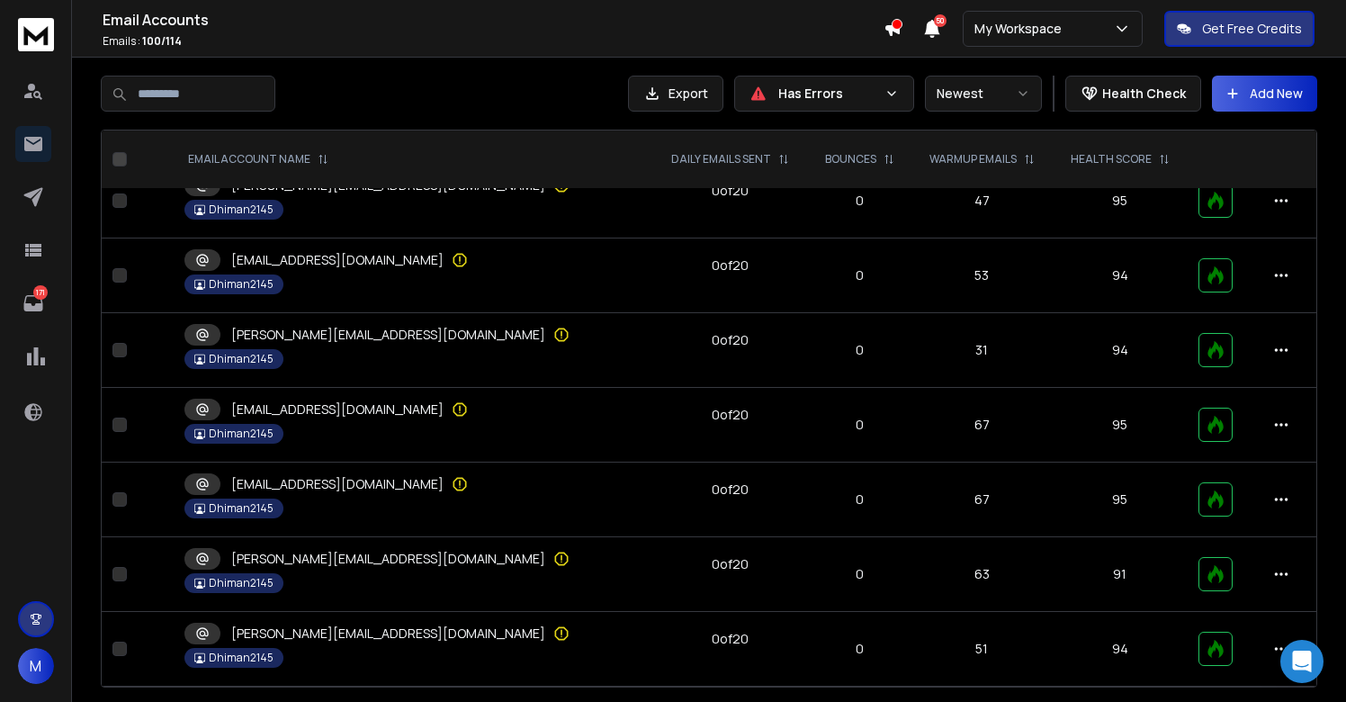
click at [353, 575] on div "Dhiman2145" at bounding box center [413, 583] width 458 height 20
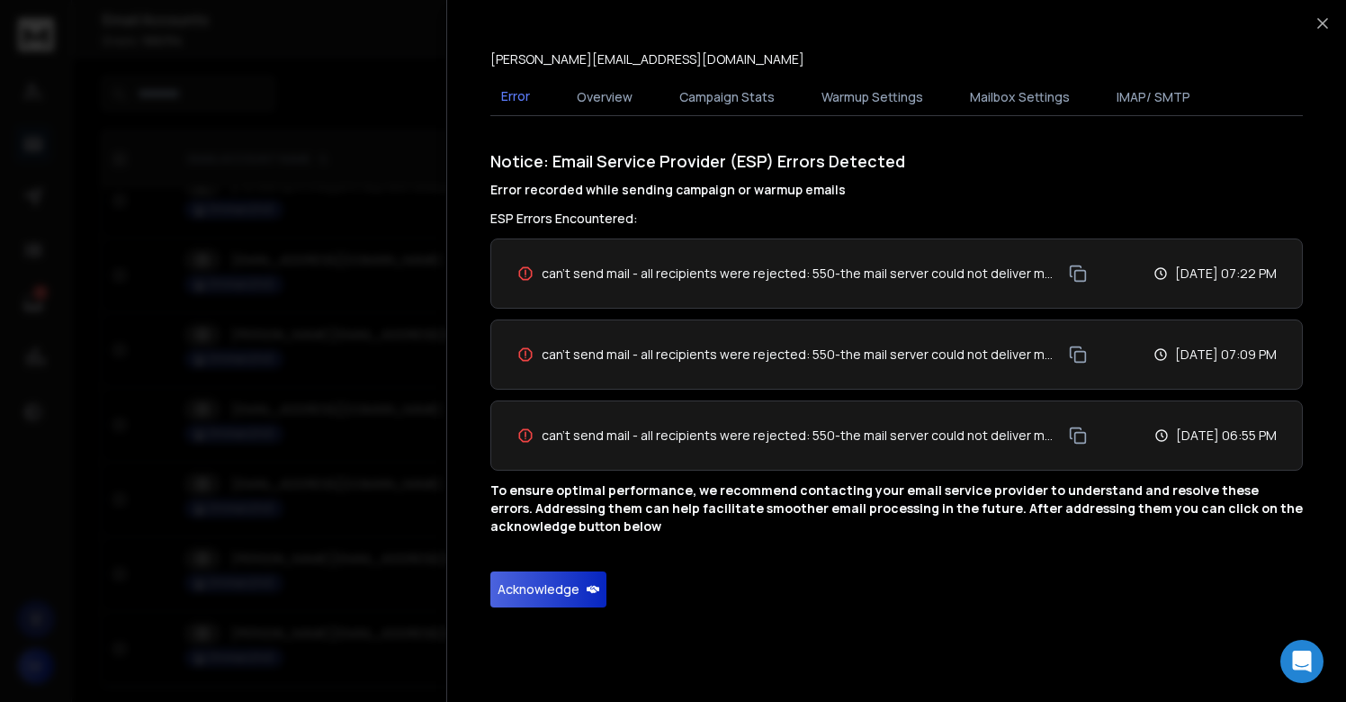
click at [527, 597] on button "Acknowledge" at bounding box center [548, 589] width 116 height 36
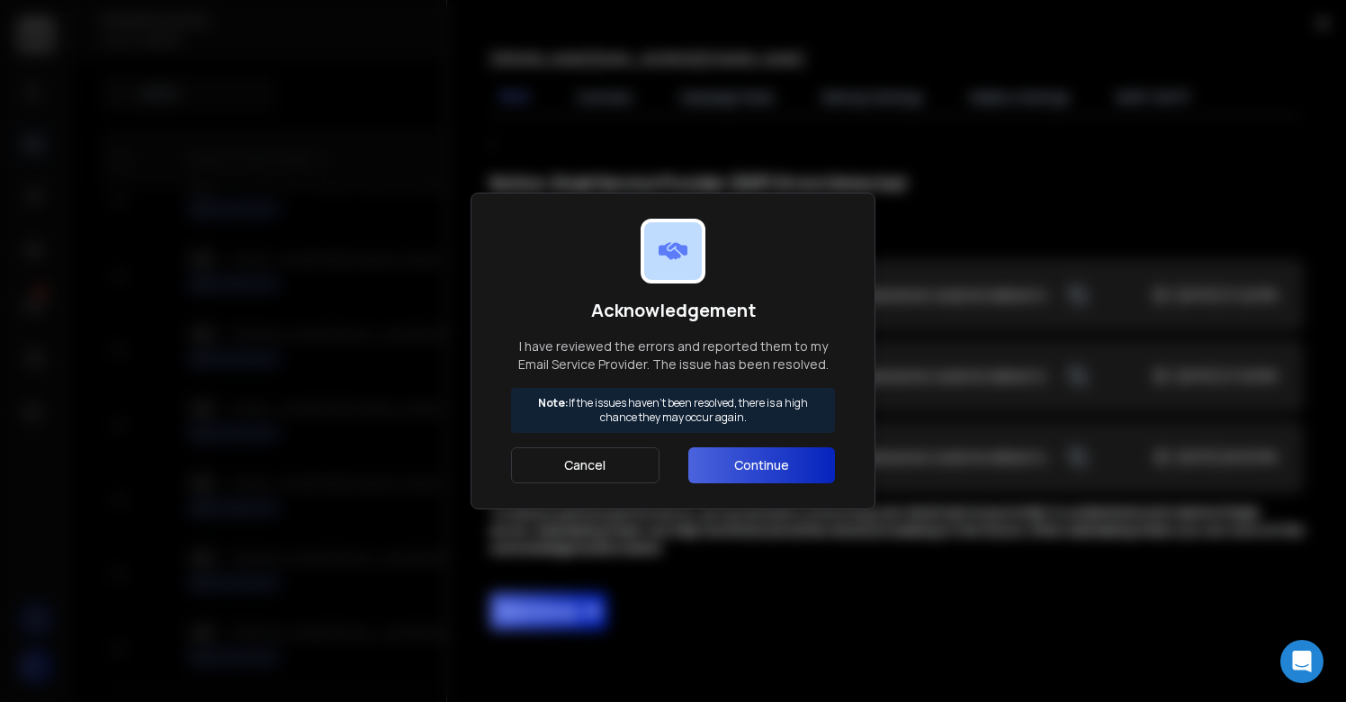
click at [762, 459] on button "Continue" at bounding box center [761, 465] width 147 height 36
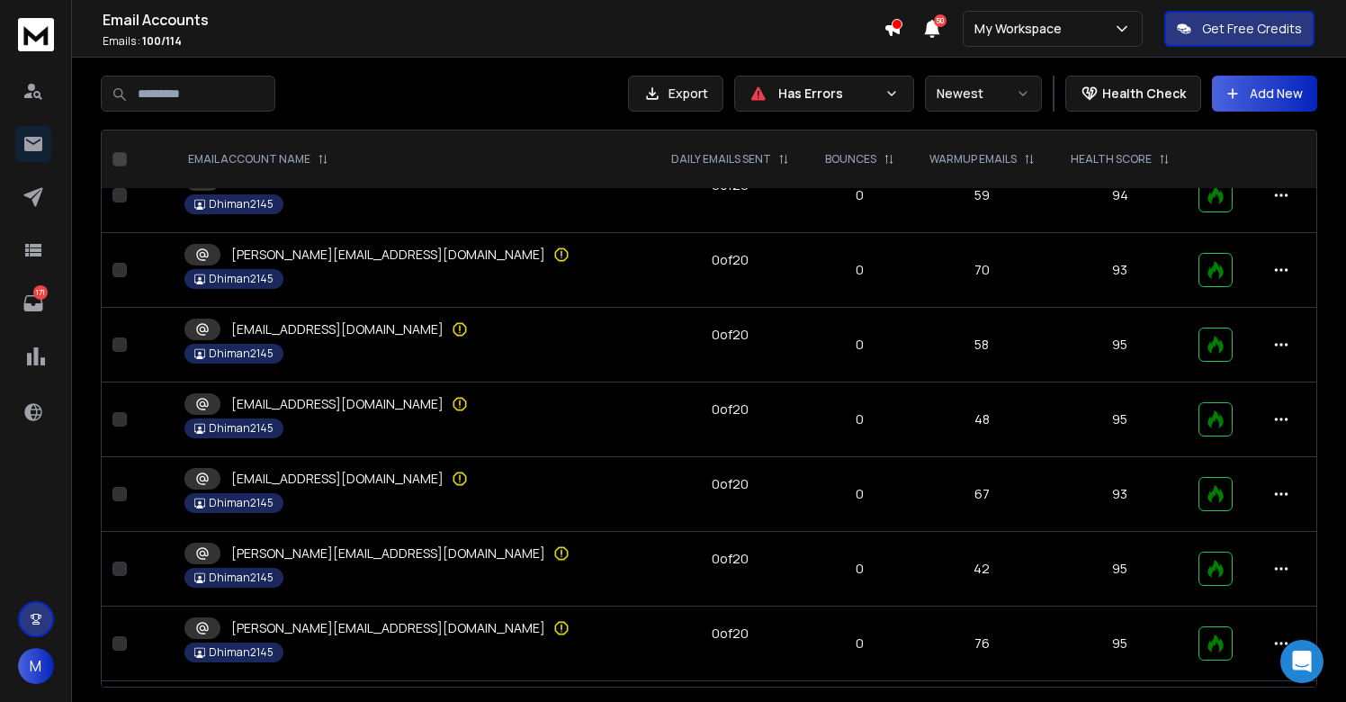
scroll to position [6605, 0]
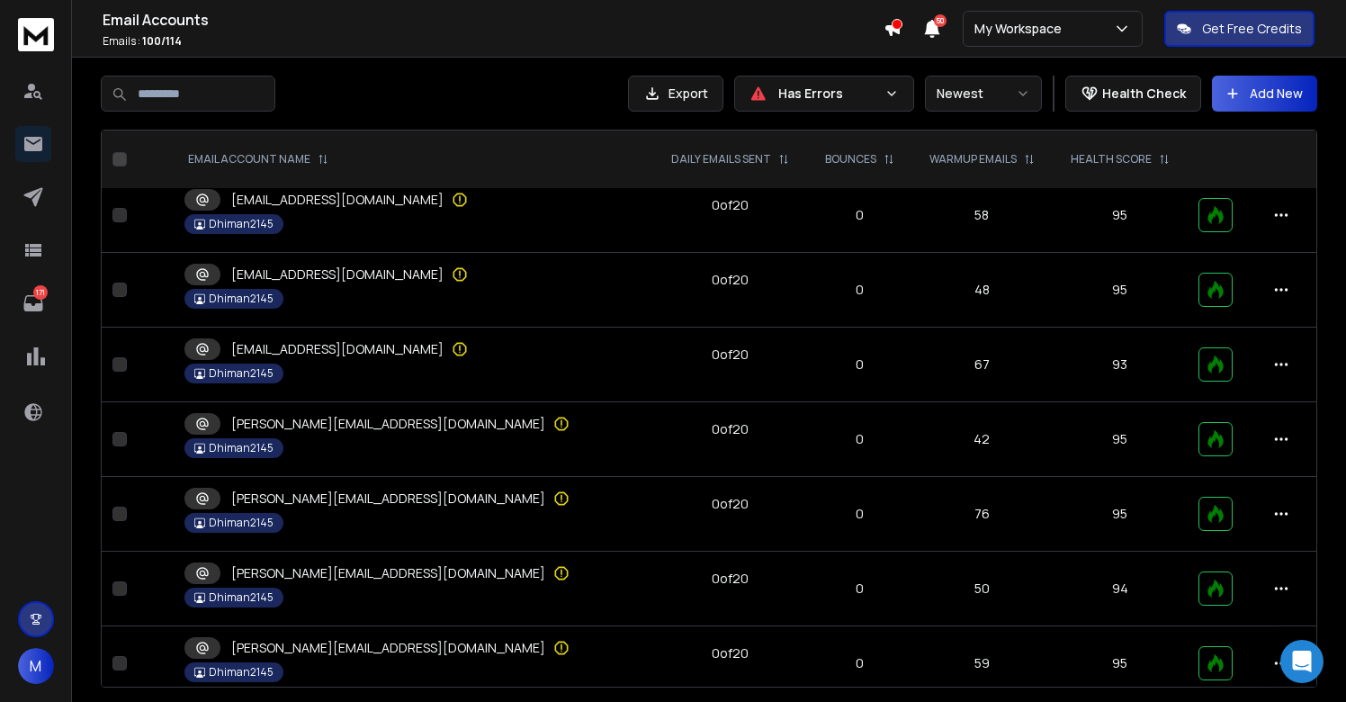
click at [346, 504] on p "maureen@aism2ltd.solutions" at bounding box center [388, 499] width 314 height 18
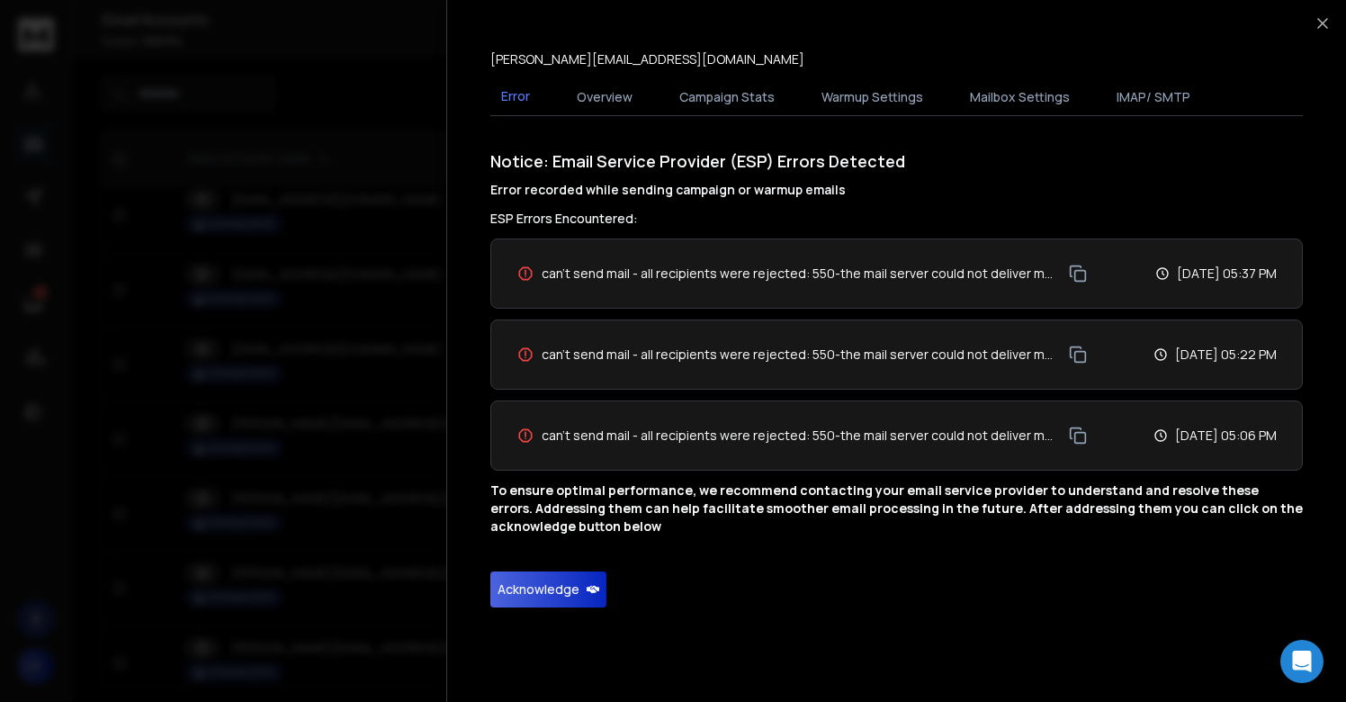
click at [561, 581] on button "Acknowledge" at bounding box center [548, 589] width 116 height 36
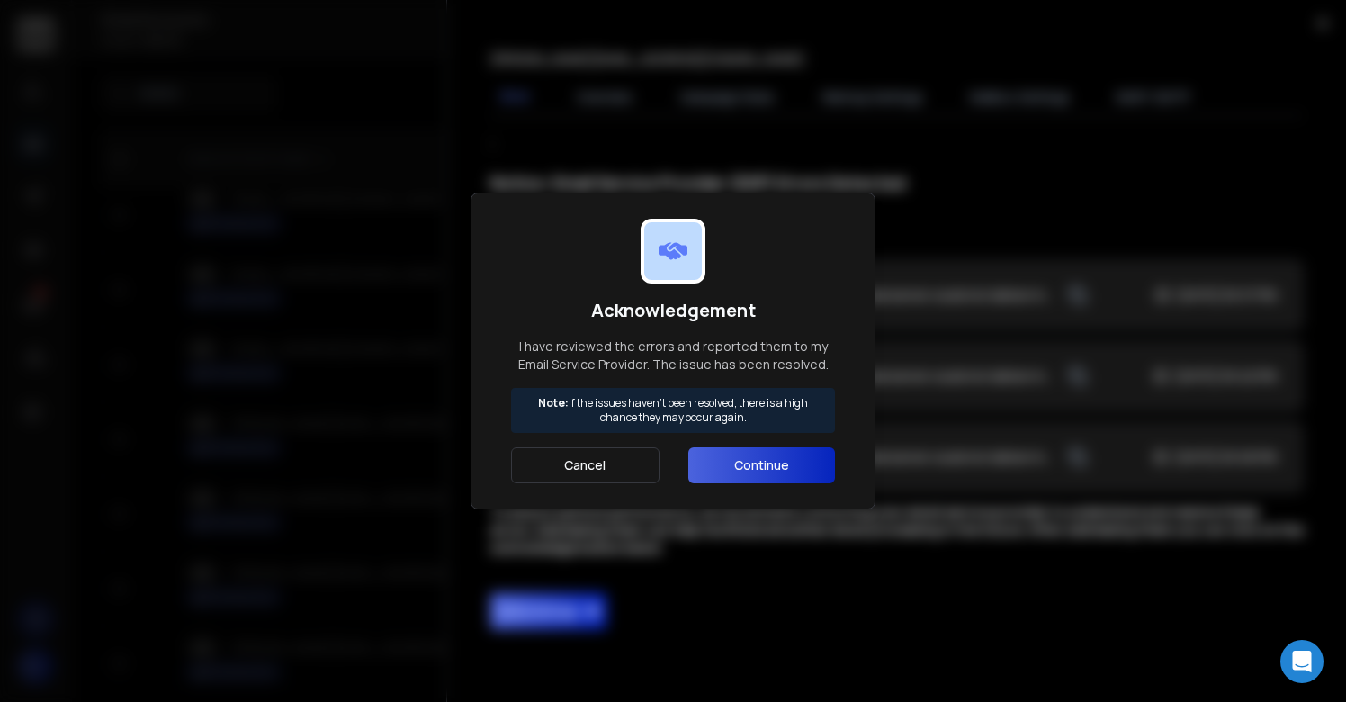
click at [762, 474] on button "Continue" at bounding box center [761, 465] width 147 height 36
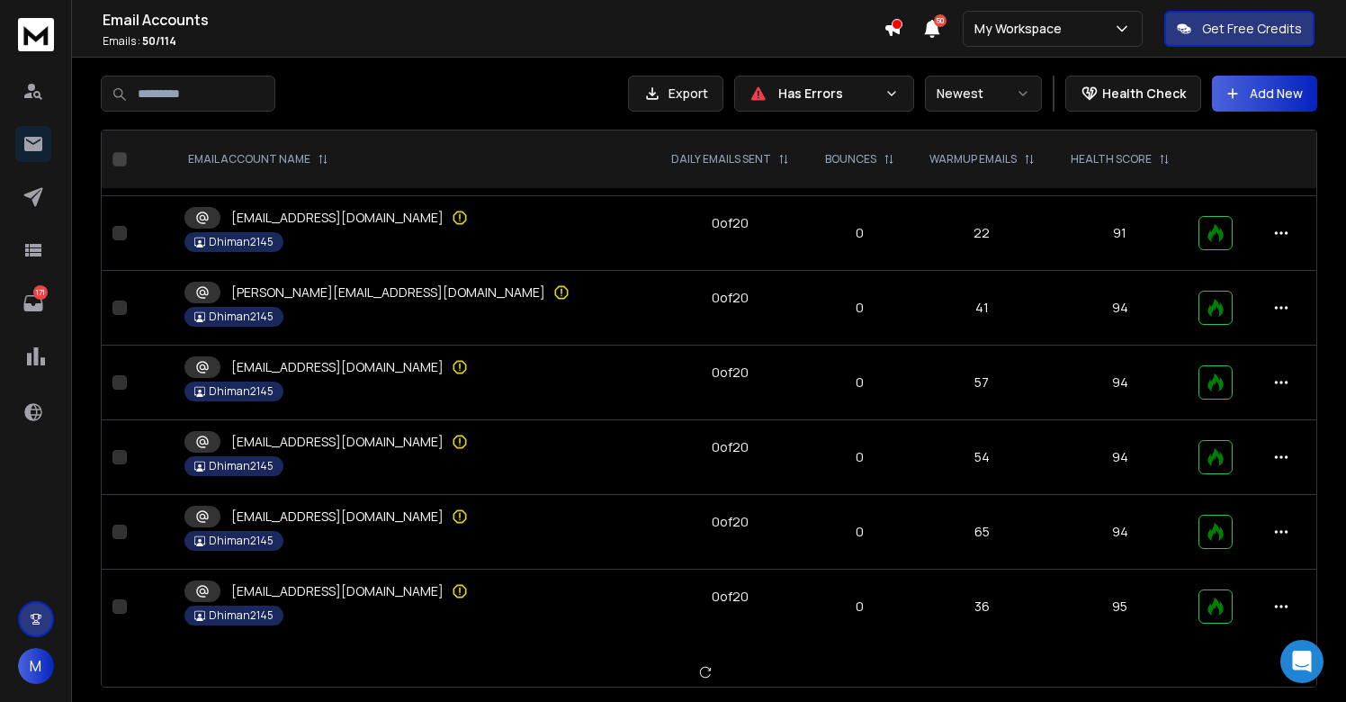
scroll to position [3301, 0]
click at [318, 448] on p "lara@aism2ltd.online" at bounding box center [337, 442] width 212 height 18
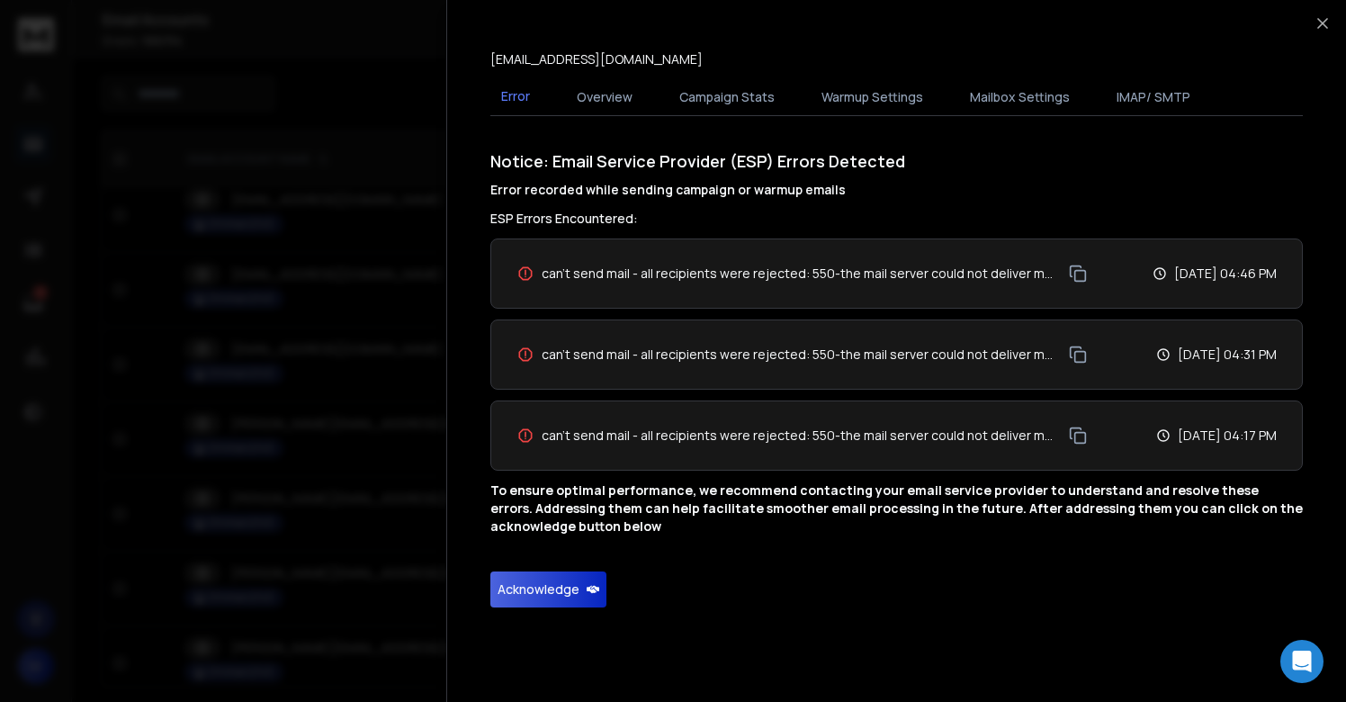
click at [525, 587] on button "Acknowledge" at bounding box center [548, 589] width 116 height 36
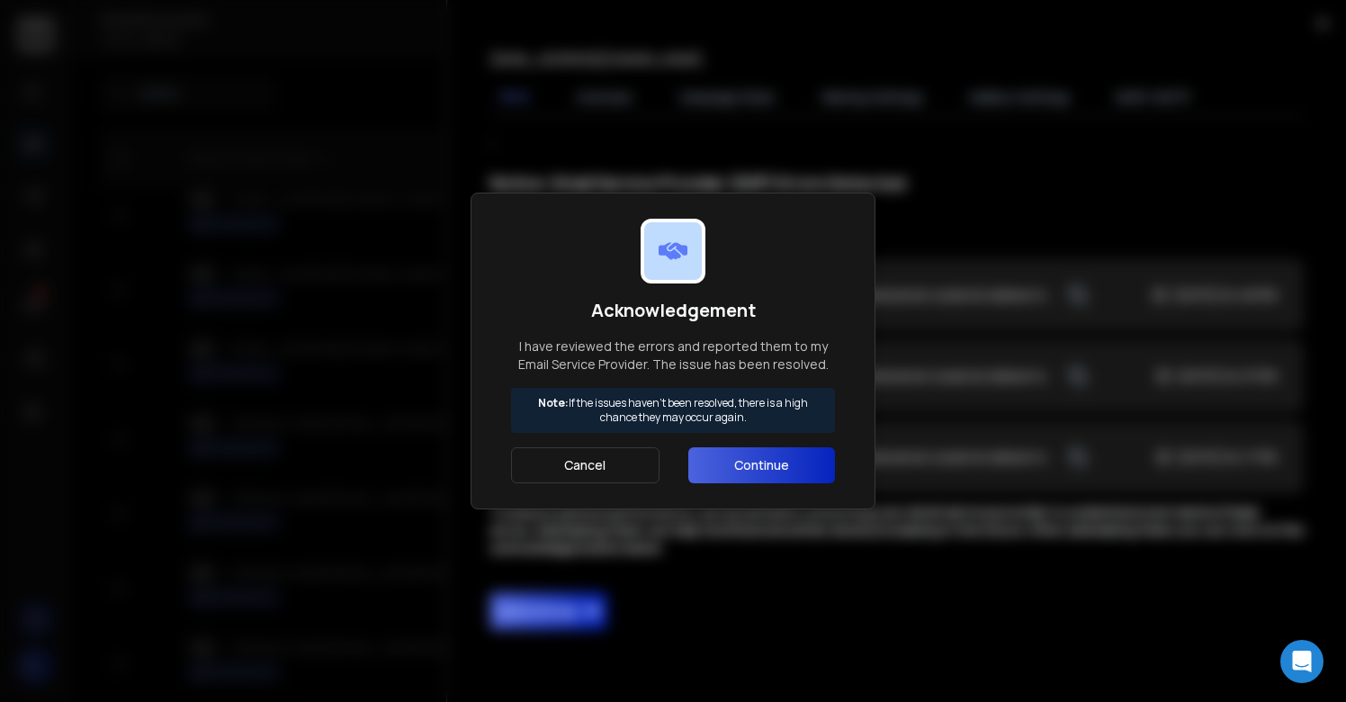
click at [778, 469] on button "Continue" at bounding box center [761, 465] width 147 height 36
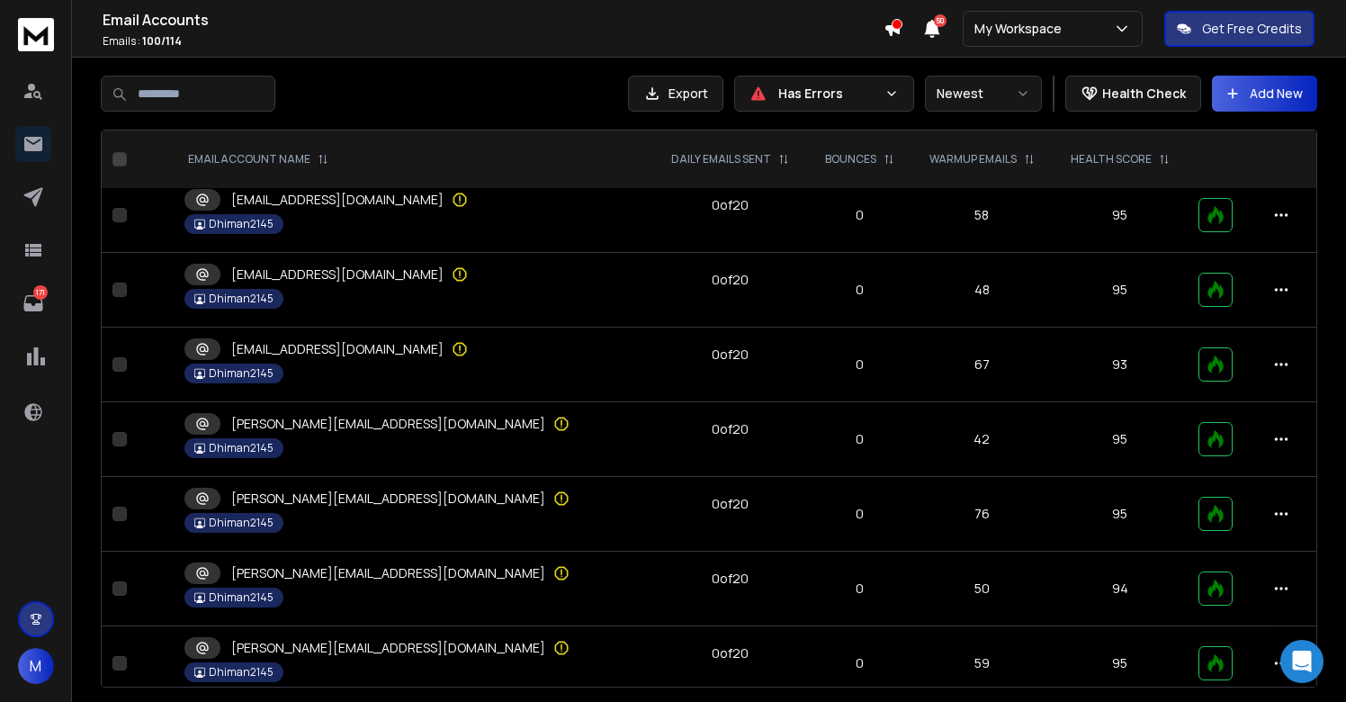
click at [374, 499] on p "maureen@aism2ltd.solutions" at bounding box center [388, 499] width 314 height 18
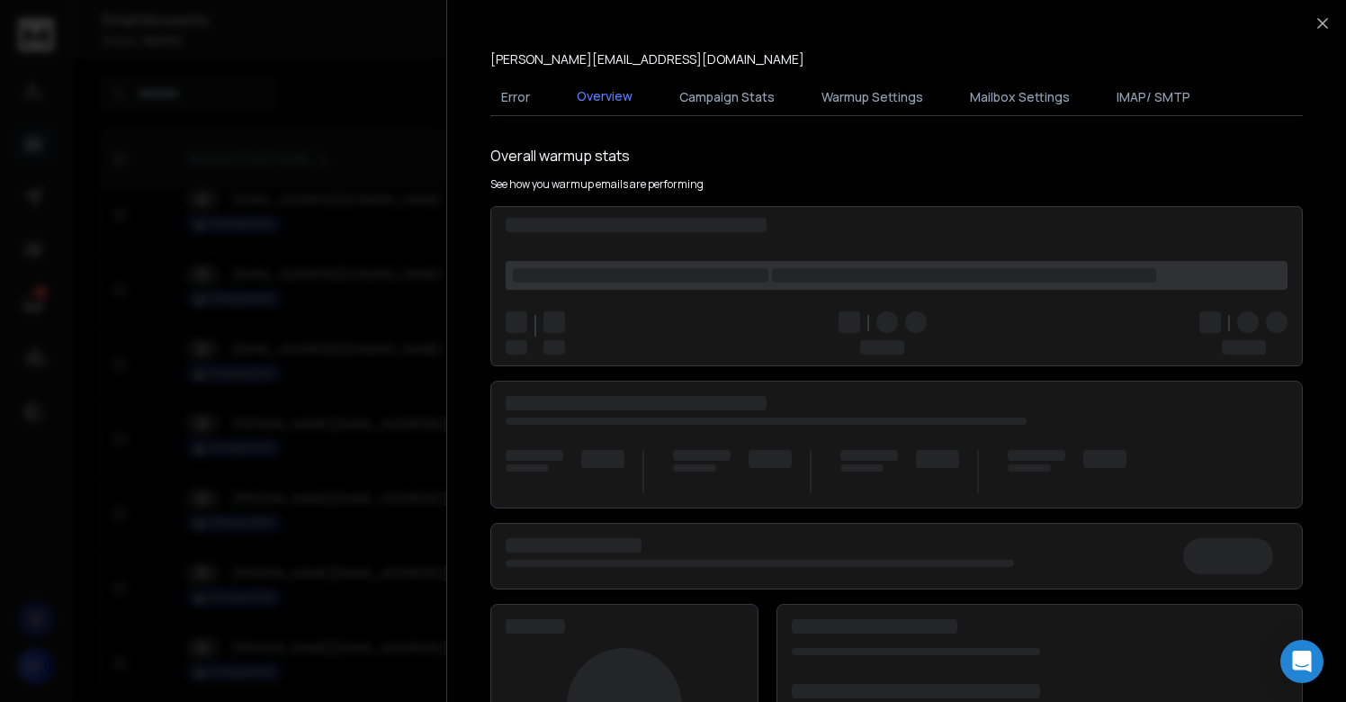
click at [374, 499] on div at bounding box center [673, 351] width 1346 height 702
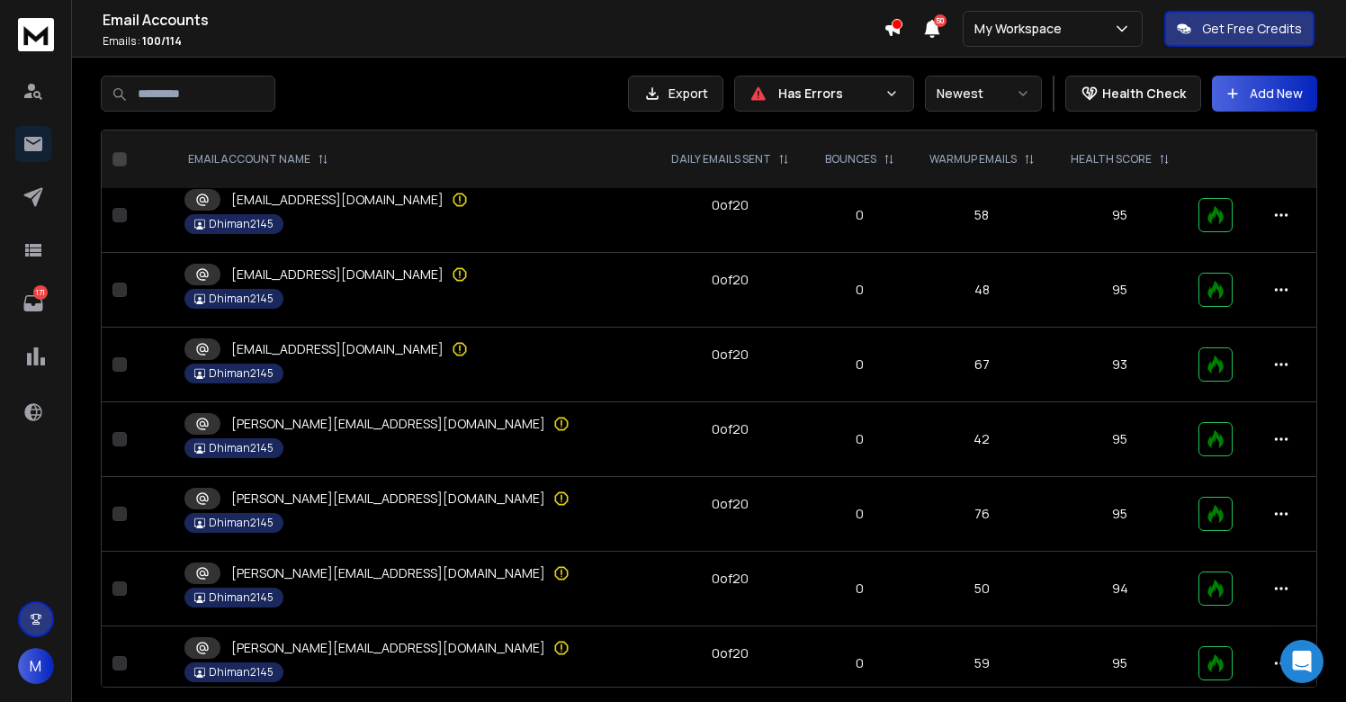
click at [368, 578] on p "mary@aism2ltd.solutions" at bounding box center [388, 573] width 314 height 18
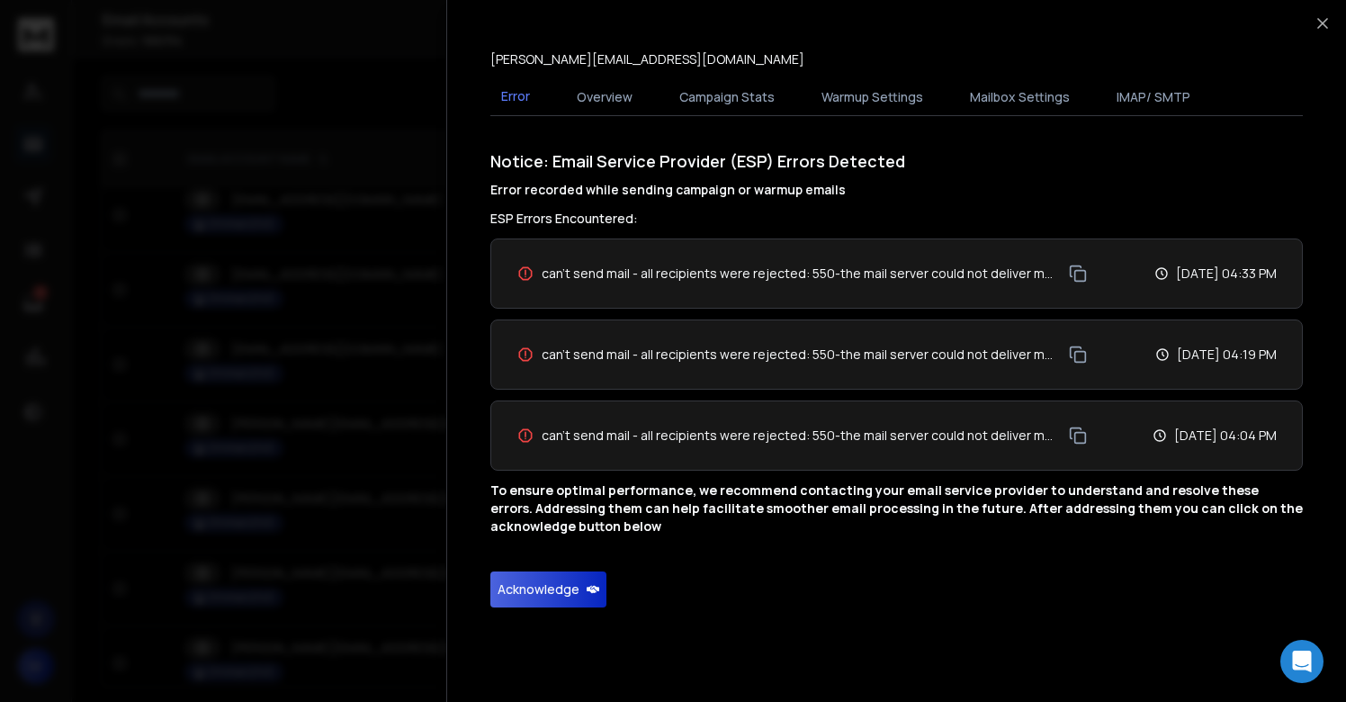
click at [544, 580] on button "Acknowledge" at bounding box center [548, 589] width 116 height 36
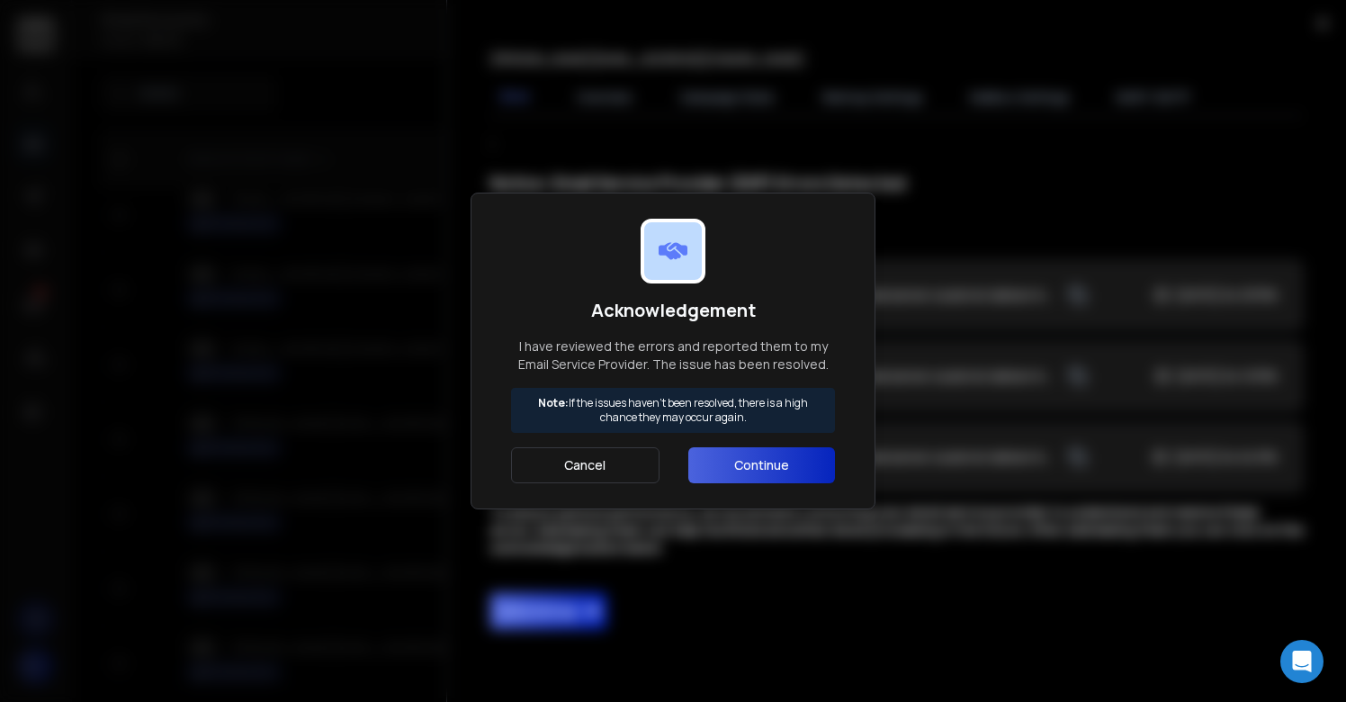
click at [765, 469] on button "Continue" at bounding box center [761, 465] width 147 height 36
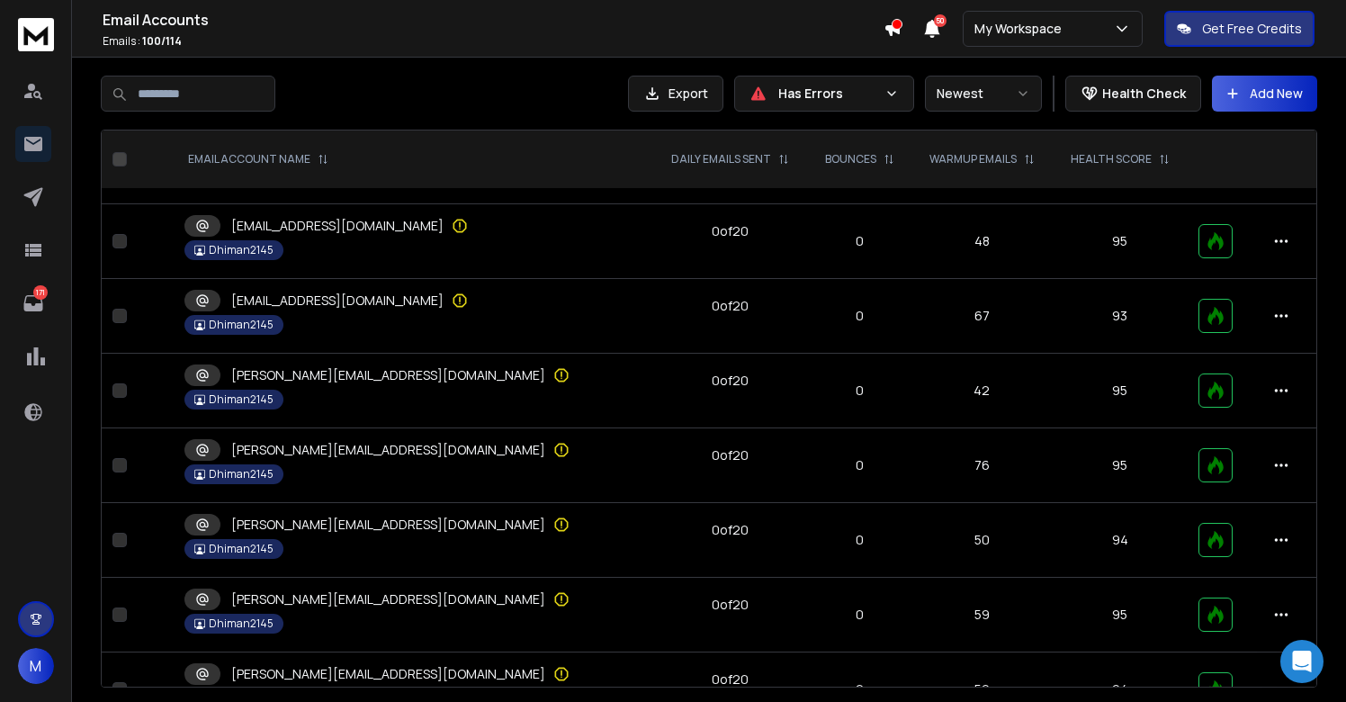
scroll to position [6667, 0]
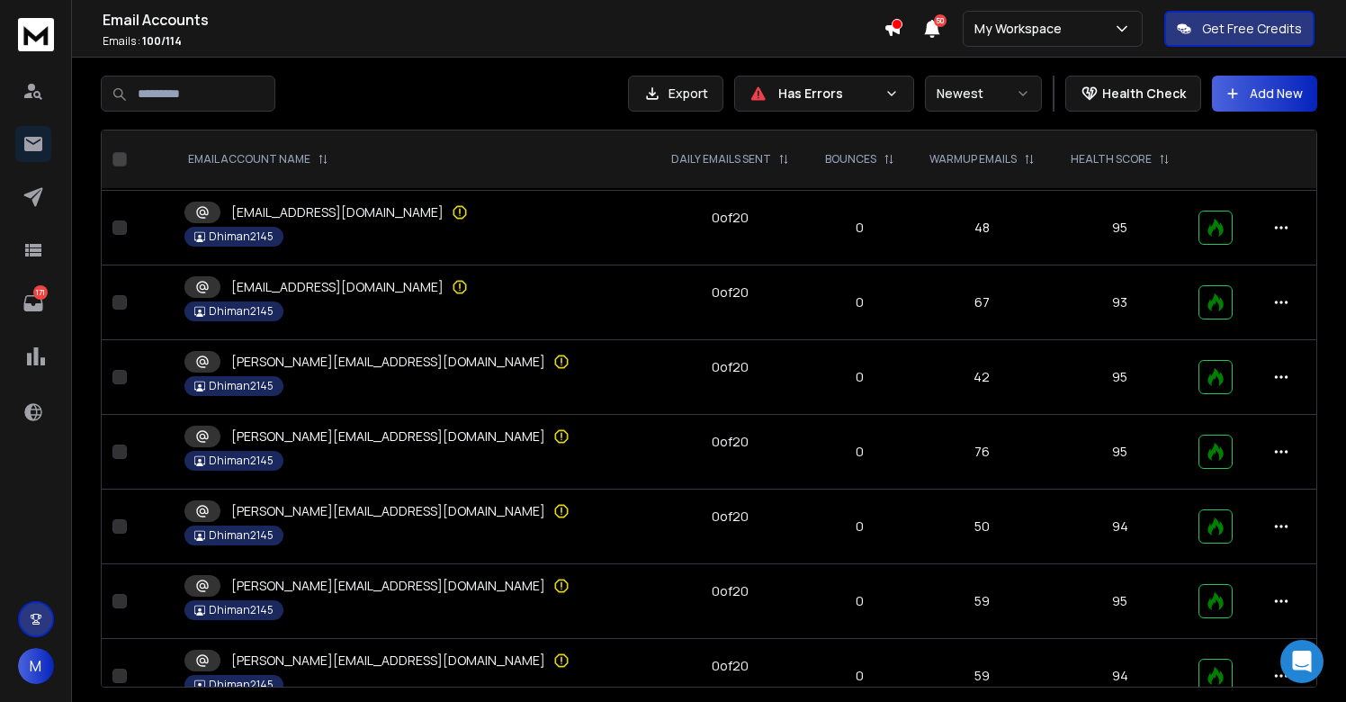
click at [328, 503] on p "mary@aism2ltd.solutions" at bounding box center [388, 511] width 314 height 18
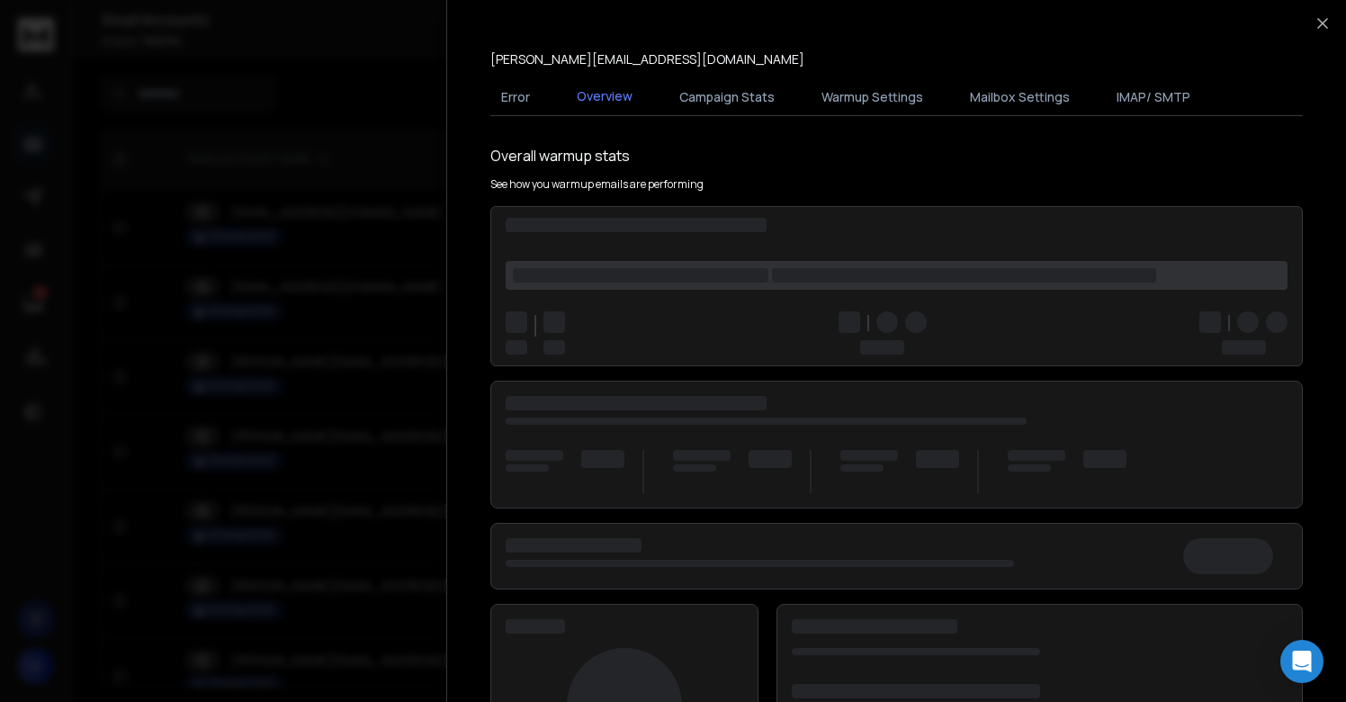
click at [328, 503] on div at bounding box center [673, 351] width 1346 height 702
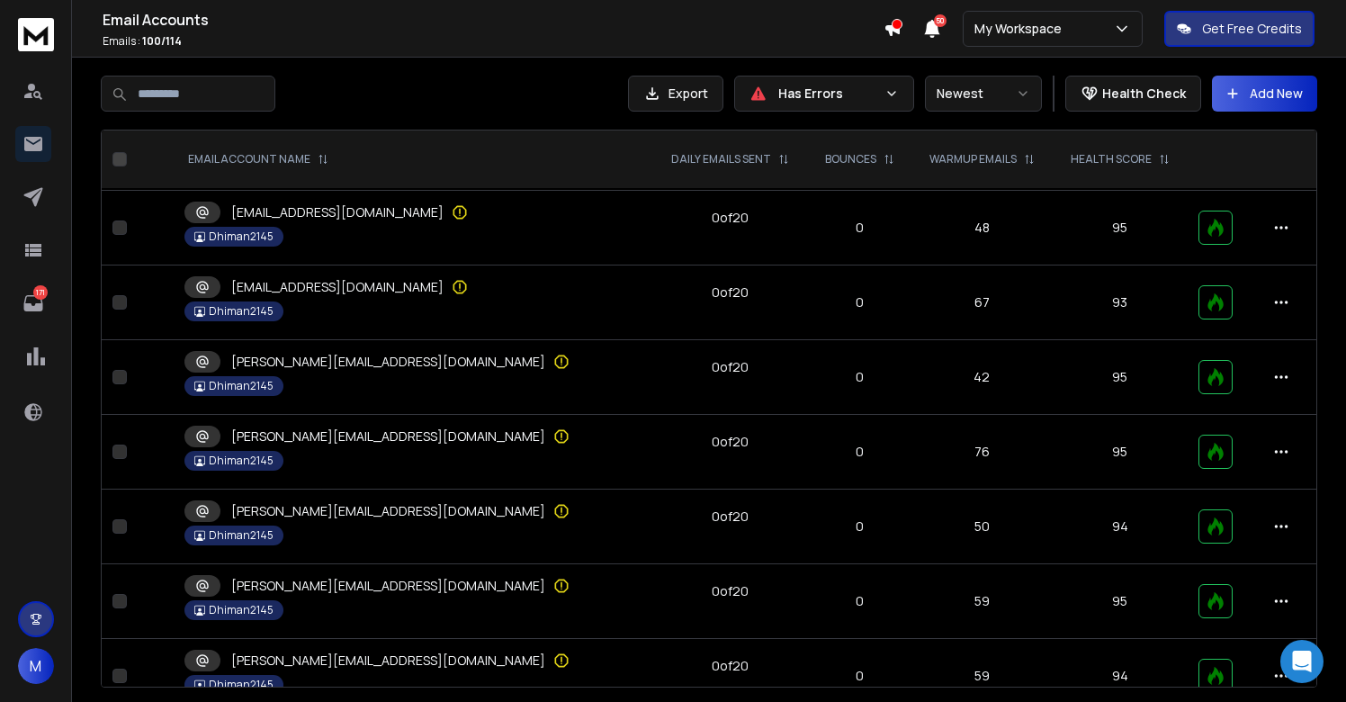
click at [346, 579] on p "martha@aism2ltd.solutions" at bounding box center [388, 586] width 314 height 18
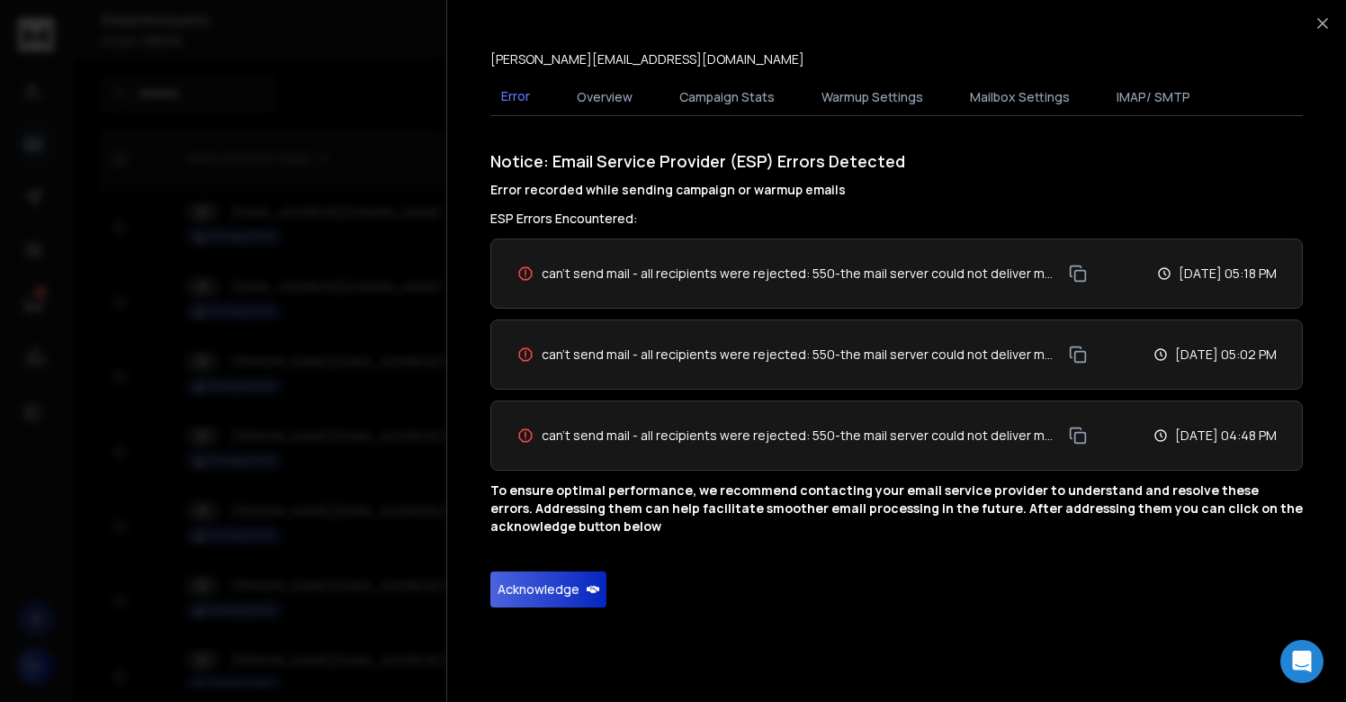
click at [530, 602] on button "Acknowledge" at bounding box center [548, 589] width 116 height 36
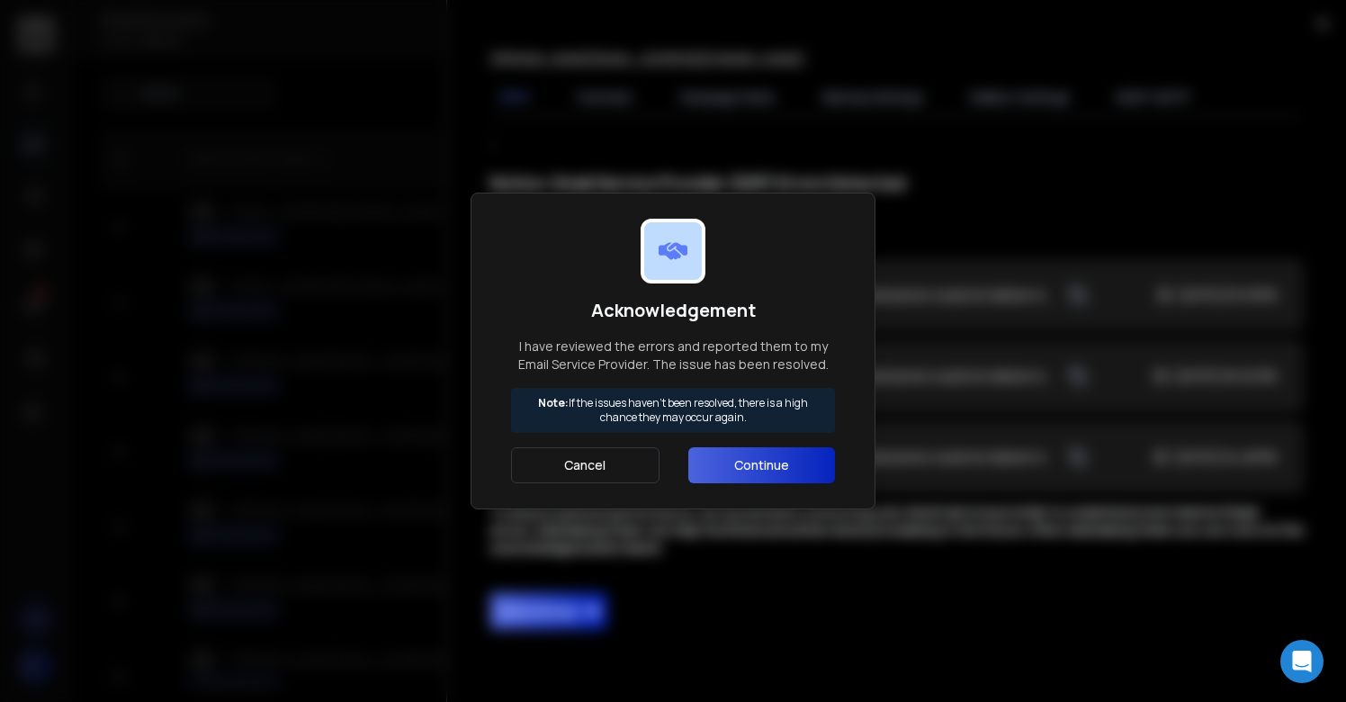
click at [793, 468] on button "Continue" at bounding box center [761, 465] width 147 height 36
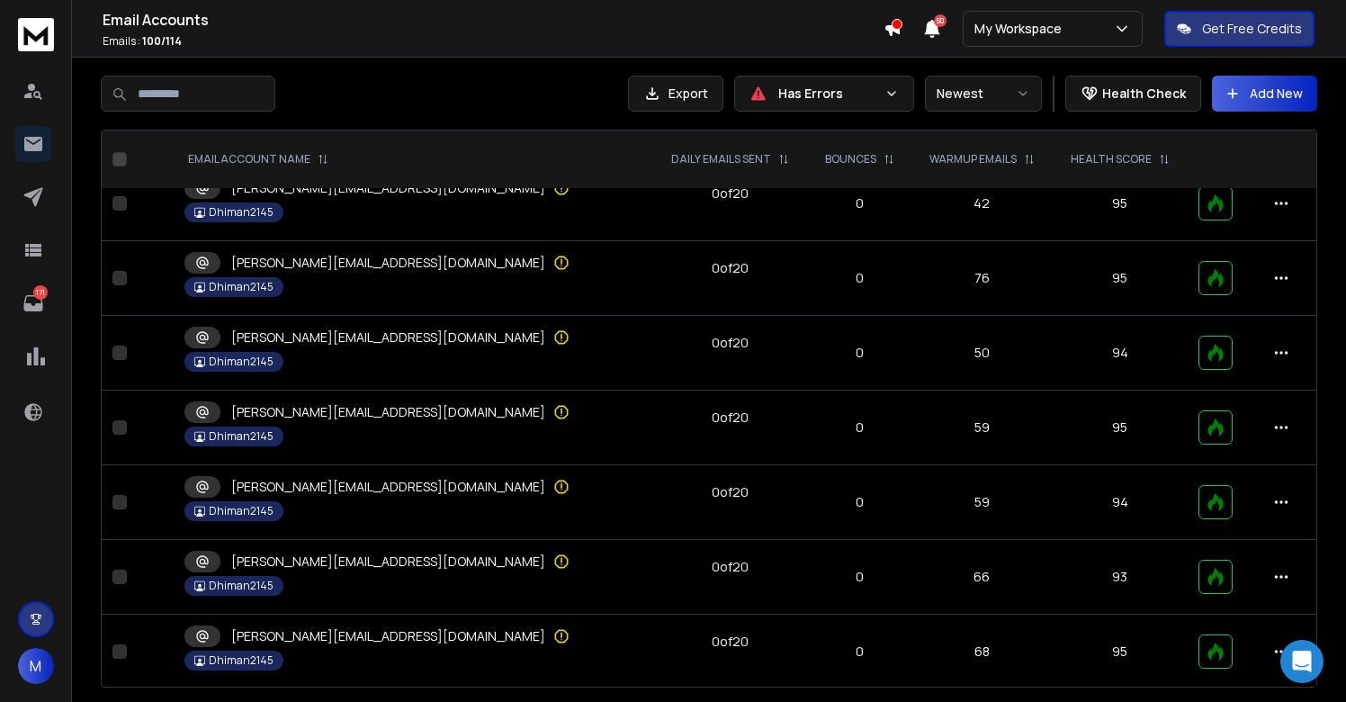
scroll to position [3301, 0]
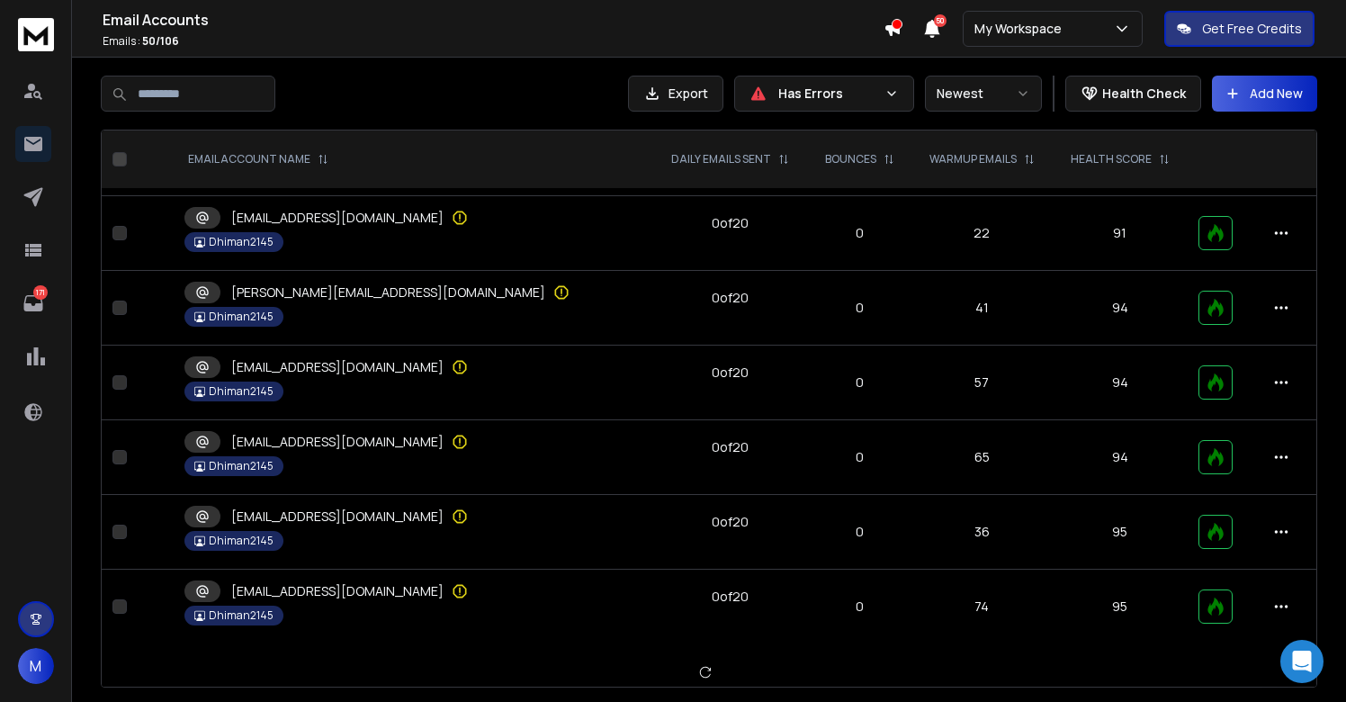
click at [364, 517] on p "zinnia@aism2ltd.solutions" at bounding box center [337, 517] width 212 height 18
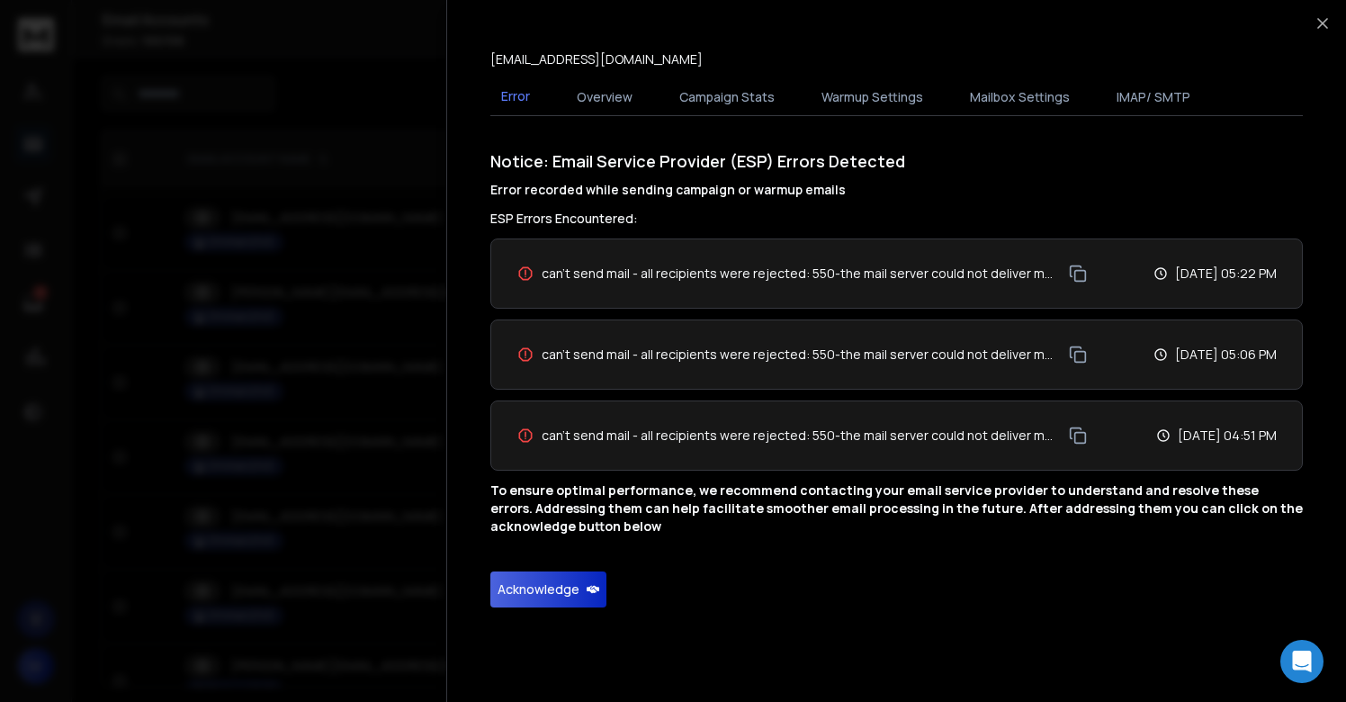
click at [541, 586] on button "Acknowledge" at bounding box center [548, 589] width 116 height 36
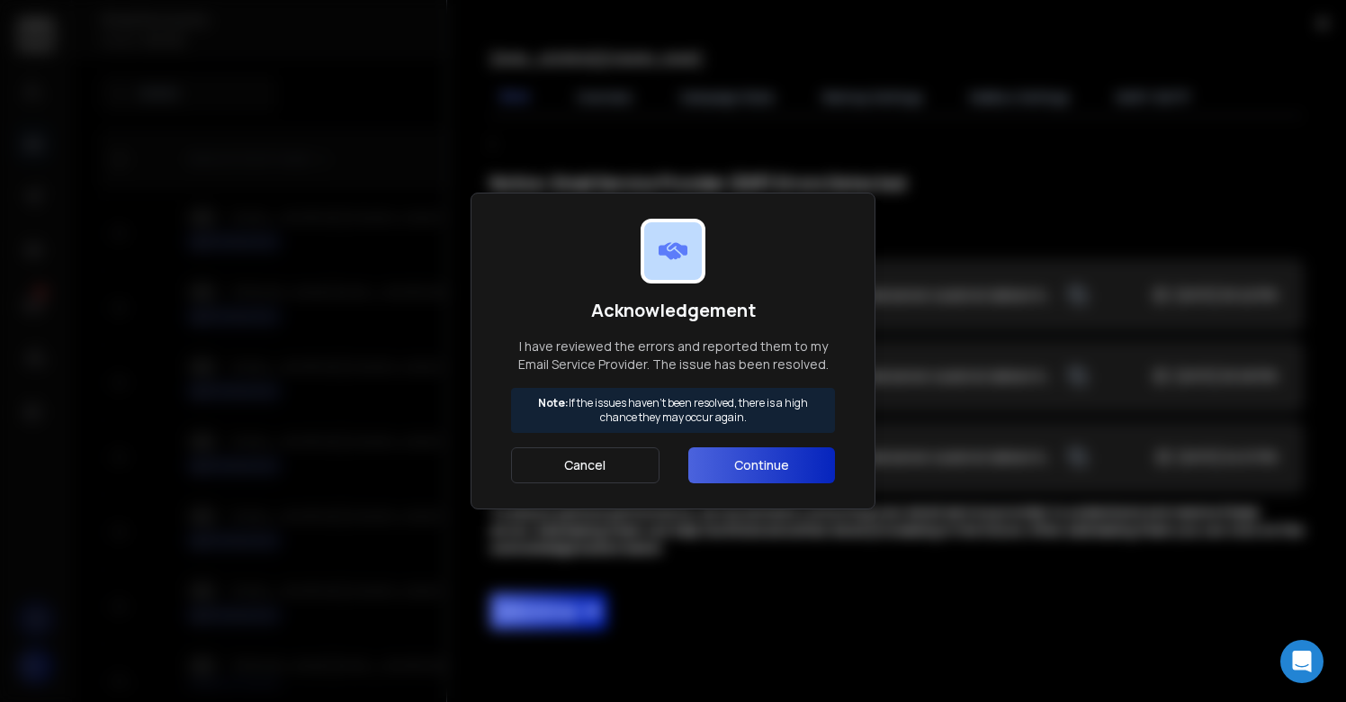
click at [785, 472] on button "Continue" at bounding box center [761, 465] width 147 height 36
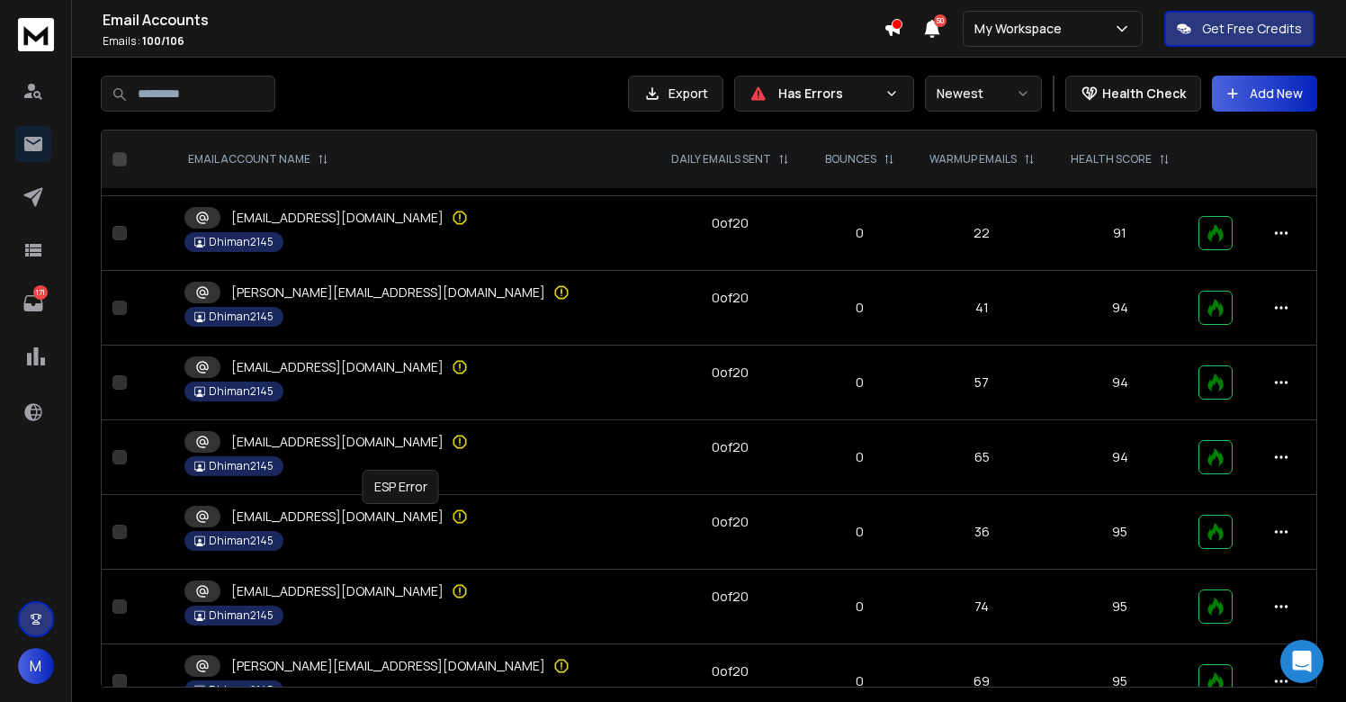
click at [390, 521] on div "zinnia@aism2ltd.solutions" at bounding box center [413, 517] width 458 height 22
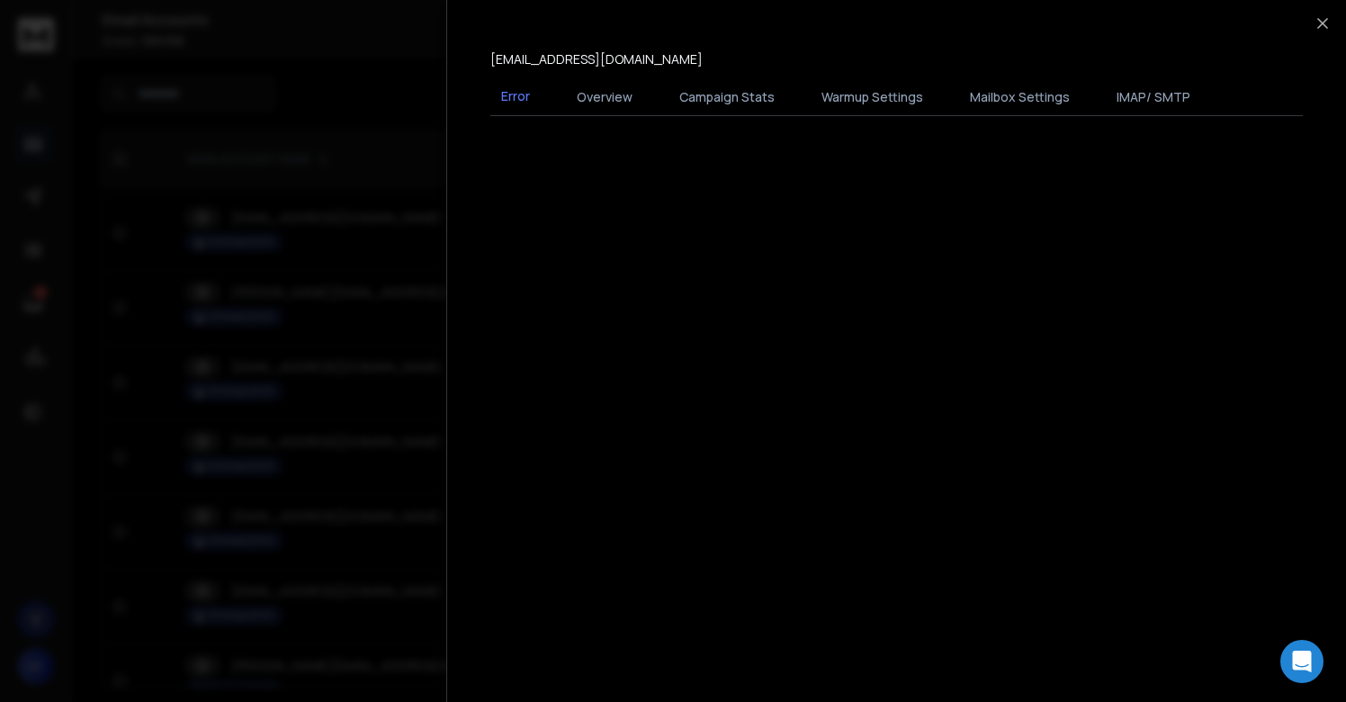
click at [389, 521] on div at bounding box center [673, 351] width 1346 height 702
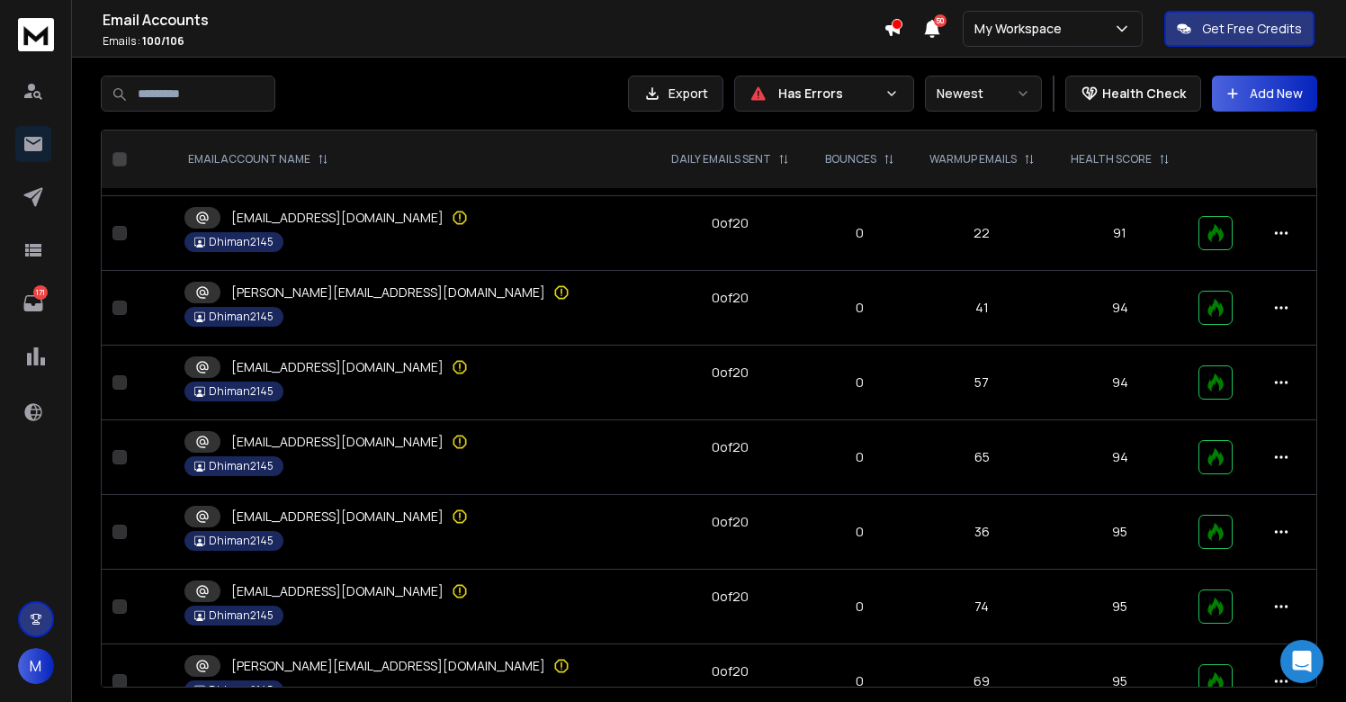
click at [379, 592] on div "zara@aism2ltd.solutions" at bounding box center [413, 591] width 458 height 22
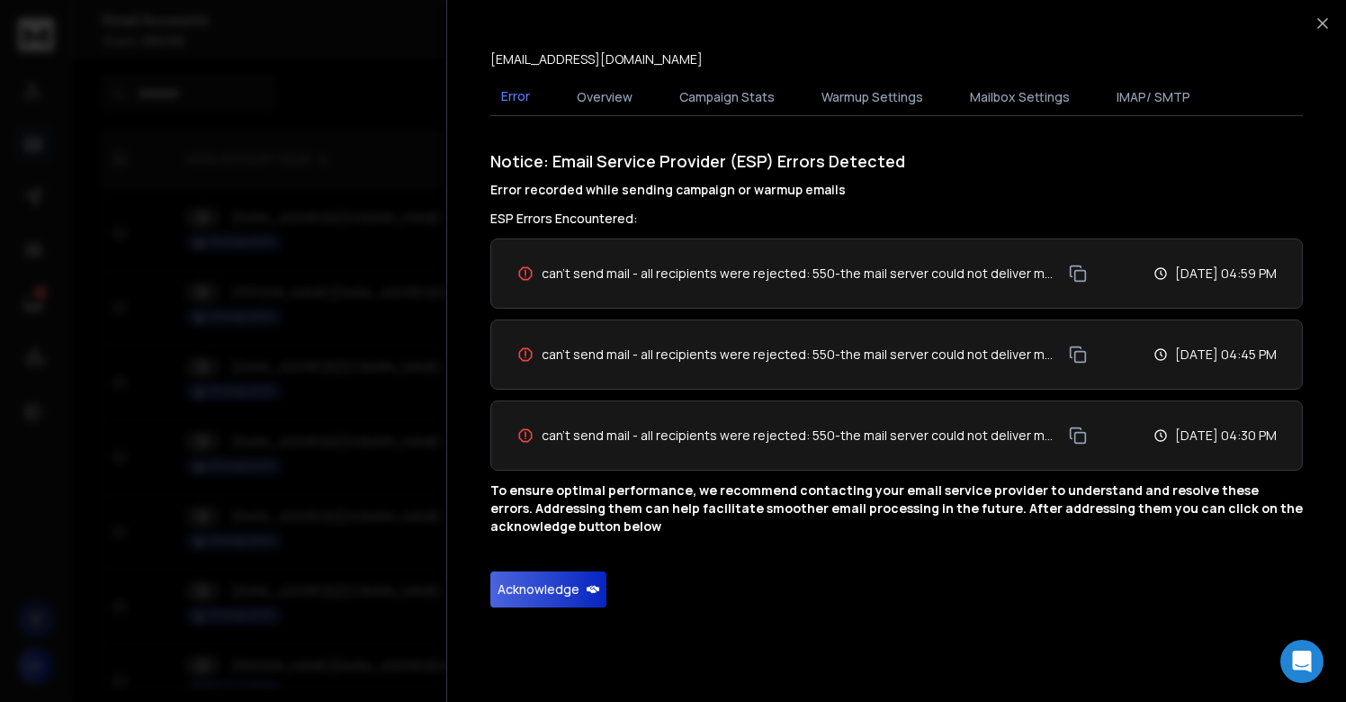
click at [544, 604] on button "Acknowledge" at bounding box center [548, 589] width 116 height 36
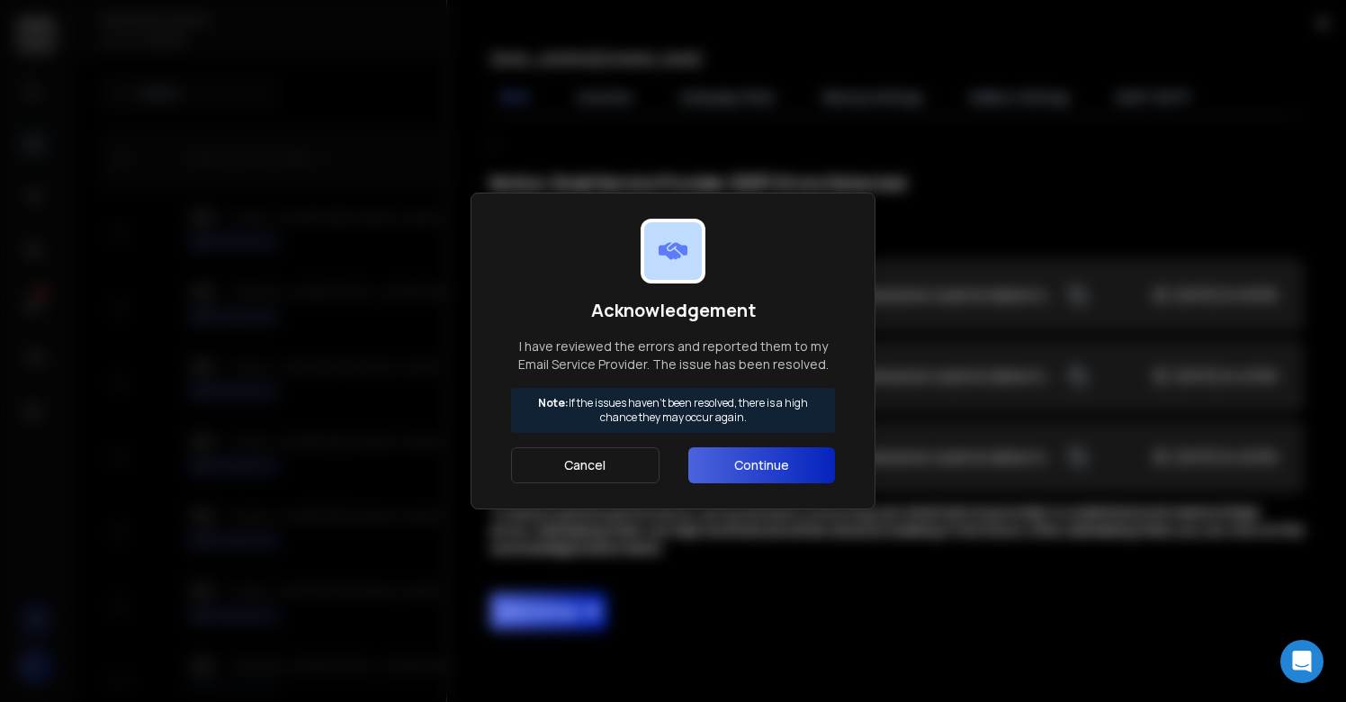
click at [761, 456] on button "Continue" at bounding box center [761, 465] width 147 height 36
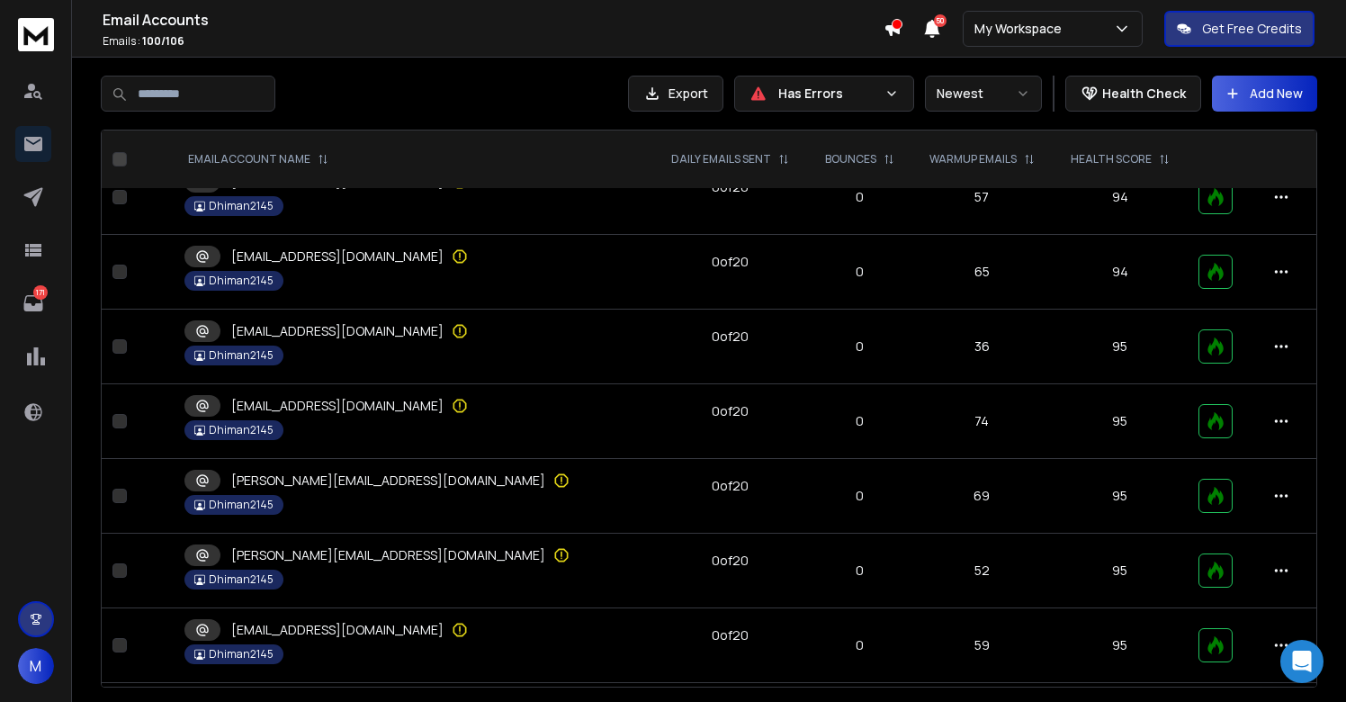
scroll to position [3491, 0]
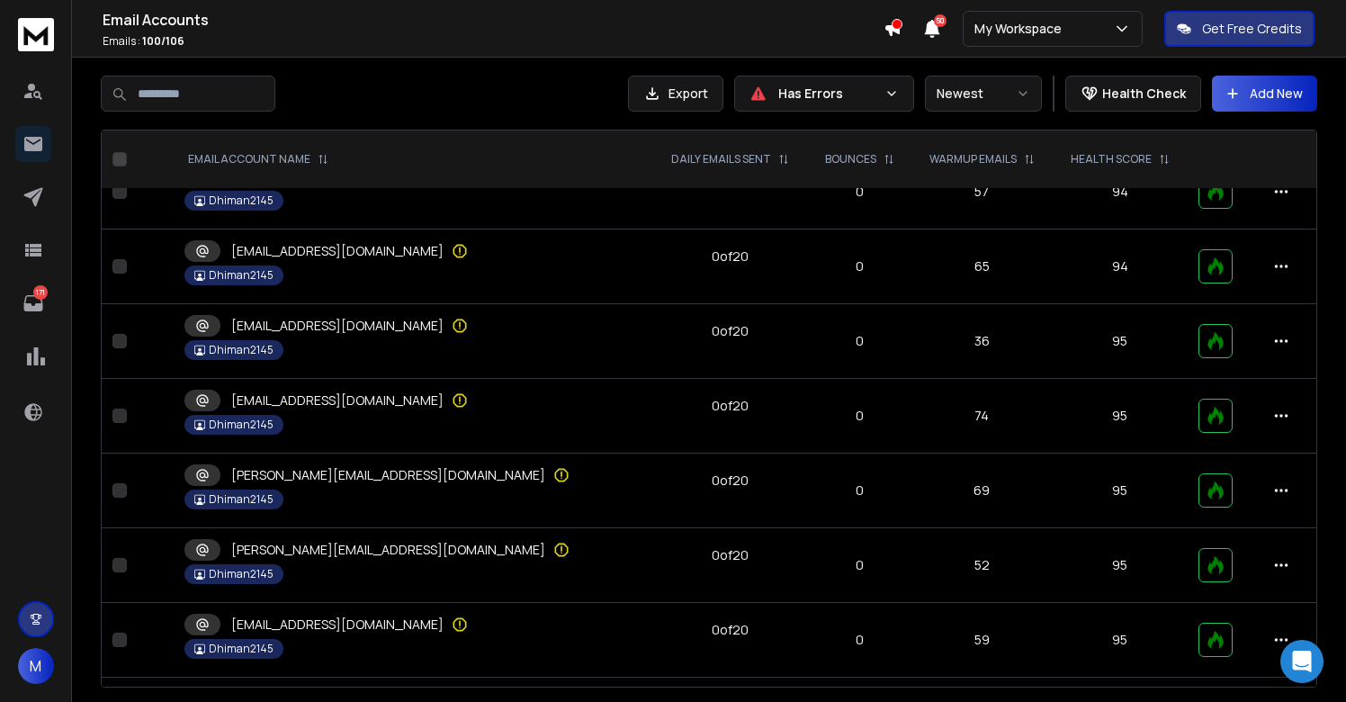
click at [298, 472] on p "veronica@aism2ltd.solutions" at bounding box center [388, 475] width 314 height 18
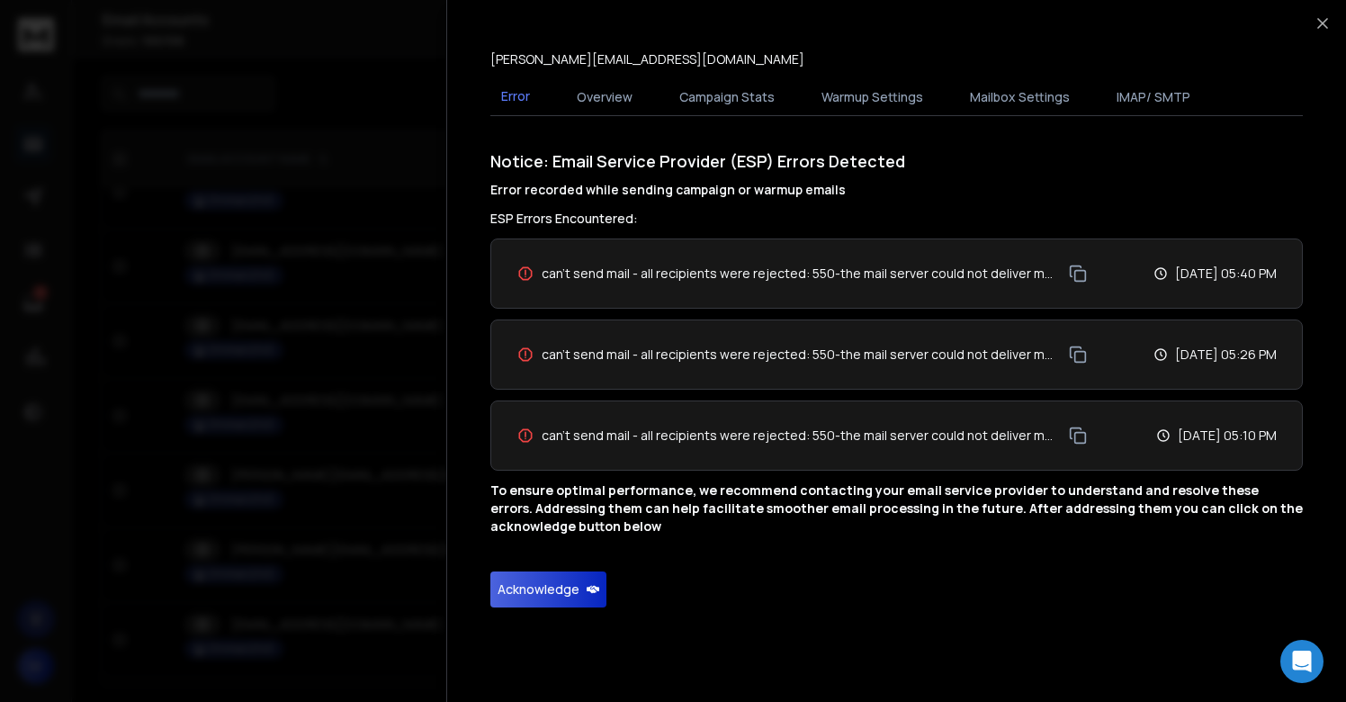
click at [564, 596] on button "Acknowledge" at bounding box center [548, 589] width 116 height 36
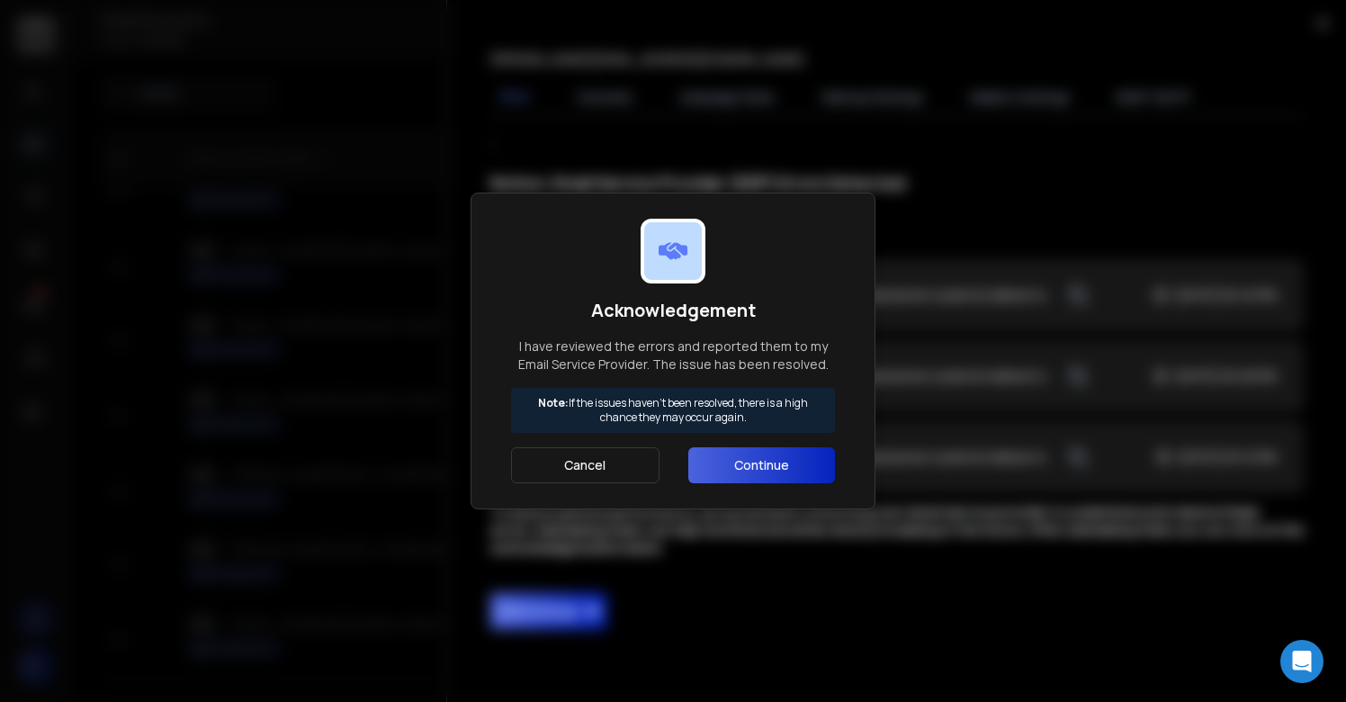
click at [741, 474] on button "Continue" at bounding box center [761, 465] width 147 height 36
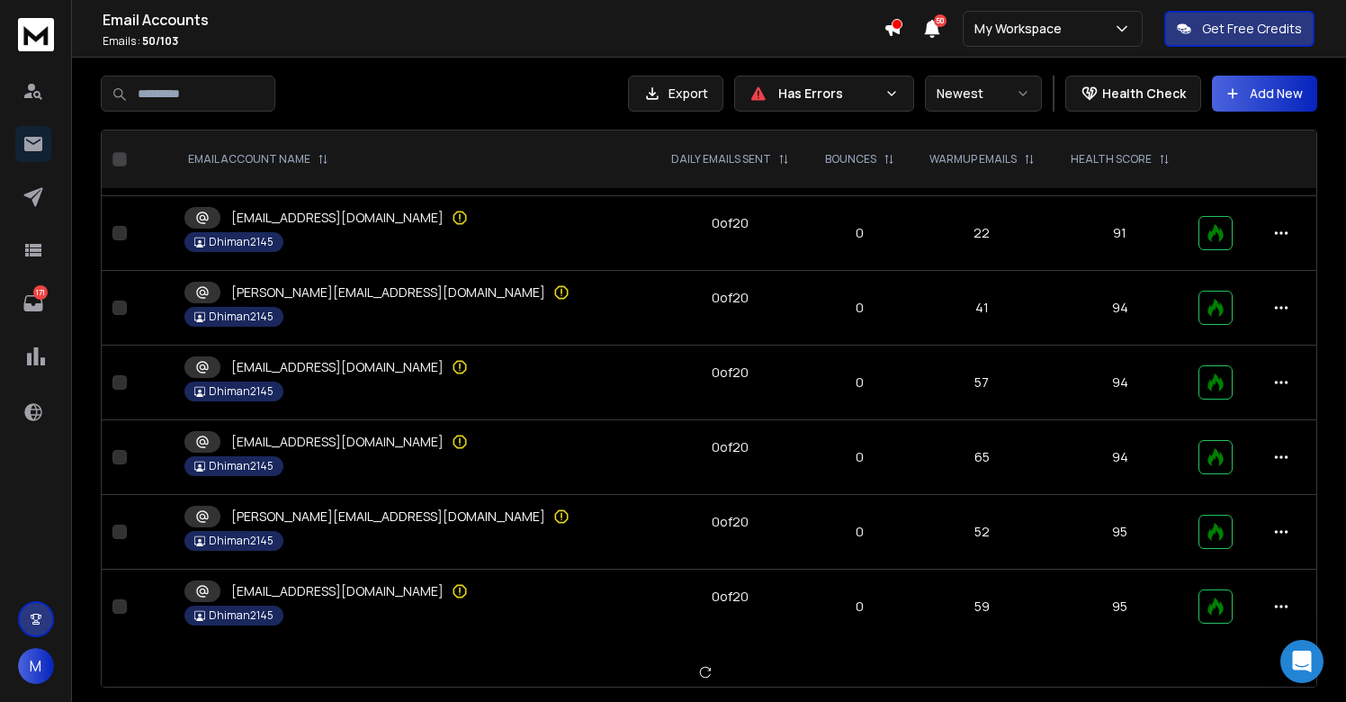
scroll to position [3301, 0]
click at [300, 433] on p "zosia@aism2ltd.solutions" at bounding box center [337, 442] width 212 height 18
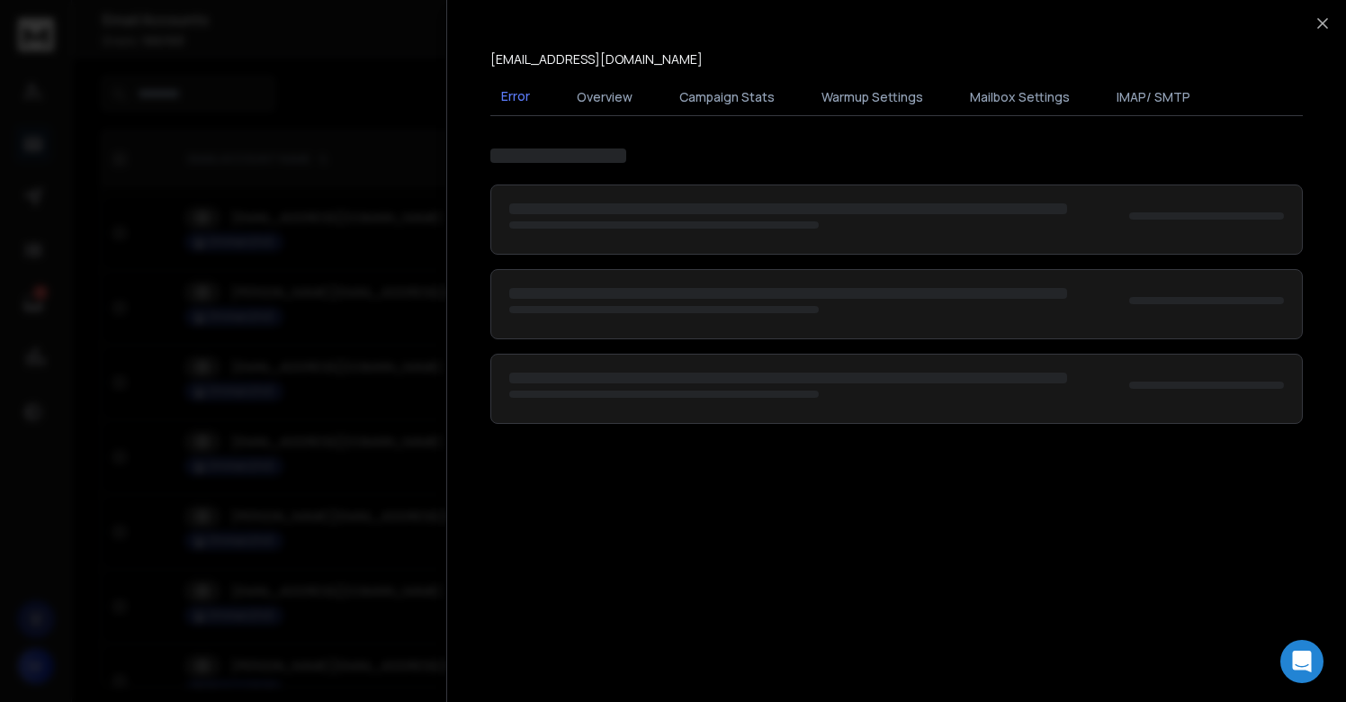
scroll to position [4241, 0]
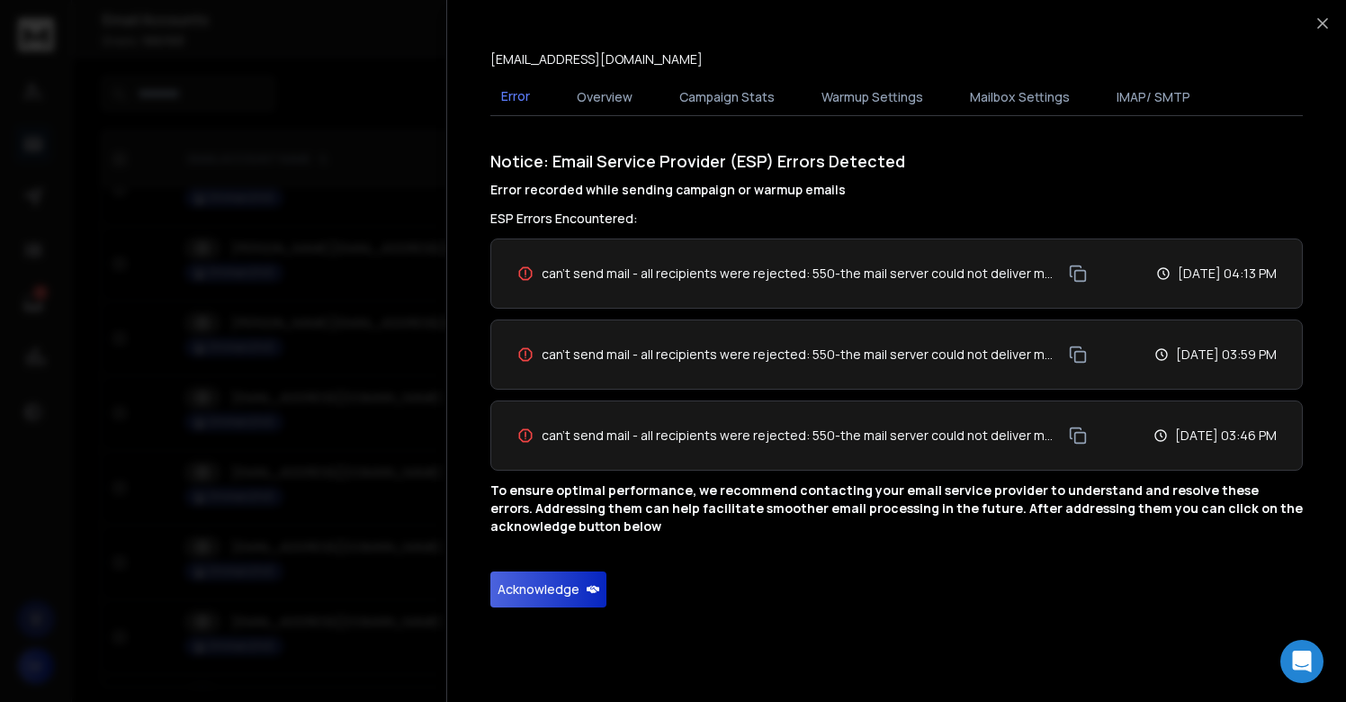
click at [558, 587] on button "Acknowledge" at bounding box center [548, 589] width 116 height 36
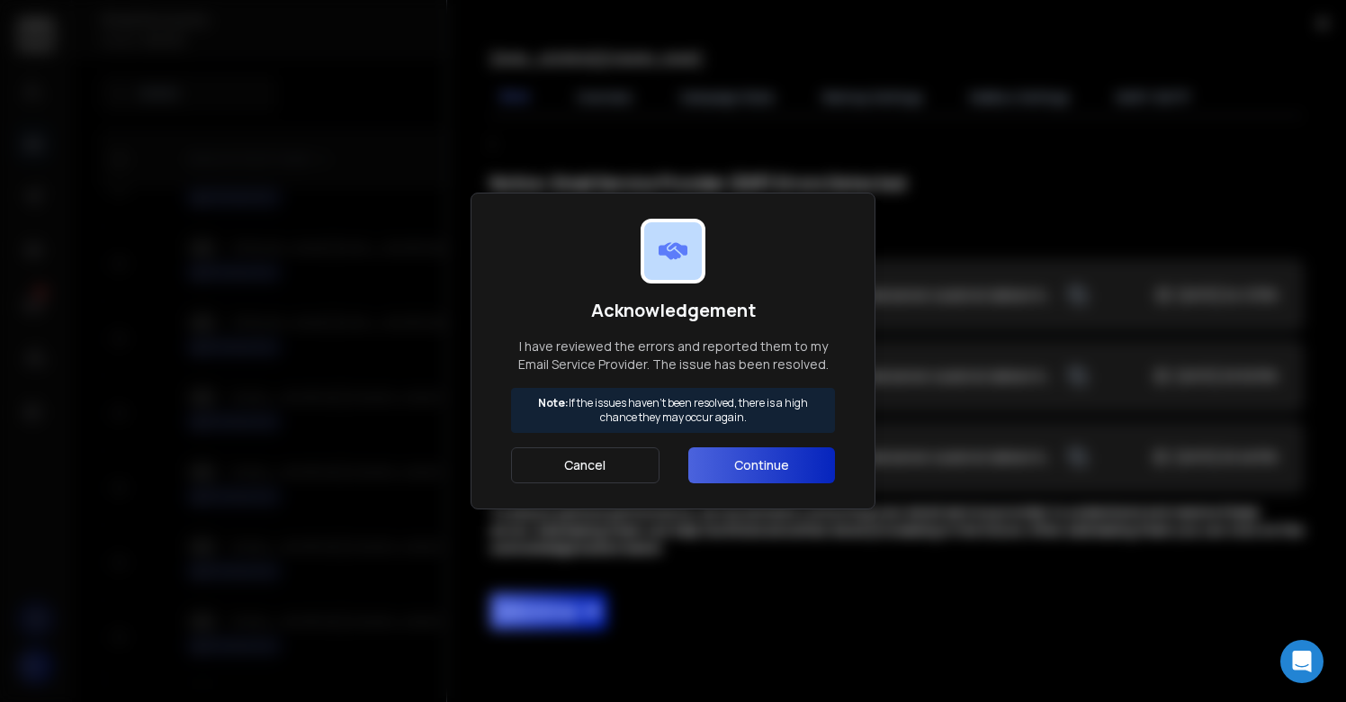
click at [714, 465] on button "Continue" at bounding box center [761, 465] width 147 height 36
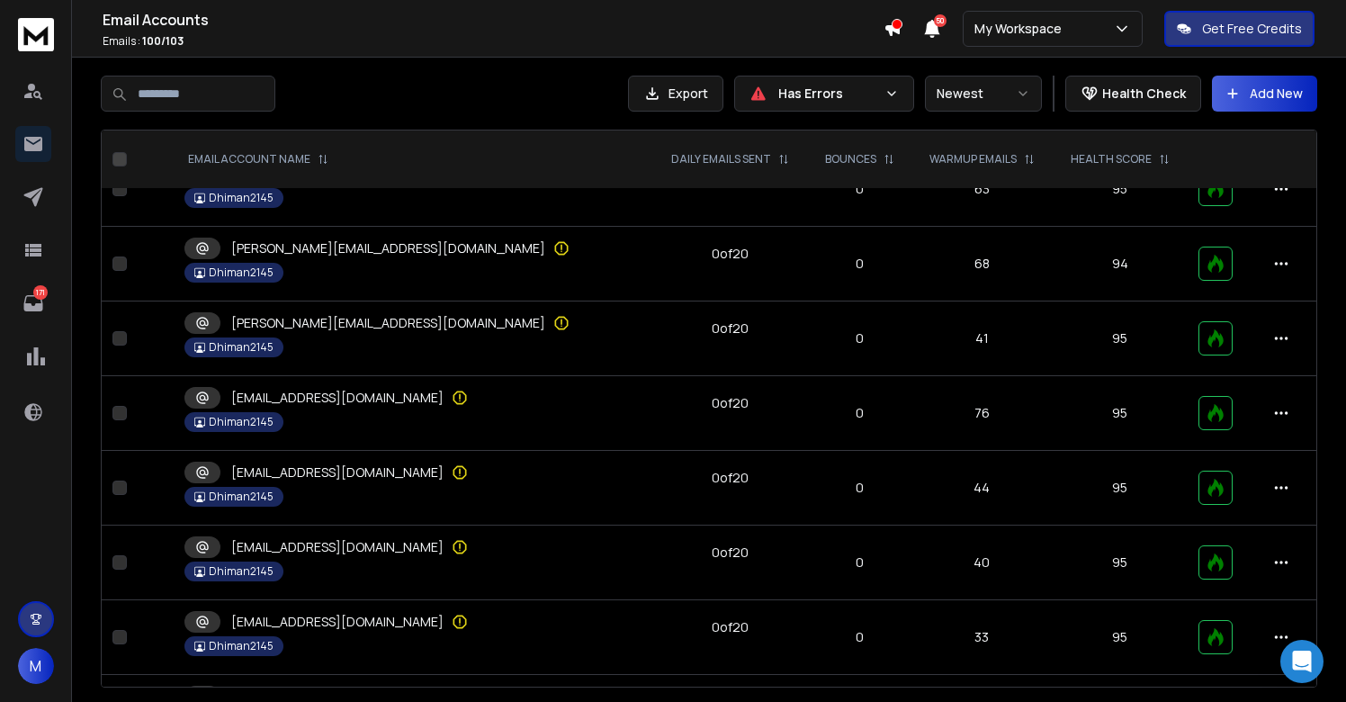
click at [357, 483] on td "sabina@aism2ltd.solutions Dhiman2145" at bounding box center [414, 488] width 480 height 75
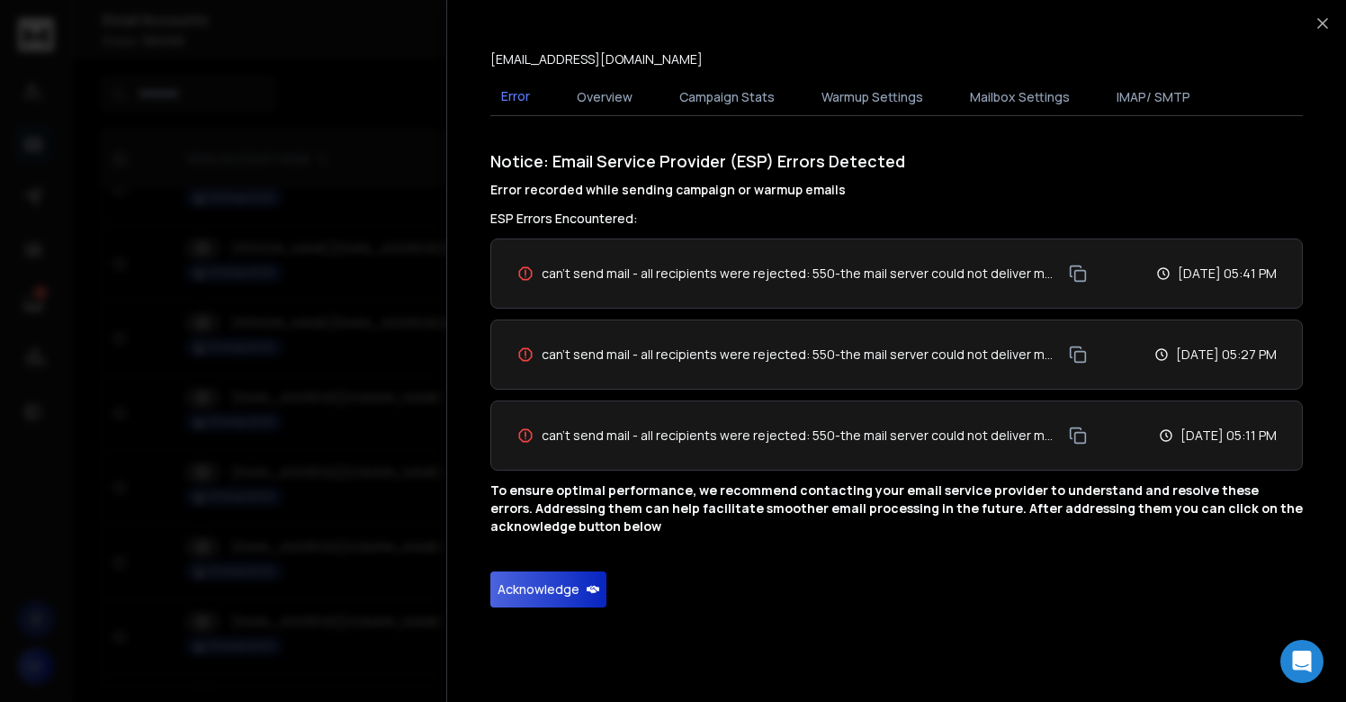
click at [549, 578] on button "Acknowledge" at bounding box center [548, 589] width 116 height 36
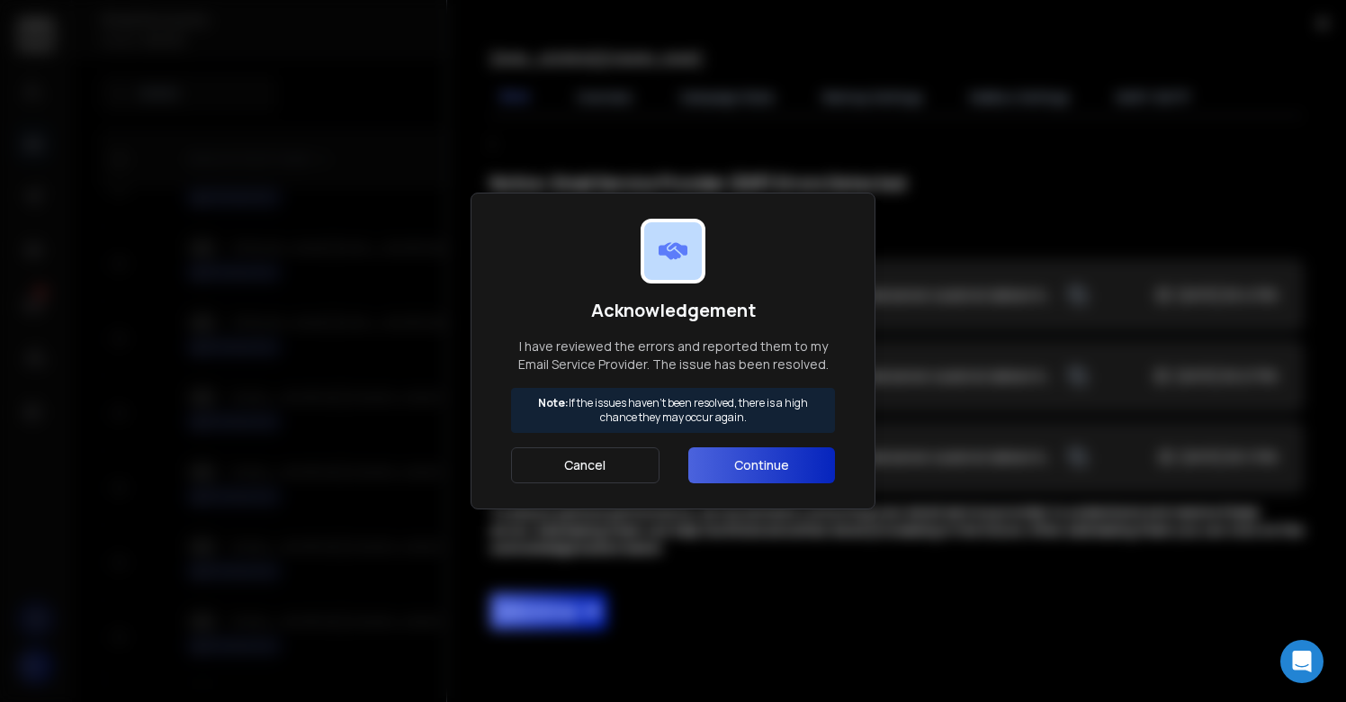
click at [745, 478] on button "Continue" at bounding box center [761, 465] width 147 height 36
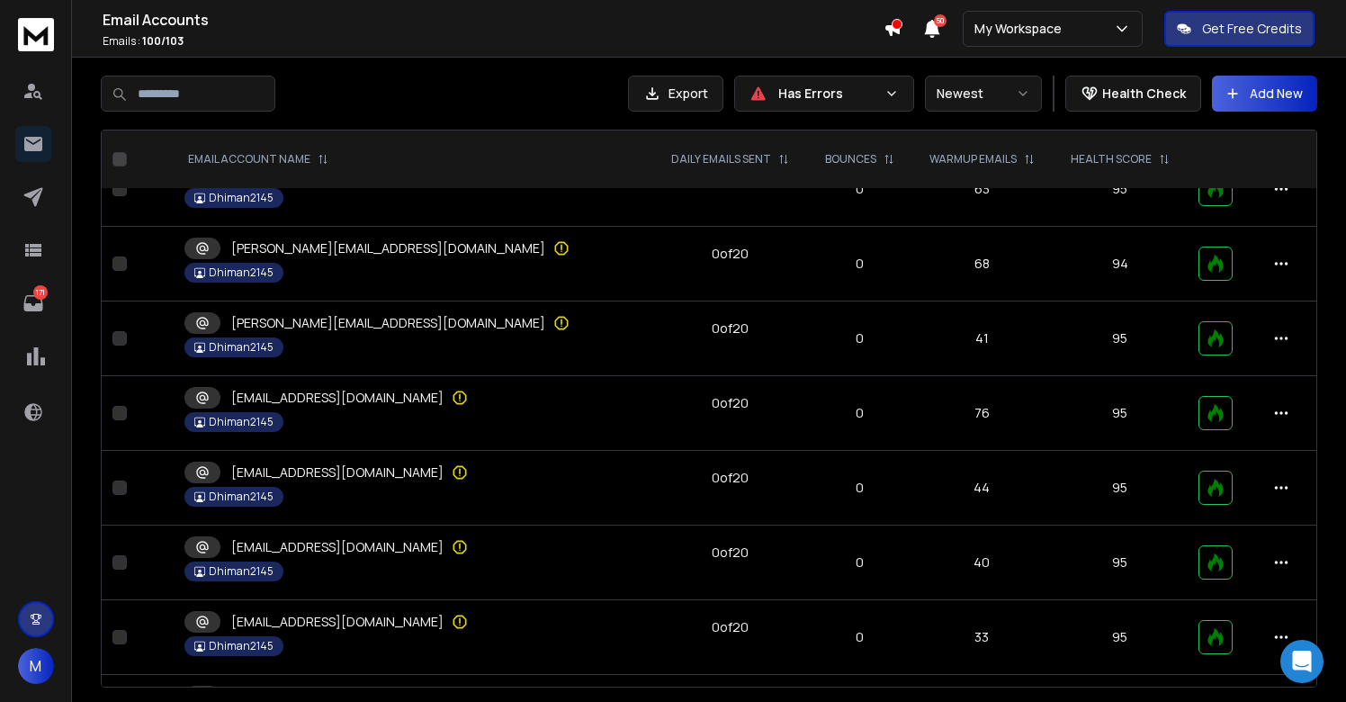
click at [333, 475] on p "sabina@aism2ltd.solutions" at bounding box center [337, 472] width 212 height 18
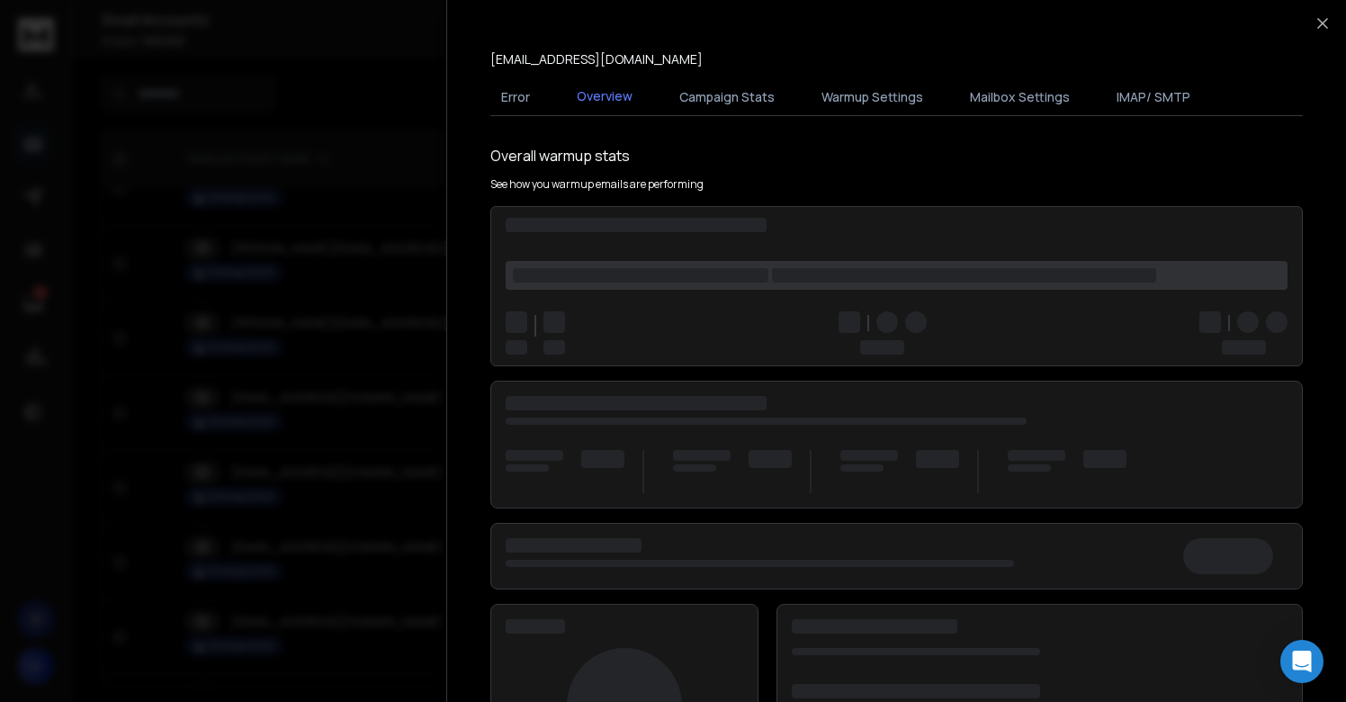
click at [313, 499] on div at bounding box center [673, 351] width 1346 height 702
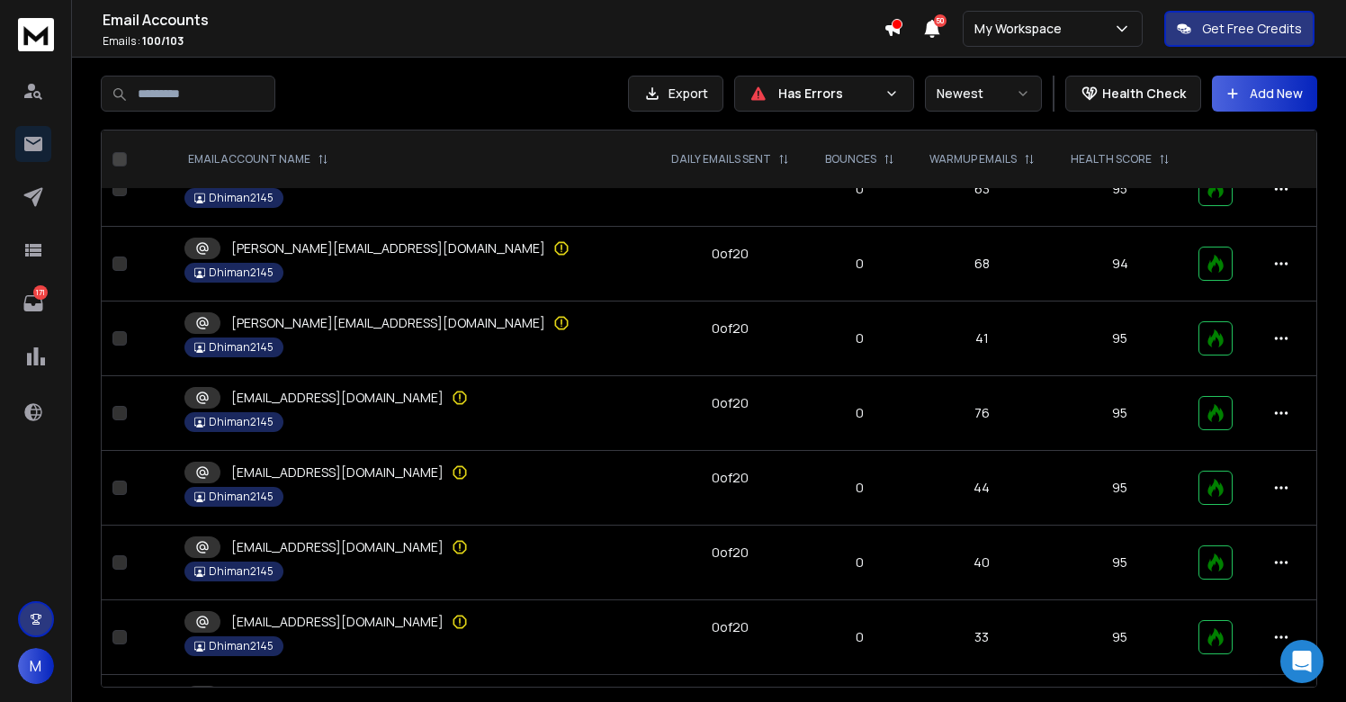
click at [314, 551] on p "ruby@aism2ltd.solutions" at bounding box center [337, 547] width 212 height 18
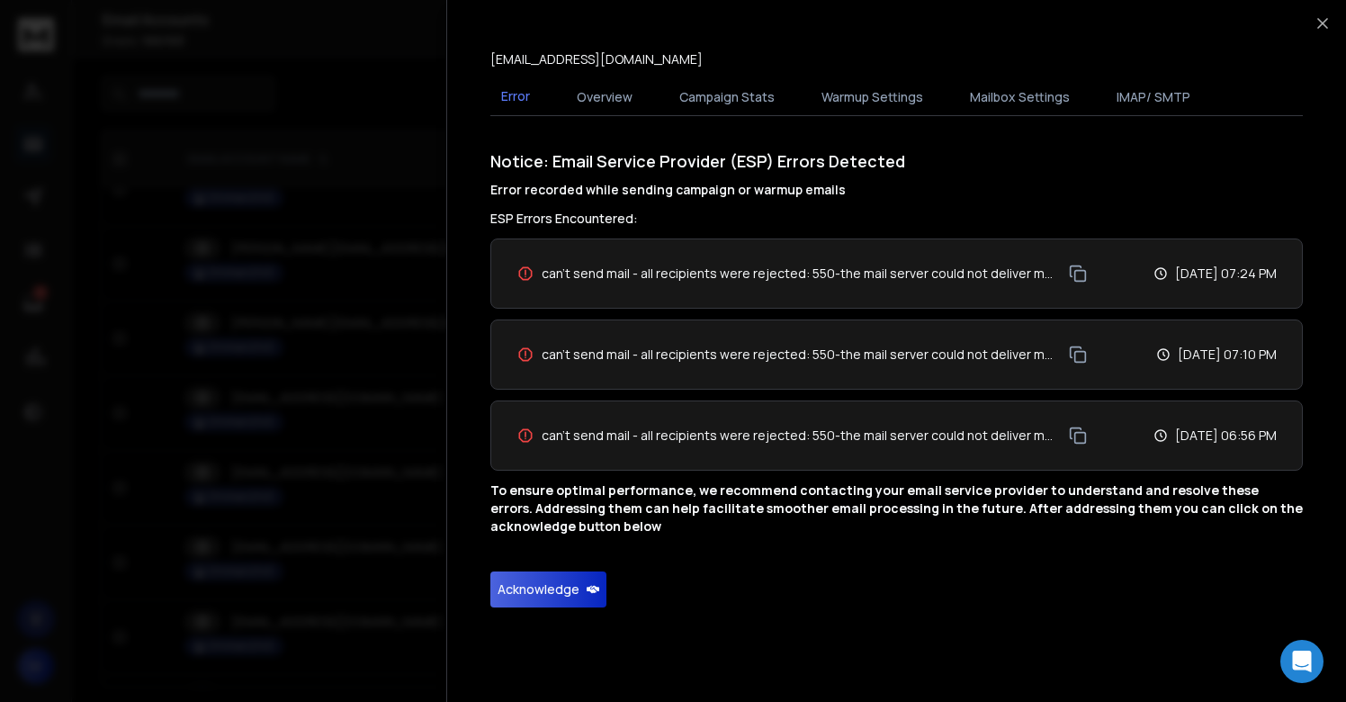
click at [519, 594] on button "Acknowledge" at bounding box center [548, 589] width 116 height 36
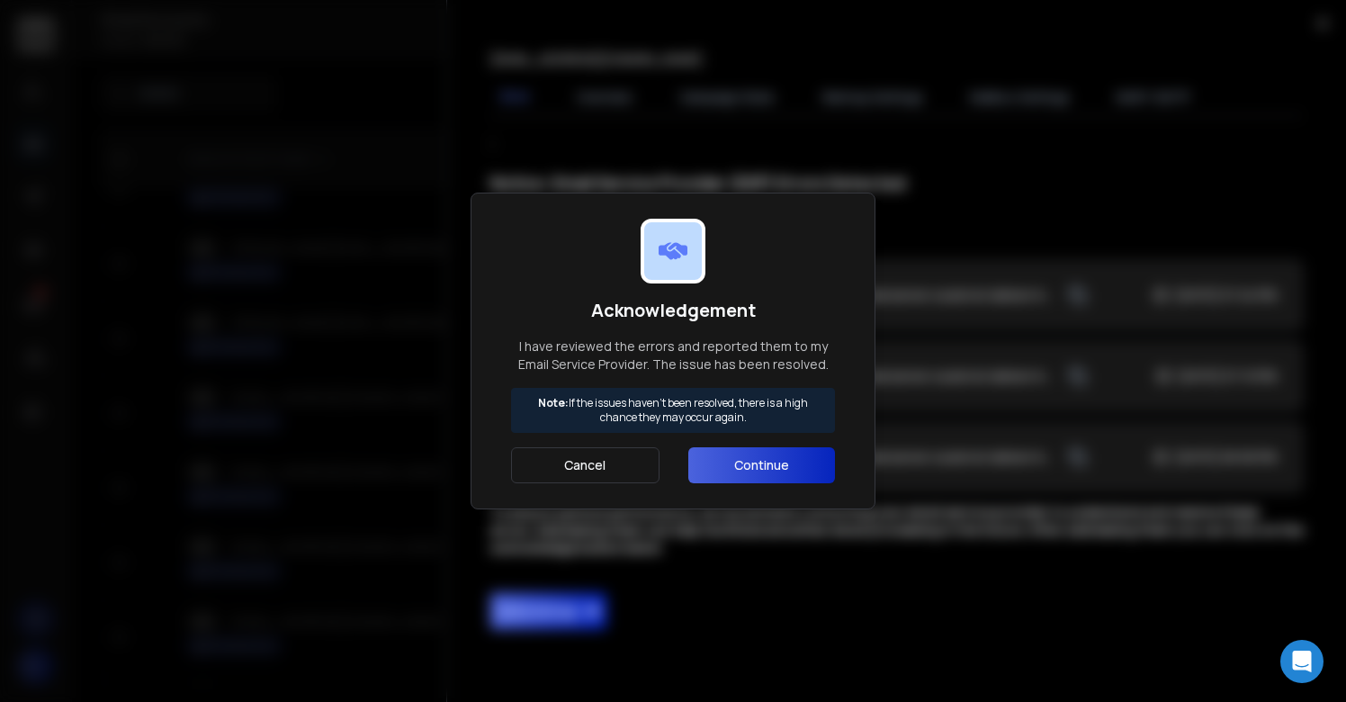
click at [747, 462] on button "Continue" at bounding box center [761, 465] width 147 height 36
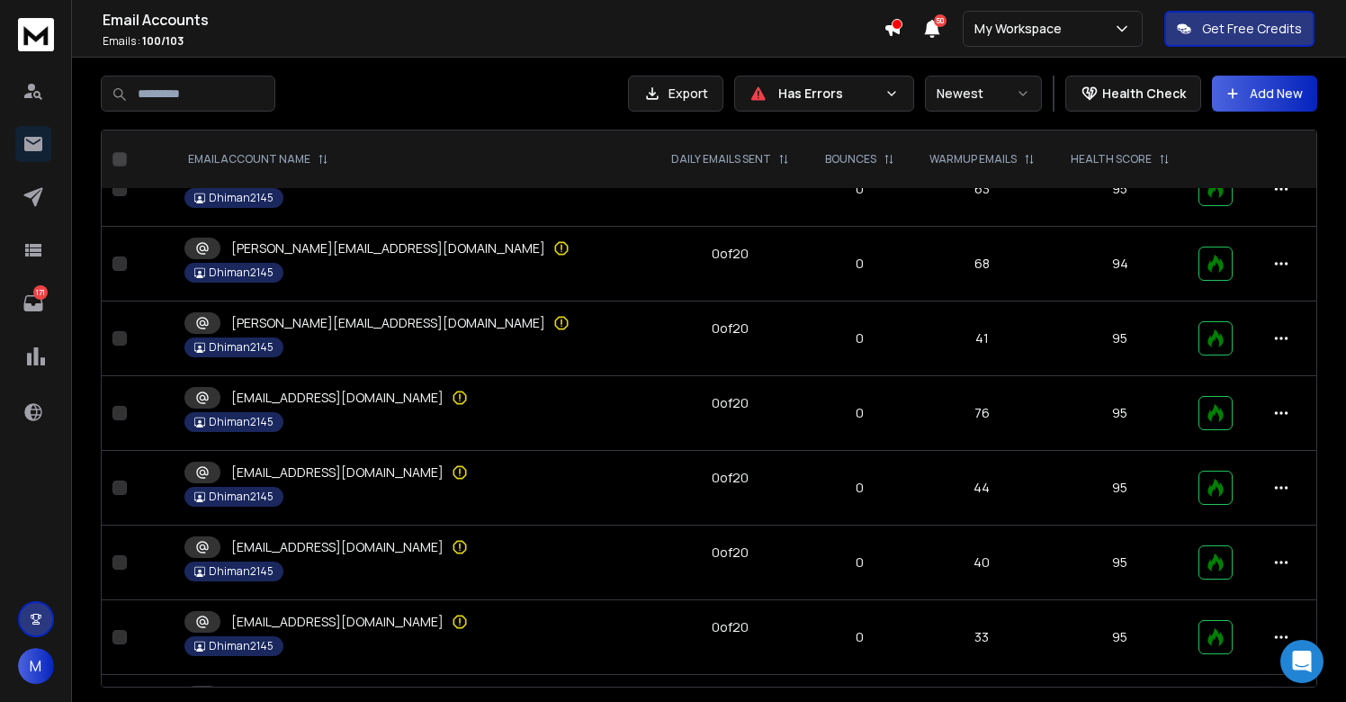
click at [371, 505] on div "Dhiman2145" at bounding box center [413, 497] width 458 height 20
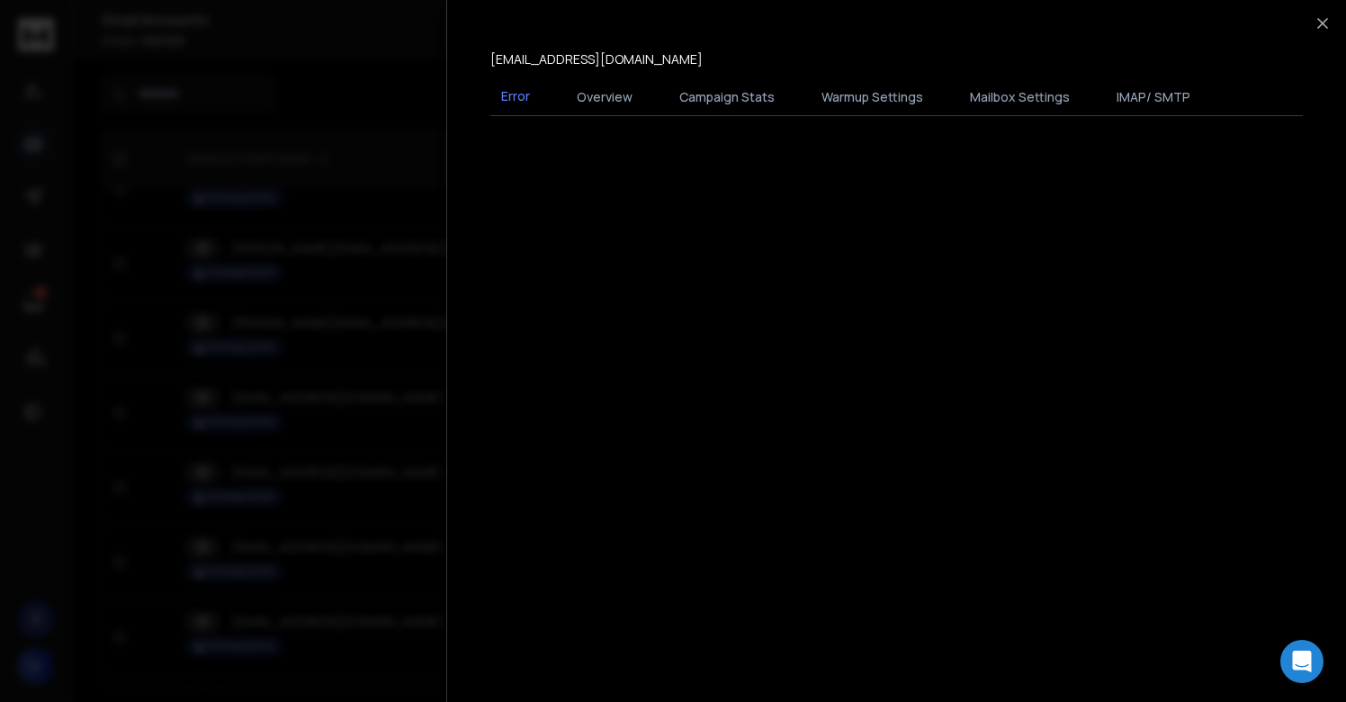
click at [371, 505] on div at bounding box center [673, 351] width 1346 height 702
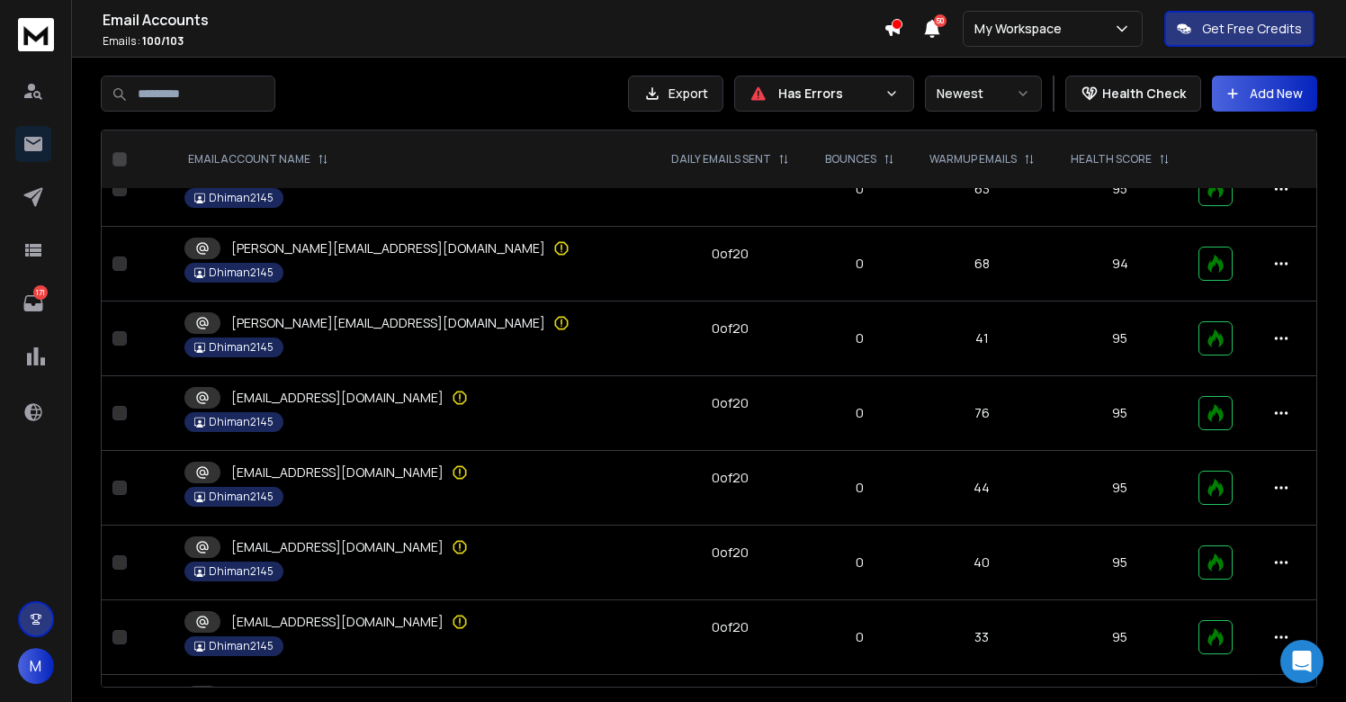
click at [358, 543] on p "ruby@aism2ltd.solutions" at bounding box center [337, 547] width 212 height 18
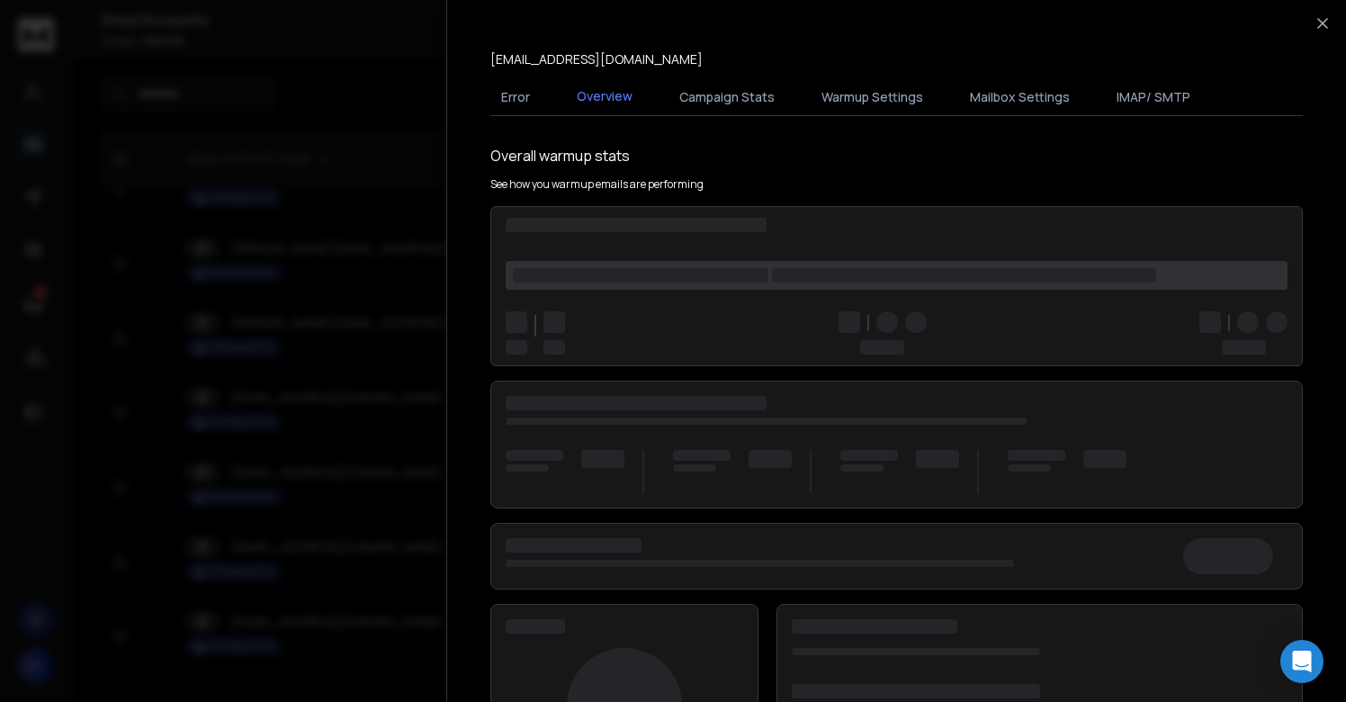
click at [358, 543] on div at bounding box center [673, 351] width 1346 height 702
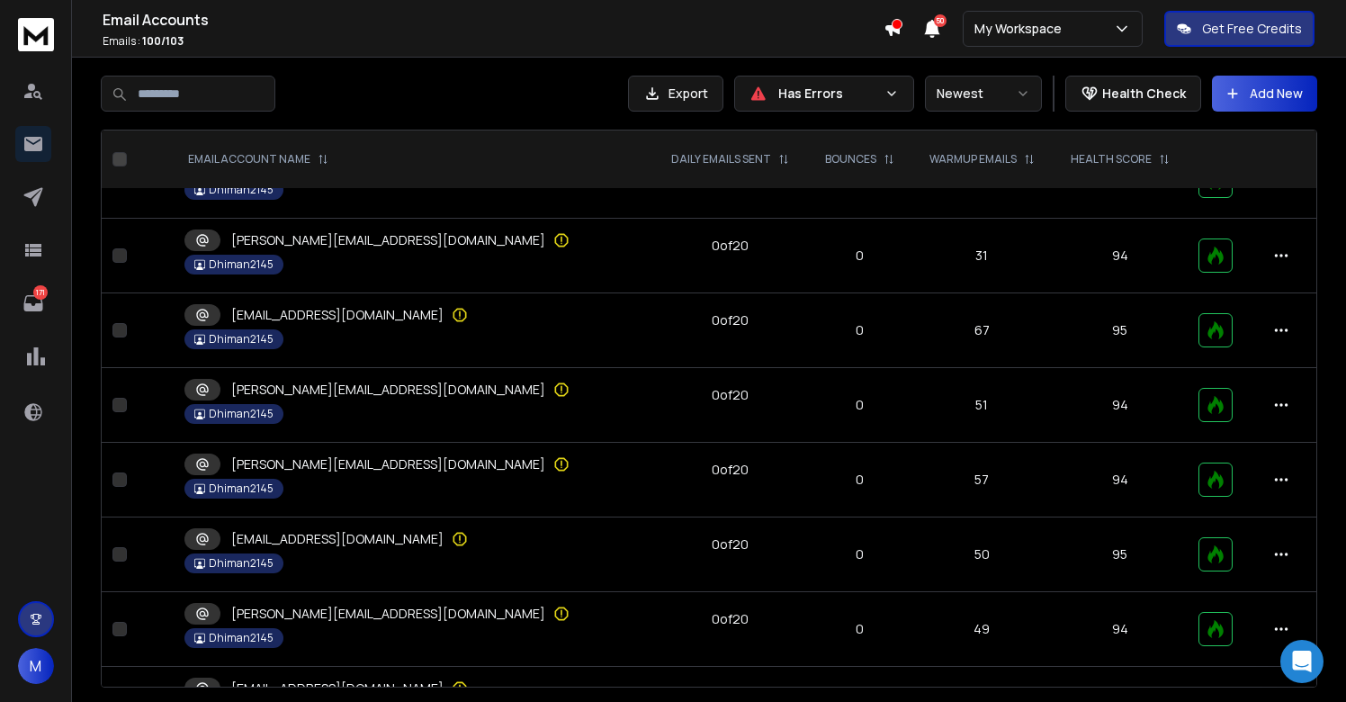
scroll to position [4990, 0]
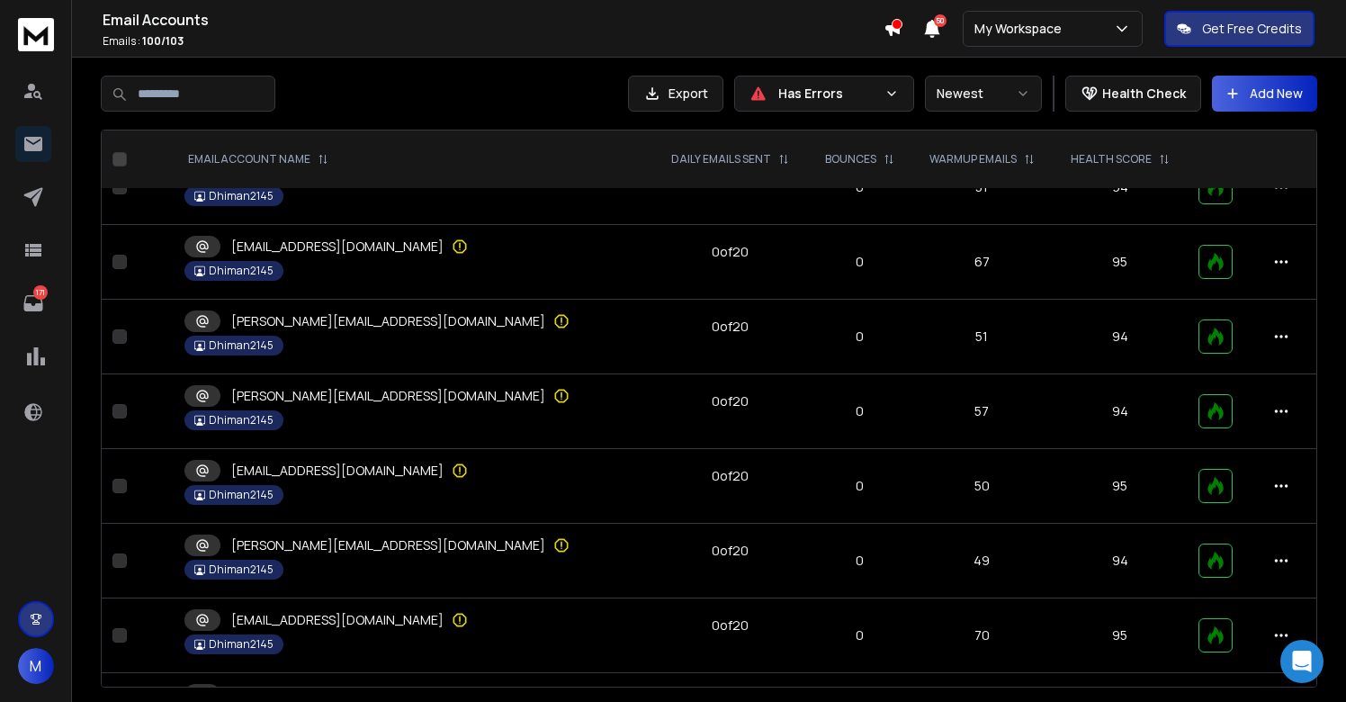
click at [348, 544] on p "pamela@aism2ltd.solutions" at bounding box center [388, 545] width 314 height 18
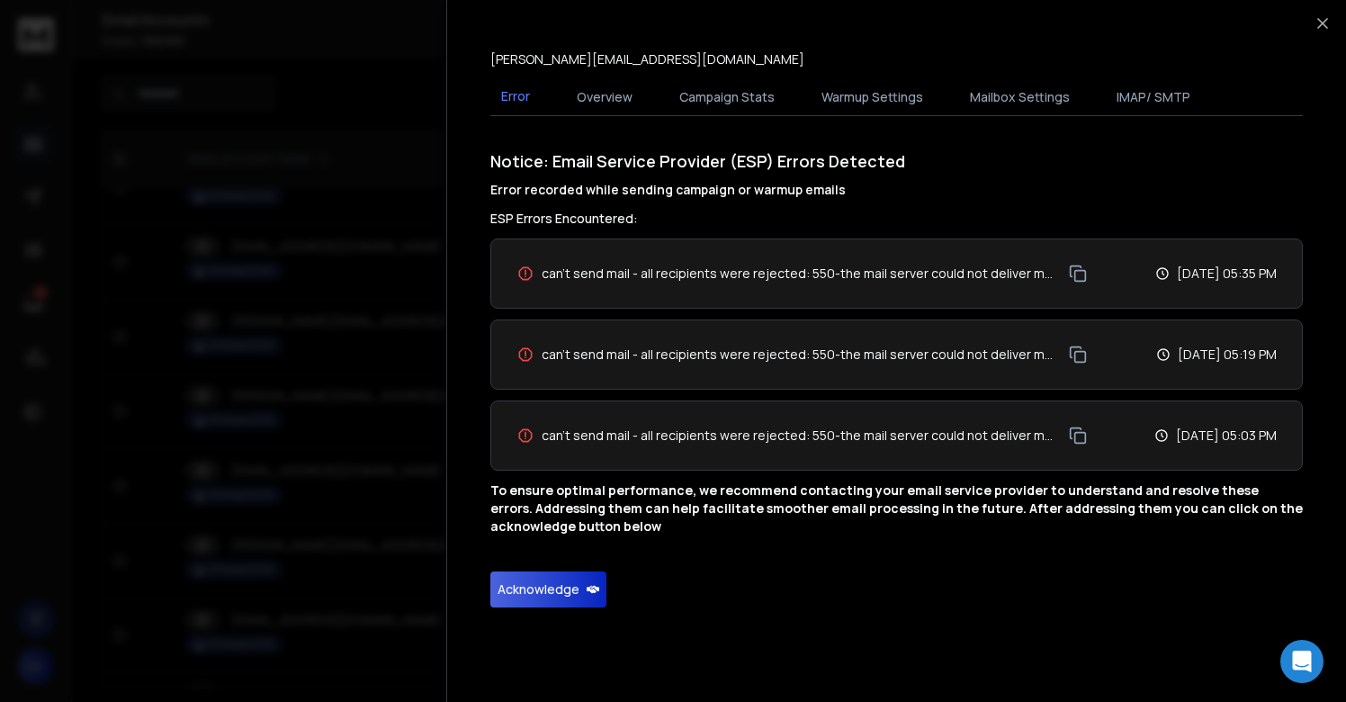
click at [539, 598] on button "Acknowledge" at bounding box center [548, 589] width 116 height 36
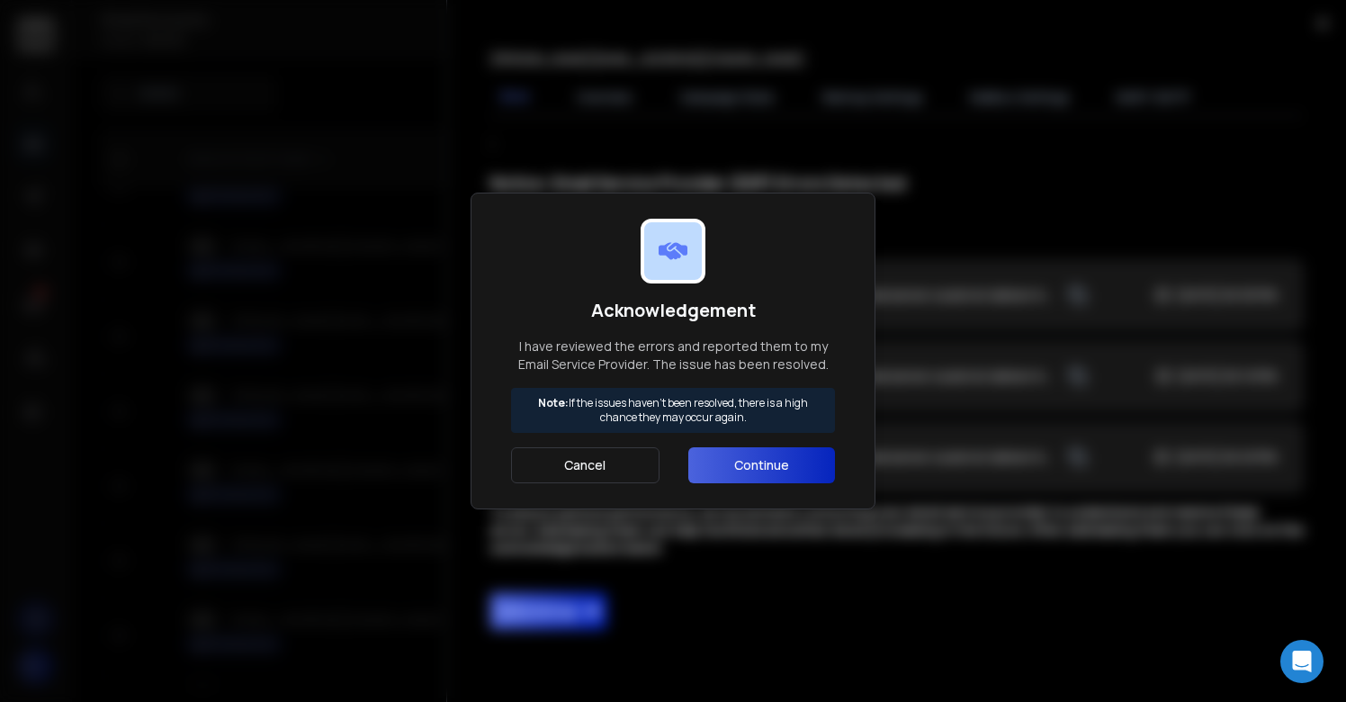
click at [723, 475] on button "Continue" at bounding box center [761, 465] width 147 height 36
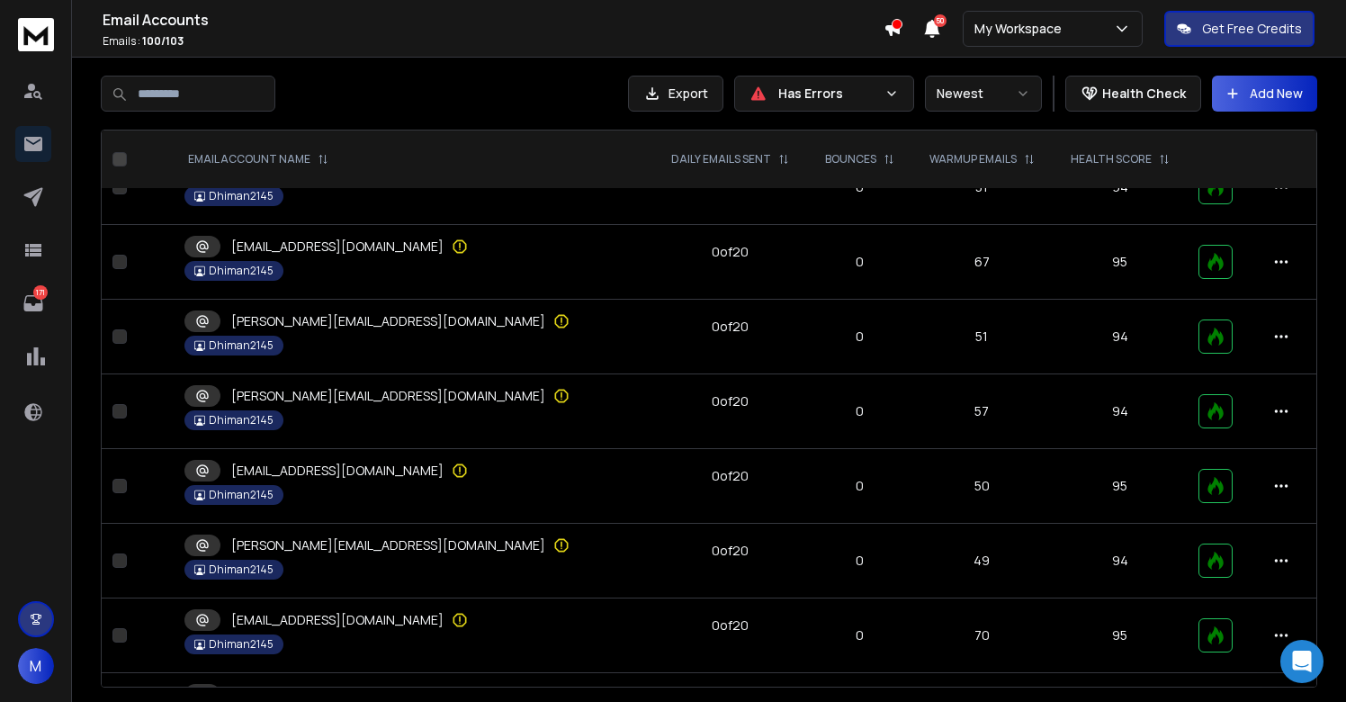
click at [349, 397] on p "patricia@aism2ltd.solutions" at bounding box center [388, 396] width 314 height 18
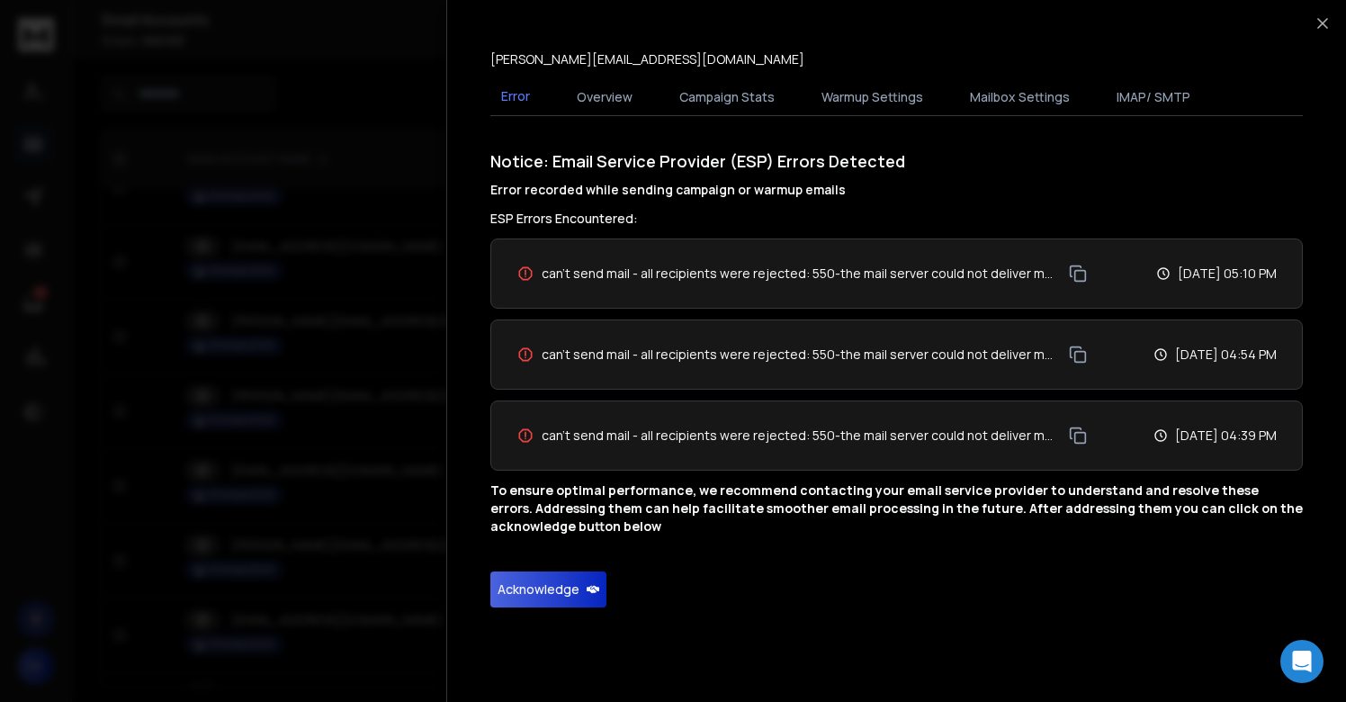
click at [555, 581] on button "Acknowledge" at bounding box center [548, 589] width 116 height 36
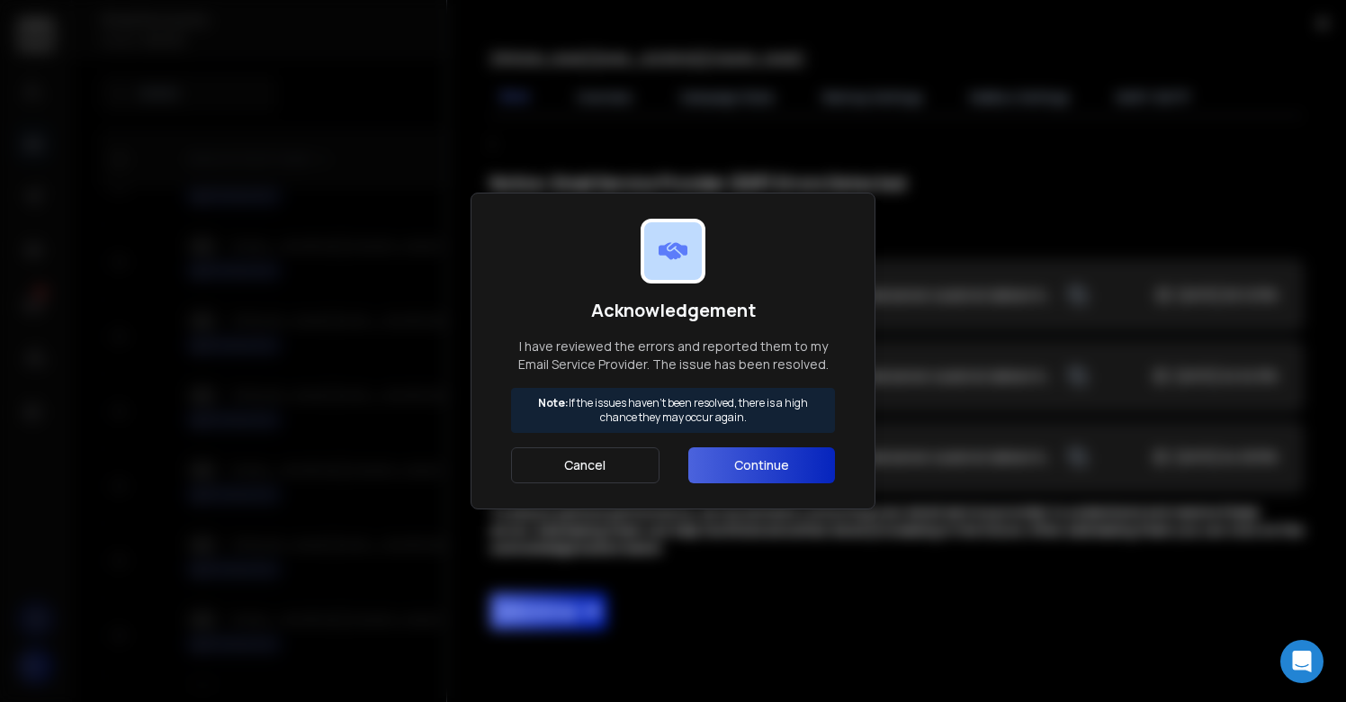
click at [752, 461] on button "Continue" at bounding box center [761, 465] width 147 height 36
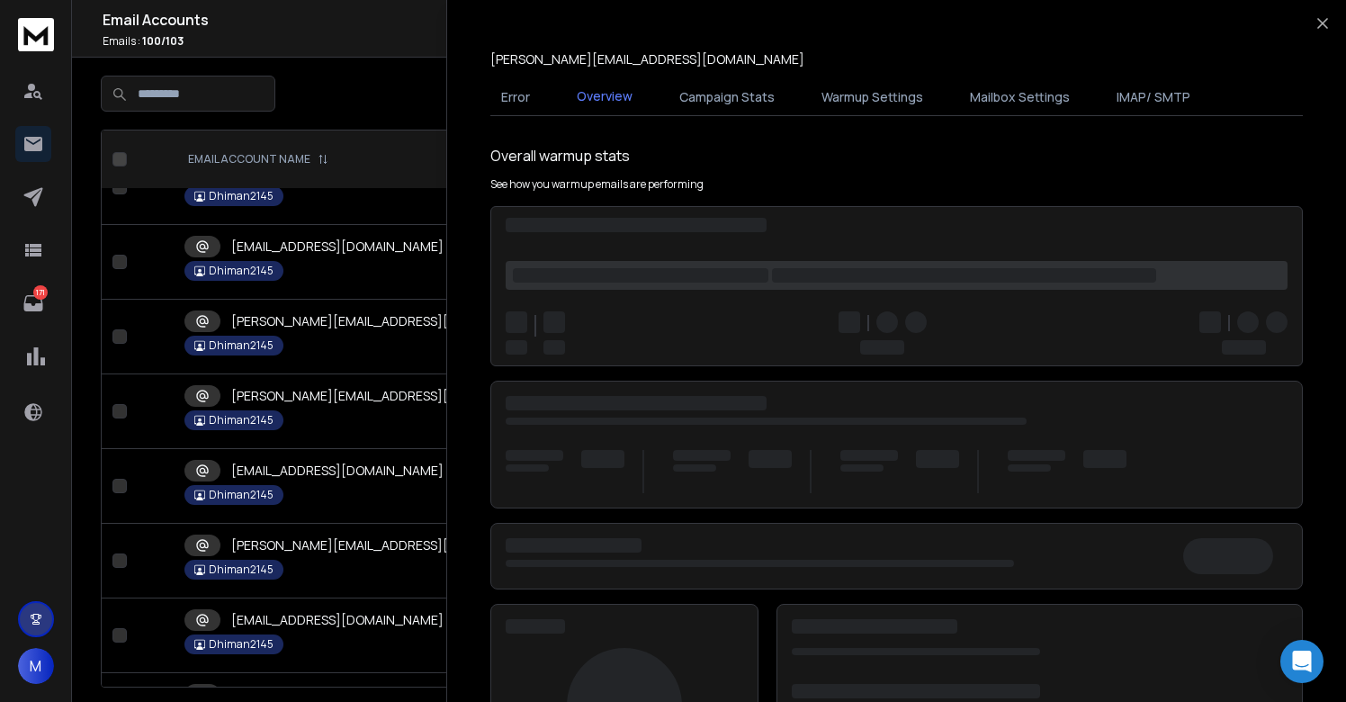
scroll to position [3301, 0]
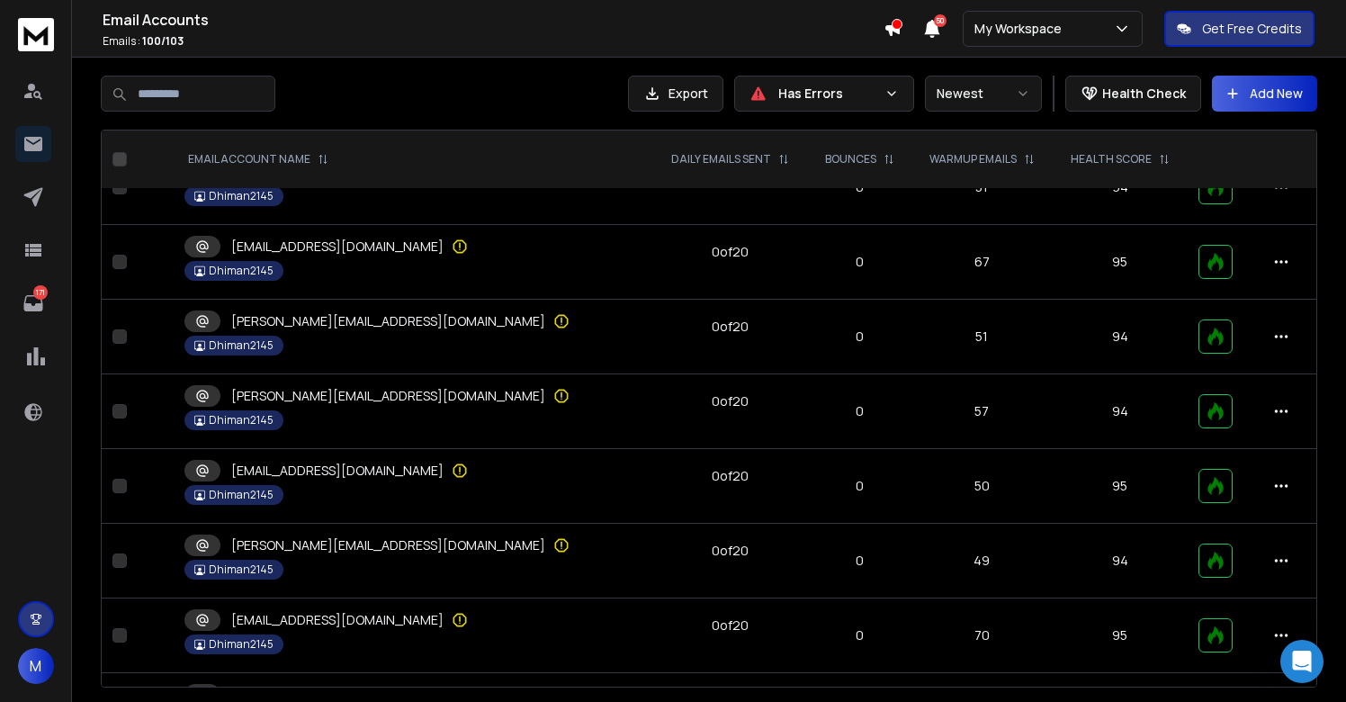
click at [352, 409] on td "patricia@aism2ltd.solutions Dhiman2145" at bounding box center [414, 411] width 480 height 75
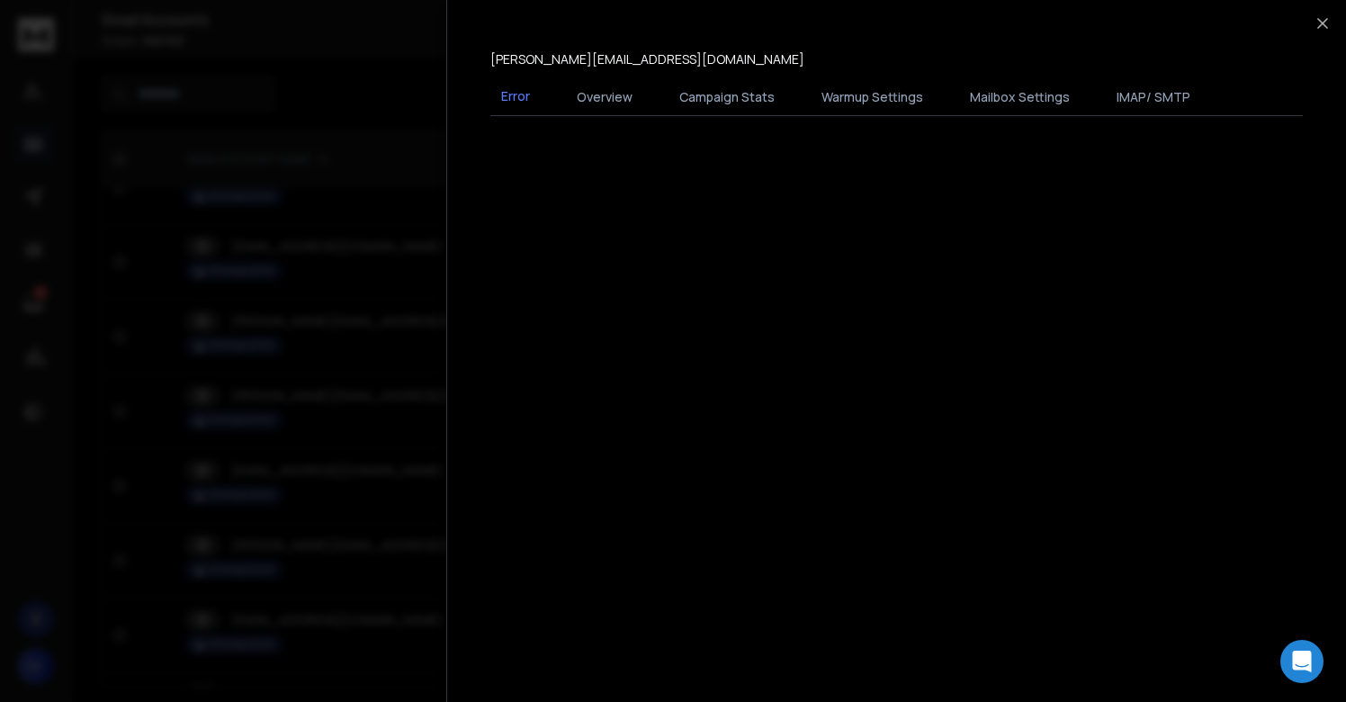
click at [371, 470] on div at bounding box center [673, 351] width 1346 height 702
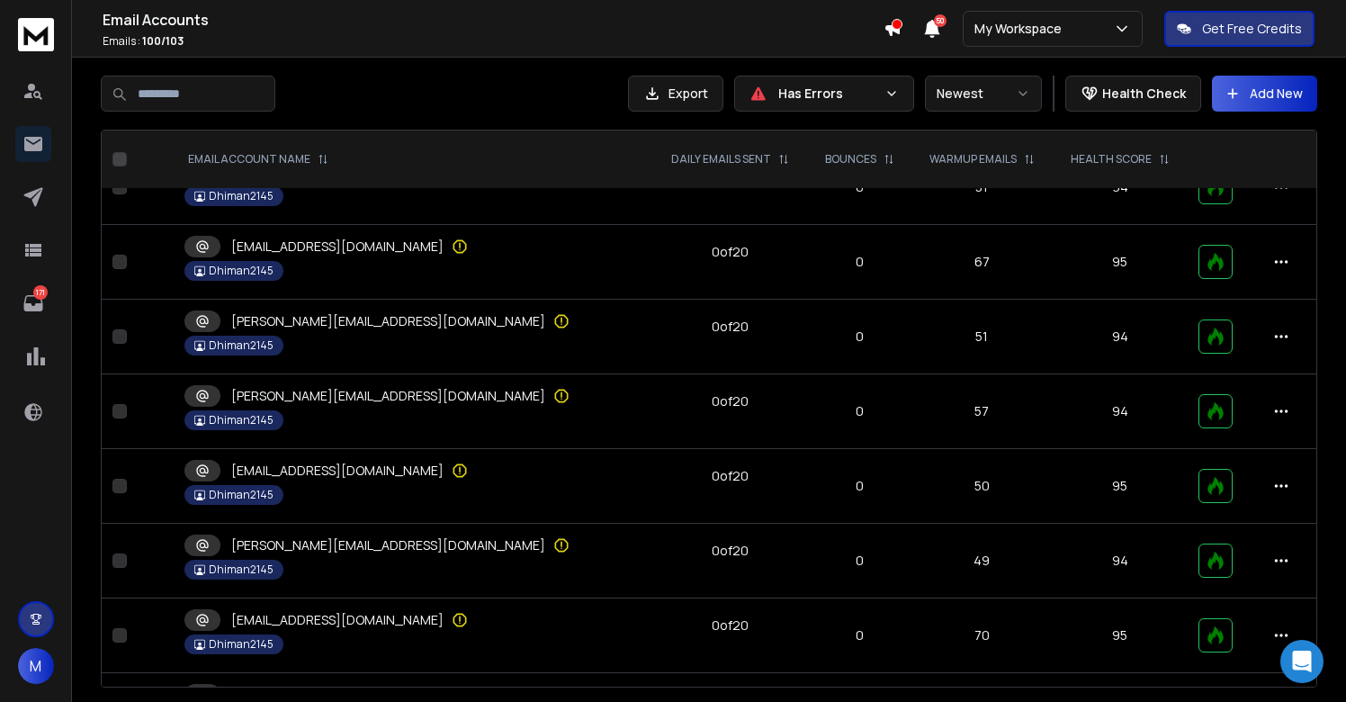
click at [371, 470] on p "pandora@aism2ltd.solutions" at bounding box center [337, 471] width 212 height 18
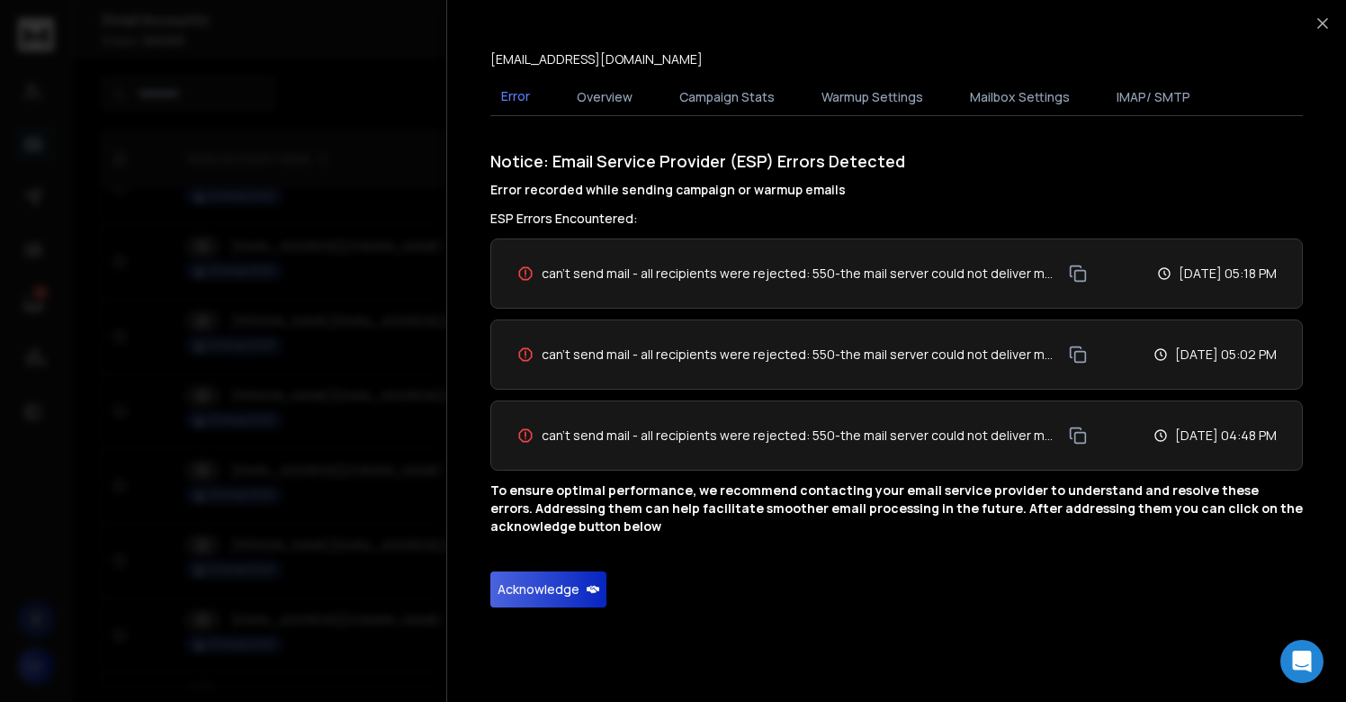
click at [529, 601] on button "Acknowledge" at bounding box center [548, 589] width 116 height 36
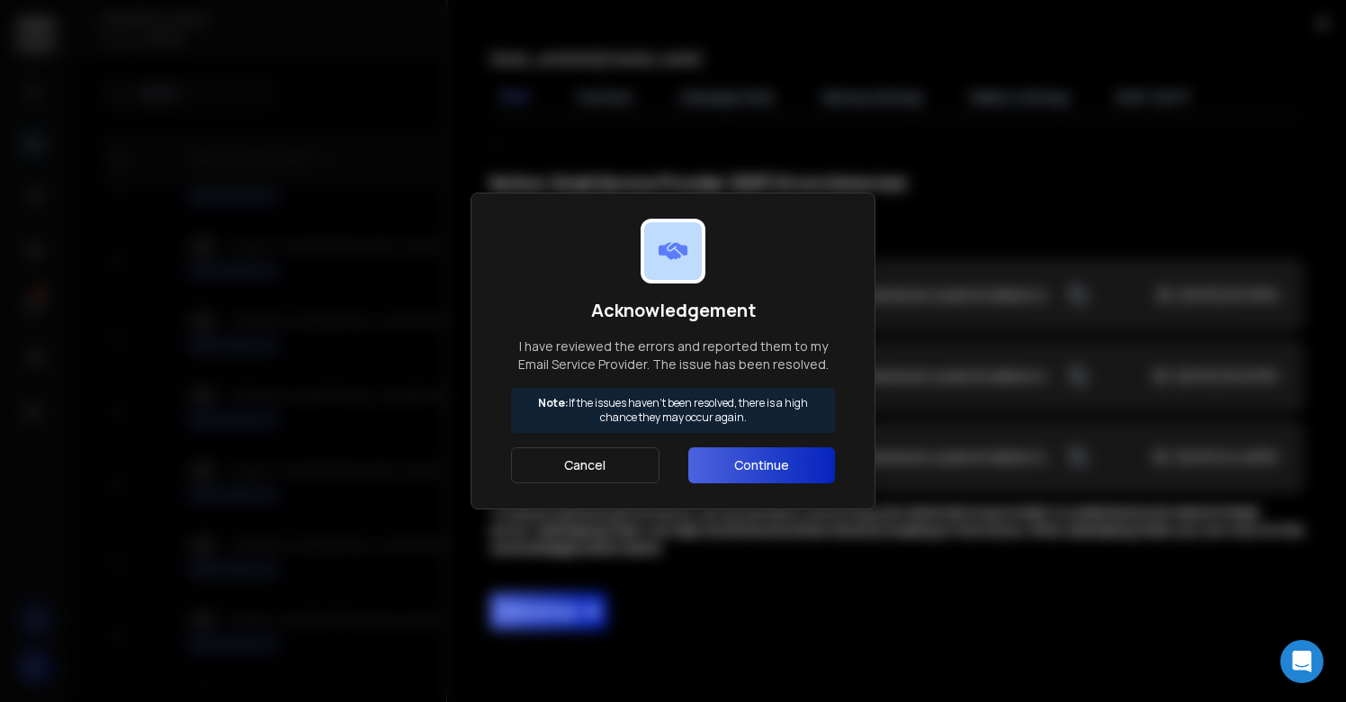
click at [791, 467] on button "Continue" at bounding box center [761, 465] width 147 height 36
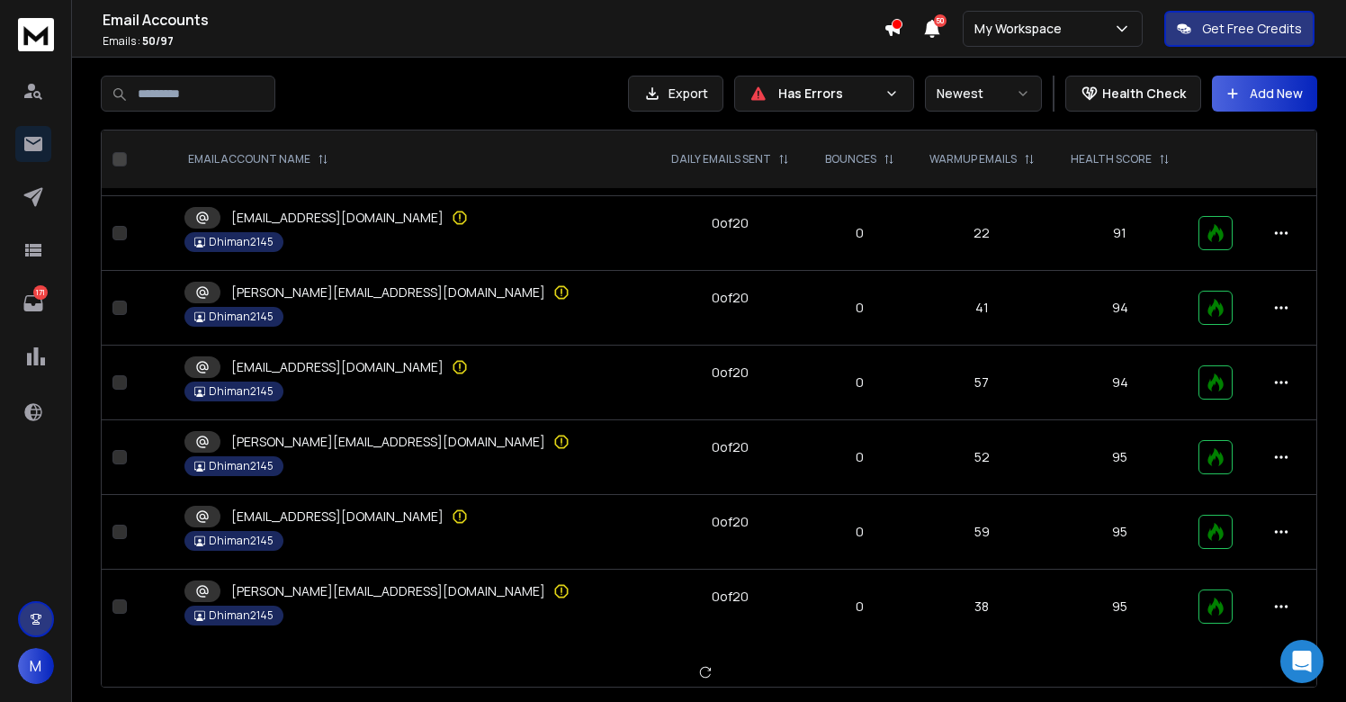
scroll to position [3301, 0]
click at [340, 549] on div "Dhiman2145" at bounding box center [413, 541] width 458 height 20
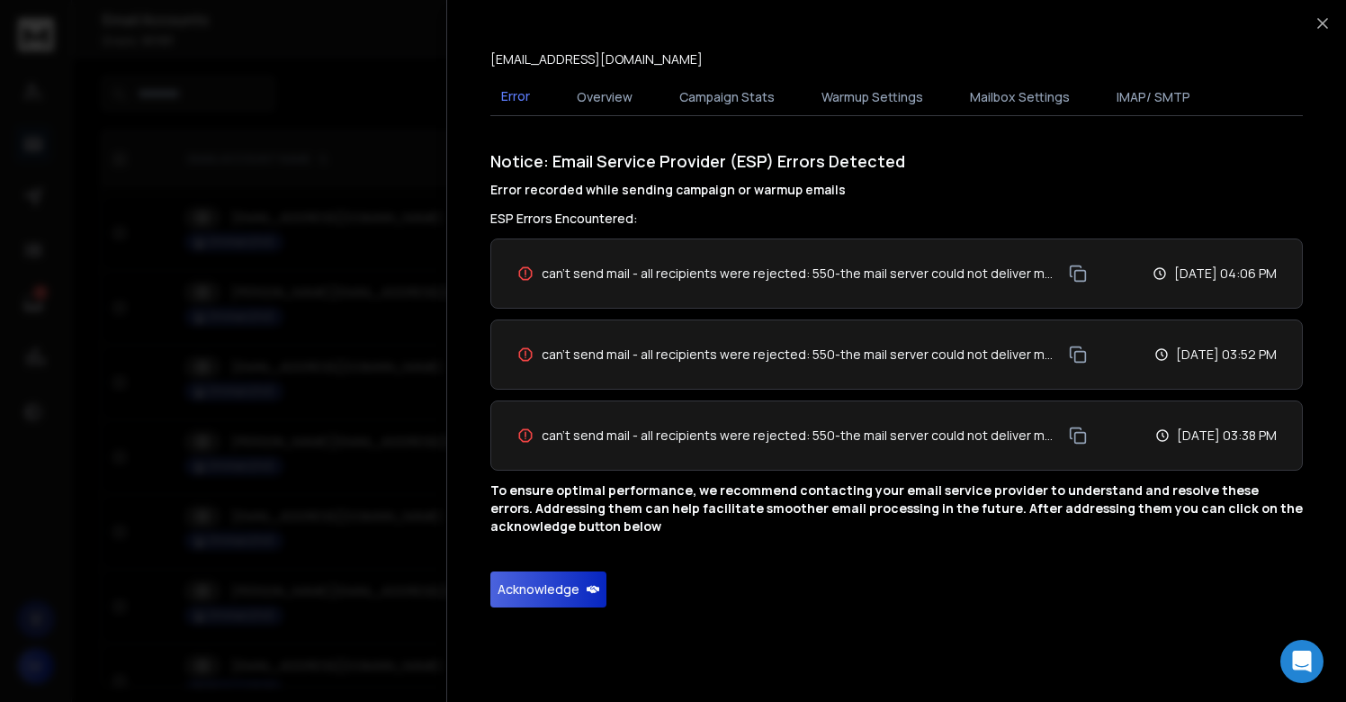
scroll to position [4990, 0]
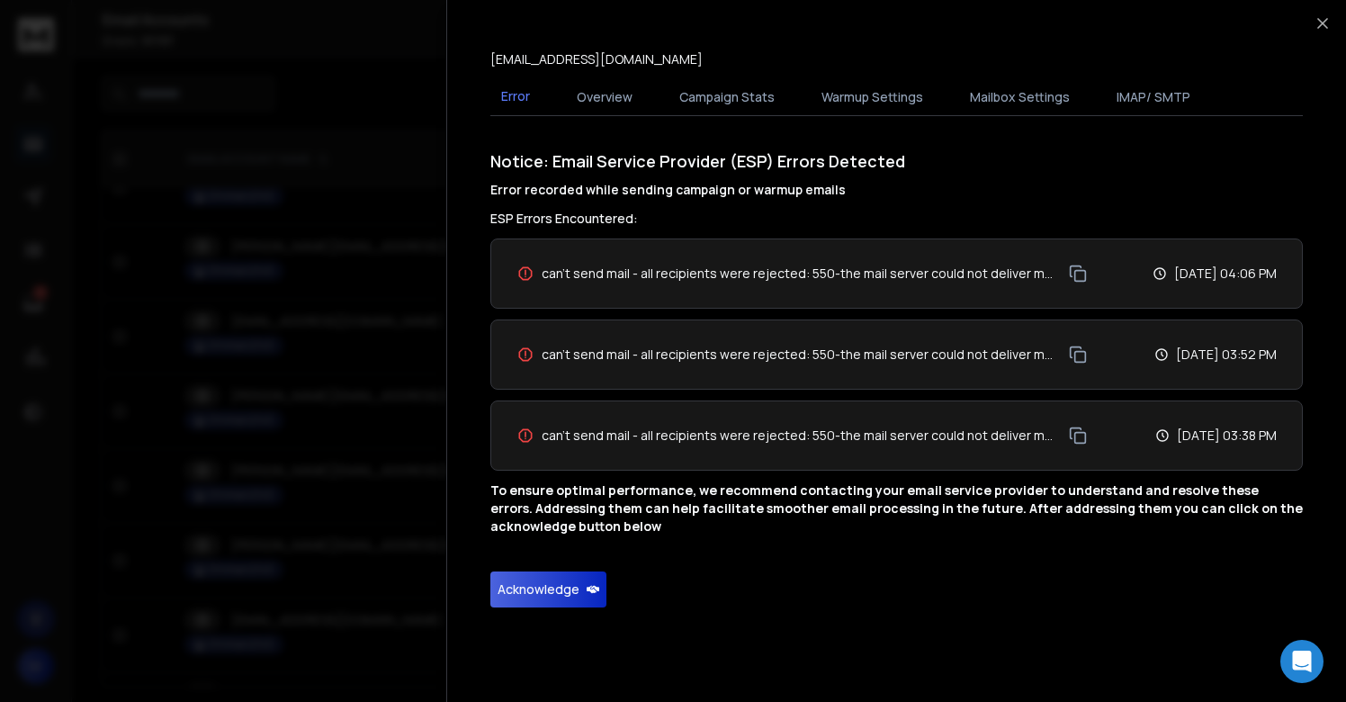
click at [554, 592] on button "Acknowledge" at bounding box center [548, 589] width 116 height 36
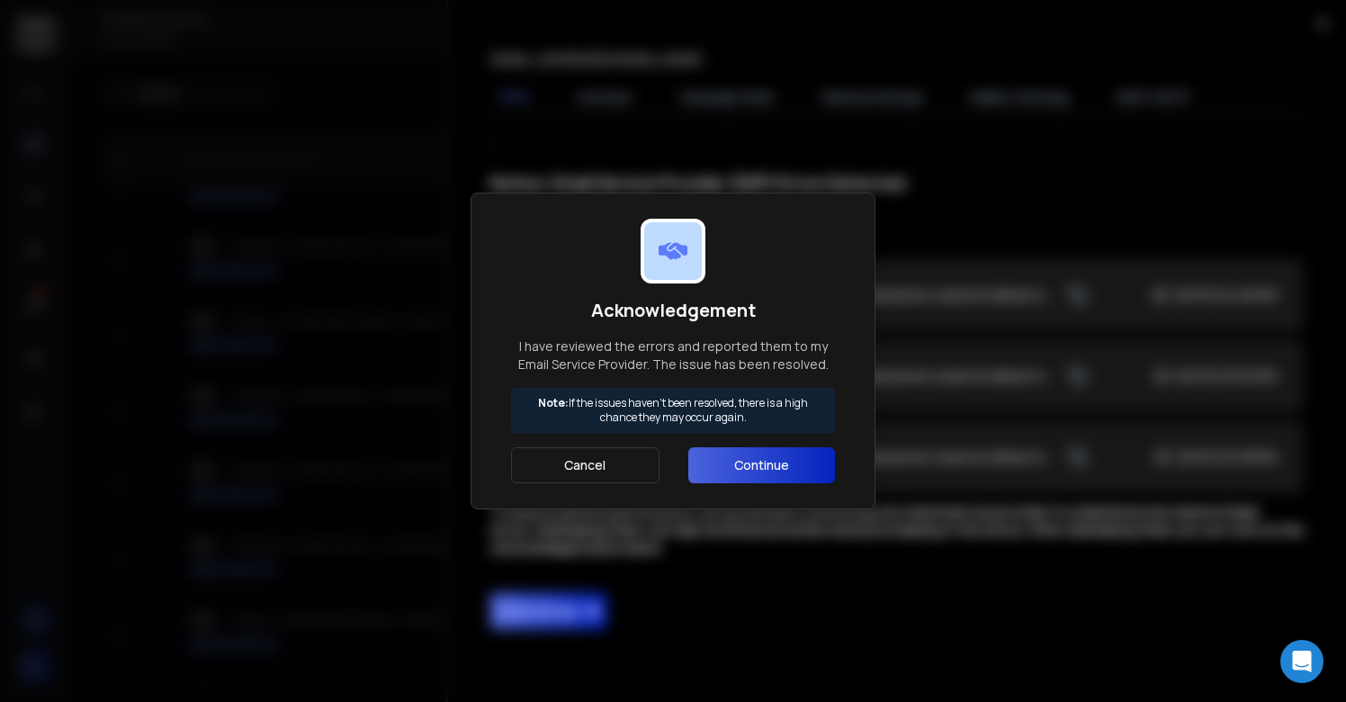
click at [726, 473] on button "Continue" at bounding box center [761, 465] width 147 height 36
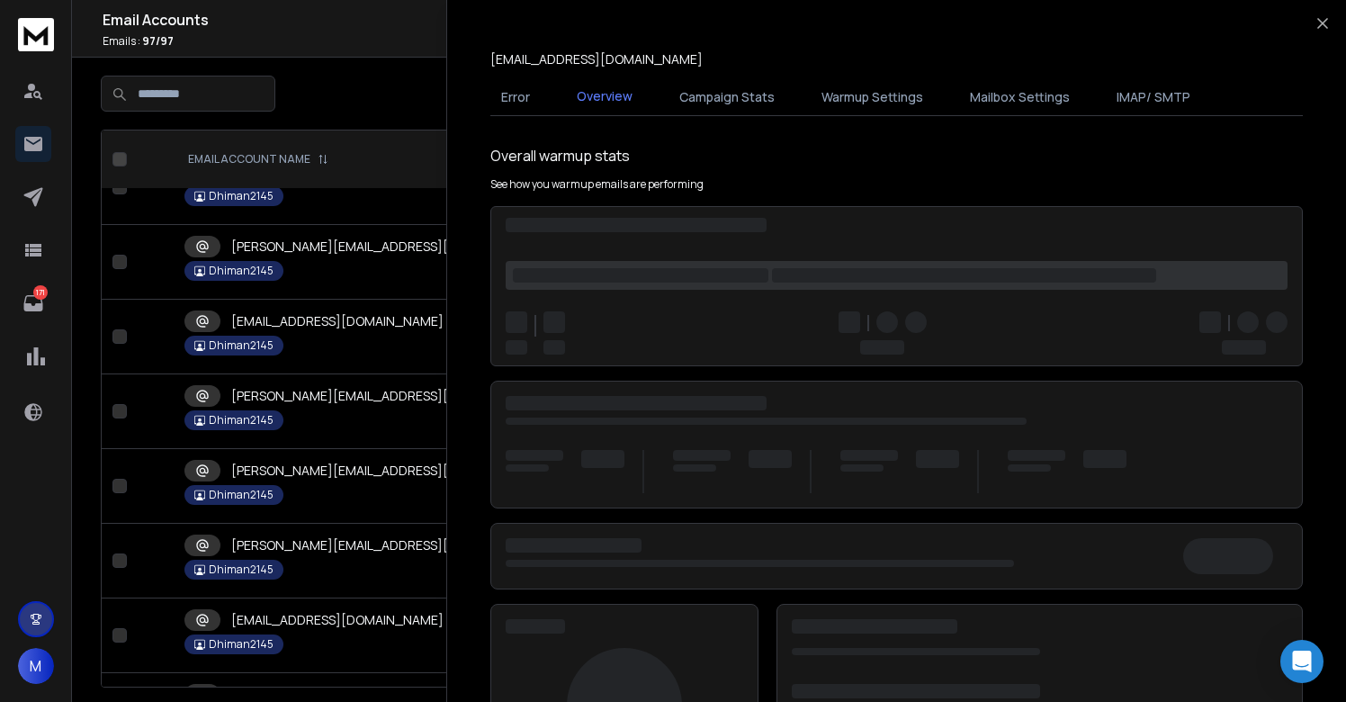
scroll to position [3301, 0]
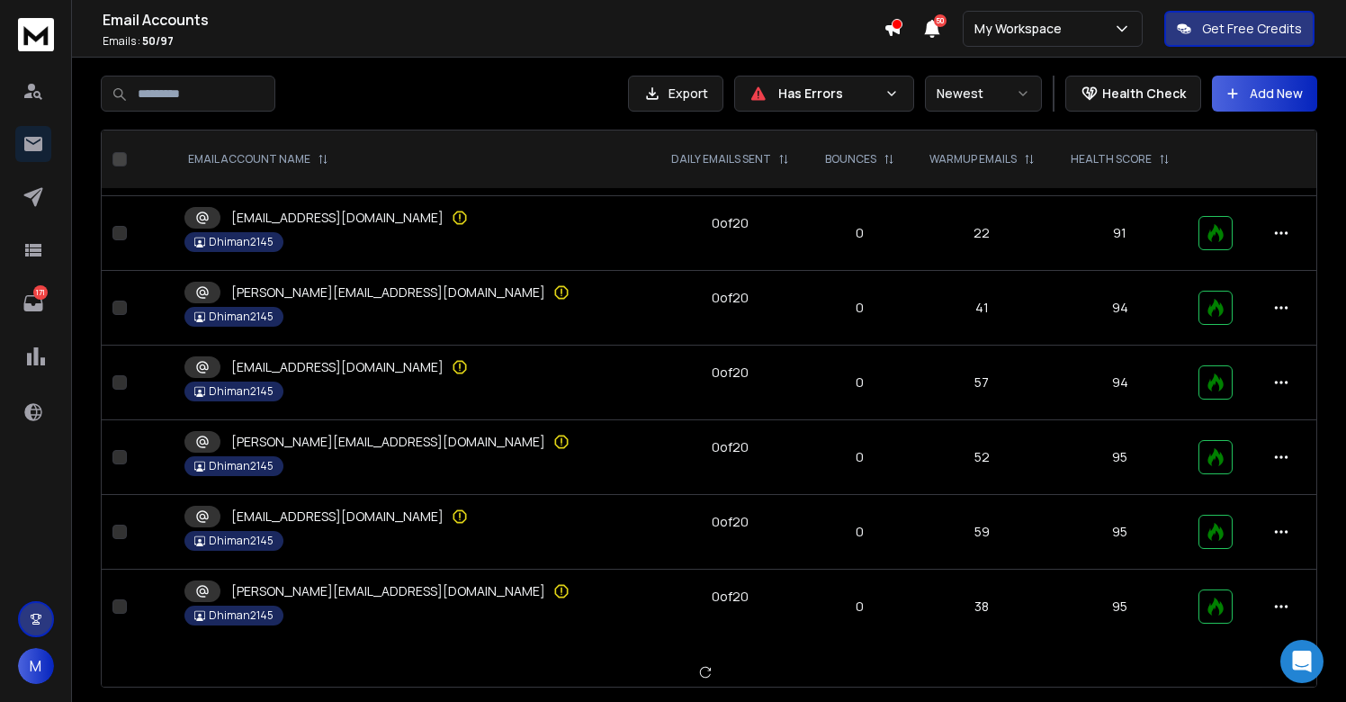
click at [310, 517] on p "vanessa@aism2ltd.solutions" at bounding box center [337, 517] width 212 height 18
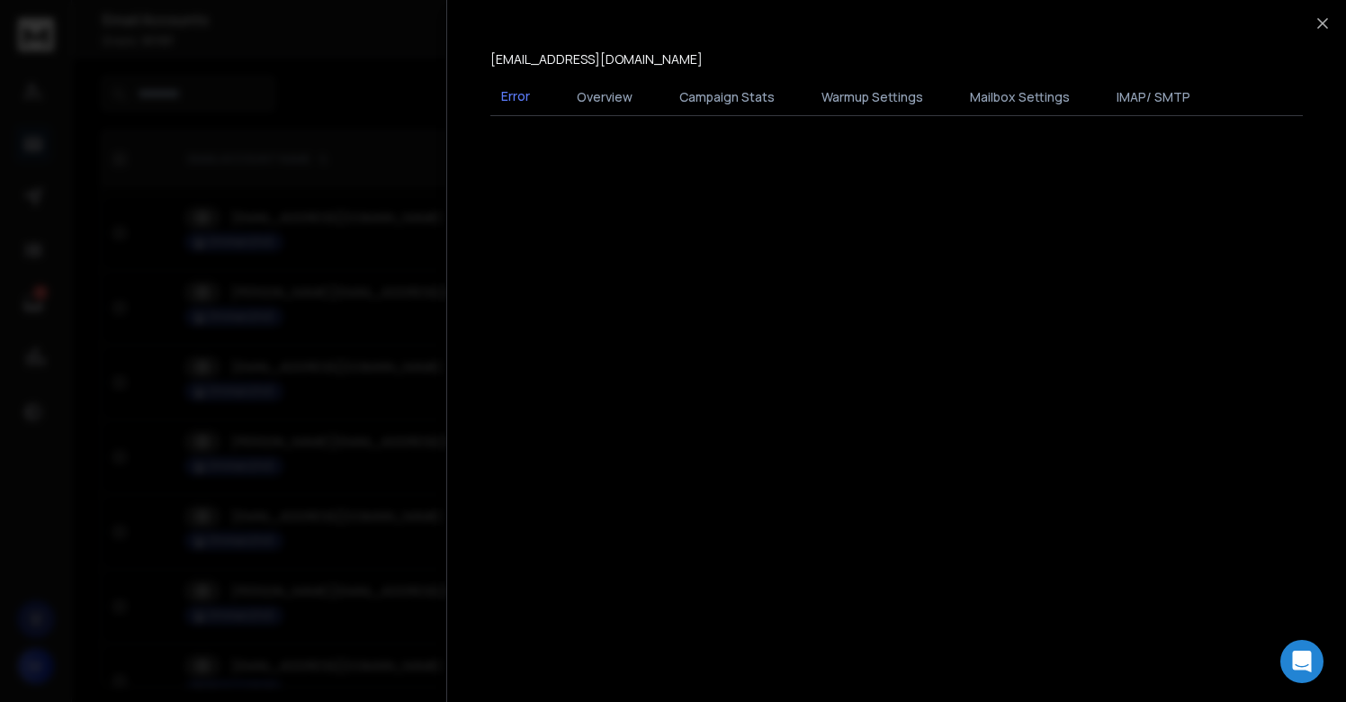
scroll to position [4990, 0]
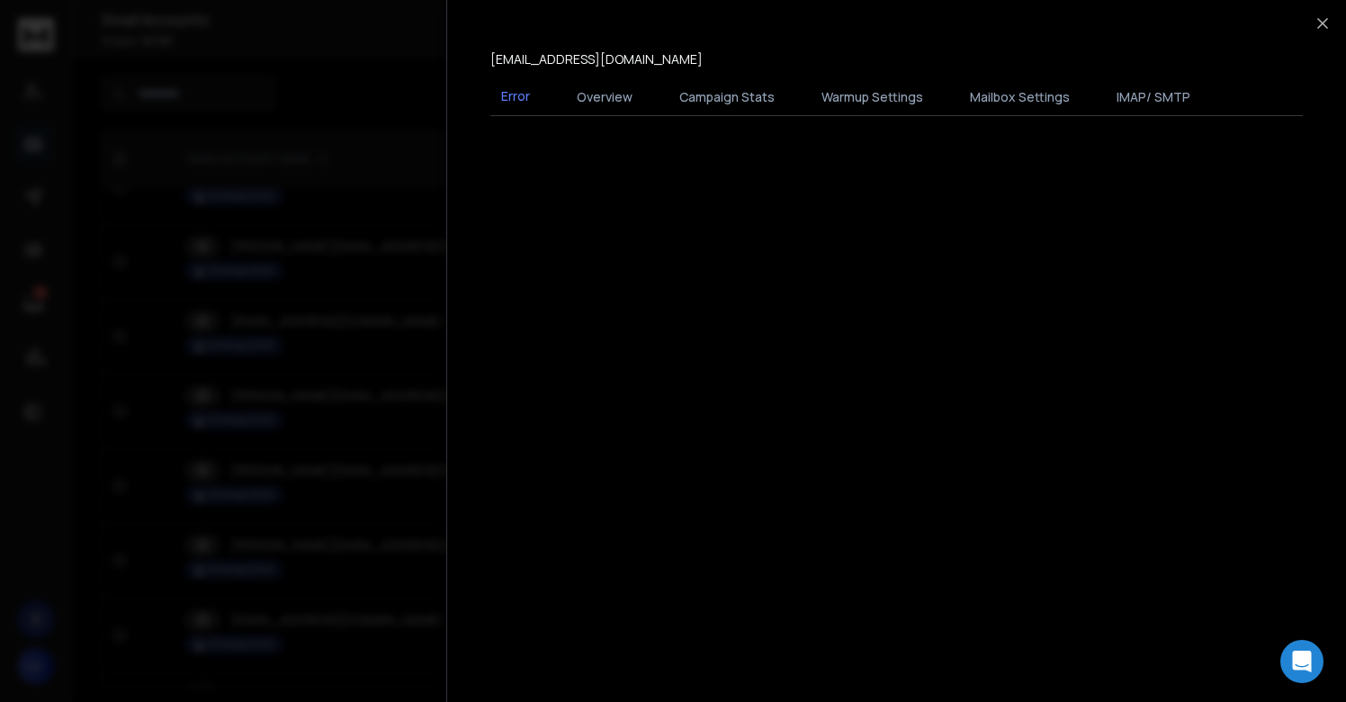
click at [310, 517] on div at bounding box center [673, 351] width 1346 height 702
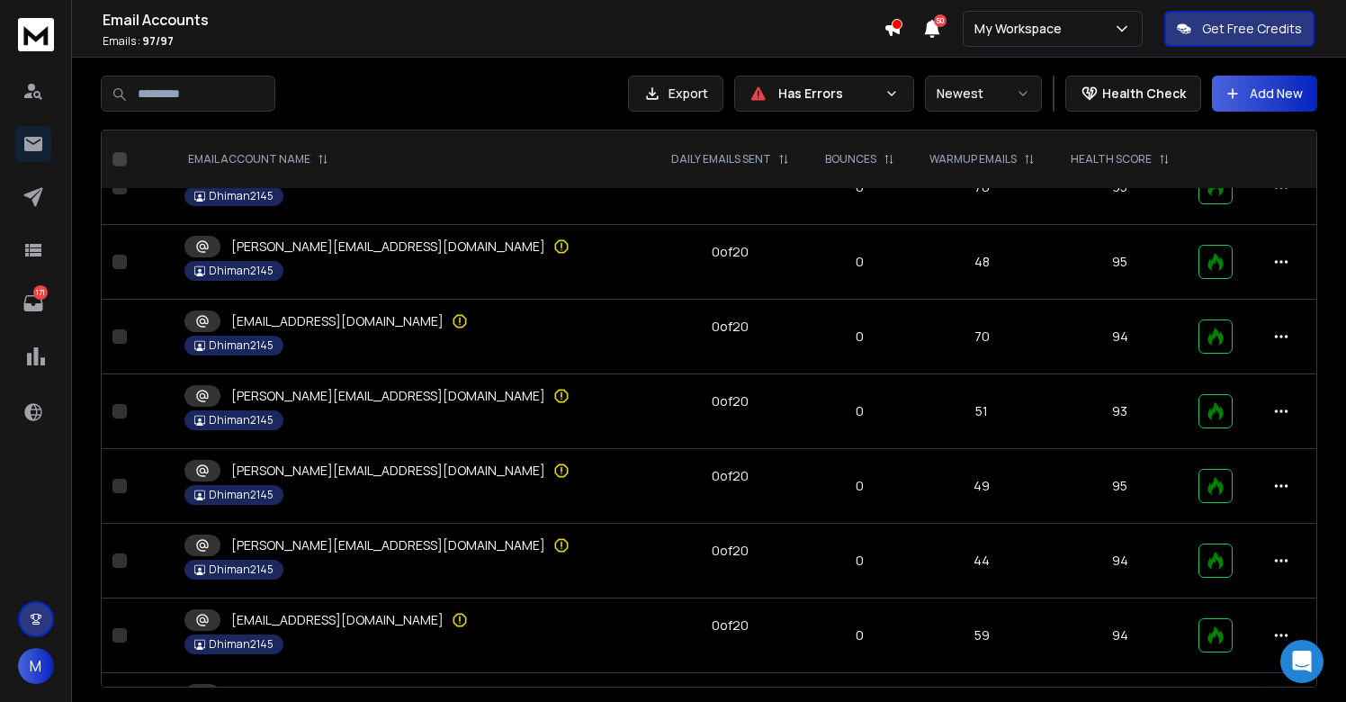
click at [311, 557] on td "nancy@aism2ltd.solutions Dhiman2145" at bounding box center [414, 561] width 480 height 75
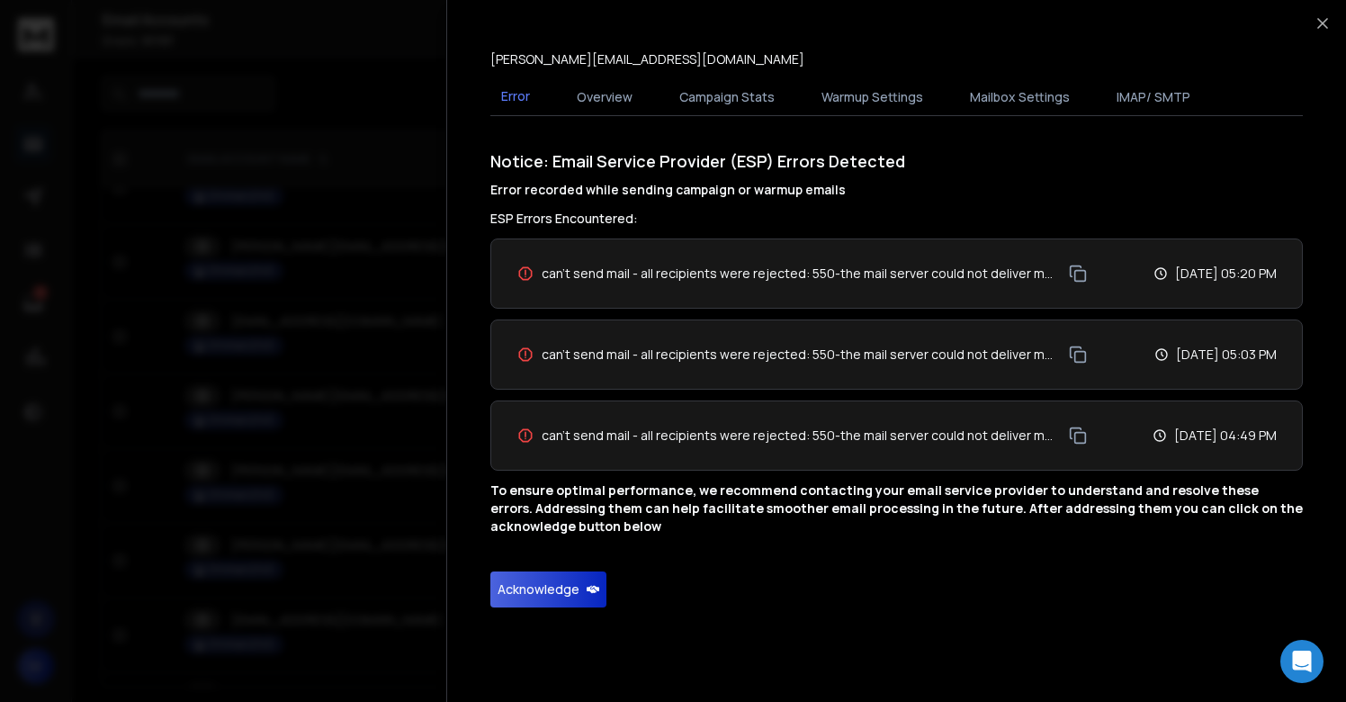
click at [542, 586] on button "Acknowledge" at bounding box center [548, 589] width 116 height 36
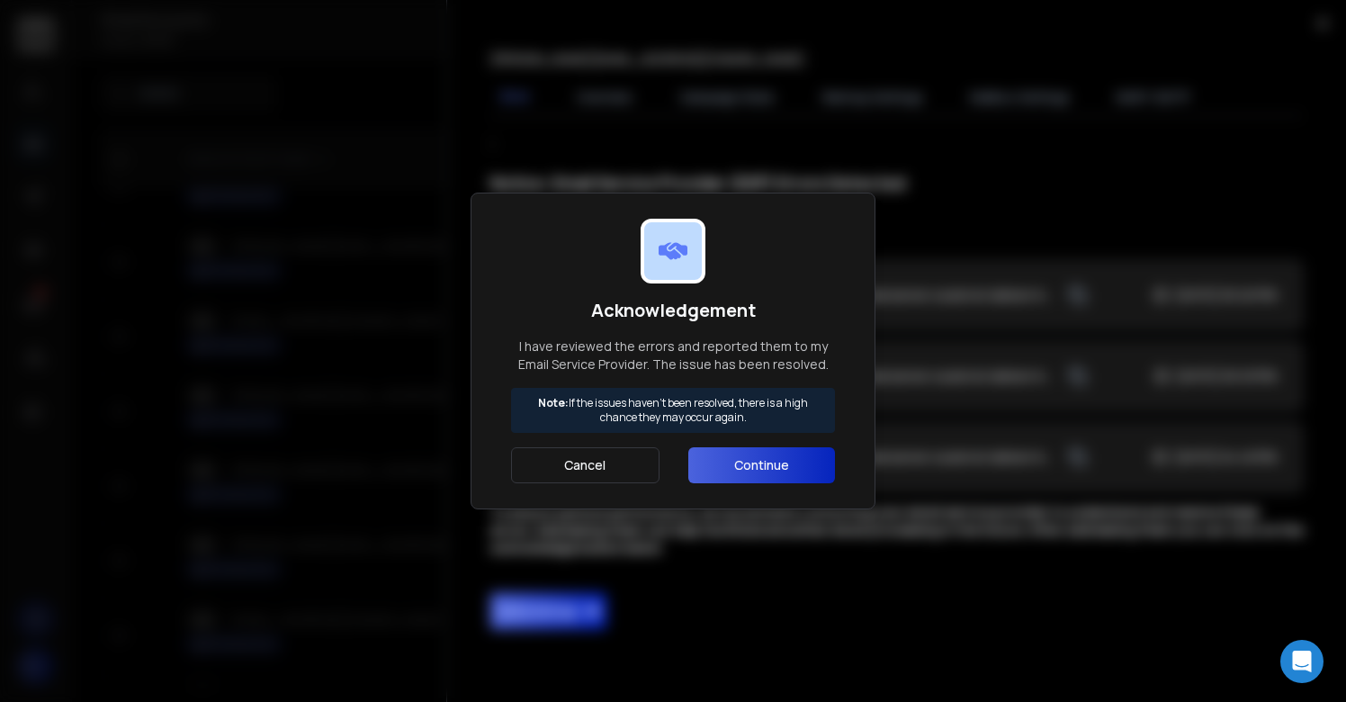
click at [771, 473] on button "Continue" at bounding box center [761, 465] width 147 height 36
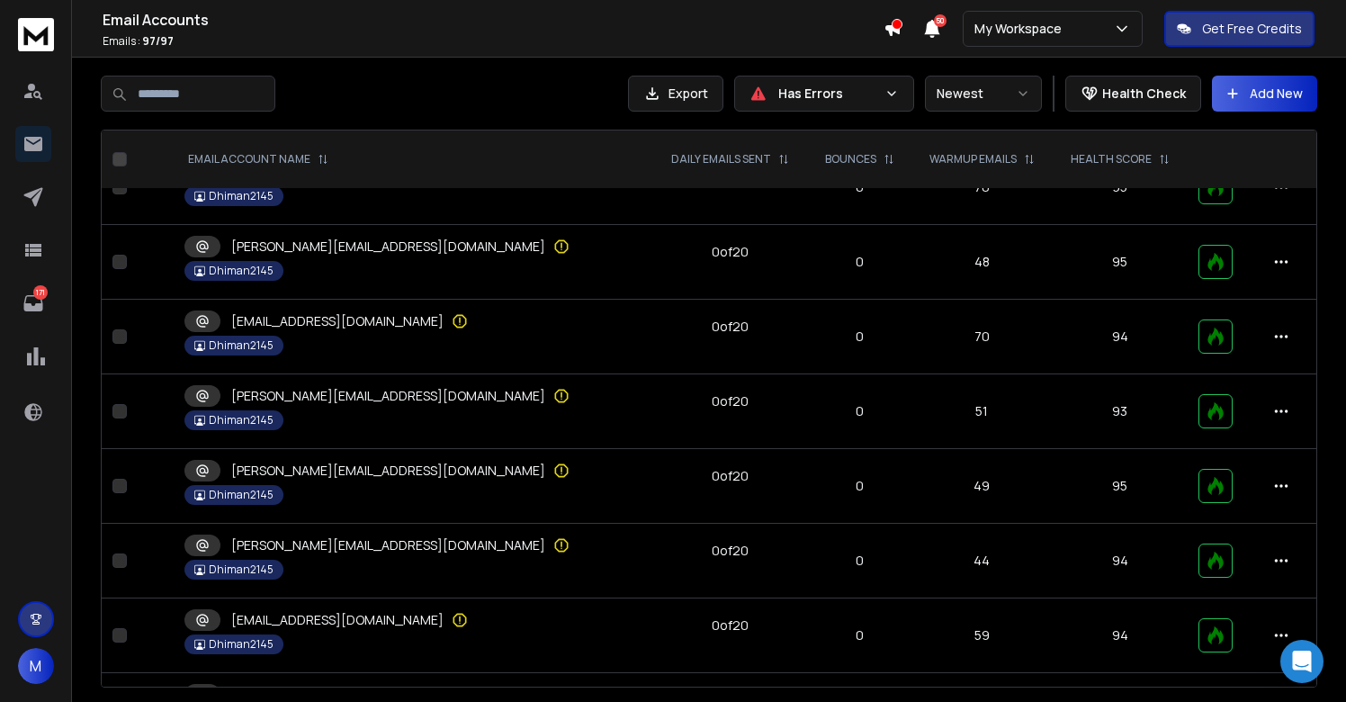
click at [394, 522] on td "naomi@aism2ltd.solutions Dhiman2145" at bounding box center [414, 486] width 480 height 75
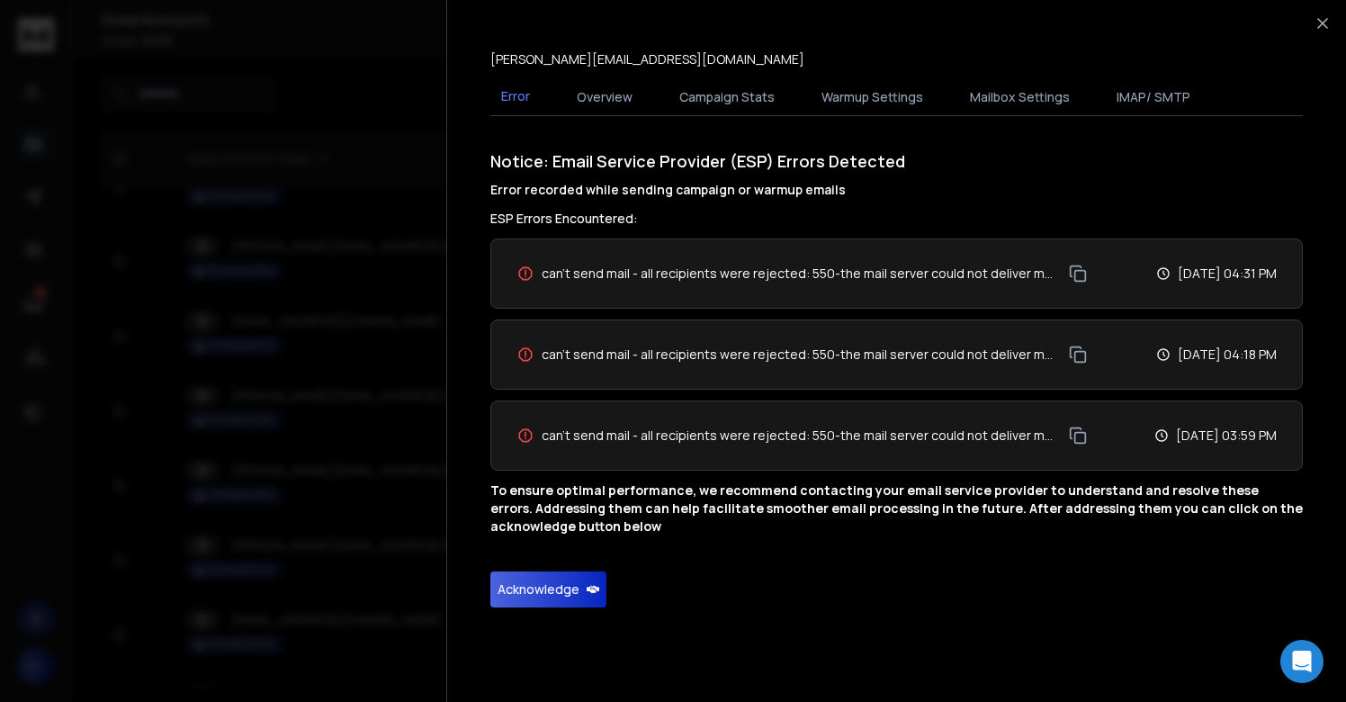
click at [569, 586] on button "Acknowledge" at bounding box center [548, 589] width 116 height 36
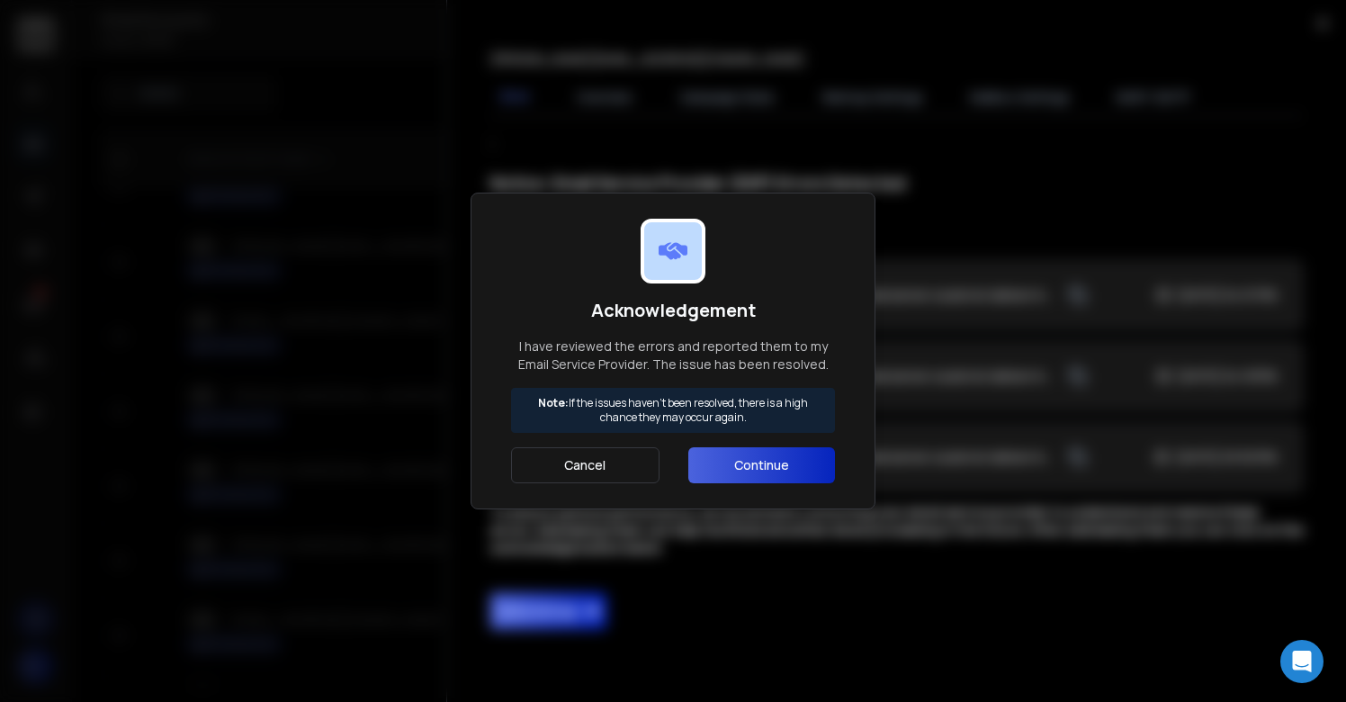
click at [732, 468] on button "Continue" at bounding box center [761, 465] width 147 height 36
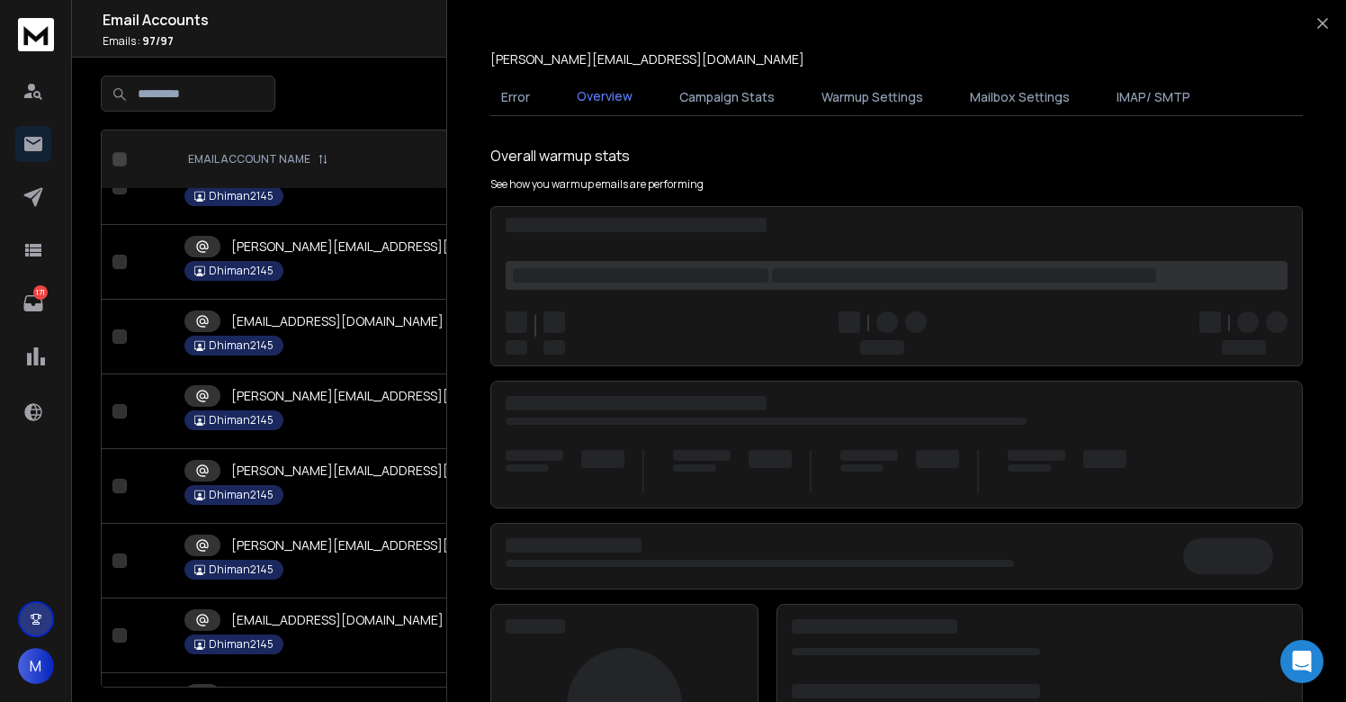
scroll to position [3301, 0]
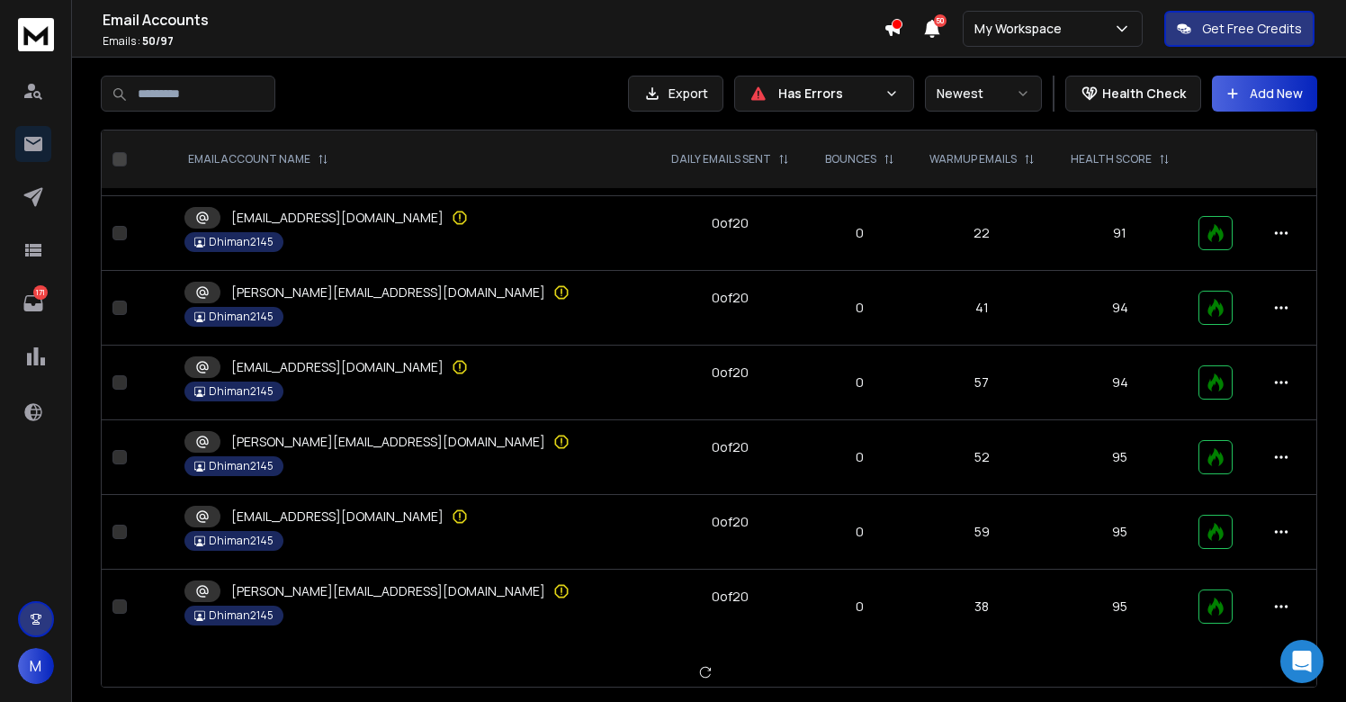
click at [355, 601] on div "valerie@aism2ltd.solutions" at bounding box center [364, 591] width 361 height 22
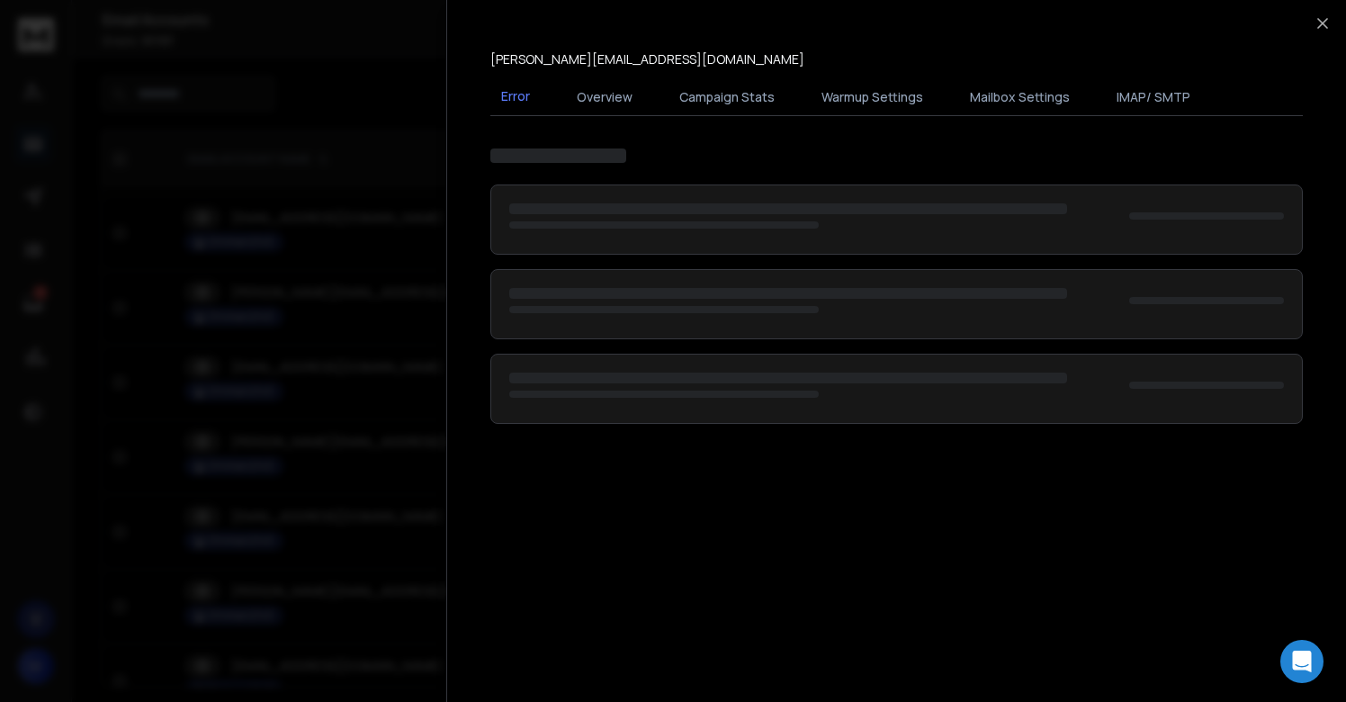
scroll to position [4990, 0]
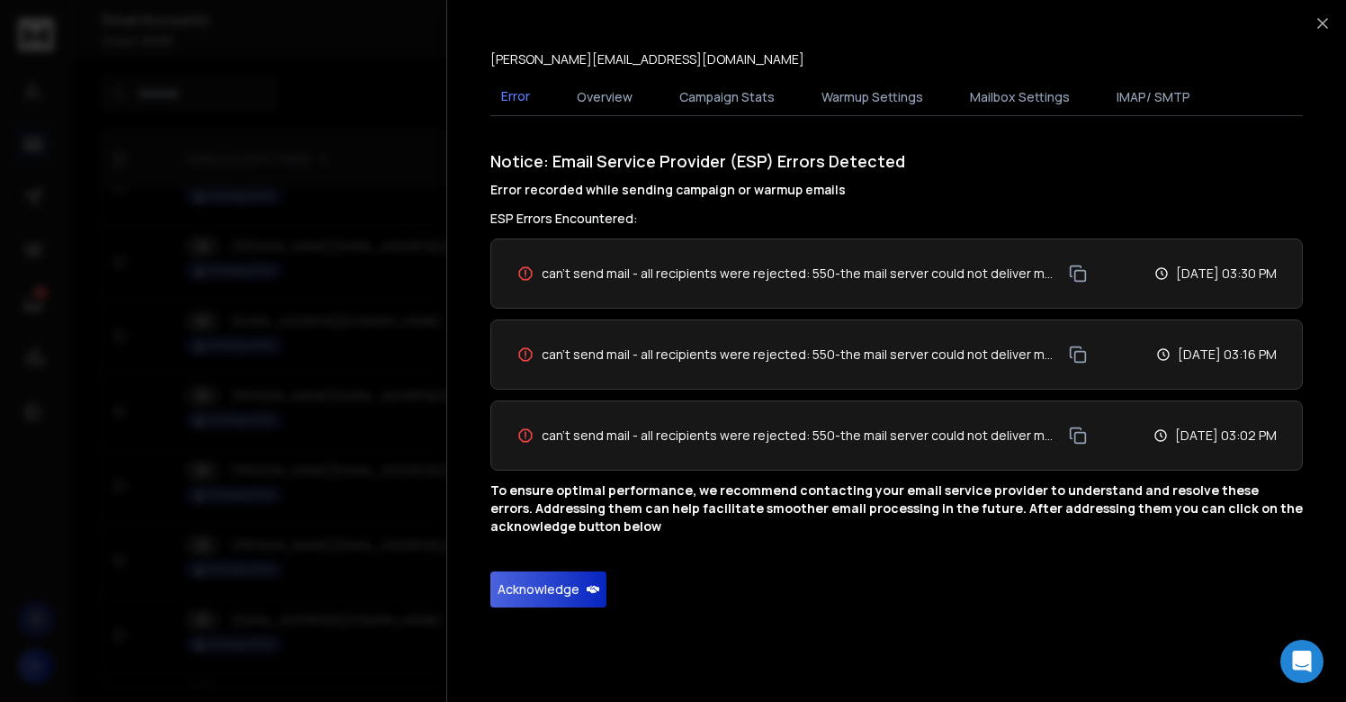
click at [545, 593] on button "Acknowledge" at bounding box center [548, 589] width 116 height 36
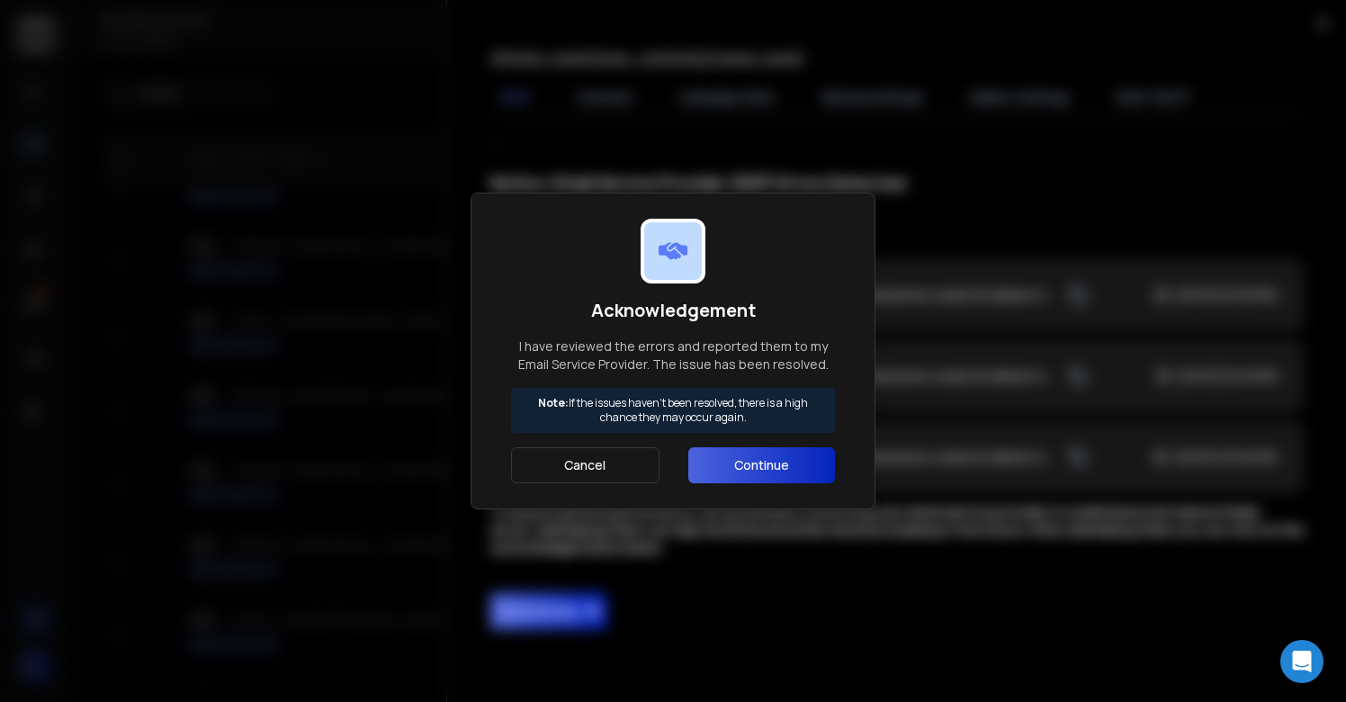
click at [768, 474] on button "Continue" at bounding box center [761, 465] width 147 height 36
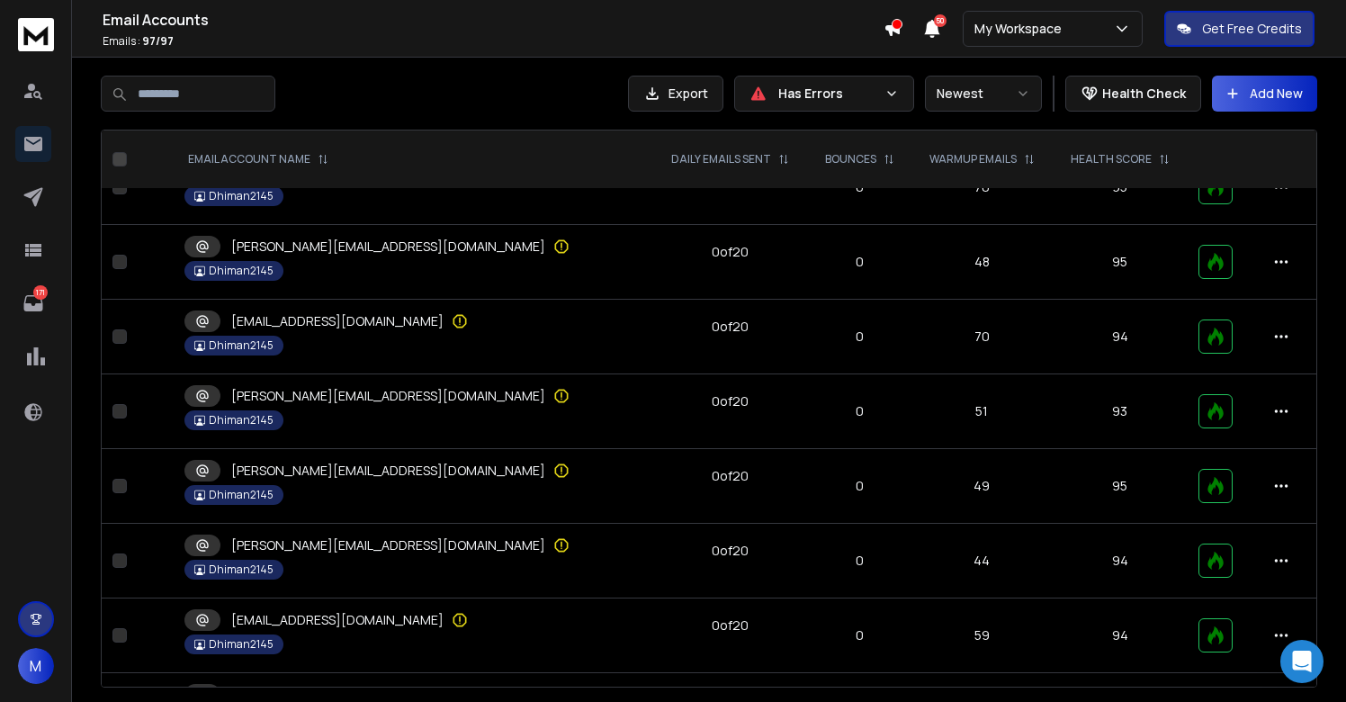
click at [333, 609] on div "kirsty@aism2ltd.solutions" at bounding box center [313, 620] width 259 height 22
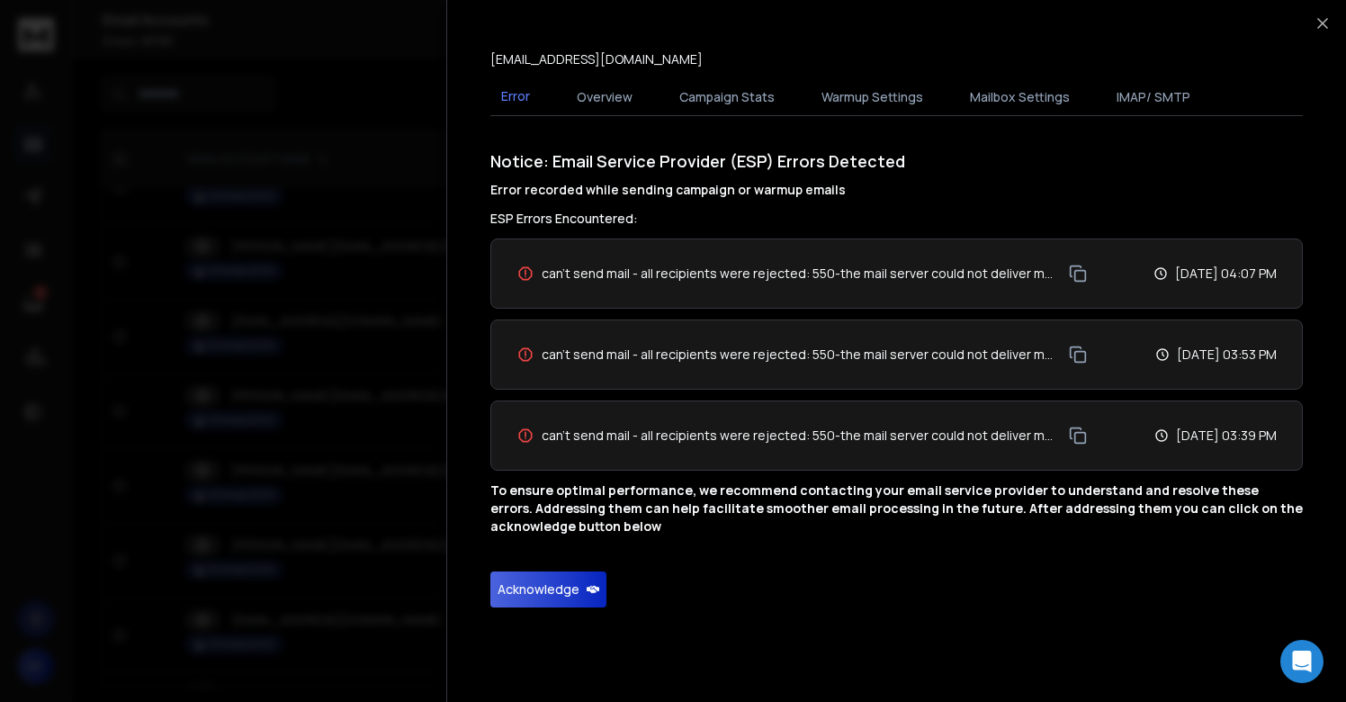
click at [526, 579] on button "Acknowledge" at bounding box center [548, 589] width 116 height 36
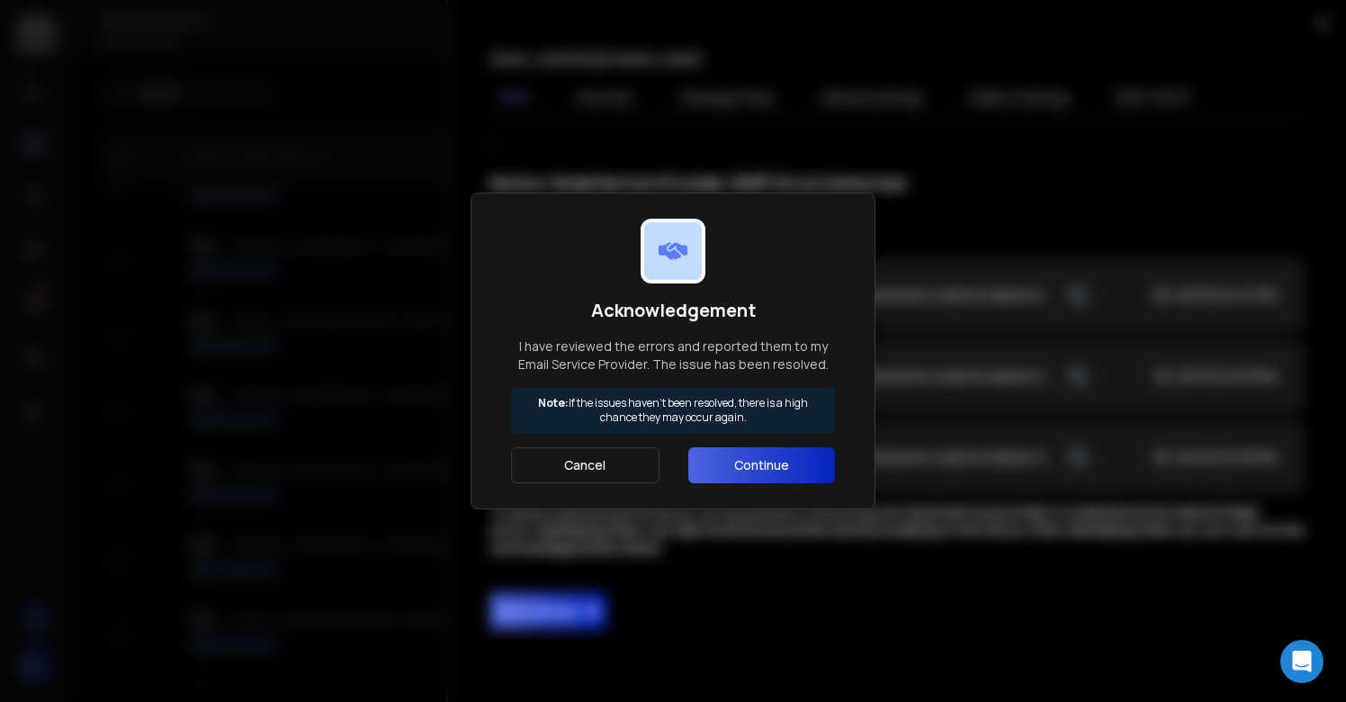
click at [794, 469] on button "Continue" at bounding box center [761, 465] width 147 height 36
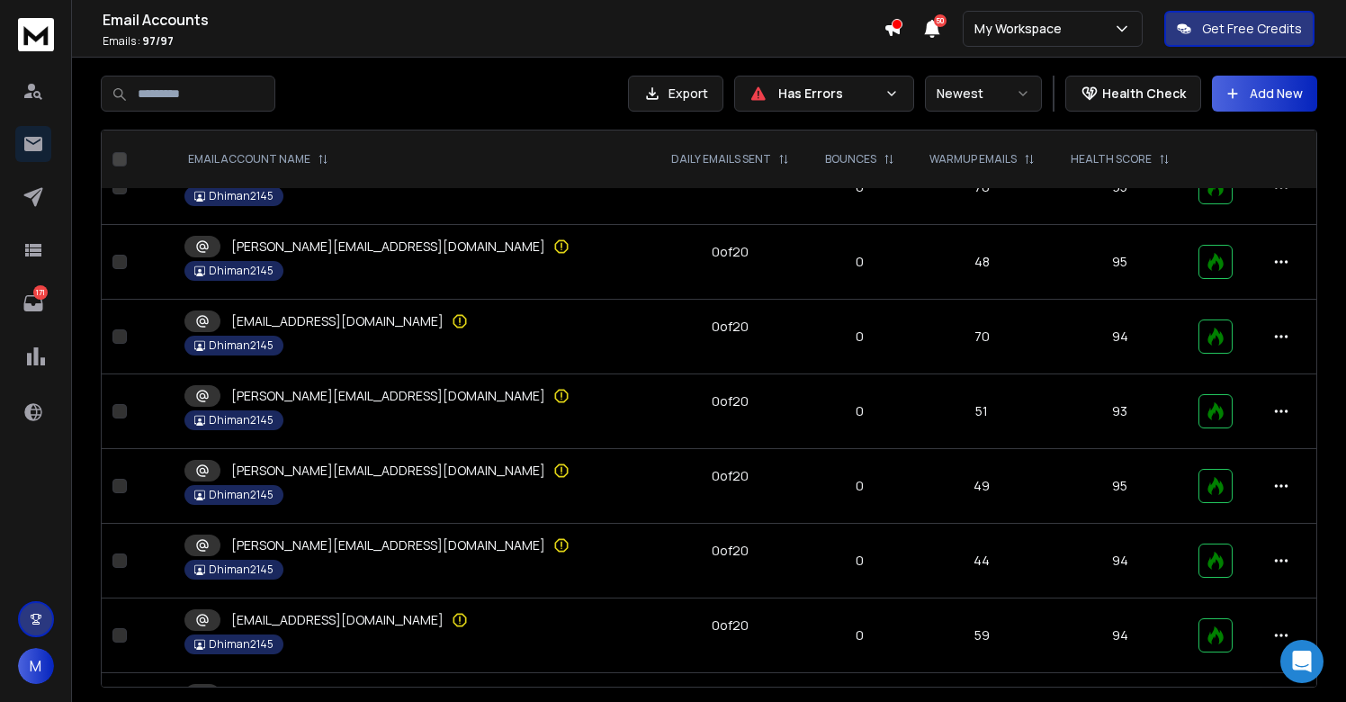
click at [364, 538] on p "nancy@aism2ltd.solutions" at bounding box center [388, 545] width 314 height 18
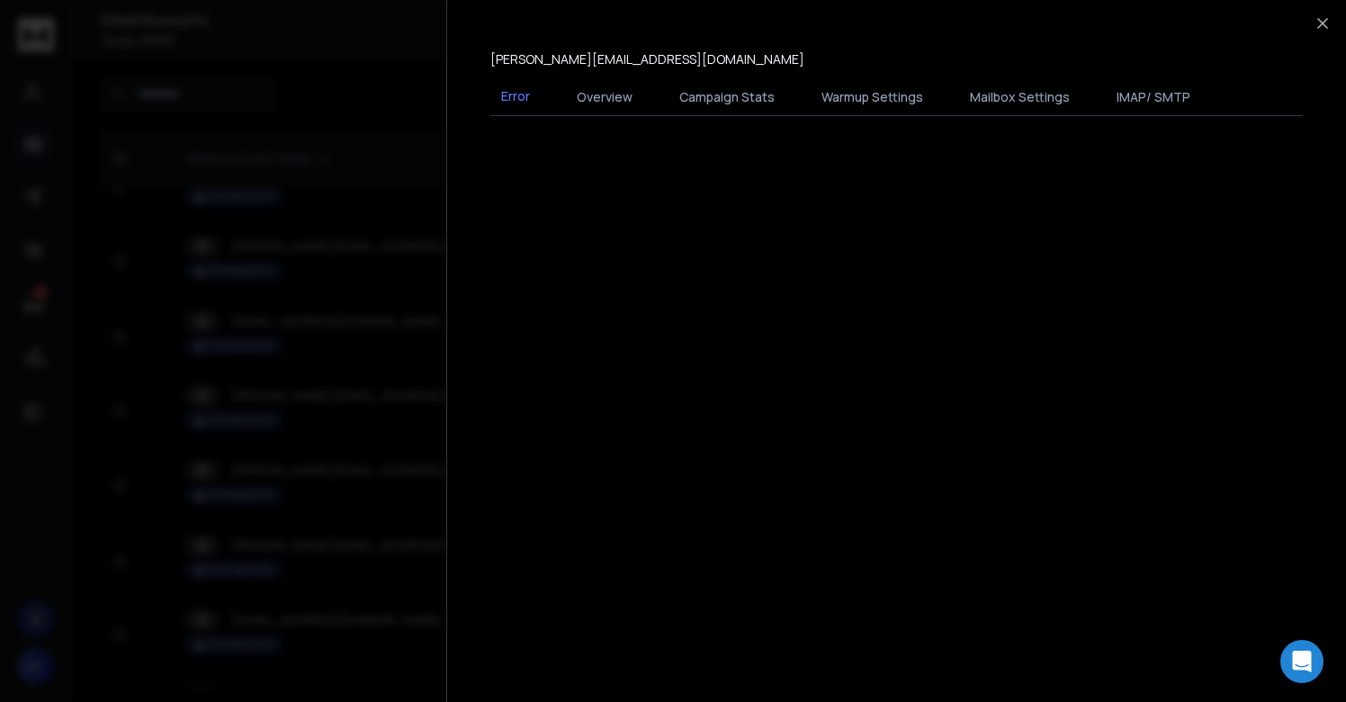
click at [364, 538] on div at bounding box center [673, 351] width 1346 height 702
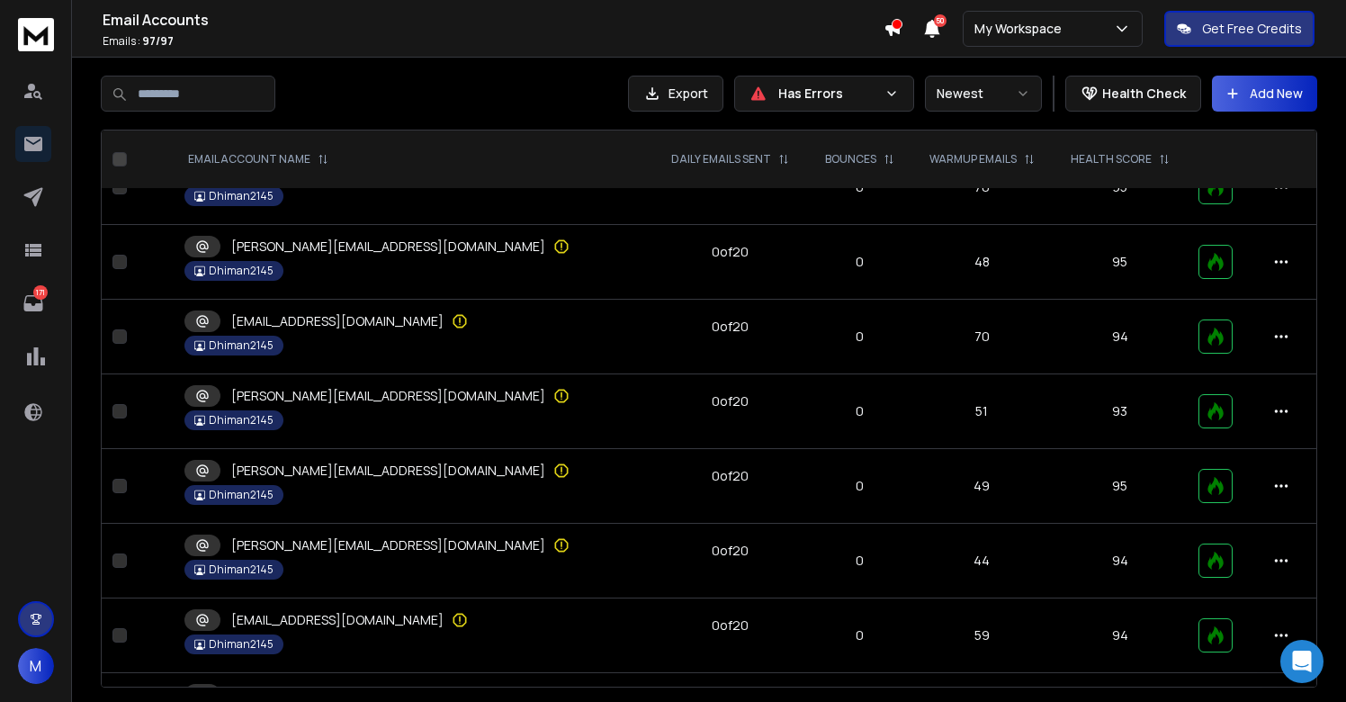
click at [344, 607] on td "kirsty@aism2ltd.solutions Dhiman2145" at bounding box center [414, 635] width 480 height 75
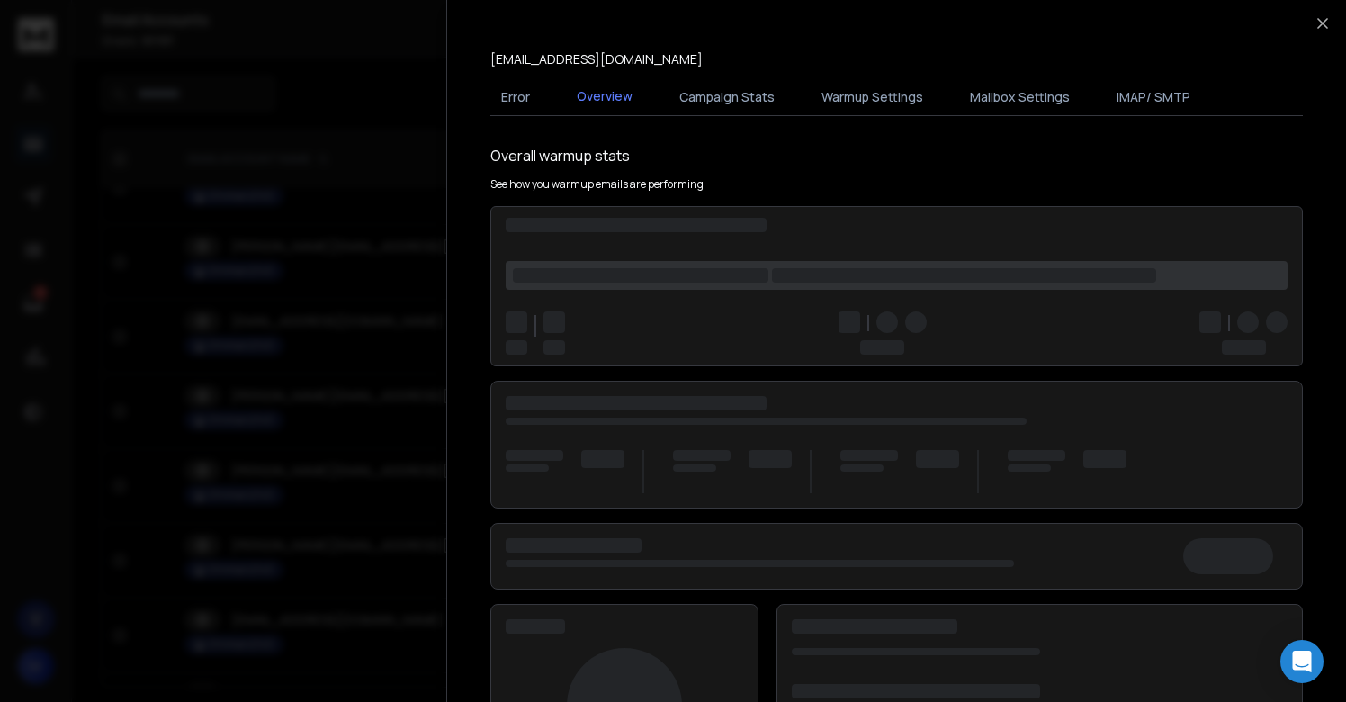
click at [344, 607] on div at bounding box center [673, 351] width 1346 height 702
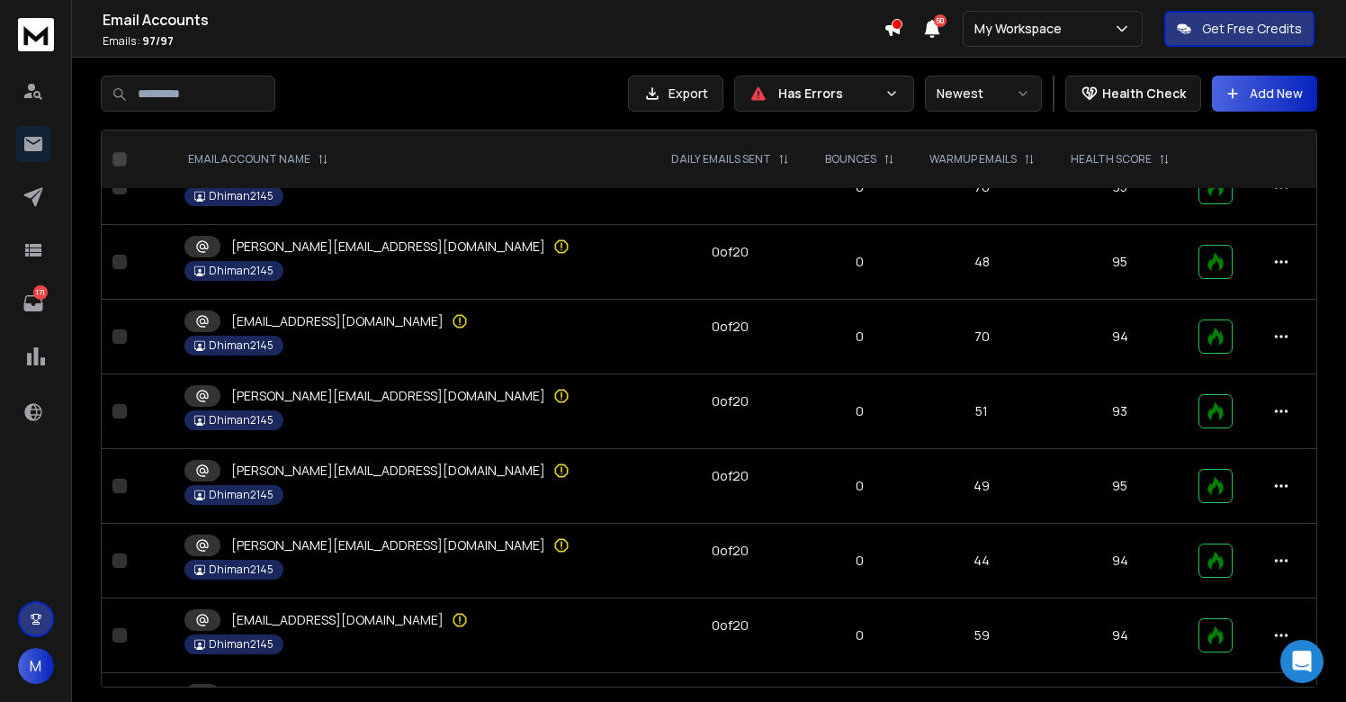
click at [352, 392] on p "nell@aism2ltd.solutions" at bounding box center [388, 396] width 314 height 18
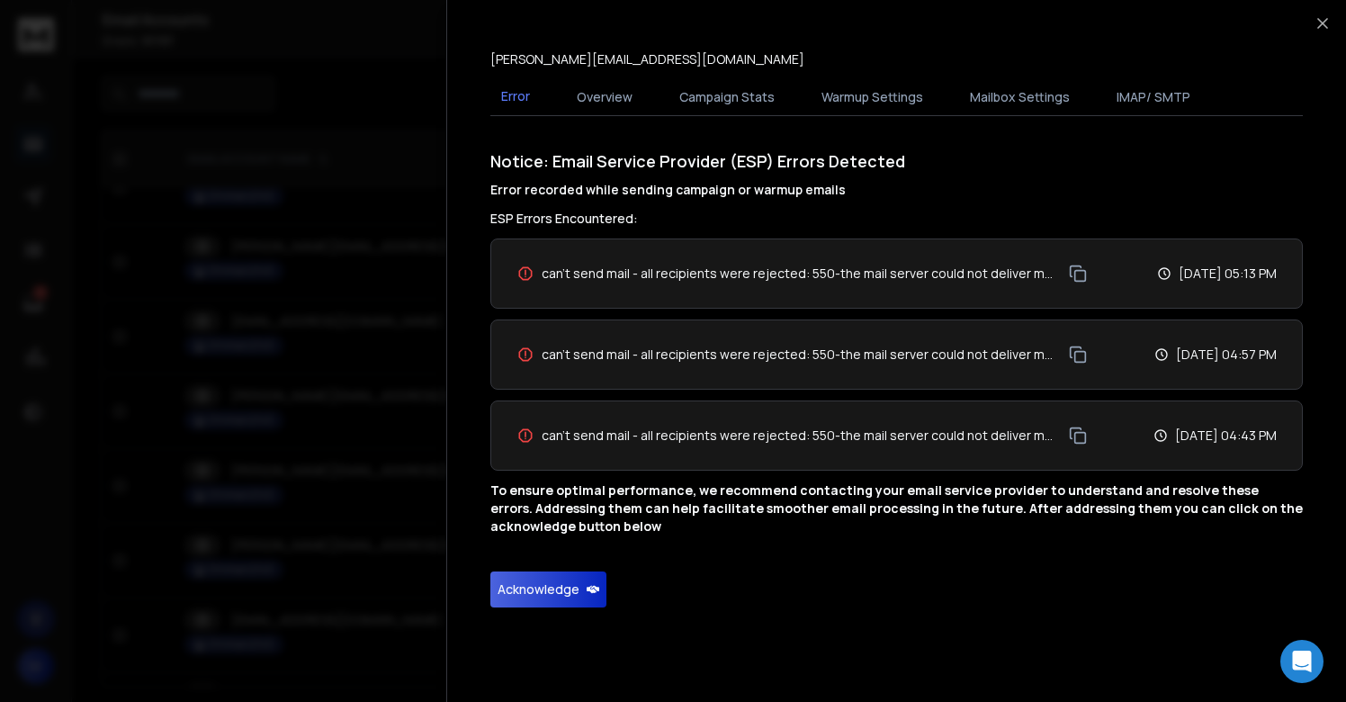
click at [542, 578] on button "Acknowledge" at bounding box center [548, 589] width 116 height 36
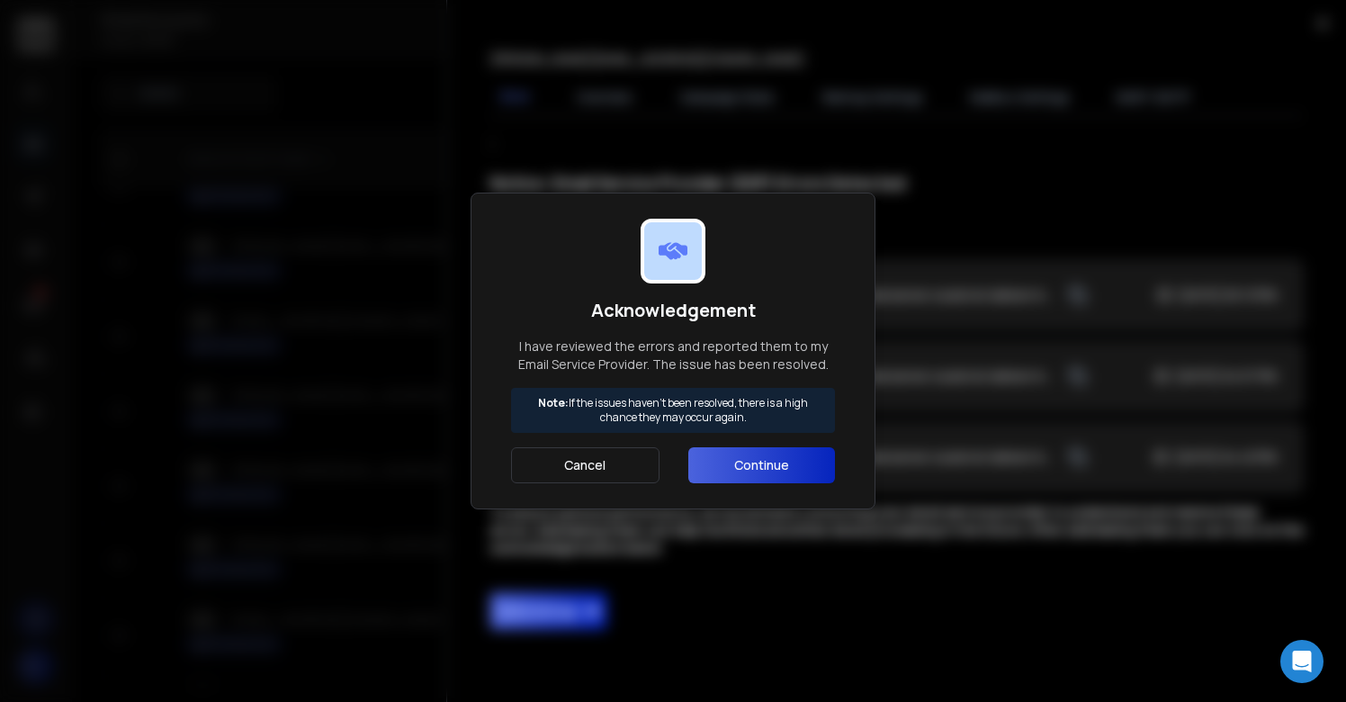
click at [743, 472] on button "Continue" at bounding box center [761, 465] width 147 height 36
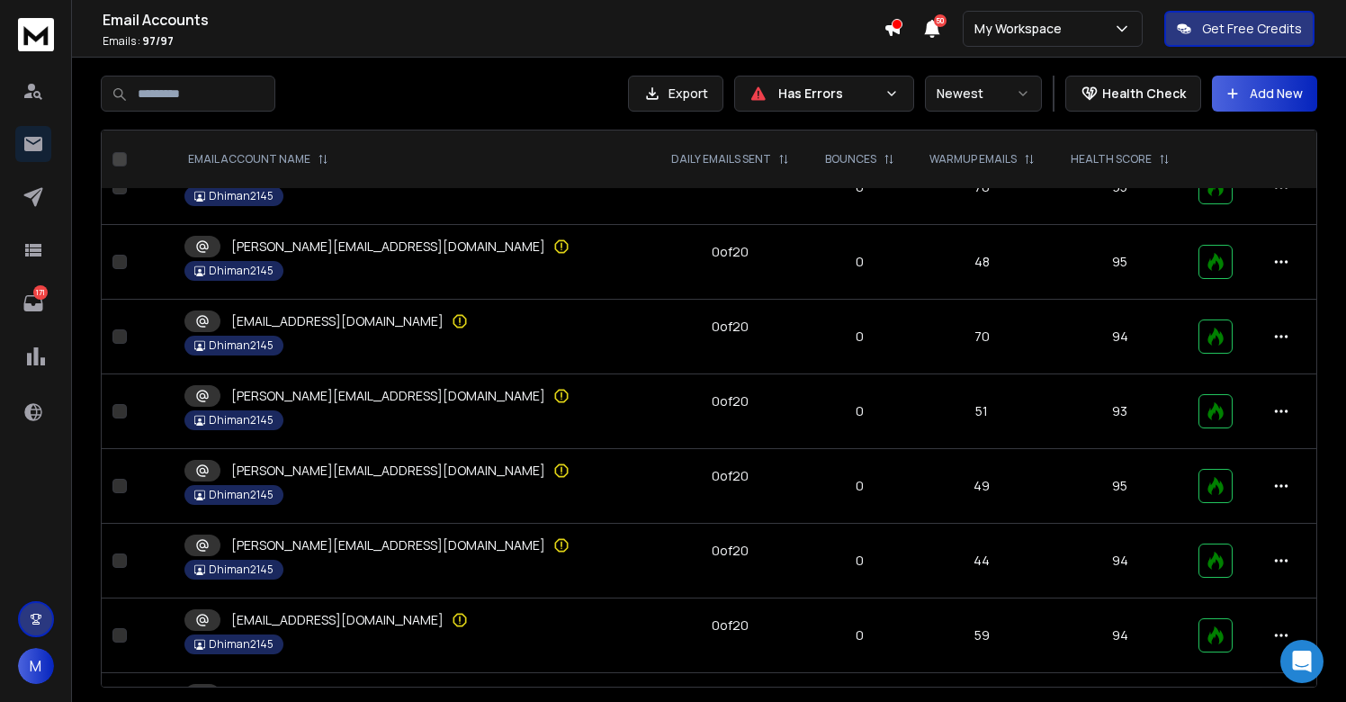
click at [357, 544] on p "nancy@aism2ltd.solutions" at bounding box center [388, 545] width 314 height 18
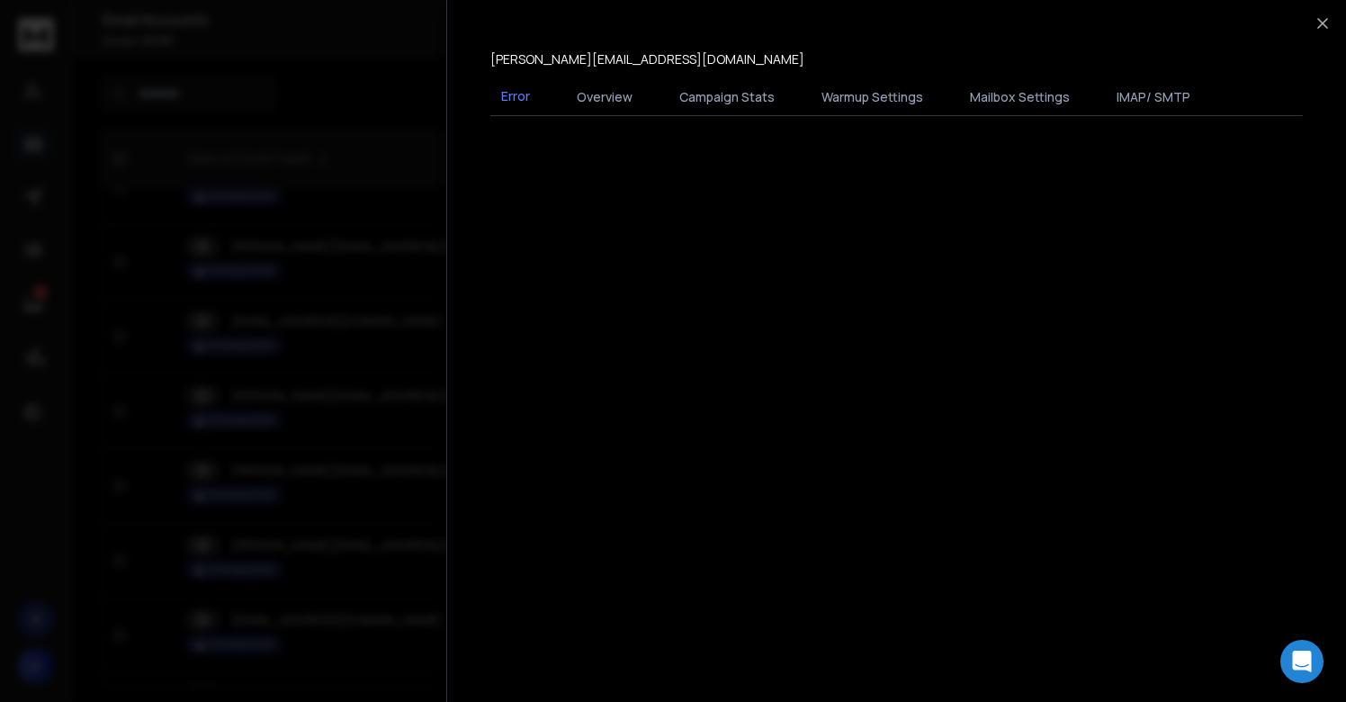
click at [357, 544] on div at bounding box center [673, 351] width 1346 height 702
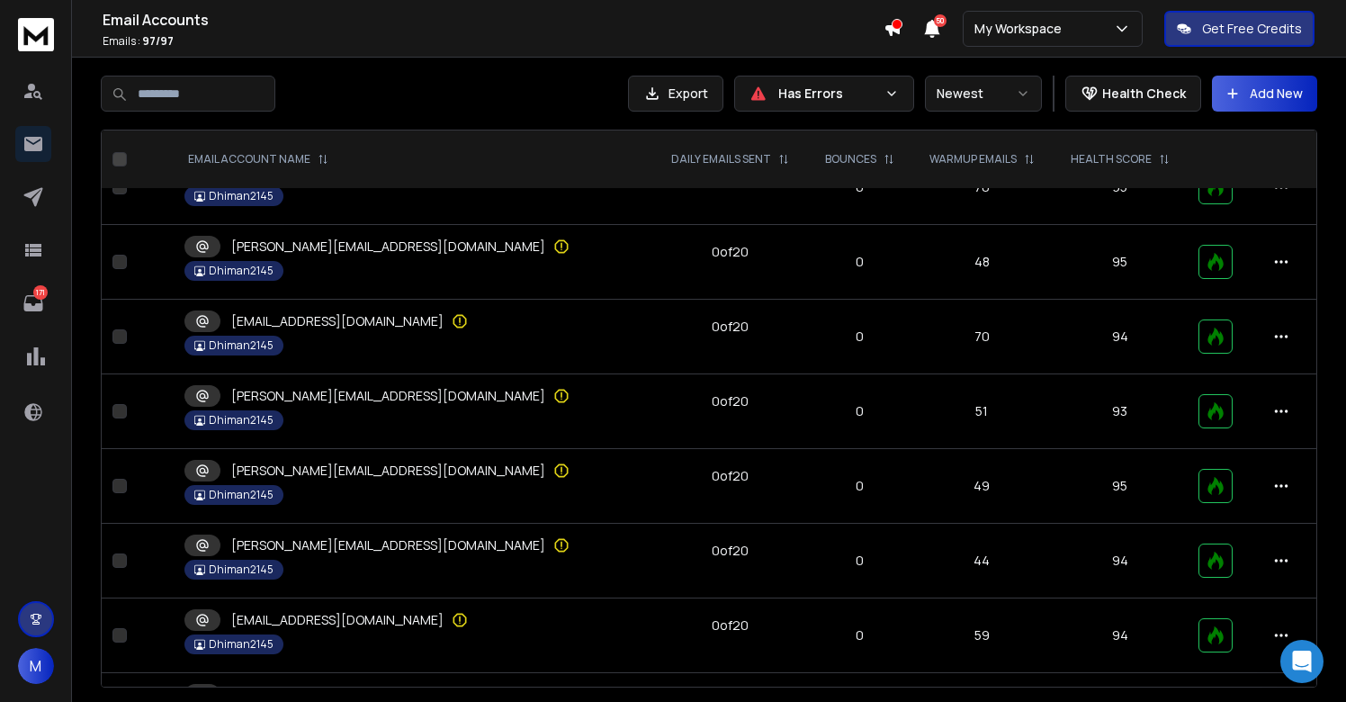
click at [338, 611] on p "kirsty@aism2ltd.solutions" at bounding box center [337, 620] width 212 height 18
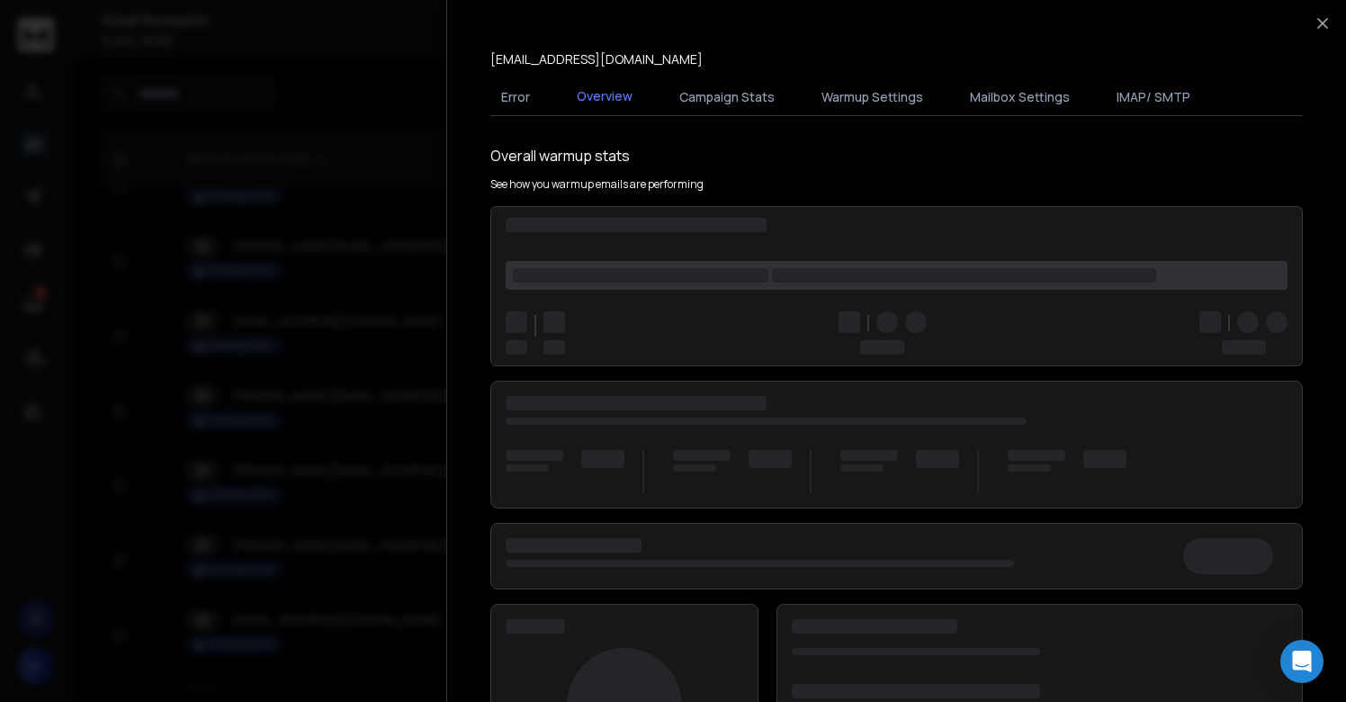
click at [338, 611] on div at bounding box center [673, 351] width 1346 height 702
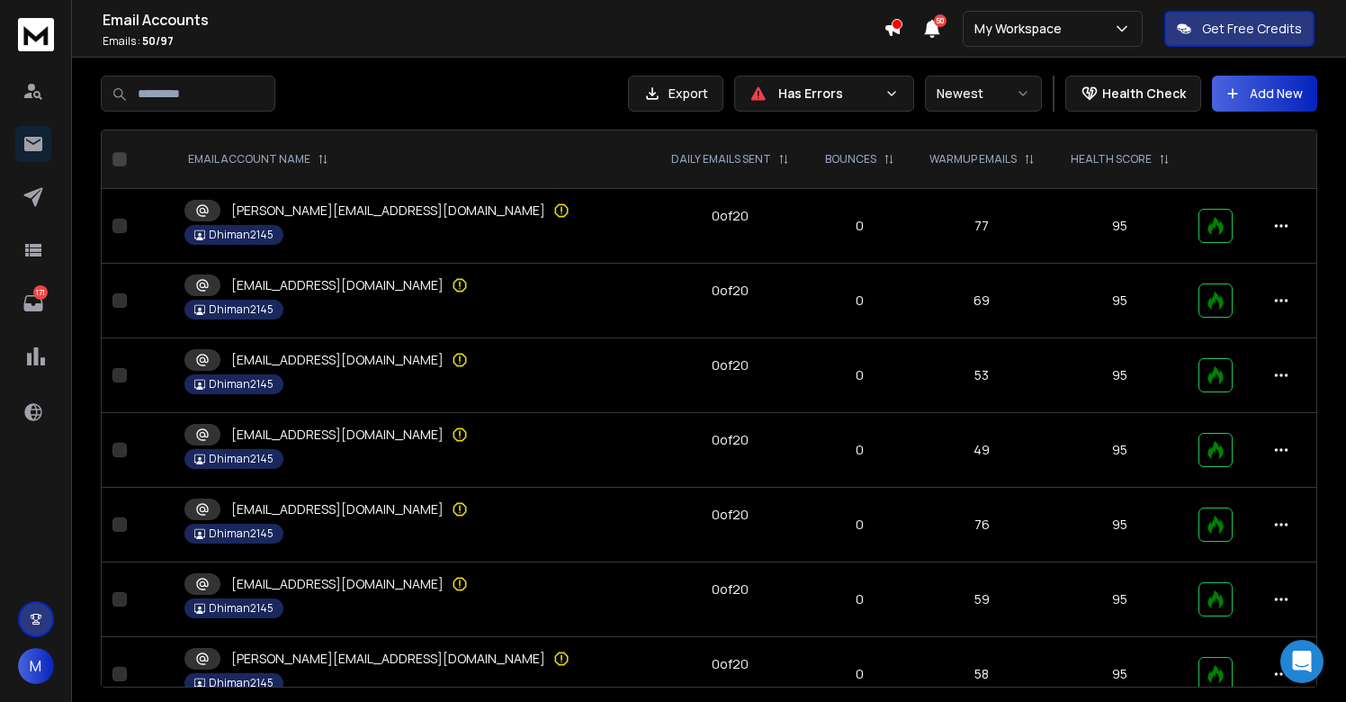
click at [390, 220] on div "[PERSON_NAME][EMAIL_ADDRESS][DOMAIN_NAME]" at bounding box center [413, 211] width 458 height 22
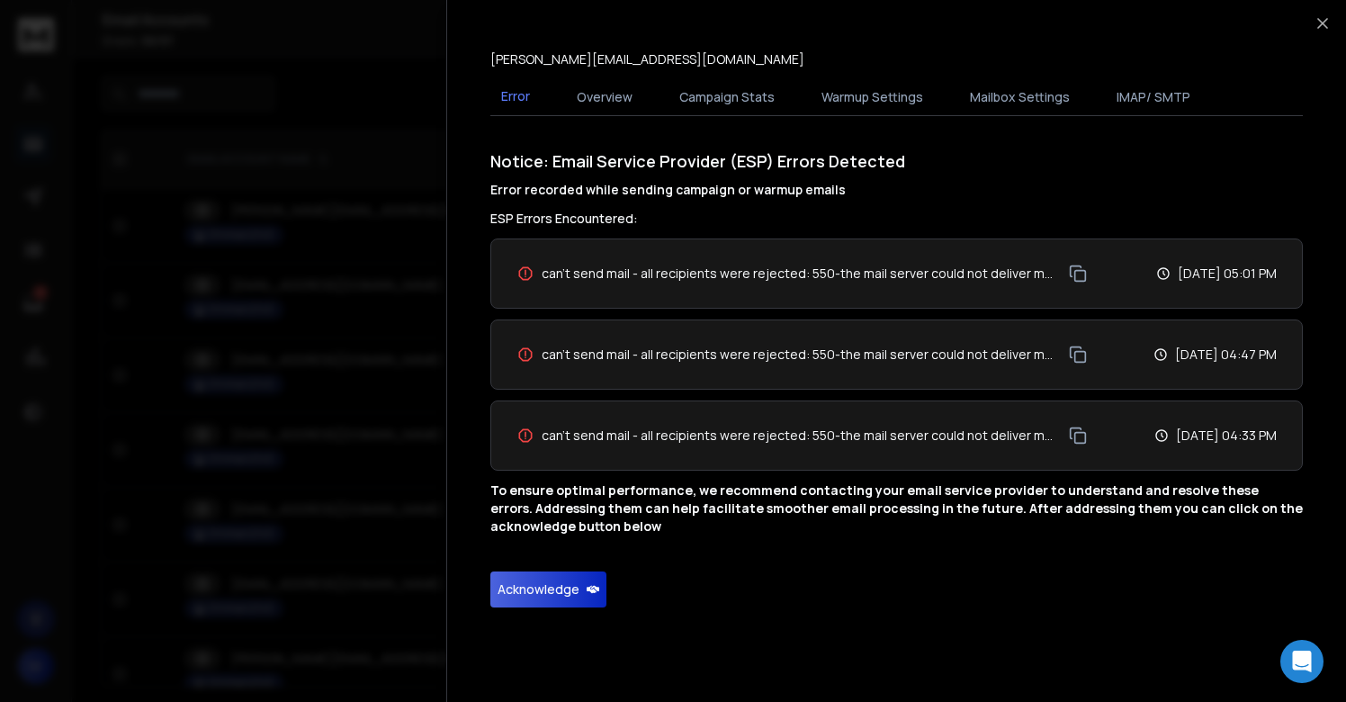
click at [533, 570] on div "Notice: Email Service Provider (ESP) Errors Detected Error recorded while sendi…" at bounding box center [896, 377] width 813 height 459
click at [533, 584] on button "Acknowledge" at bounding box center [548, 589] width 116 height 36
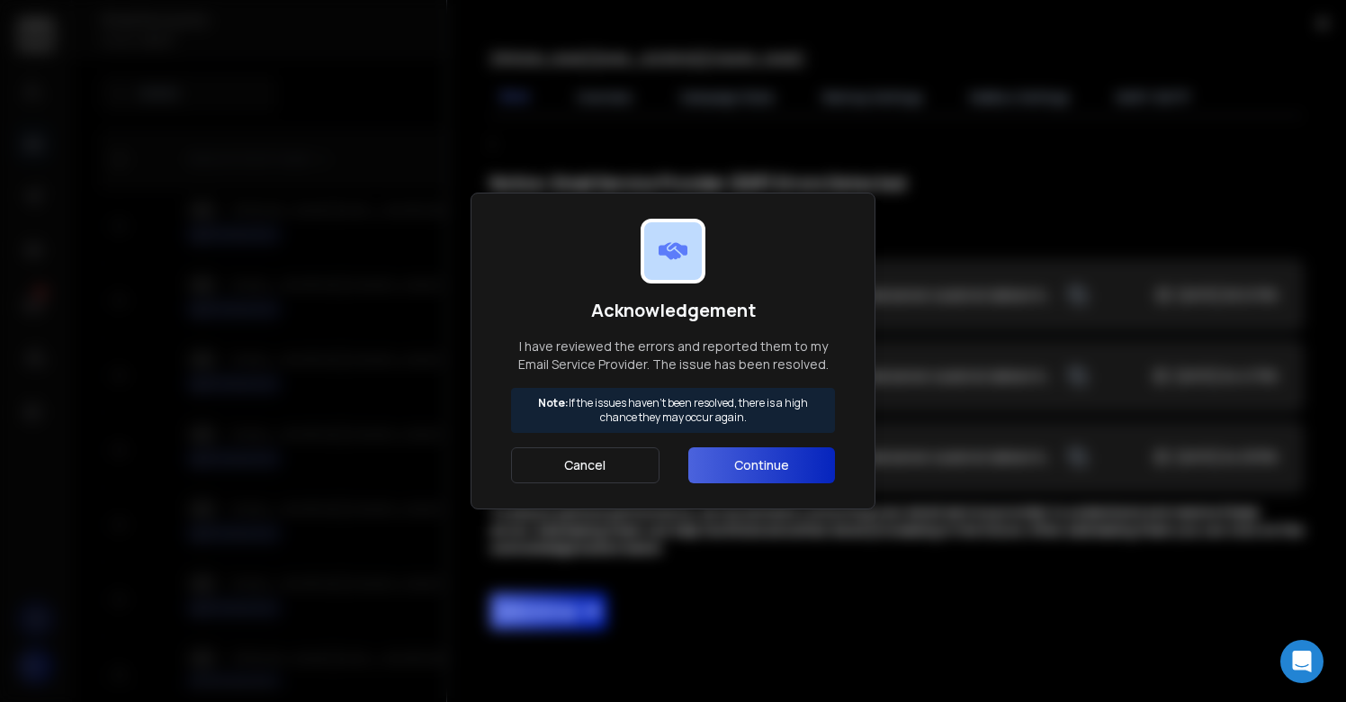
click at [738, 452] on button "Continue" at bounding box center [761, 465] width 147 height 36
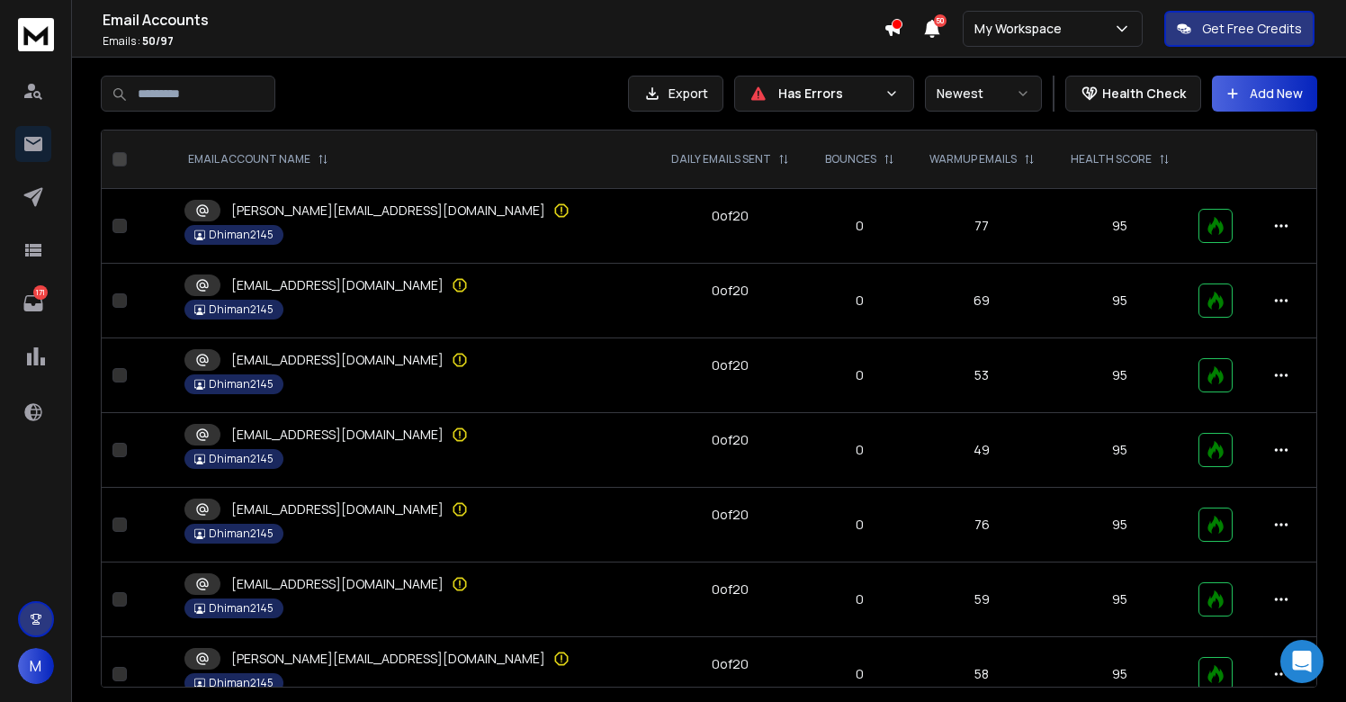
click at [406, 295] on div "[EMAIL_ADDRESS][DOMAIN_NAME]" at bounding box center [413, 285] width 458 height 22
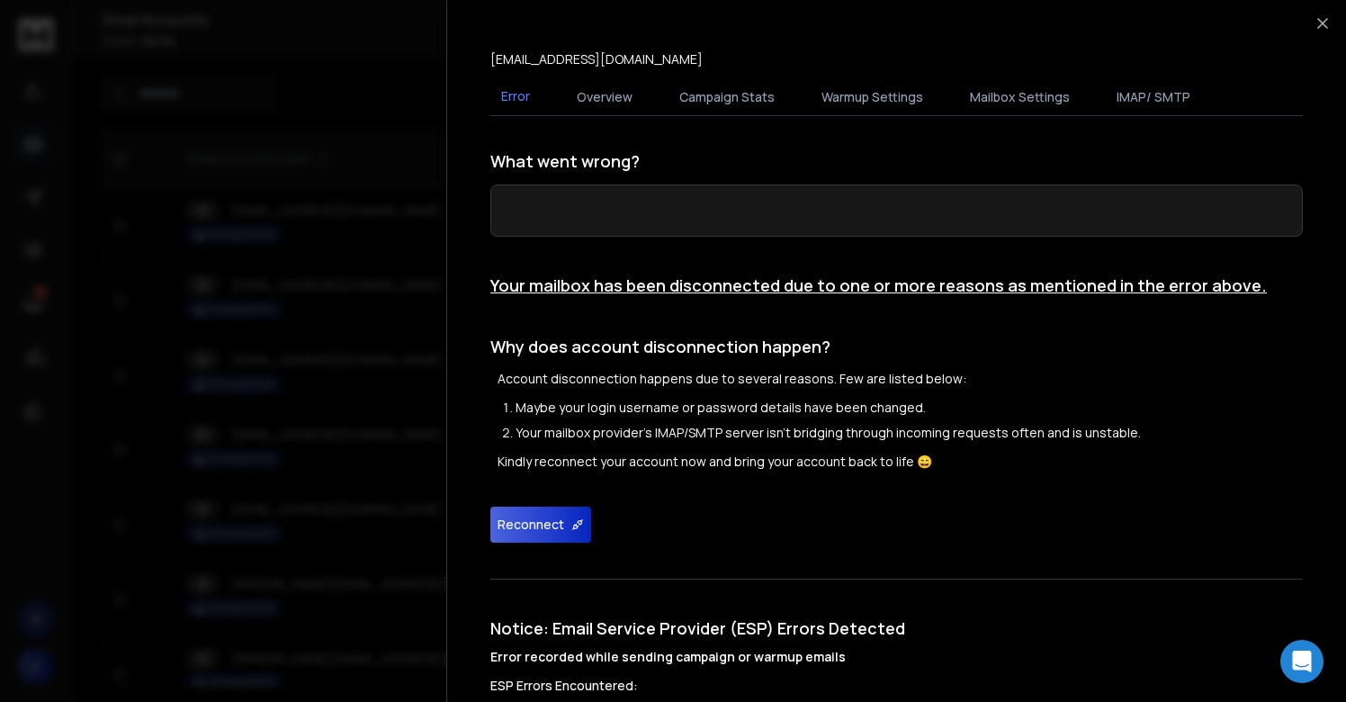
click at [534, 533] on button "Reconnect" at bounding box center [540, 525] width 101 height 36
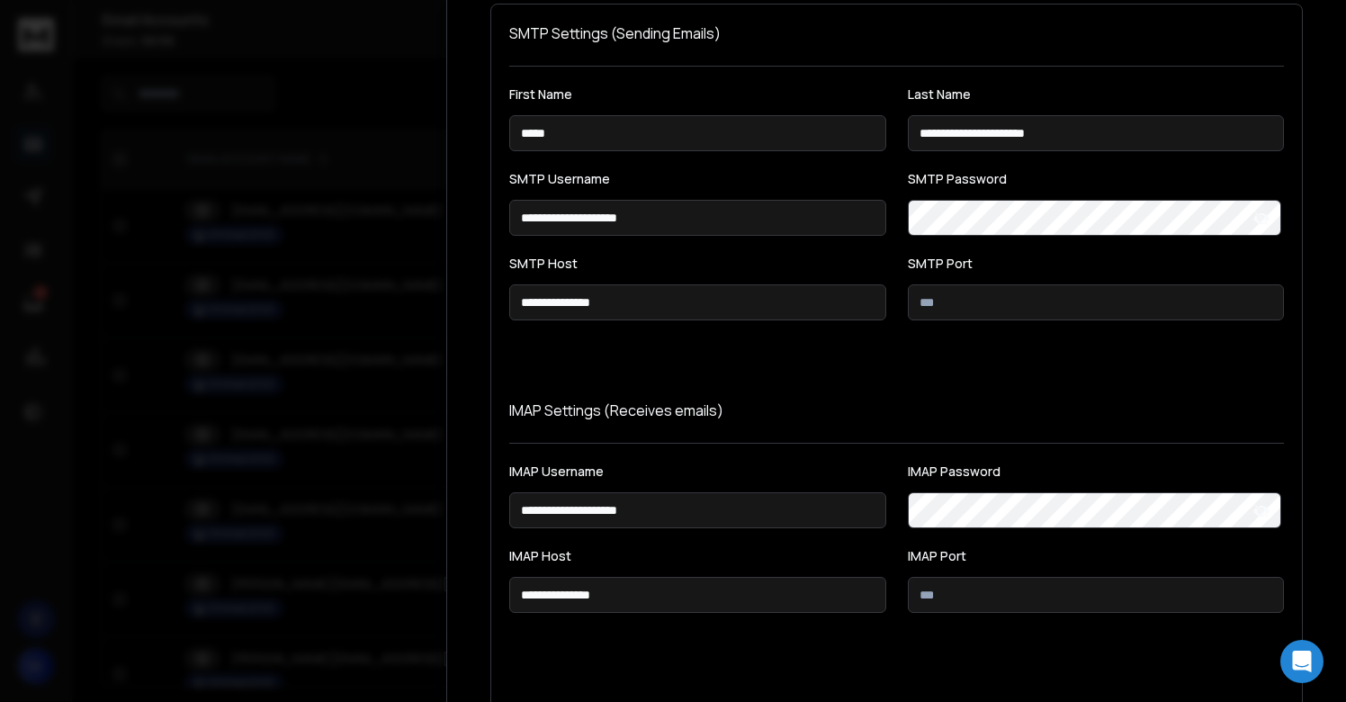
scroll to position [330, 0]
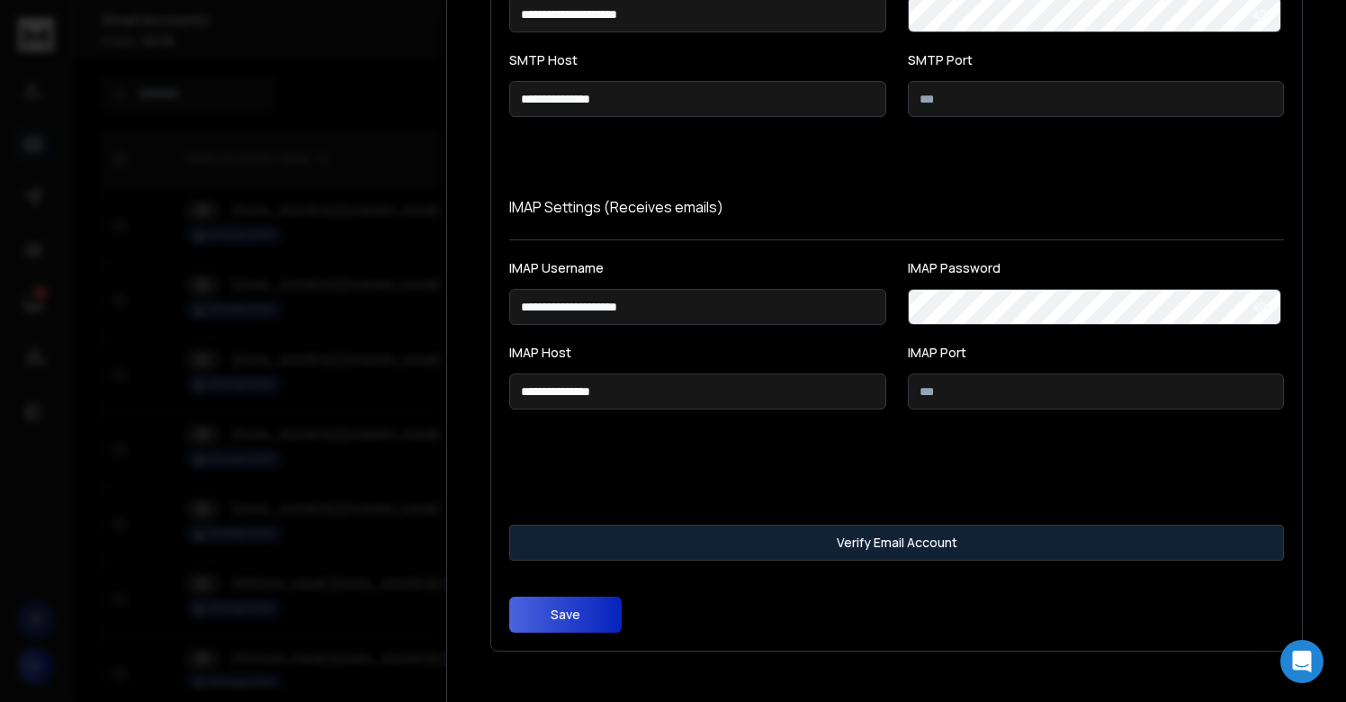
click at [600, 539] on button "Verify Email Account" at bounding box center [896, 543] width 775 height 36
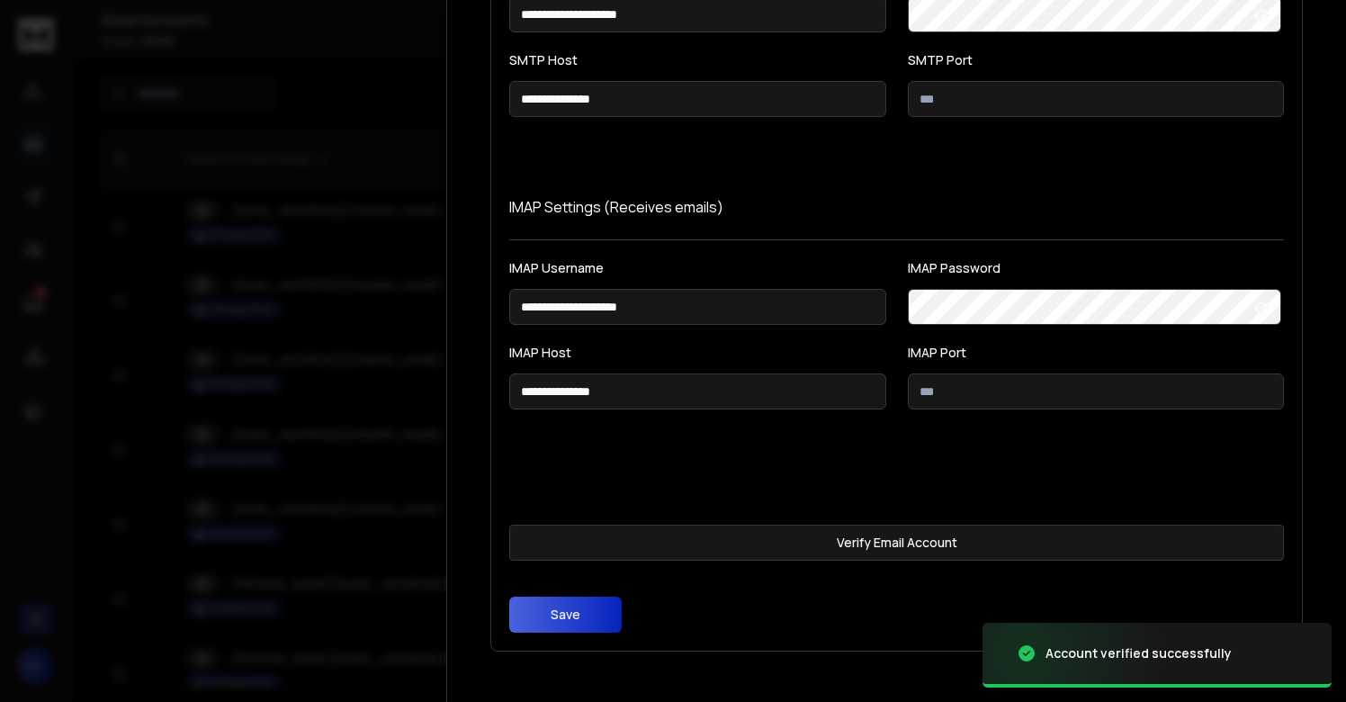
click at [571, 623] on button "Save" at bounding box center [565, 615] width 112 height 36
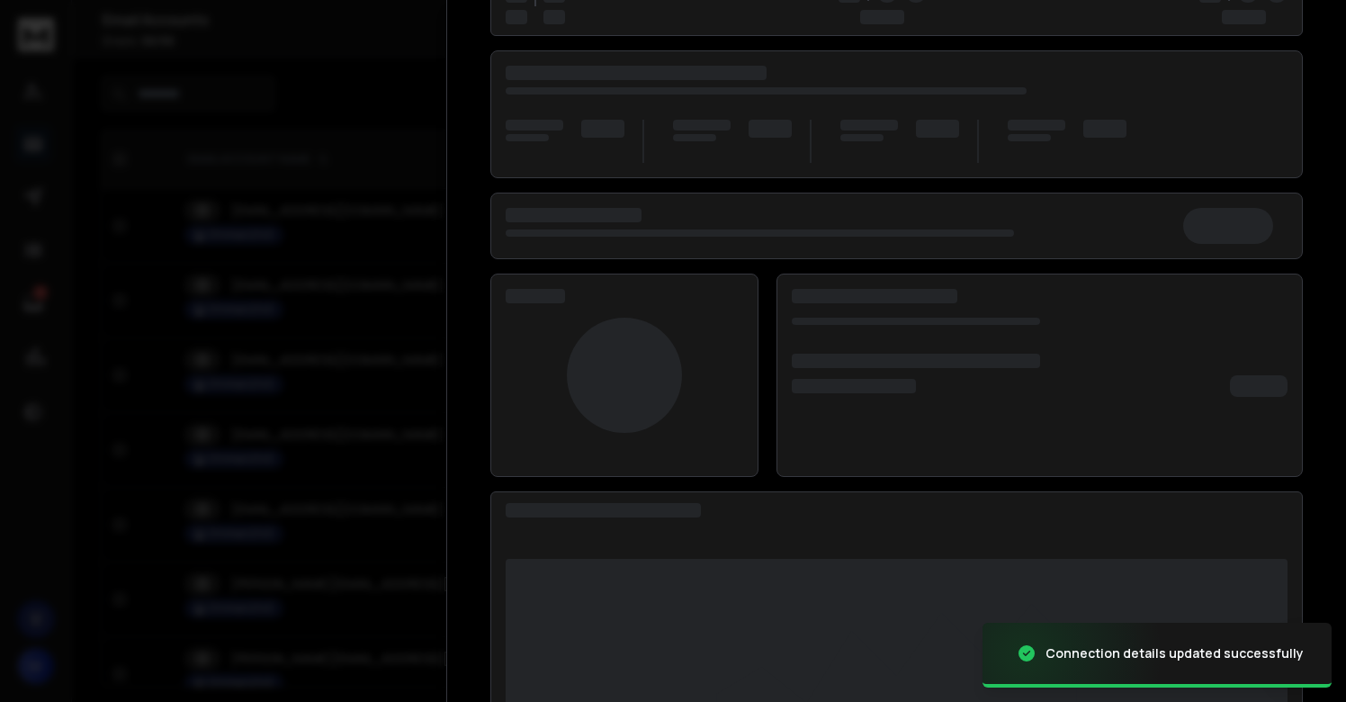
scroll to position [233, 0]
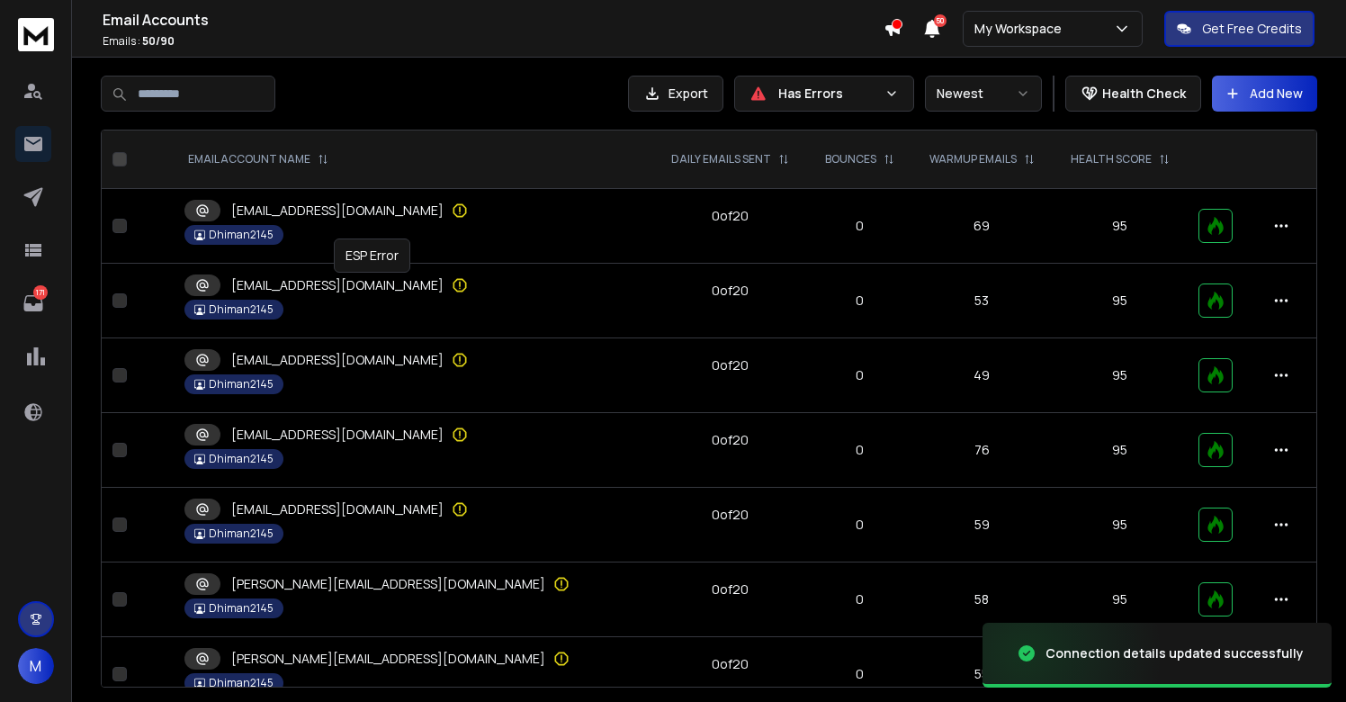
click at [454, 286] on icon at bounding box center [460, 285] width 13 height 13
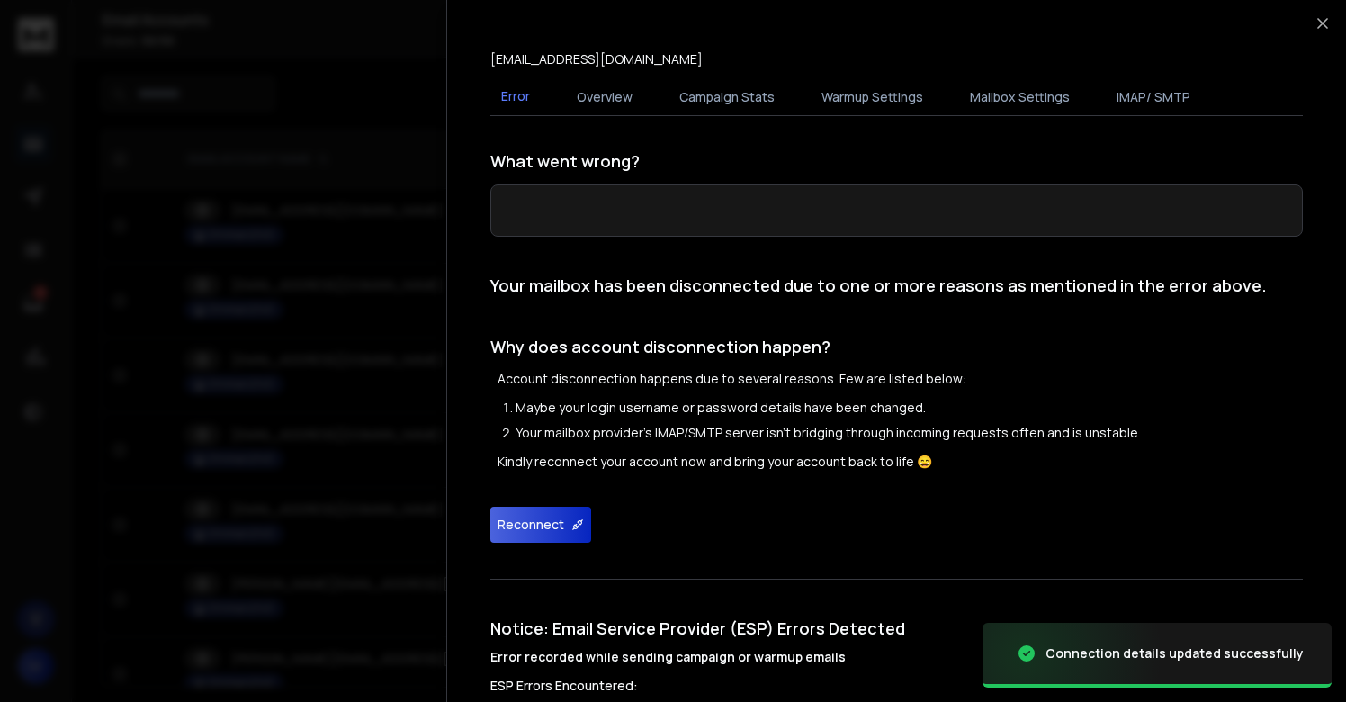
click at [566, 528] on button "Reconnect" at bounding box center [540, 525] width 101 height 36
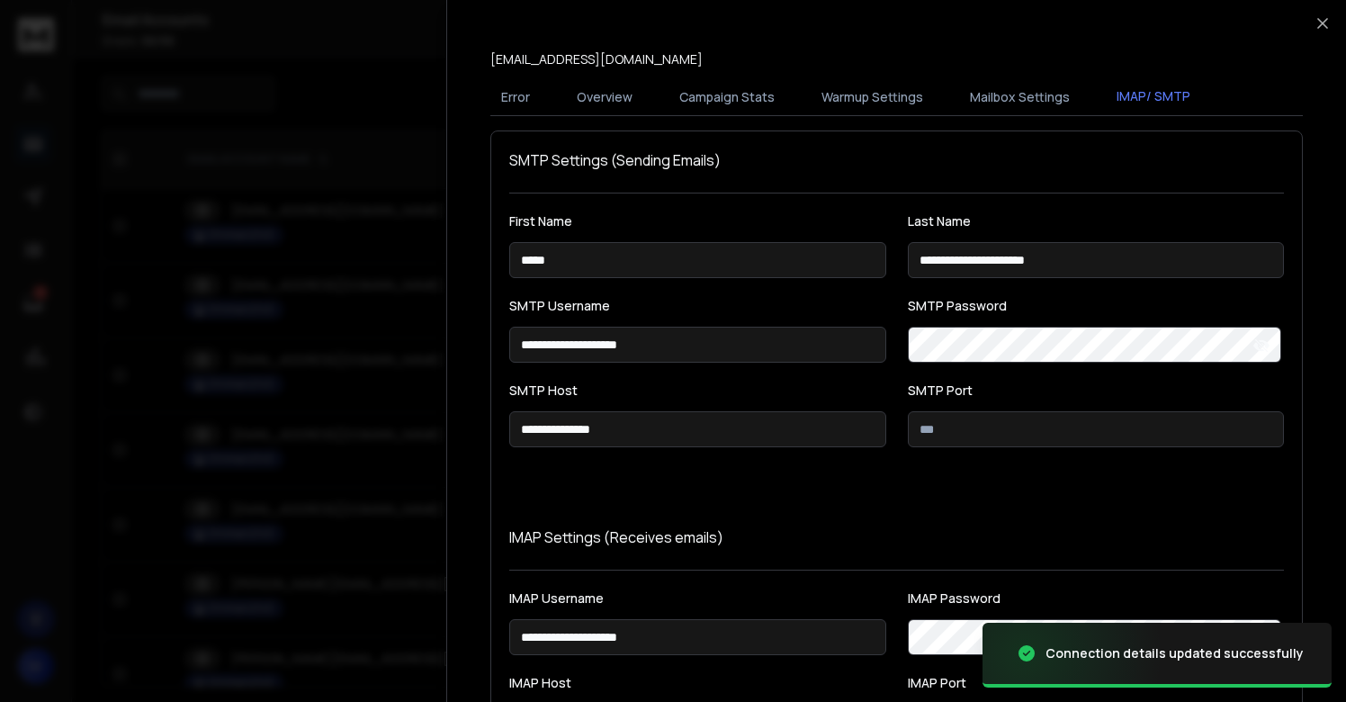
scroll to position [330, 0]
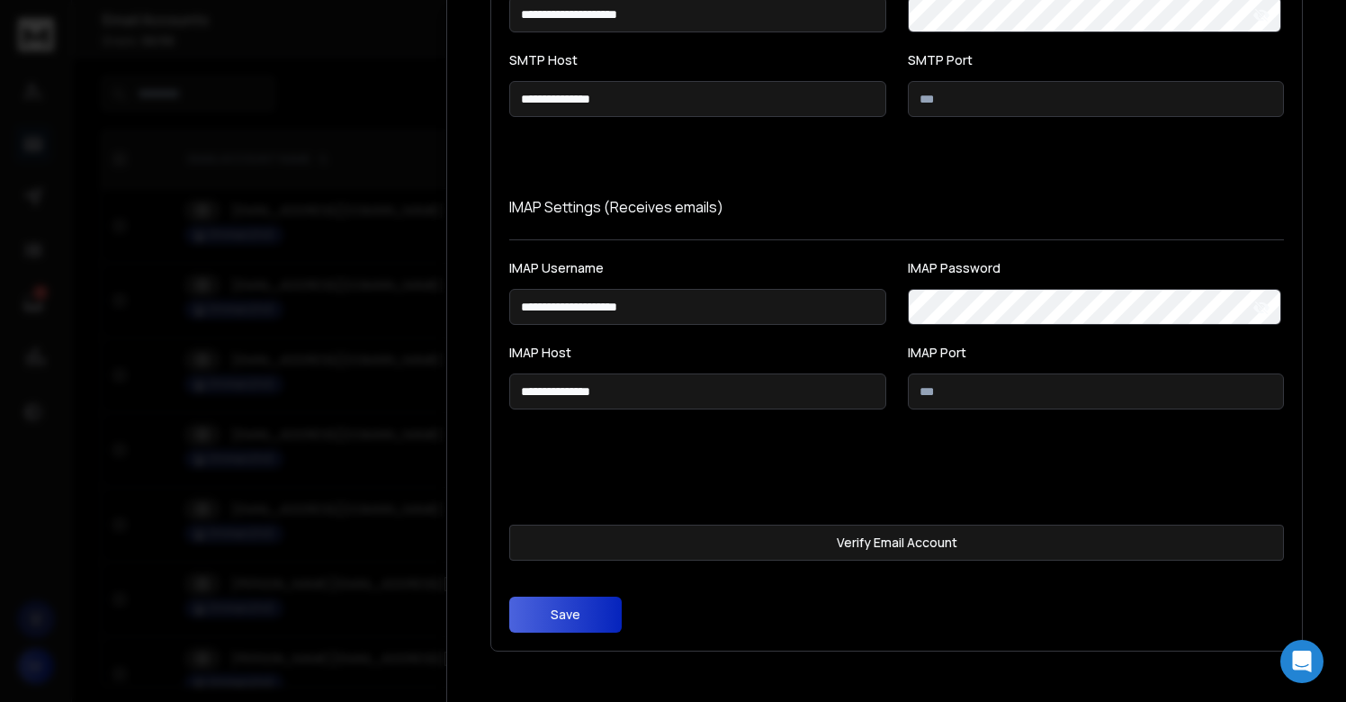
click at [566, 528] on button "Verify Email Account" at bounding box center [896, 543] width 775 height 36
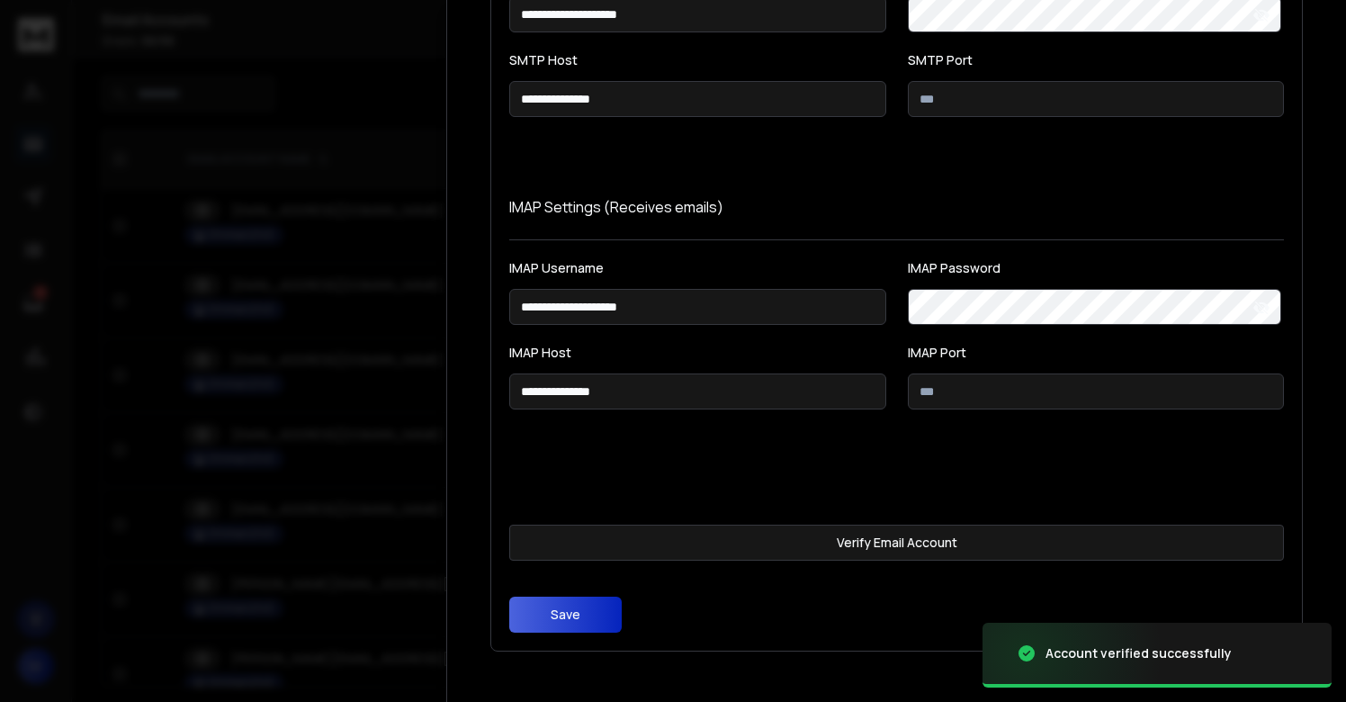
click at [565, 623] on button "Save" at bounding box center [565, 615] width 112 height 36
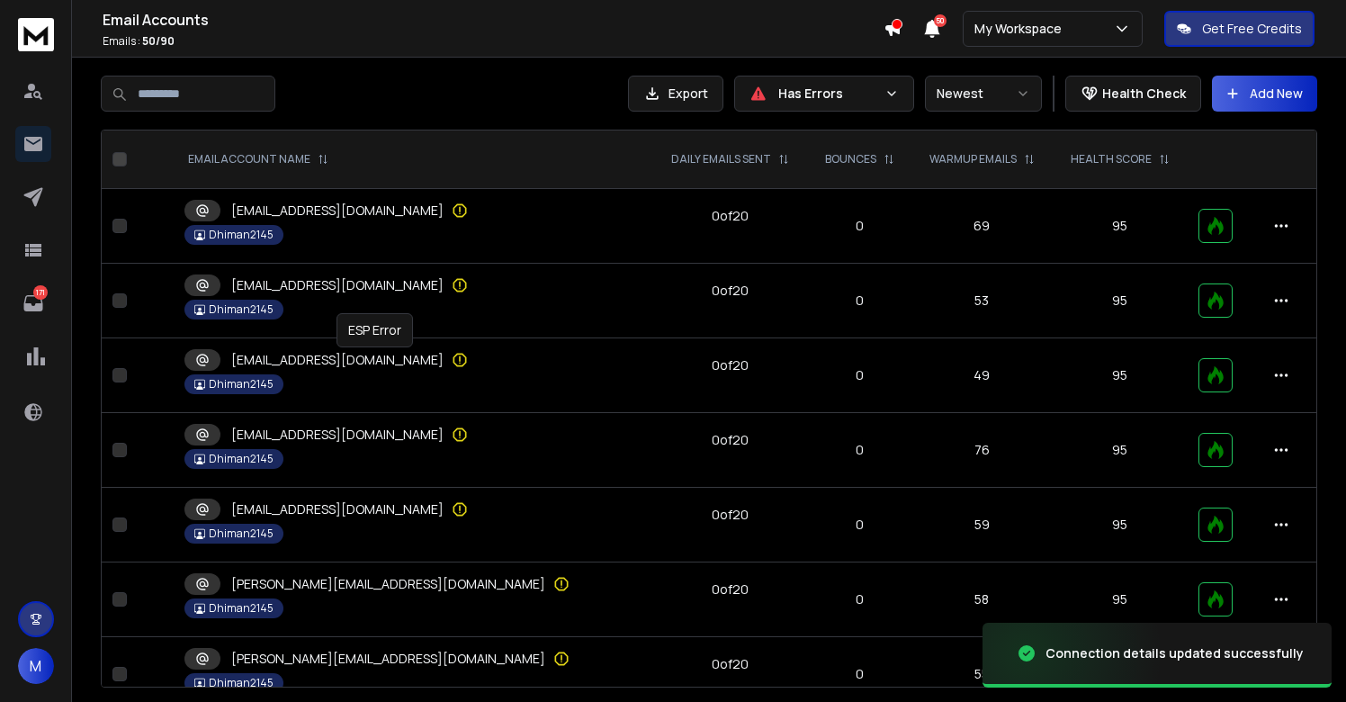
click at [451, 363] on icon at bounding box center [460, 360] width 18 height 18
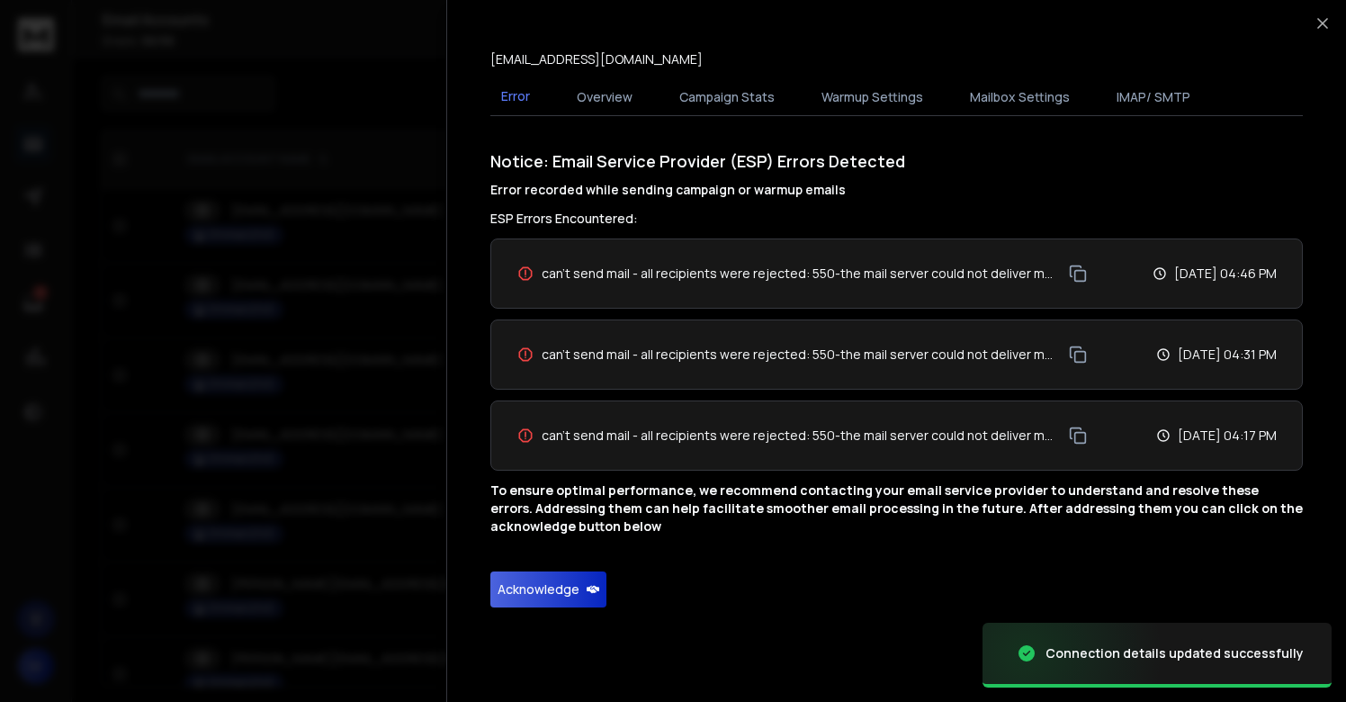
click at [565, 596] on button "Acknowledge" at bounding box center [548, 589] width 116 height 36
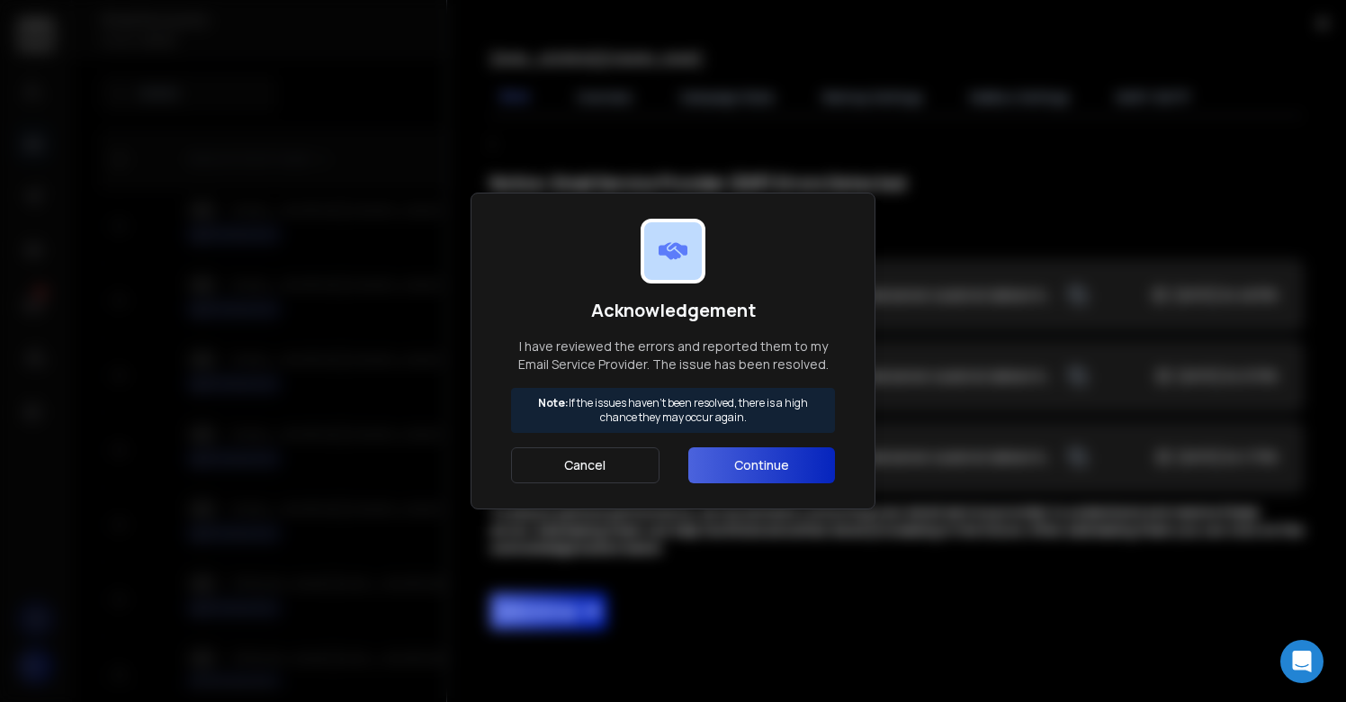
click at [740, 453] on button "Continue" at bounding box center [761, 465] width 147 height 36
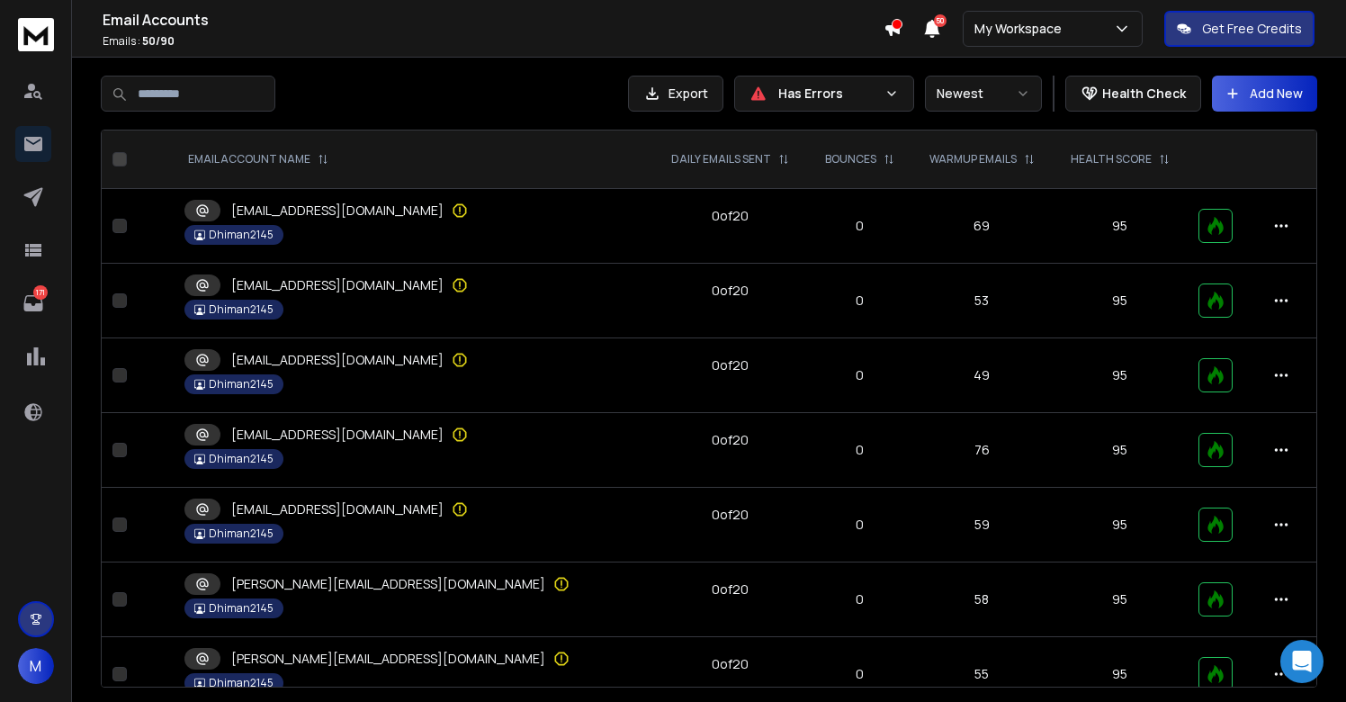
click at [334, 444] on div "anthea@aism2ltd.online" at bounding box center [313, 435] width 259 height 22
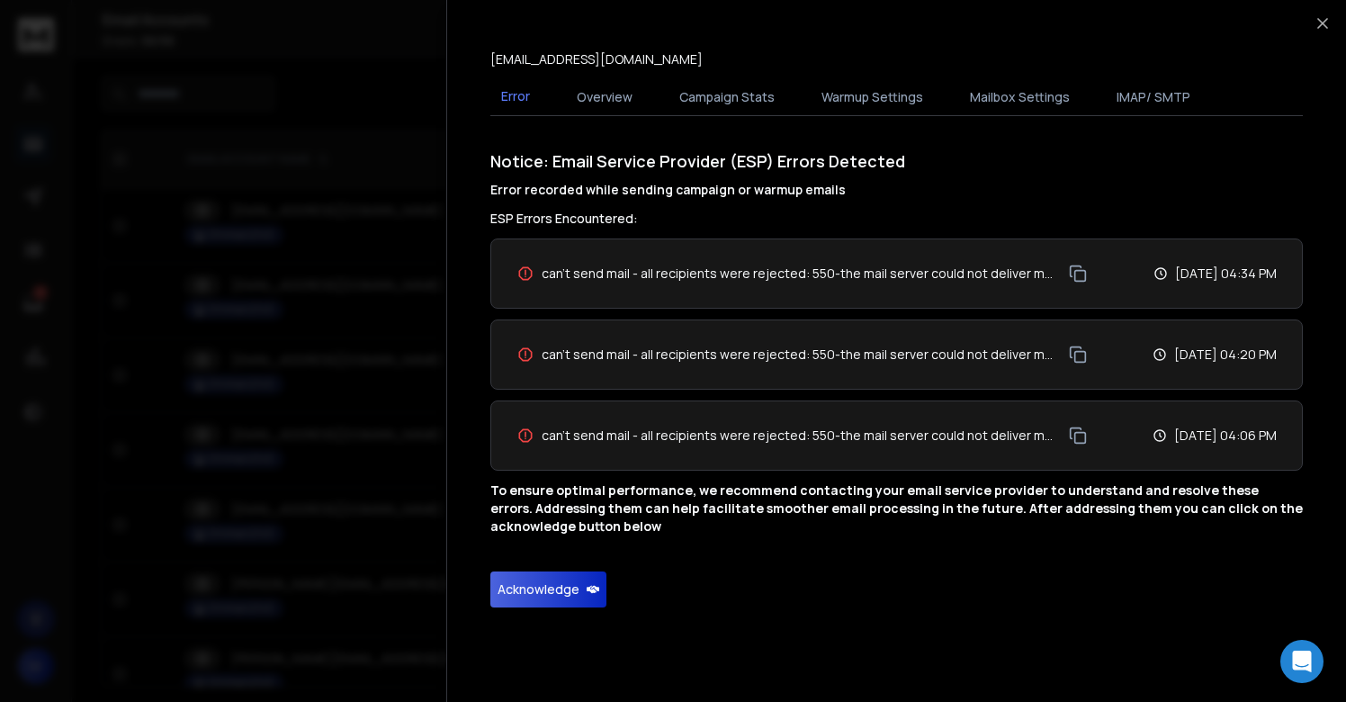
click at [543, 588] on button "Acknowledge" at bounding box center [548, 589] width 116 height 36
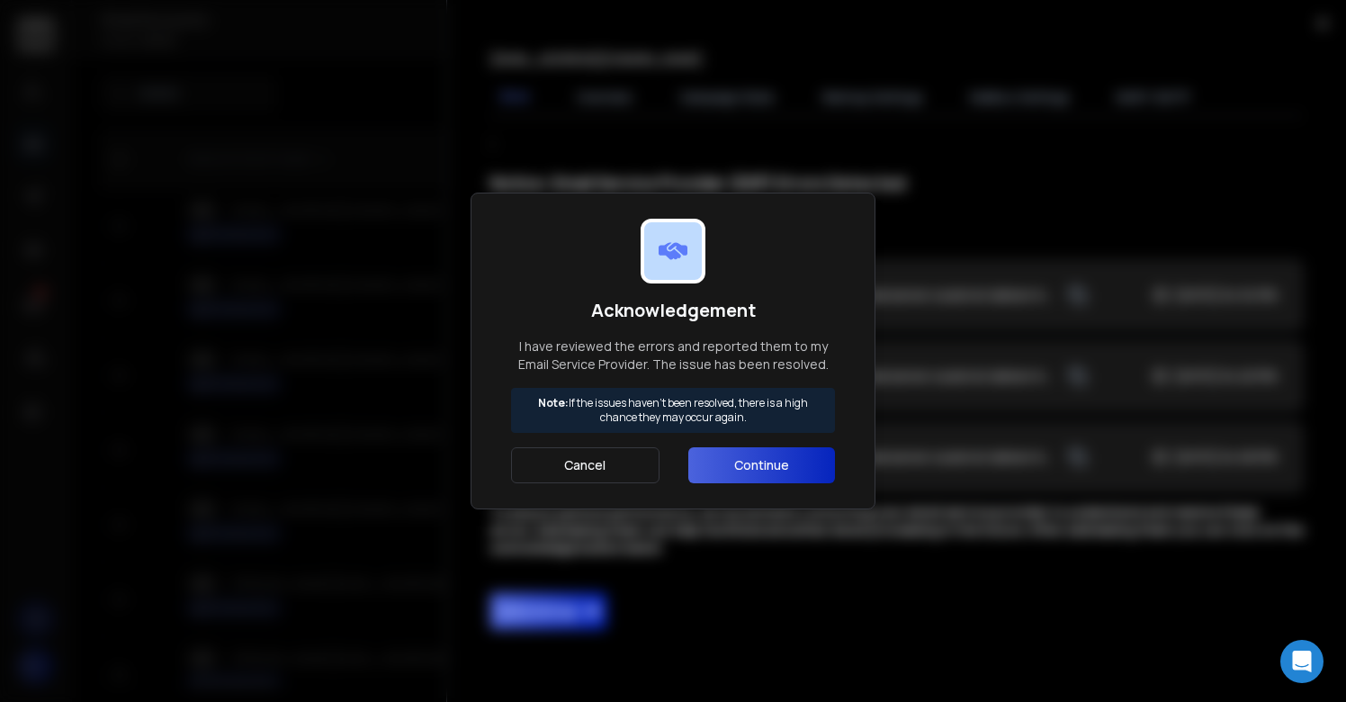
click at [762, 464] on button "Continue" at bounding box center [761, 465] width 147 height 36
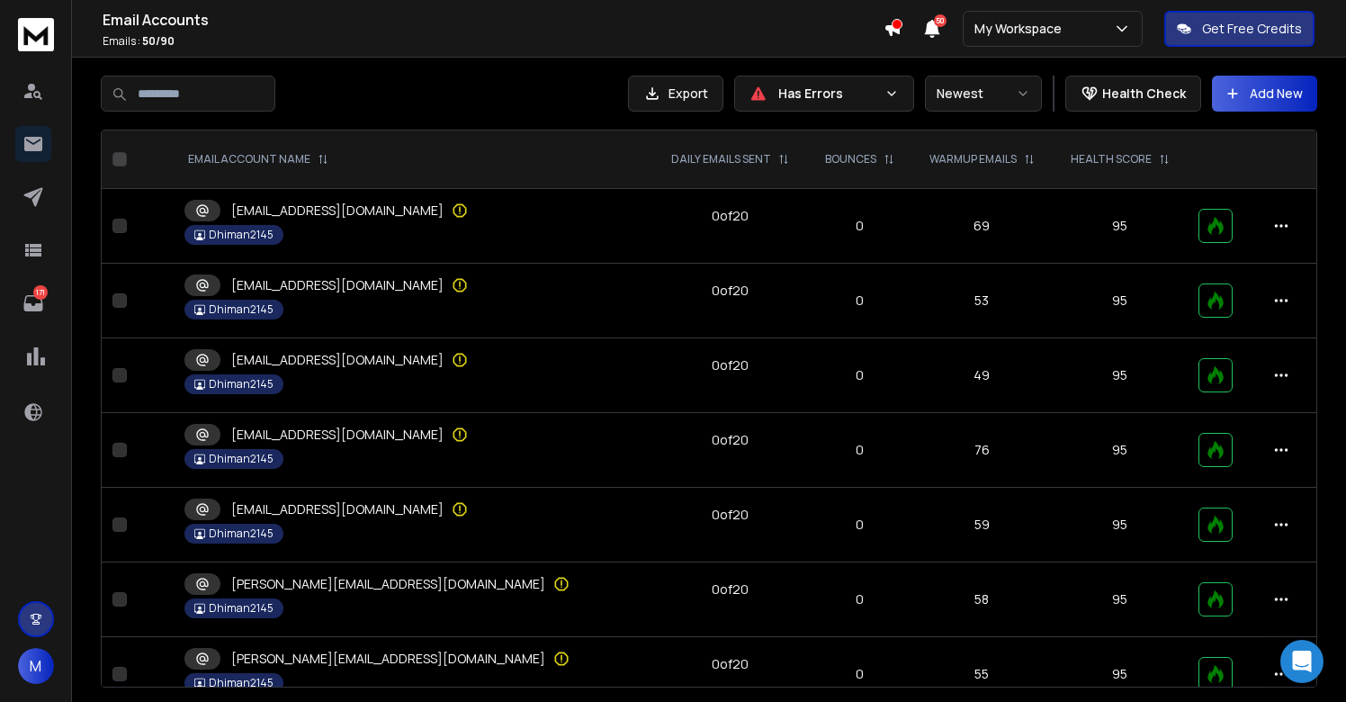
click at [308, 513] on p "[EMAIL_ADDRESS][DOMAIN_NAME]" at bounding box center [337, 509] width 212 height 18
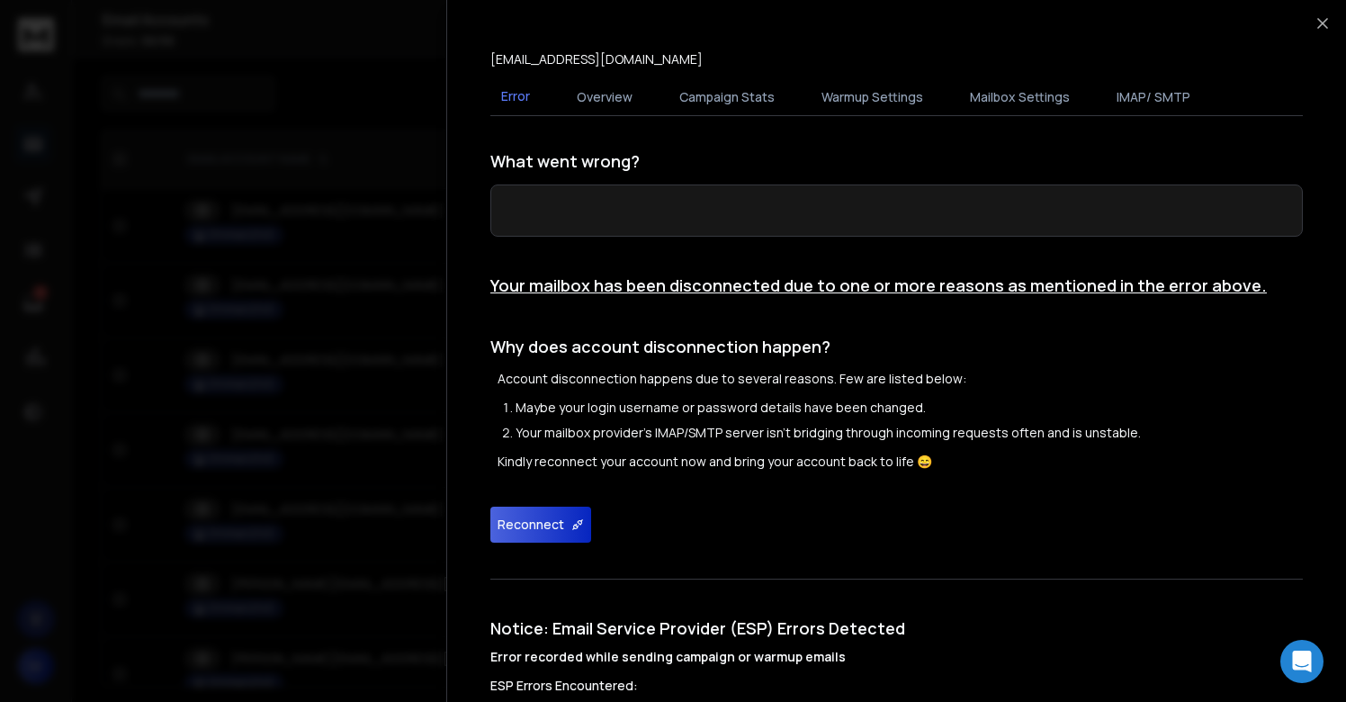
click at [546, 538] on button "Reconnect" at bounding box center [540, 525] width 101 height 36
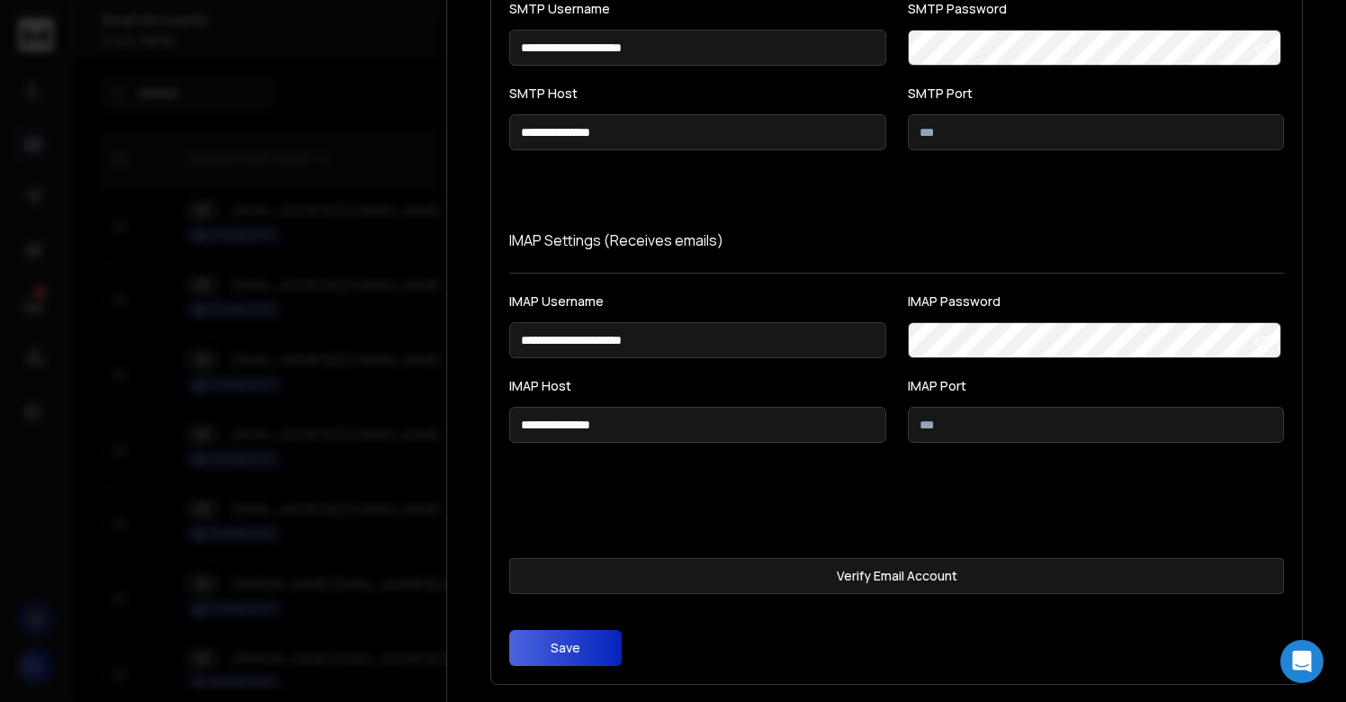
scroll to position [330, 0]
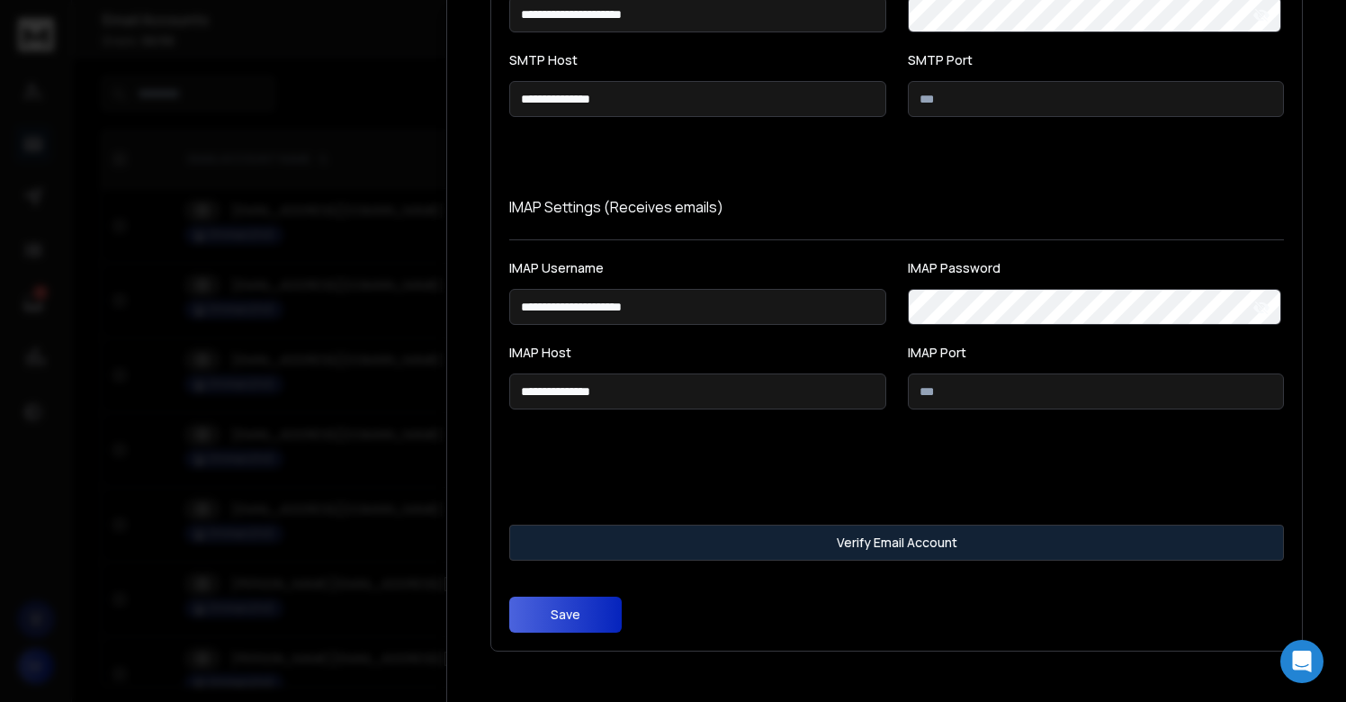
click at [597, 557] on button "Verify Email Account" at bounding box center [896, 543] width 775 height 36
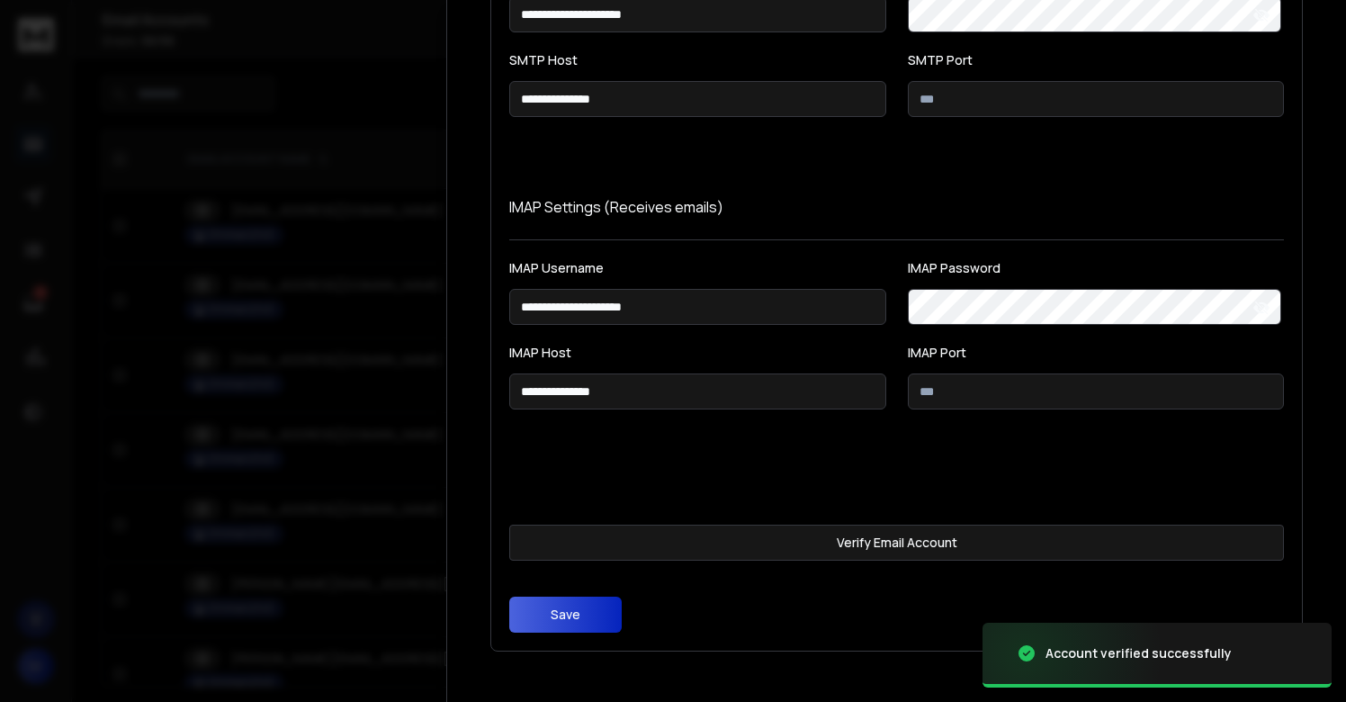
click at [563, 612] on button "Save" at bounding box center [565, 615] width 112 height 36
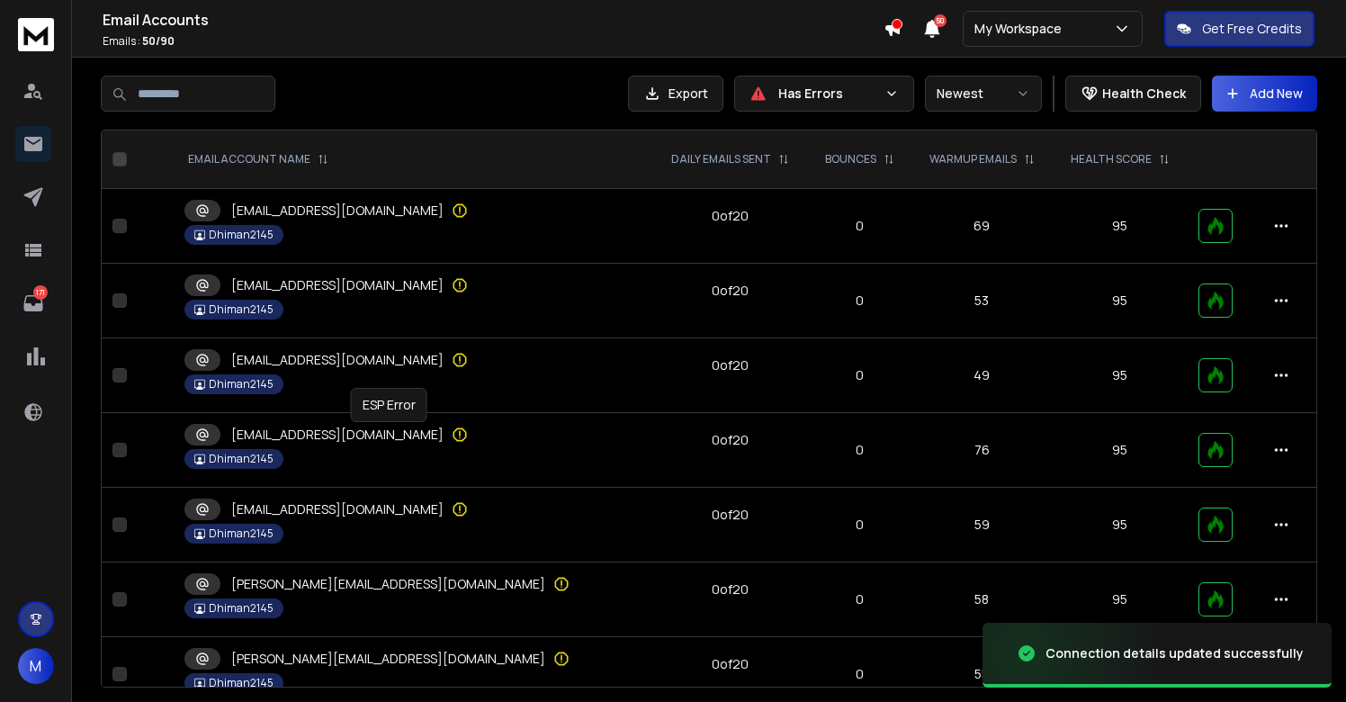
click at [451, 434] on icon at bounding box center [460, 435] width 18 height 18
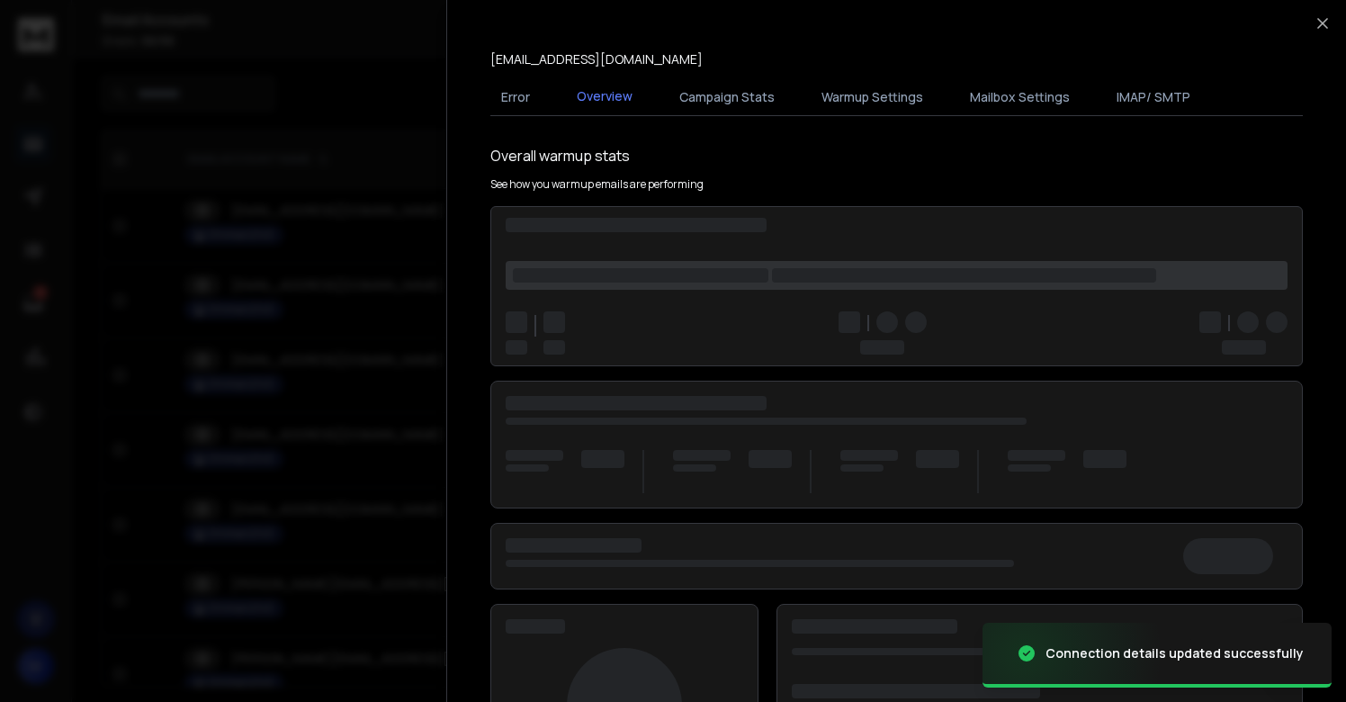
click at [373, 537] on div at bounding box center [673, 351] width 1346 height 702
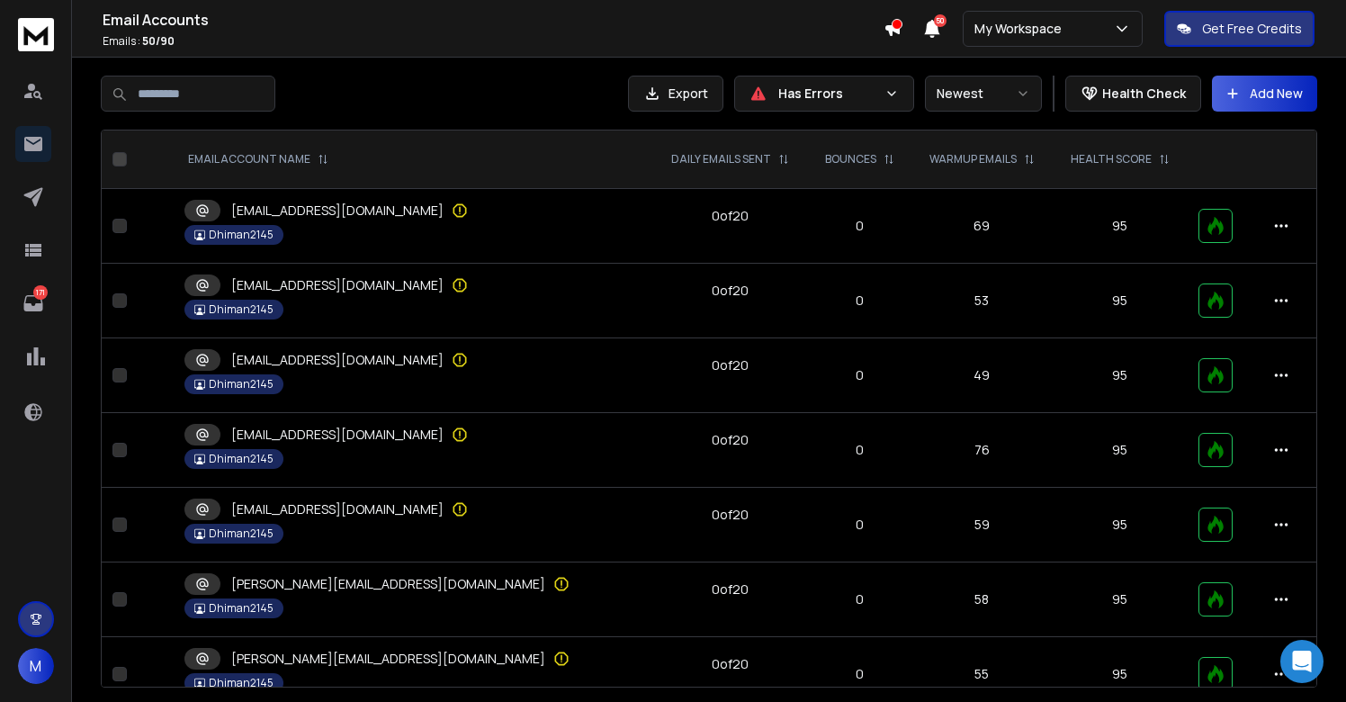
click at [350, 490] on td "annika@aism2ltd.online Dhiman2145" at bounding box center [414, 525] width 480 height 75
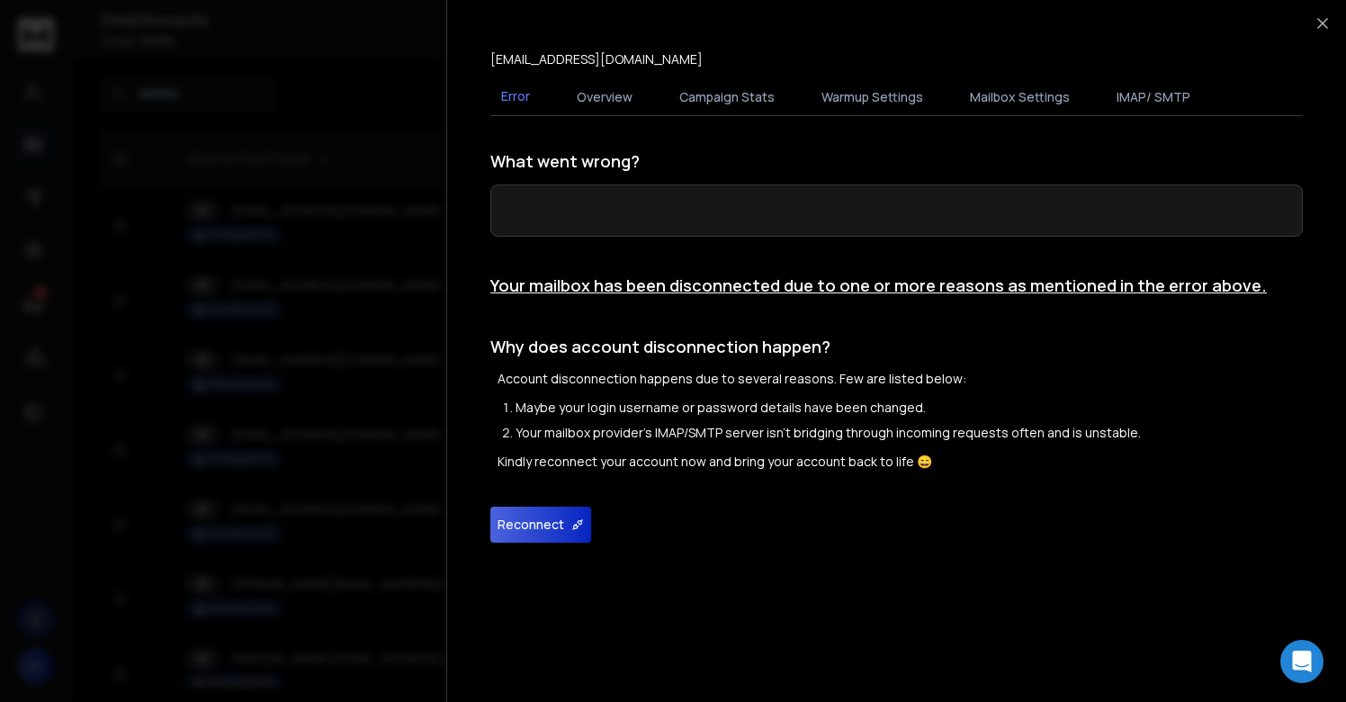
click at [543, 529] on button "Reconnect" at bounding box center [540, 525] width 101 height 36
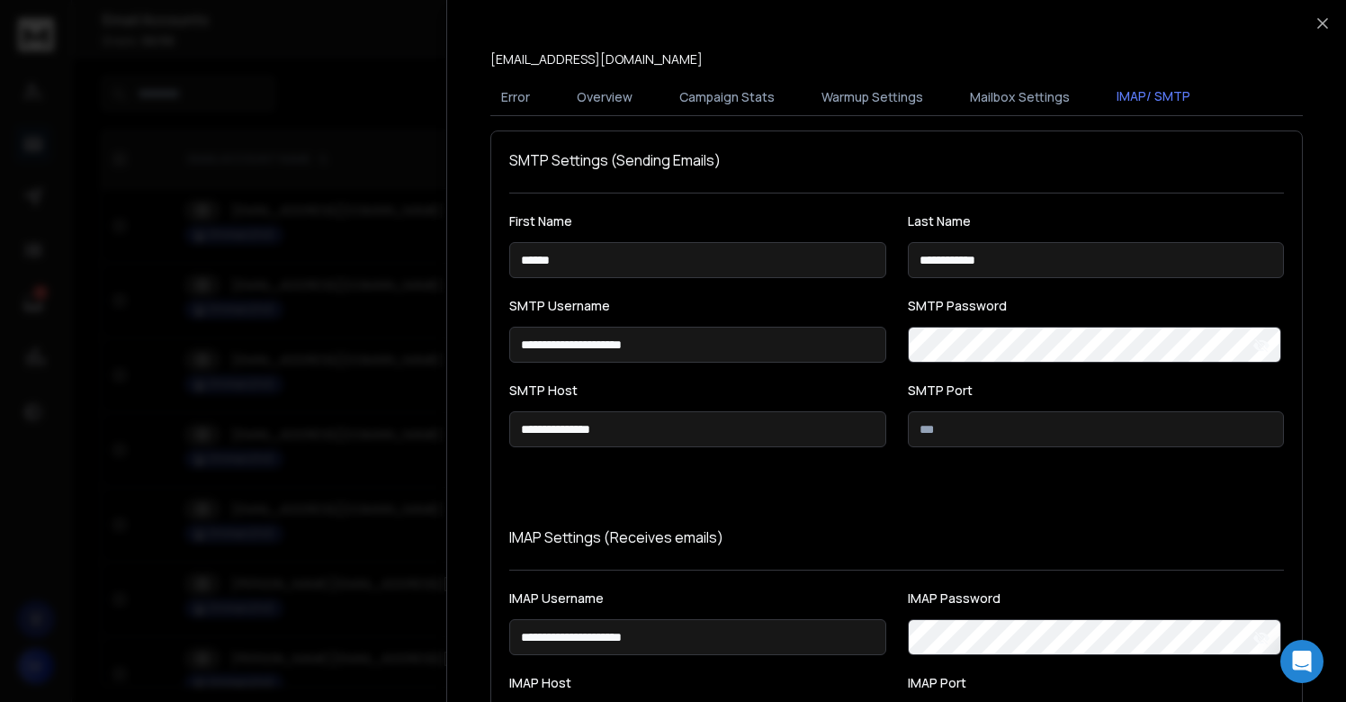
scroll to position [330, 0]
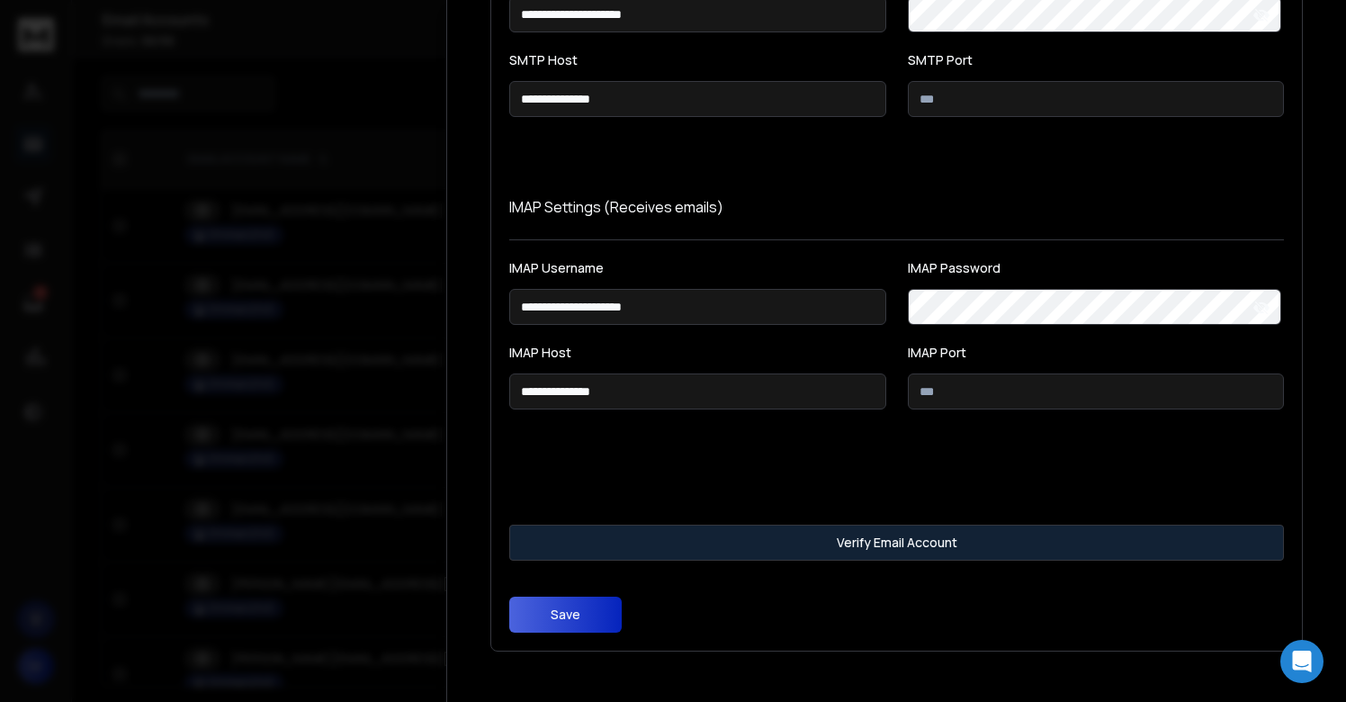
click at [710, 545] on button "Verify Email Account" at bounding box center [896, 543] width 775 height 36
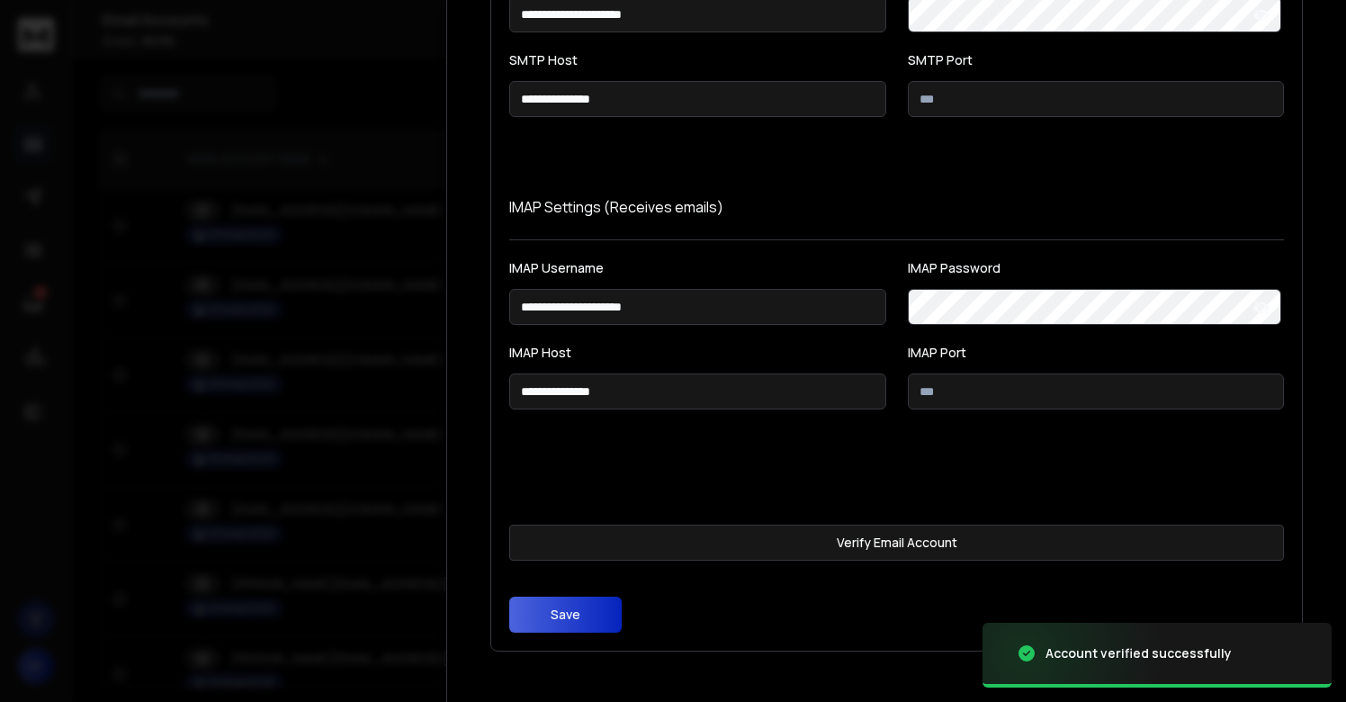
click at [590, 610] on button "Save" at bounding box center [565, 615] width 112 height 36
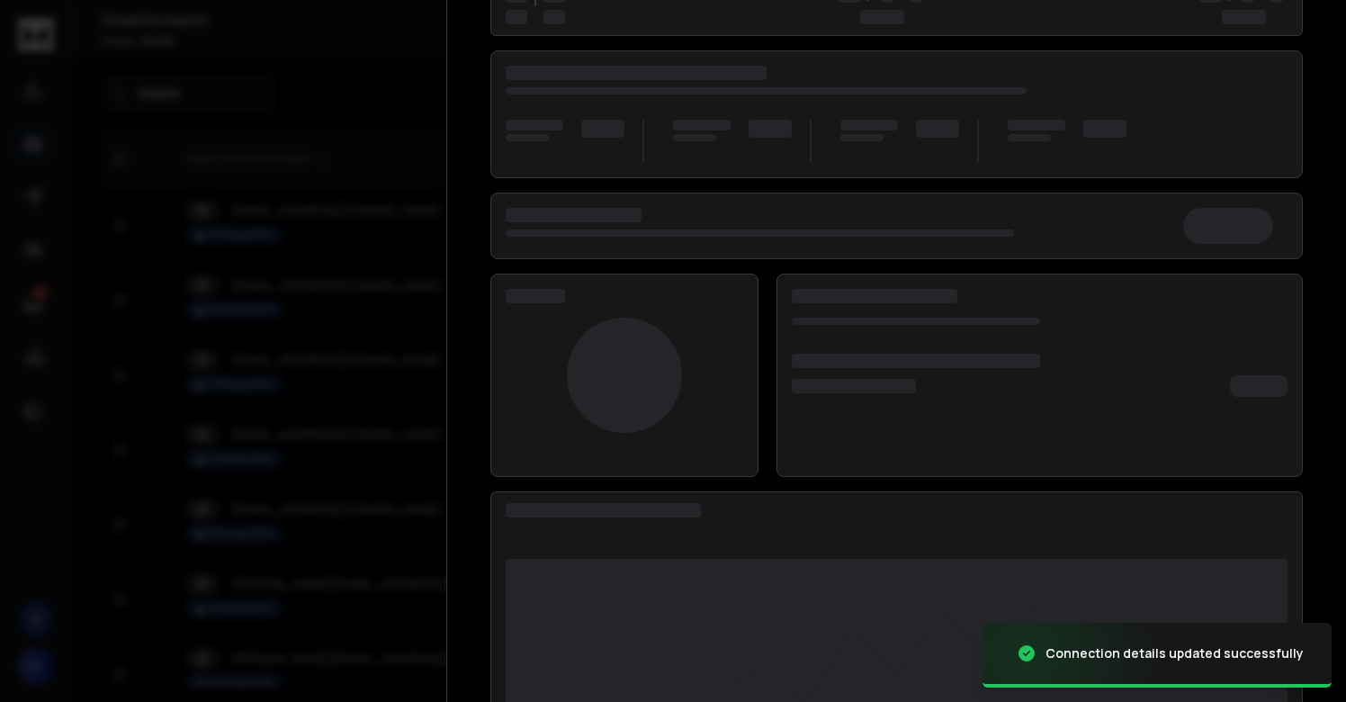
scroll to position [233, 0]
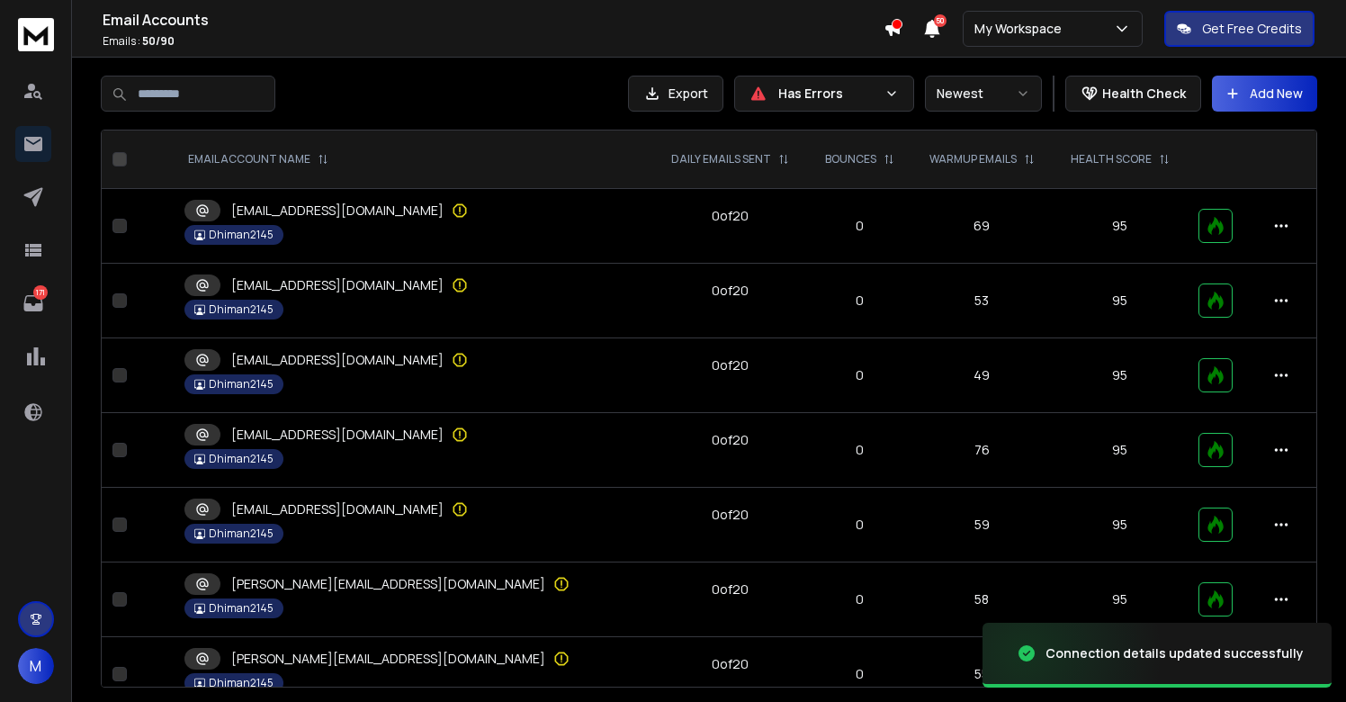
click at [321, 510] on p "[EMAIL_ADDRESS][DOMAIN_NAME]" at bounding box center [337, 509] width 212 height 18
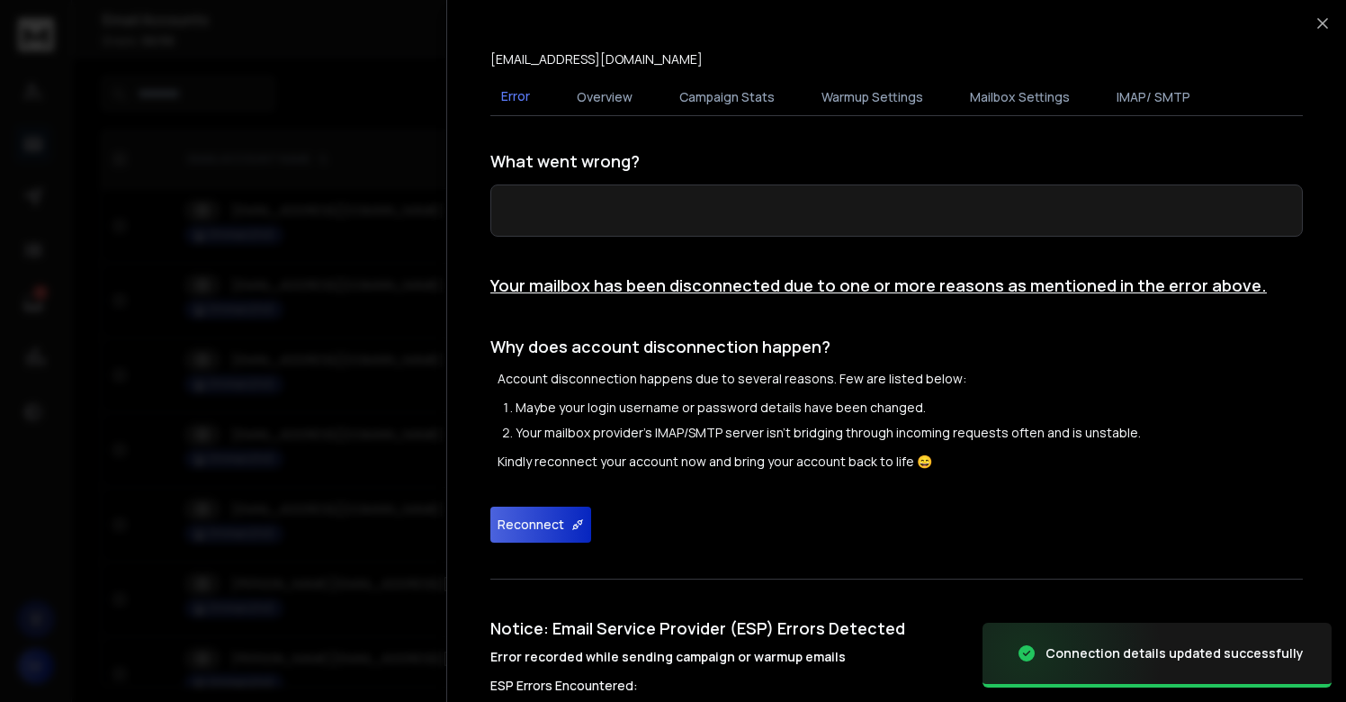
click at [497, 535] on button "Reconnect" at bounding box center [540, 525] width 101 height 36
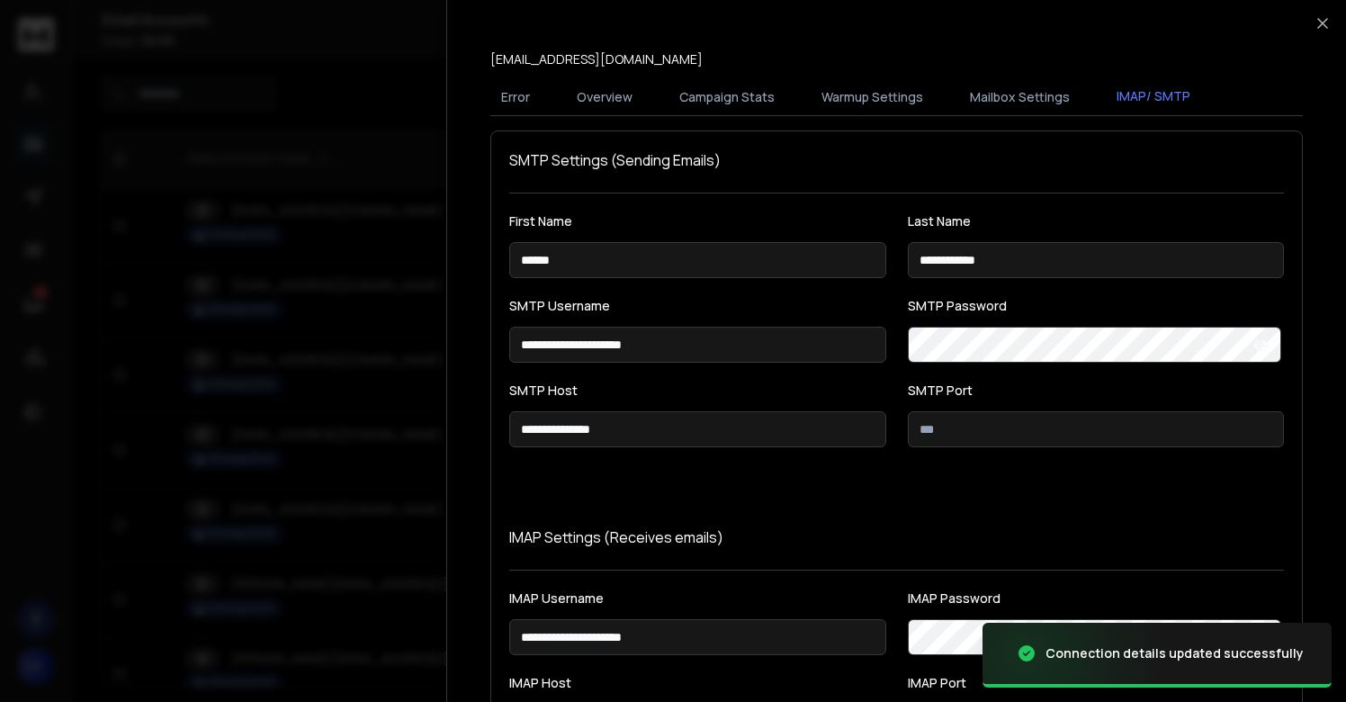
scroll to position [330, 0]
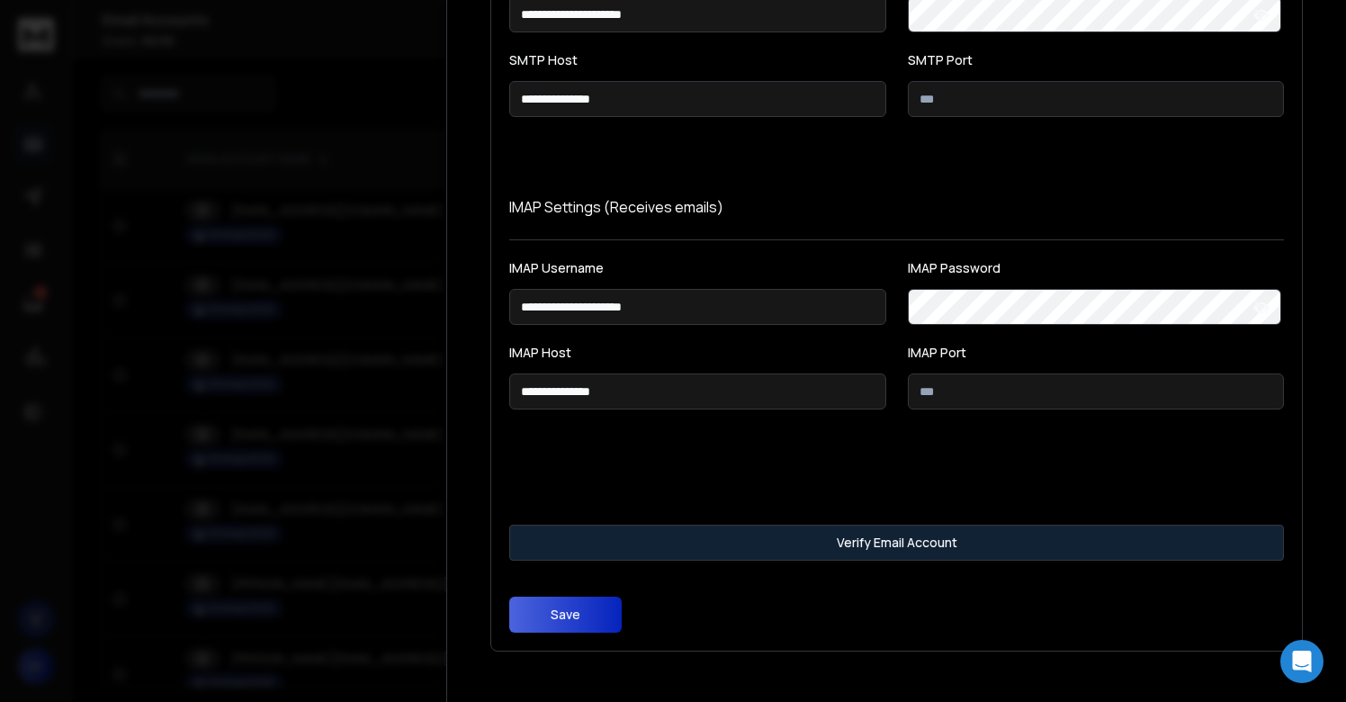
click at [688, 552] on button "Verify Email Account" at bounding box center [896, 543] width 775 height 36
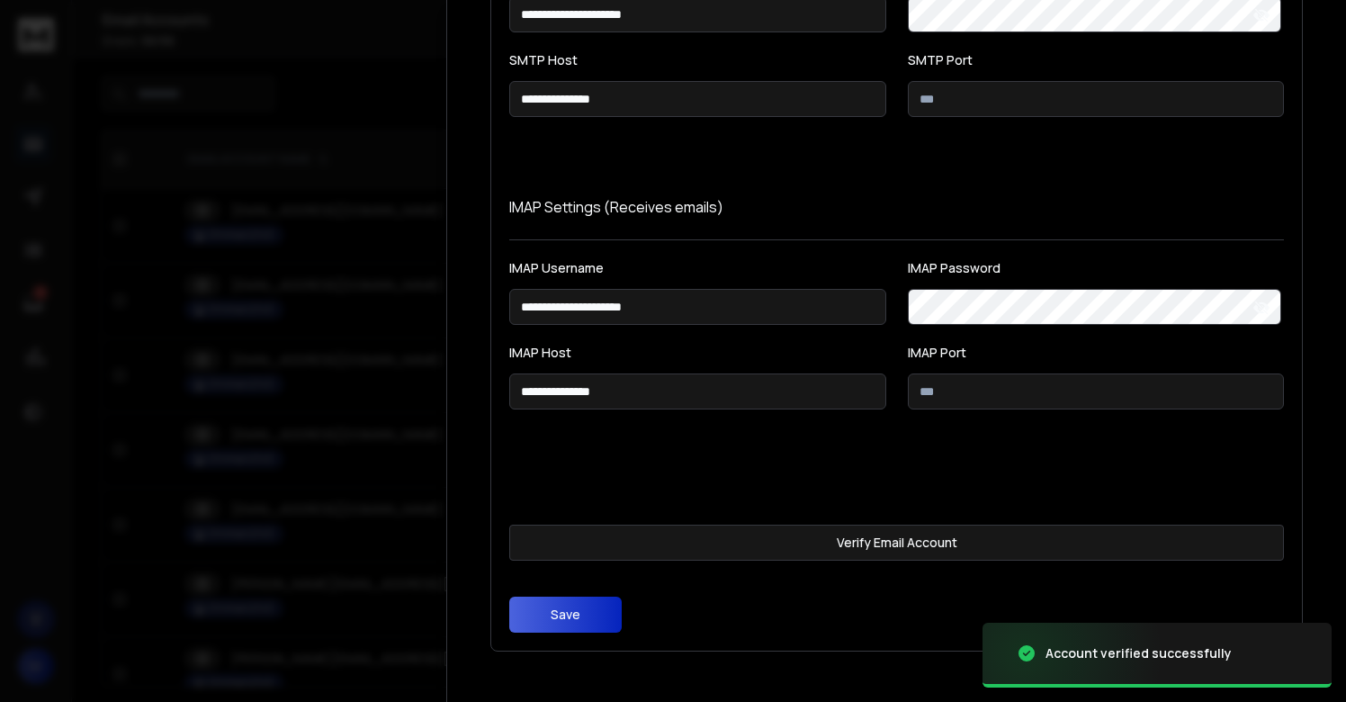
click at [569, 624] on button "Save" at bounding box center [565, 615] width 112 height 36
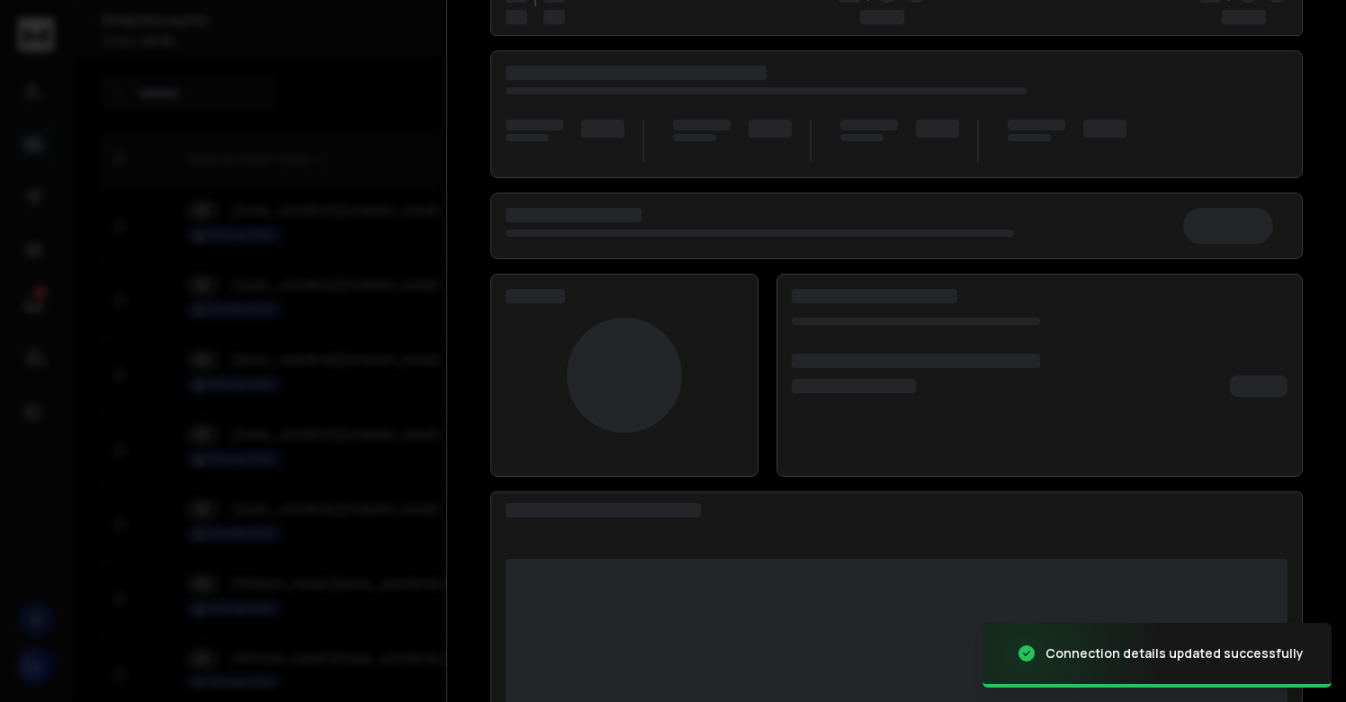
scroll to position [233, 0]
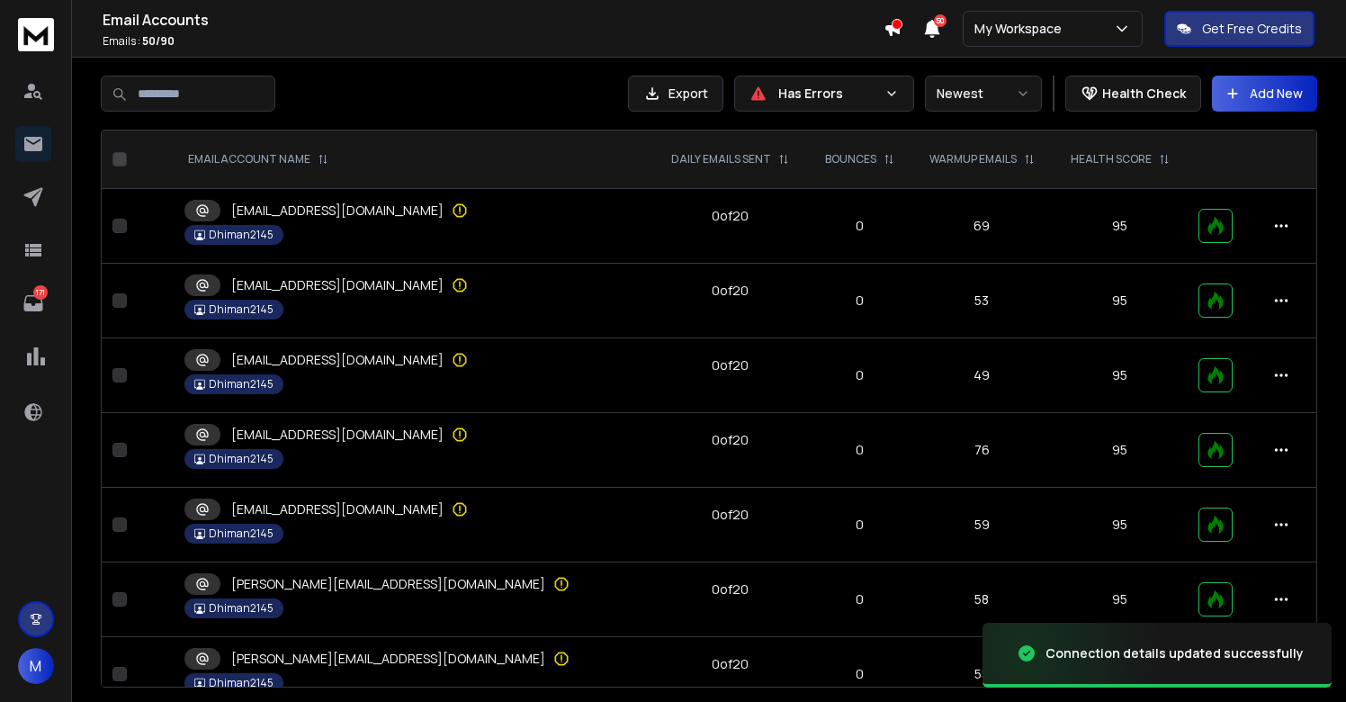
click at [327, 434] on td "anthea@aism2ltd.online Dhiman2145" at bounding box center [414, 450] width 480 height 75
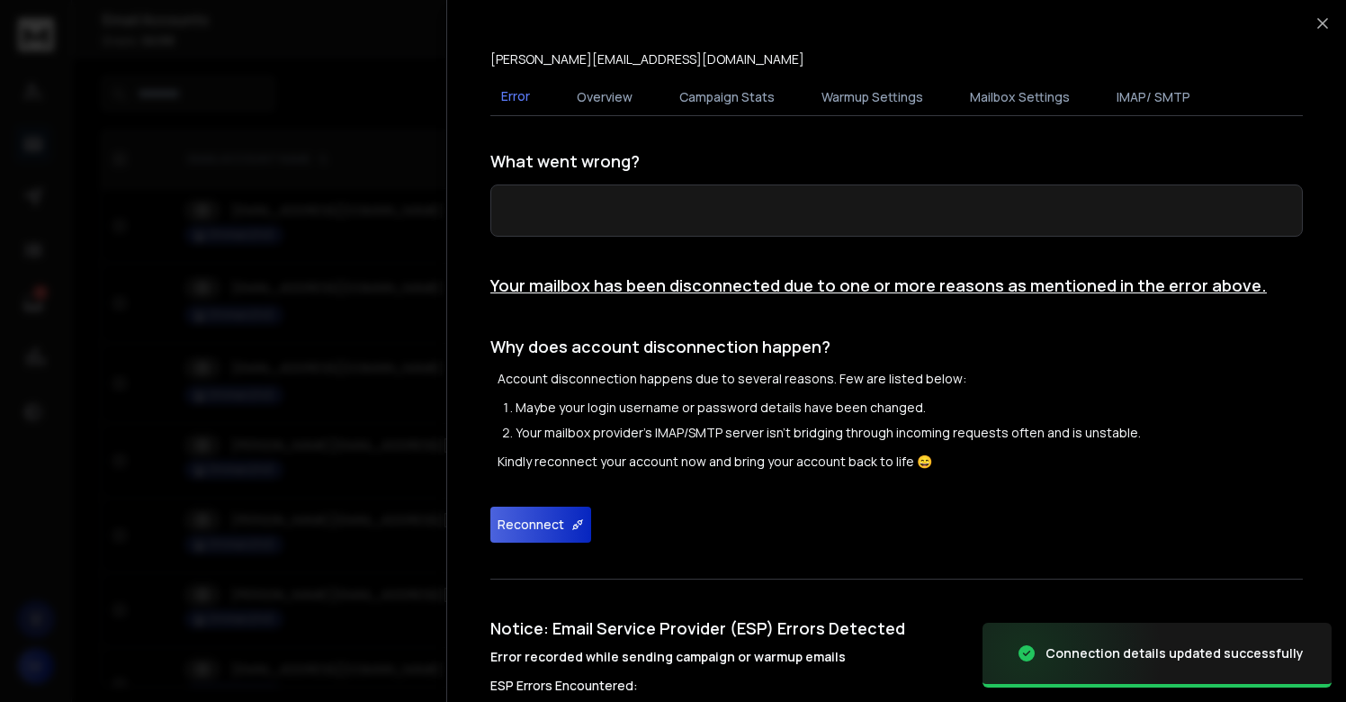
click at [555, 517] on button "Reconnect" at bounding box center [540, 525] width 101 height 36
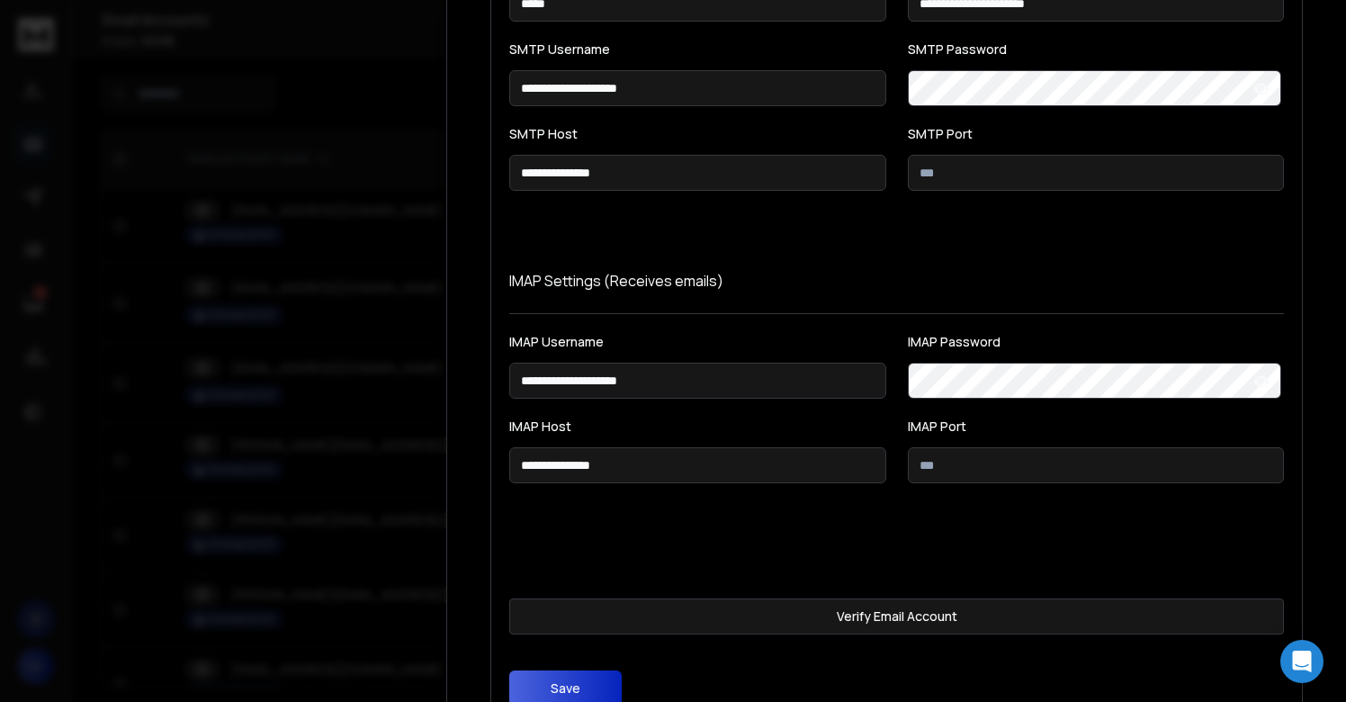
scroll to position [330, 0]
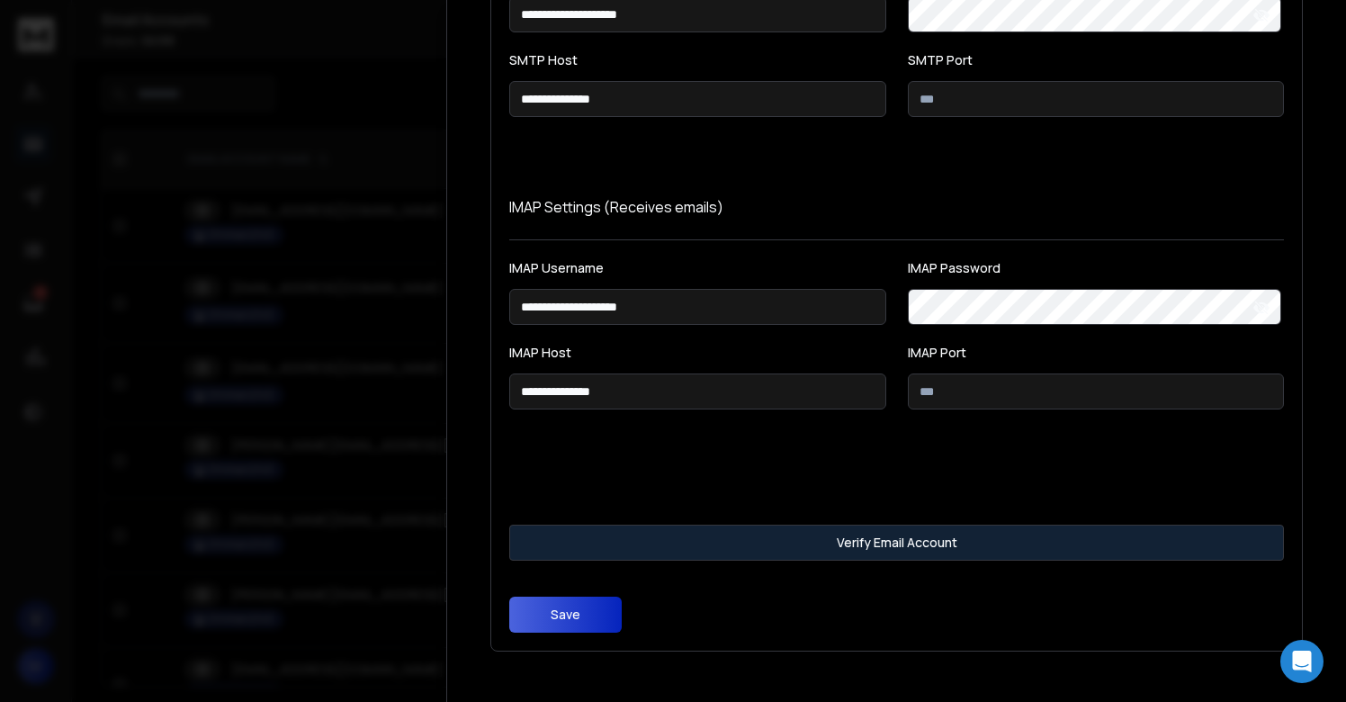
click at [594, 535] on button "Verify Email Account" at bounding box center [896, 543] width 775 height 36
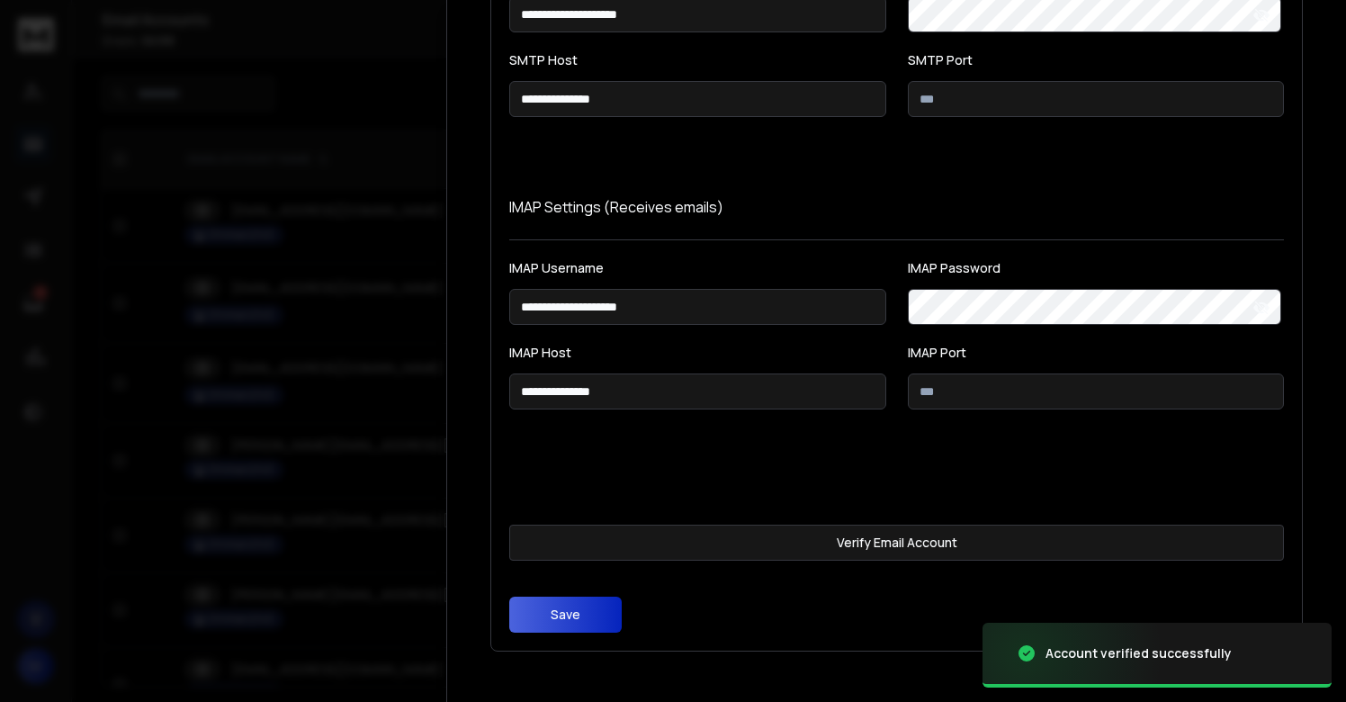
click at [571, 615] on button "Save" at bounding box center [565, 615] width 112 height 36
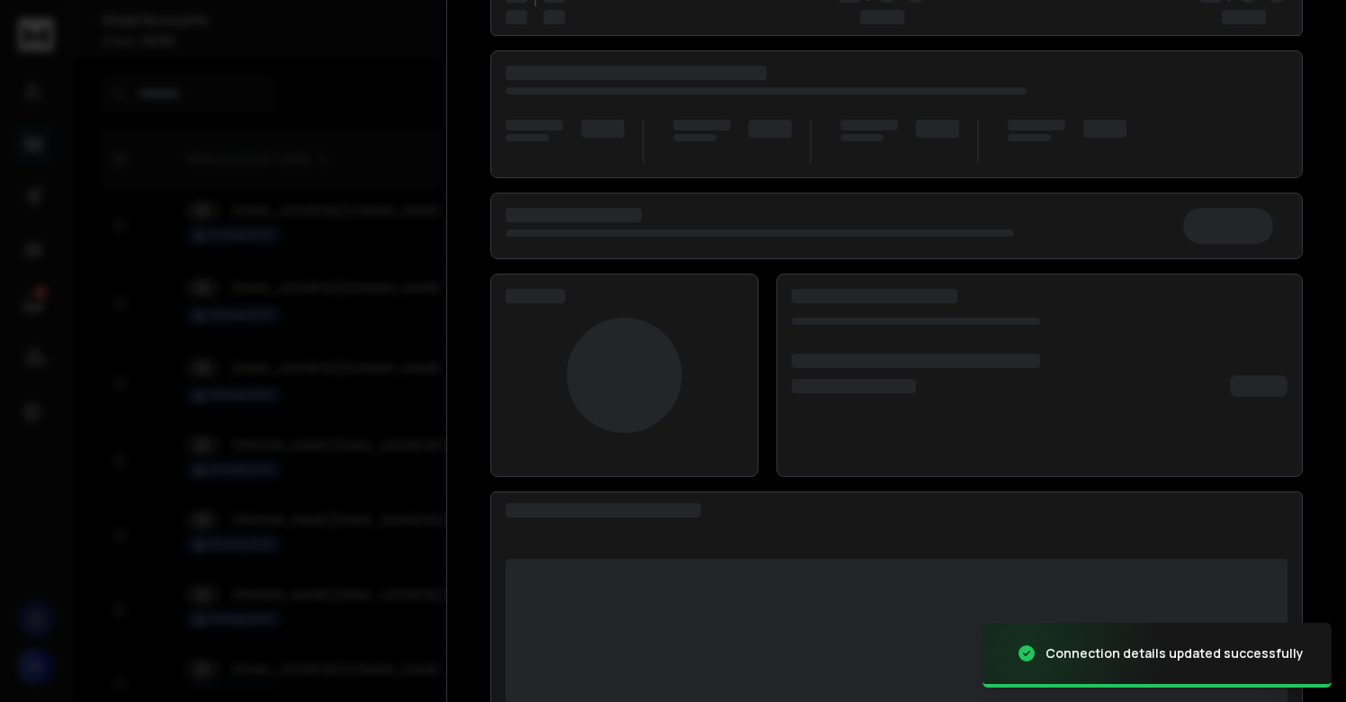
scroll to position [233, 0]
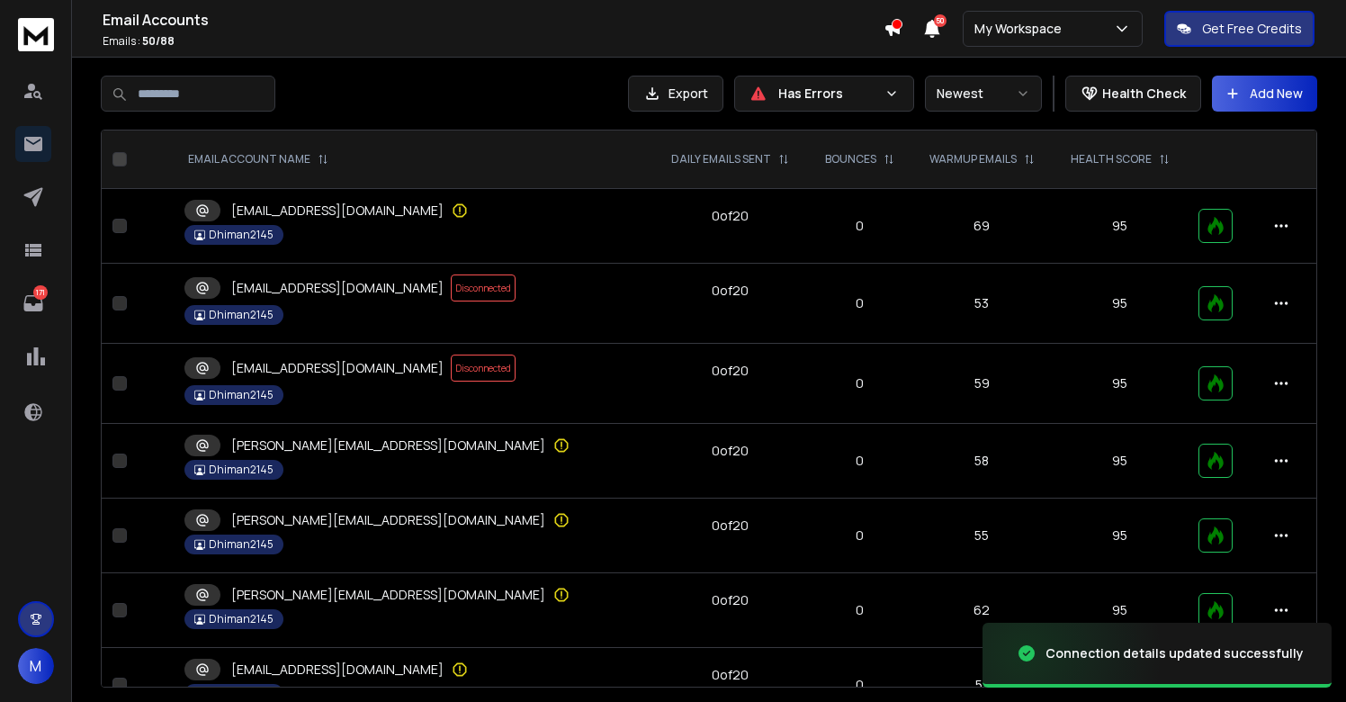
click at [347, 455] on div "[PERSON_NAME][EMAIL_ADDRESS][DOMAIN_NAME]" at bounding box center [364, 446] width 361 height 22
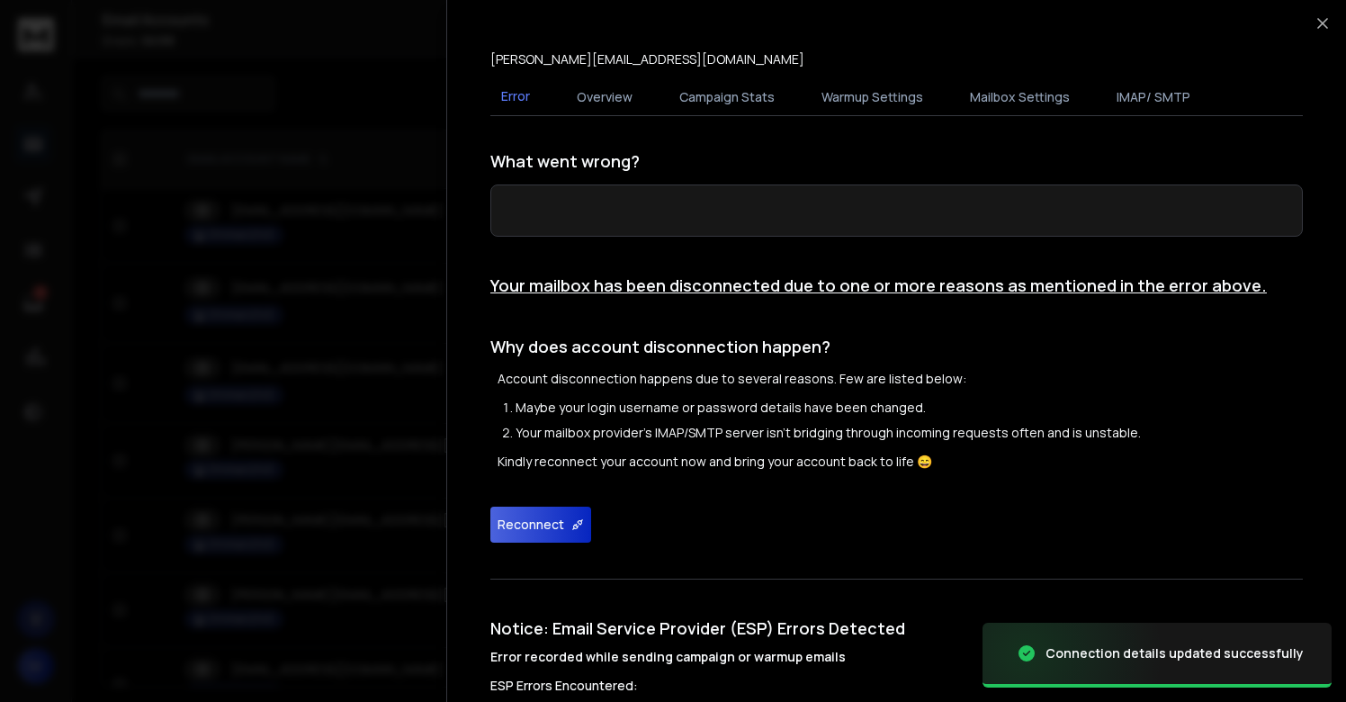
click at [524, 518] on button "Reconnect" at bounding box center [540, 525] width 101 height 36
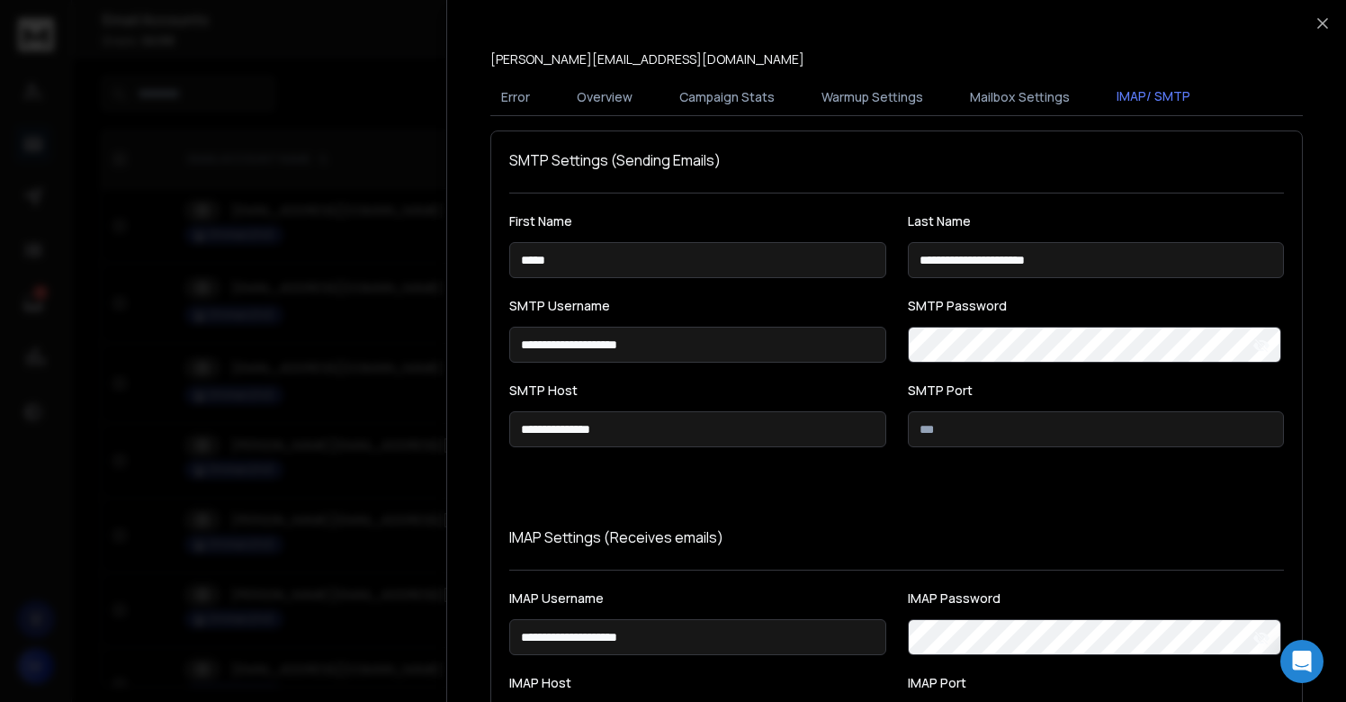
scroll to position [330, 0]
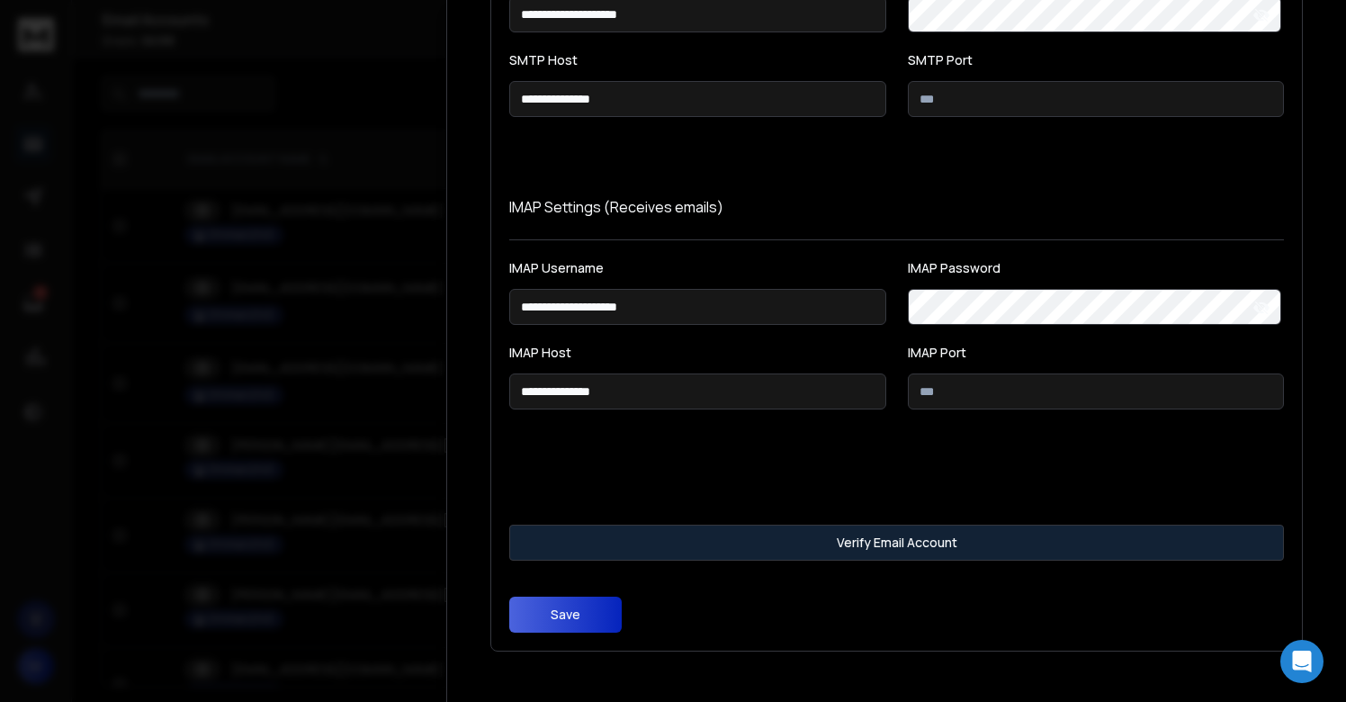
click at [622, 551] on button "Verify Email Account" at bounding box center [896, 543] width 775 height 36
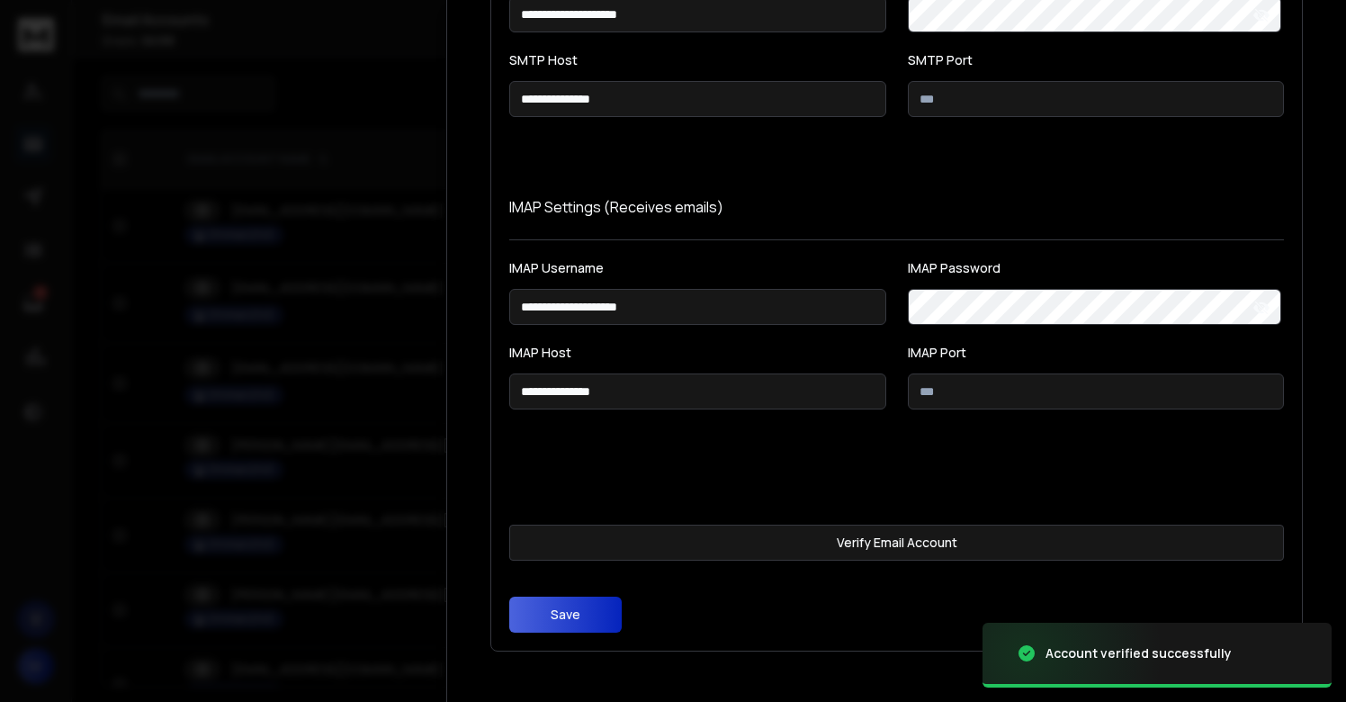
click at [568, 614] on button "Save" at bounding box center [565, 615] width 112 height 36
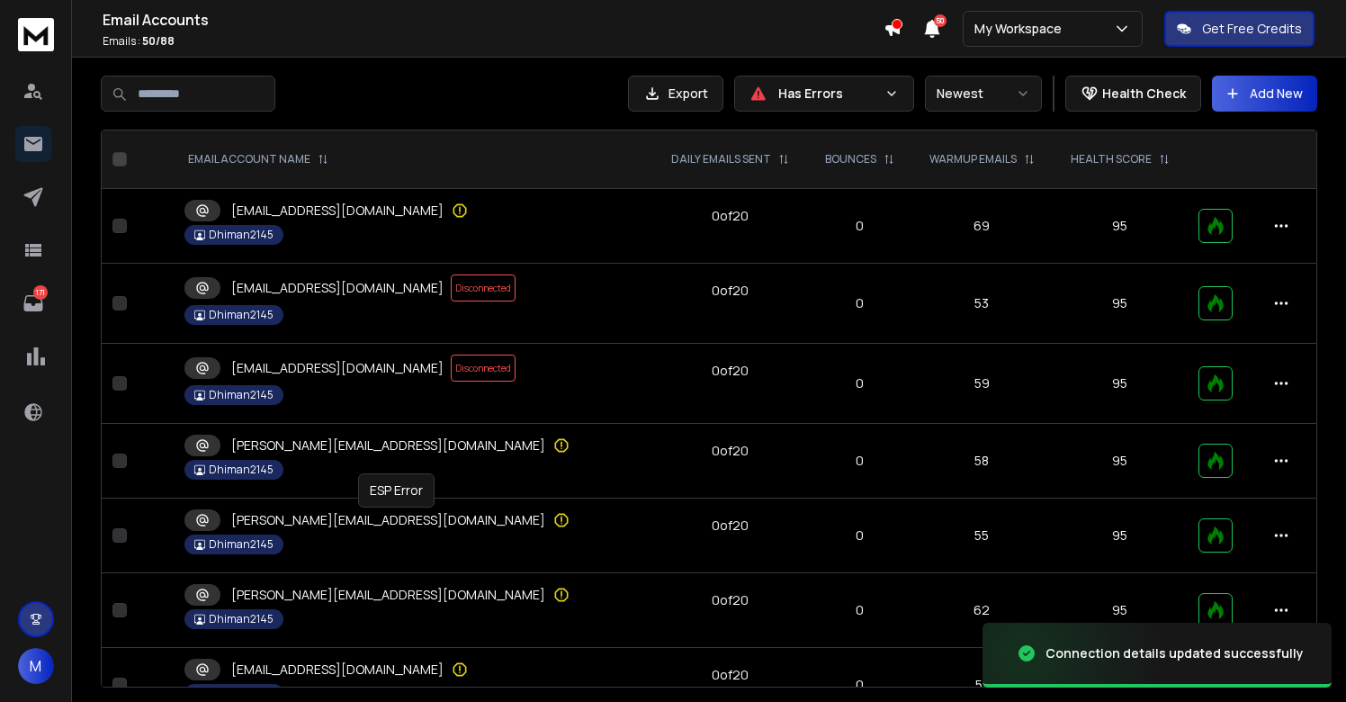
click at [398, 508] on td "annelise@aism2ltd.online Dhiman2145" at bounding box center [414, 536] width 480 height 75
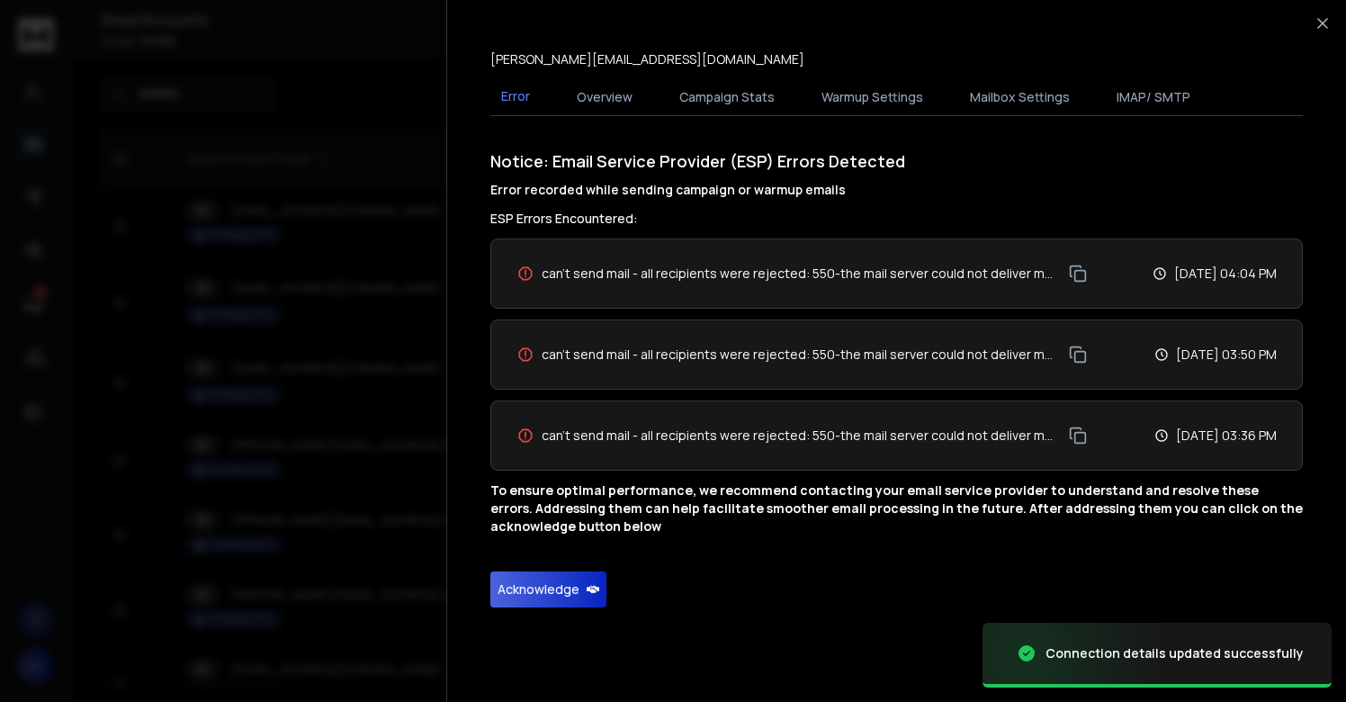
click at [547, 594] on button "Acknowledge" at bounding box center [548, 589] width 116 height 36
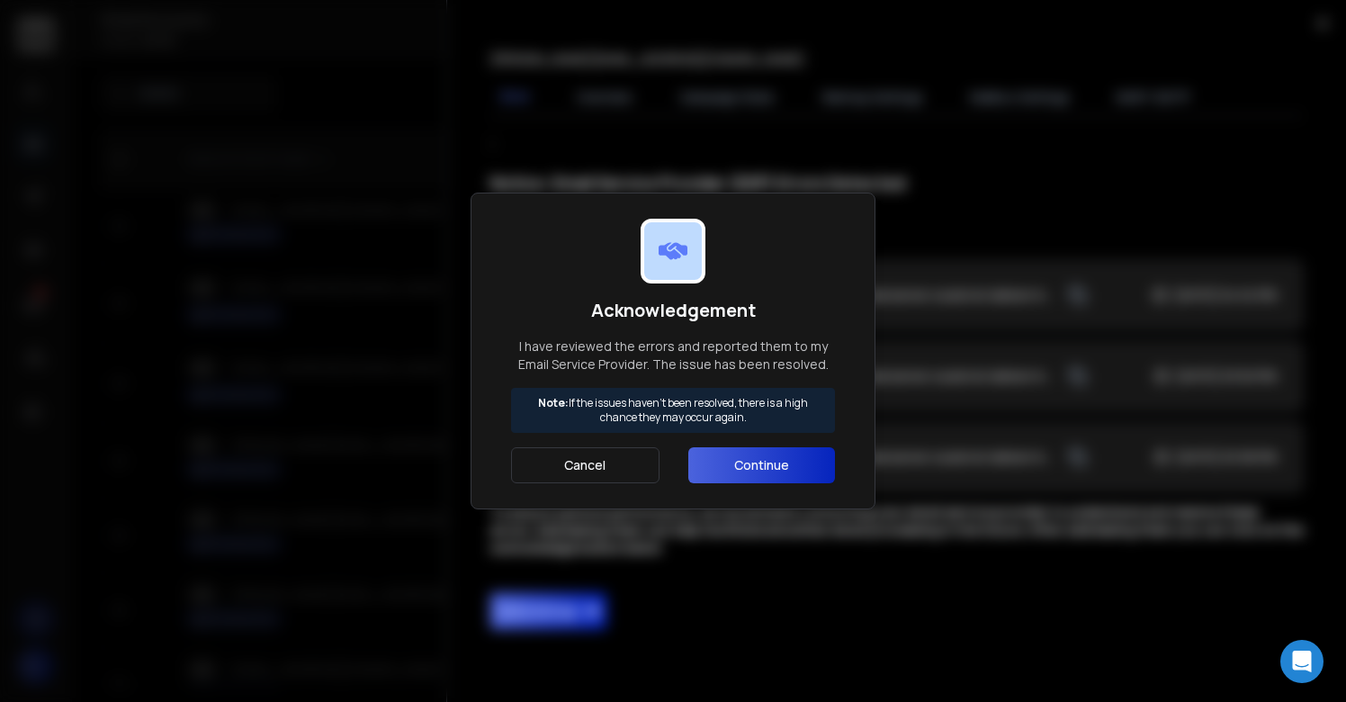
click at [738, 469] on button "Continue" at bounding box center [761, 465] width 147 height 36
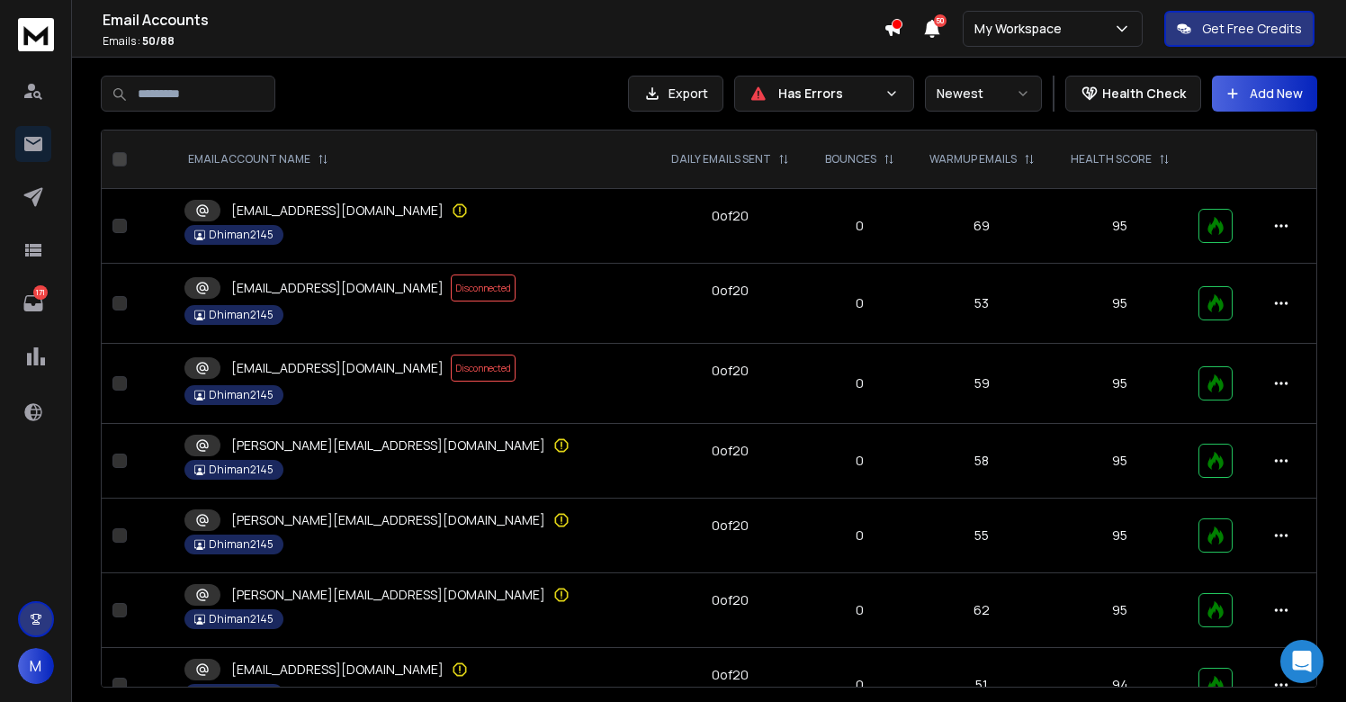
click at [365, 595] on div "anne@aism2ltd.online" at bounding box center [413, 595] width 458 height 22
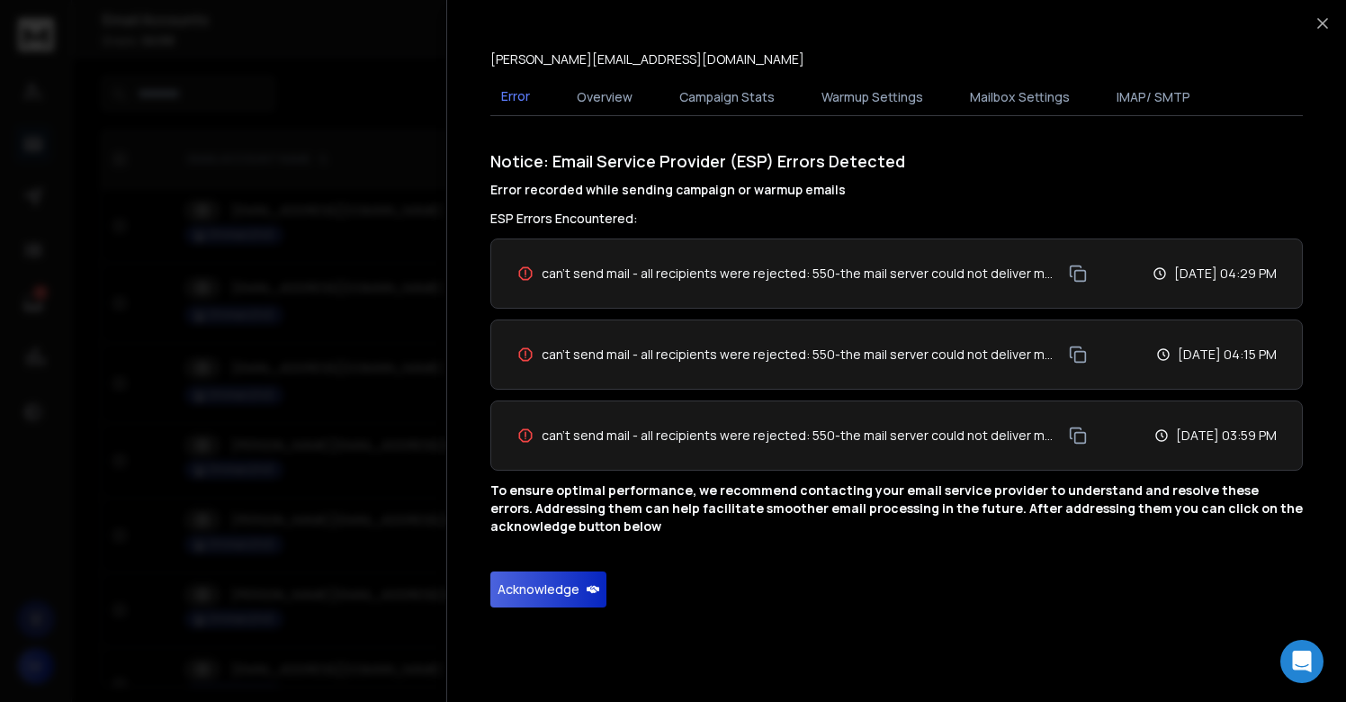
click at [538, 582] on button "Acknowledge" at bounding box center [548, 589] width 116 height 36
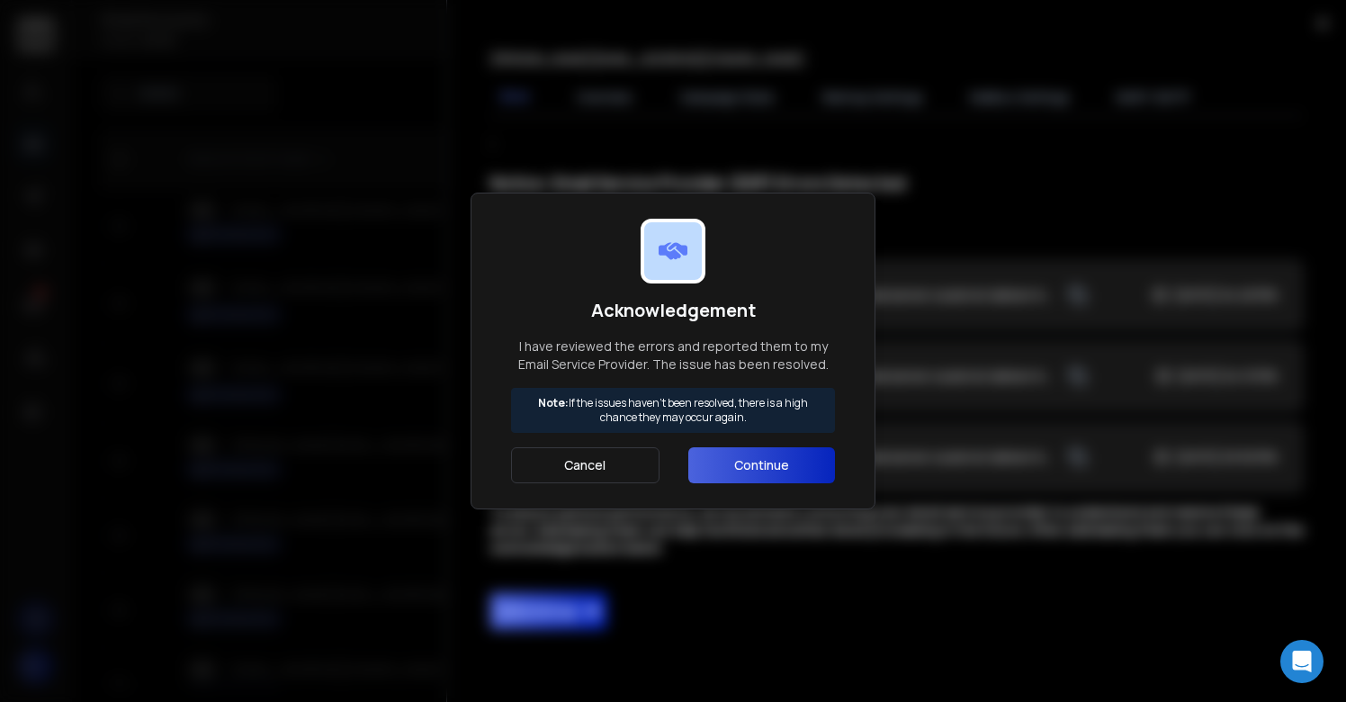
click at [729, 482] on button "Continue" at bounding box center [761, 465] width 147 height 36
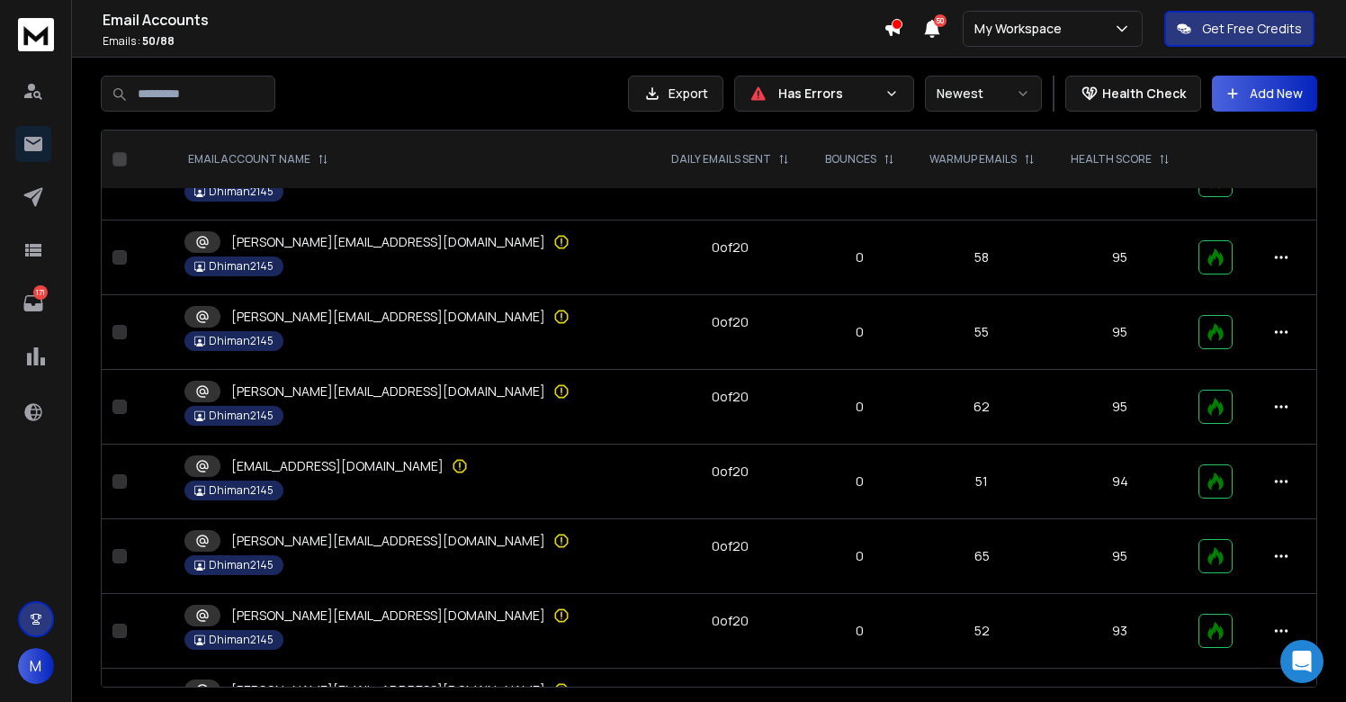
scroll to position [211, 0]
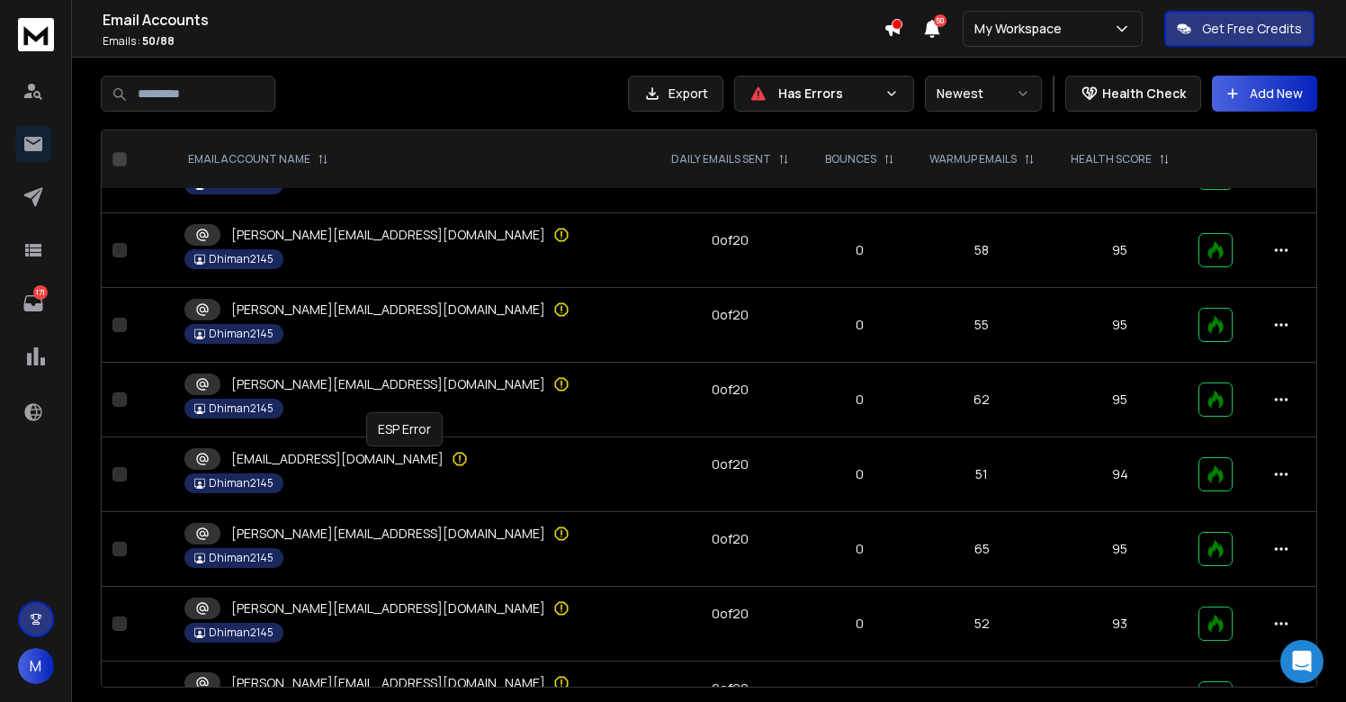
click at [451, 462] on icon at bounding box center [460, 459] width 18 height 18
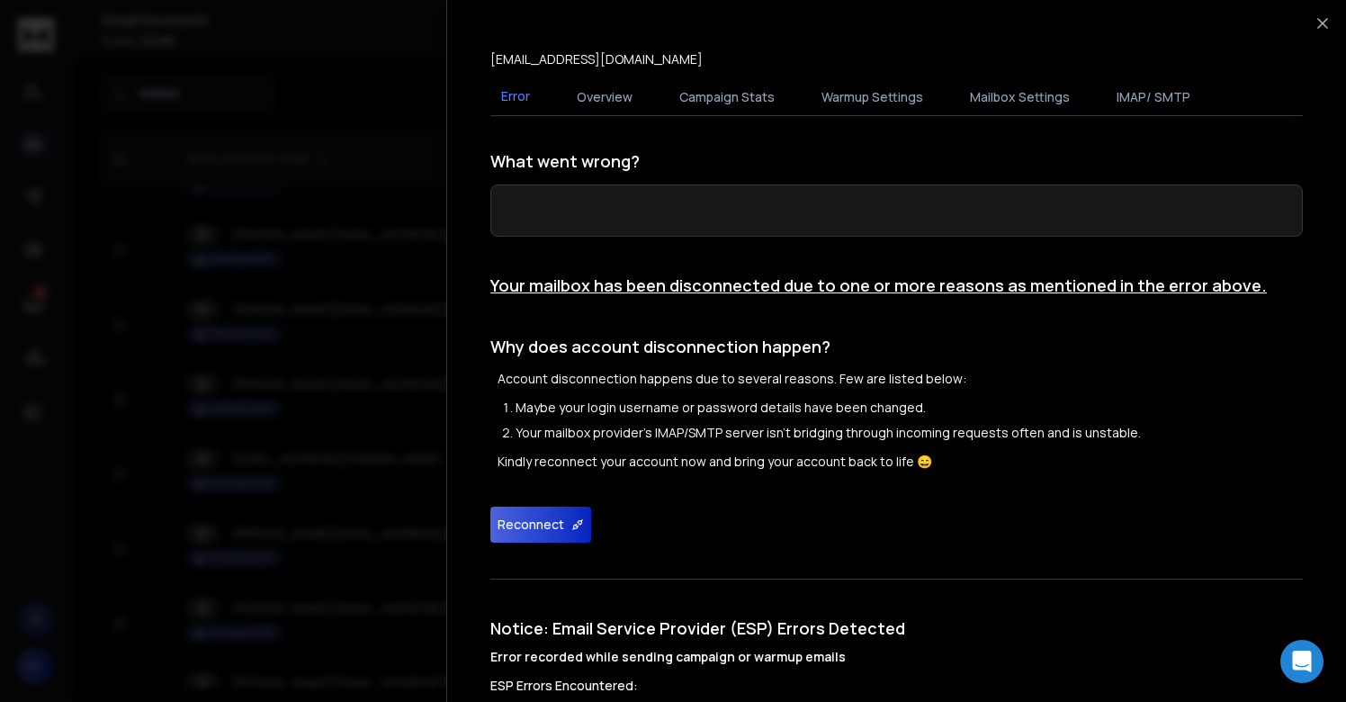
click at [527, 523] on button "Reconnect" at bounding box center [540, 525] width 101 height 36
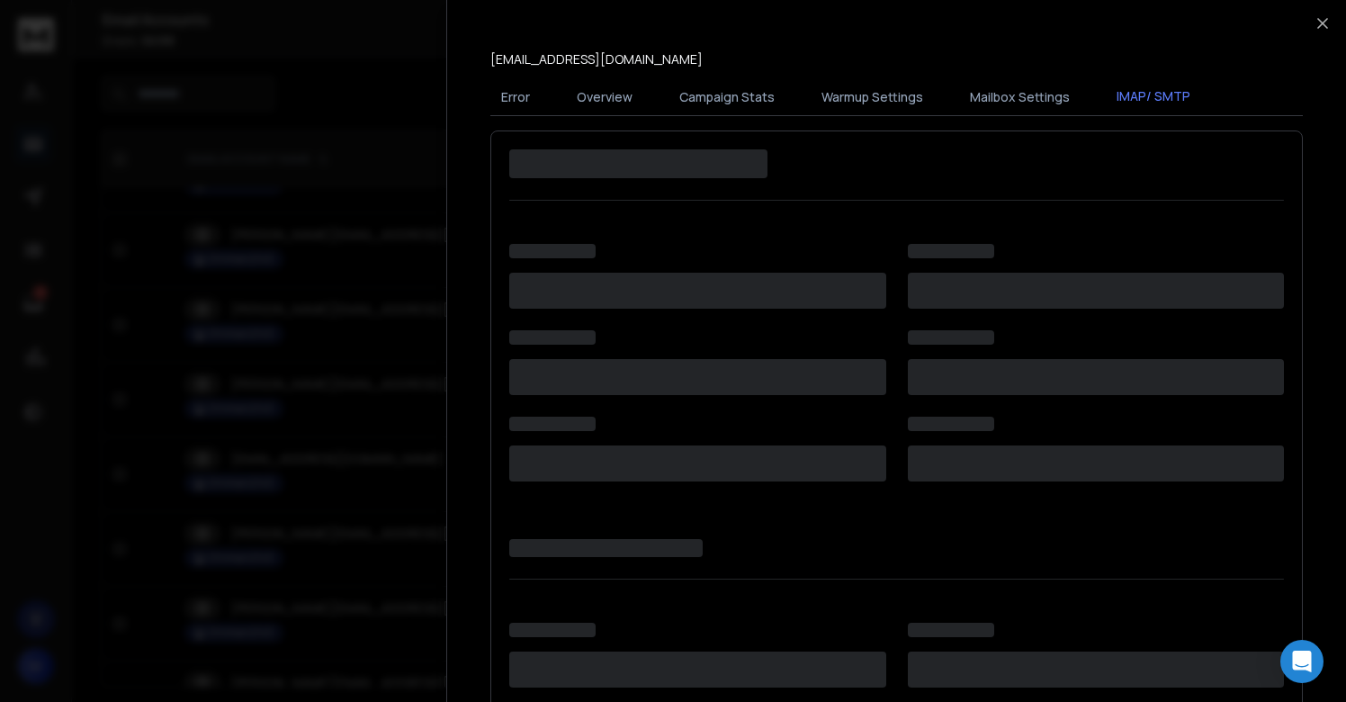
scroll to position [330, 0]
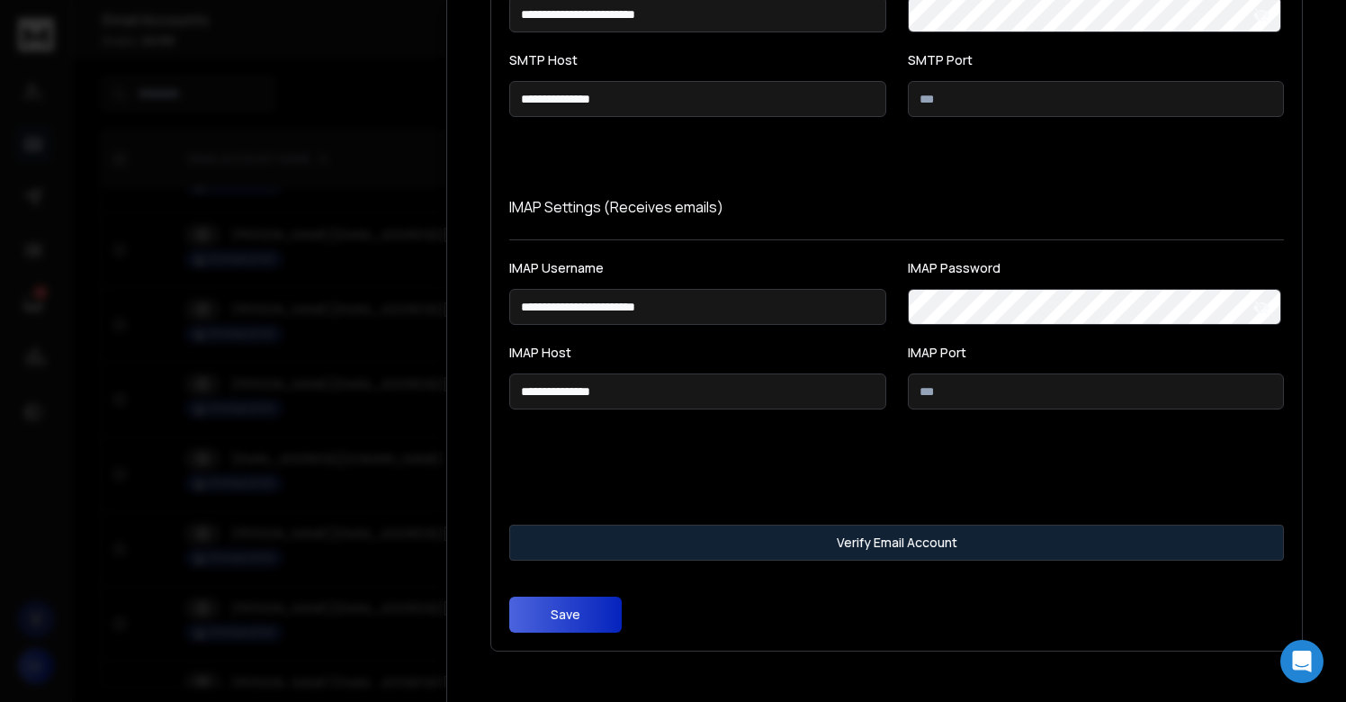
click at [650, 525] on button "Verify Email Account" at bounding box center [896, 543] width 775 height 36
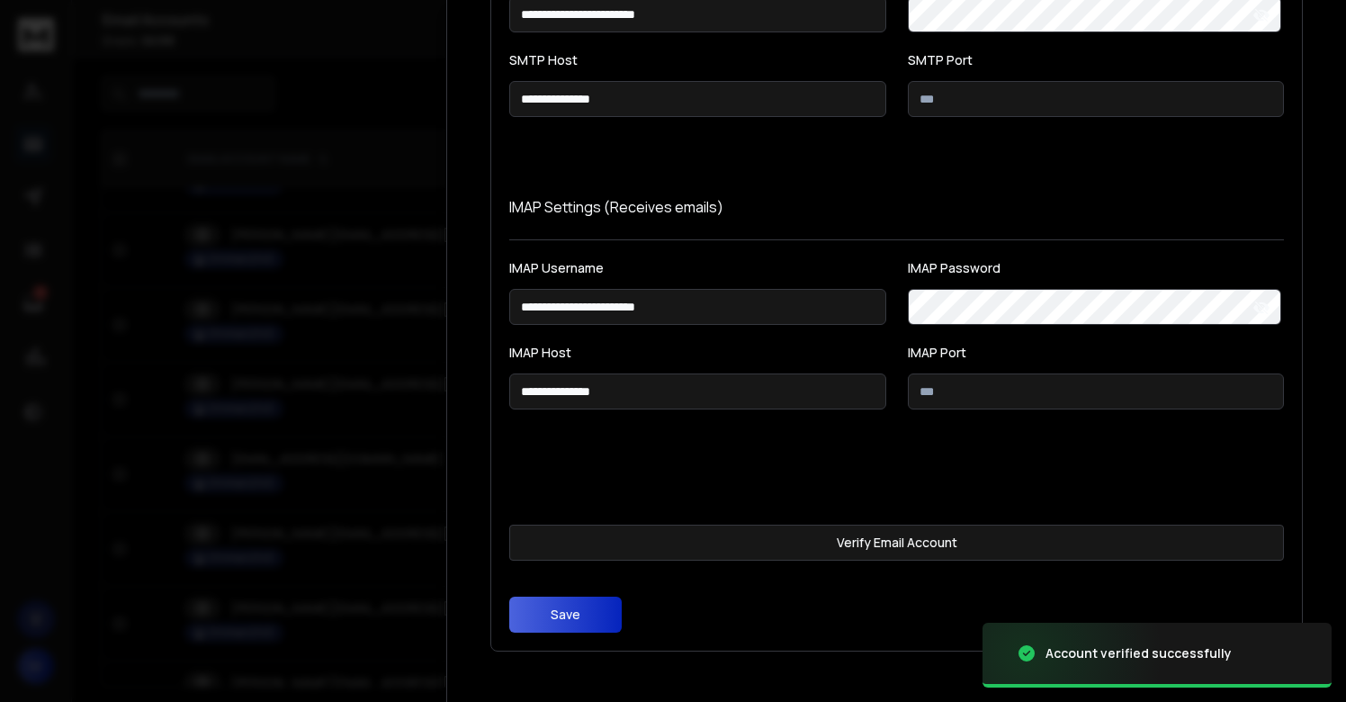
click at [567, 613] on button "Save" at bounding box center [565, 615] width 112 height 36
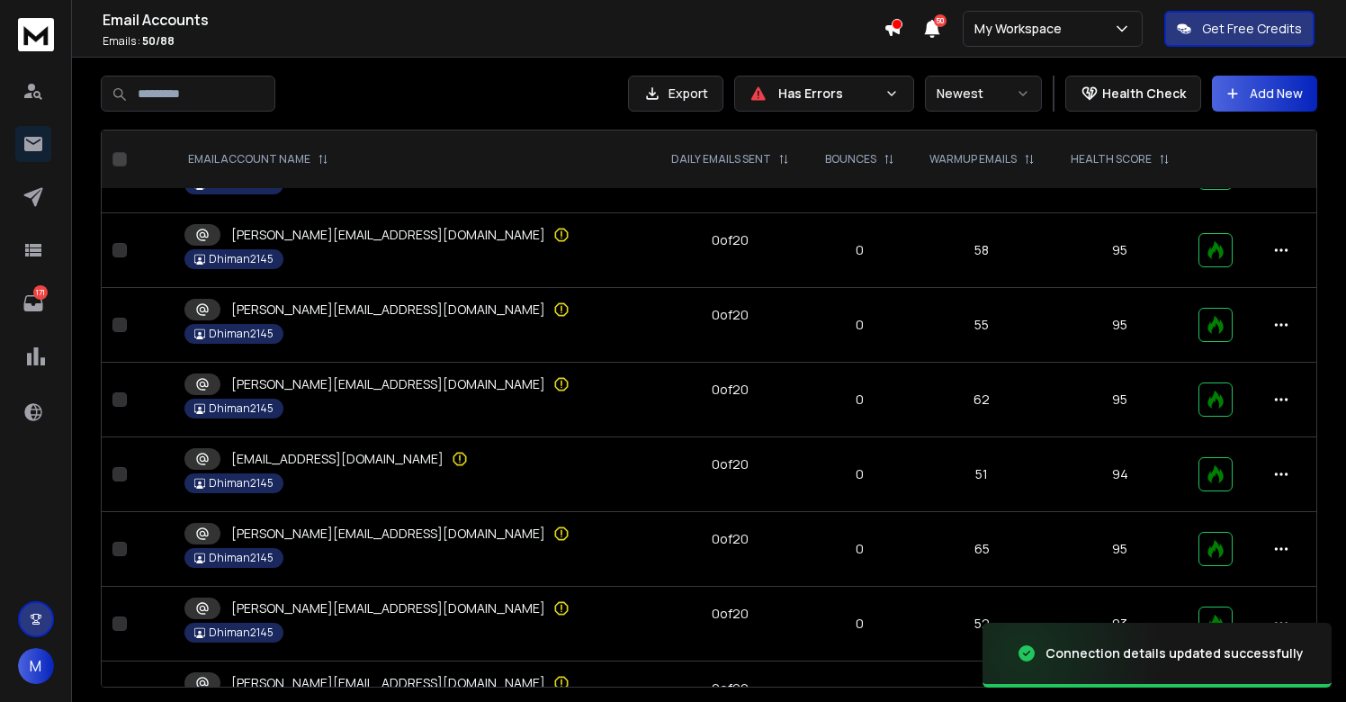
click at [364, 541] on p "[PERSON_NAME][EMAIL_ADDRESS][DOMAIN_NAME]" at bounding box center [388, 534] width 314 height 18
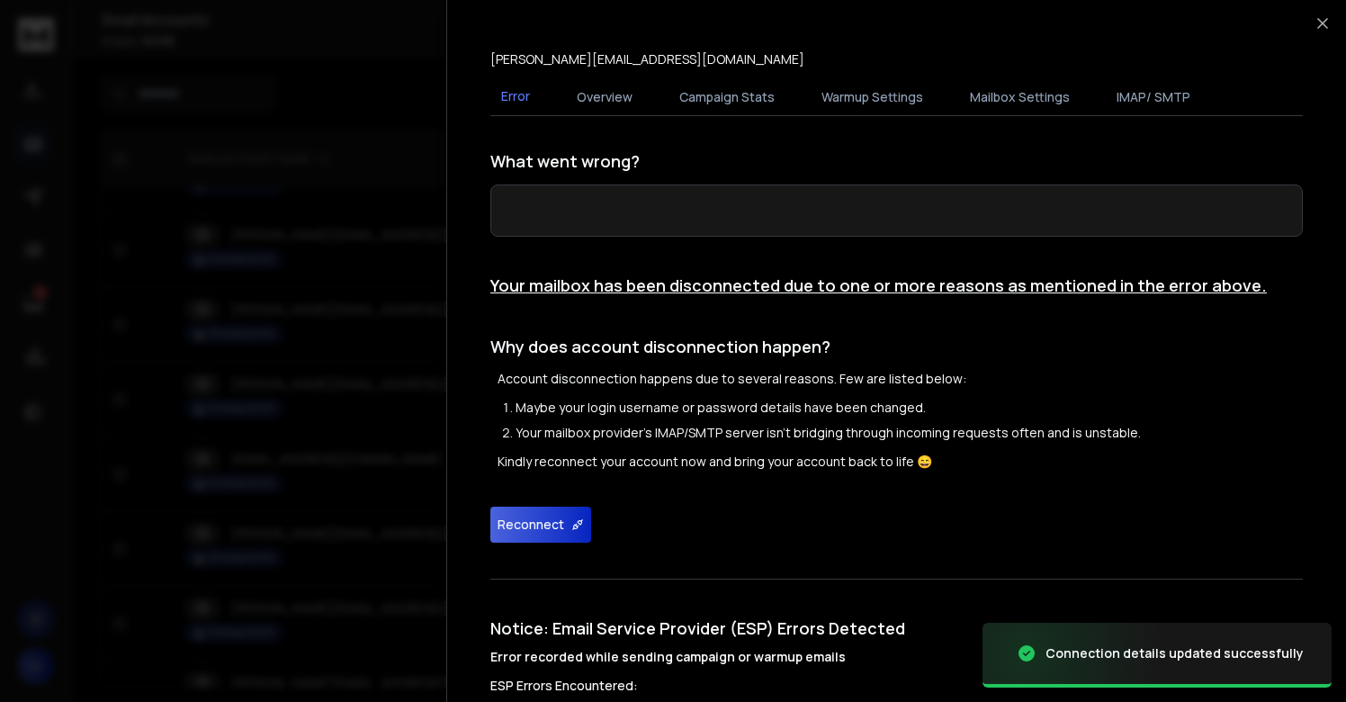
click at [553, 535] on button "Reconnect" at bounding box center [540, 525] width 101 height 36
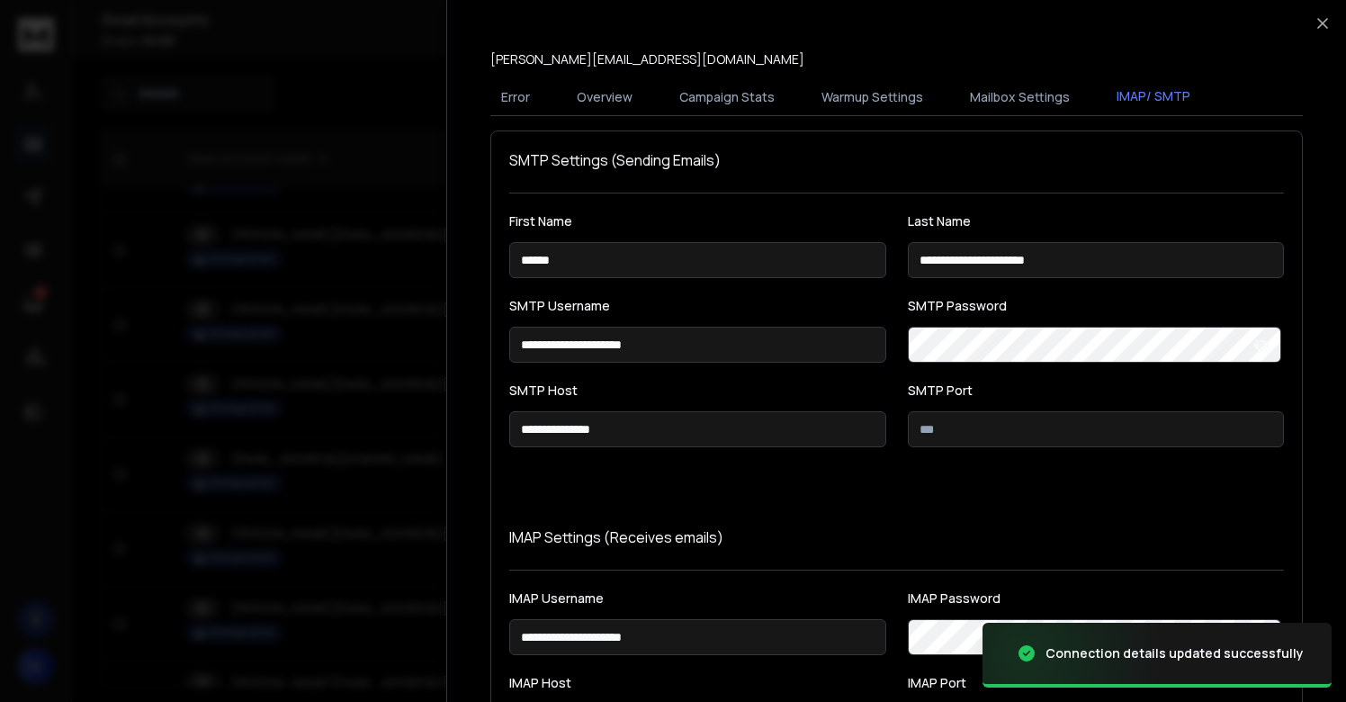
scroll to position [330, 0]
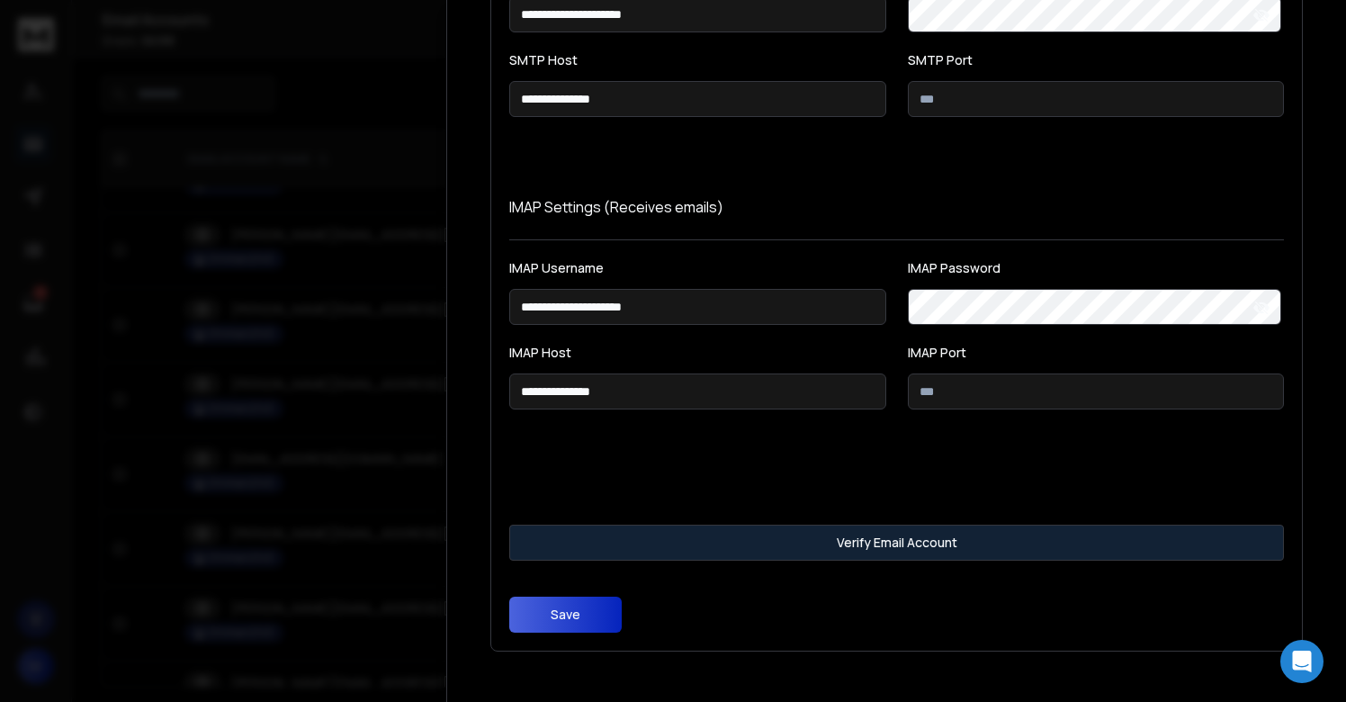
click at [598, 538] on button "Verify Email Account" at bounding box center [896, 543] width 775 height 36
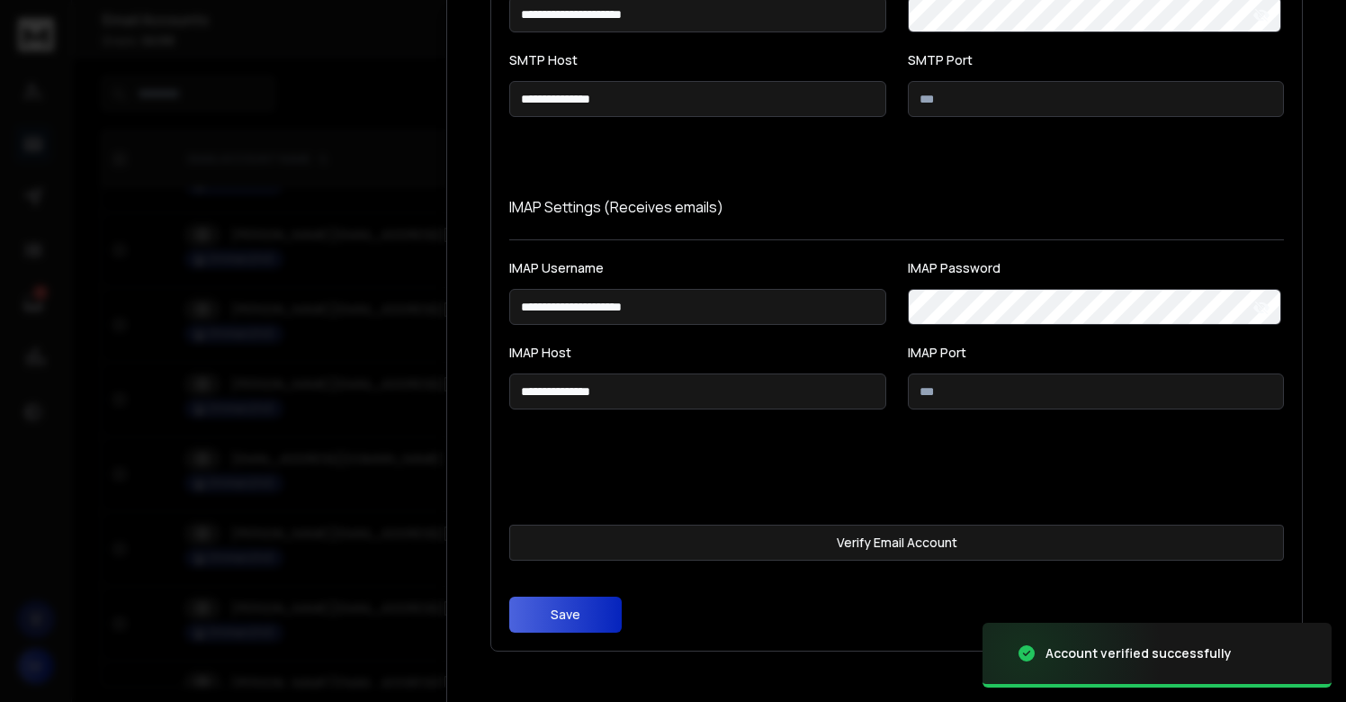
click at [567, 619] on button "Save" at bounding box center [565, 615] width 112 height 36
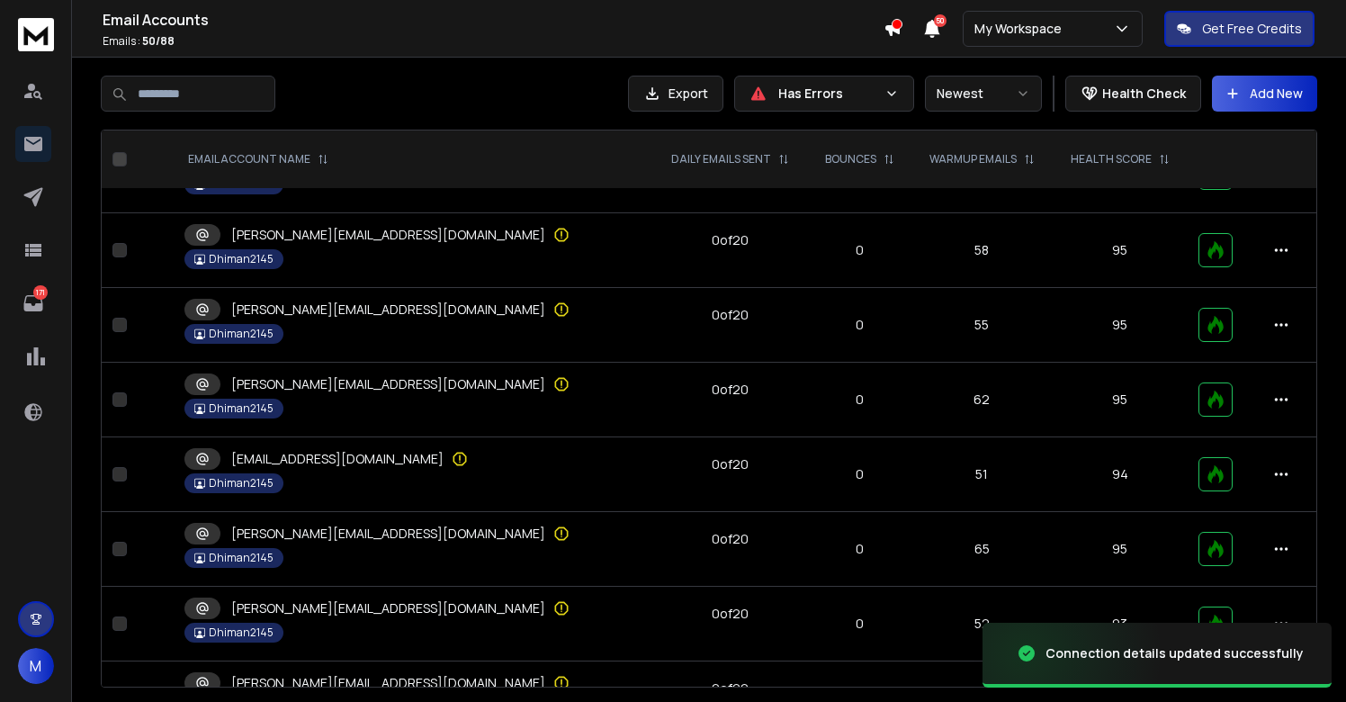
click at [380, 546] on td "angela@aism2ltd.online Dhiman2145" at bounding box center [414, 549] width 480 height 75
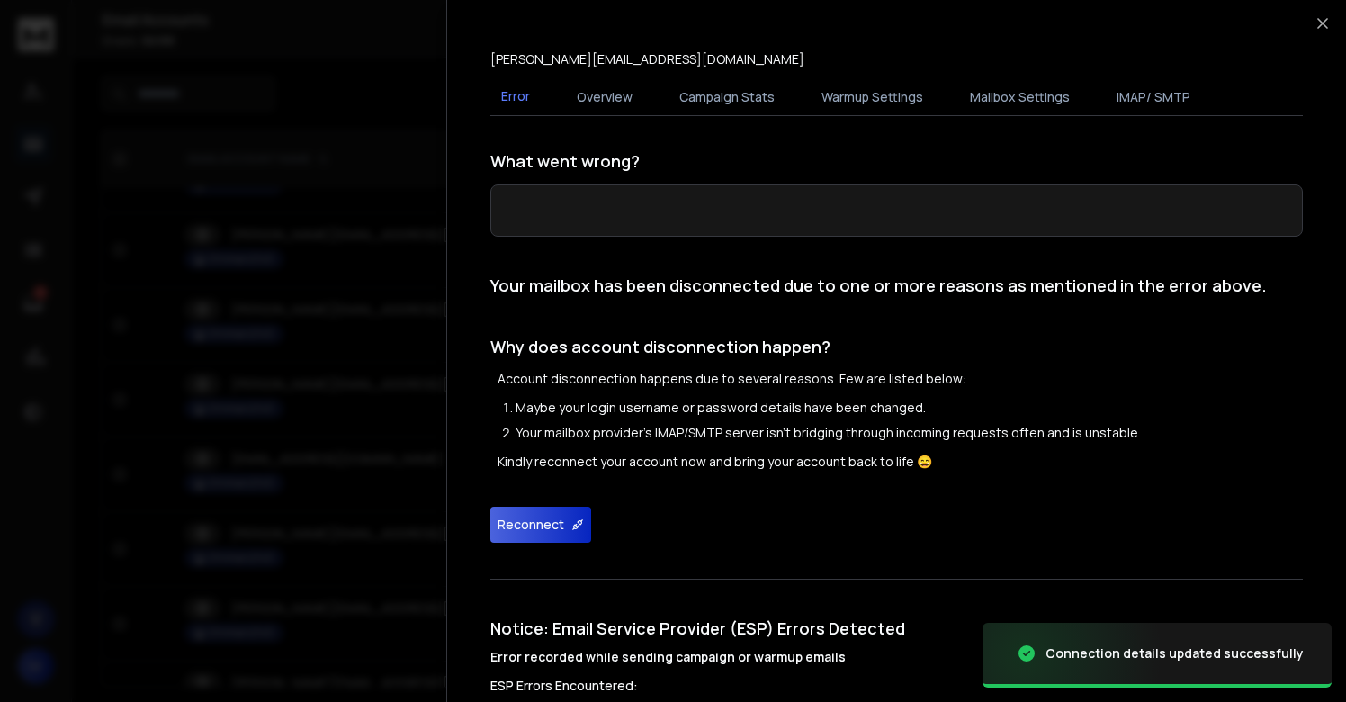
click at [528, 517] on button "Reconnect" at bounding box center [540, 525] width 101 height 36
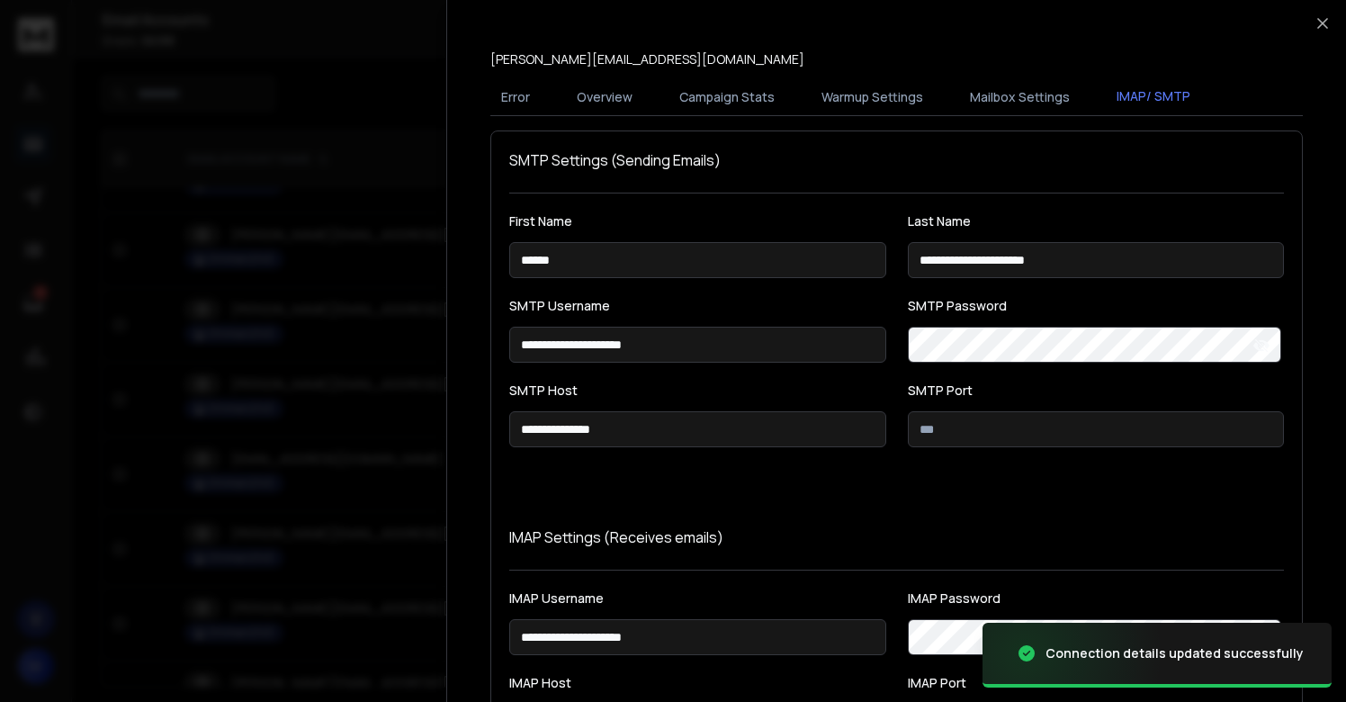
scroll to position [330, 0]
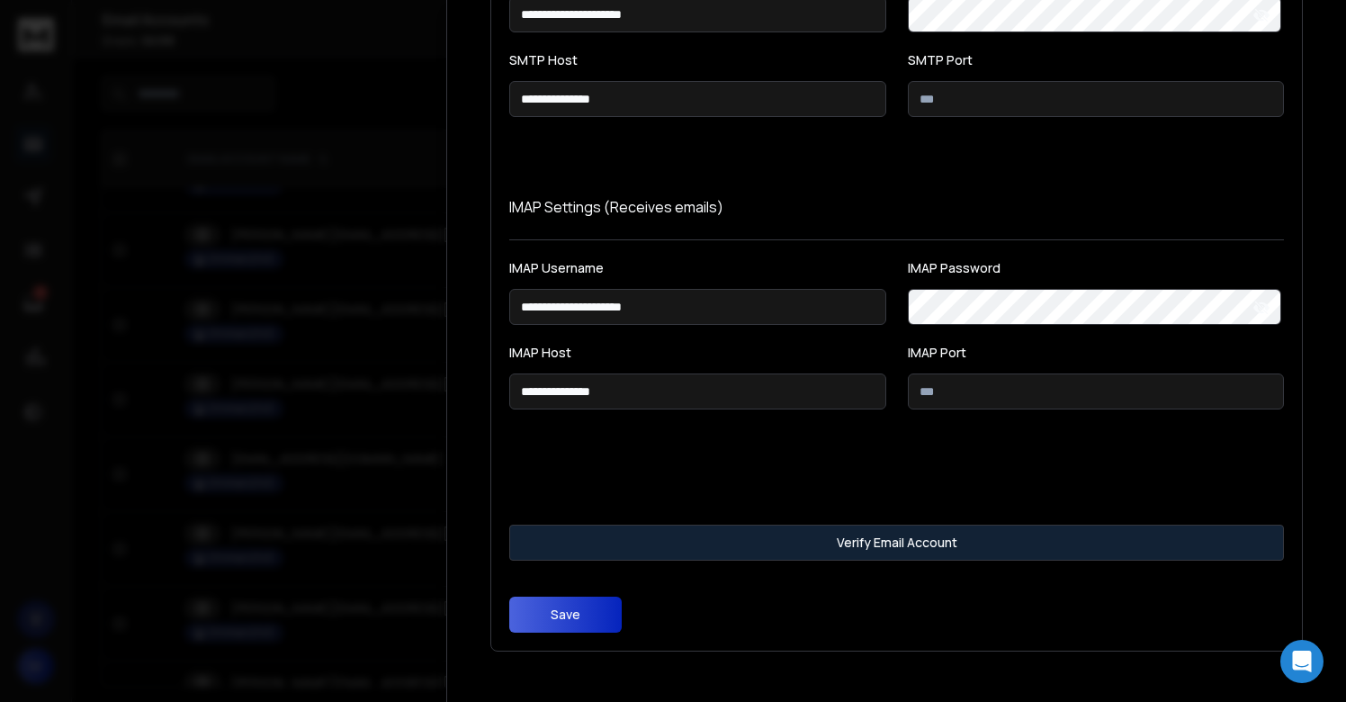
click at [584, 535] on button "Verify Email Account" at bounding box center [896, 543] width 775 height 36
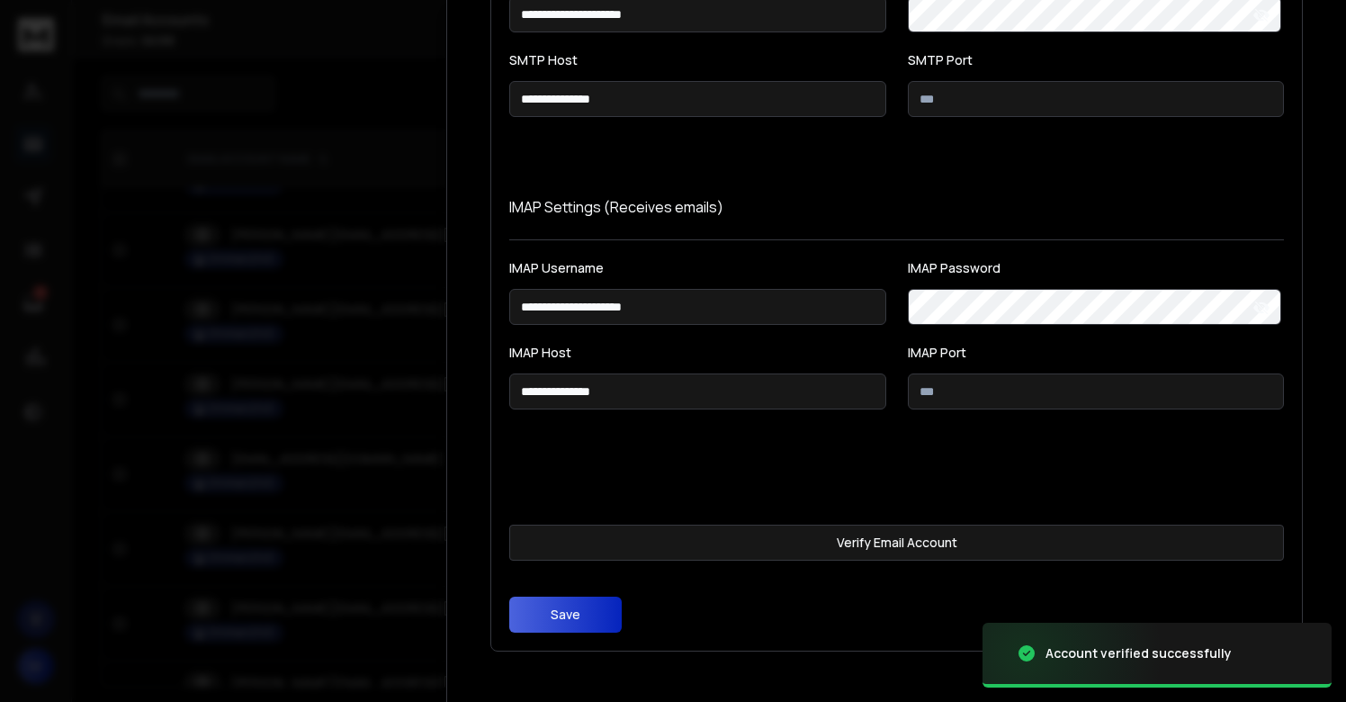
click at [564, 607] on button "Save" at bounding box center [565, 615] width 112 height 36
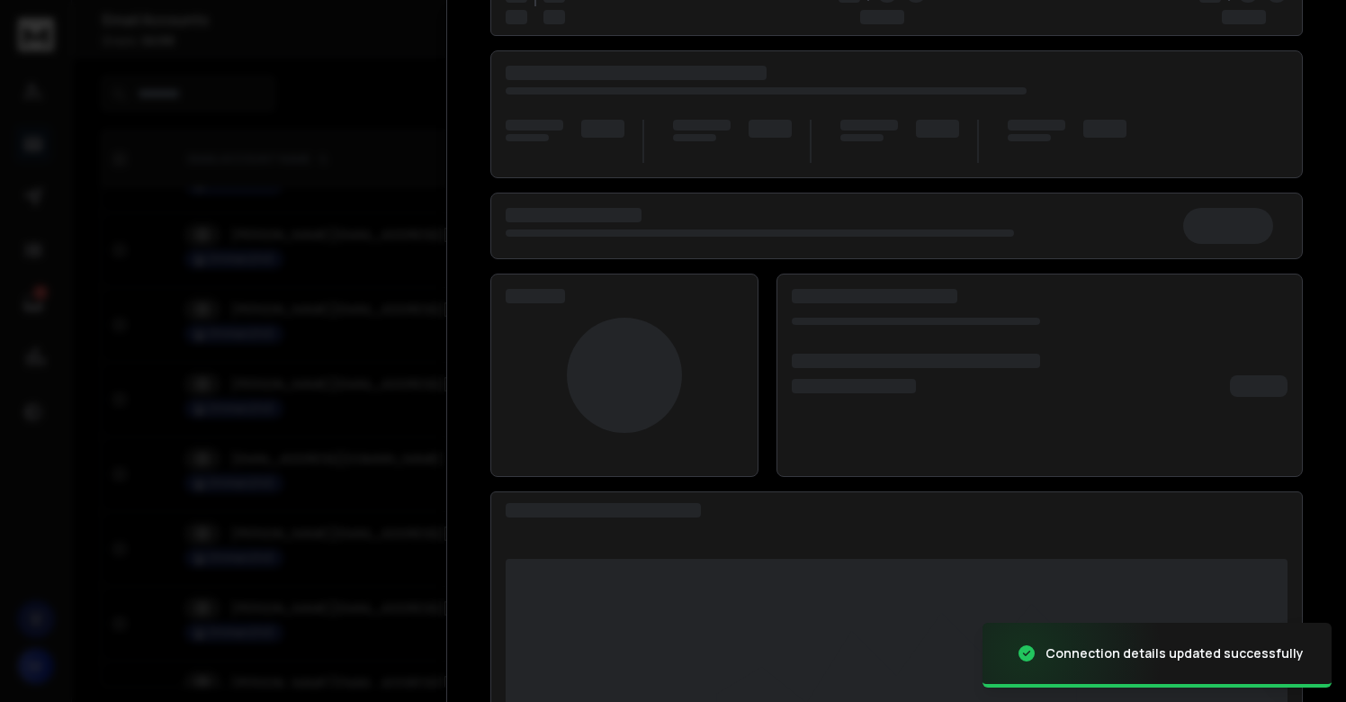
scroll to position [233, 0]
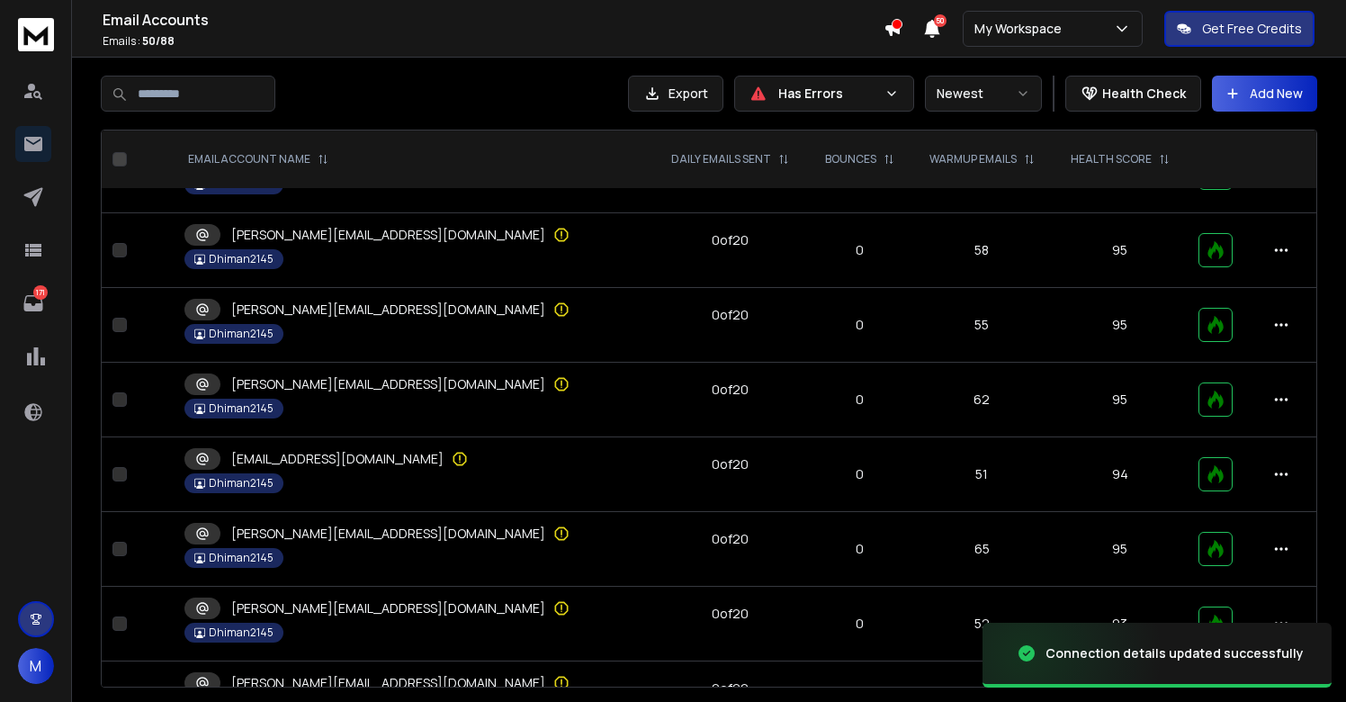
click at [355, 533] on p "[PERSON_NAME][EMAIL_ADDRESS][DOMAIN_NAME]" at bounding box center [388, 534] width 314 height 18
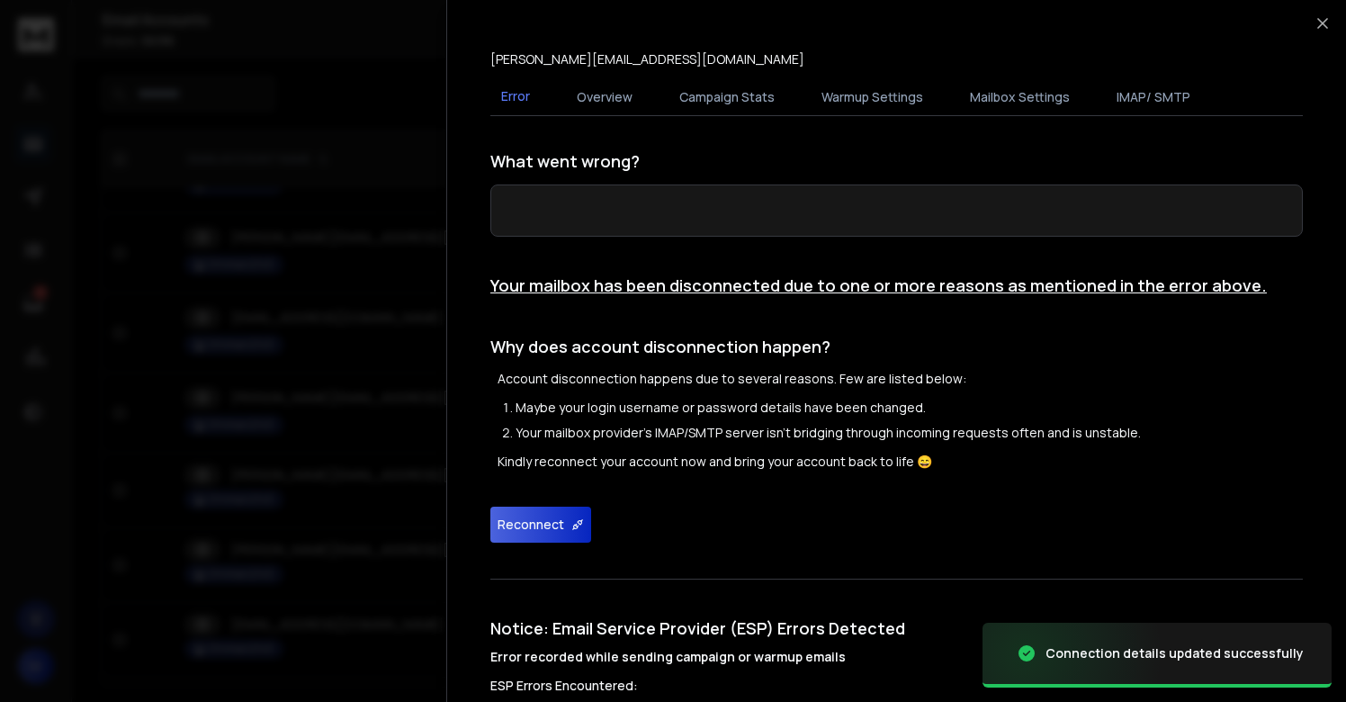
click at [506, 512] on button "Reconnect" at bounding box center [540, 525] width 101 height 36
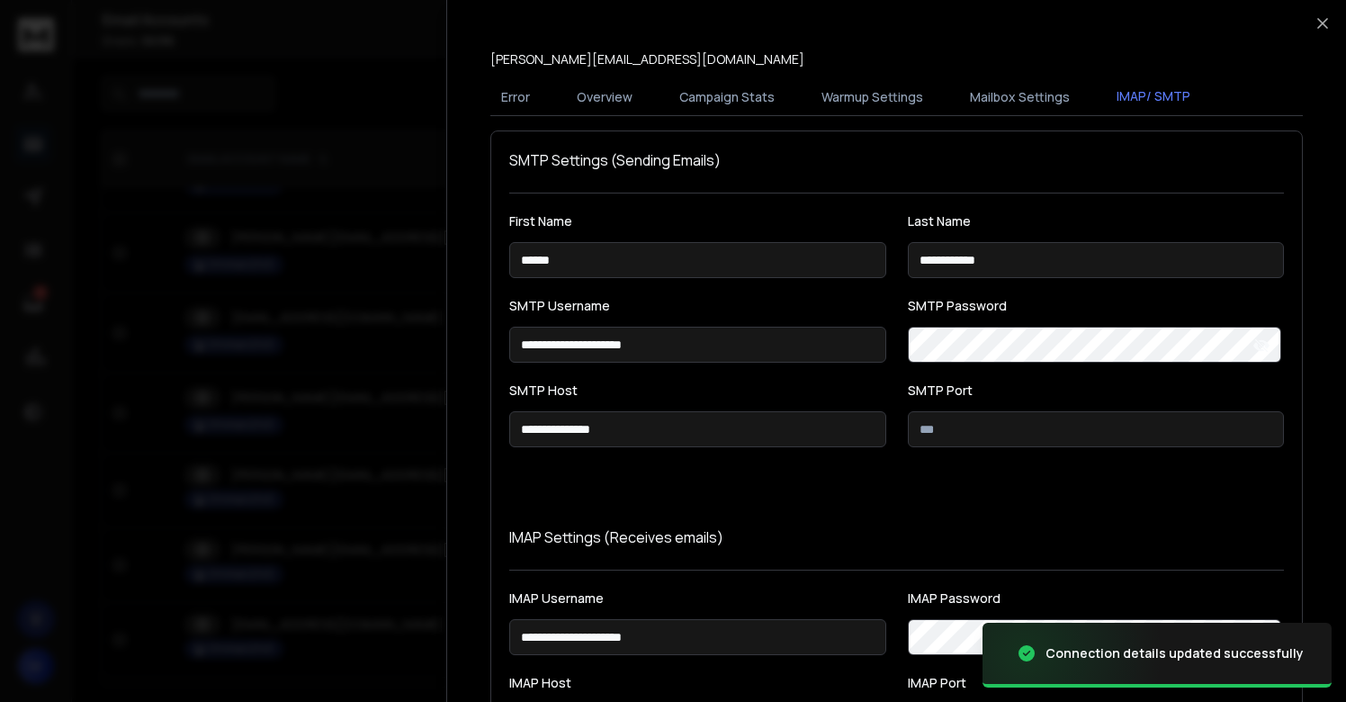
scroll to position [330, 0]
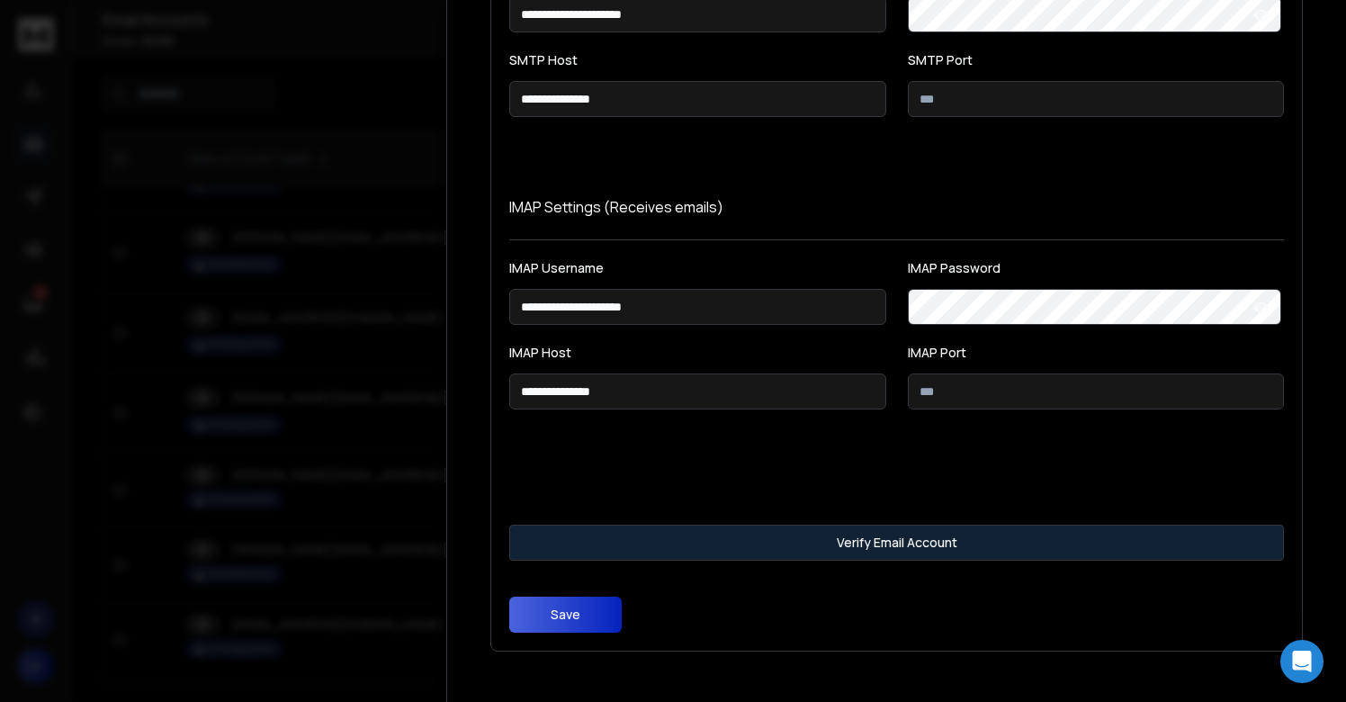
click at [596, 534] on button "Verify Email Account" at bounding box center [896, 543] width 775 height 36
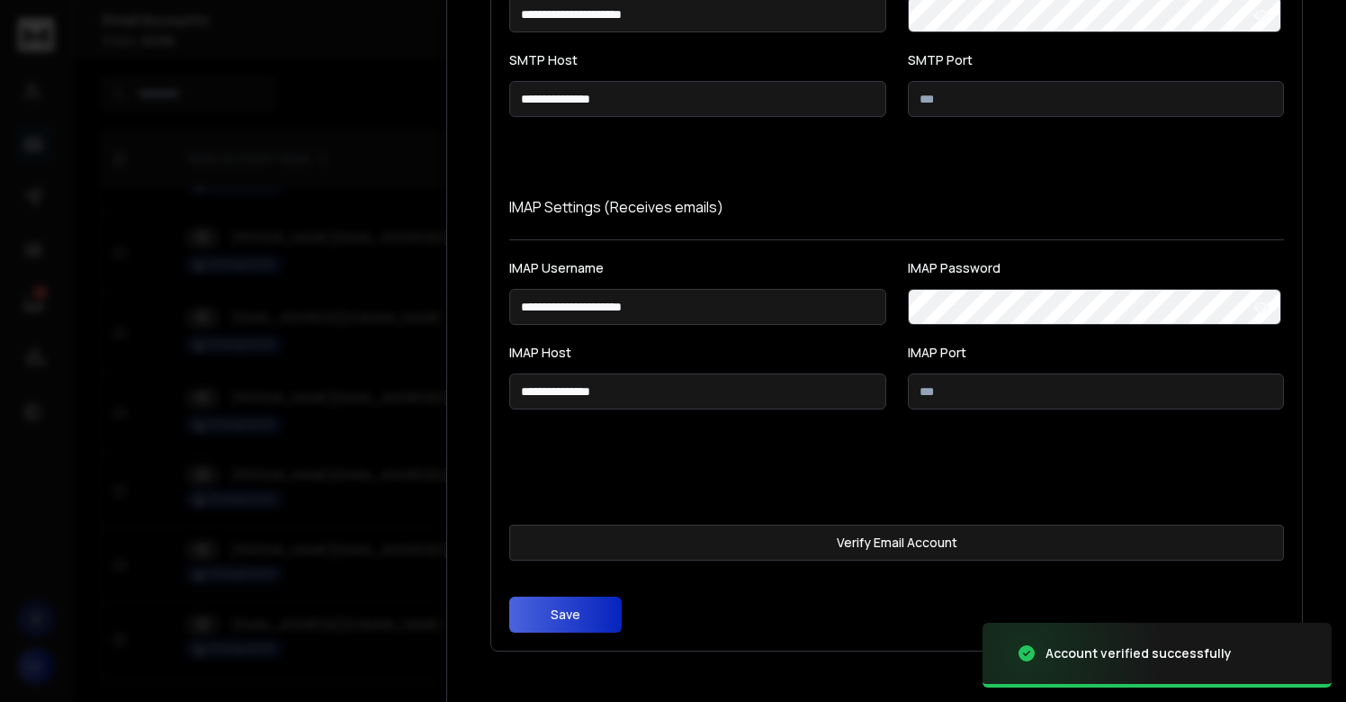
click at [563, 608] on button "Save" at bounding box center [565, 615] width 112 height 36
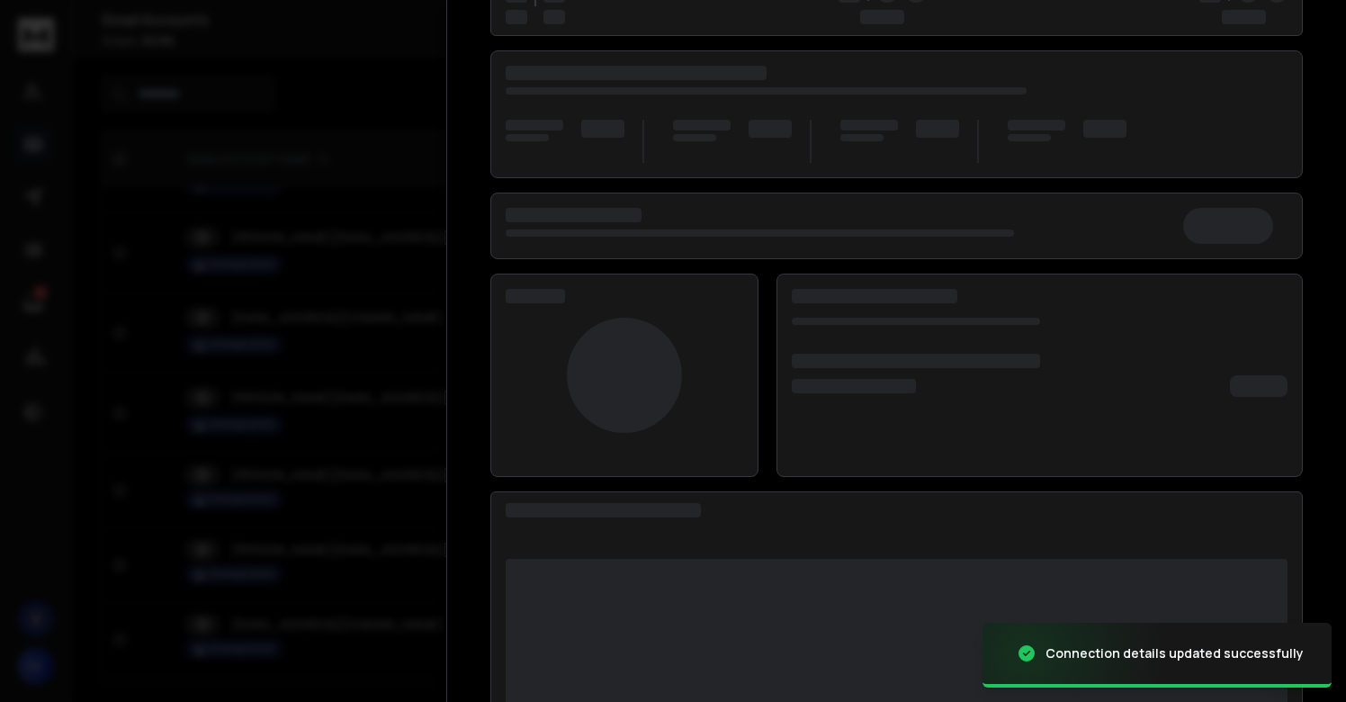
scroll to position [233, 0]
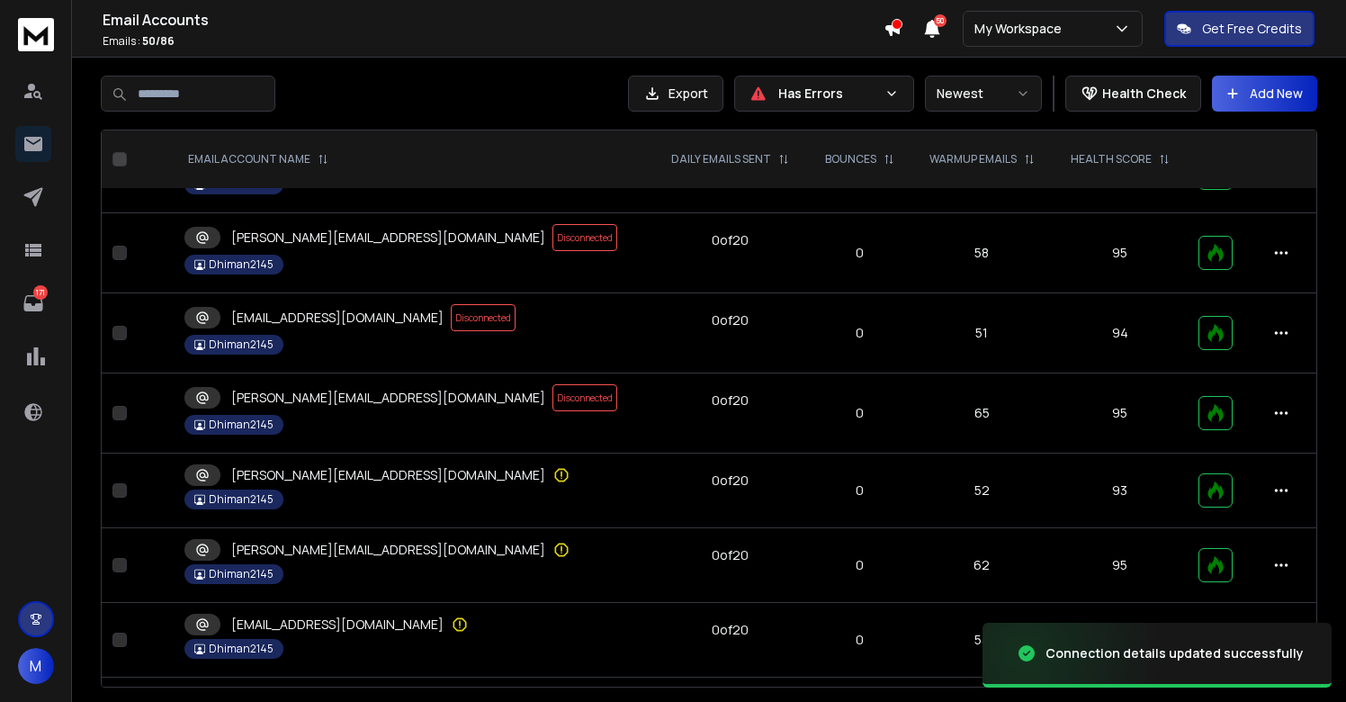
click at [332, 561] on td "alicia@aism2ltd.online Dhiman2145" at bounding box center [414, 565] width 480 height 75
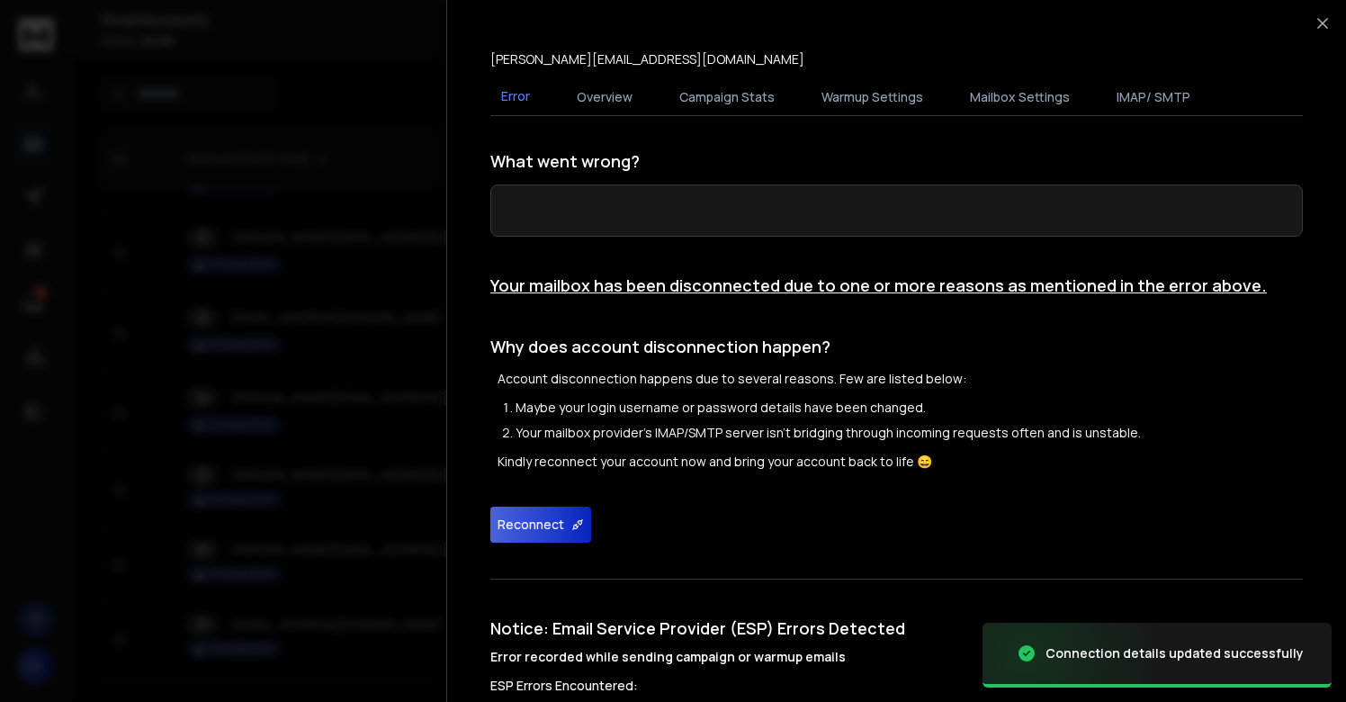
click at [562, 536] on button "Reconnect" at bounding box center [540, 525] width 101 height 36
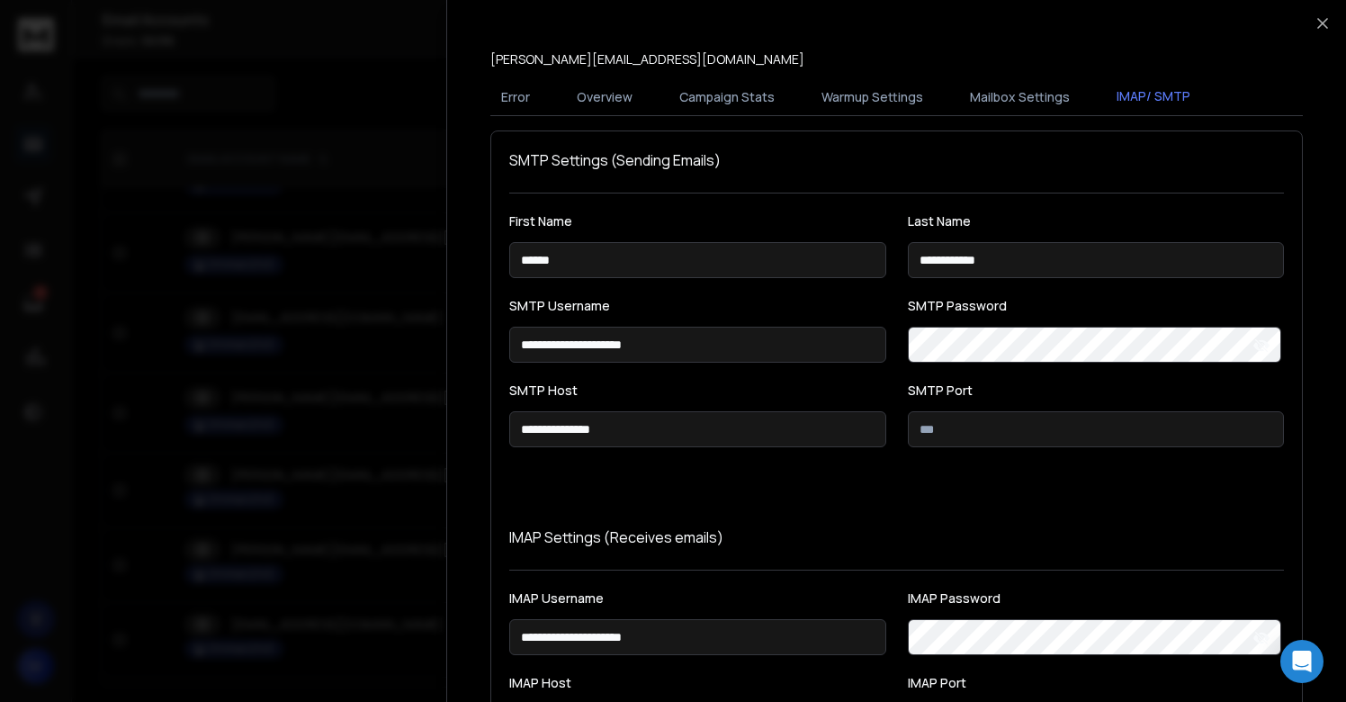
scroll to position [330, 0]
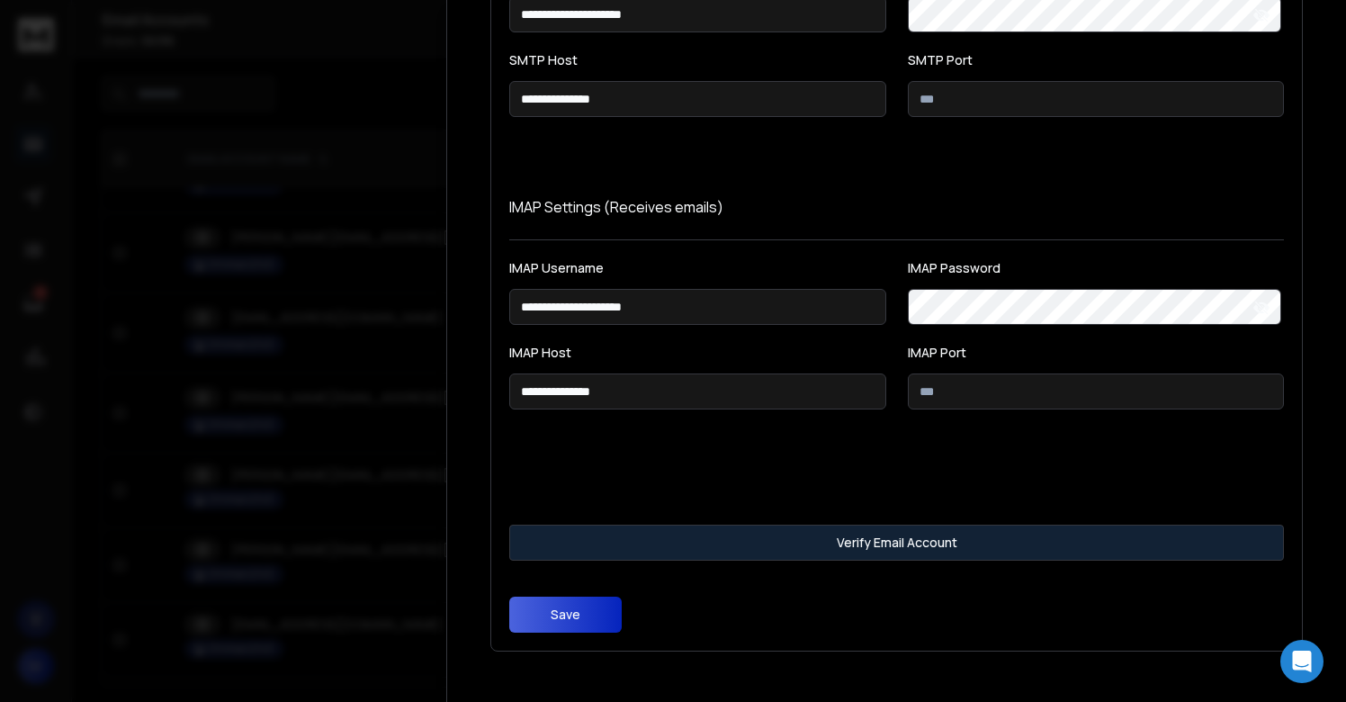
click at [603, 536] on button "Verify Email Account" at bounding box center [896, 543] width 775 height 36
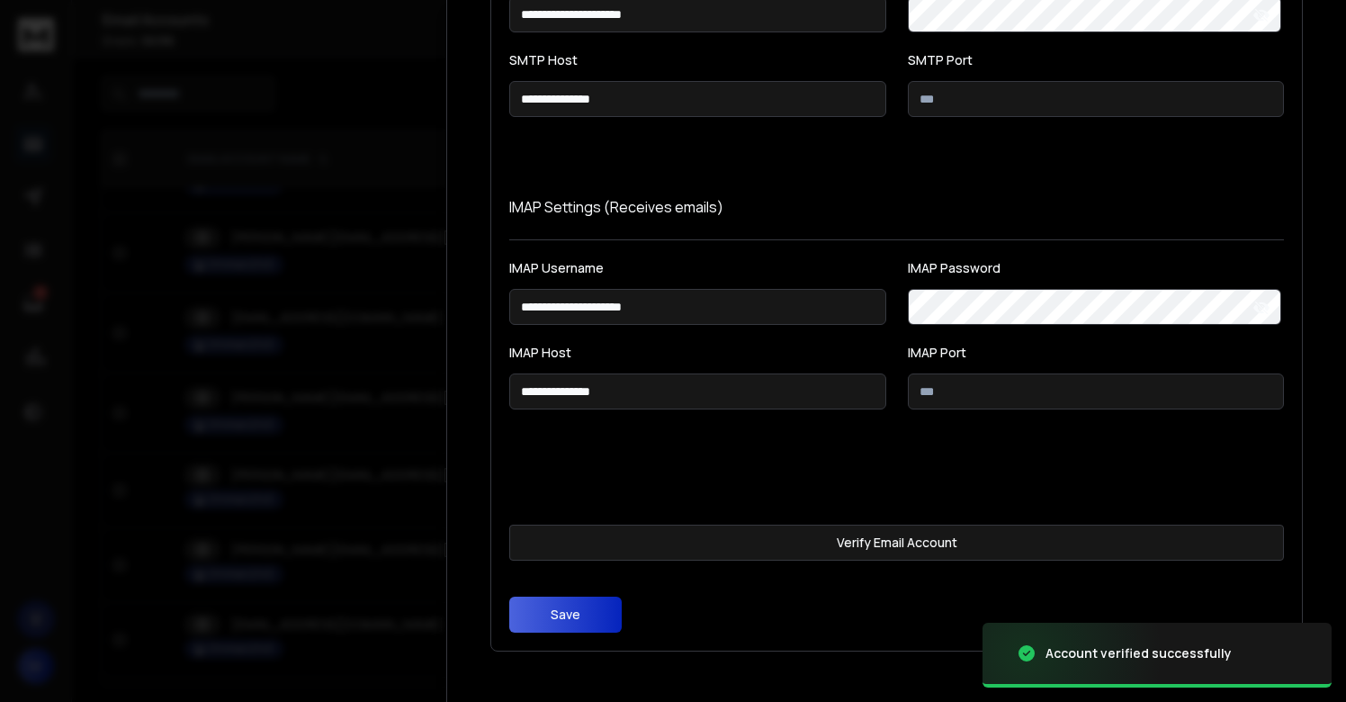
click at [570, 621] on button "Save" at bounding box center [565, 615] width 112 height 36
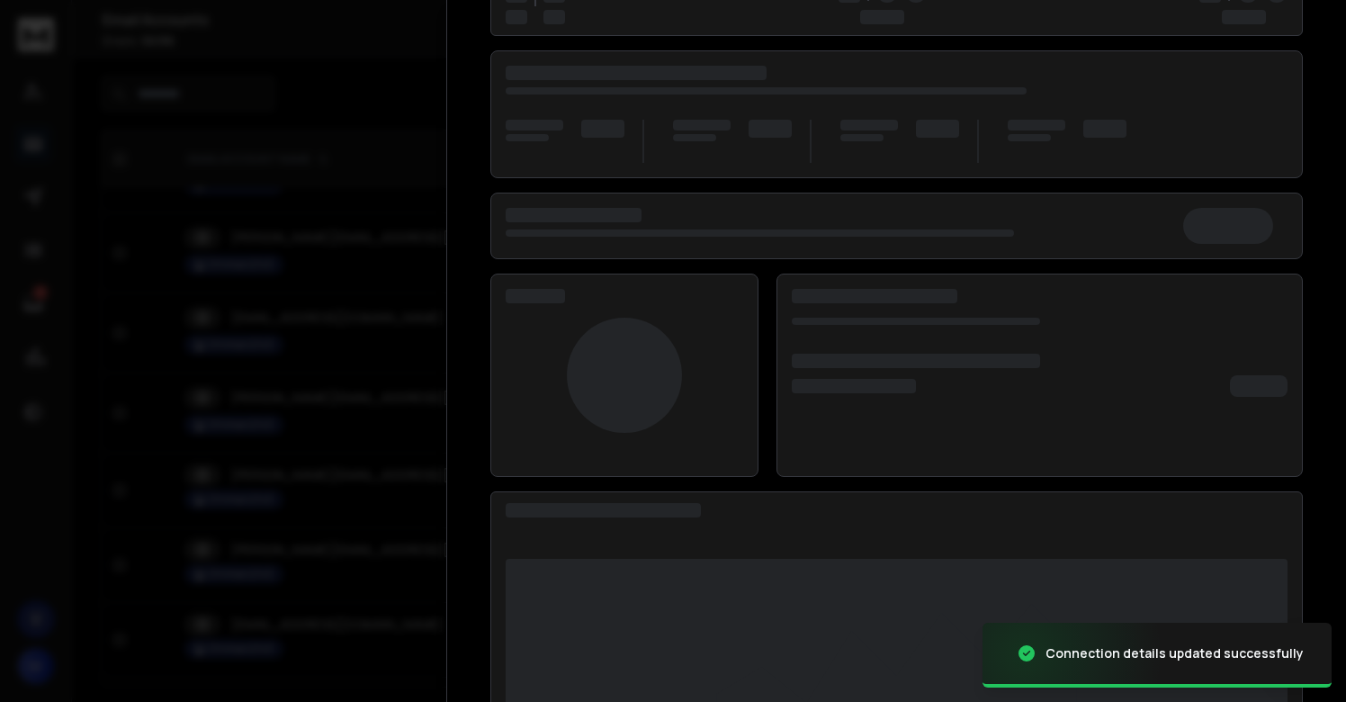
scroll to position [233, 0]
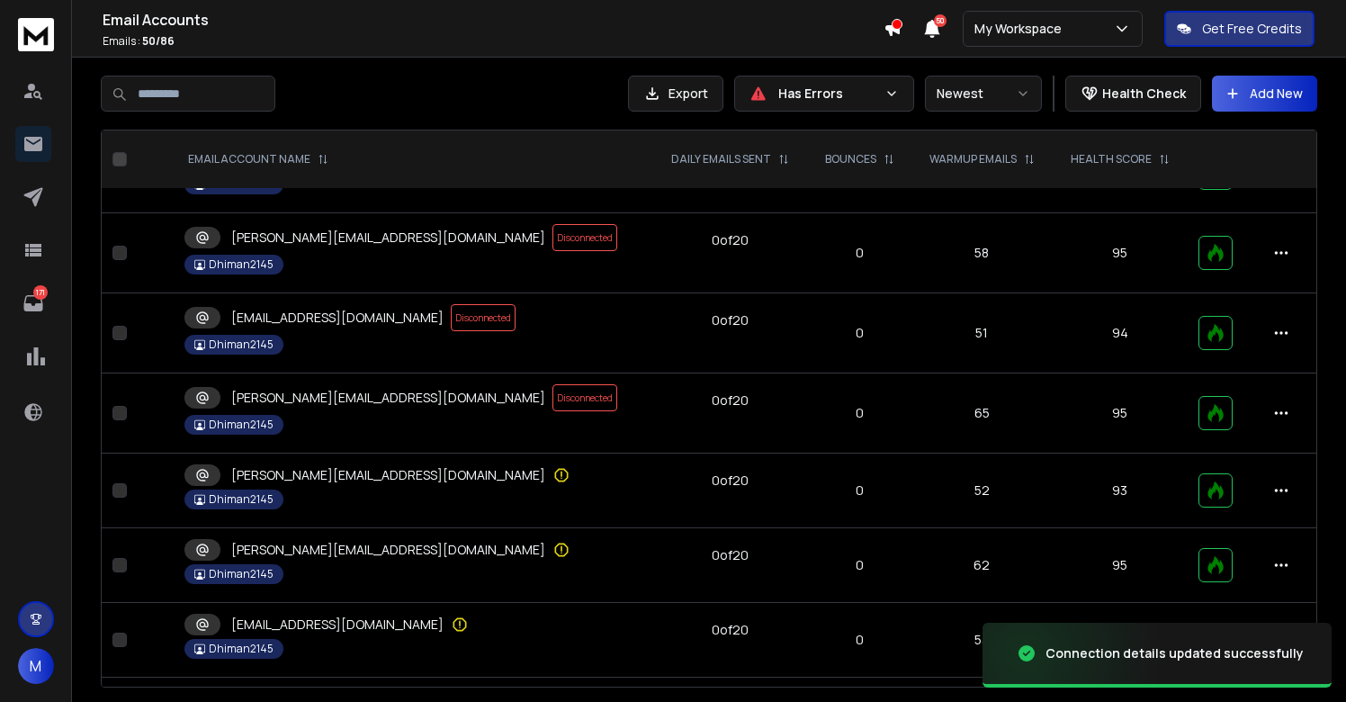
click at [352, 556] on p "[PERSON_NAME][EMAIL_ADDRESS][DOMAIN_NAME]" at bounding box center [388, 550] width 314 height 18
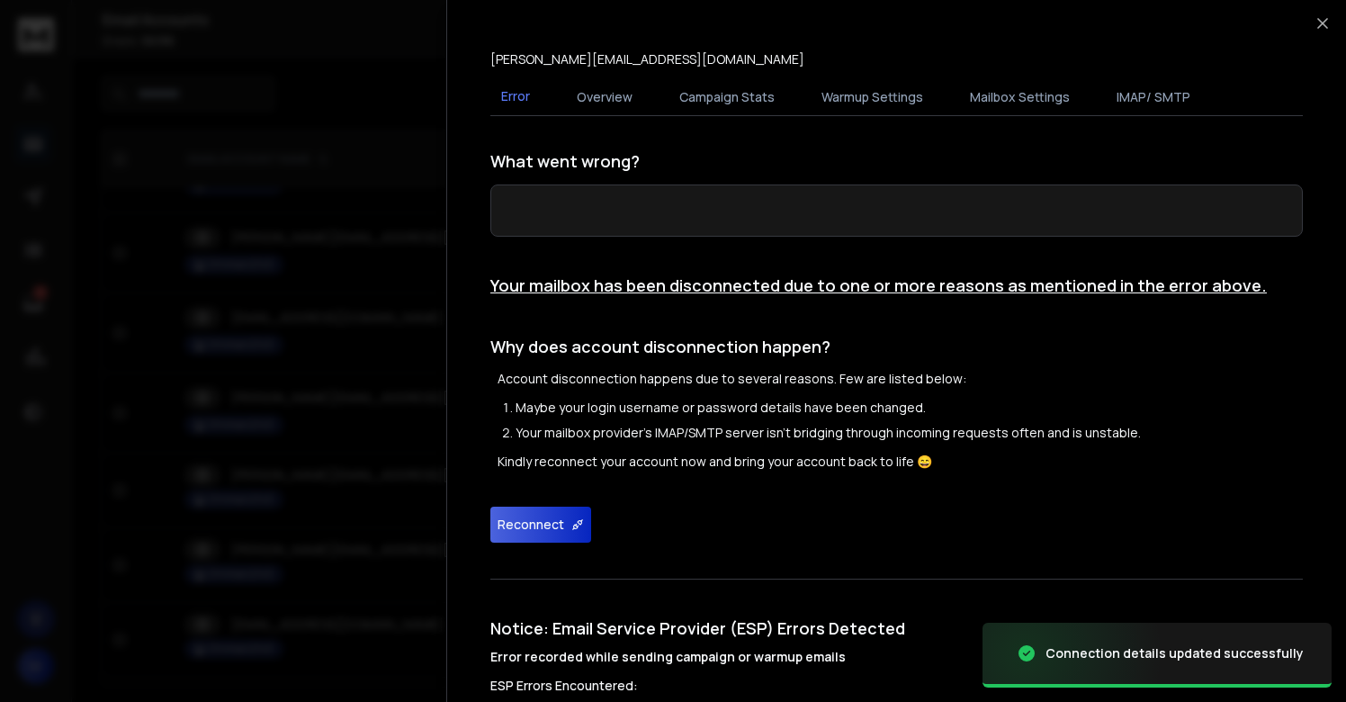
click at [567, 523] on button "Reconnect" at bounding box center [540, 525] width 101 height 36
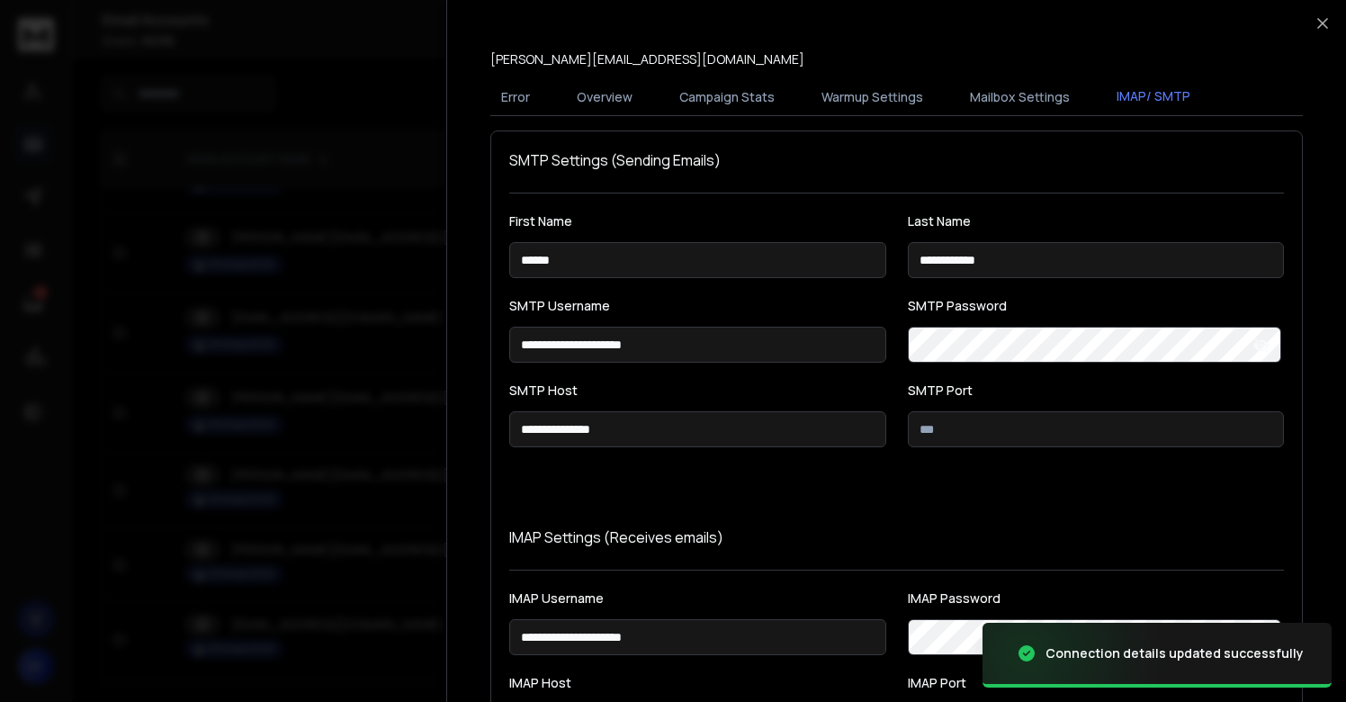
scroll to position [330, 0]
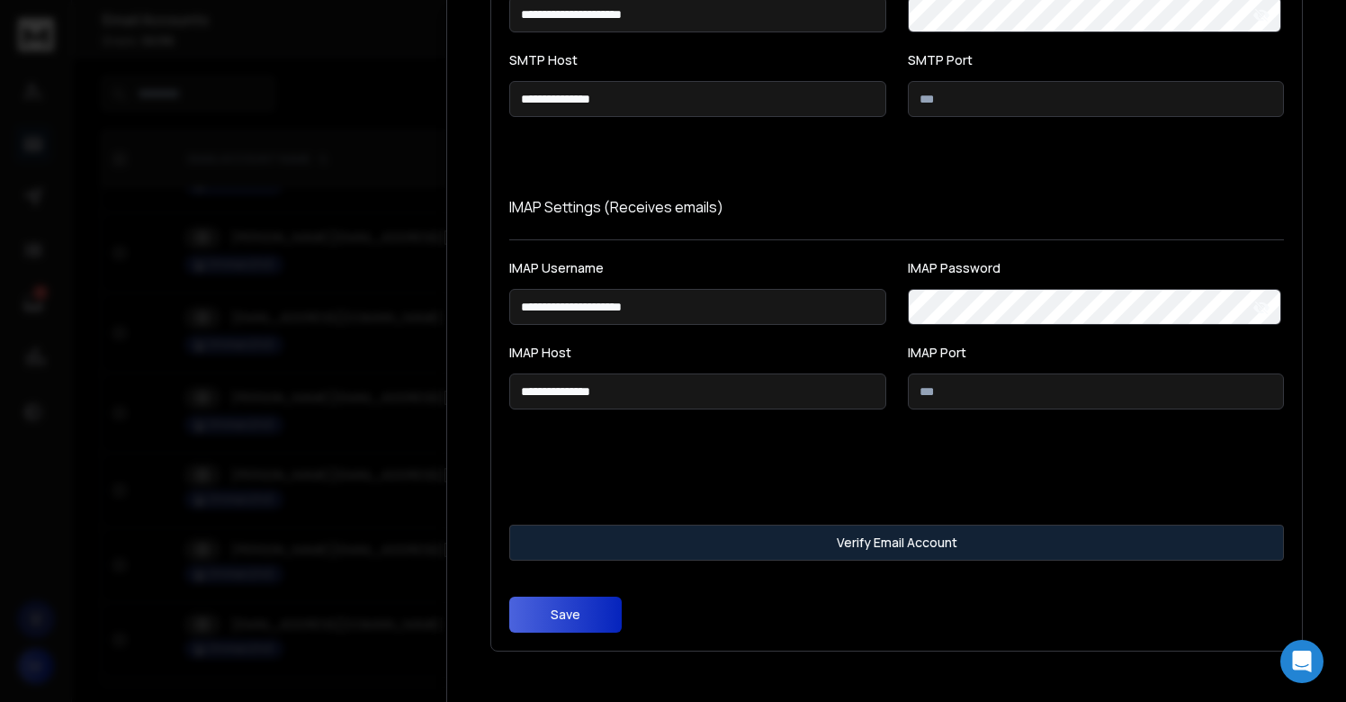
click at [614, 531] on button "Verify Email Account" at bounding box center [896, 543] width 775 height 36
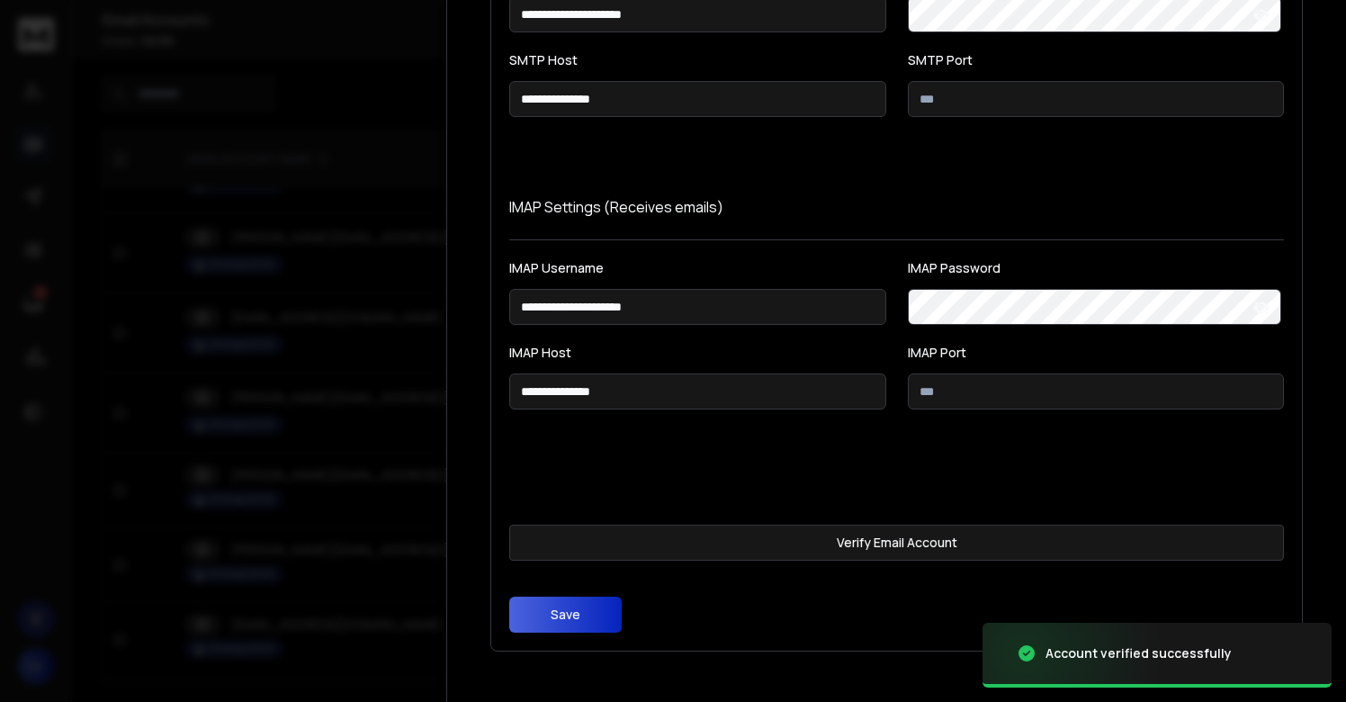
click at [564, 615] on button "Save" at bounding box center [565, 615] width 112 height 36
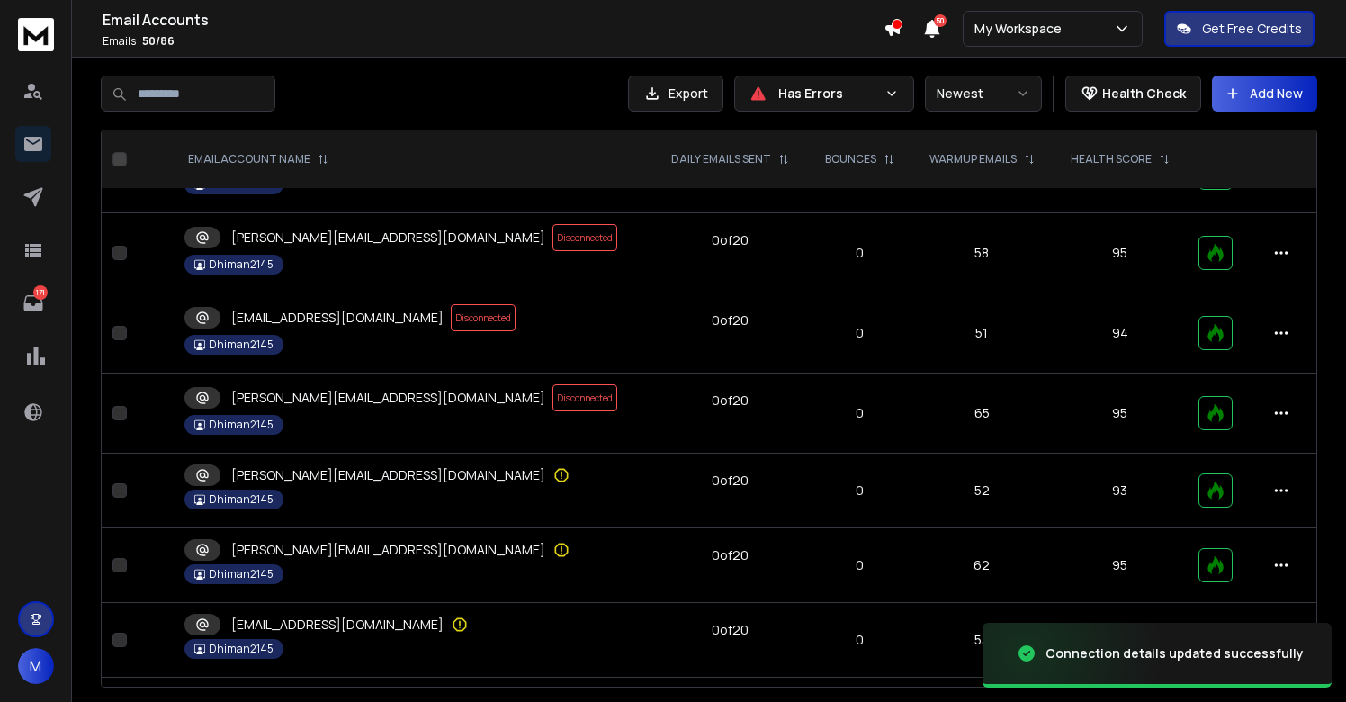
click at [365, 562] on td "alicia@aism2ltd.online Dhiman2145" at bounding box center [414, 565] width 480 height 75
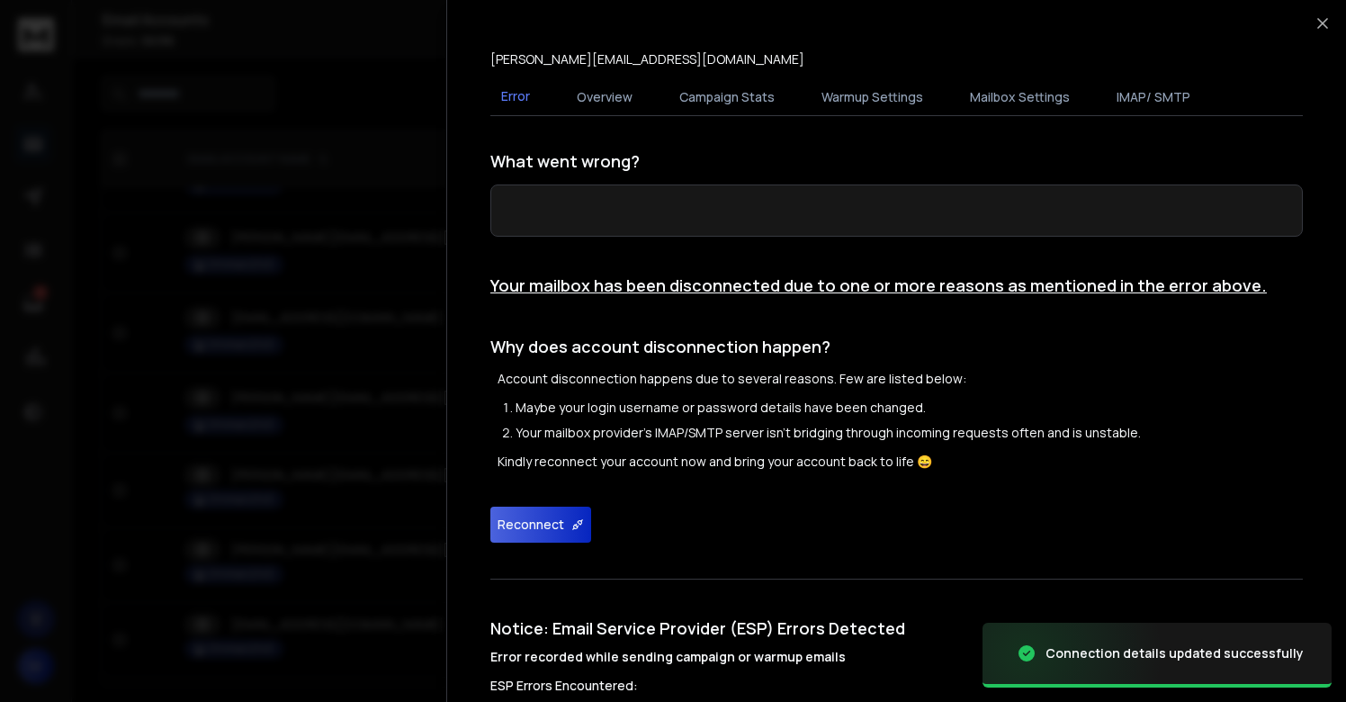
click at [543, 522] on button "Reconnect" at bounding box center [540, 525] width 101 height 36
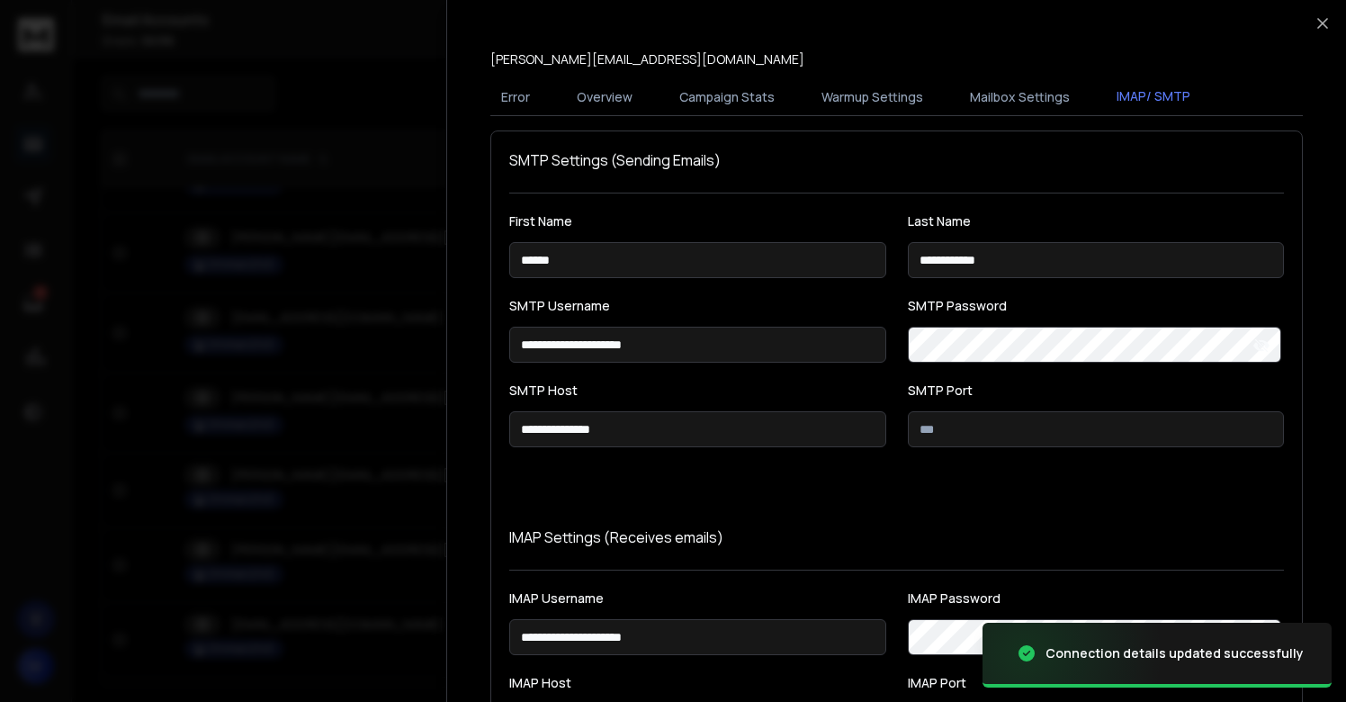
scroll to position [330, 0]
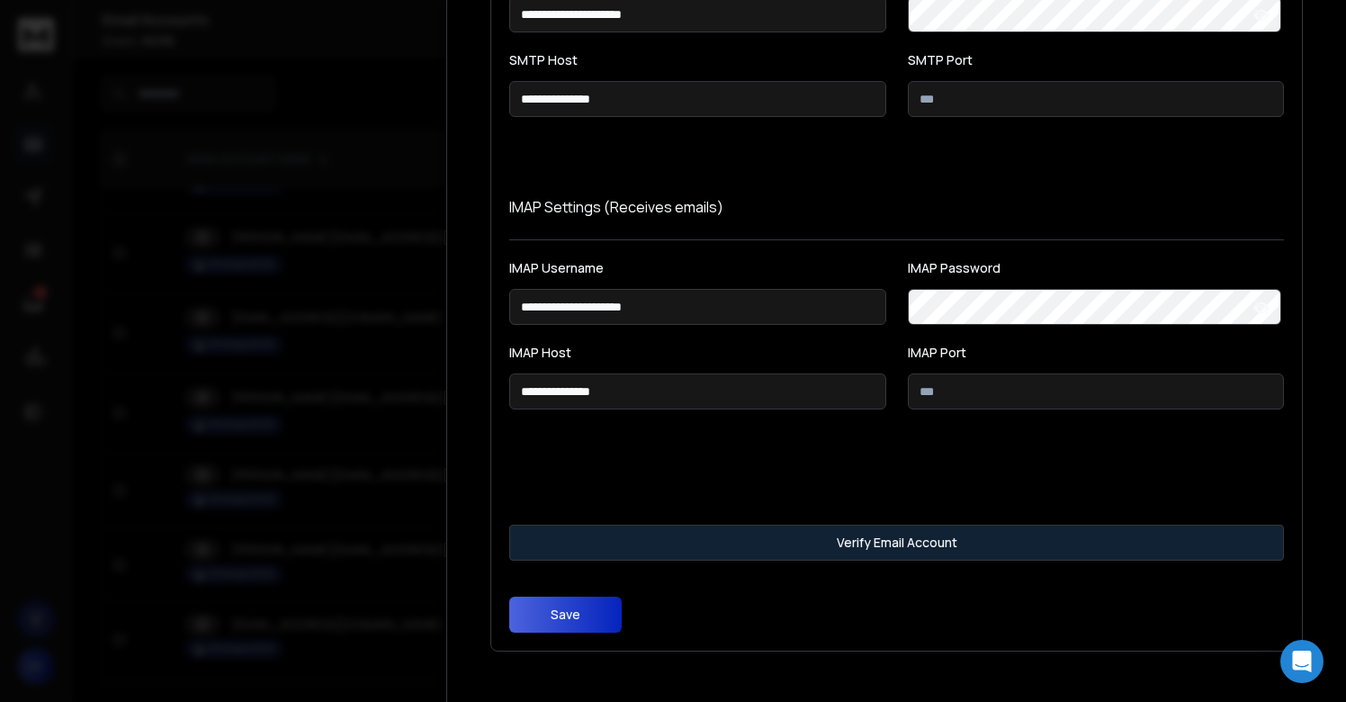
click at [571, 543] on button "Verify Email Account" at bounding box center [896, 543] width 775 height 36
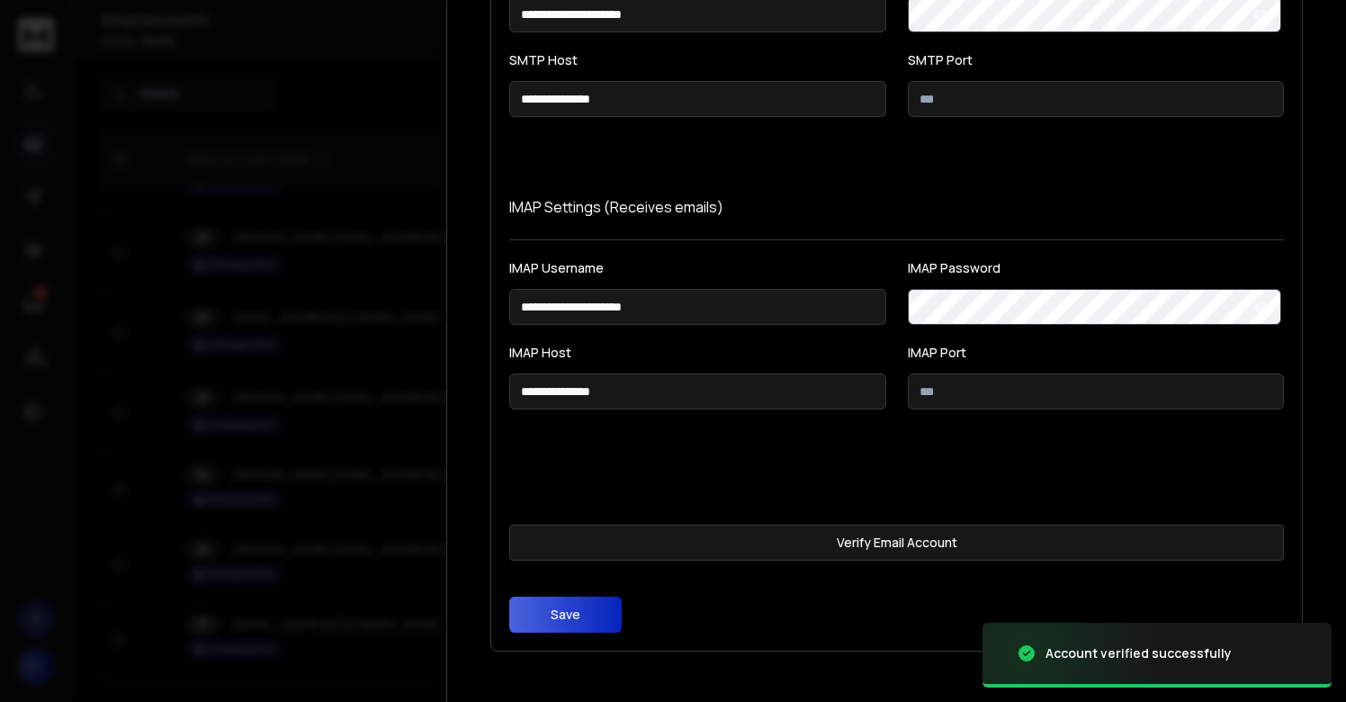
click at [547, 634] on div "**********" at bounding box center [896, 225] width 813 height 851
click at [576, 596] on div "Save" at bounding box center [664, 607] width 310 height 50
click at [572, 606] on button "Save" at bounding box center [565, 615] width 112 height 36
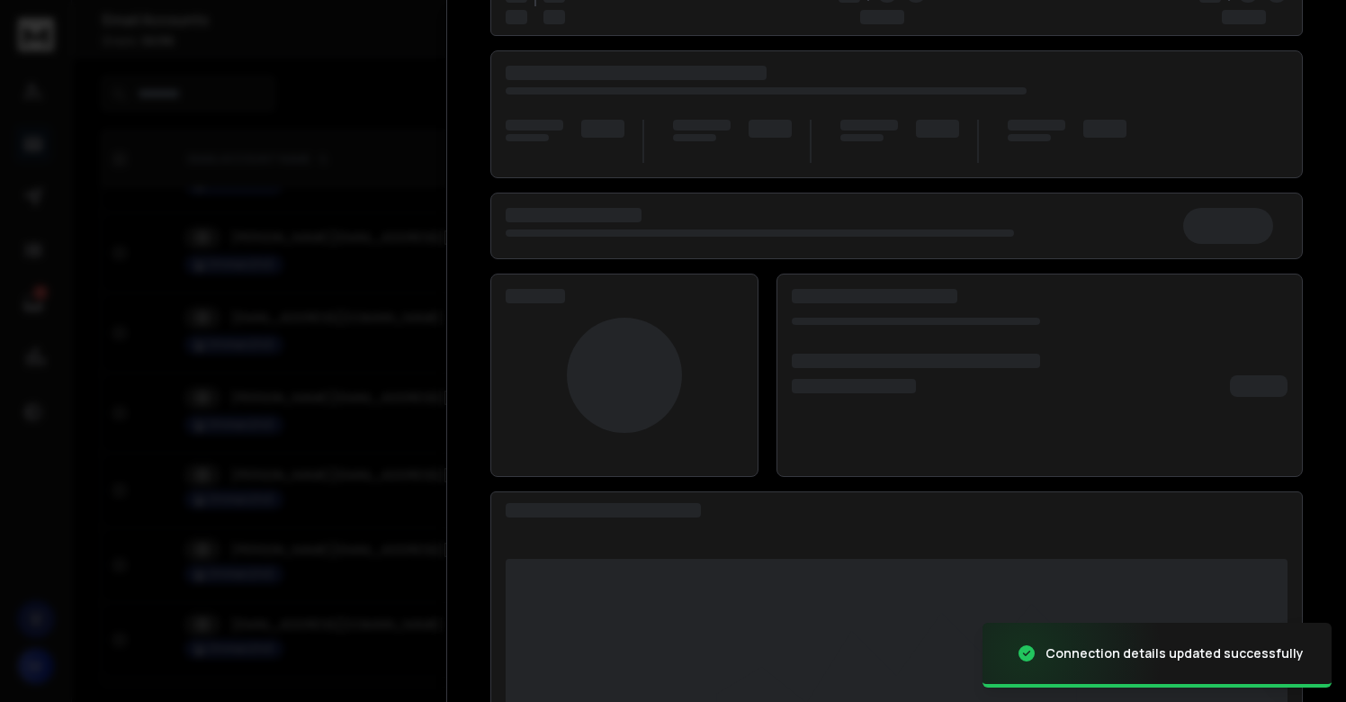
scroll to position [233, 0]
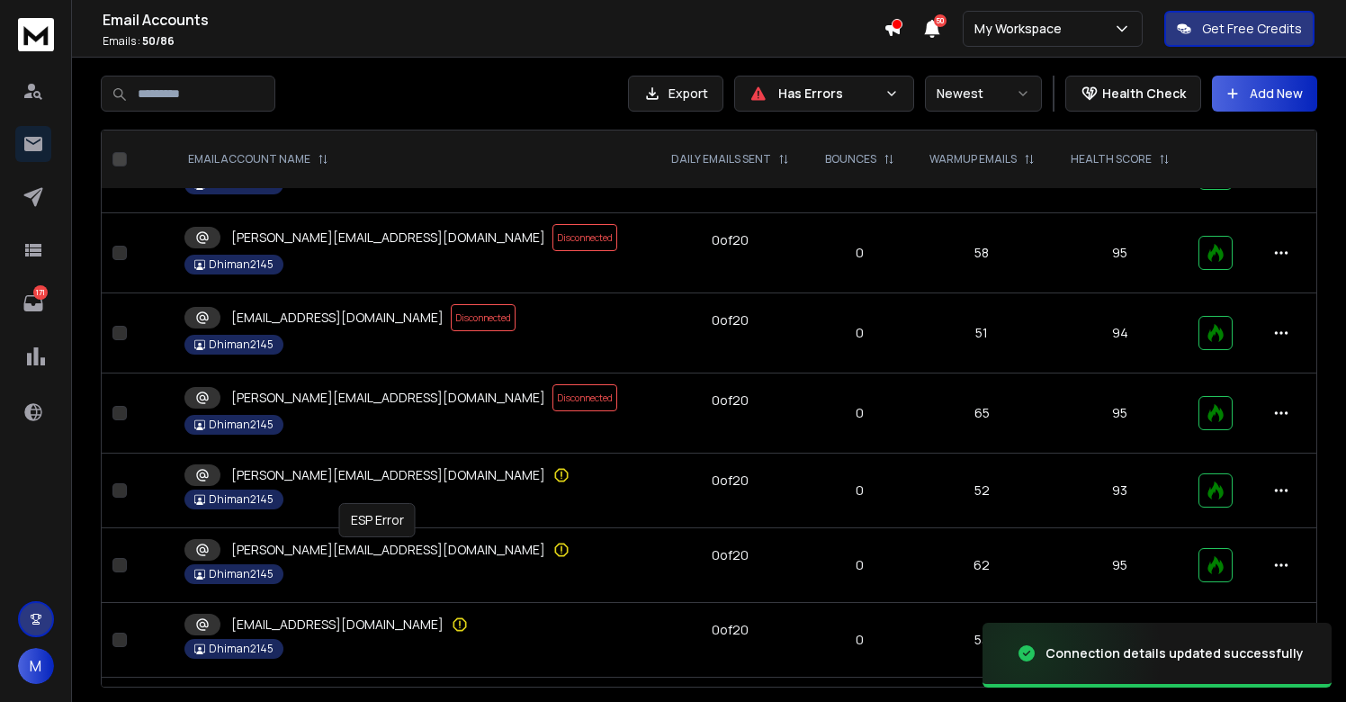
click at [553, 550] on icon at bounding box center [562, 550] width 18 height 18
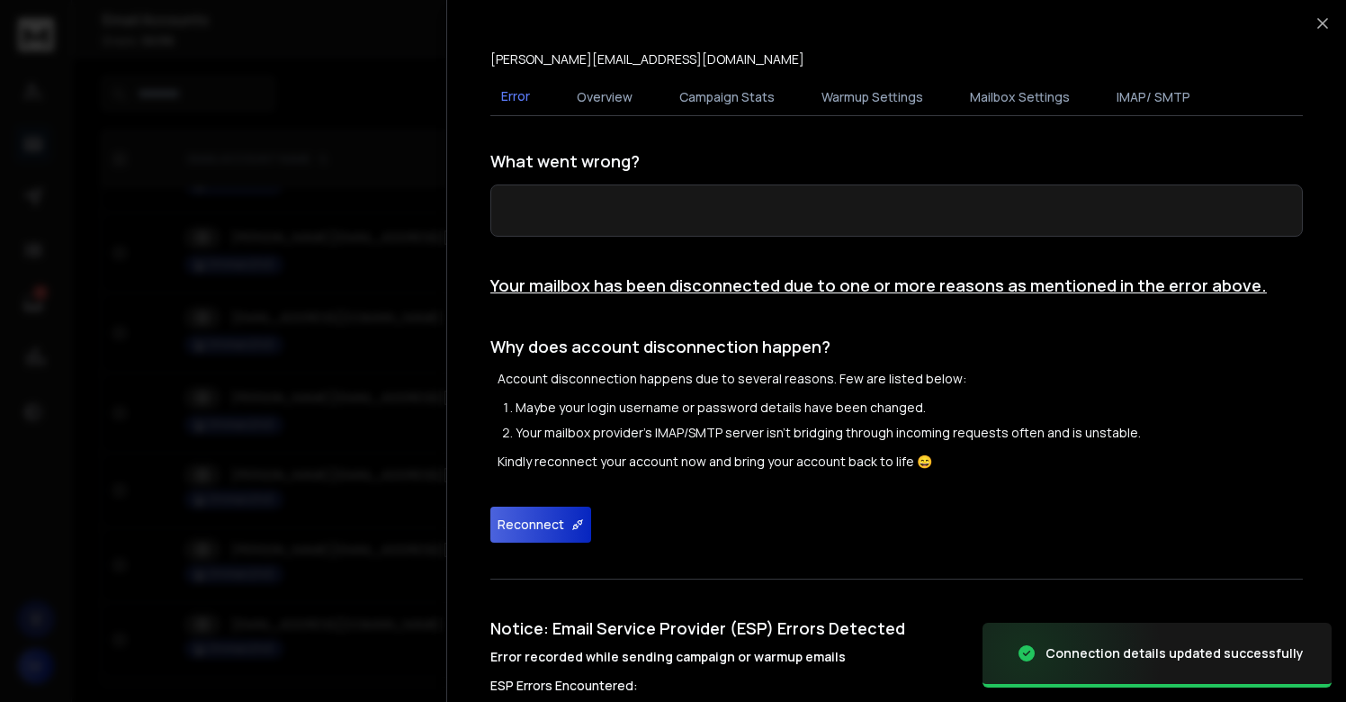
click at [528, 518] on button "Reconnect" at bounding box center [540, 525] width 101 height 36
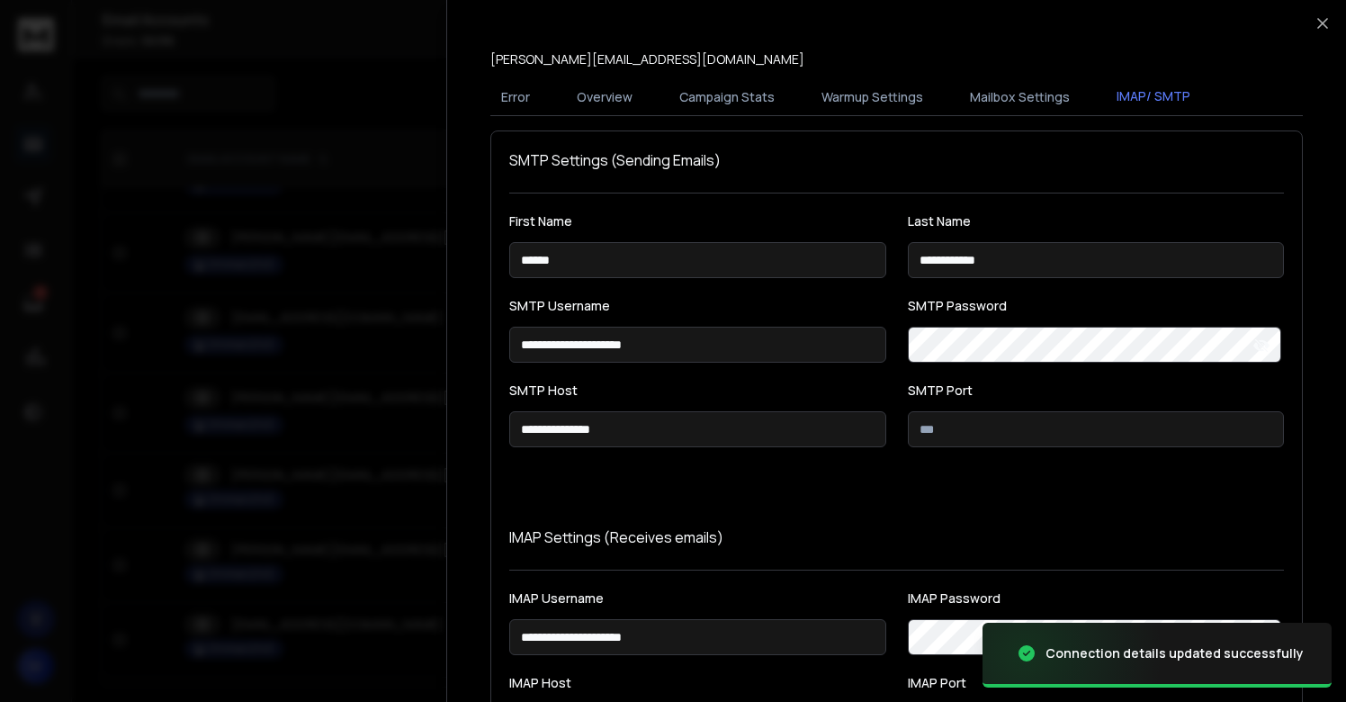
scroll to position [330, 0]
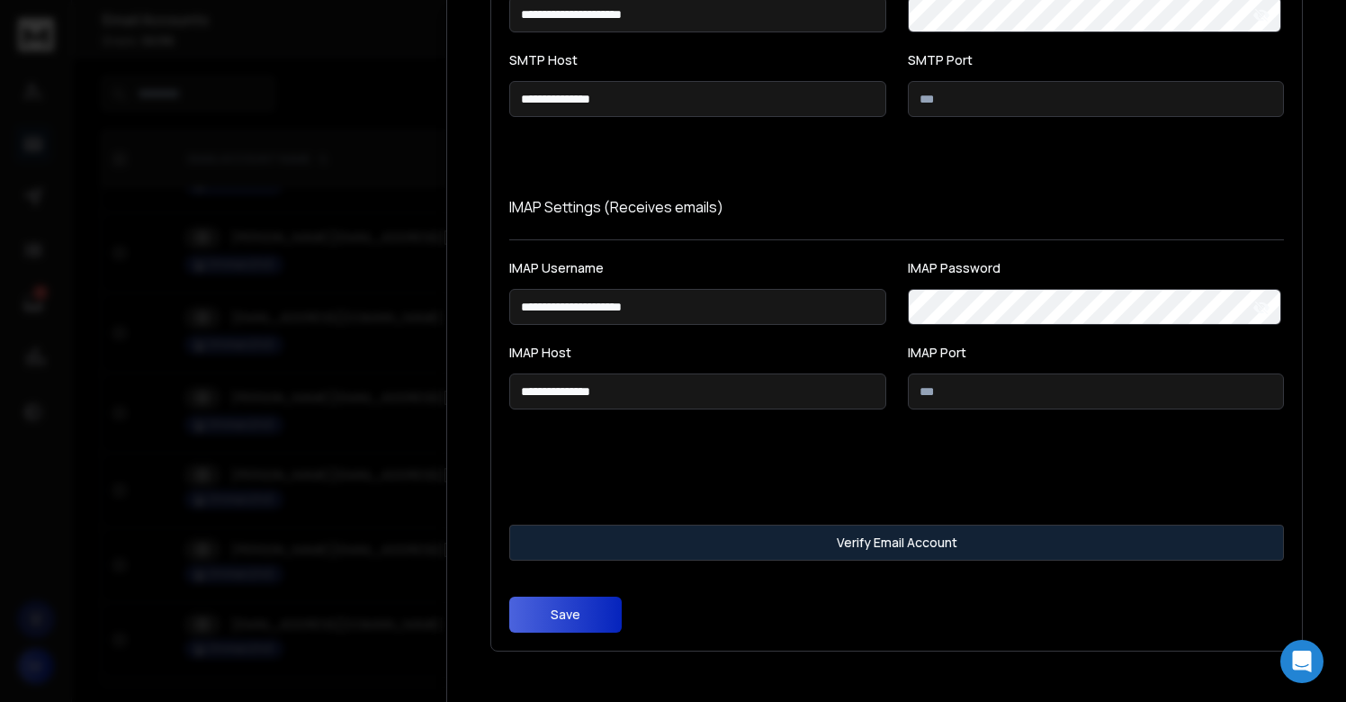
click at [584, 529] on button "Verify Email Account" at bounding box center [896, 543] width 775 height 36
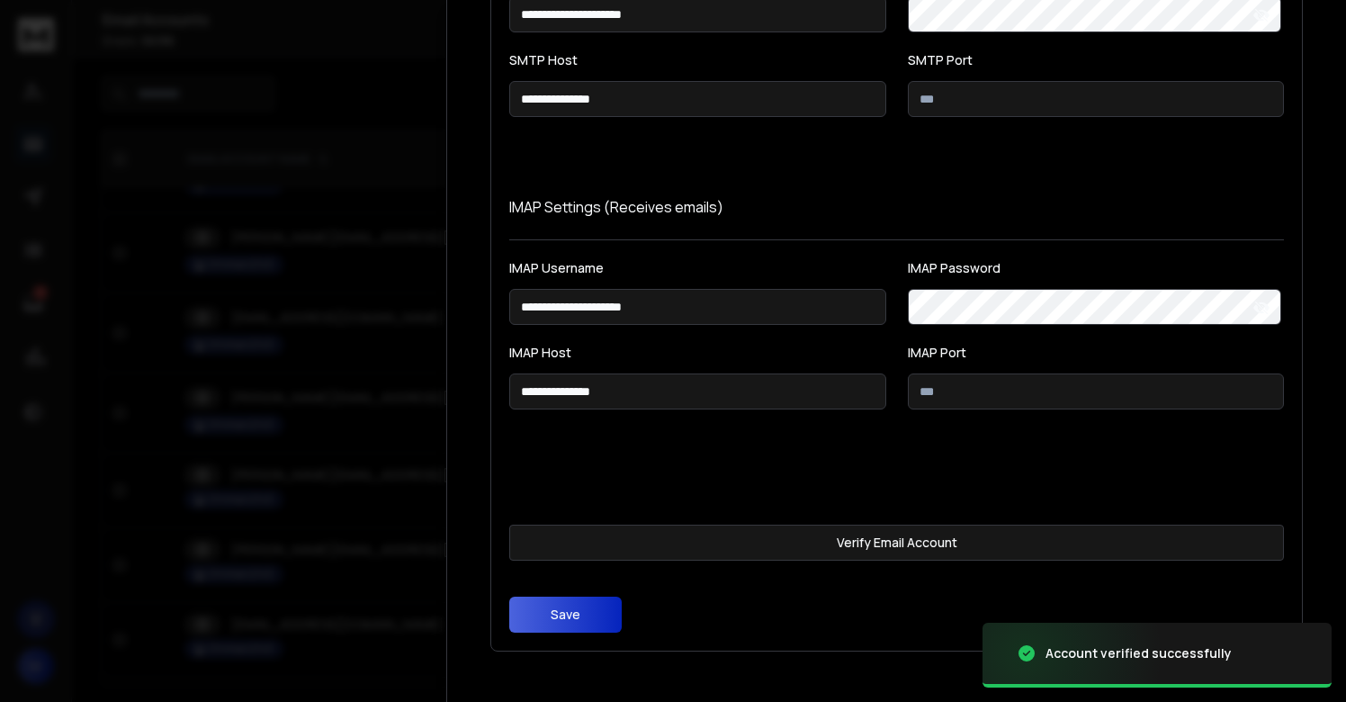
click at [565, 606] on button "Save" at bounding box center [565, 615] width 112 height 36
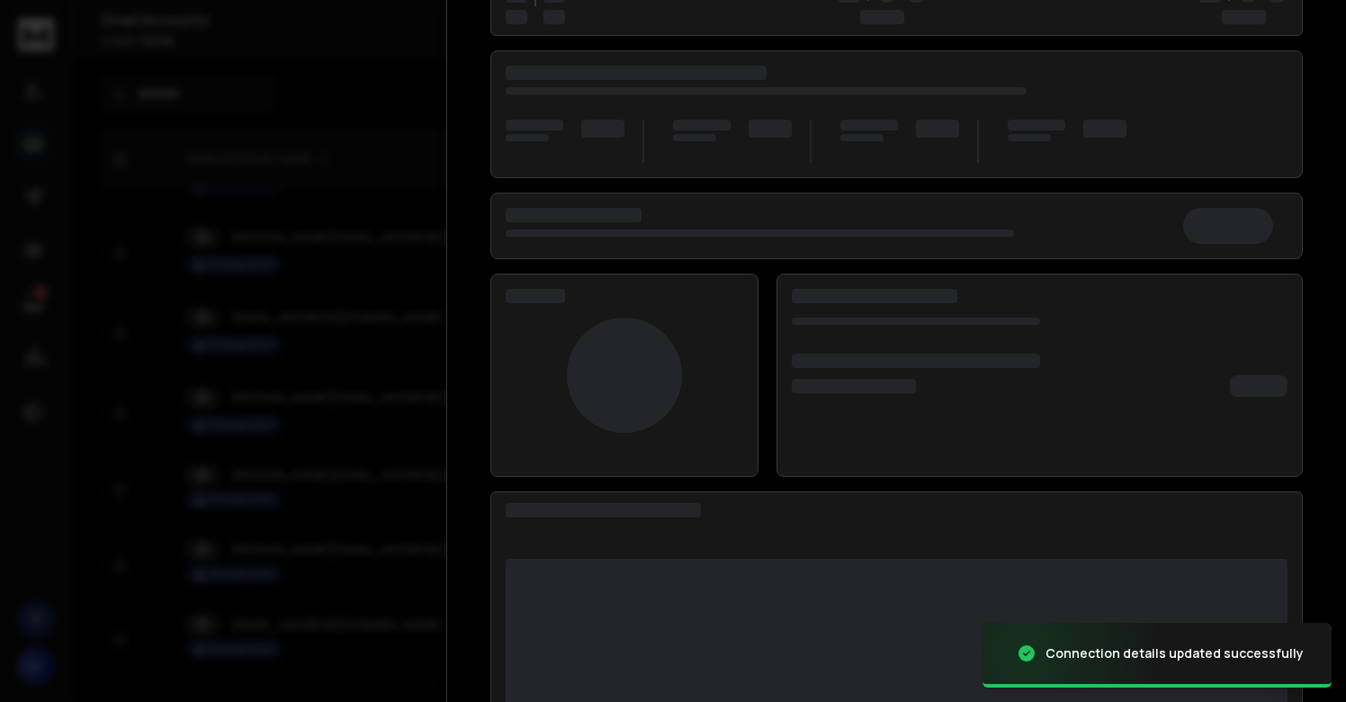
scroll to position [233, 0]
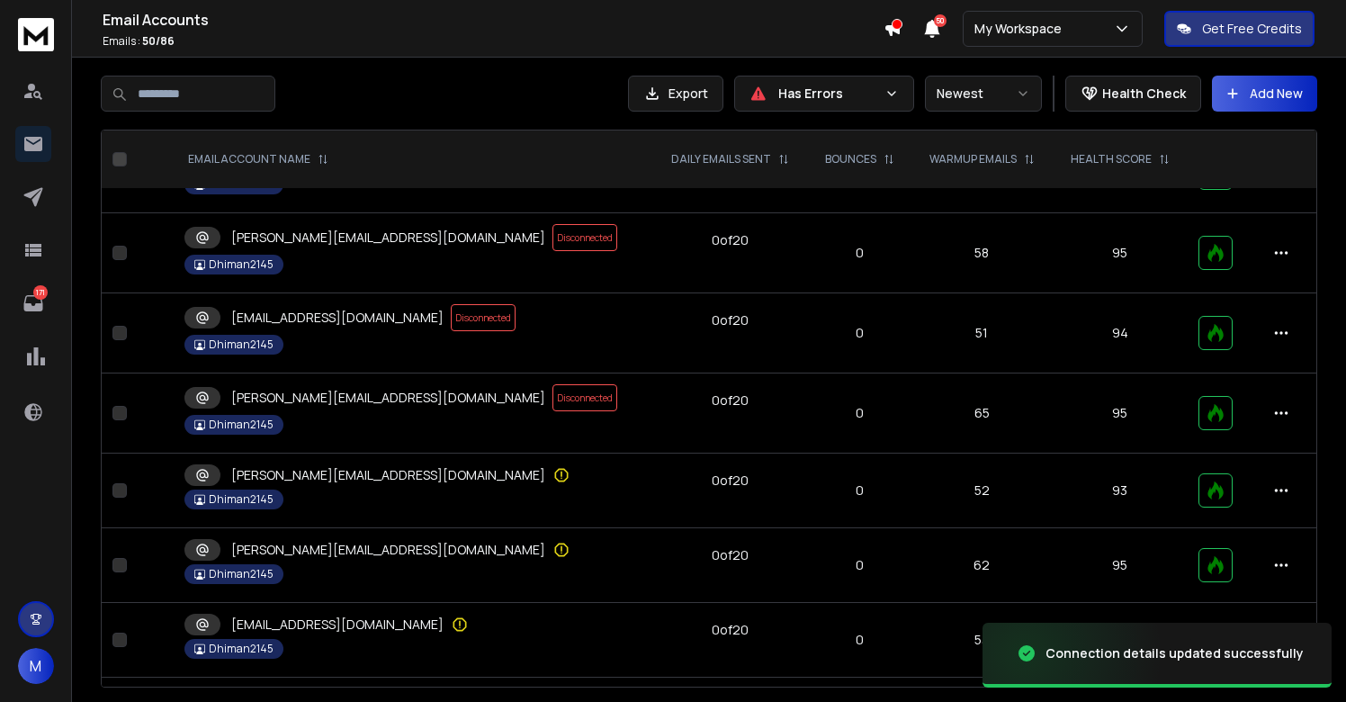
click at [354, 615] on p "[EMAIL_ADDRESS][DOMAIN_NAME]" at bounding box center [337, 624] width 212 height 18
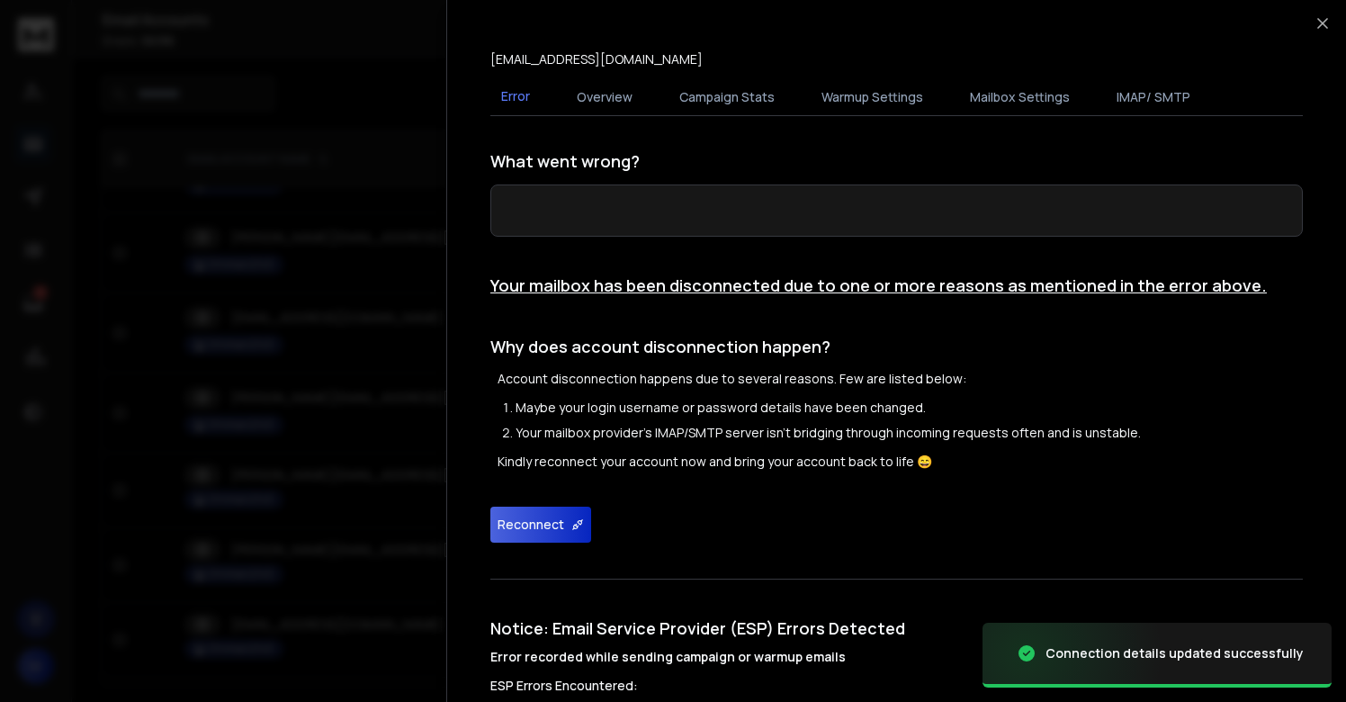
click at [563, 528] on button "Reconnect" at bounding box center [540, 525] width 101 height 36
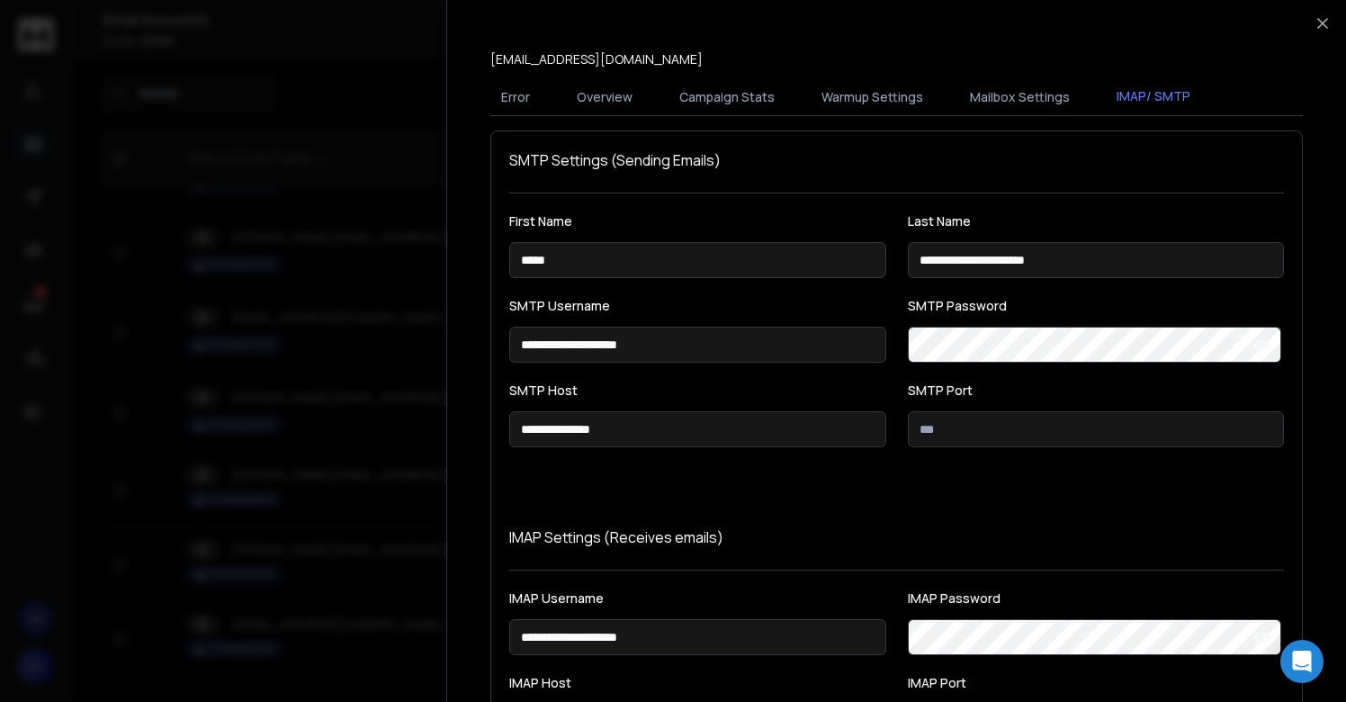
scroll to position [330, 0]
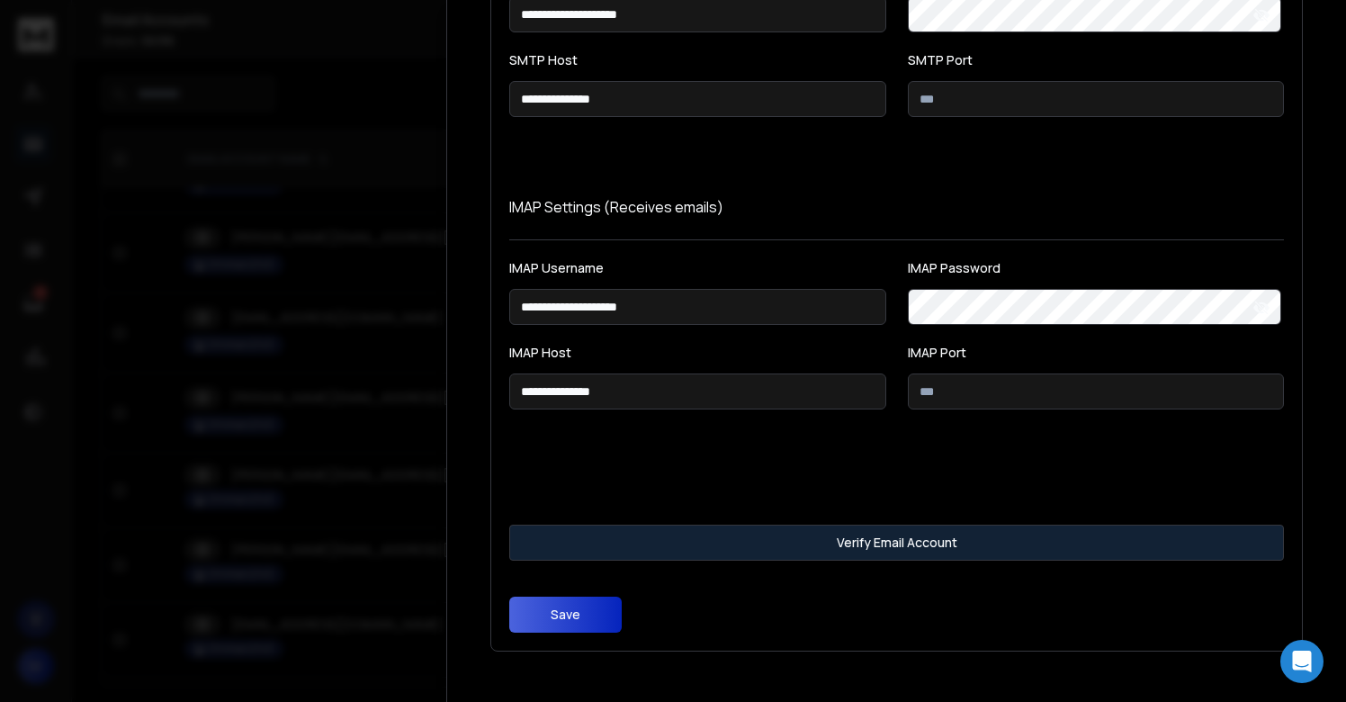
click at [579, 536] on button "Verify Email Account" at bounding box center [896, 543] width 775 height 36
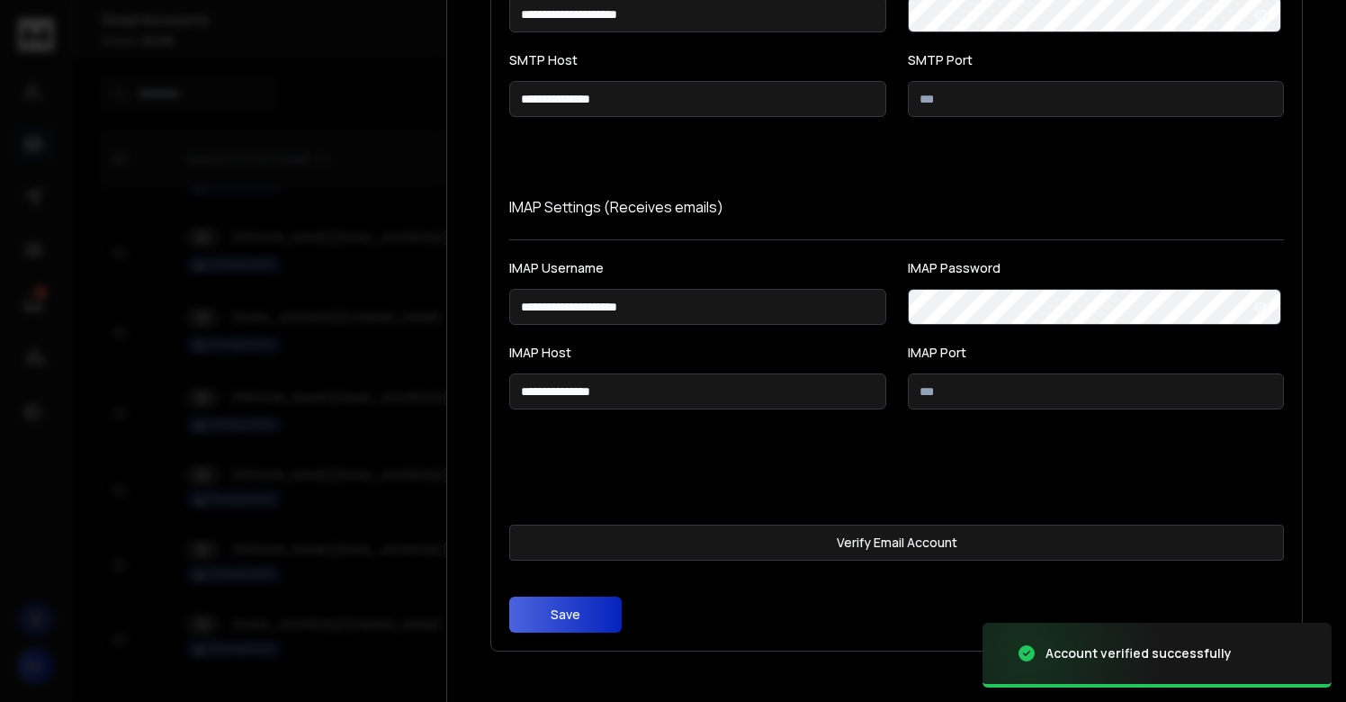
click at [565, 621] on button "Save" at bounding box center [565, 615] width 112 height 36
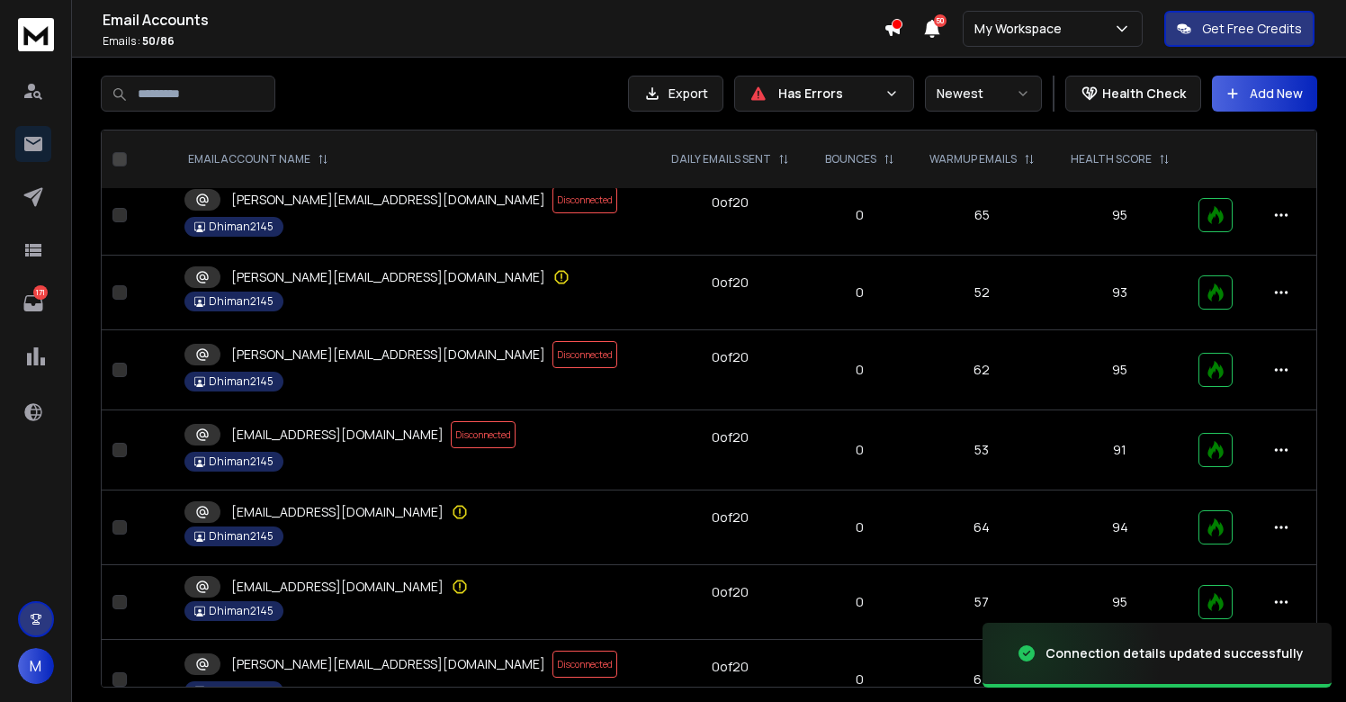
scroll to position [436, 0]
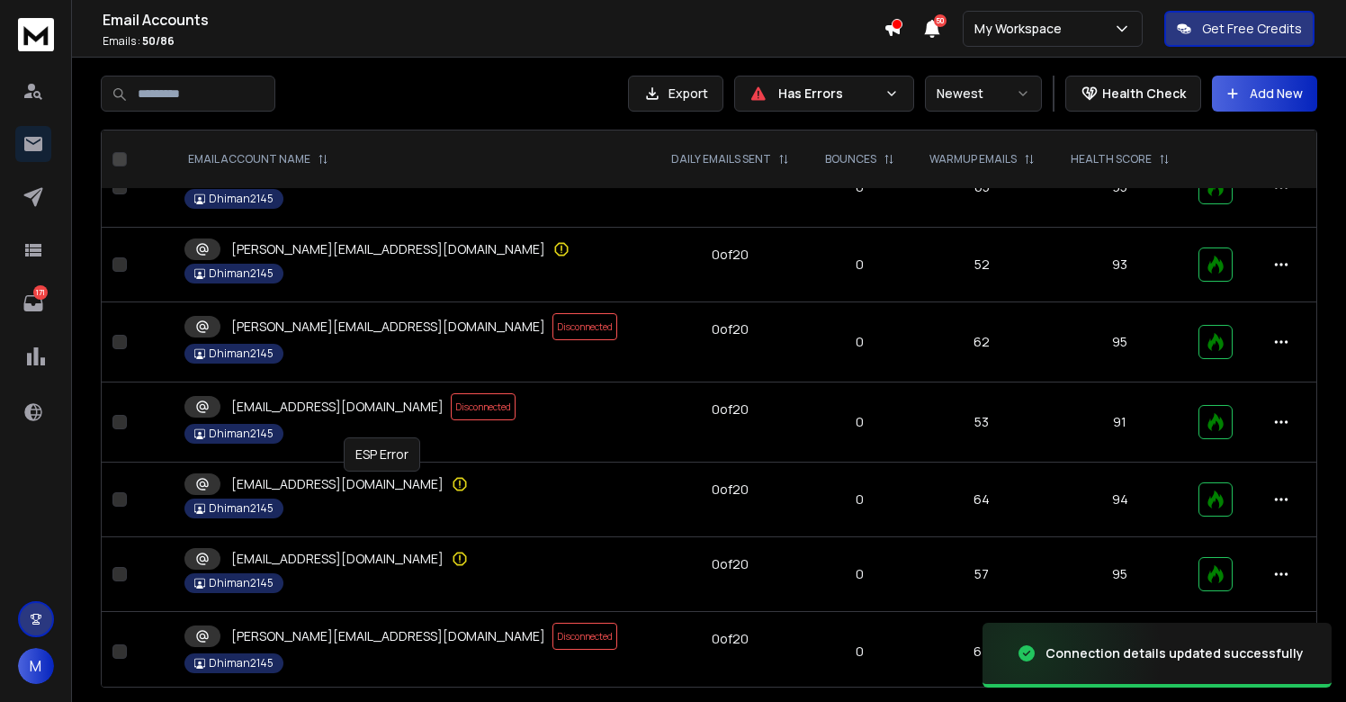
click at [451, 484] on icon at bounding box center [460, 484] width 18 height 18
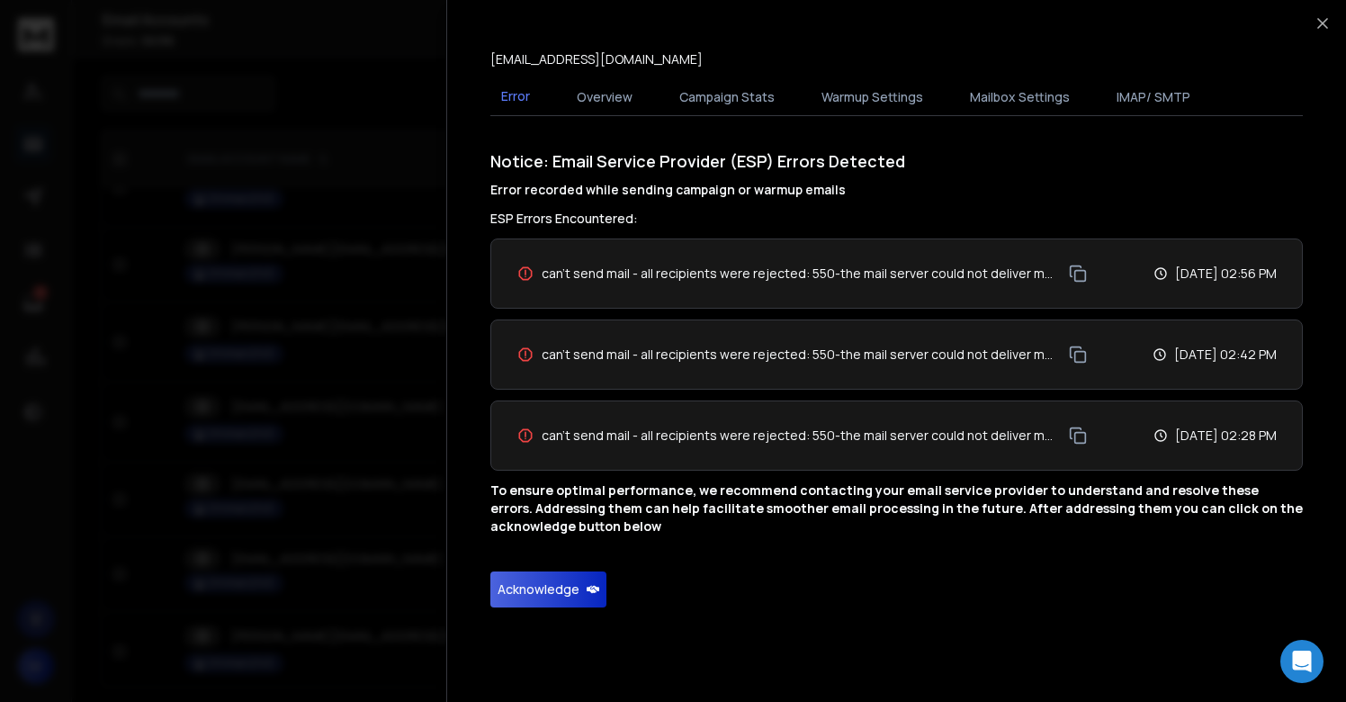
click at [546, 595] on button "Acknowledge" at bounding box center [548, 589] width 116 height 36
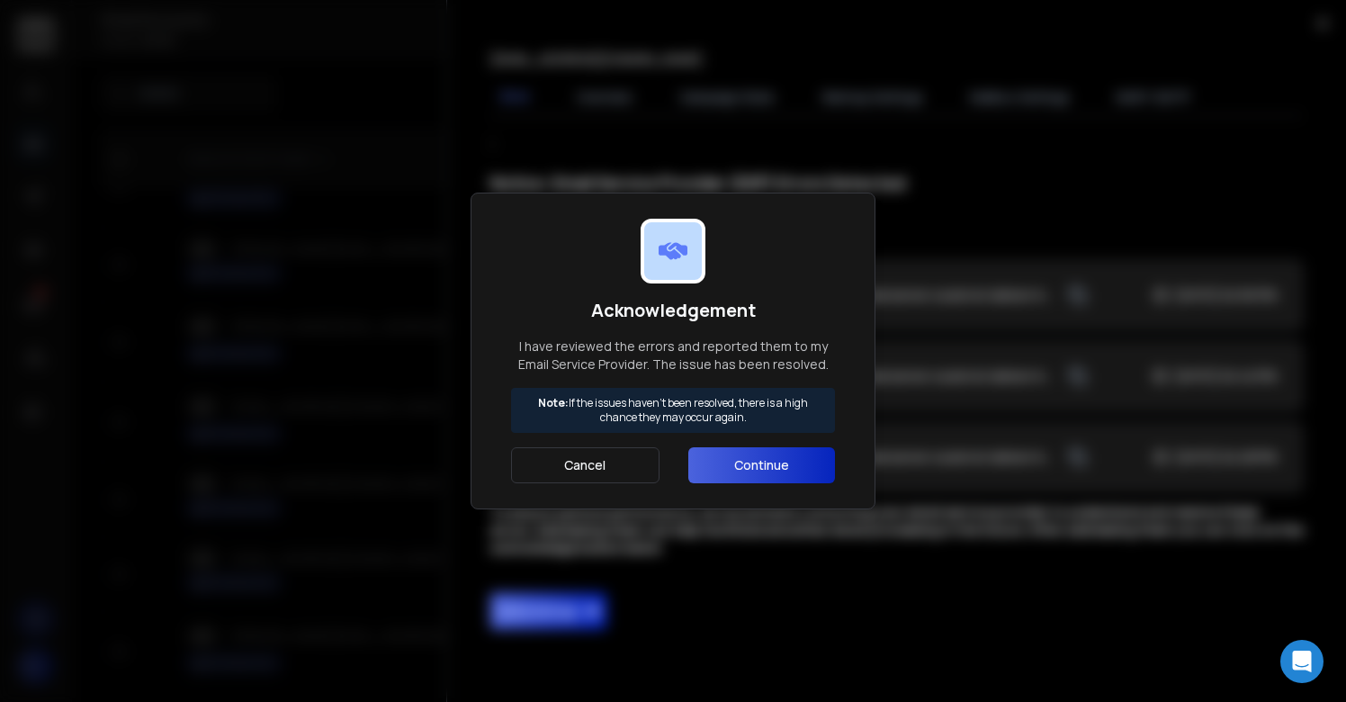
click at [755, 473] on button "Continue" at bounding box center [761, 465] width 147 height 36
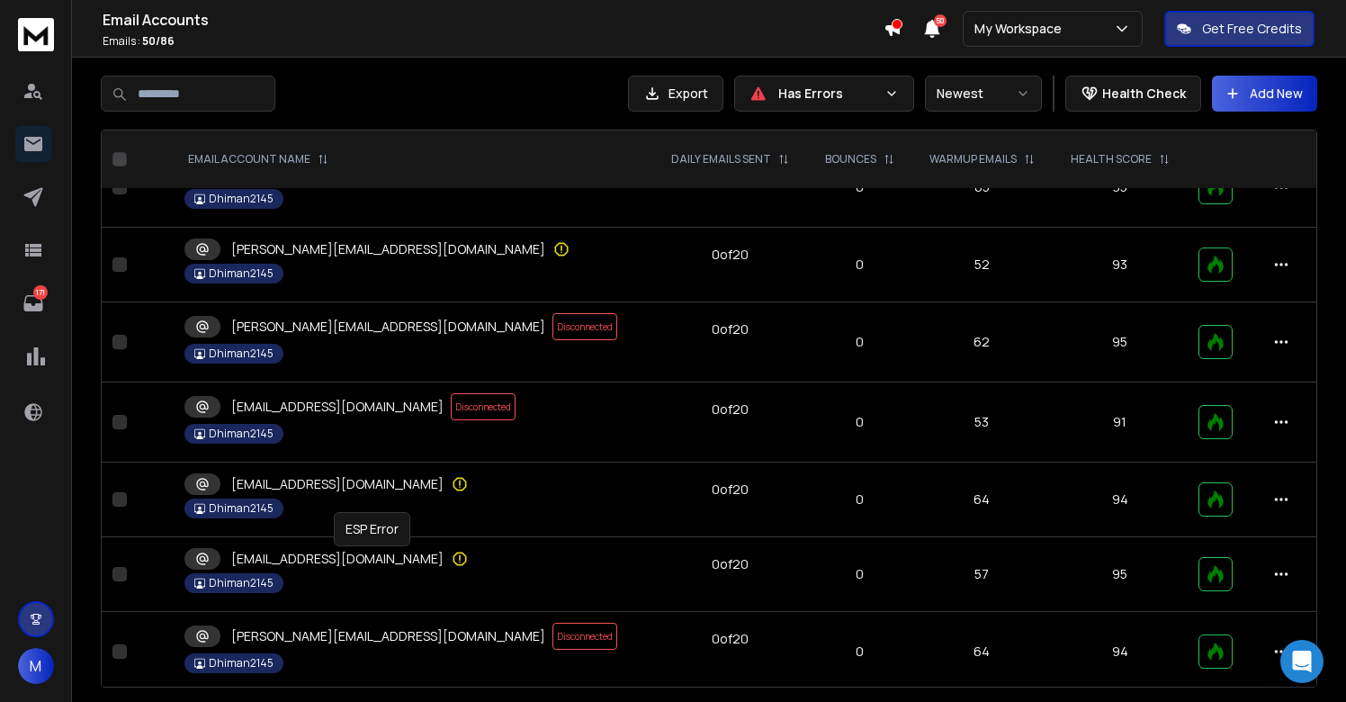
click at [451, 557] on icon at bounding box center [460, 559] width 18 height 18
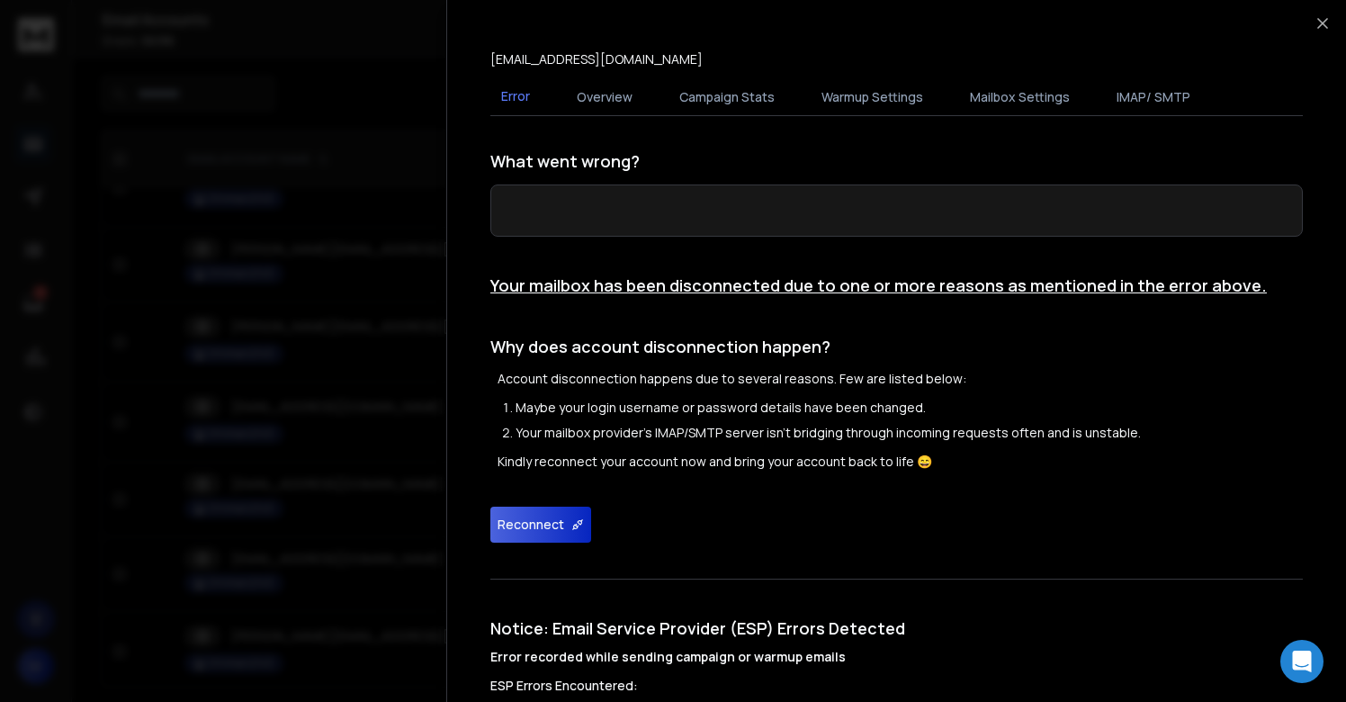
click at [551, 534] on button "Reconnect" at bounding box center [540, 525] width 101 height 36
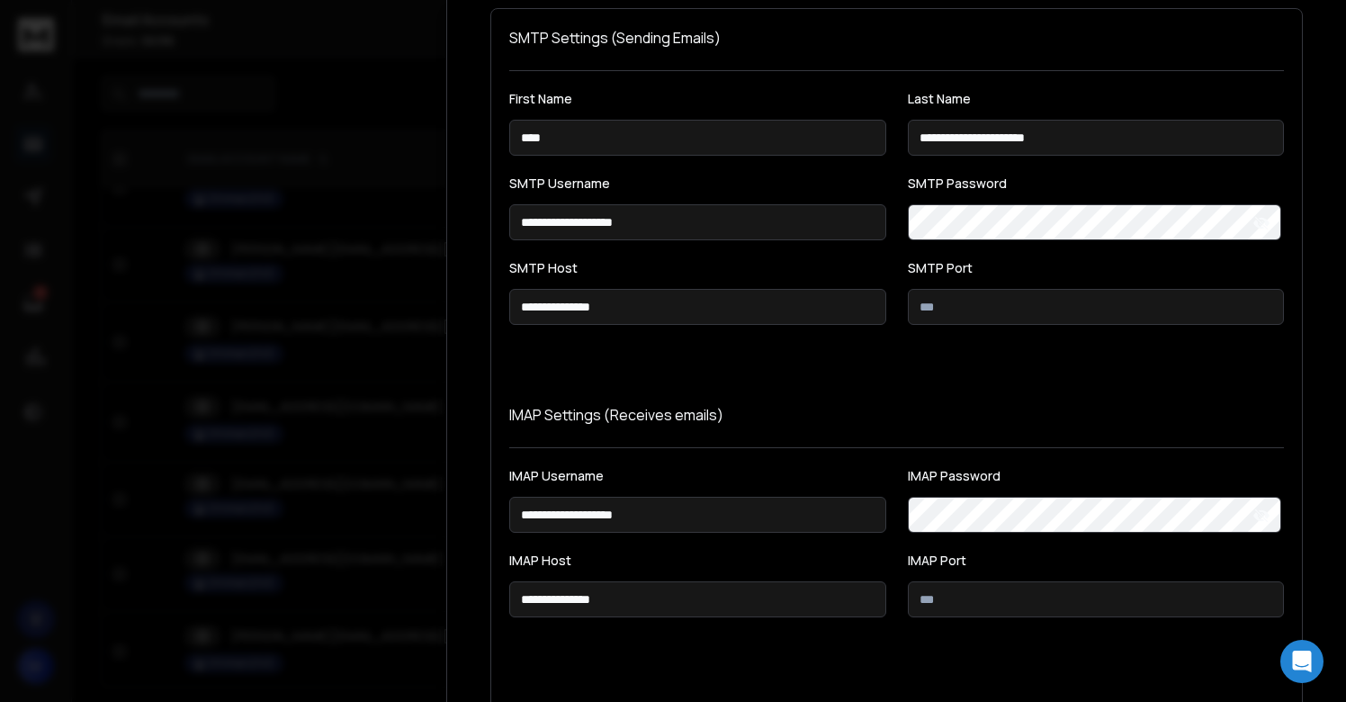
scroll to position [330, 0]
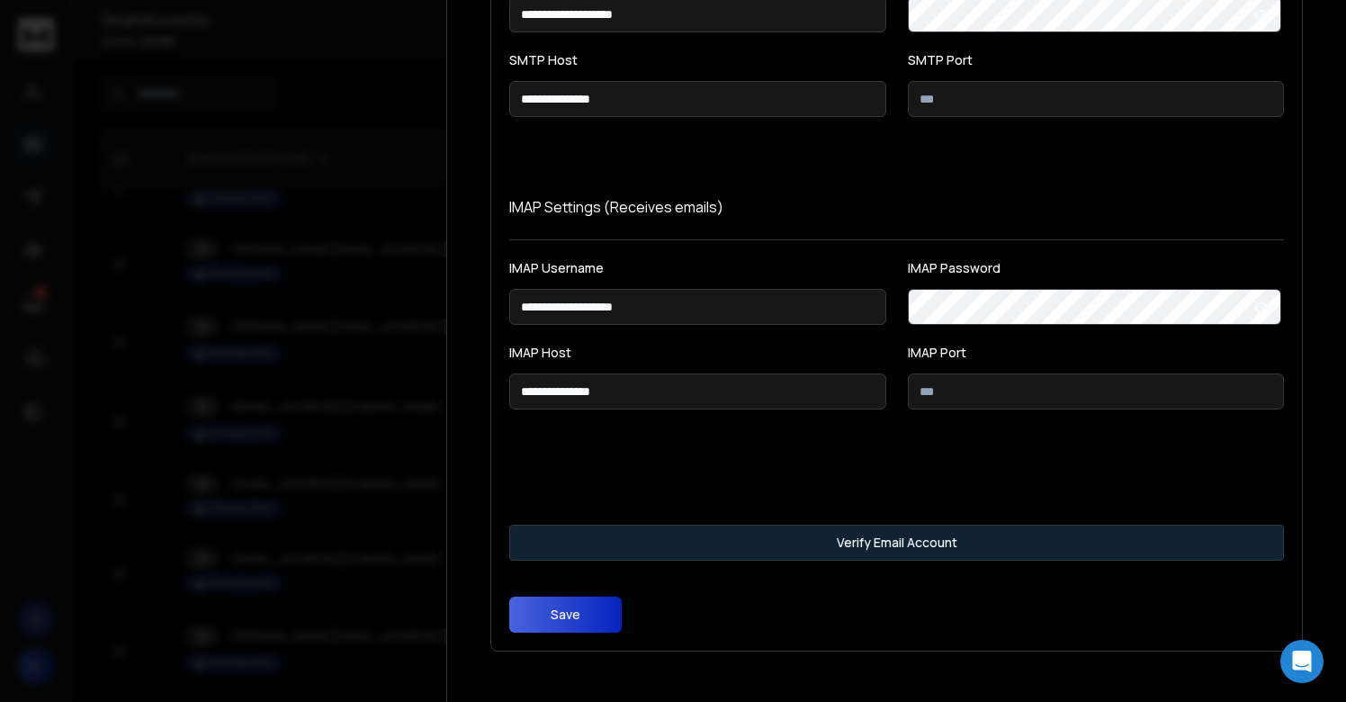
click at [670, 540] on button "Verify Email Account" at bounding box center [896, 543] width 775 height 36
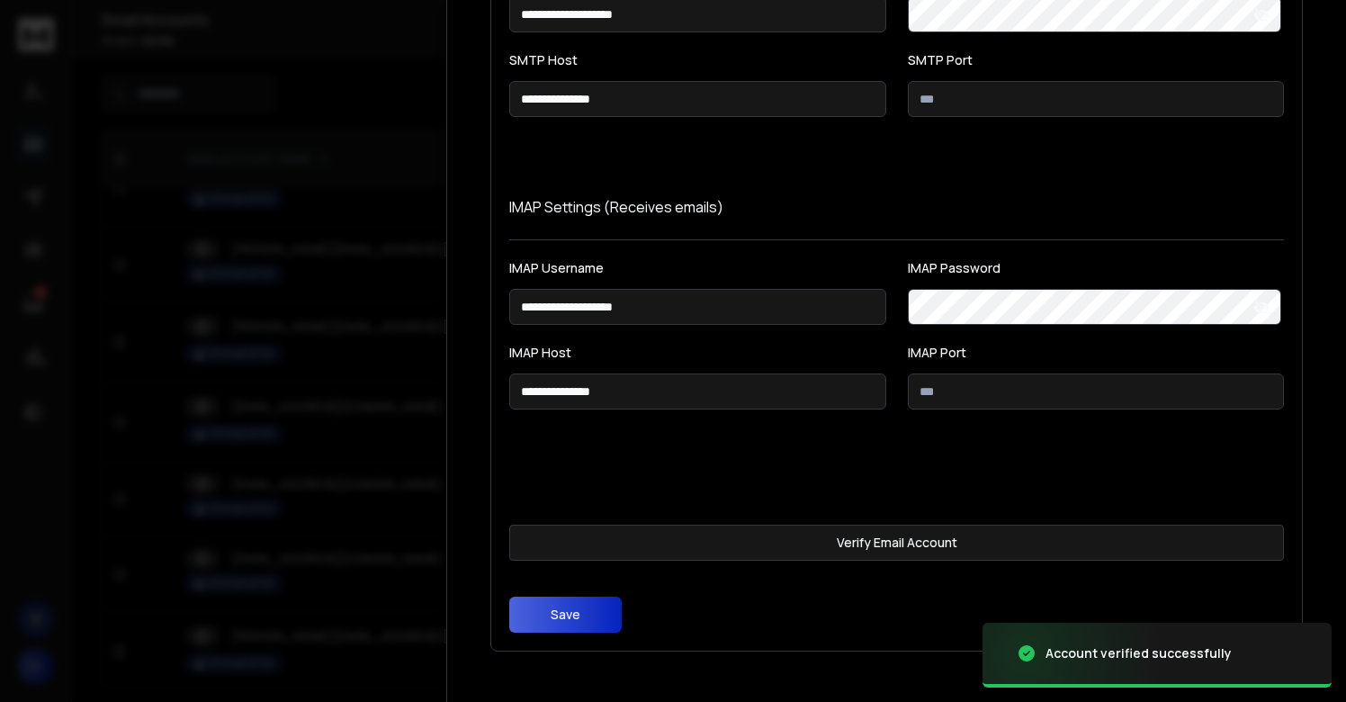
click at [568, 612] on button "Save" at bounding box center [565, 615] width 112 height 36
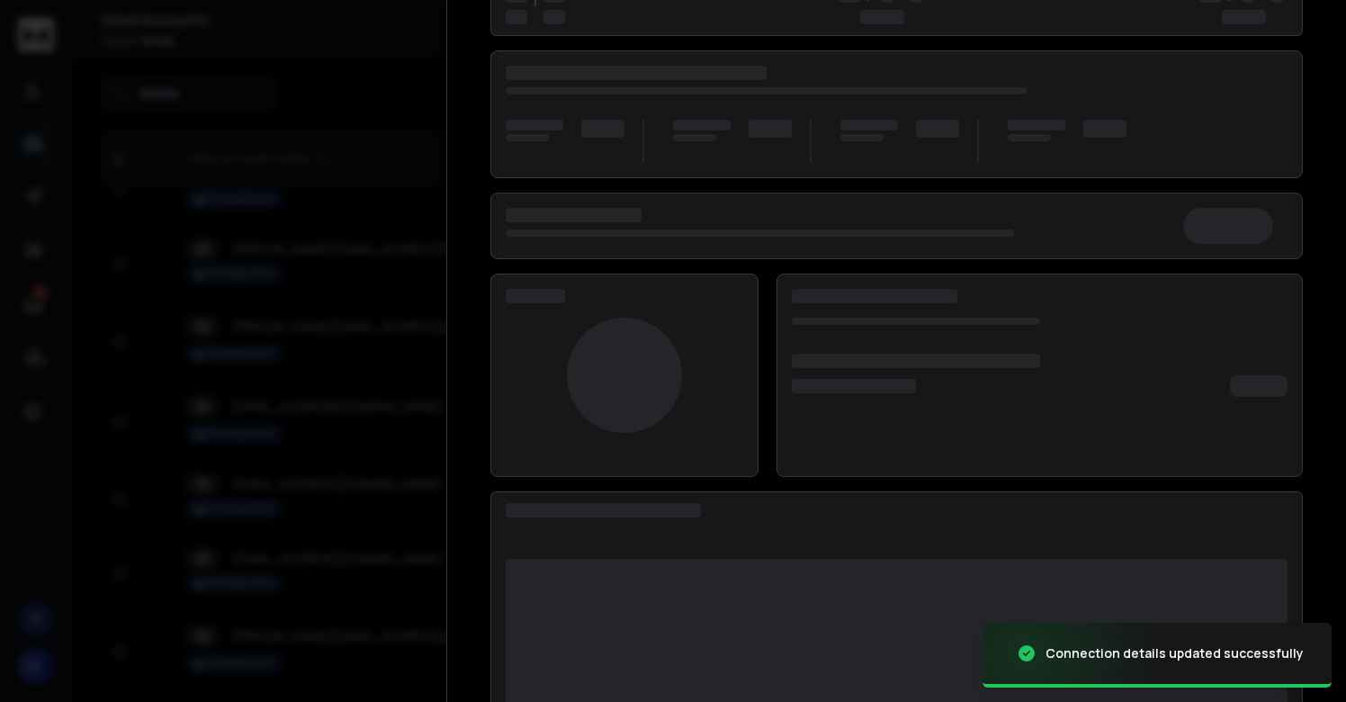
scroll to position [233, 0]
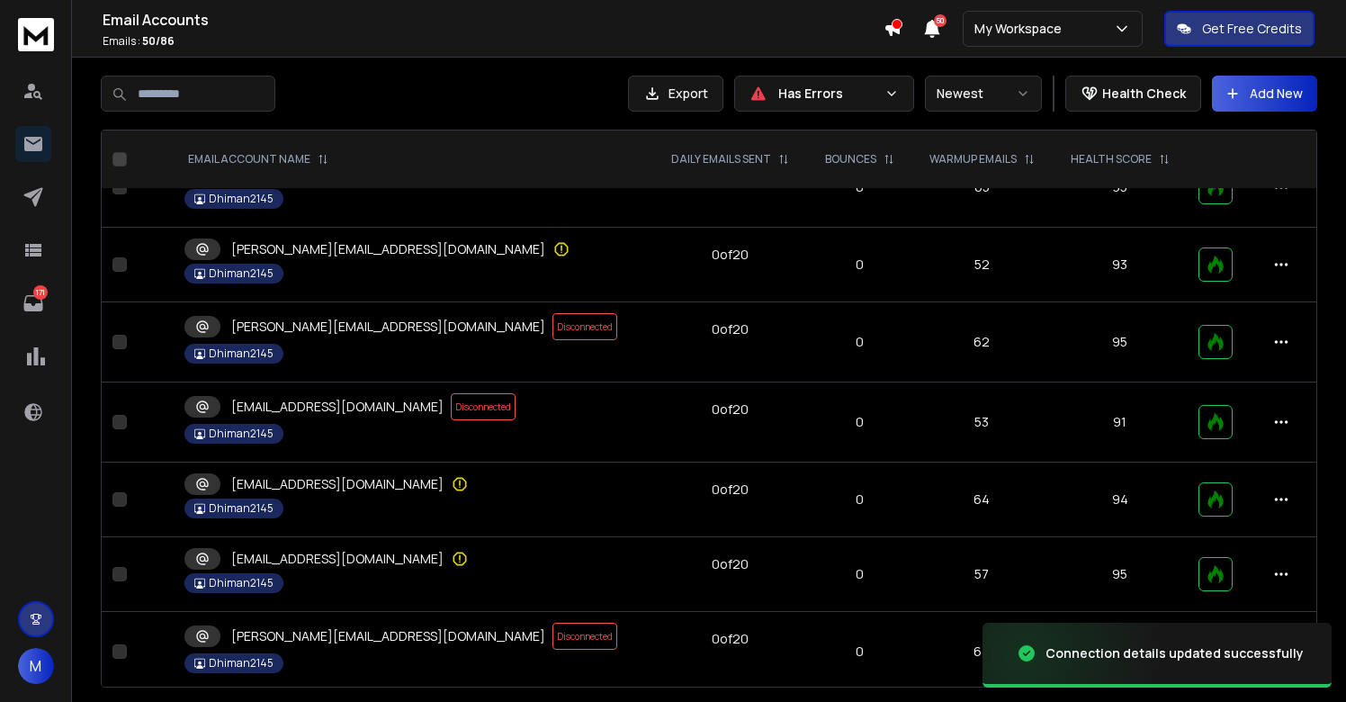
click at [373, 571] on td "zara@aism2ltd.online Dhiman2145" at bounding box center [414, 574] width 480 height 75
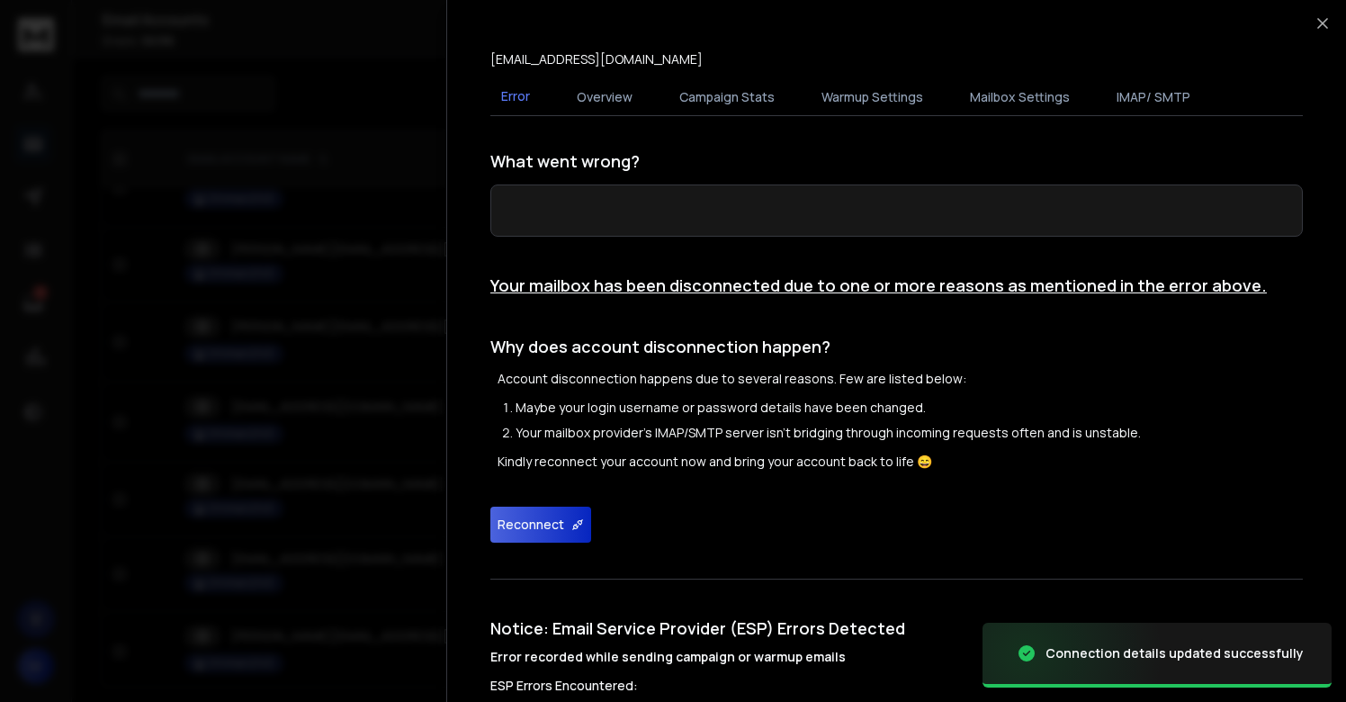
click at [517, 526] on button "Reconnect" at bounding box center [540, 525] width 101 height 36
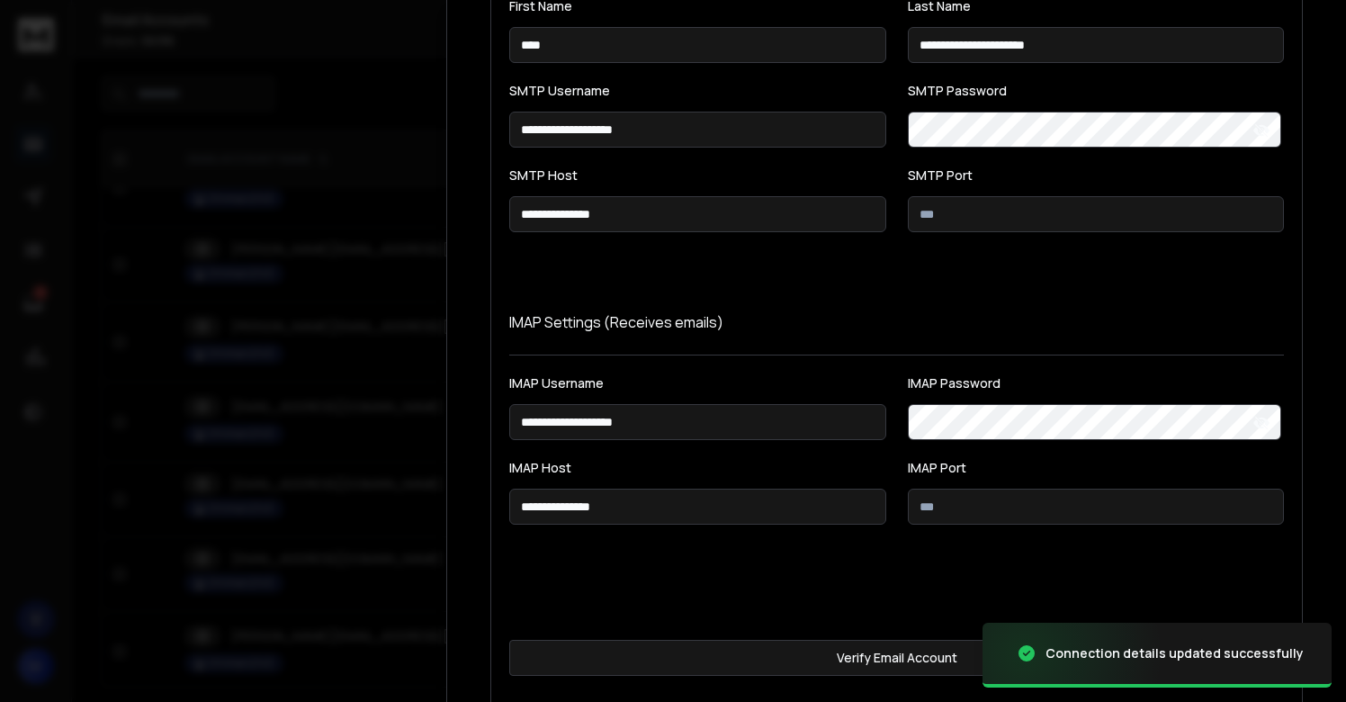
scroll to position [330, 0]
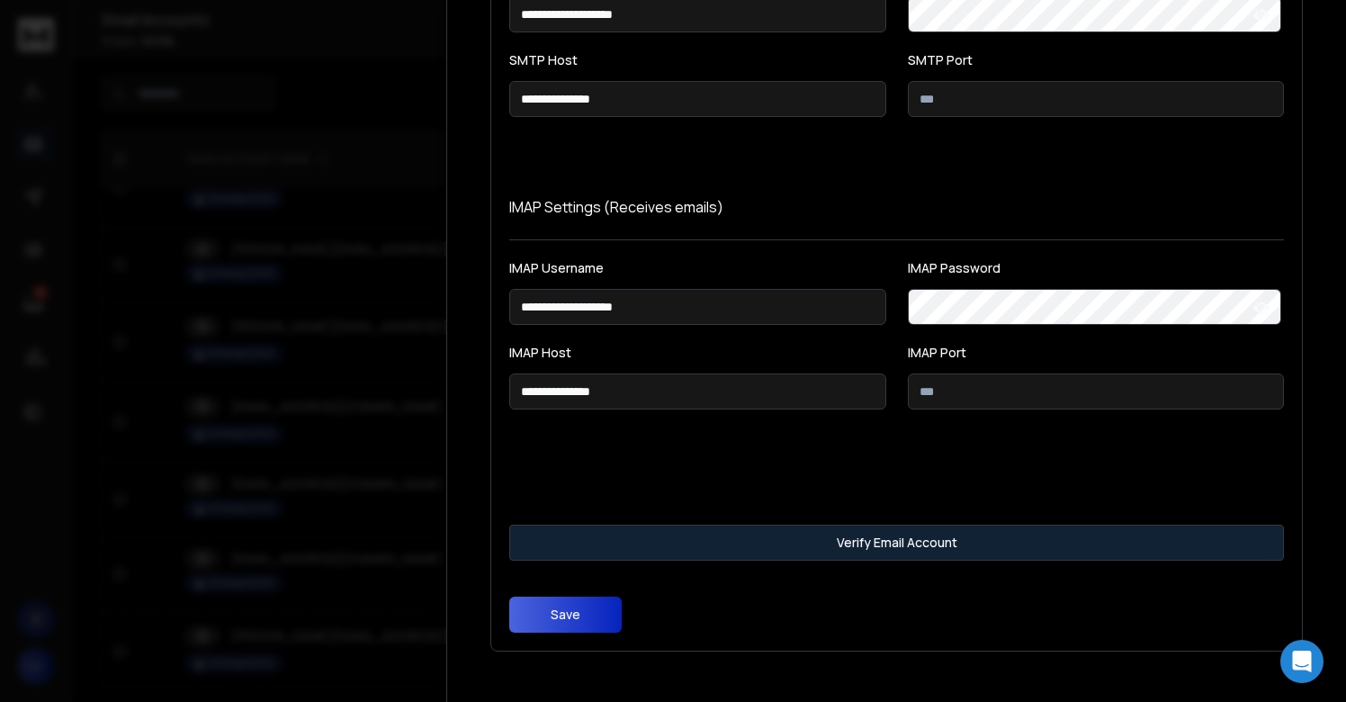
click at [627, 542] on button "Verify Email Account" at bounding box center [896, 543] width 775 height 36
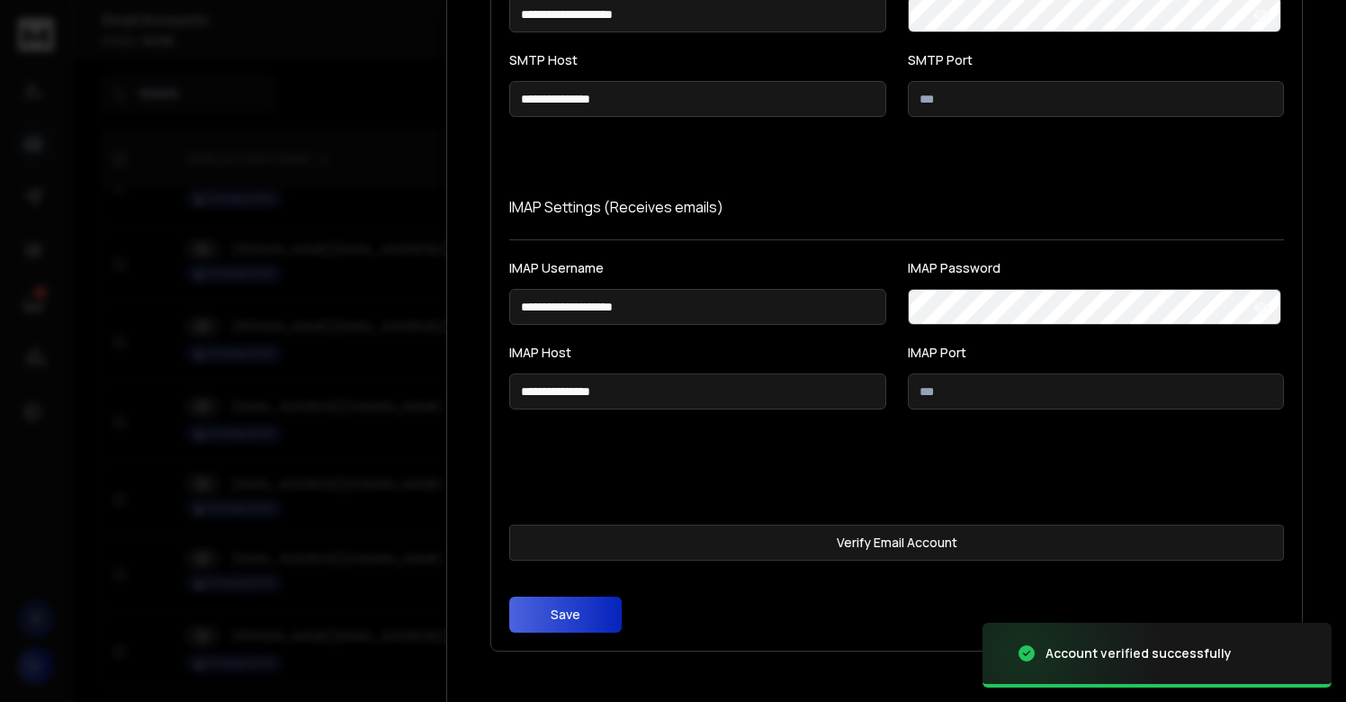
click at [587, 598] on button "Save" at bounding box center [565, 615] width 112 height 36
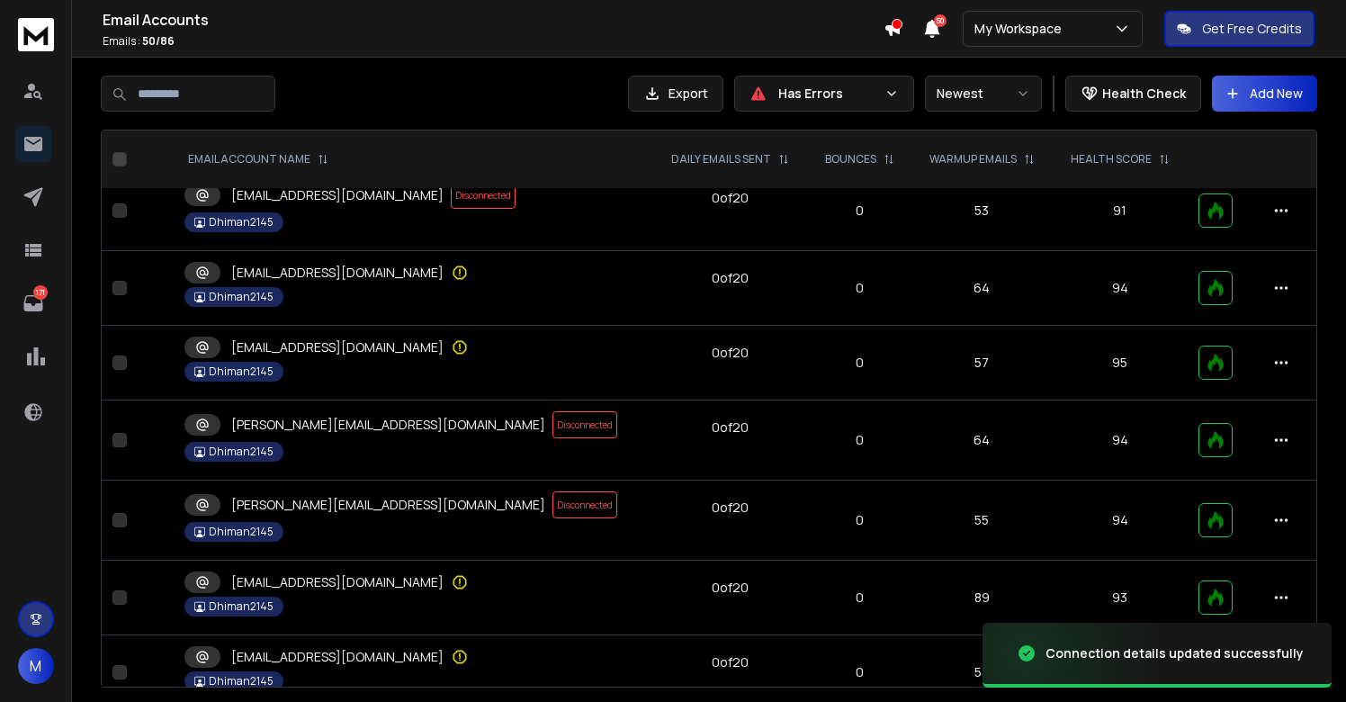
scroll to position [674, 0]
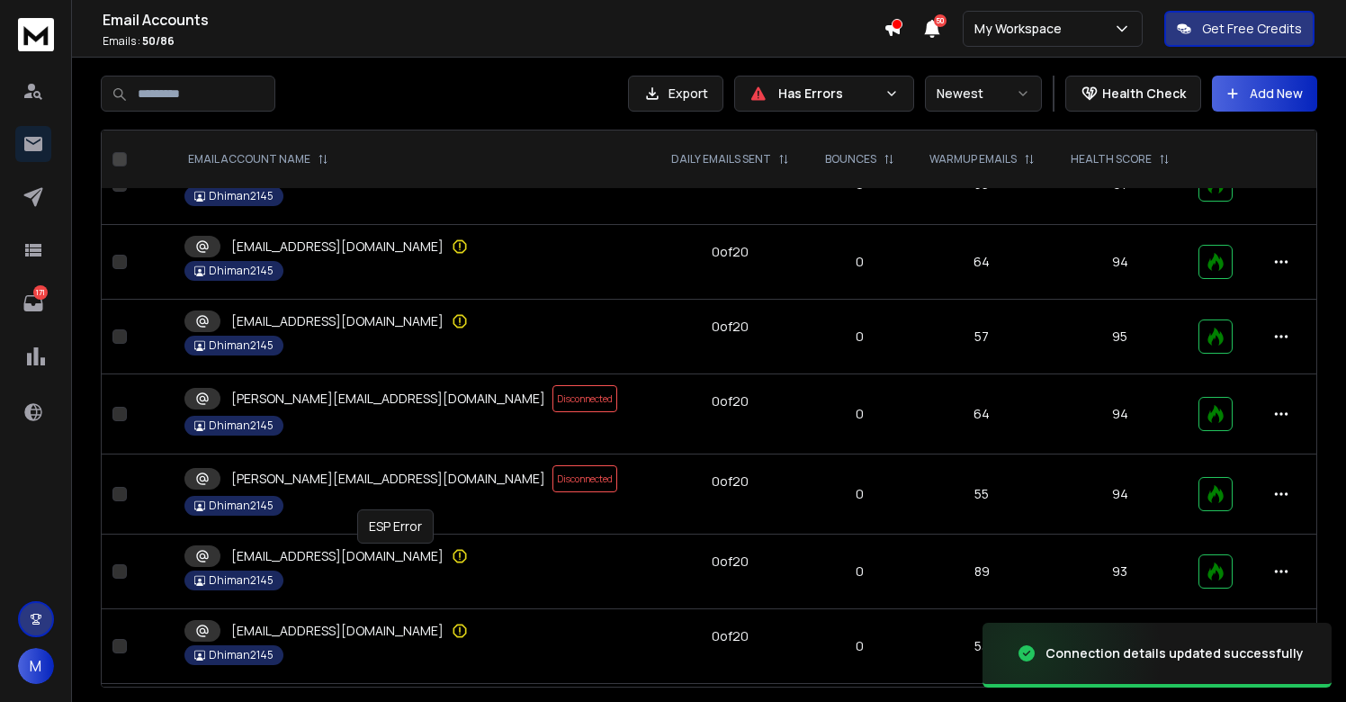
click at [382, 555] on div "vanessa@aism2ltd.online" at bounding box center [413, 556] width 458 height 22
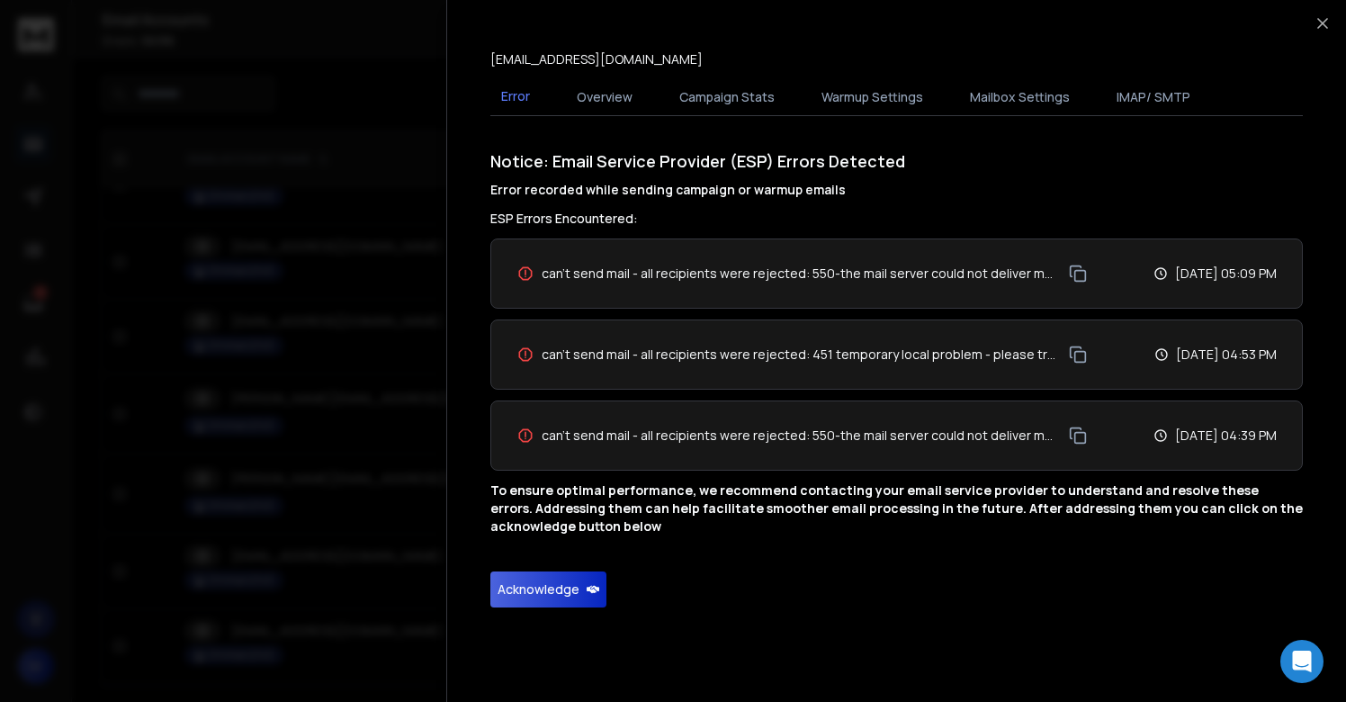
click at [546, 597] on button "Acknowledge" at bounding box center [548, 589] width 116 height 36
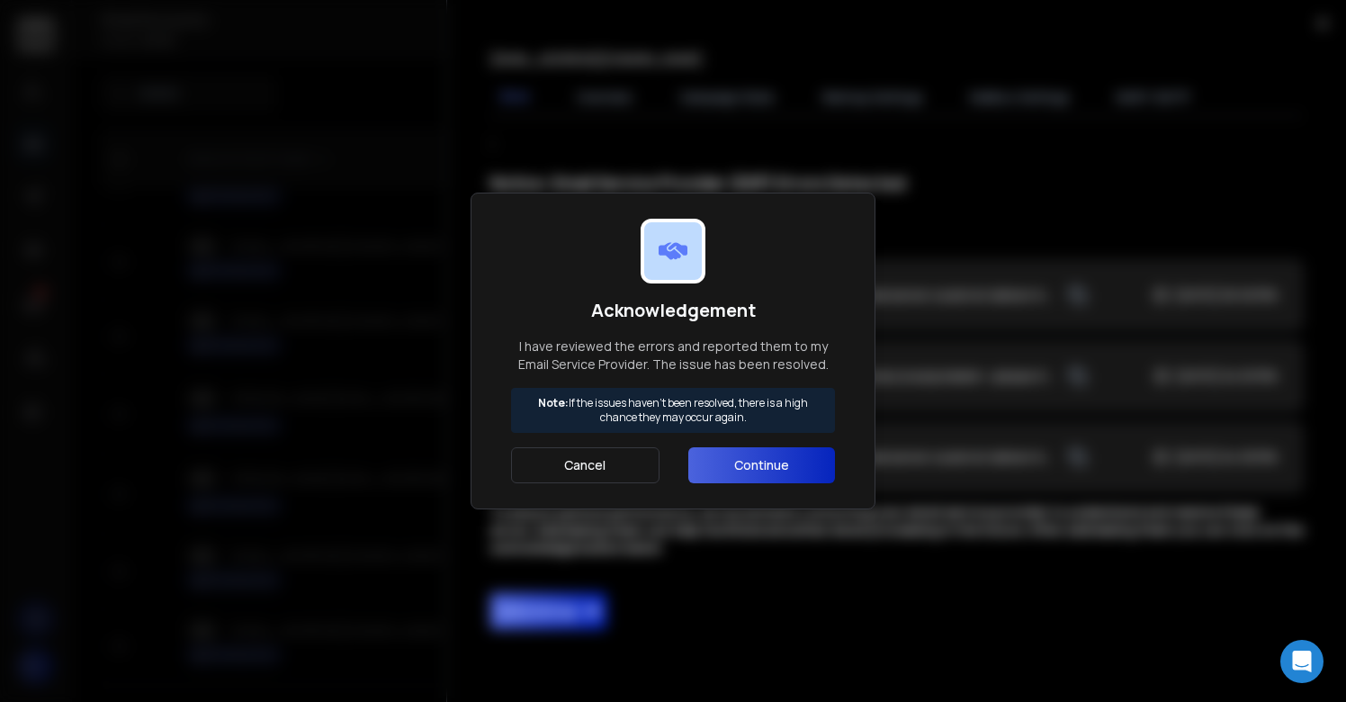
click at [742, 448] on button "Continue" at bounding box center [761, 465] width 147 height 36
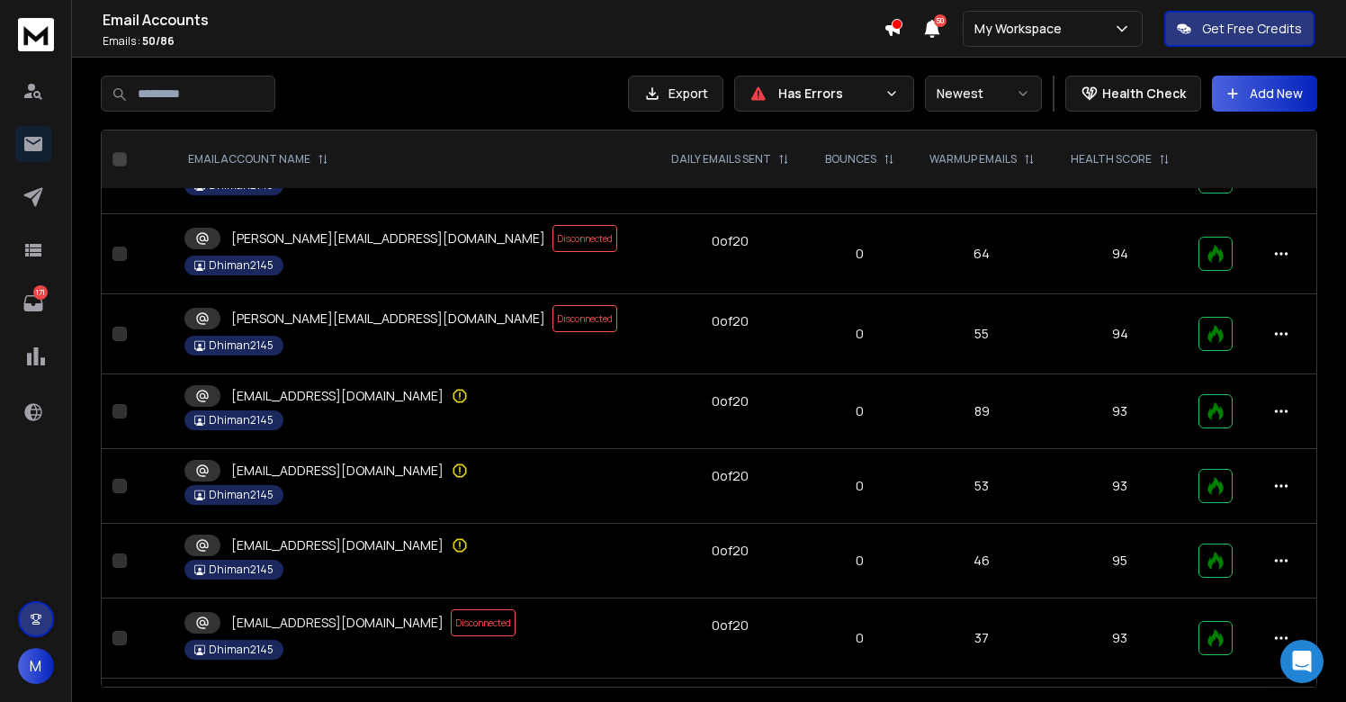
scroll to position [853, 0]
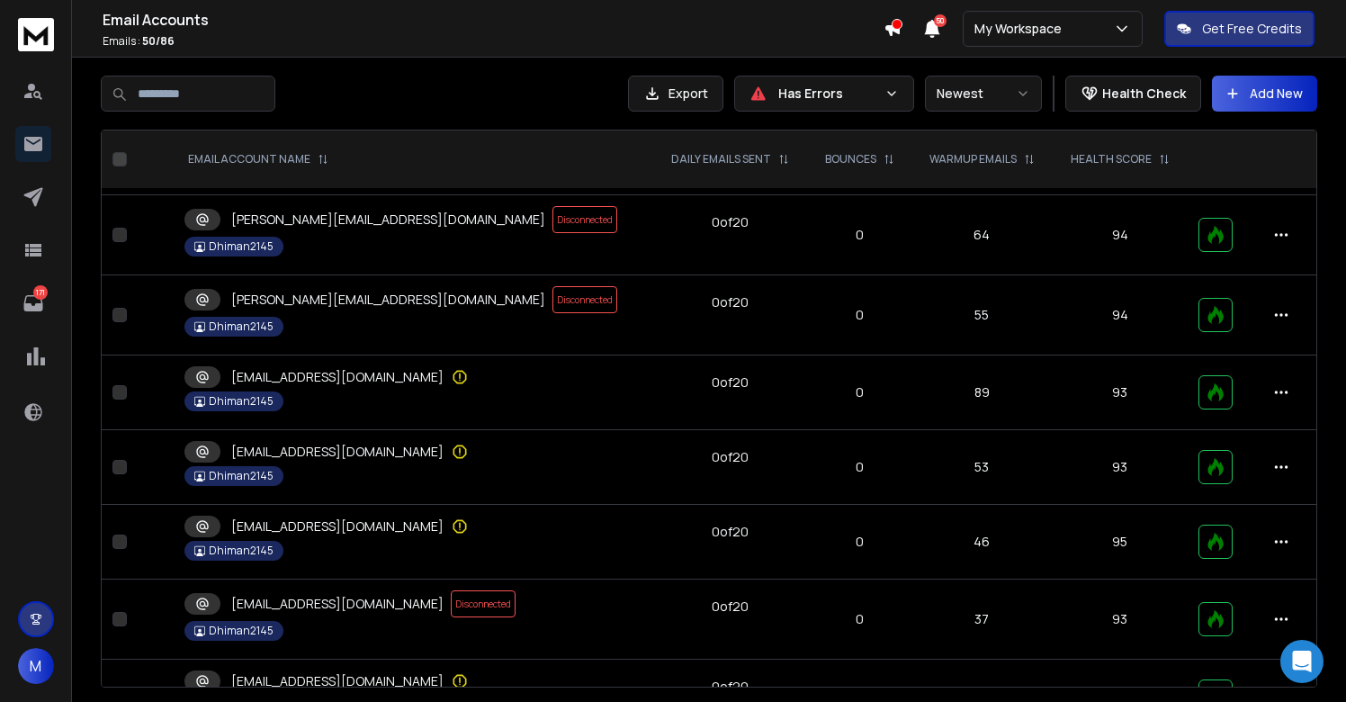
click at [339, 457] on p "tilly@aism2ltd.online" at bounding box center [337, 452] width 212 height 18
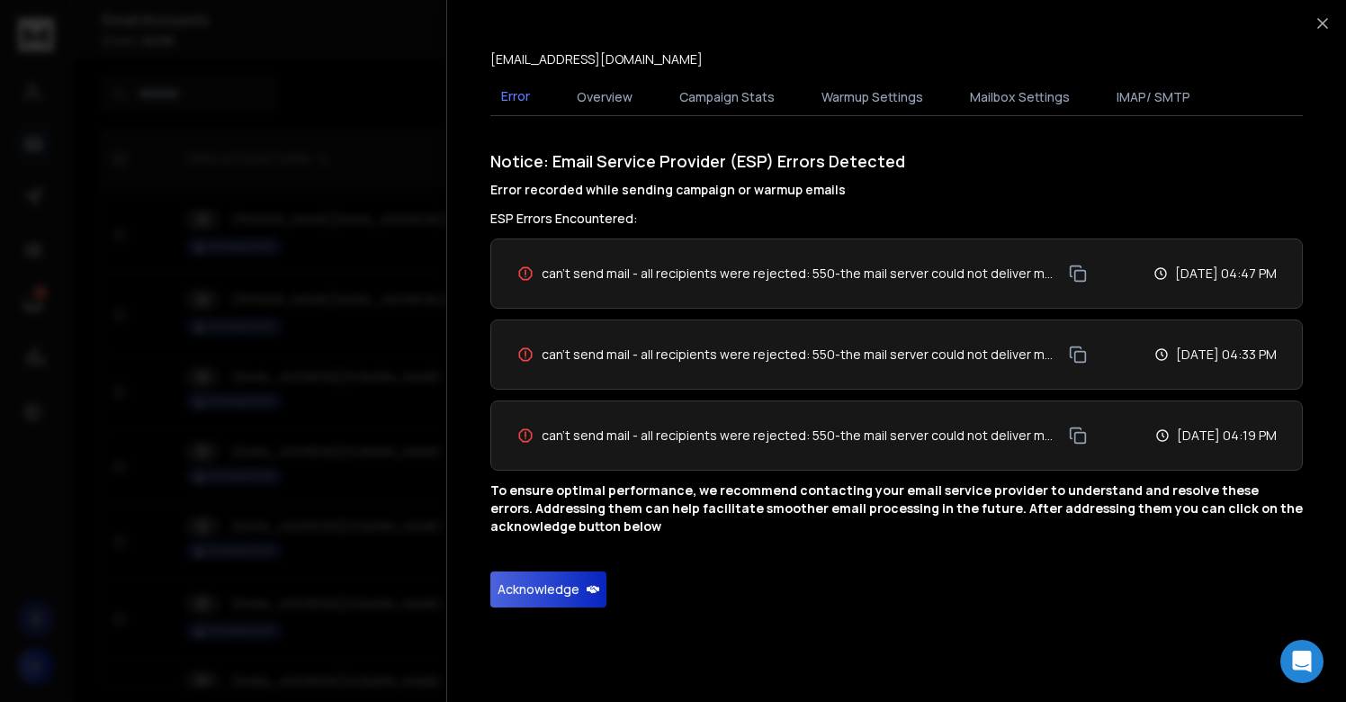
click at [553, 599] on button "Acknowledge" at bounding box center [548, 589] width 116 height 36
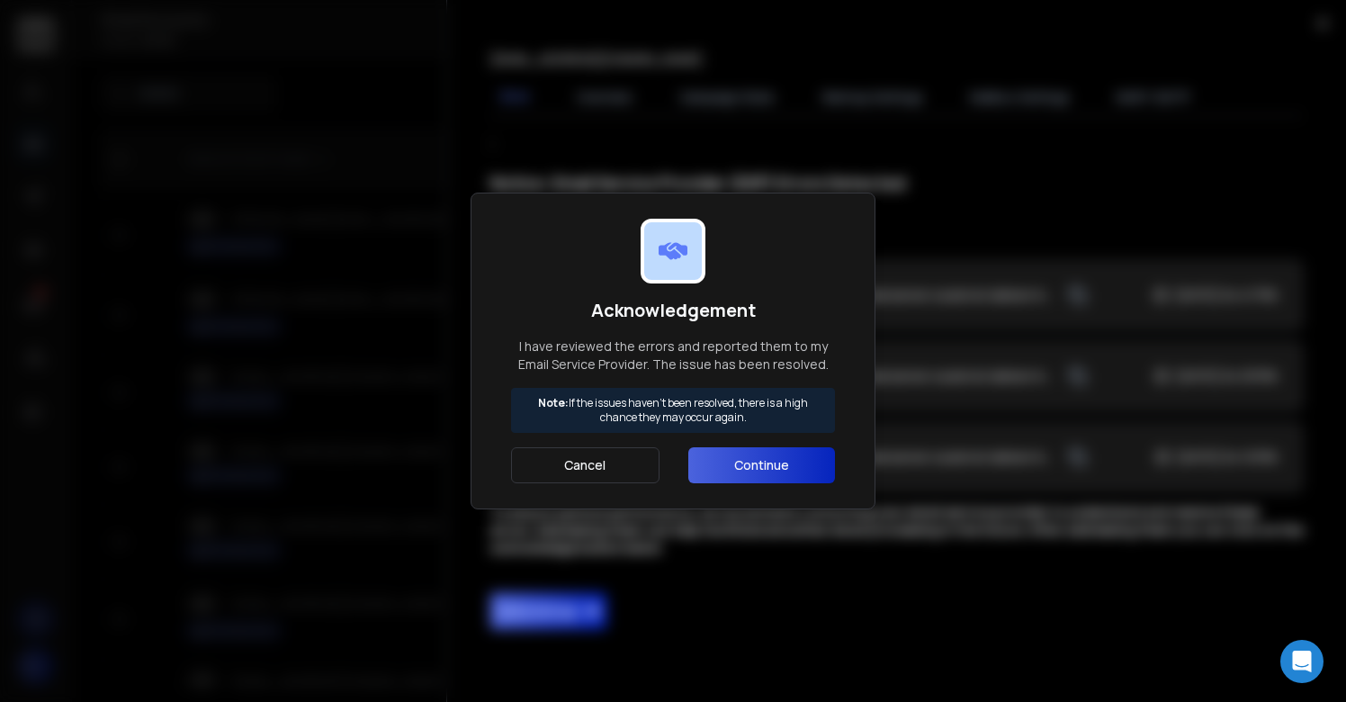
click at [770, 456] on button "Continue" at bounding box center [761, 465] width 147 height 36
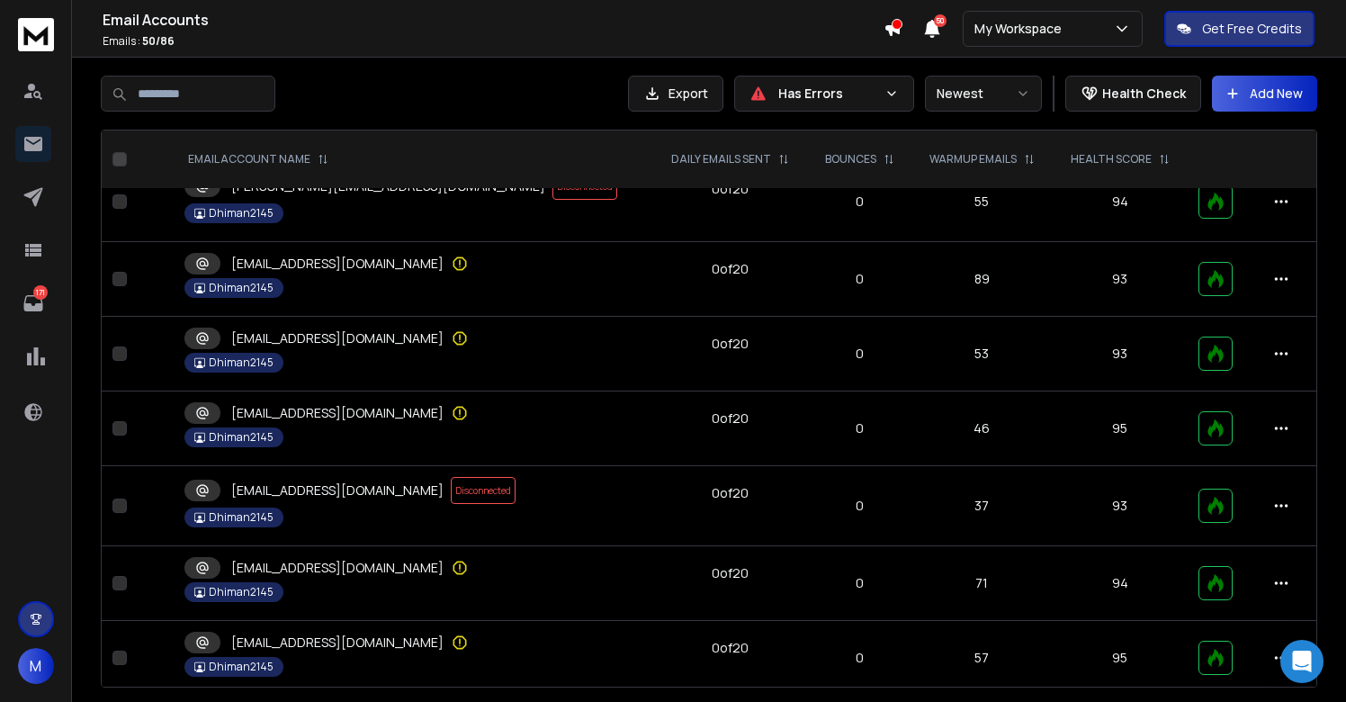
scroll to position [970, 0]
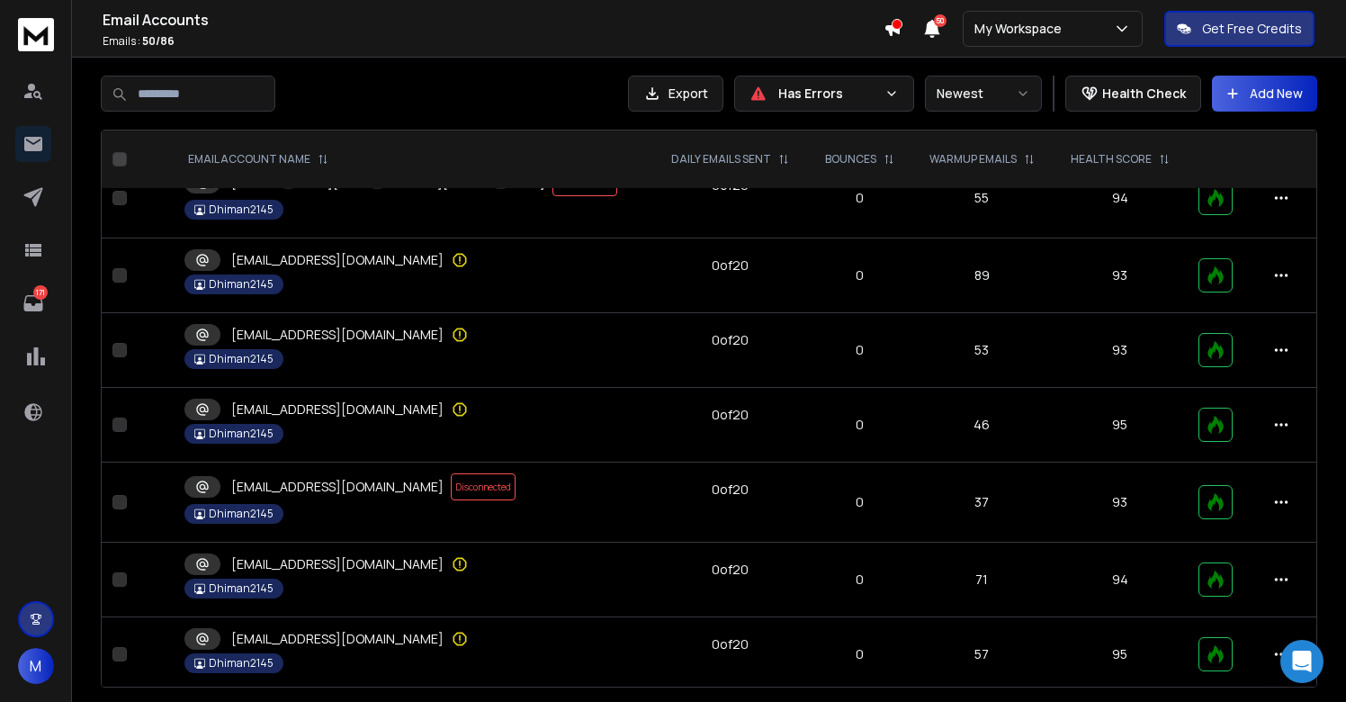
click at [347, 411] on p "[EMAIL_ADDRESS][DOMAIN_NAME]" at bounding box center [337, 409] width 212 height 18
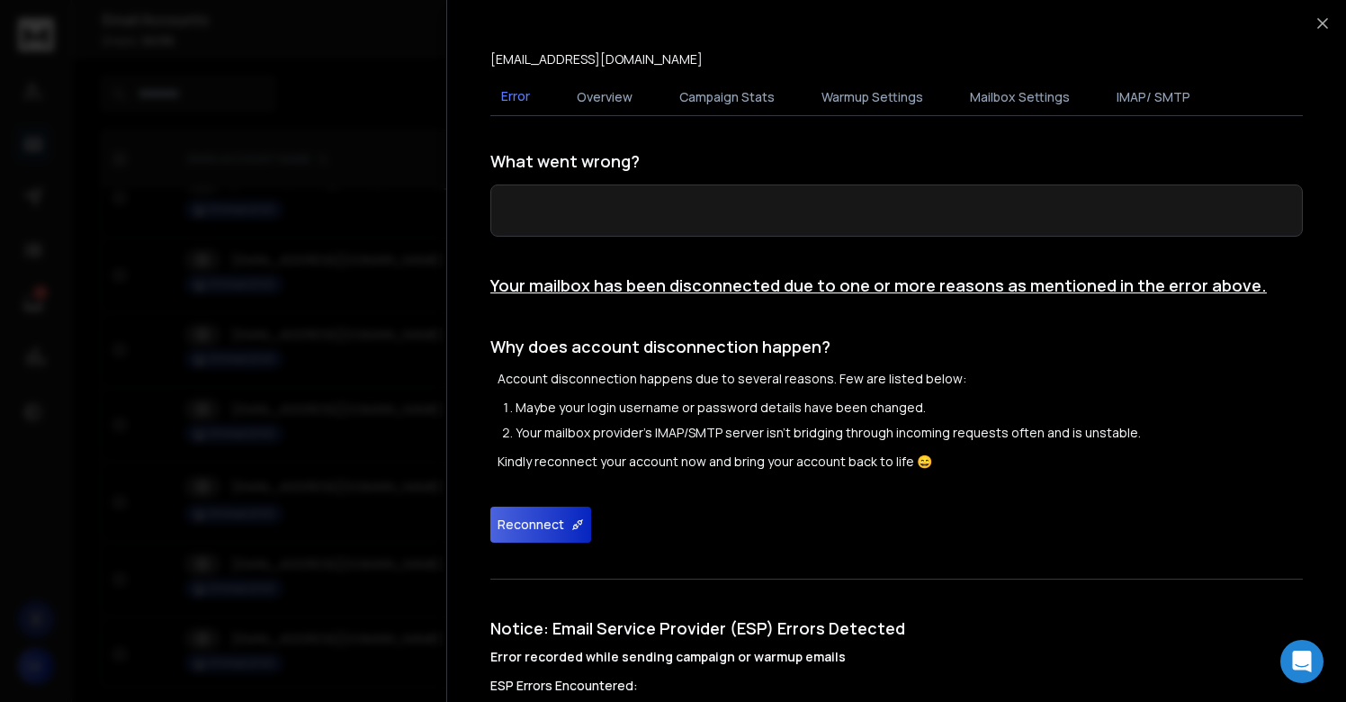
click at [567, 531] on button "Reconnect" at bounding box center [540, 525] width 101 height 36
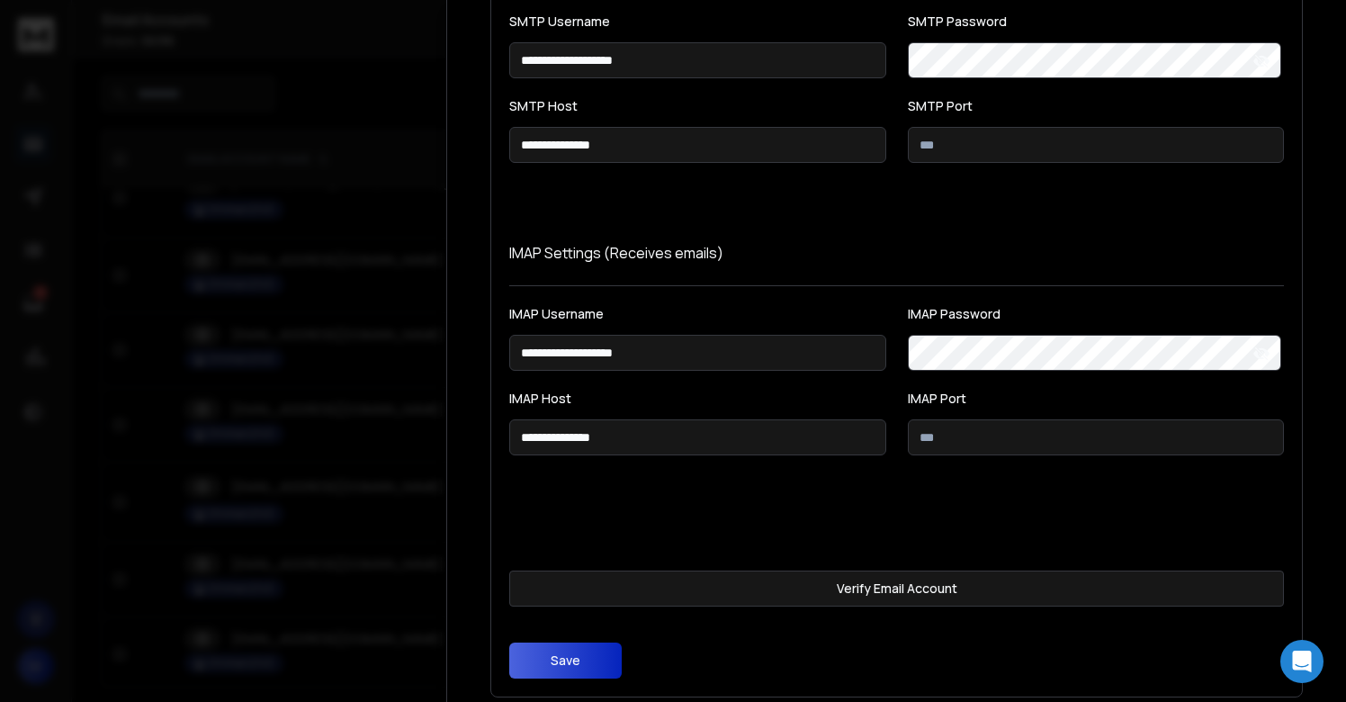
scroll to position [330, 0]
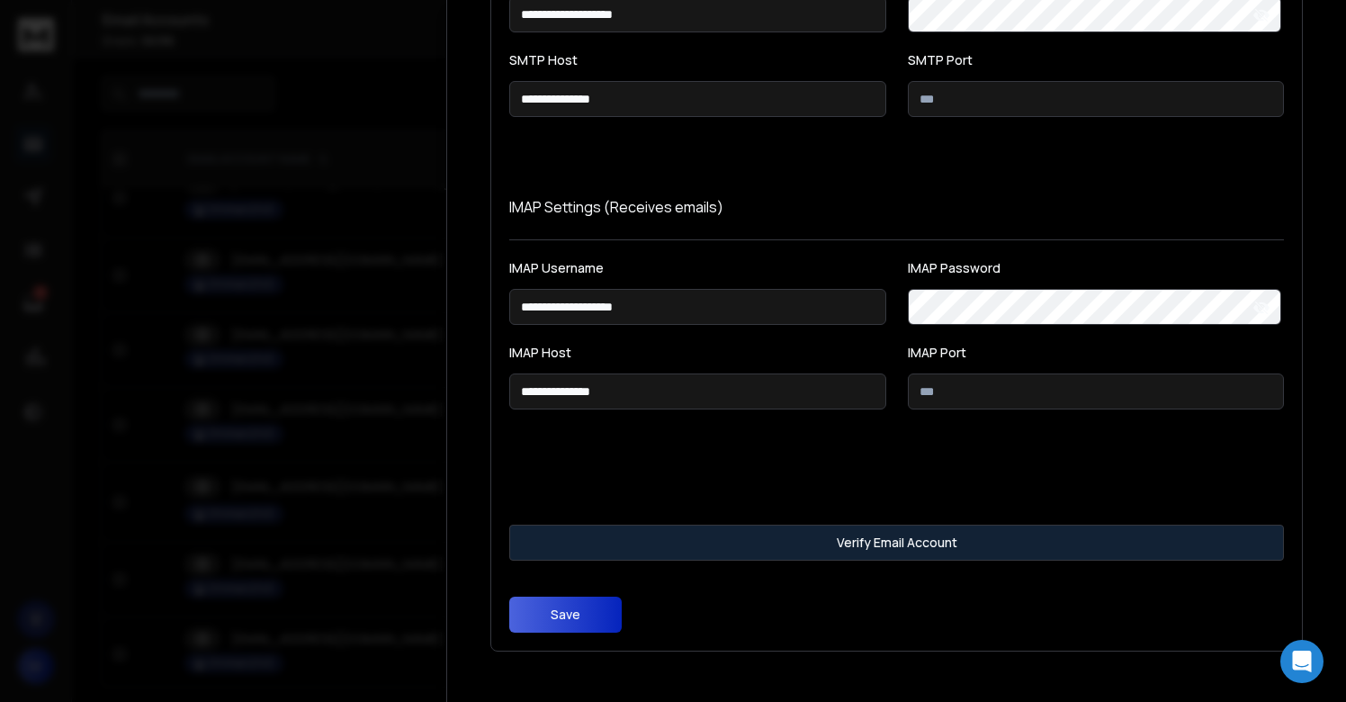
click at [610, 535] on button "Verify Email Account" at bounding box center [896, 543] width 775 height 36
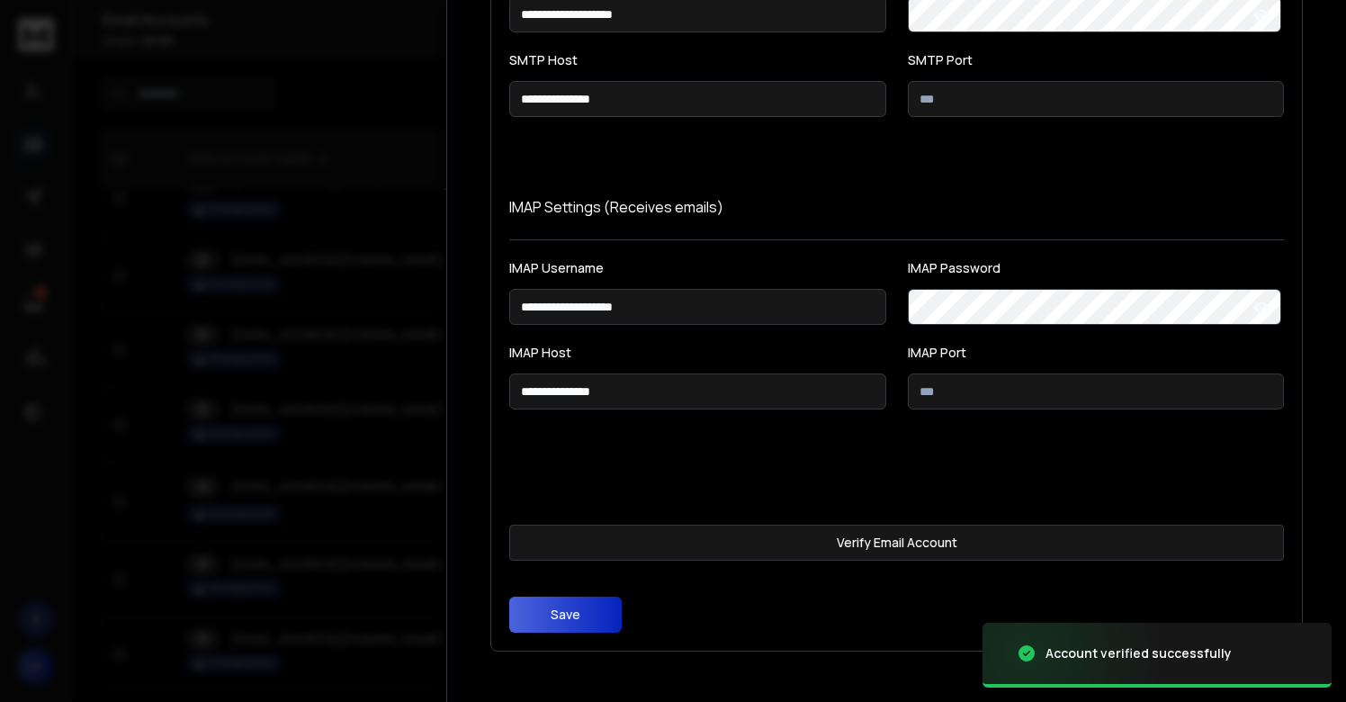
click at [576, 620] on button "Save" at bounding box center [565, 615] width 112 height 36
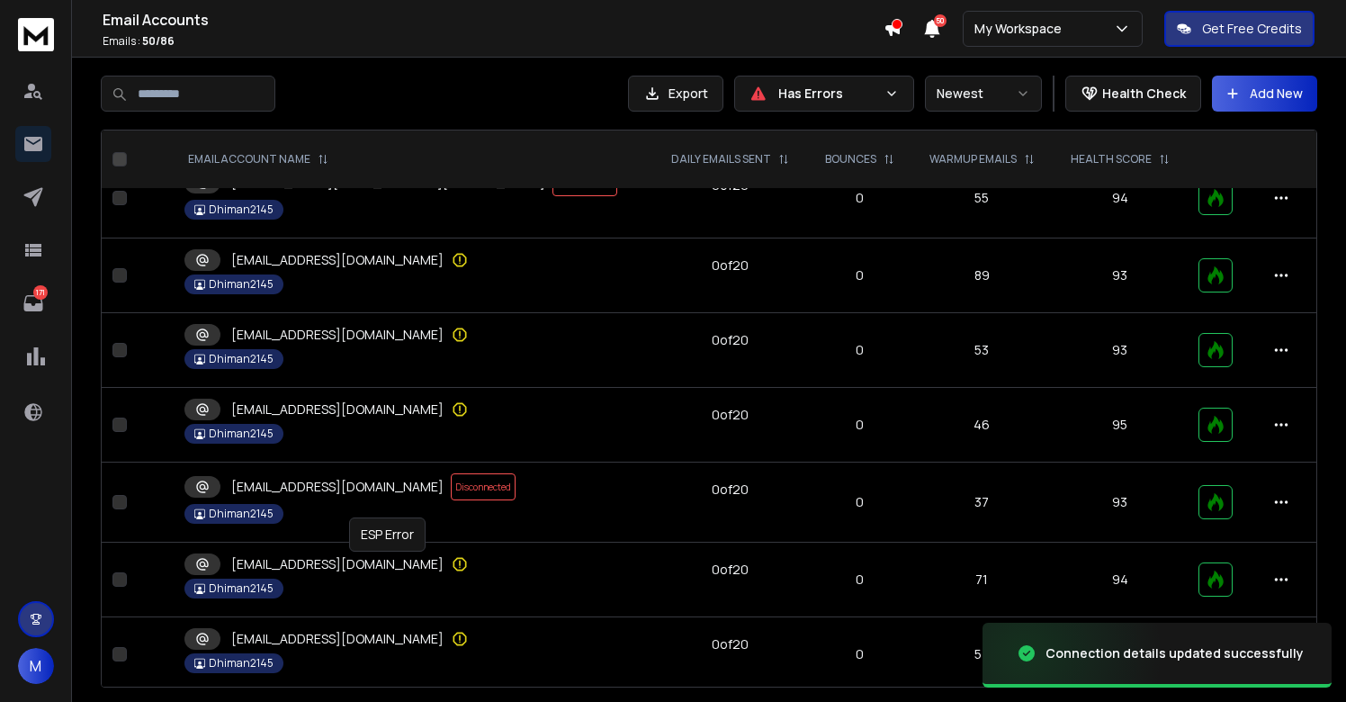
click at [371, 554] on div "serena@aism2ltd.online" at bounding box center [413, 564] width 458 height 22
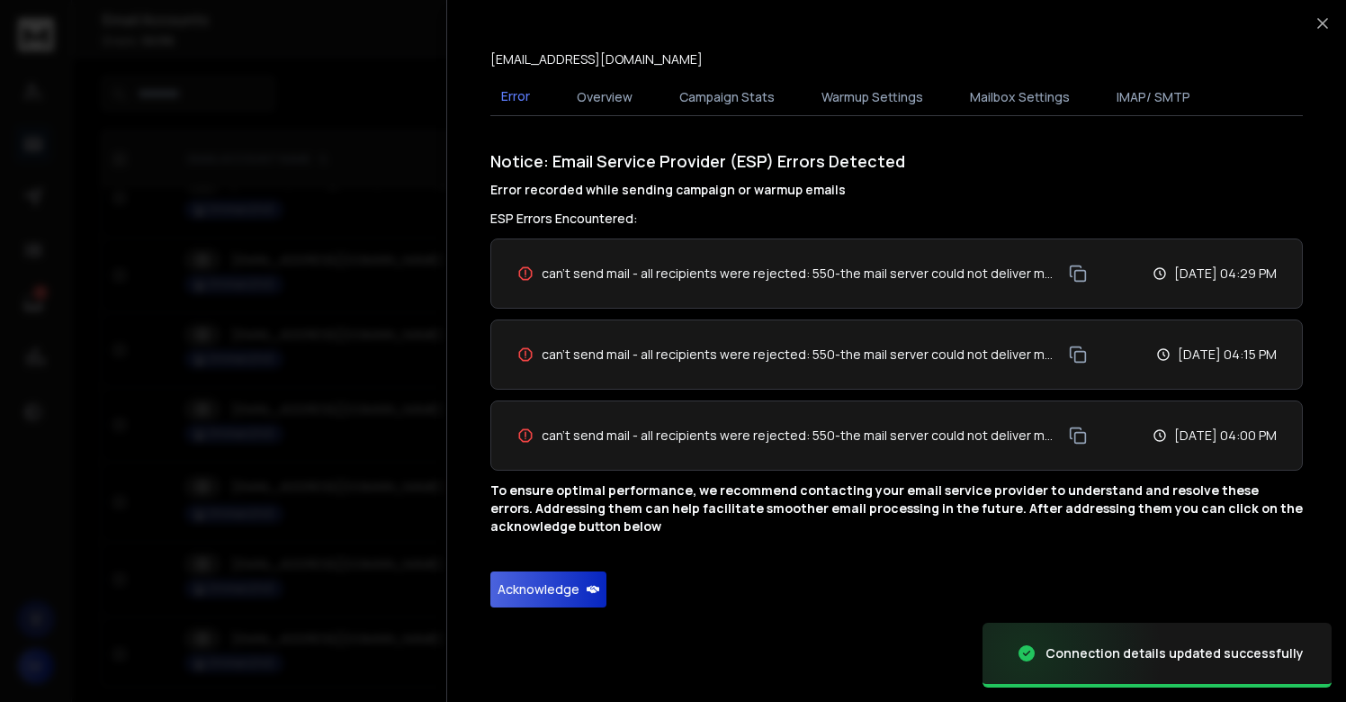
click at [512, 588] on button "Acknowledge" at bounding box center [548, 589] width 116 height 36
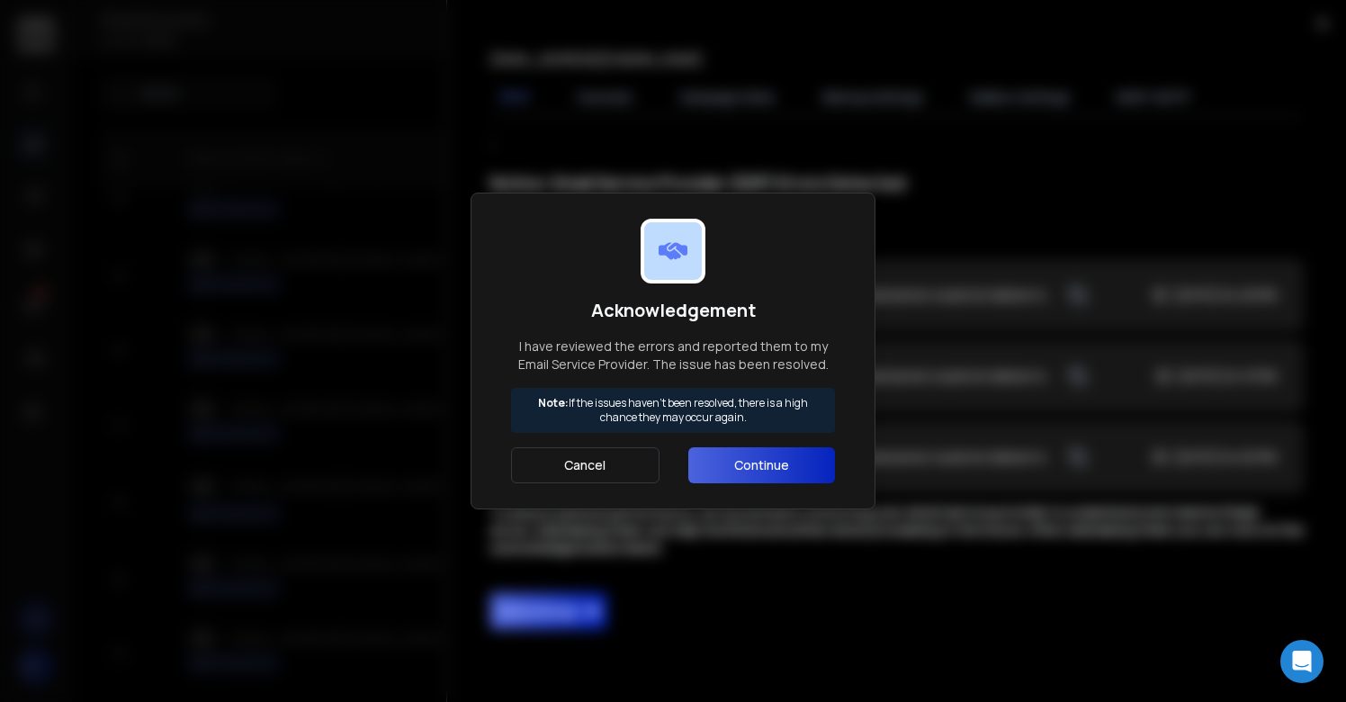
click at [717, 481] on button "Continue" at bounding box center [761, 465] width 147 height 36
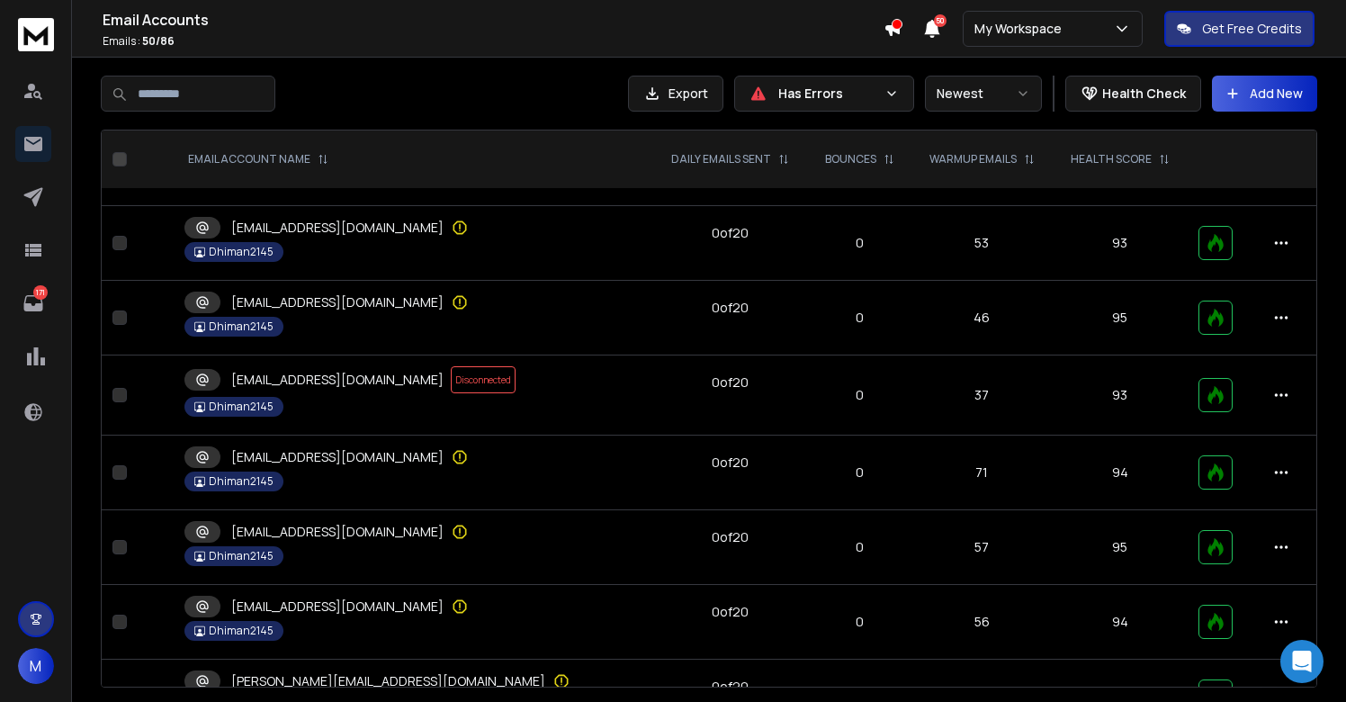
scroll to position [1090, 0]
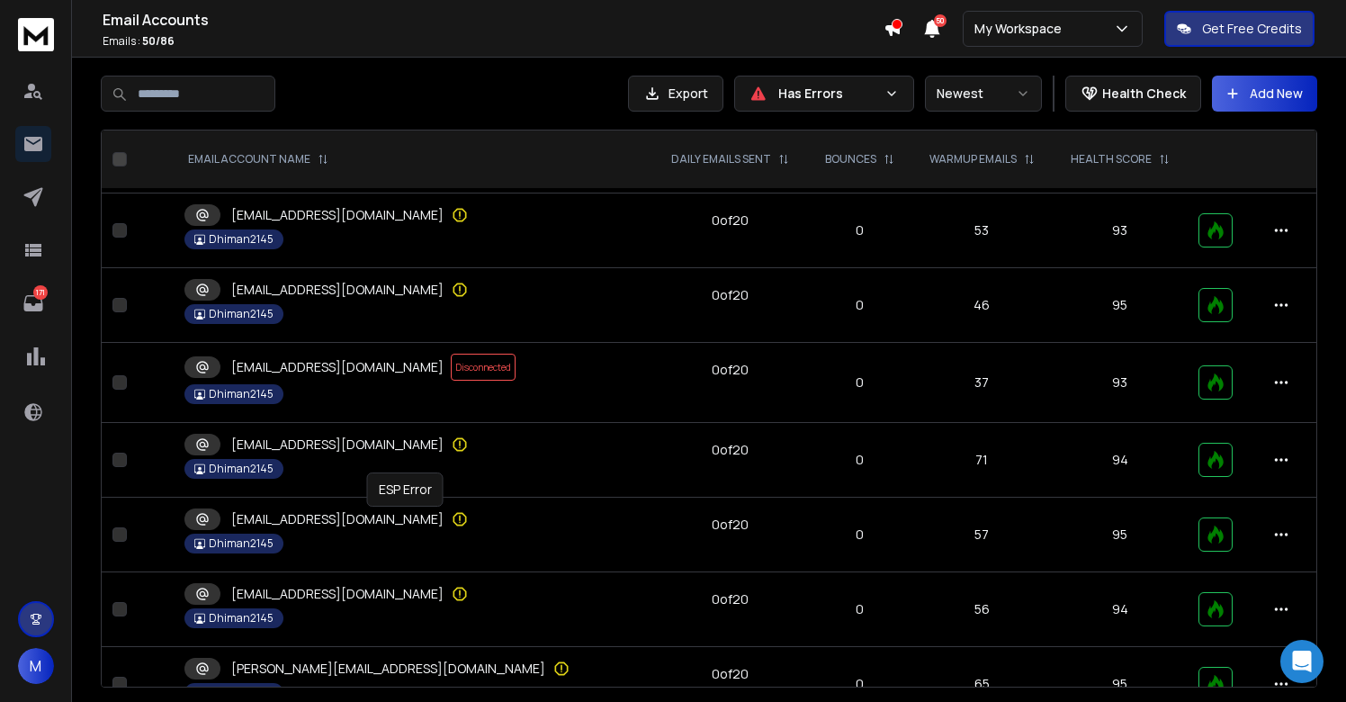
click at [390, 524] on div "seraphina@aism2ltd.online" at bounding box center [413, 519] width 458 height 22
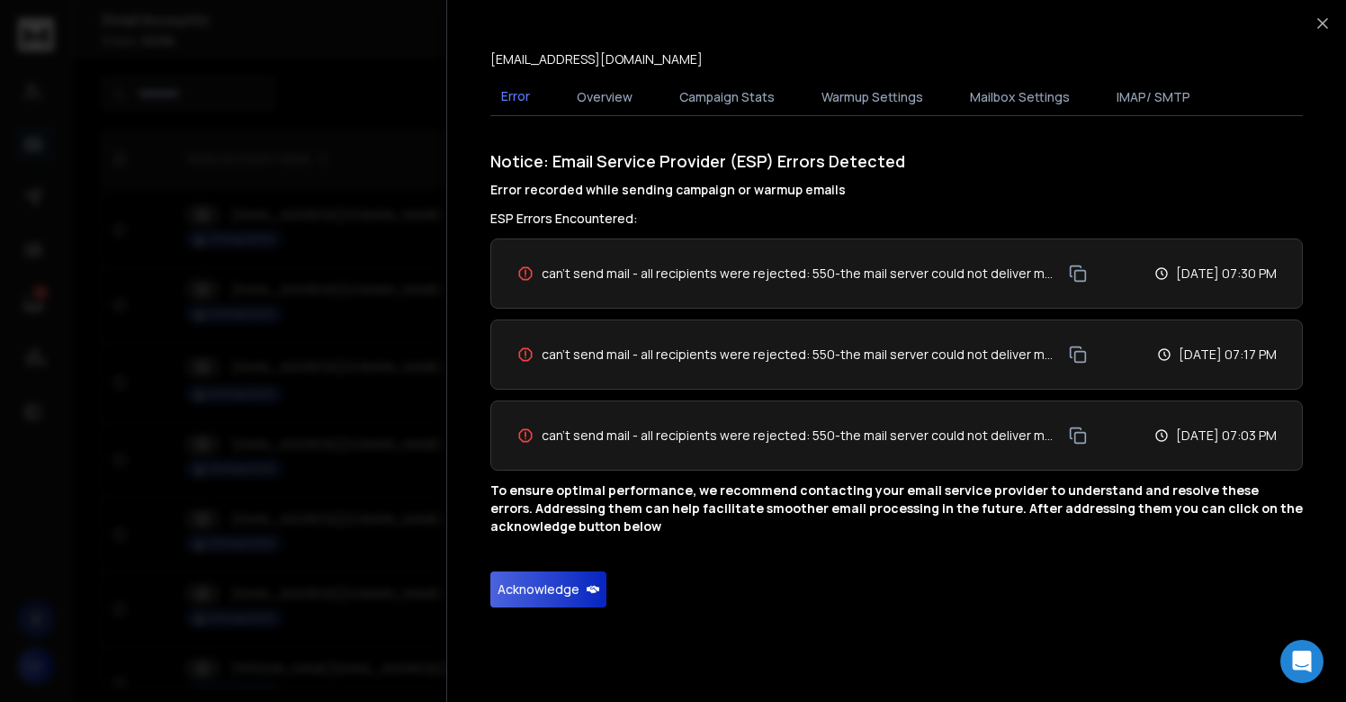
click at [550, 595] on button "Acknowledge" at bounding box center [548, 589] width 116 height 36
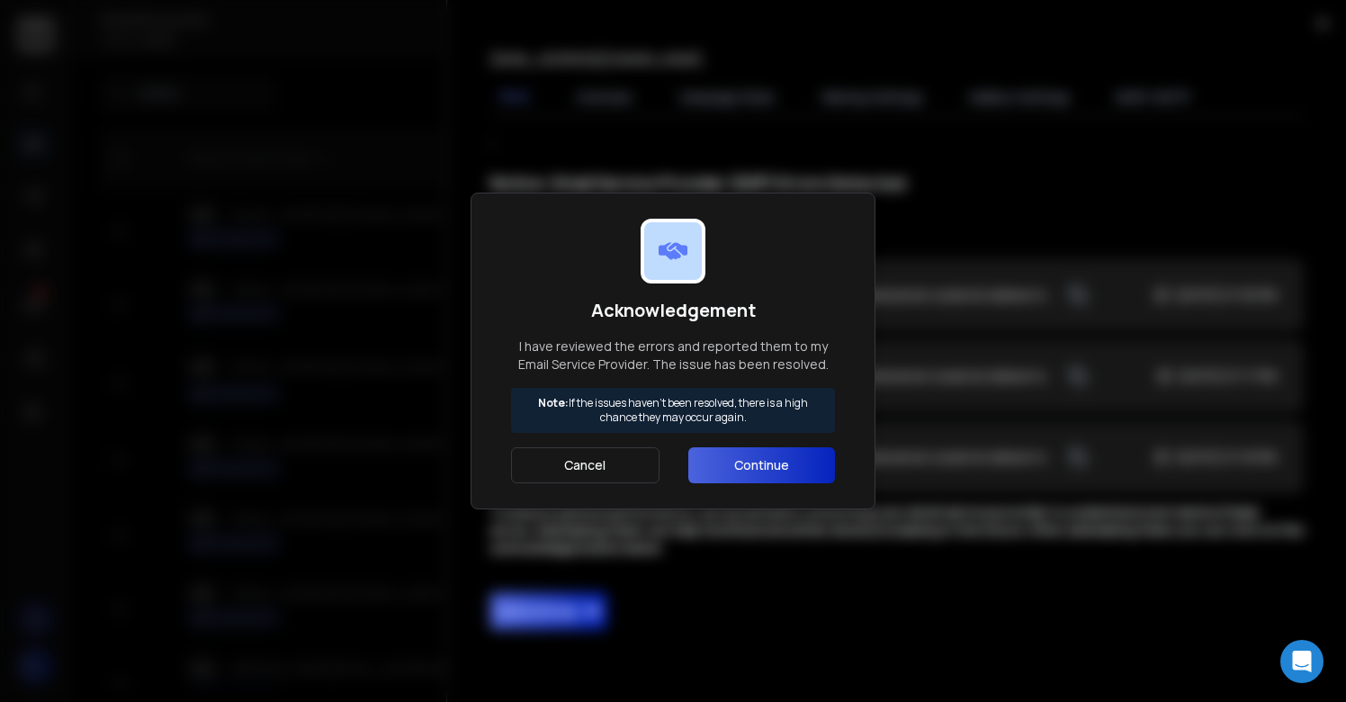
click at [726, 463] on button "Continue" at bounding box center [761, 465] width 147 height 36
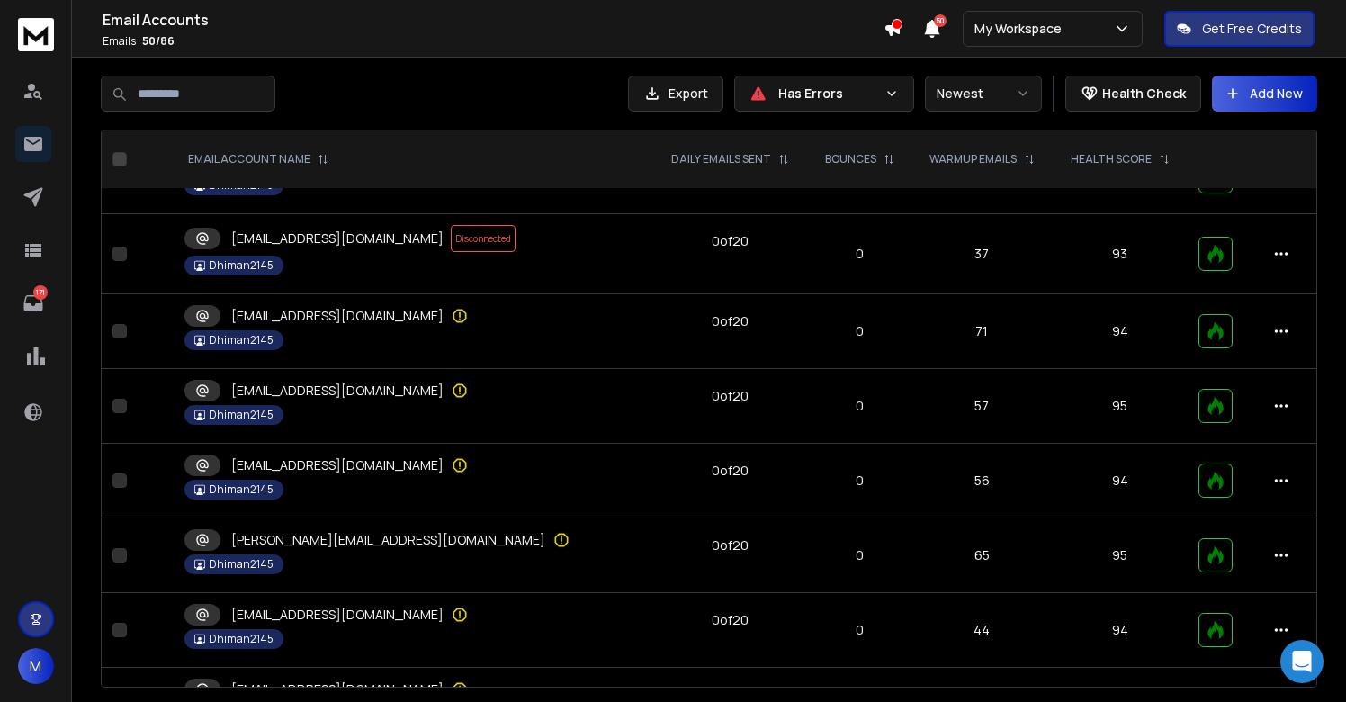
scroll to position [1230, 0]
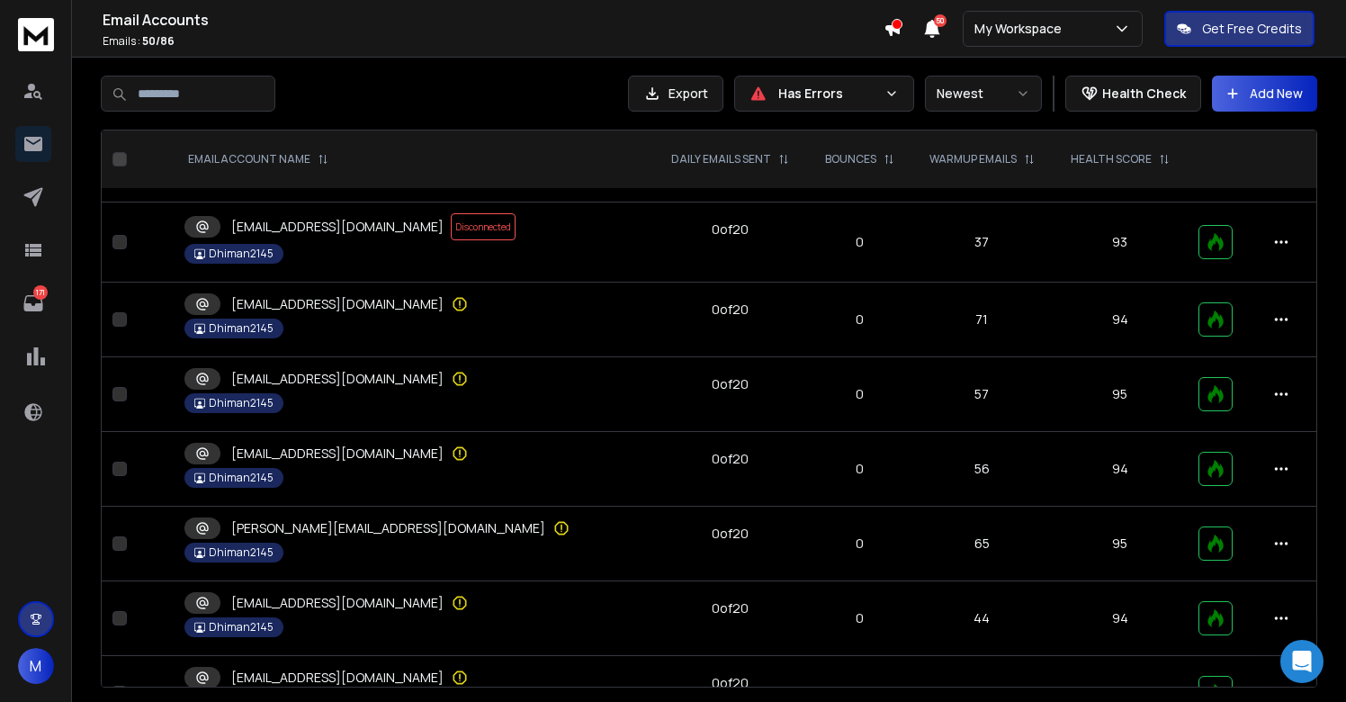
click at [386, 463] on div "saskia@aism2ltd.online" at bounding box center [413, 454] width 458 height 22
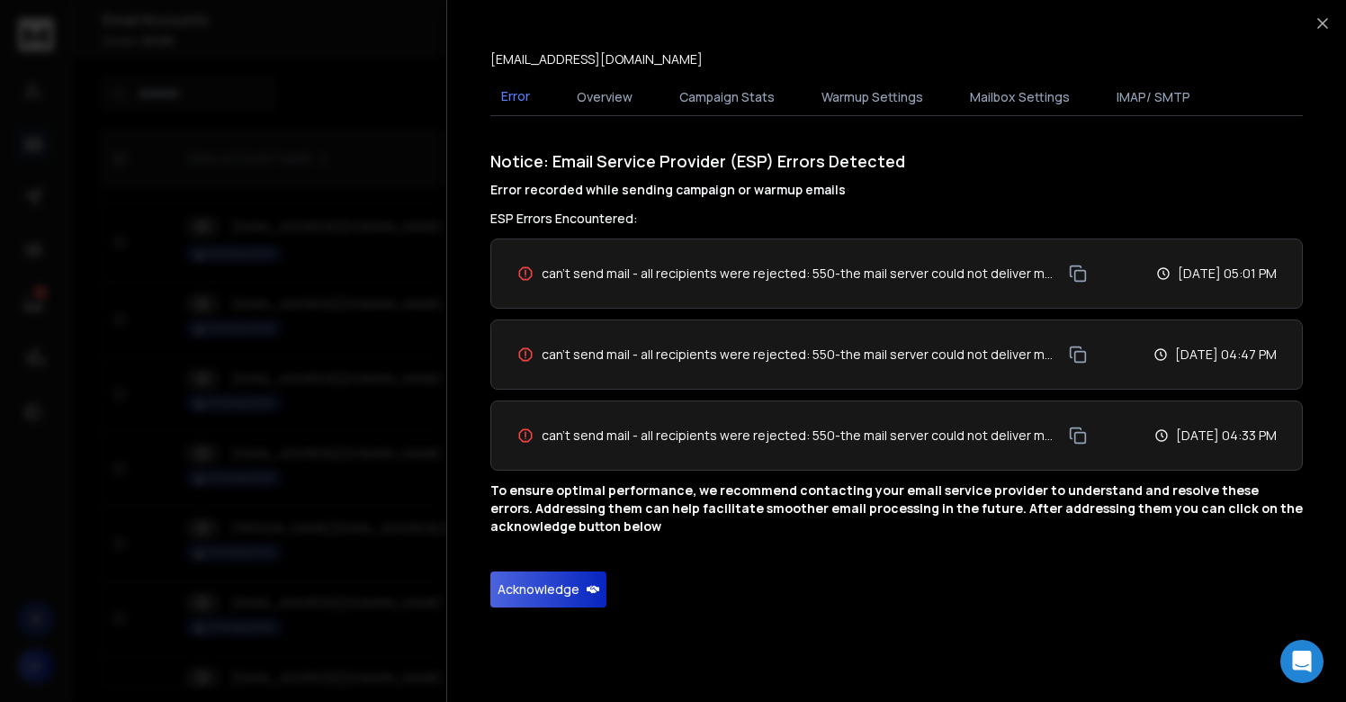
click at [560, 593] on button "Acknowledge" at bounding box center [548, 589] width 116 height 36
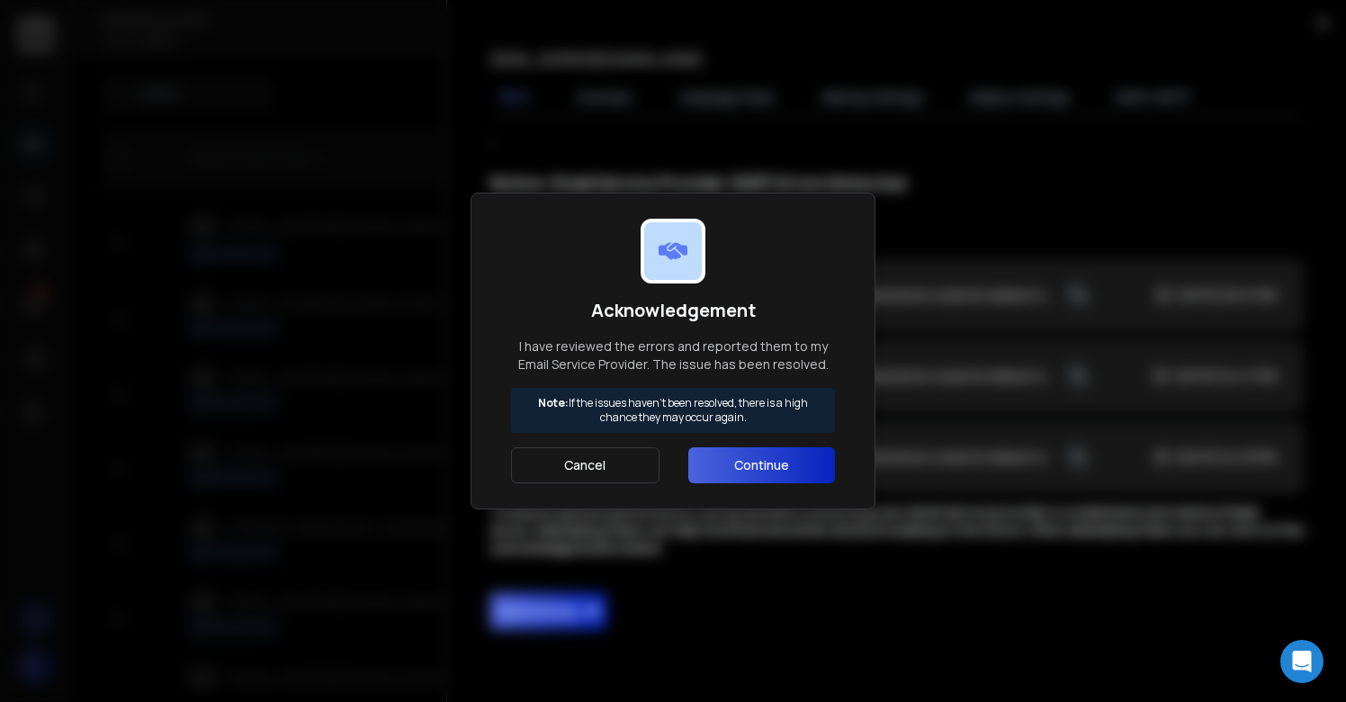
click at [721, 454] on button "Continue" at bounding box center [761, 465] width 147 height 36
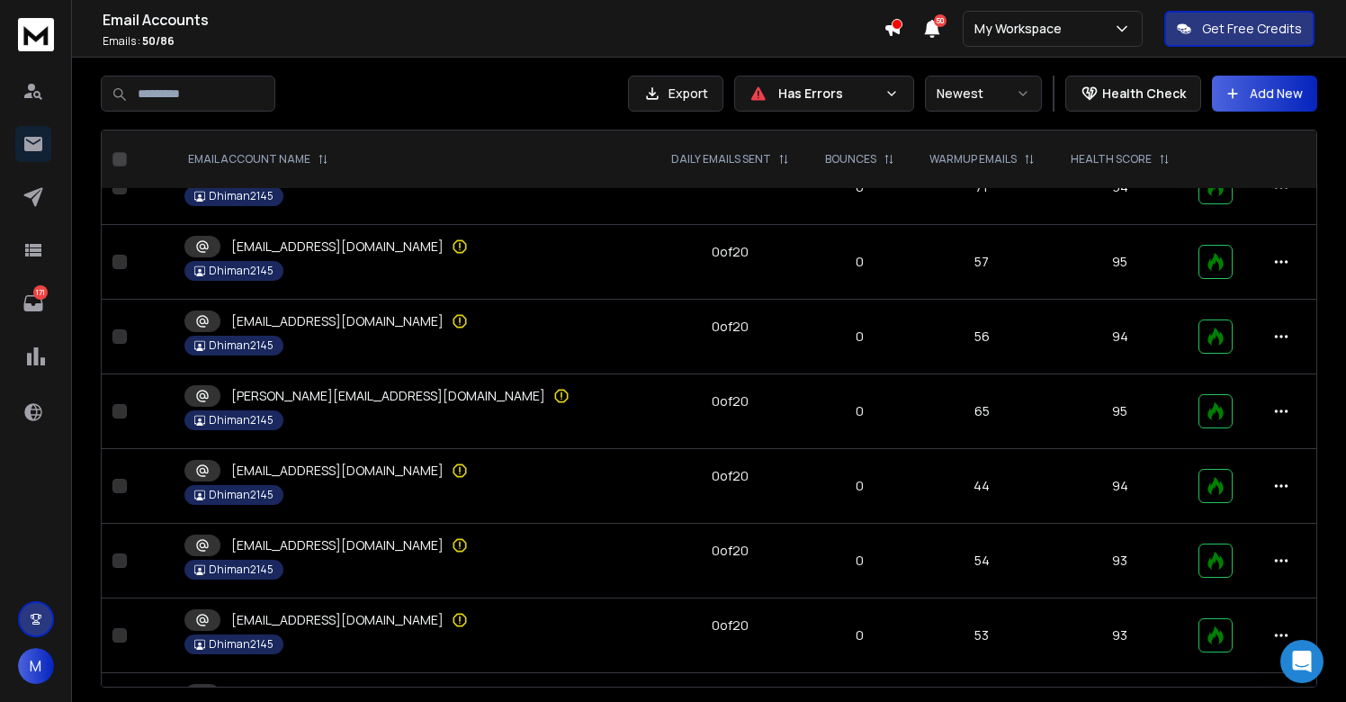
scroll to position [1379, 0]
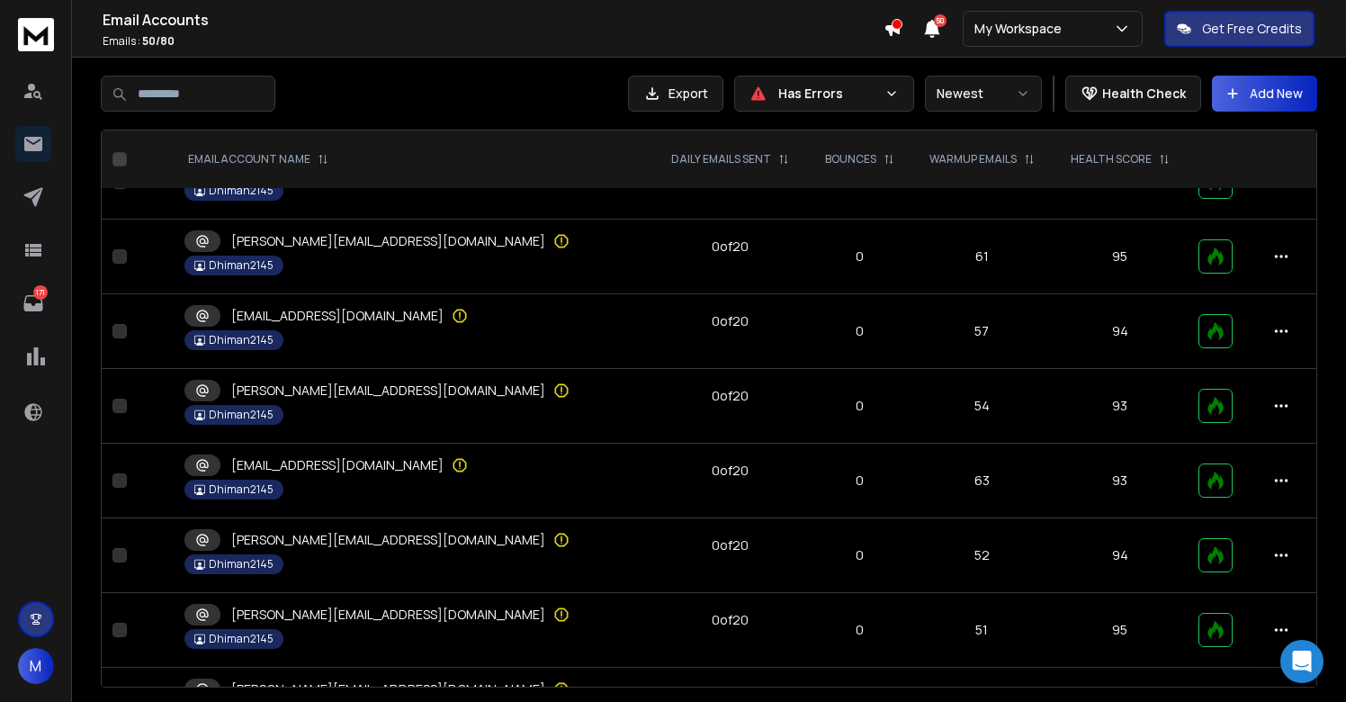
click at [394, 472] on div "[EMAIL_ADDRESS][DOMAIN_NAME]" at bounding box center [413, 465] width 458 height 22
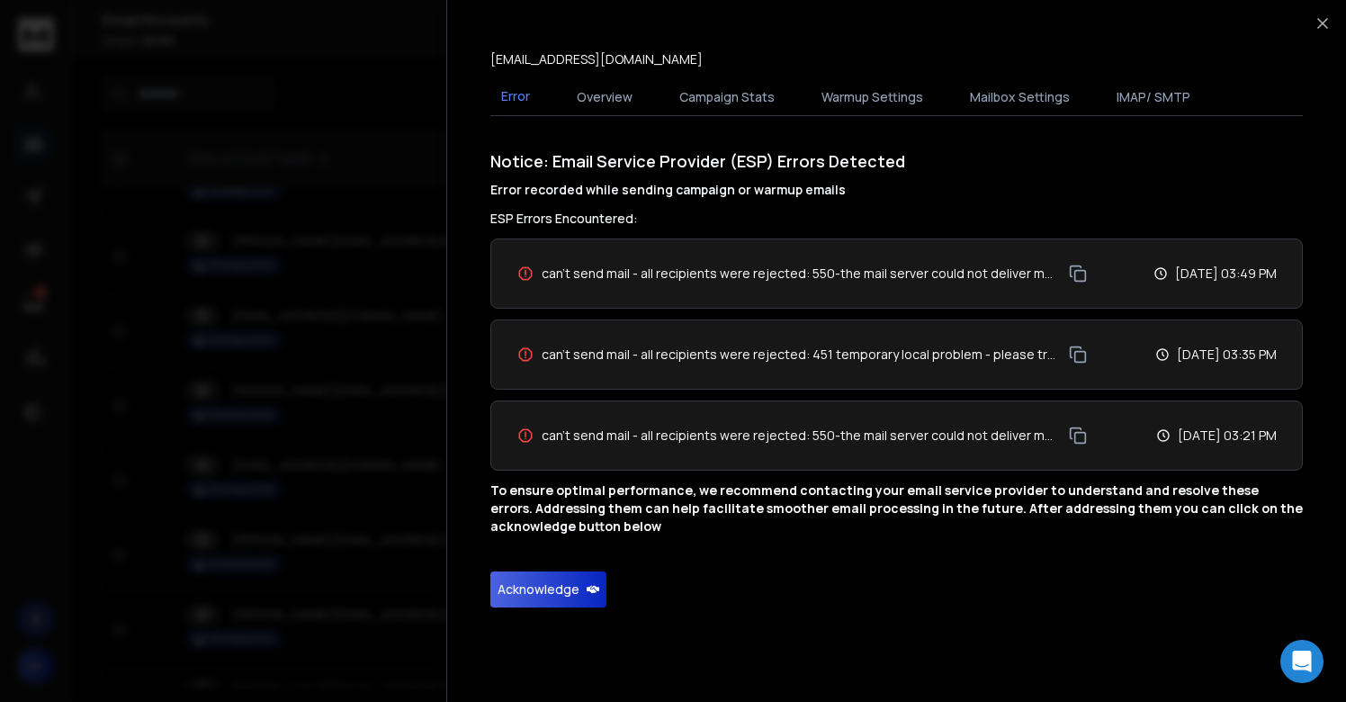
click at [562, 587] on button "Acknowledge" at bounding box center [548, 589] width 116 height 36
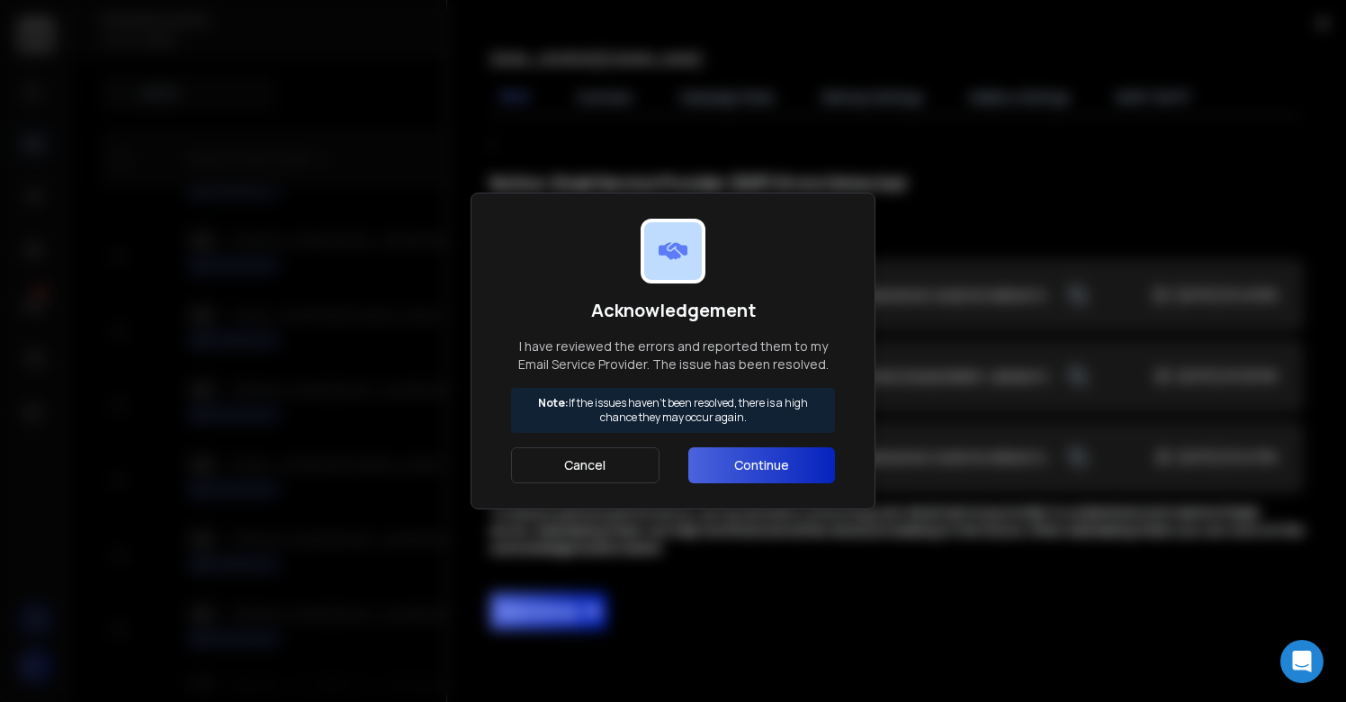
click at [745, 456] on button "Continue" at bounding box center [761, 465] width 147 height 36
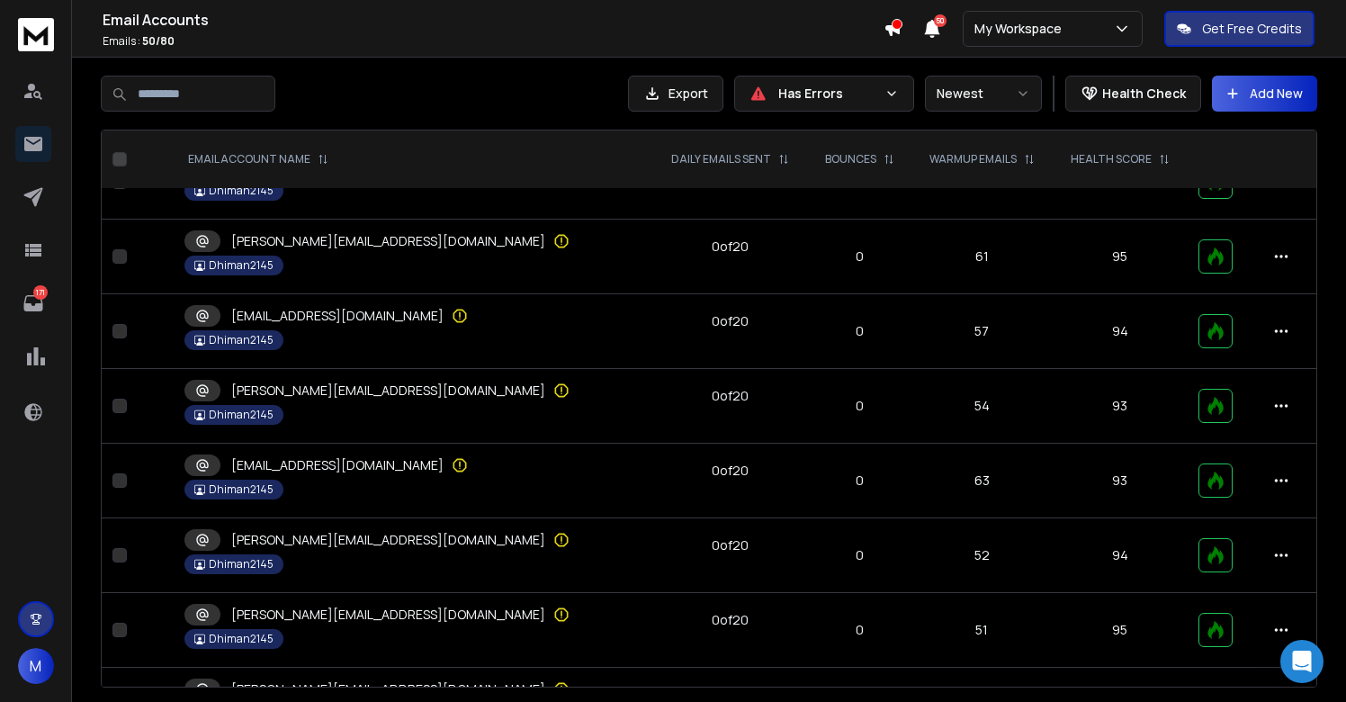
click at [385, 393] on div "[PERSON_NAME][EMAIL_ADDRESS][DOMAIN_NAME]" at bounding box center [413, 391] width 458 height 22
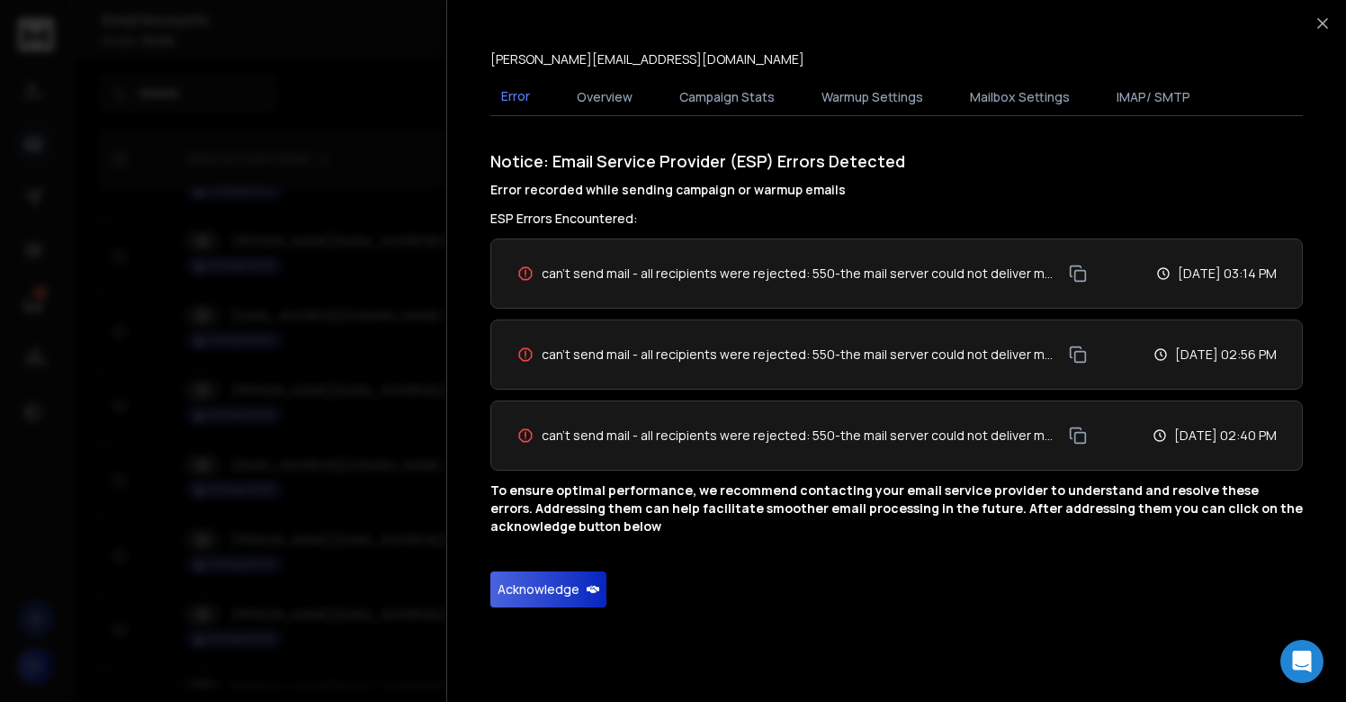
click at [541, 583] on button "Acknowledge" at bounding box center [548, 589] width 116 height 36
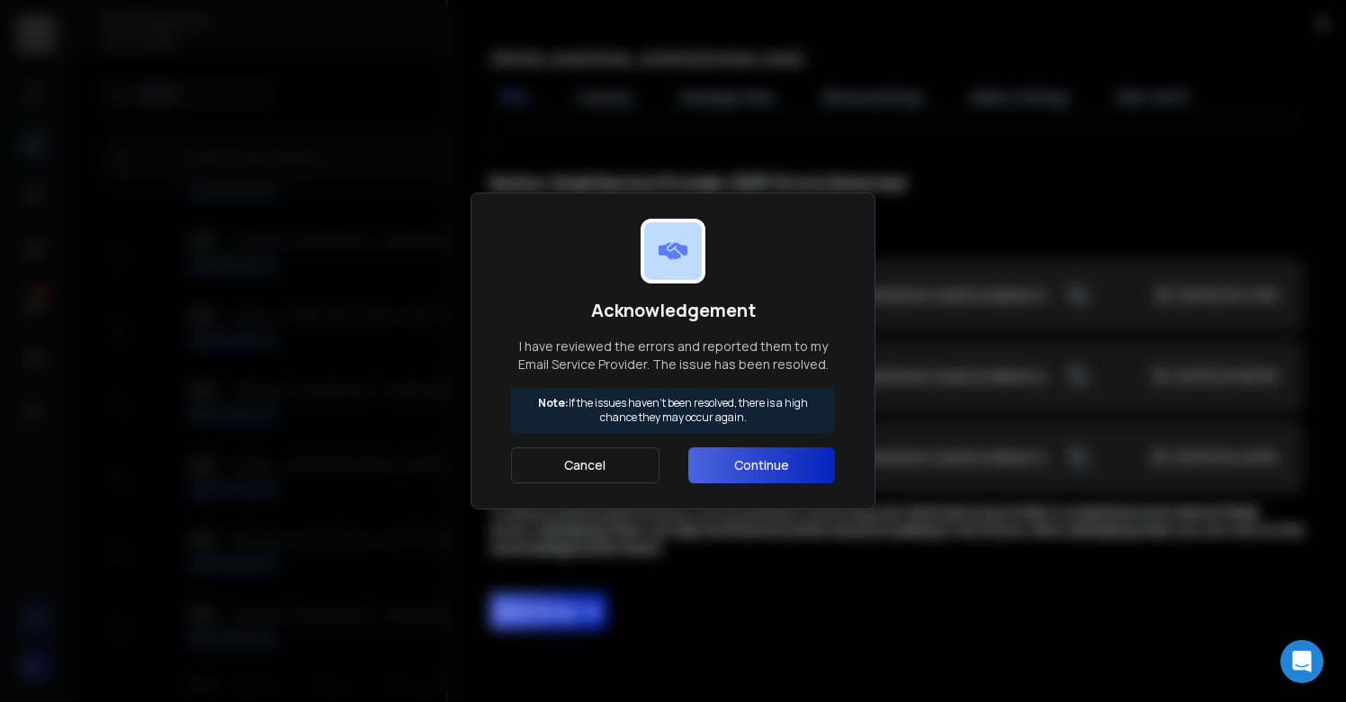
click at [723, 467] on button "Continue" at bounding box center [761, 465] width 147 height 36
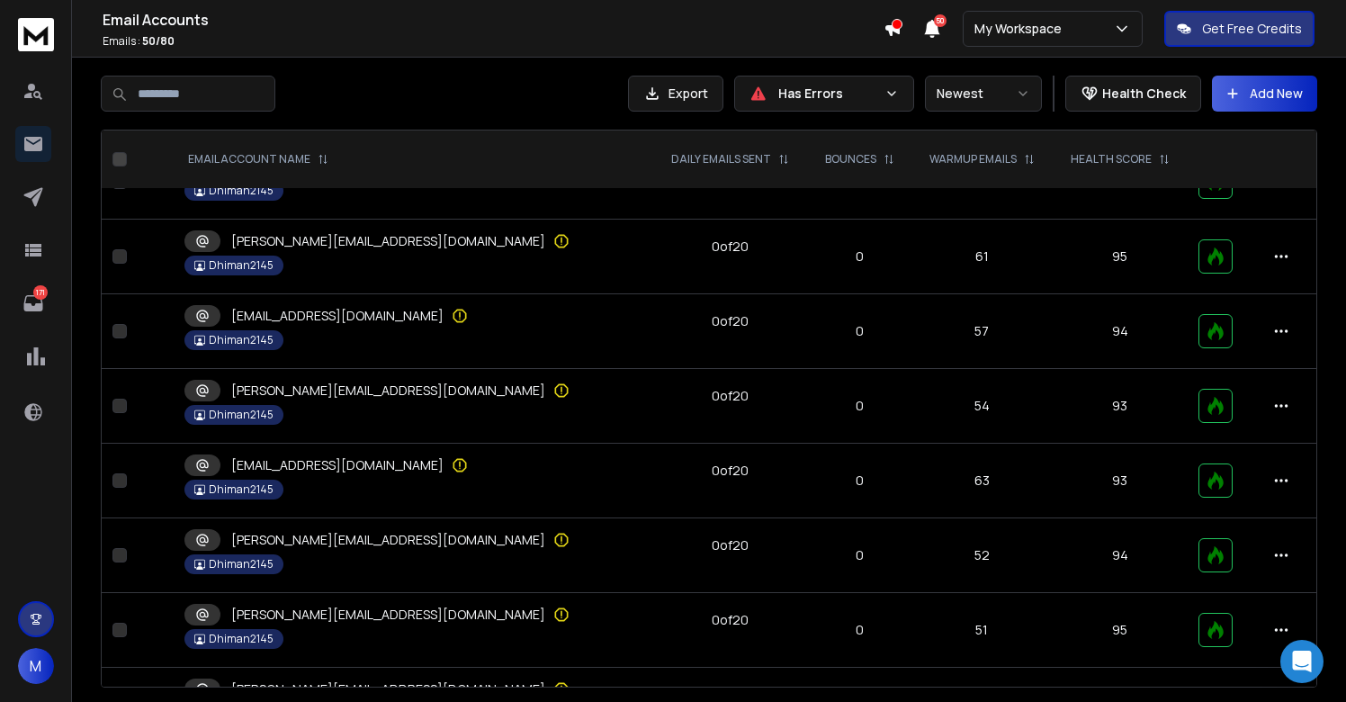
click at [368, 471] on div "[EMAIL_ADDRESS][DOMAIN_NAME]" at bounding box center [413, 465] width 458 height 22
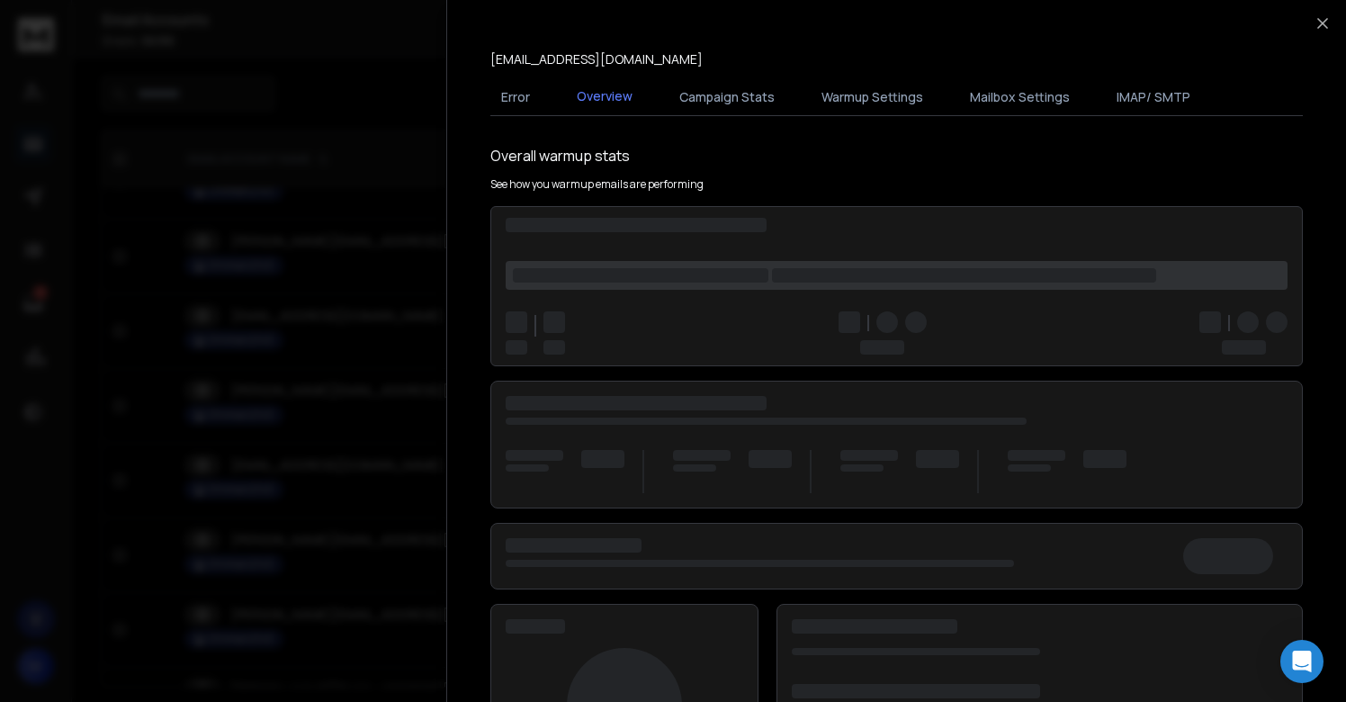
click at [368, 471] on div at bounding box center [673, 351] width 1346 height 702
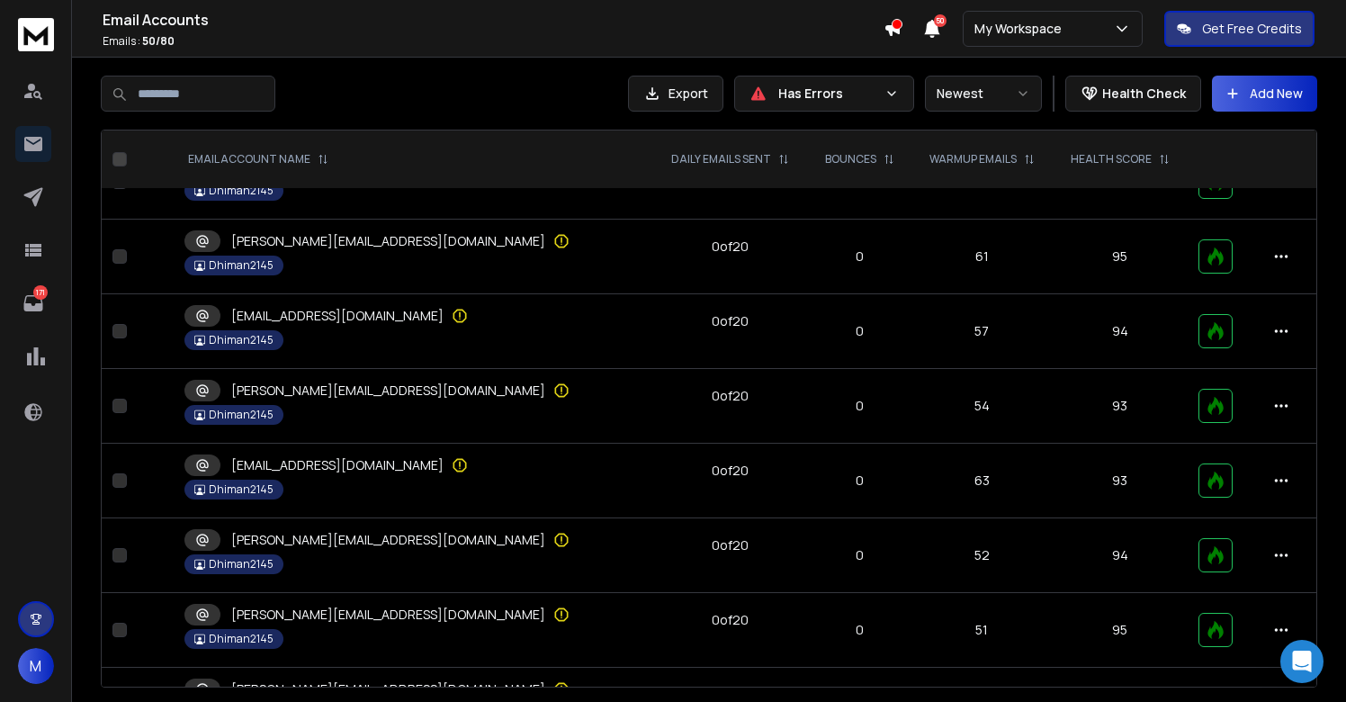
click at [367, 524] on td "nell@aism2ltd.online Dhiman2145" at bounding box center [414, 555] width 480 height 75
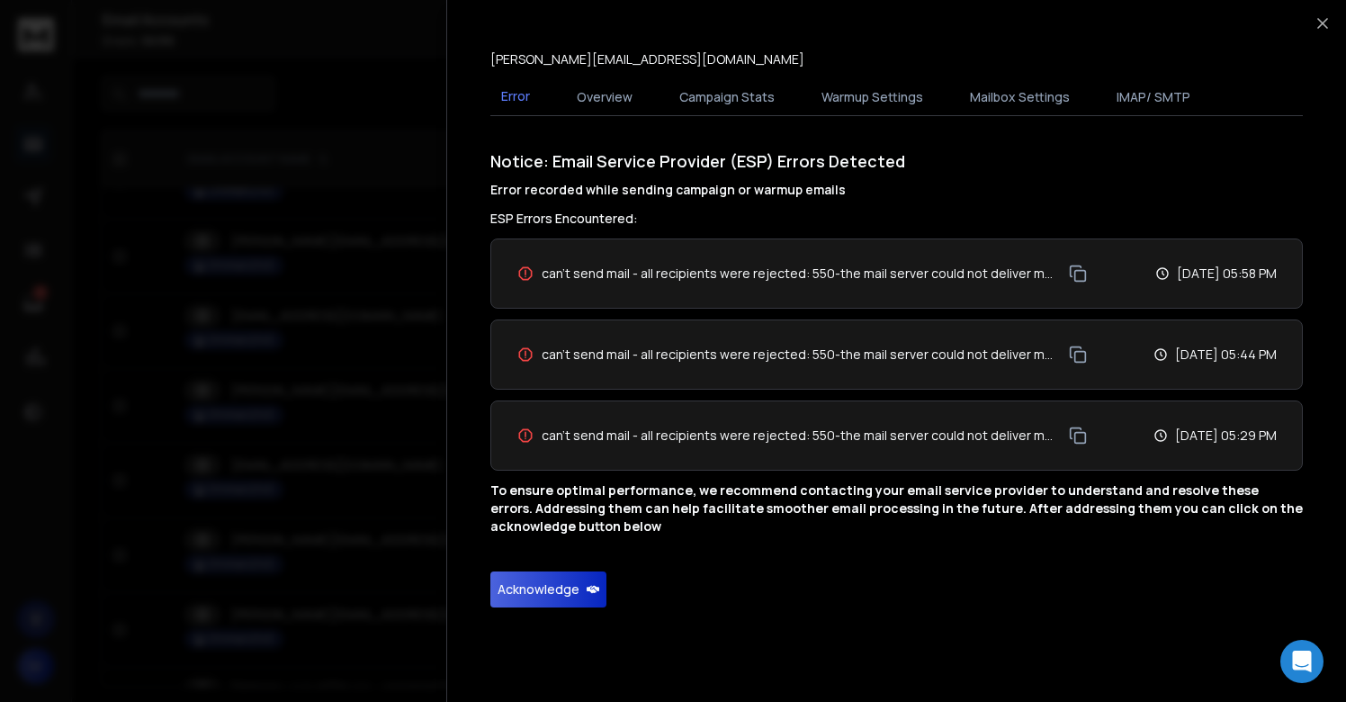
click at [542, 579] on button "Acknowledge" at bounding box center [548, 589] width 116 height 36
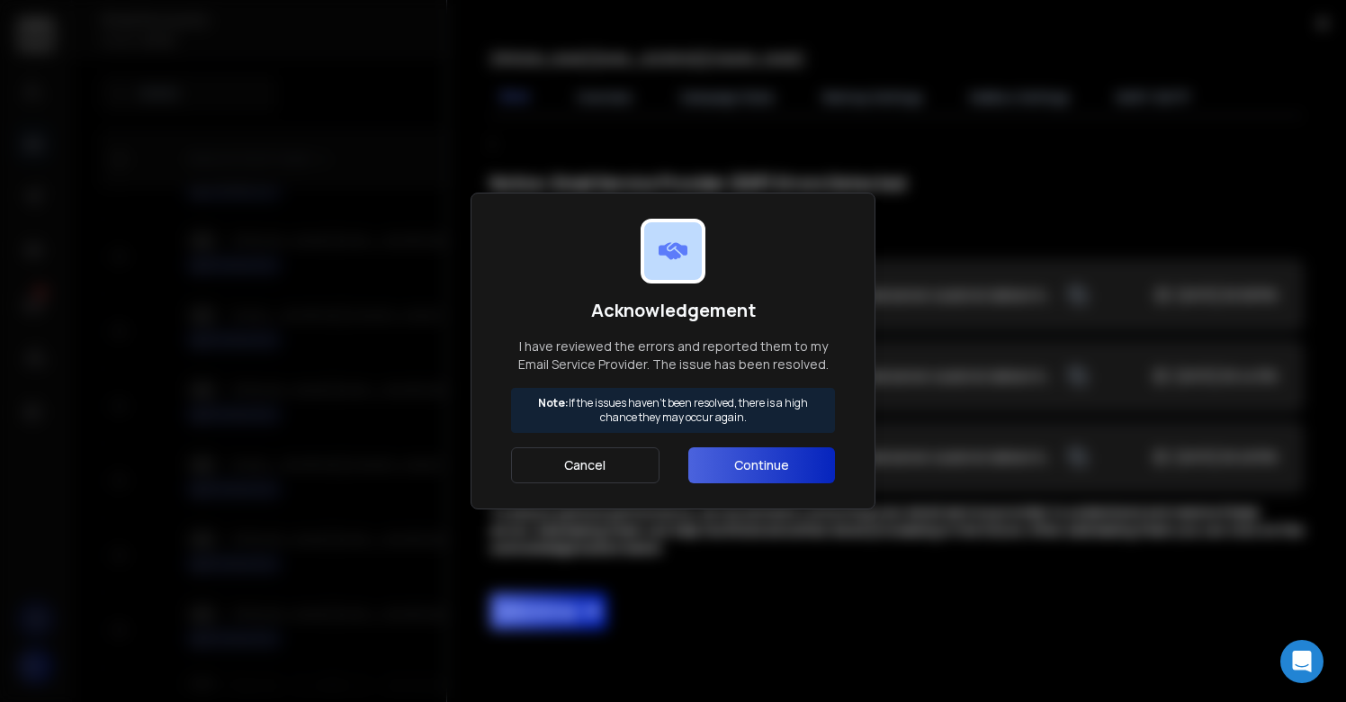
click at [729, 466] on button "Continue" at bounding box center [761, 465] width 147 height 36
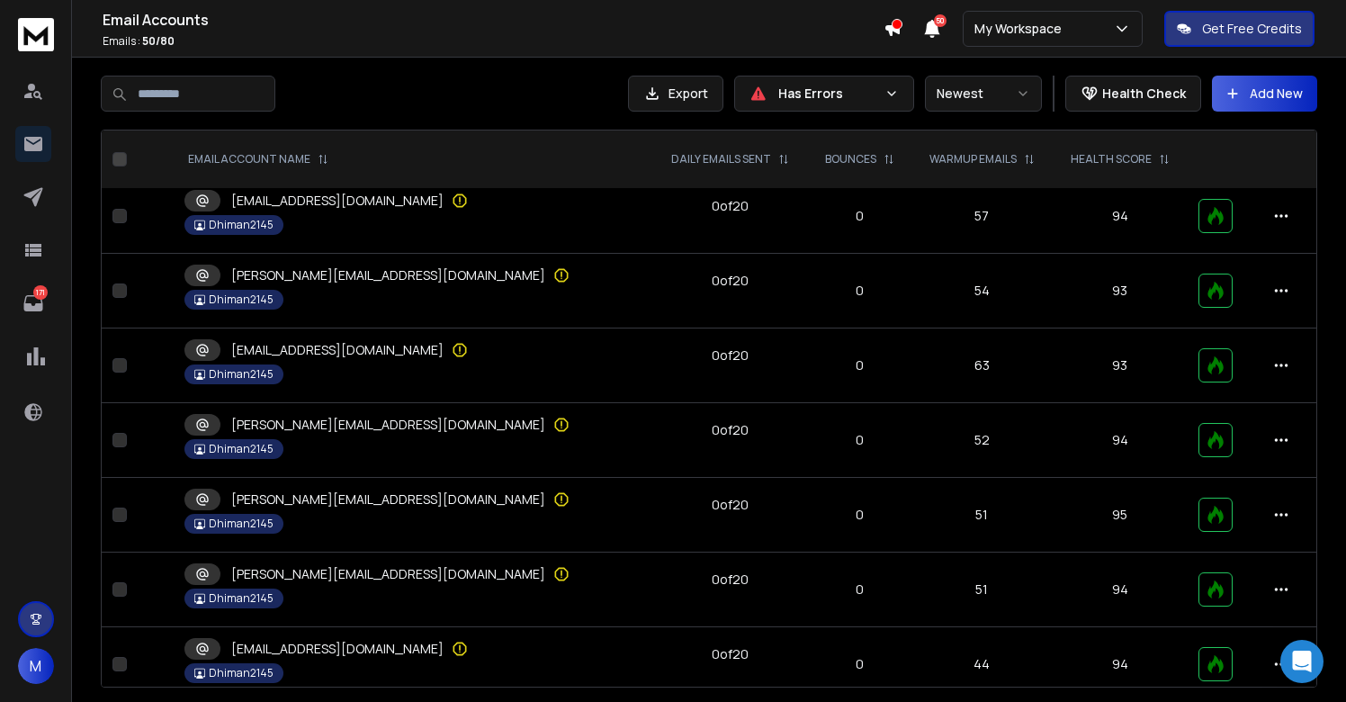
scroll to position [1504, 0]
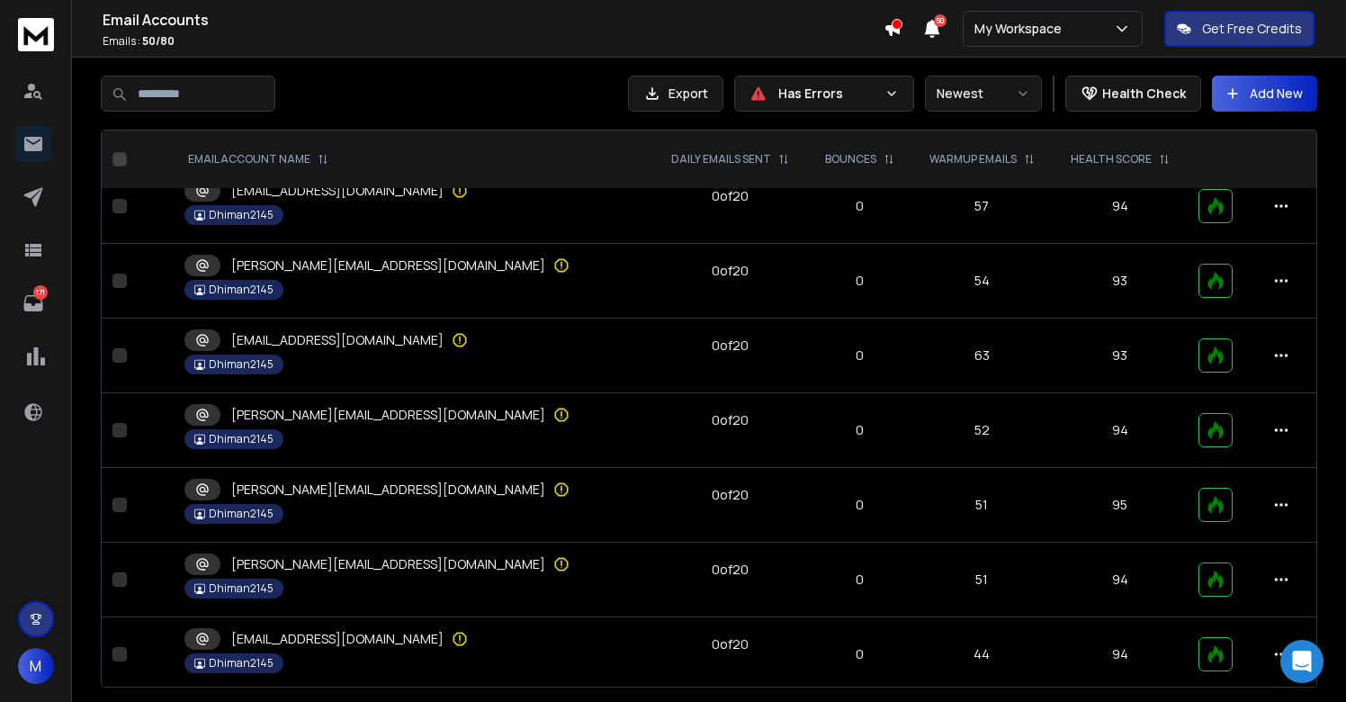
click at [295, 504] on div "Dhiman2145" at bounding box center [413, 514] width 458 height 20
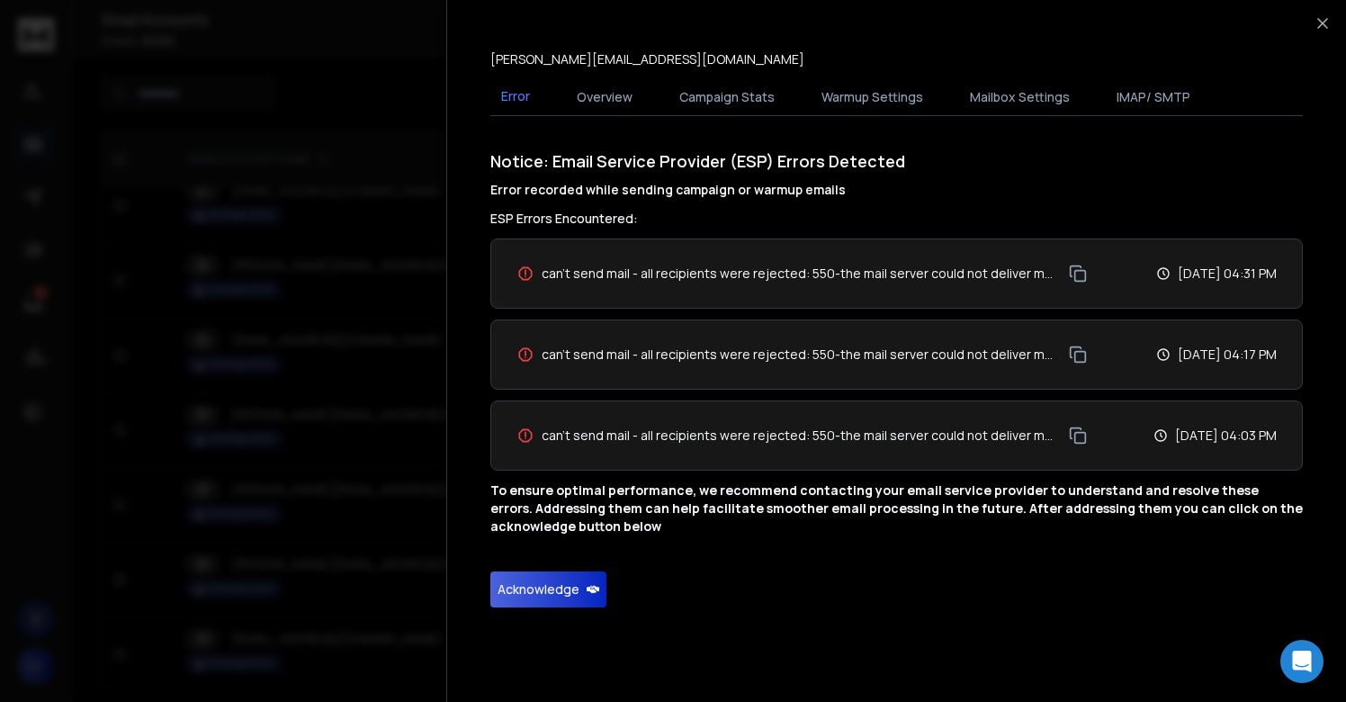
click at [535, 593] on button "Acknowledge" at bounding box center [548, 589] width 116 height 36
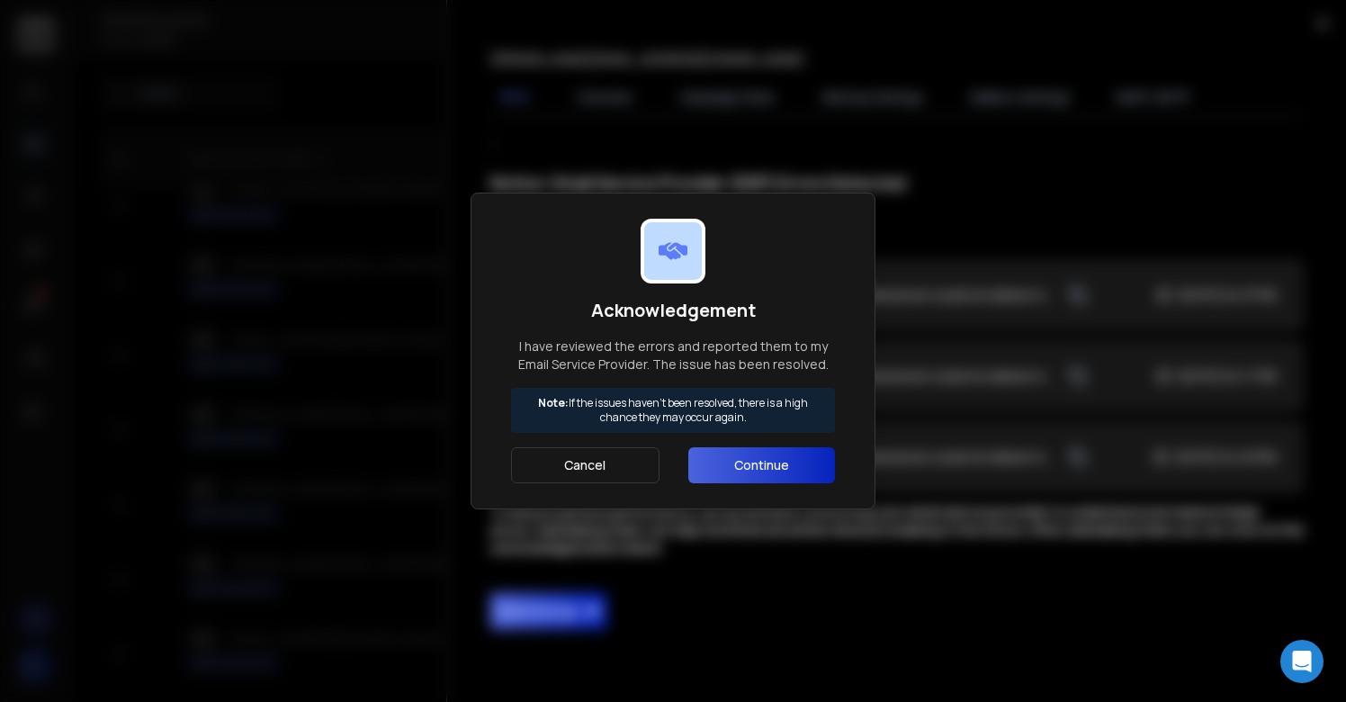
click at [721, 463] on button "Continue" at bounding box center [761, 465] width 147 height 36
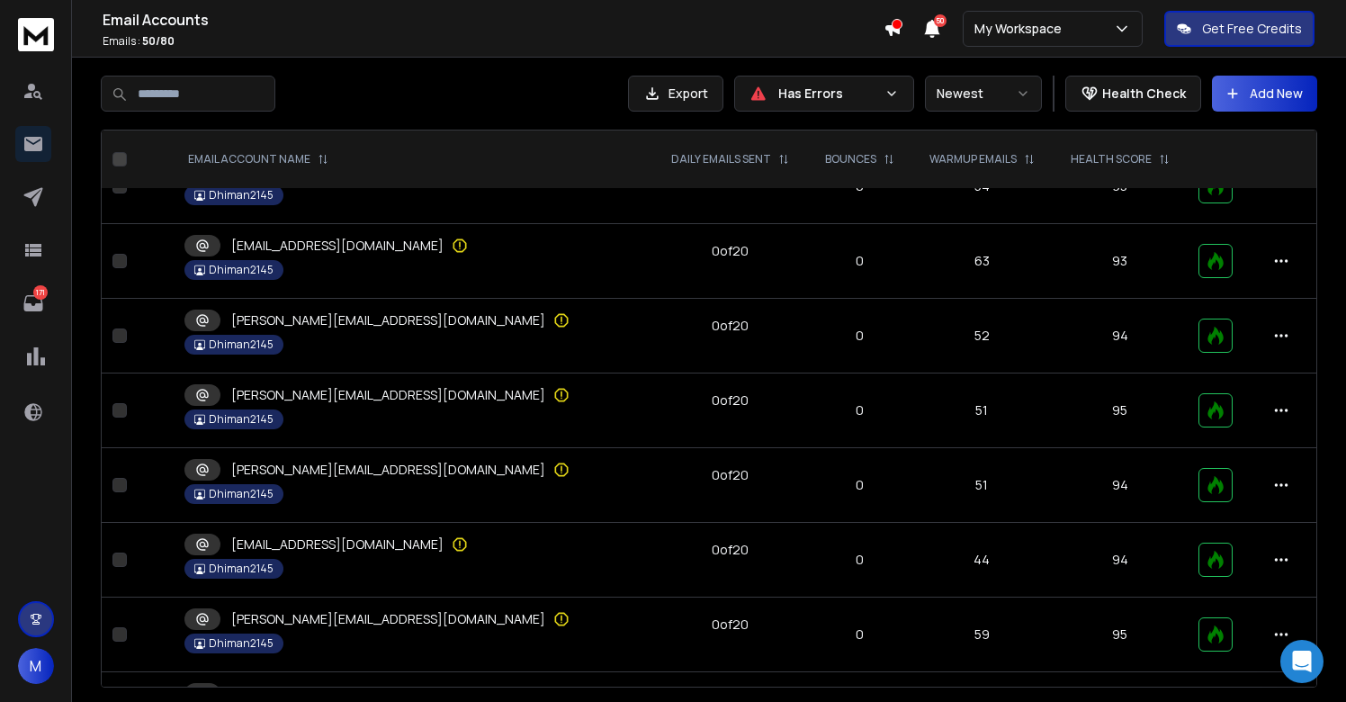
scroll to position [1611, 0]
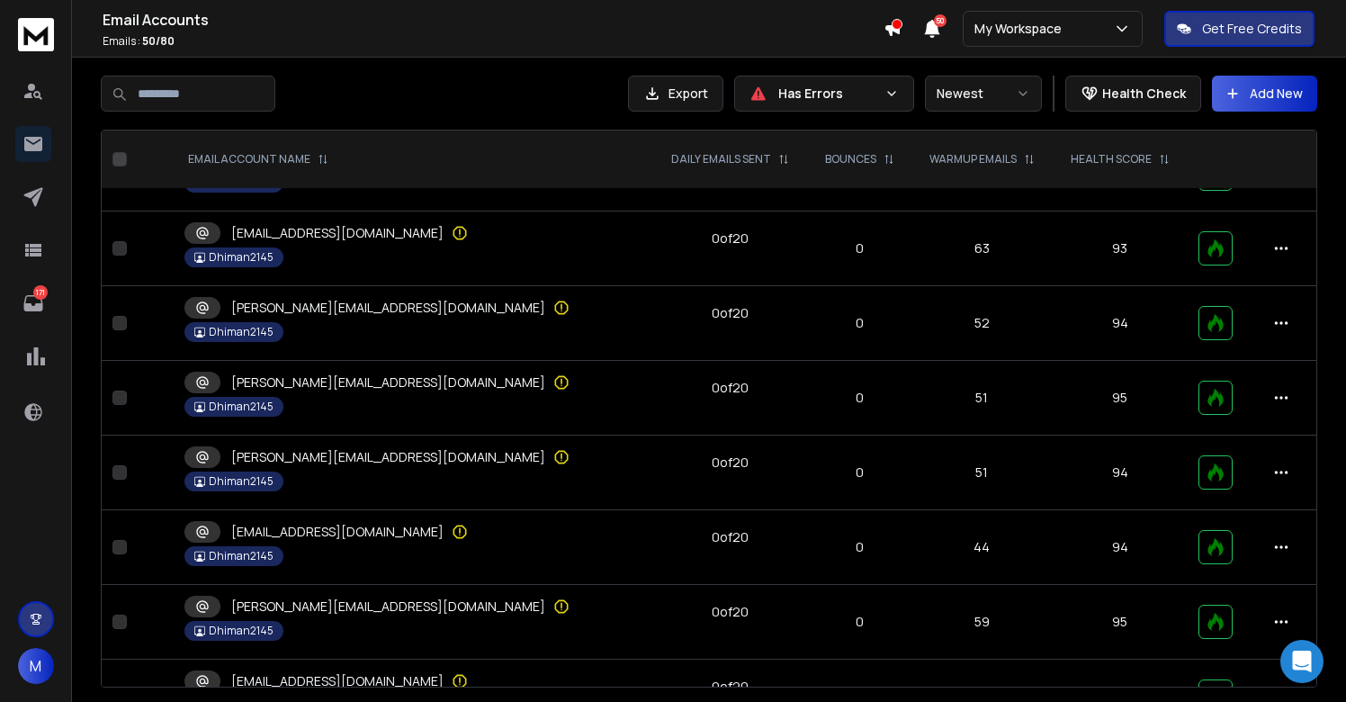
click at [354, 446] on div "[PERSON_NAME][EMAIL_ADDRESS][DOMAIN_NAME]" at bounding box center [364, 457] width 361 height 22
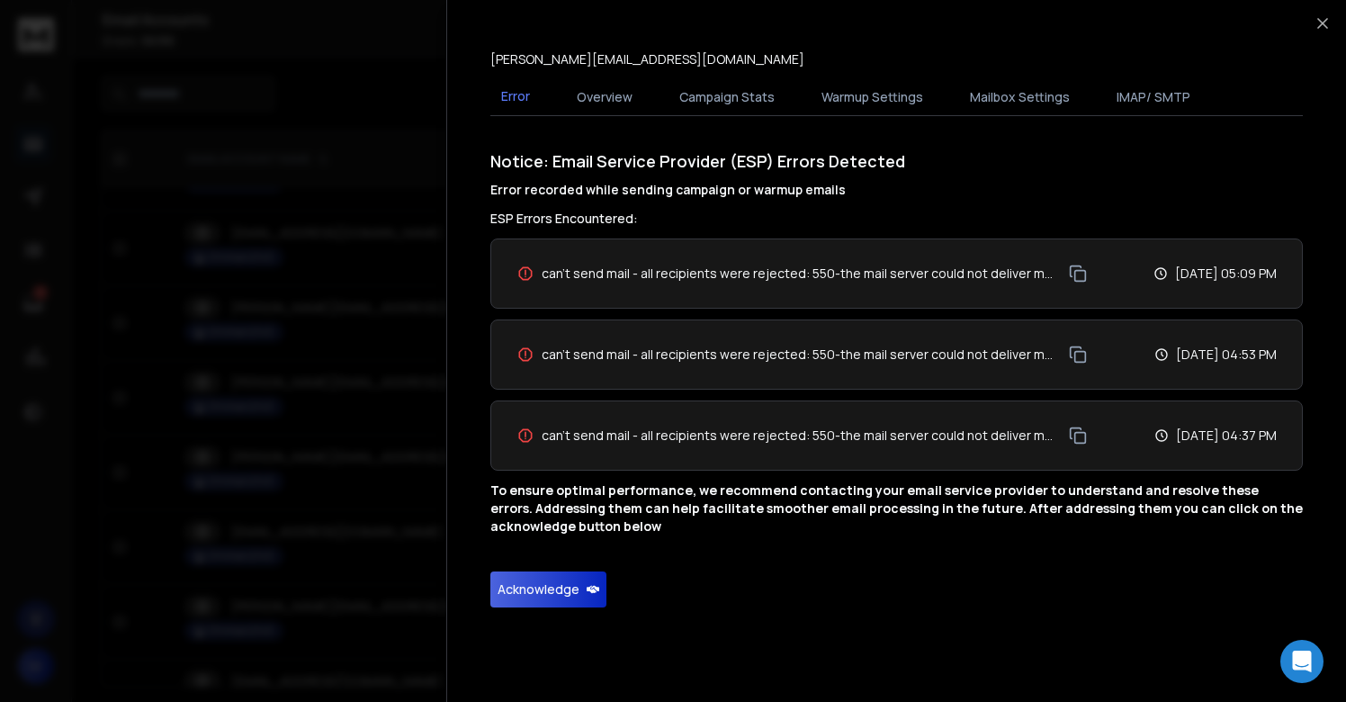
click at [534, 582] on button "Acknowledge" at bounding box center [548, 589] width 116 height 36
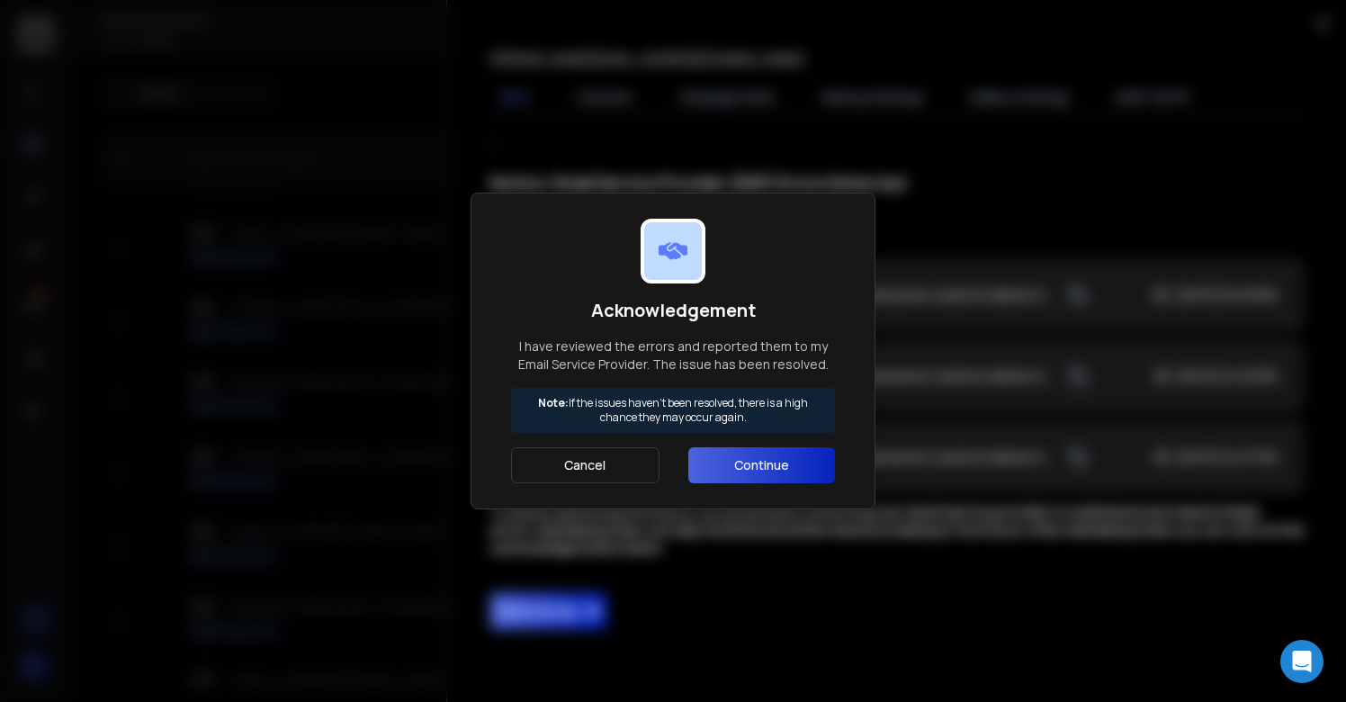
click at [732, 460] on button "Continue" at bounding box center [761, 465] width 147 height 36
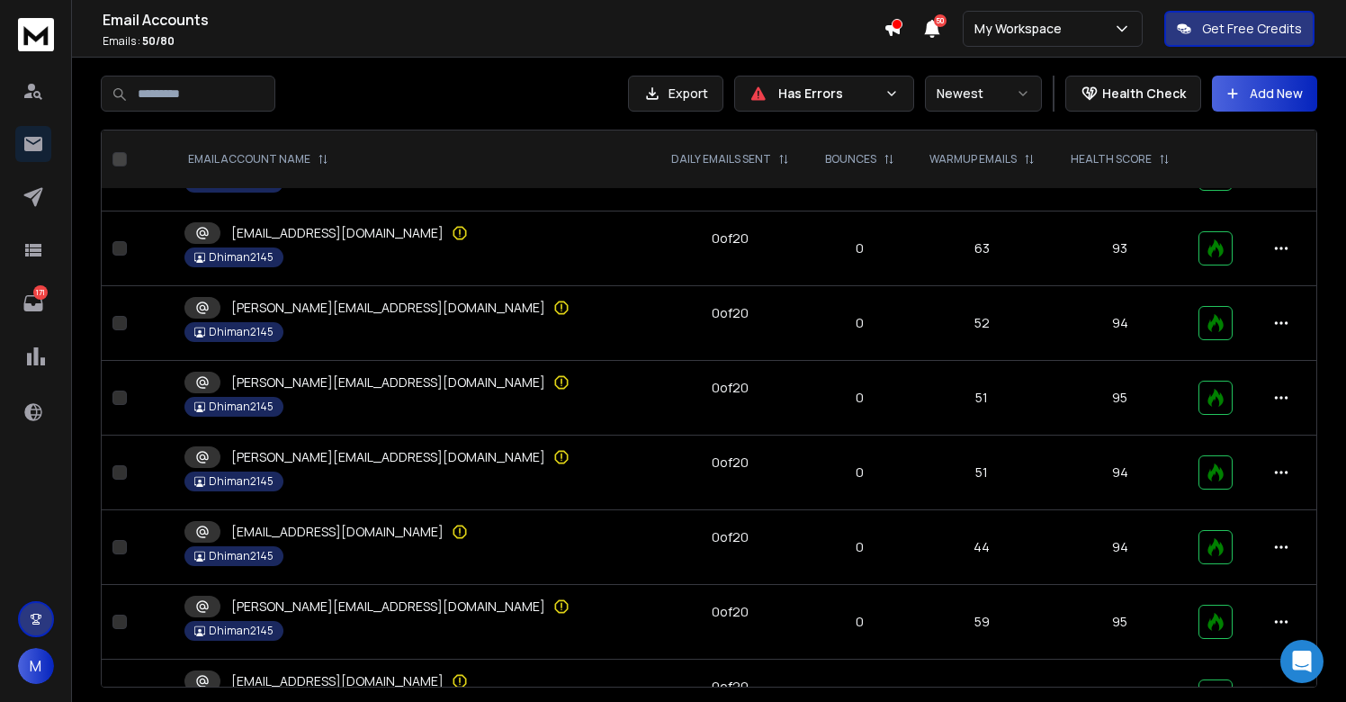
click at [324, 528] on p "[EMAIL_ADDRESS][DOMAIN_NAME]" at bounding box center [337, 532] width 212 height 18
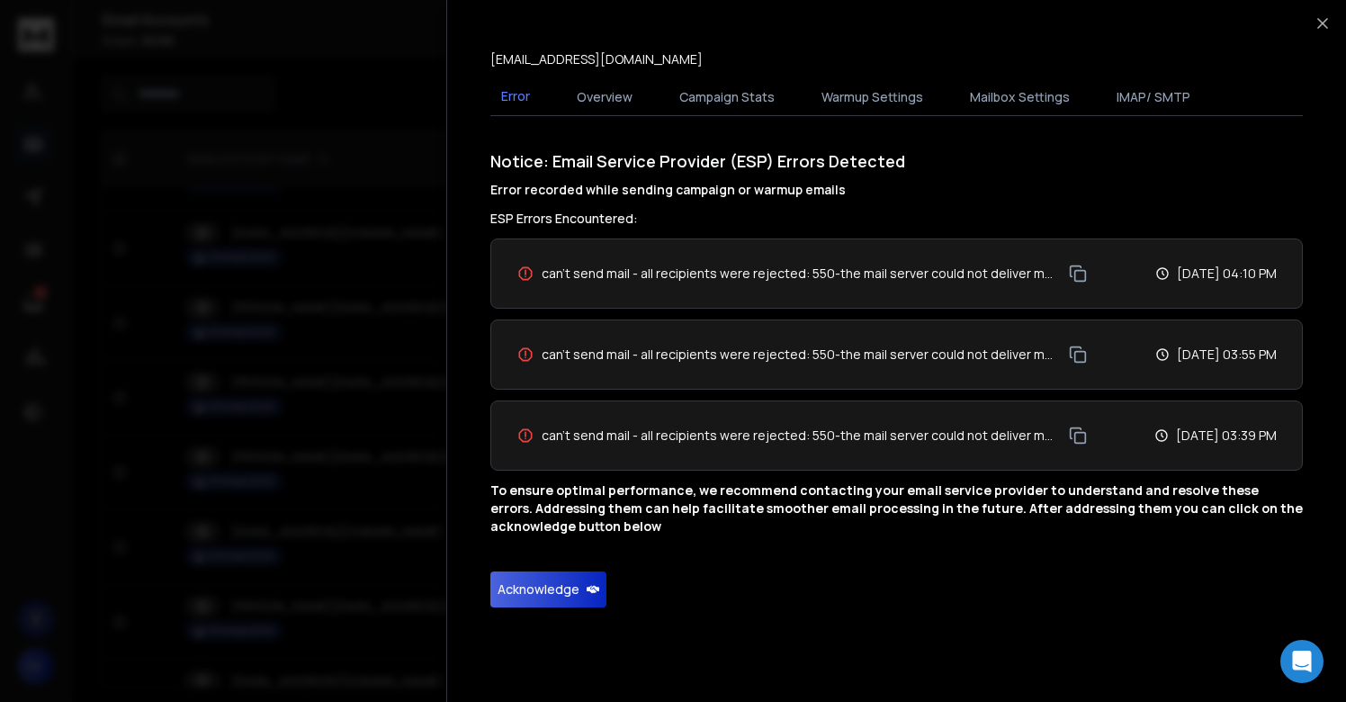
click at [548, 588] on button "Acknowledge" at bounding box center [548, 589] width 116 height 36
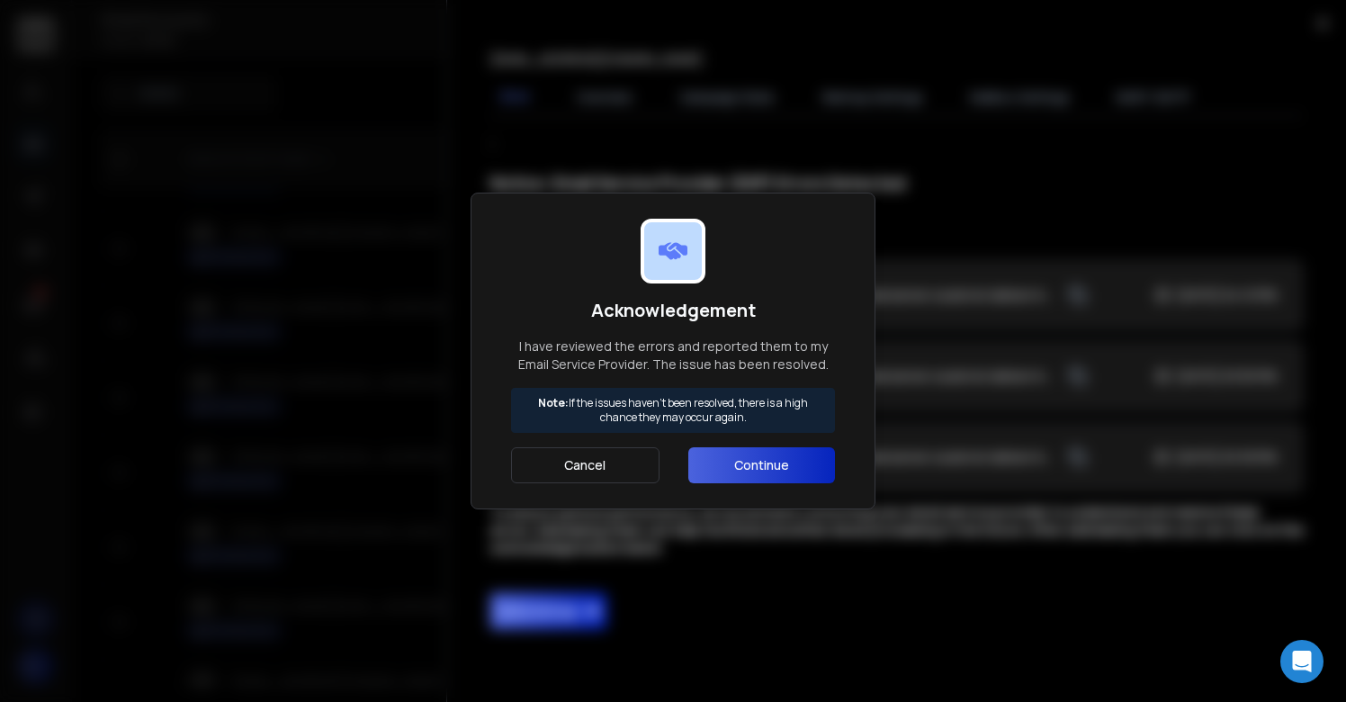
click at [763, 456] on button "Continue" at bounding box center [761, 465] width 147 height 36
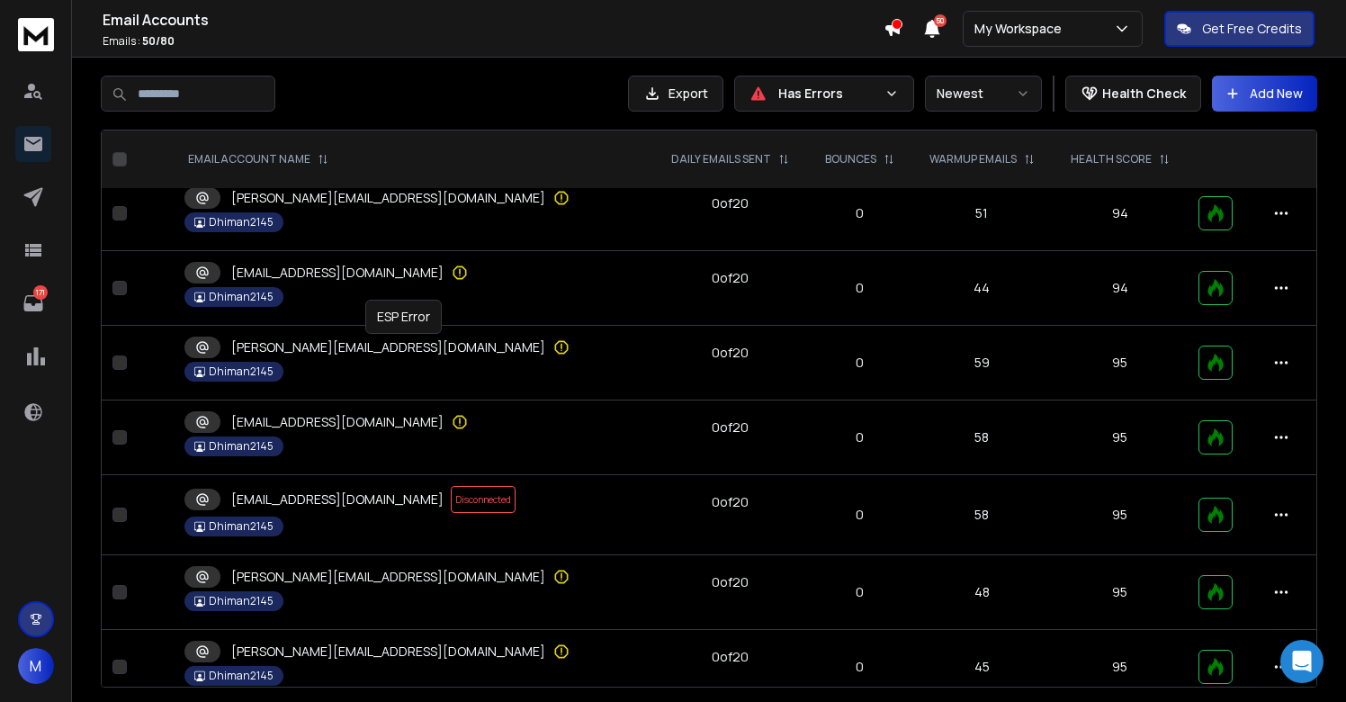
scroll to position [1871, 0]
click at [553, 349] on icon at bounding box center [562, 346] width 18 height 18
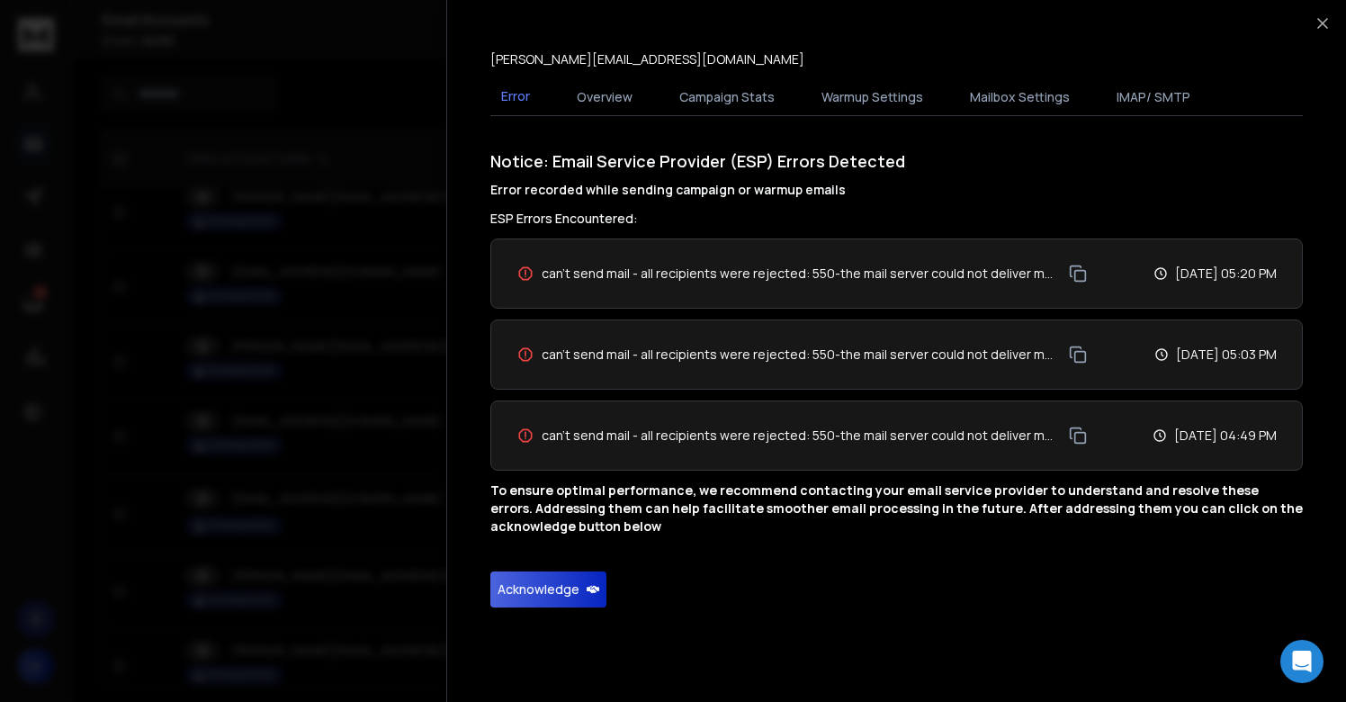
click at [548, 597] on button "Acknowledge" at bounding box center [548, 589] width 116 height 36
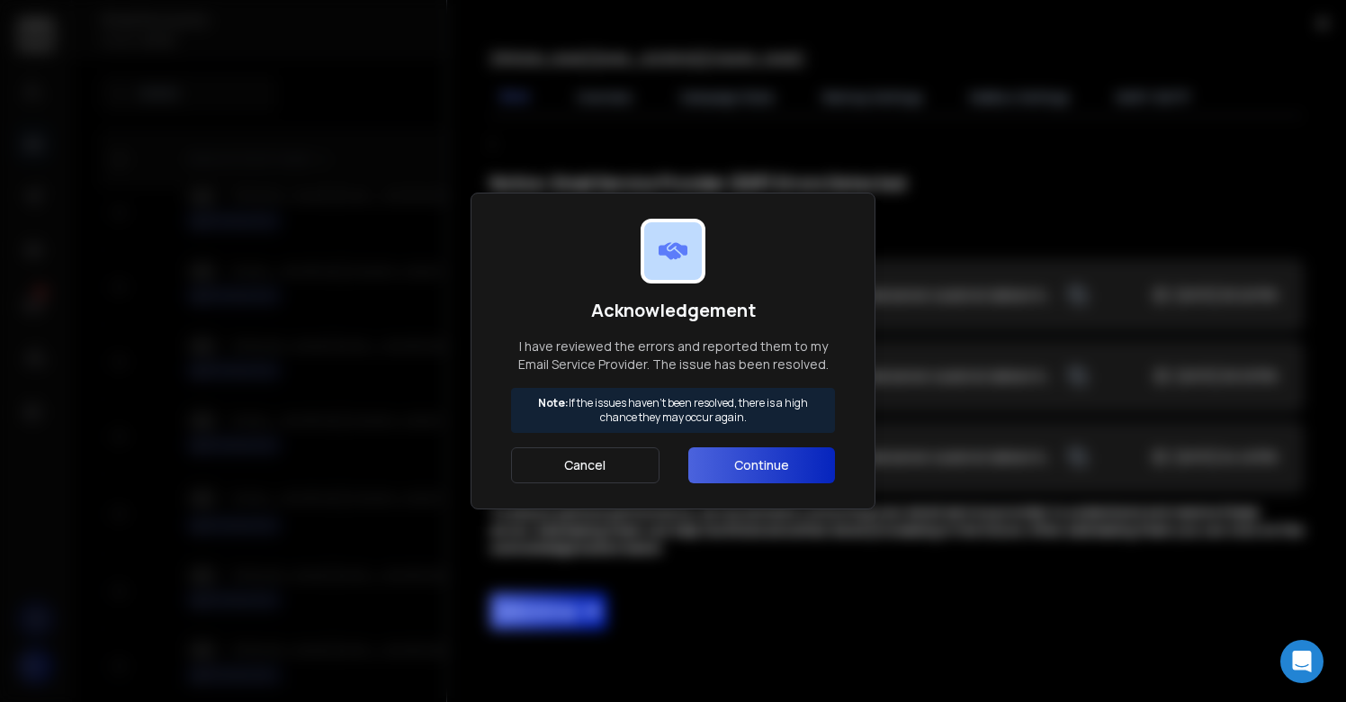
click at [730, 460] on button "Continue" at bounding box center [761, 465] width 147 height 36
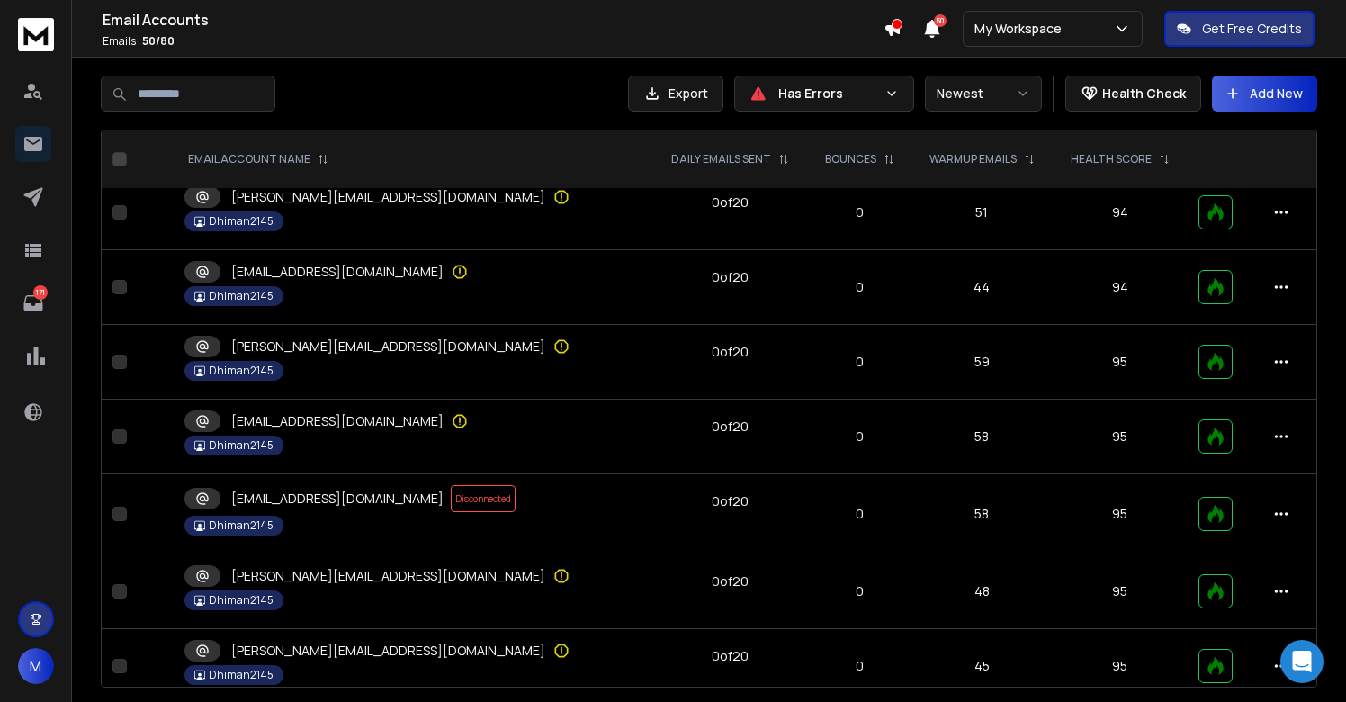
click at [323, 425] on p "[EMAIL_ADDRESS][DOMAIN_NAME]" at bounding box center [337, 421] width 212 height 18
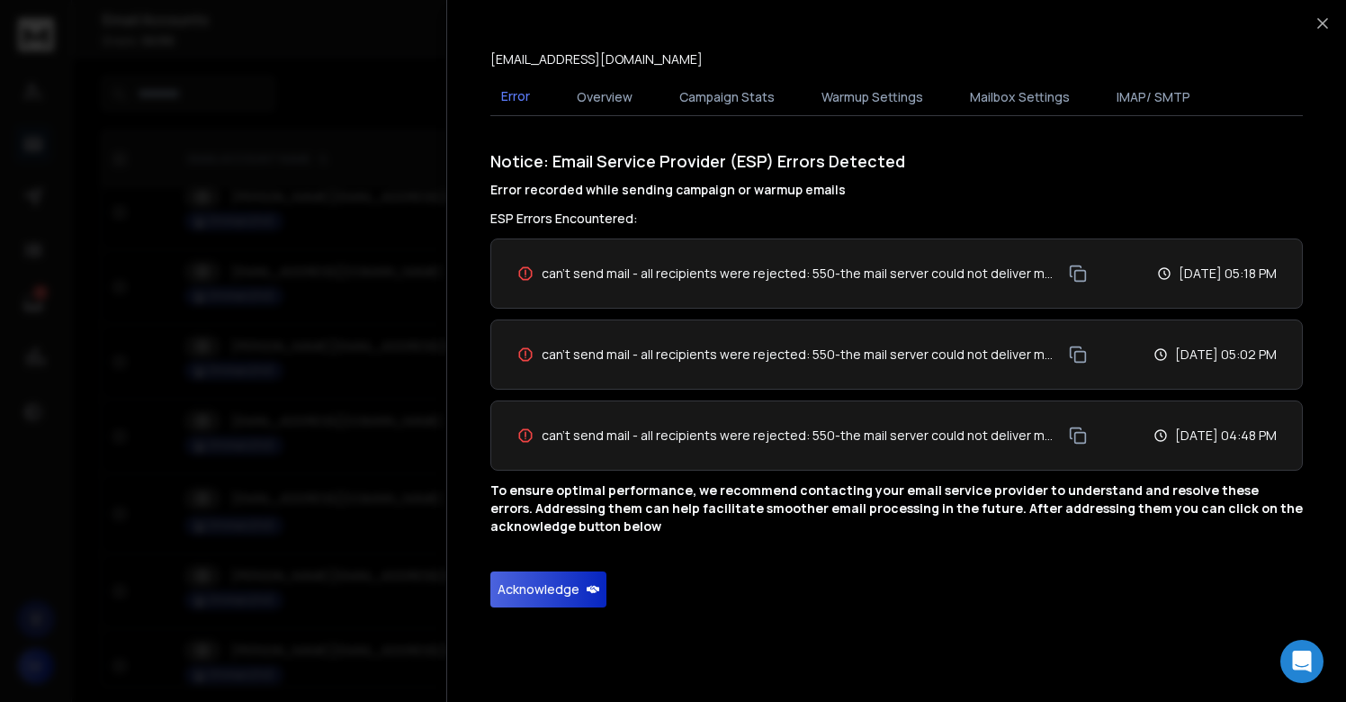
click at [520, 593] on button "Acknowledge" at bounding box center [548, 589] width 116 height 36
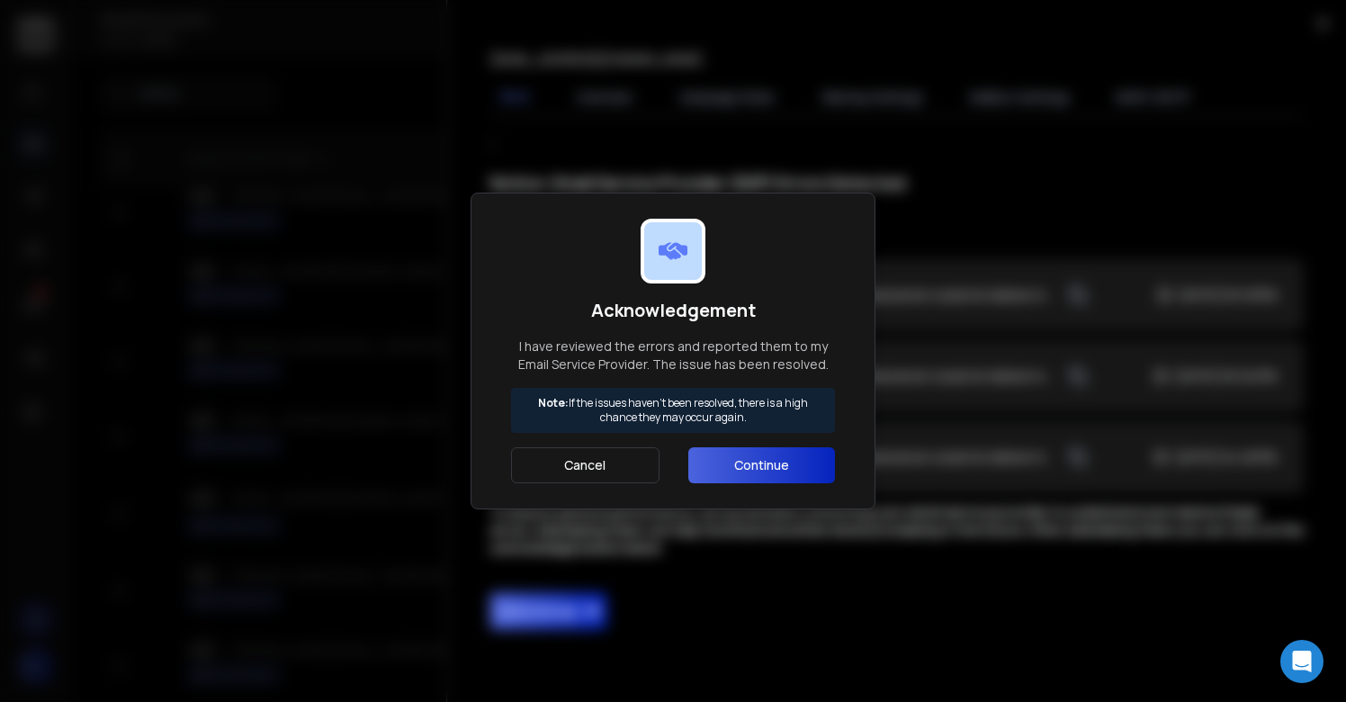
click at [689, 475] on button "Continue" at bounding box center [761, 465] width 147 height 36
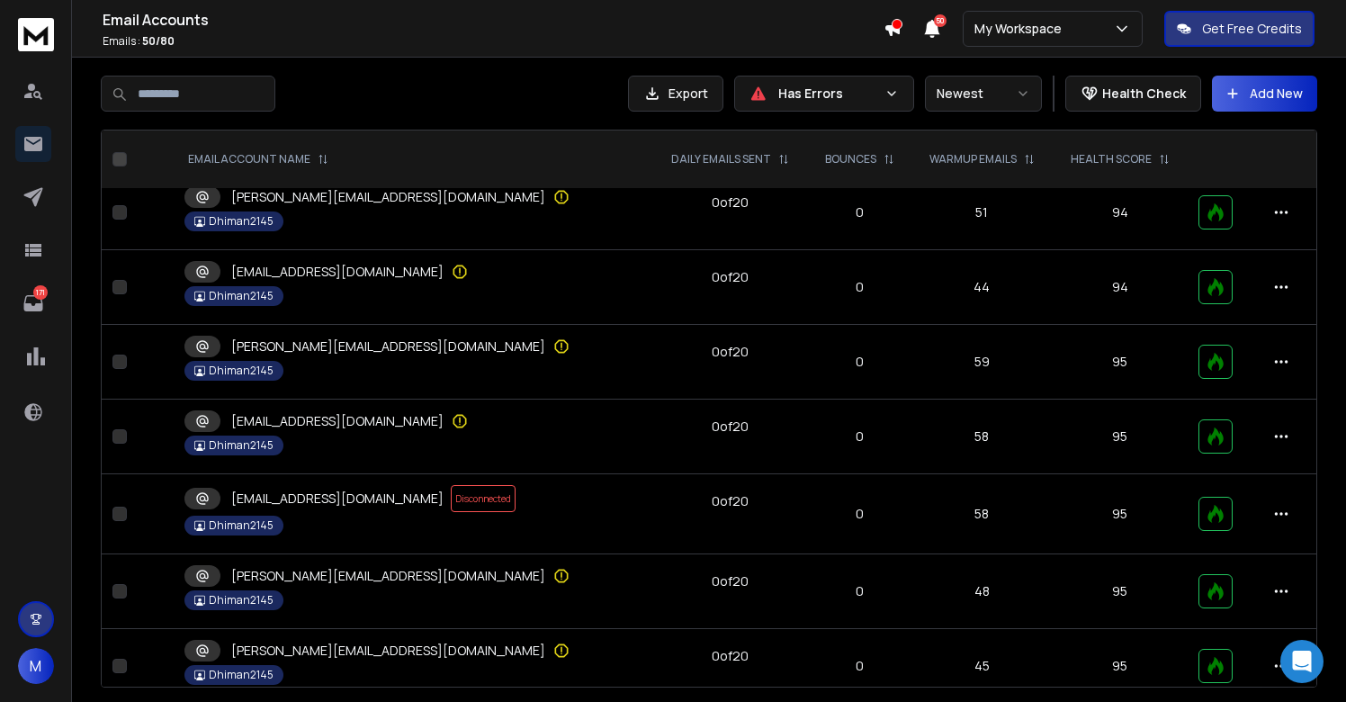
click at [256, 512] on td "keira@aism2ltd.online Disconnected Dhiman2145" at bounding box center [414, 514] width 480 height 80
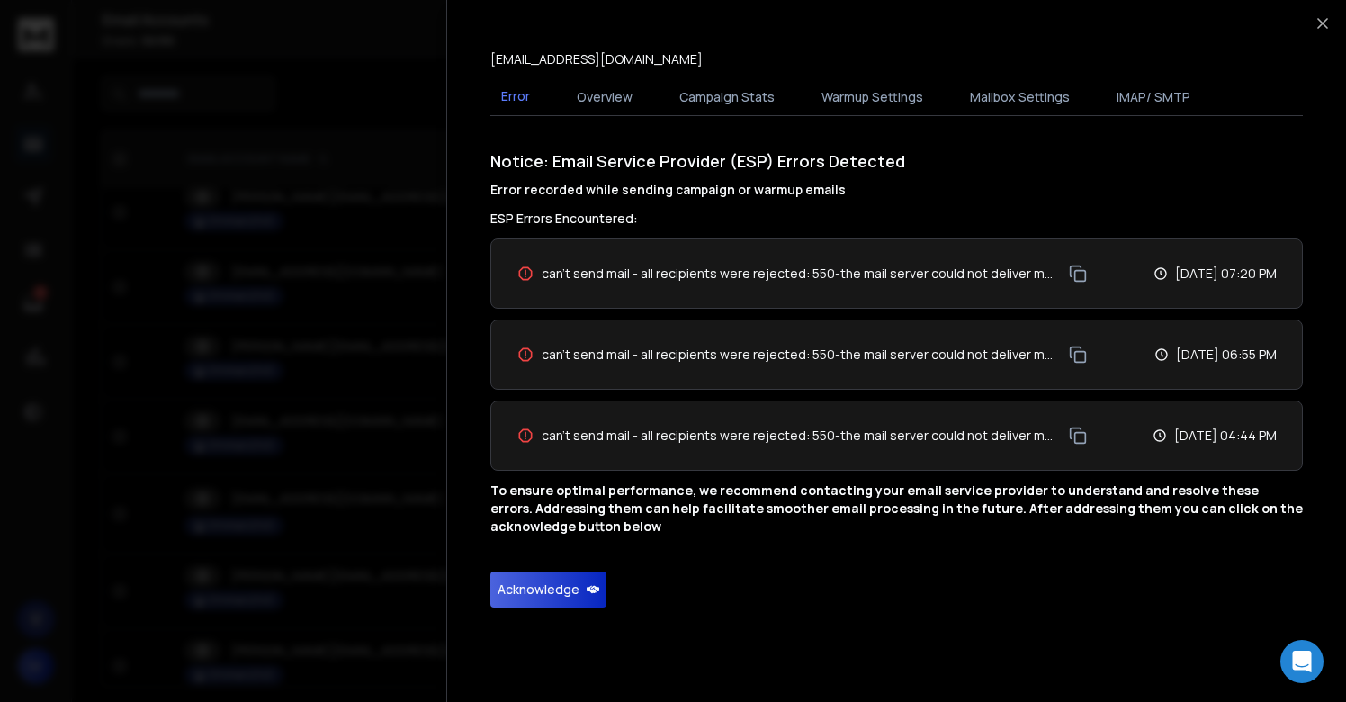
click at [583, 592] on button "Acknowledge" at bounding box center [548, 589] width 116 height 36
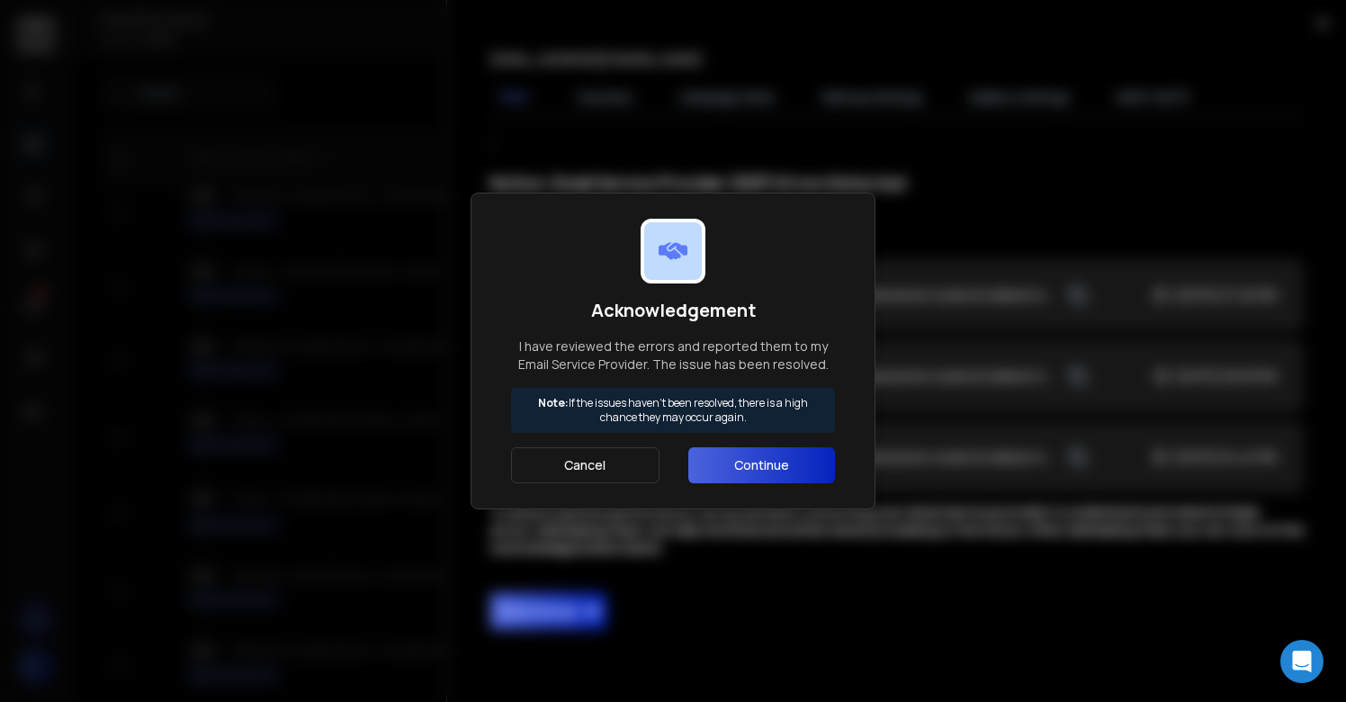
click at [737, 479] on button "Continue" at bounding box center [761, 465] width 147 height 36
